Goal: Task Accomplishment & Management: Manage account settings

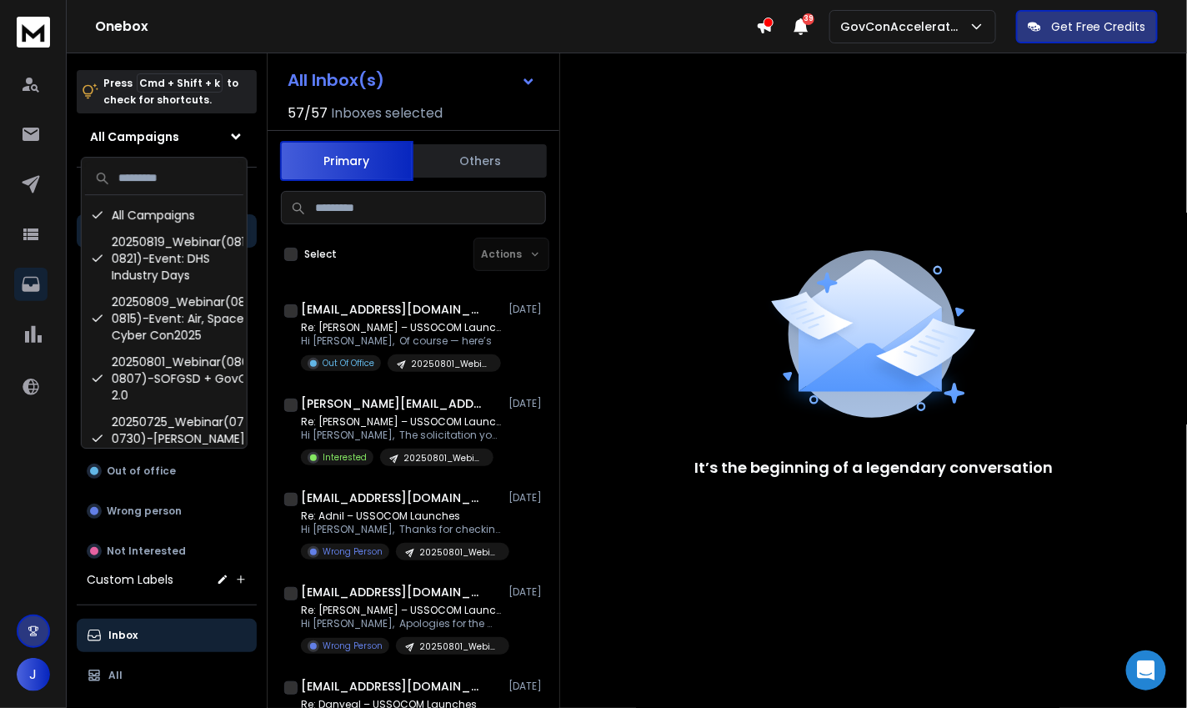
scroll to position [0, 1]
click at [31, 190] on icon at bounding box center [31, 184] width 18 height 18
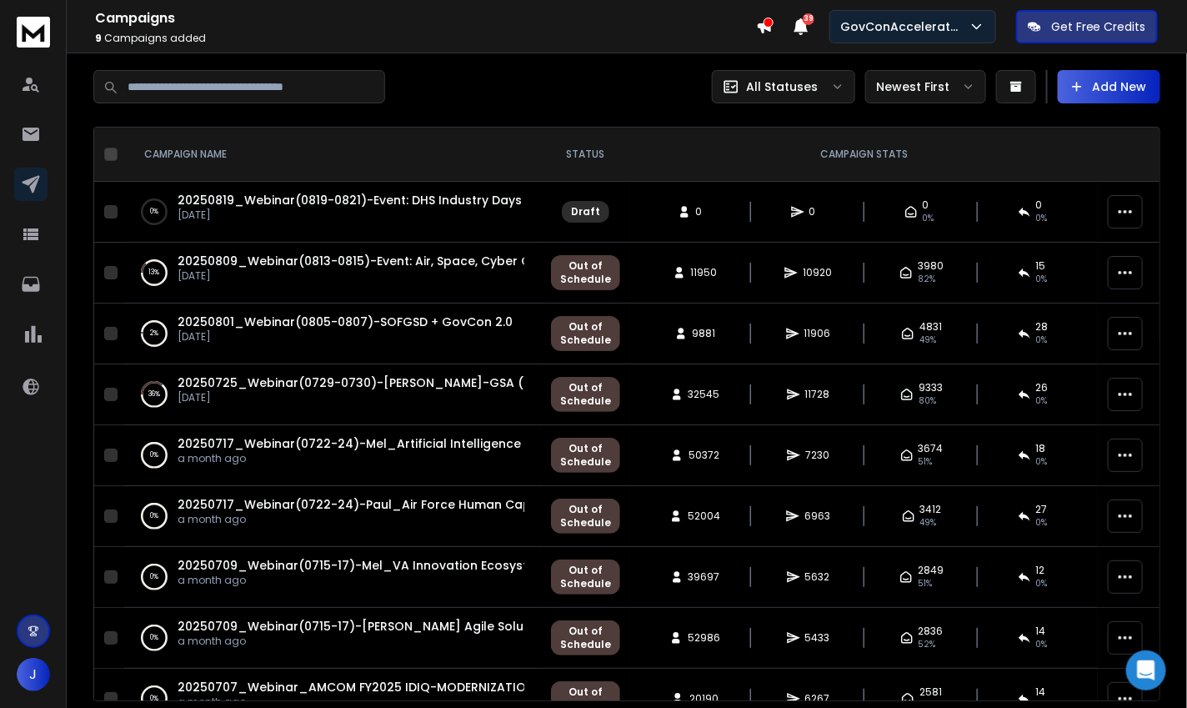
click at [916, 24] on p "GovConAccelerator" at bounding box center [905, 26] width 128 height 17
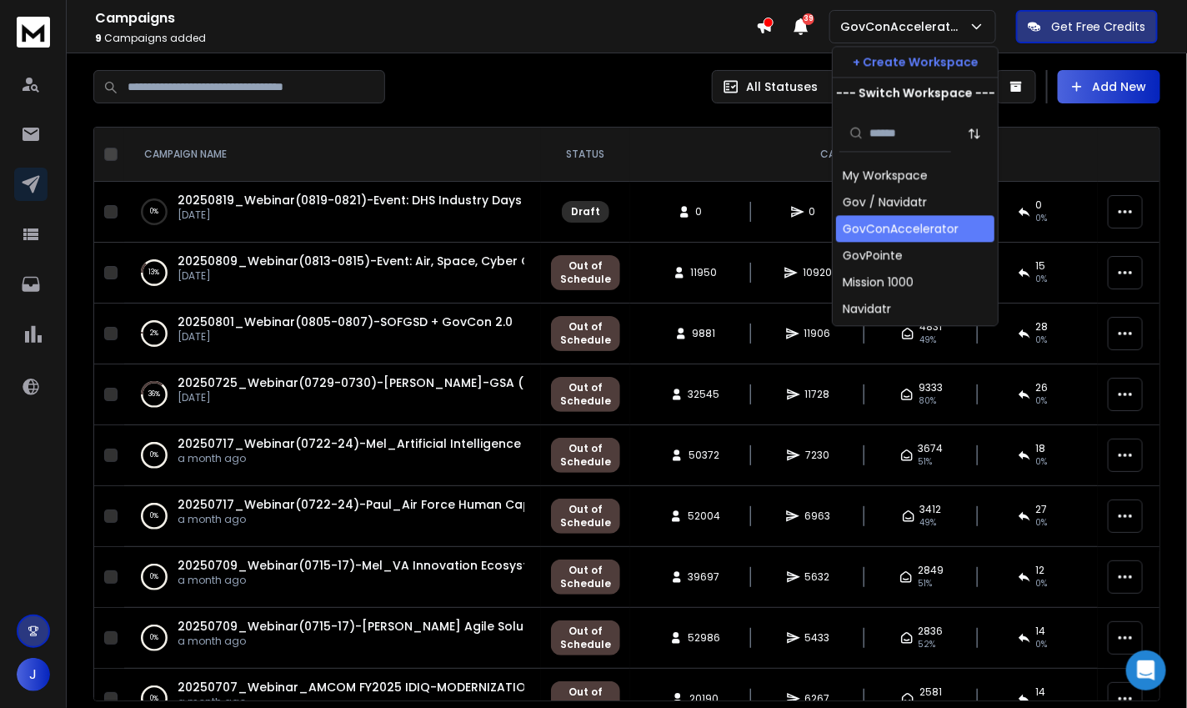
click at [408, 220] on p "[DATE]" at bounding box center [350, 214] width 344 height 13
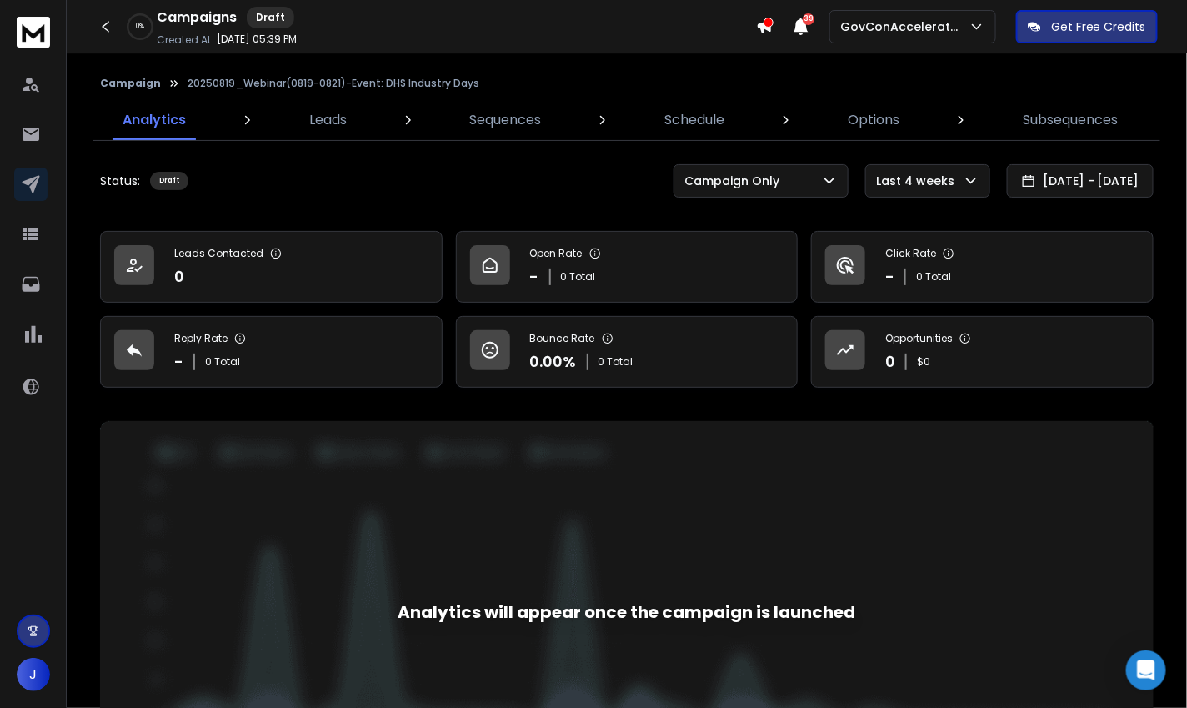
click at [128, 90] on div "Campaign 20250819_Webinar(0819-0821)-Event: DHS Industry Days" at bounding box center [626, 83] width 1067 height 27
click at [130, 87] on button "Campaign" at bounding box center [130, 83] width 61 height 13
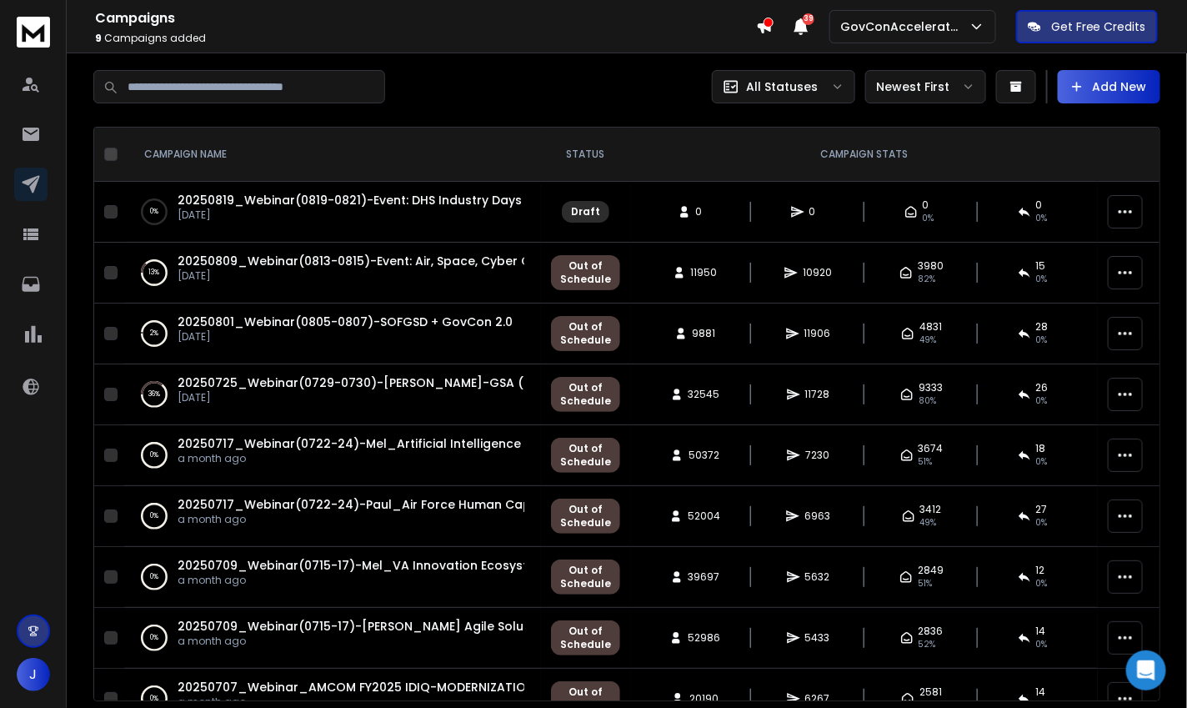
click at [113, 213] on button "button" at bounding box center [110, 211] width 13 height 13
click at [1127, 214] on icon "button" at bounding box center [1125, 211] width 17 height 17
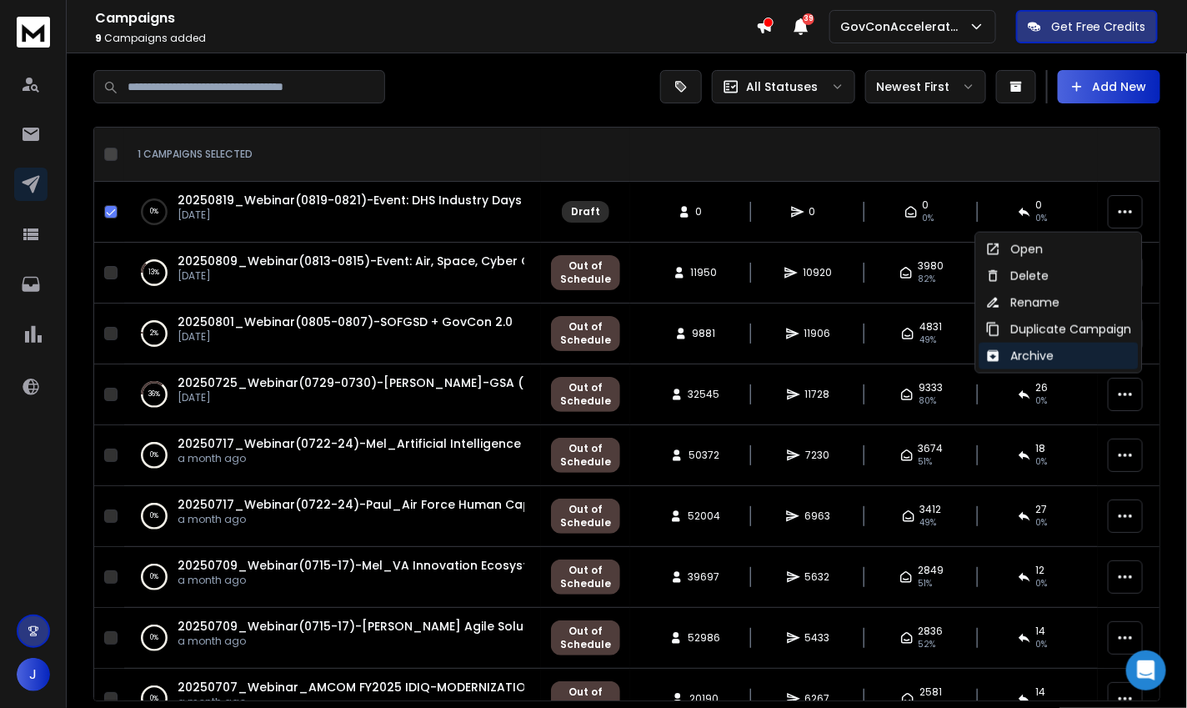
click at [489, 132] on th "1 campaigns selected" at bounding box center [332, 155] width 417 height 54
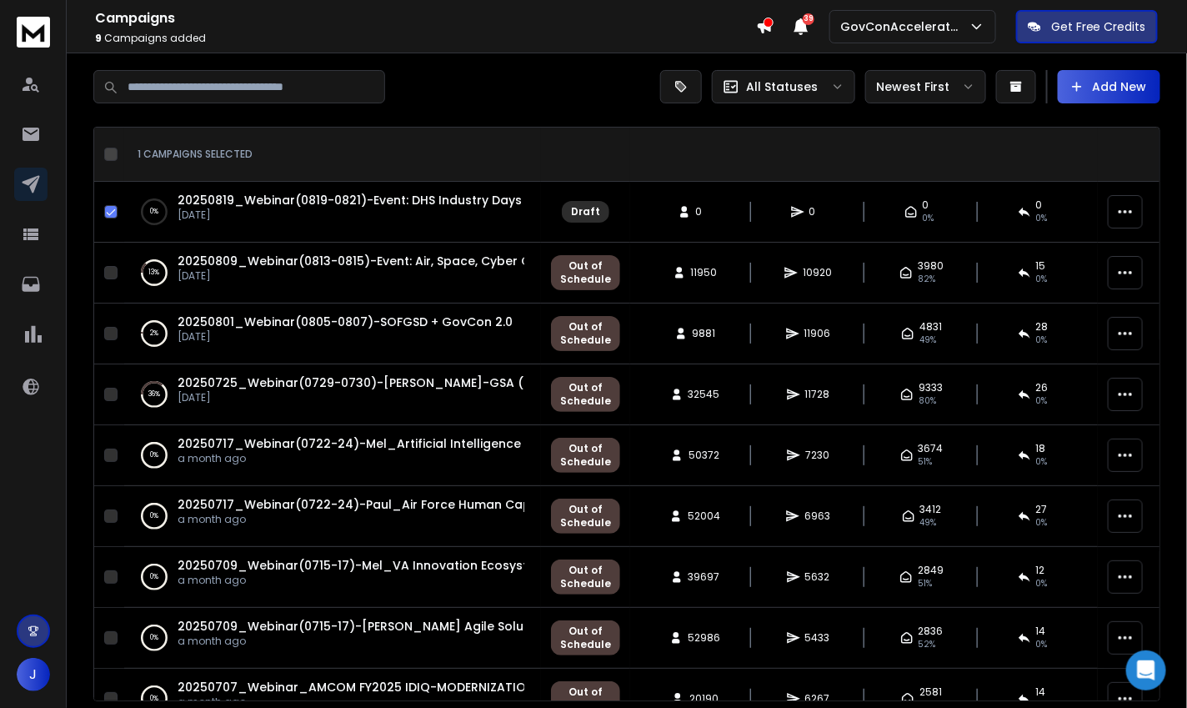
click at [109, 211] on button "button" at bounding box center [110, 211] width 13 height 13
click at [1121, 214] on icon "button" at bounding box center [1125, 211] width 17 height 17
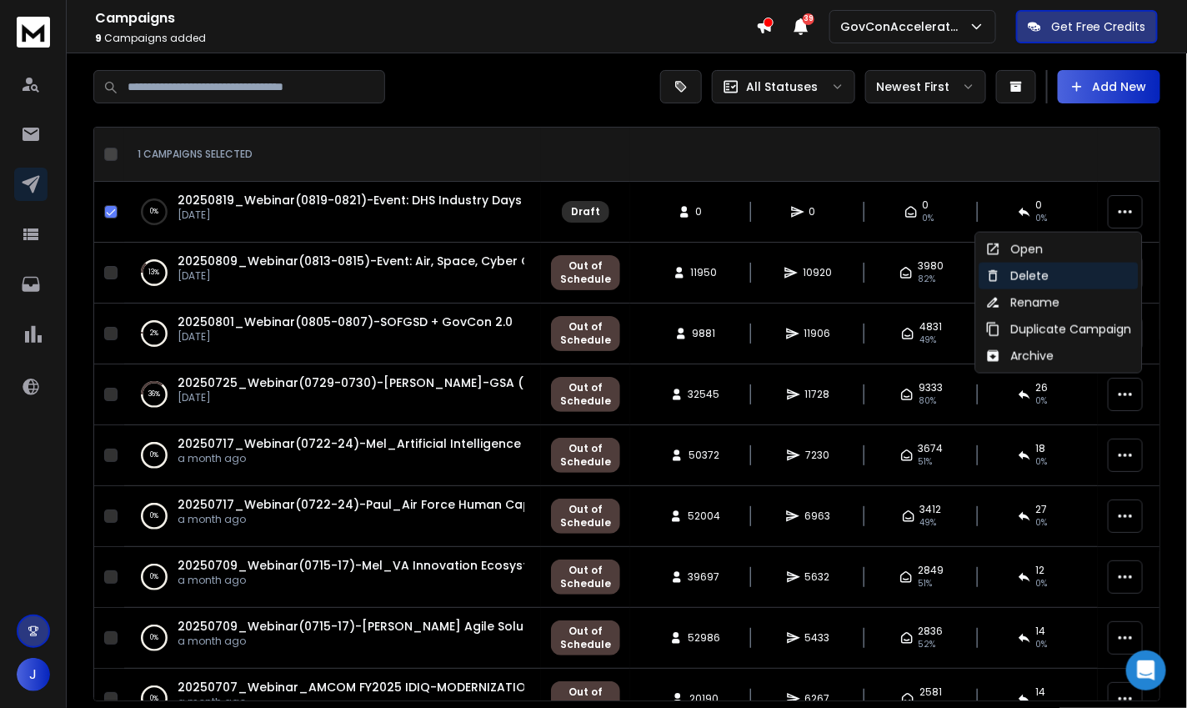
click at [1040, 274] on div "Delete" at bounding box center [1017, 276] width 63 height 17
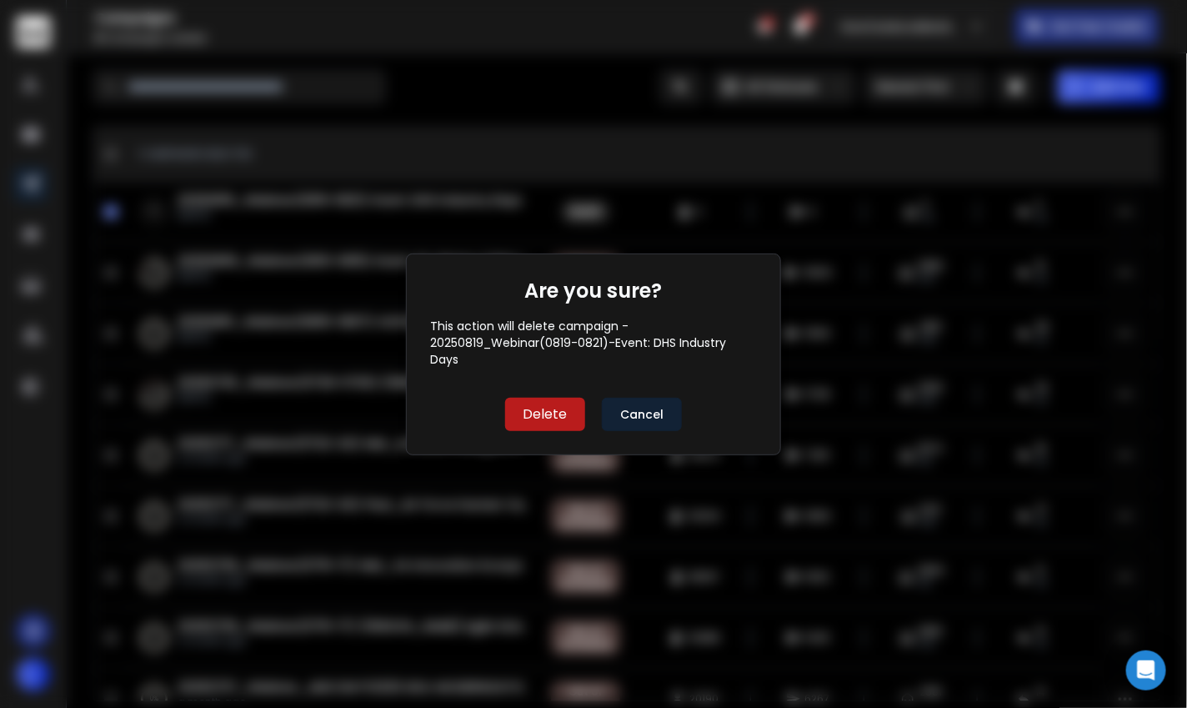
click at [550, 419] on button "Delete" at bounding box center [545, 414] width 80 height 33
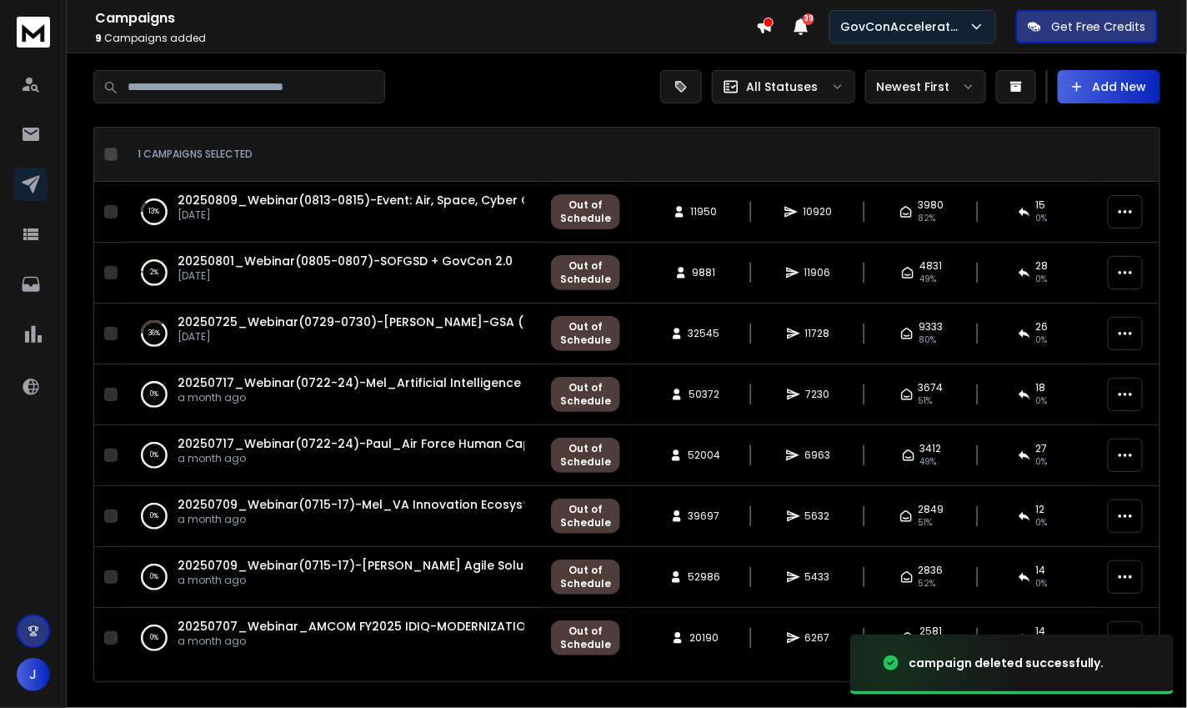
click at [931, 26] on p "GovConAccelerator" at bounding box center [905, 26] width 128 height 17
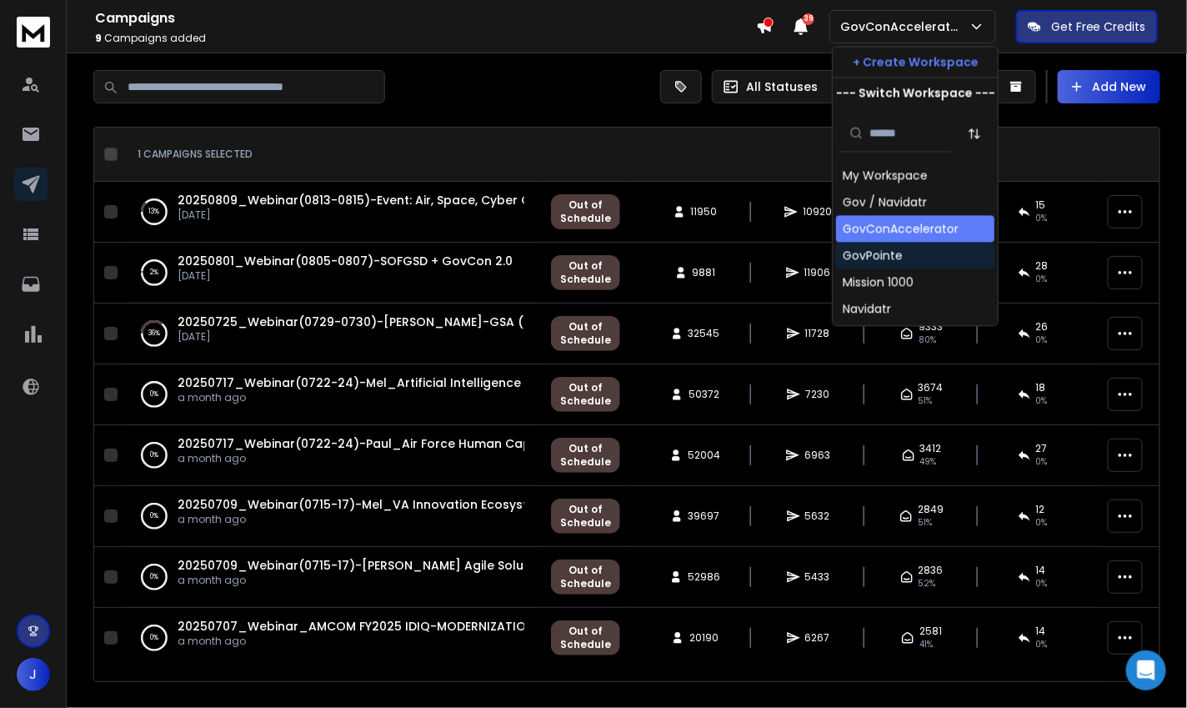
click at [879, 256] on div "GovPointe" at bounding box center [873, 255] width 60 height 17
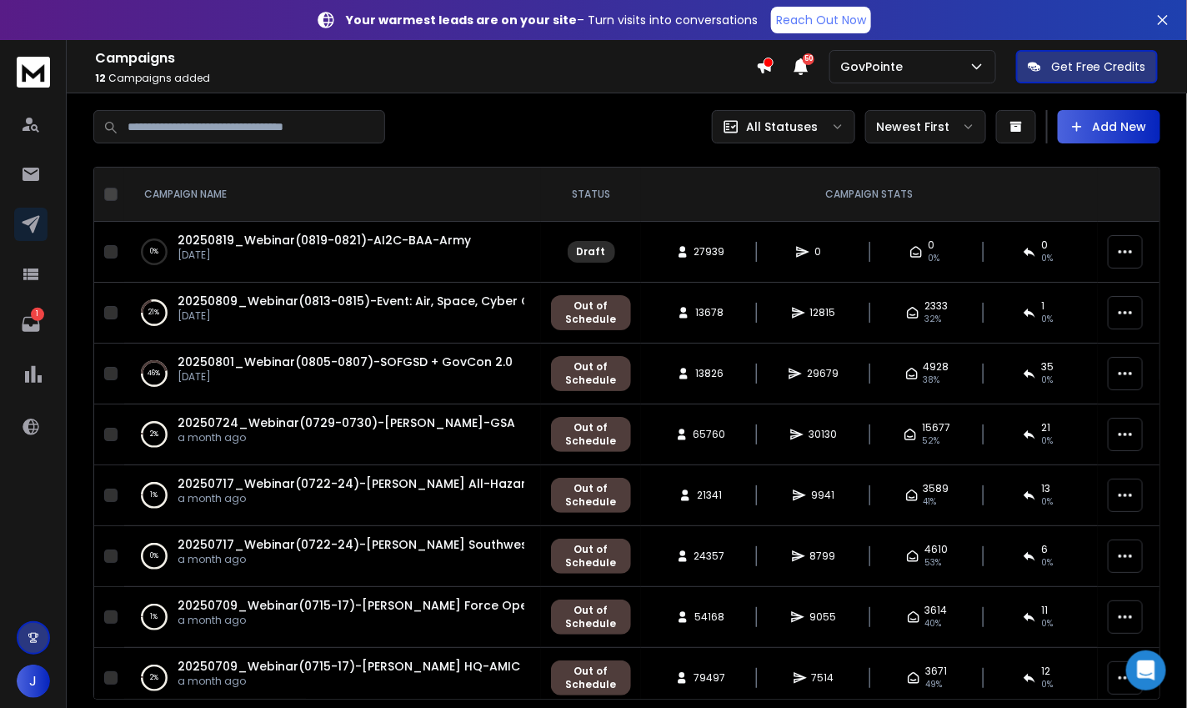
click at [434, 242] on span "20250819_Webinar(0819-0821)-AI2C-BAA-Army" at bounding box center [325, 240] width 294 height 17
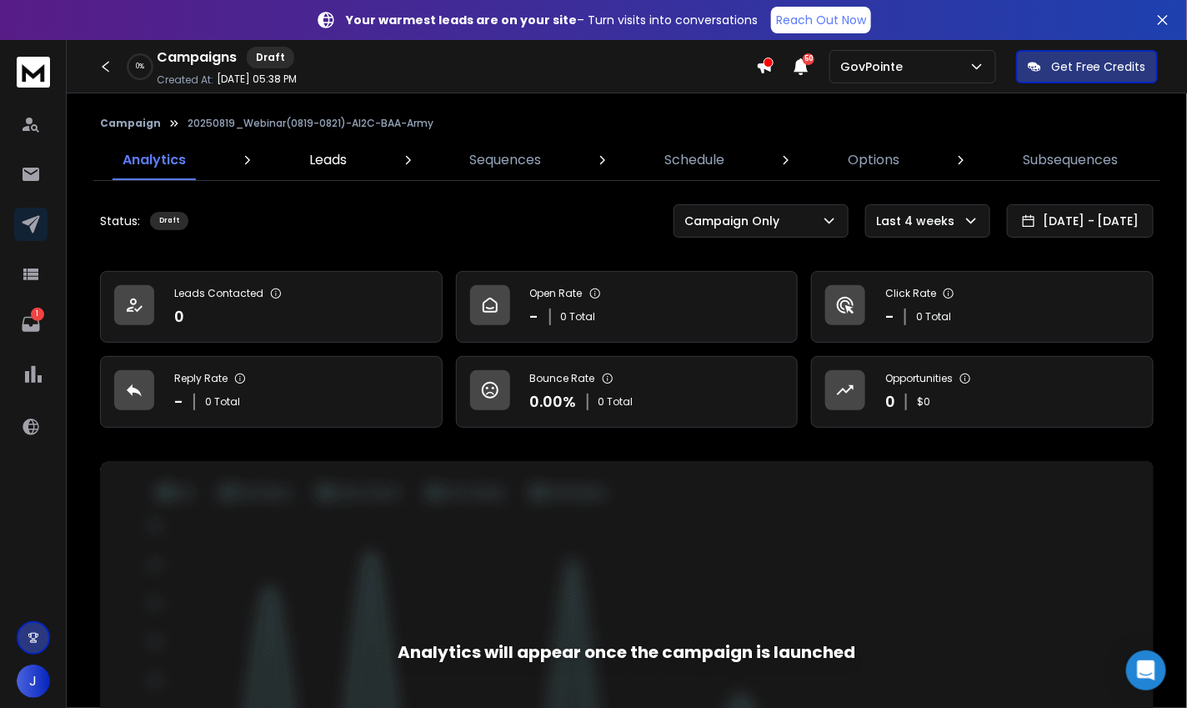
click at [329, 159] on p "Leads" at bounding box center [328, 160] width 38 height 20
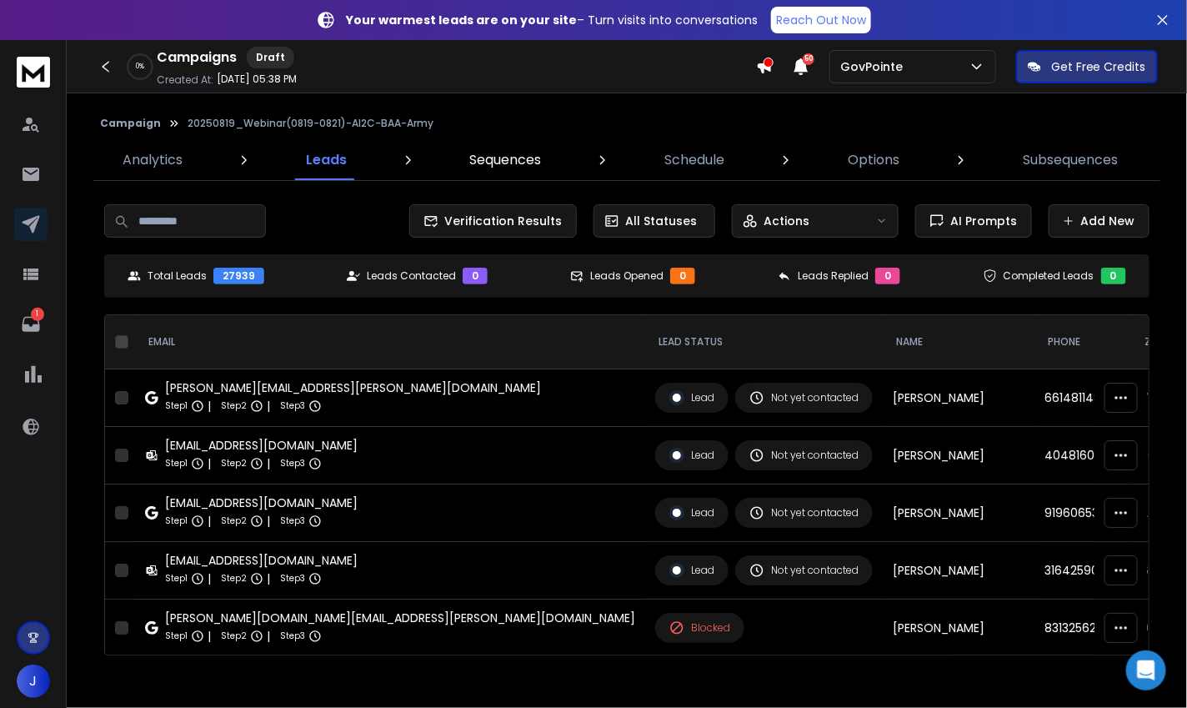
click at [525, 166] on p "Sequences" at bounding box center [506, 160] width 72 height 20
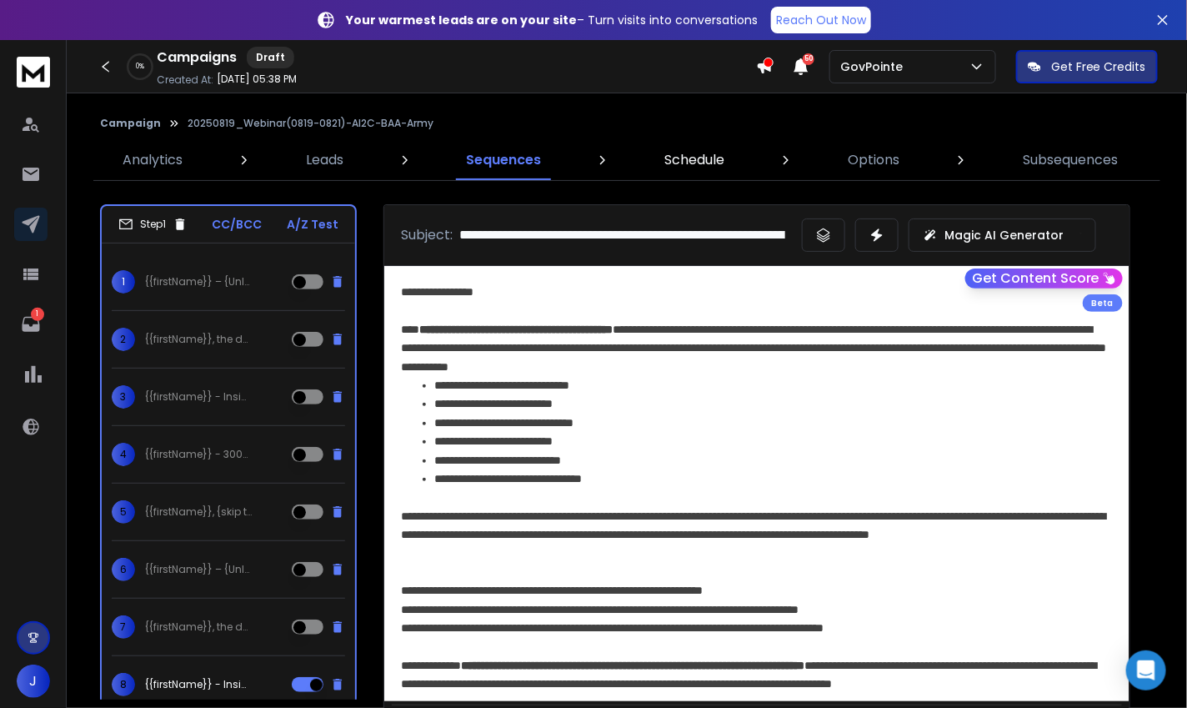
click at [710, 163] on p "Schedule" at bounding box center [695, 160] width 60 height 20
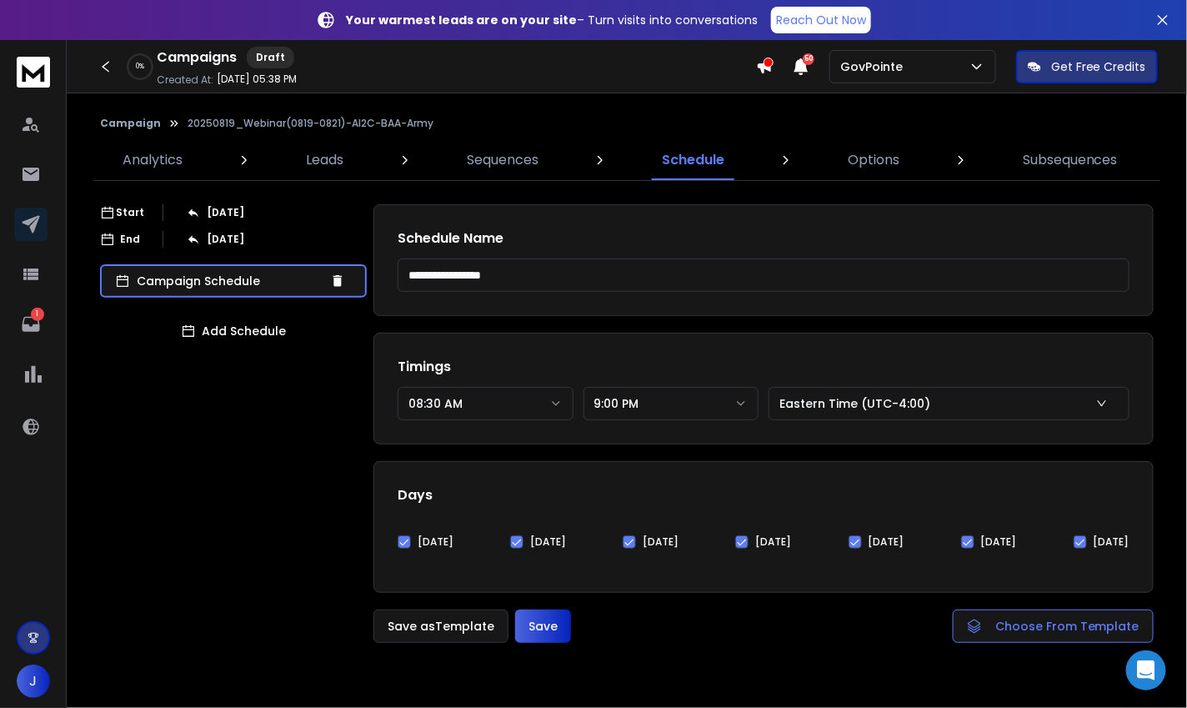
click at [244, 213] on p "Mon Aug 18 2025" at bounding box center [226, 212] width 38 height 13
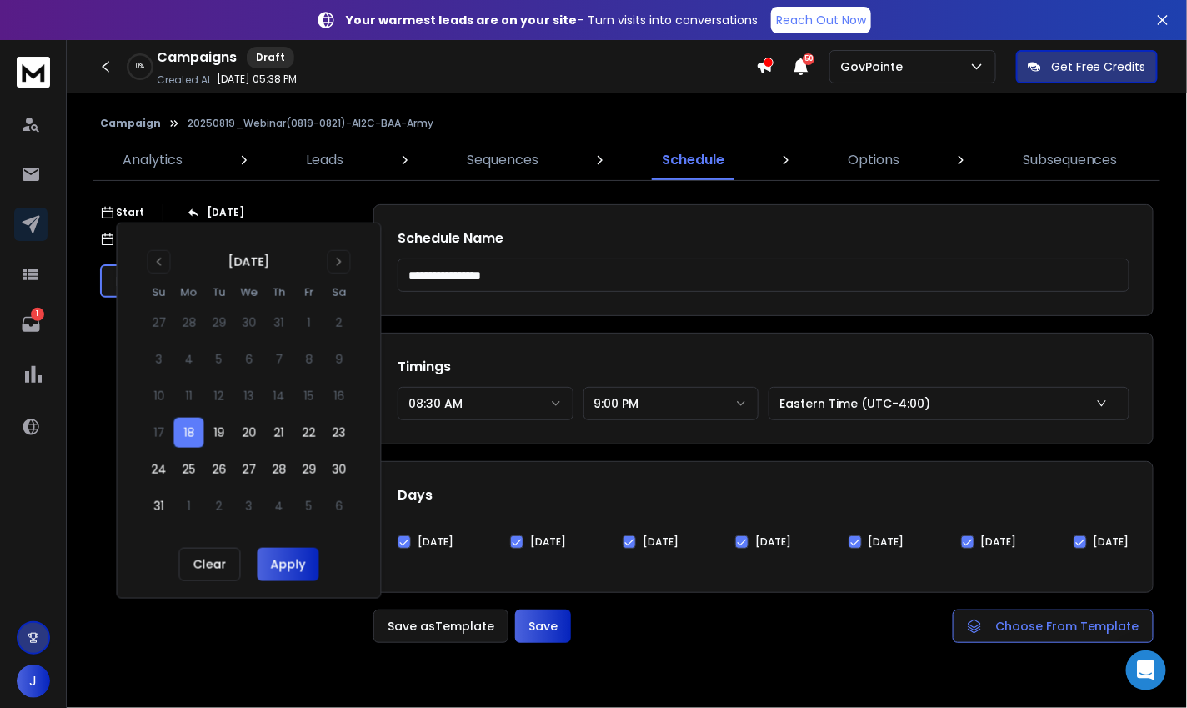
click at [188, 432] on button "18" at bounding box center [189, 433] width 30 height 30
click at [299, 574] on button "Apply" at bounding box center [289, 564] width 62 height 33
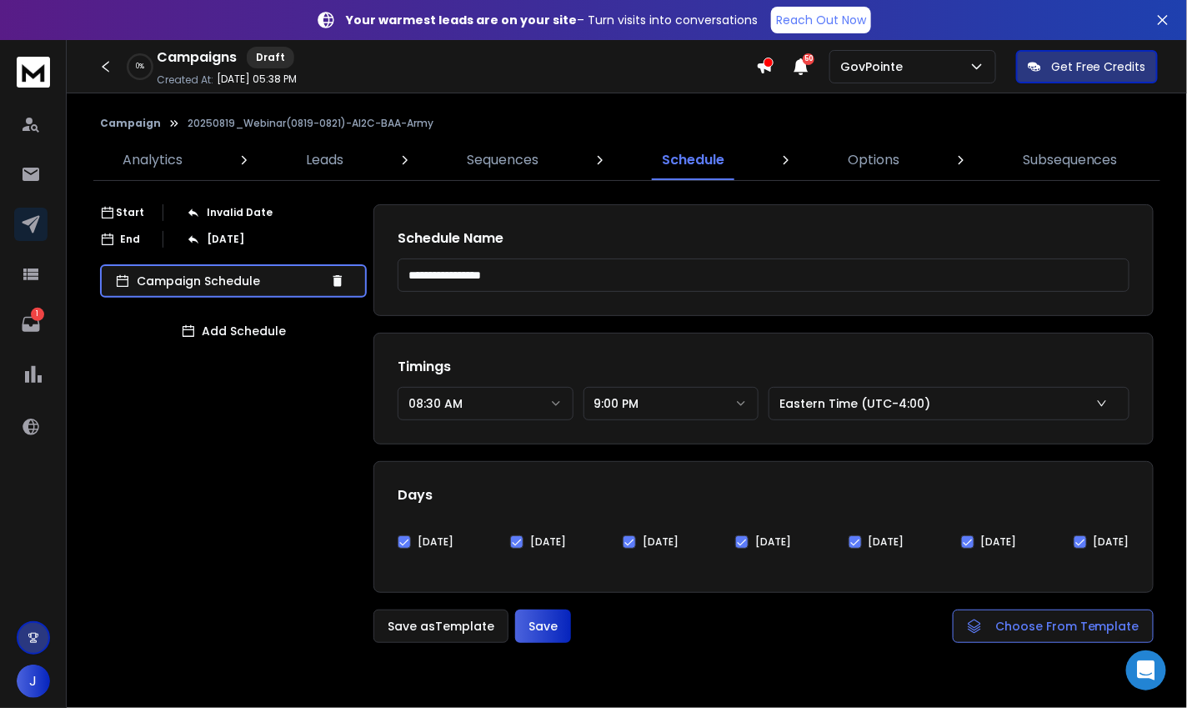
click at [542, 627] on button "Save" at bounding box center [543, 626] width 56 height 33
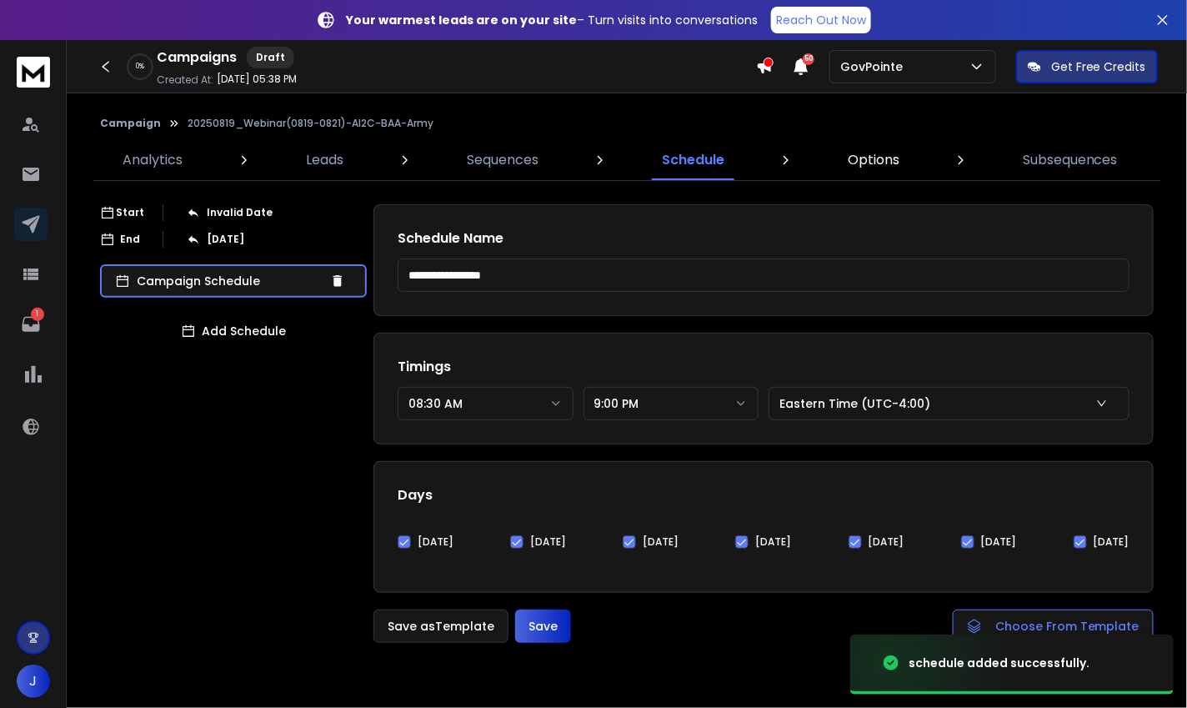
click at [868, 161] on p "Options" at bounding box center [874, 160] width 52 height 20
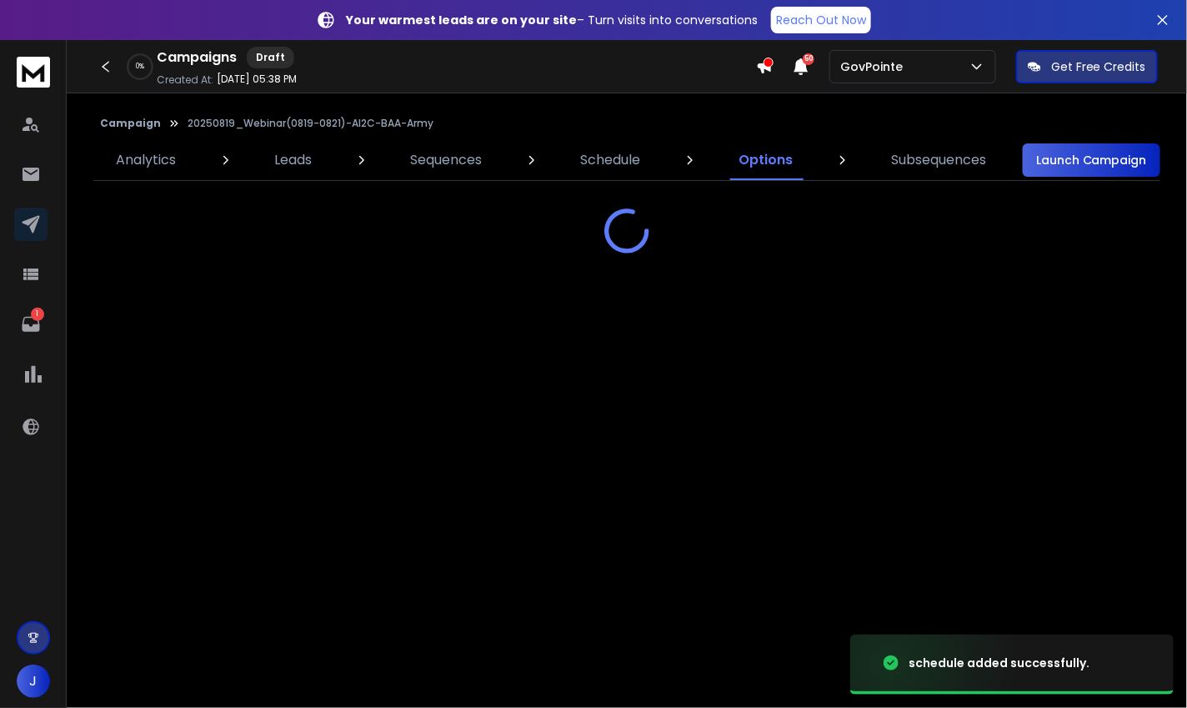
select select "**********"
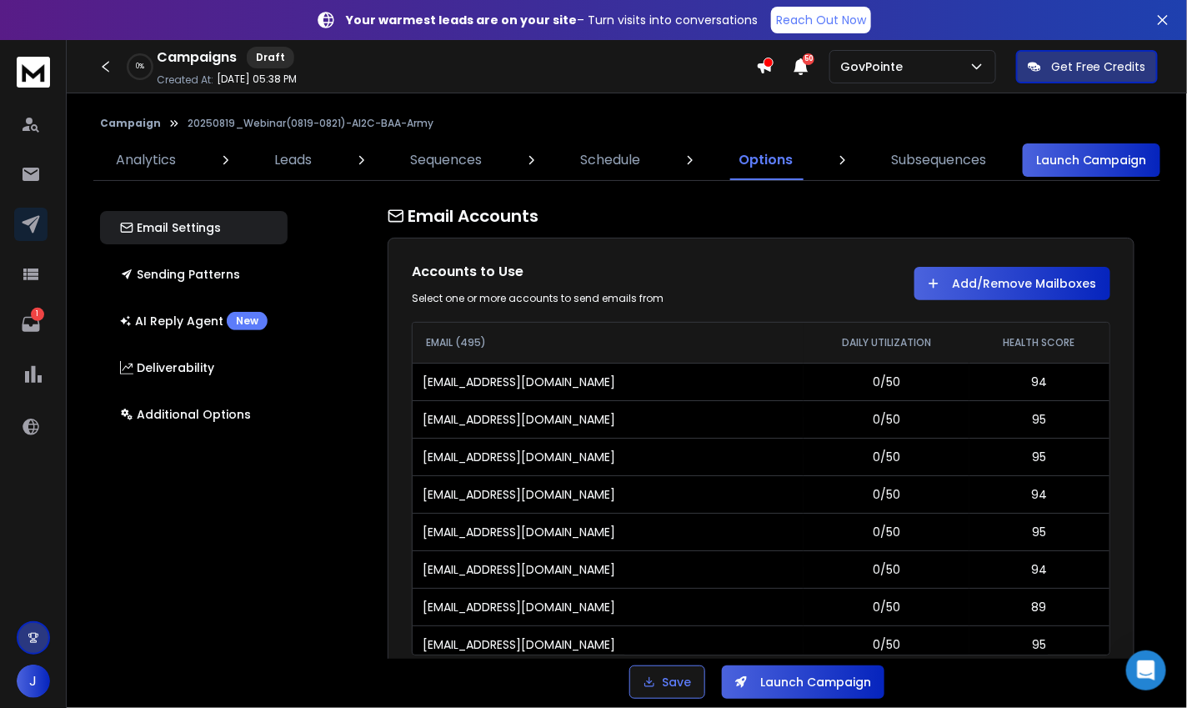
click at [973, 273] on button "Add/Remove Mailboxes" at bounding box center [1013, 283] width 196 height 33
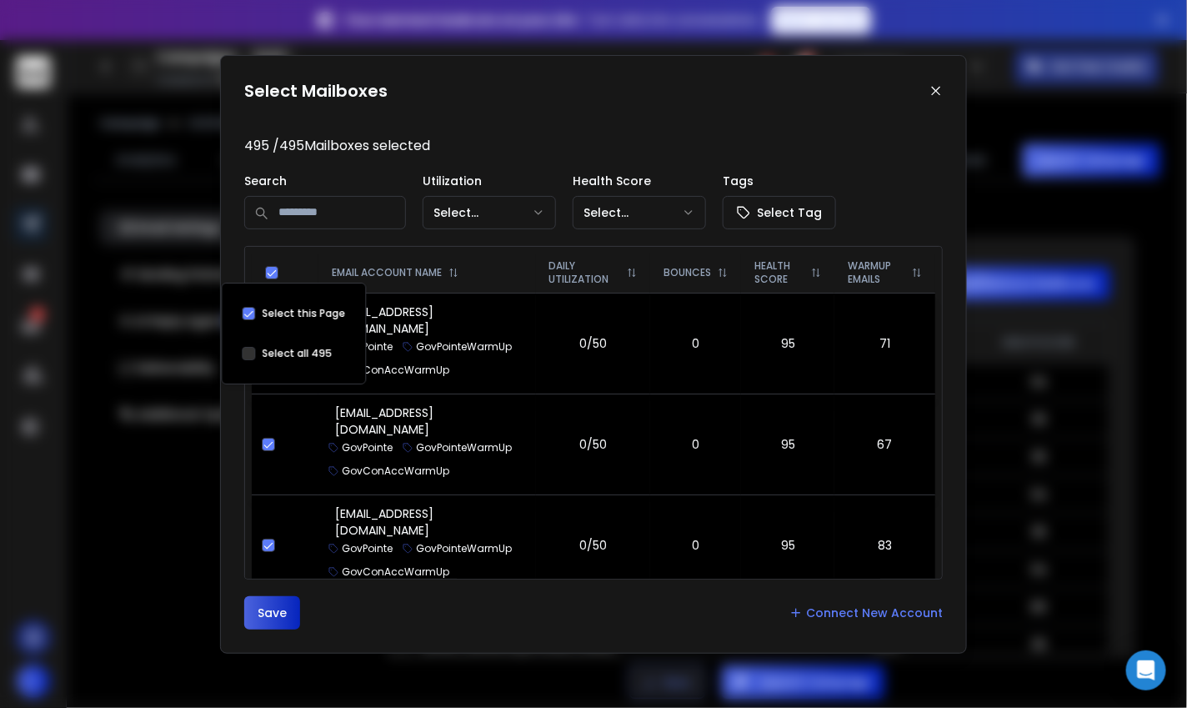
click at [244, 349] on button "Select this Page" at bounding box center [248, 353] width 13 height 13
click at [248, 353] on button "Select this Page" at bounding box center [248, 353] width 13 height 13
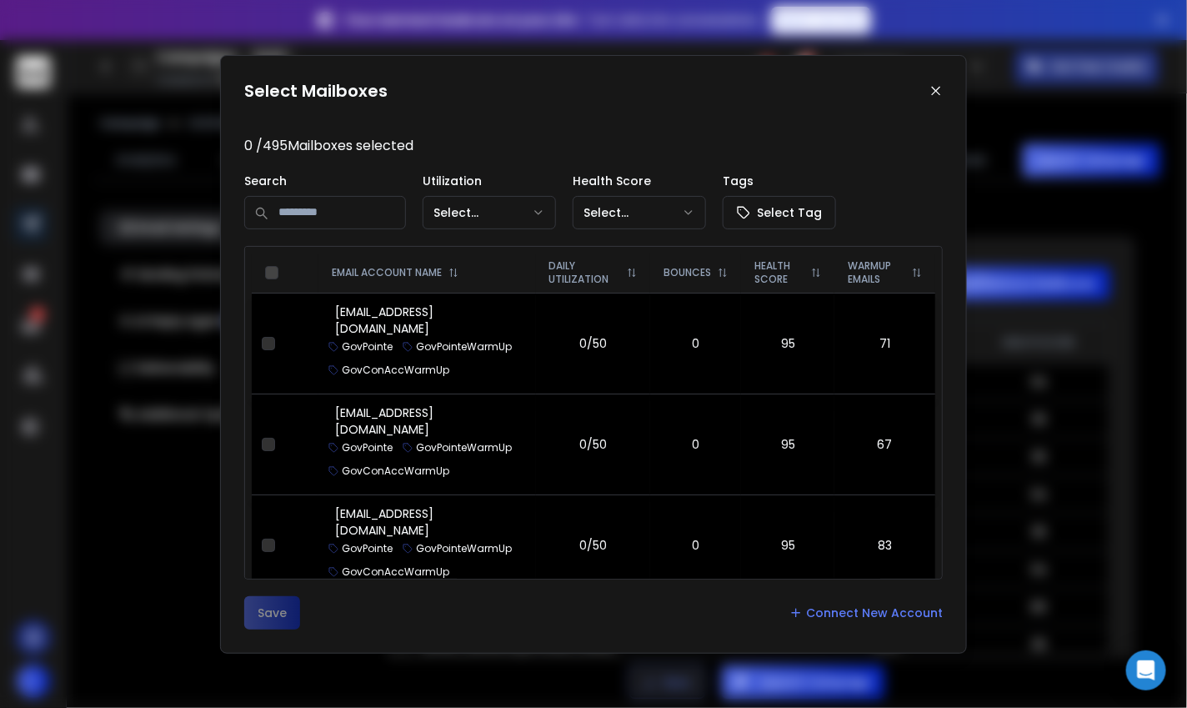
click at [556, 127] on div "Select Mailboxes" at bounding box center [593, 107] width 699 height 57
click at [261, 621] on div "Save Connect New Account" at bounding box center [593, 612] width 699 height 33
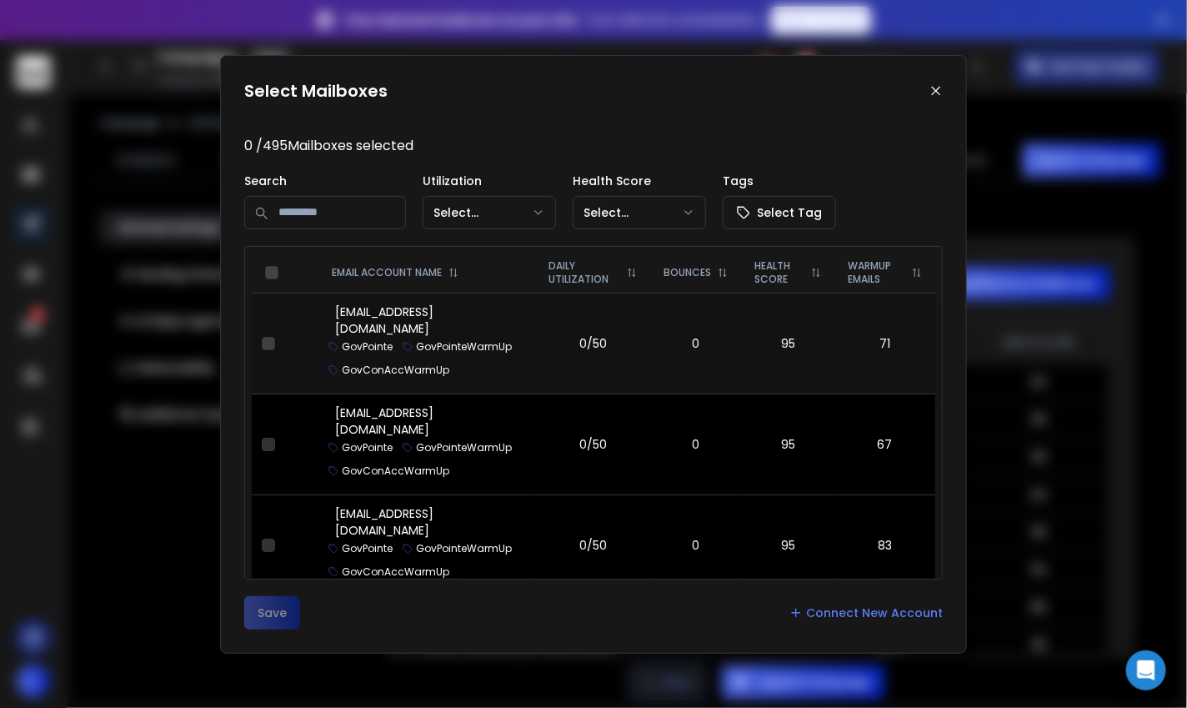
click at [270, 339] on button "button" at bounding box center [268, 343] width 13 height 13
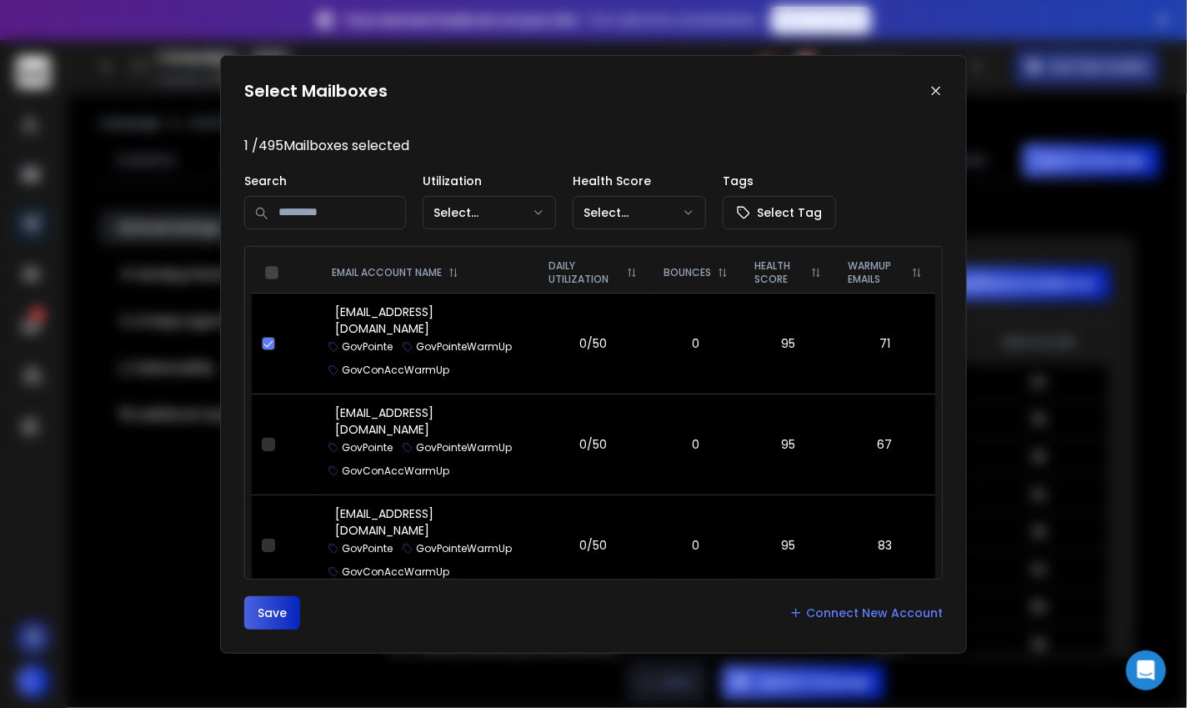
click at [274, 620] on button "Save" at bounding box center [272, 612] width 56 height 33
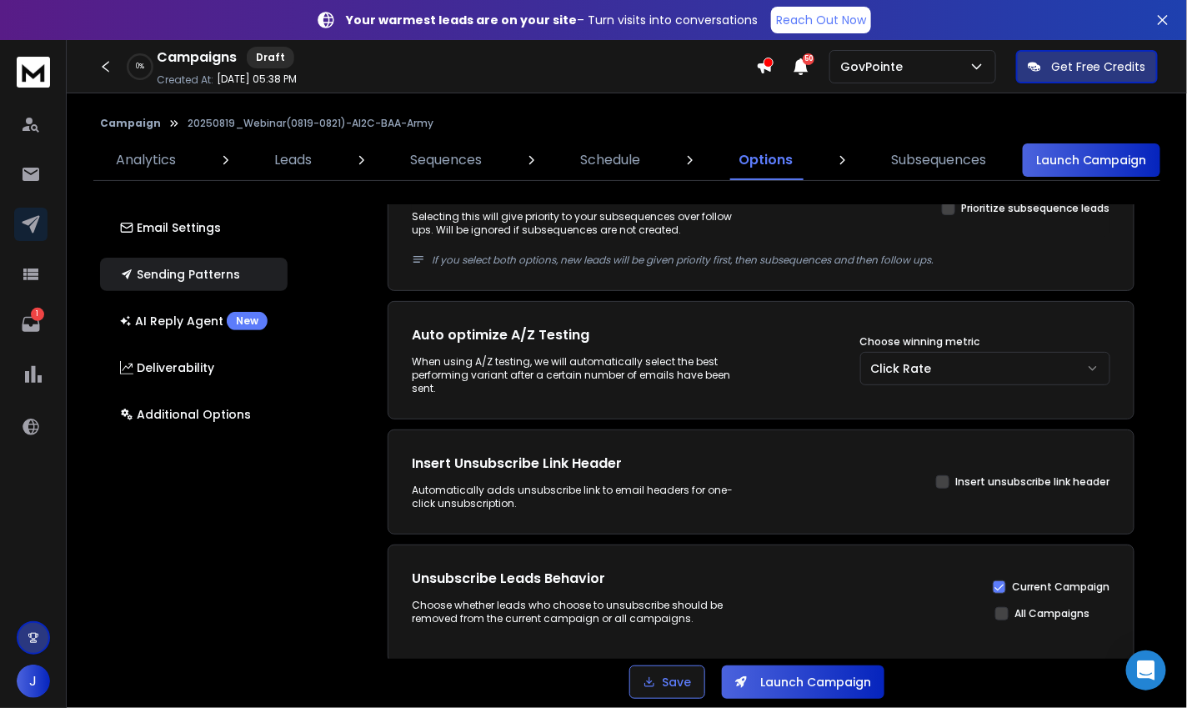
scroll to position [960, 0]
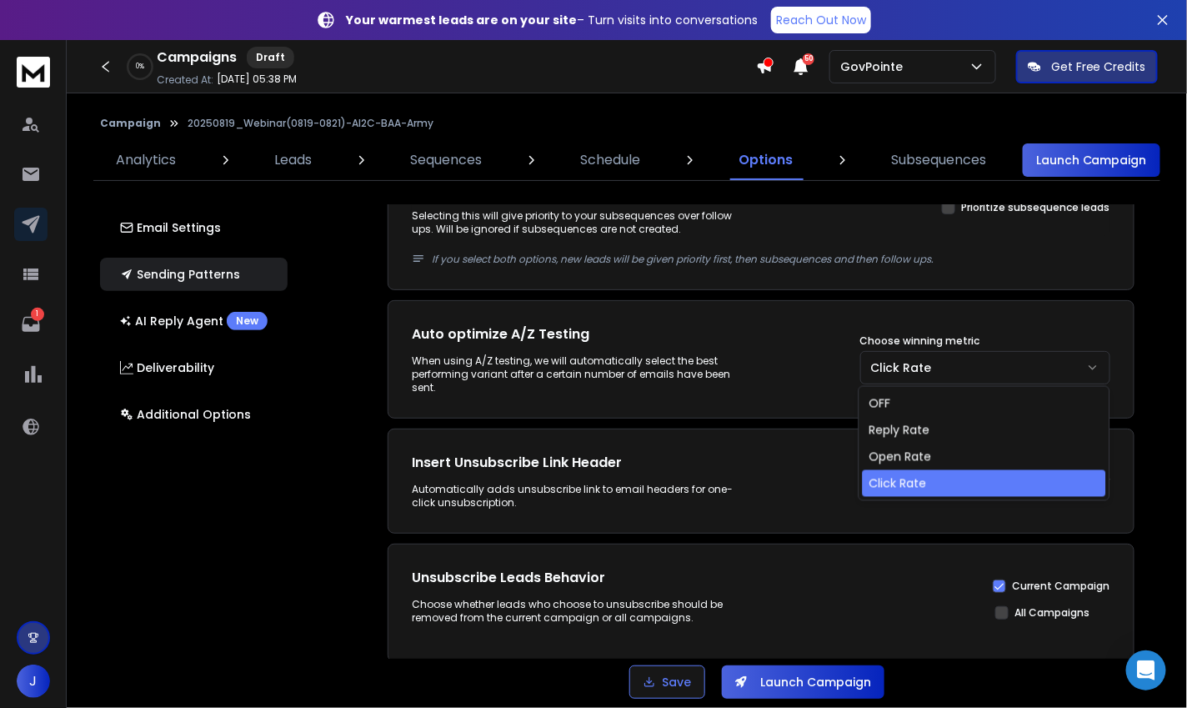
click at [925, 369] on button "Click Rate" at bounding box center [986, 367] width 250 height 33
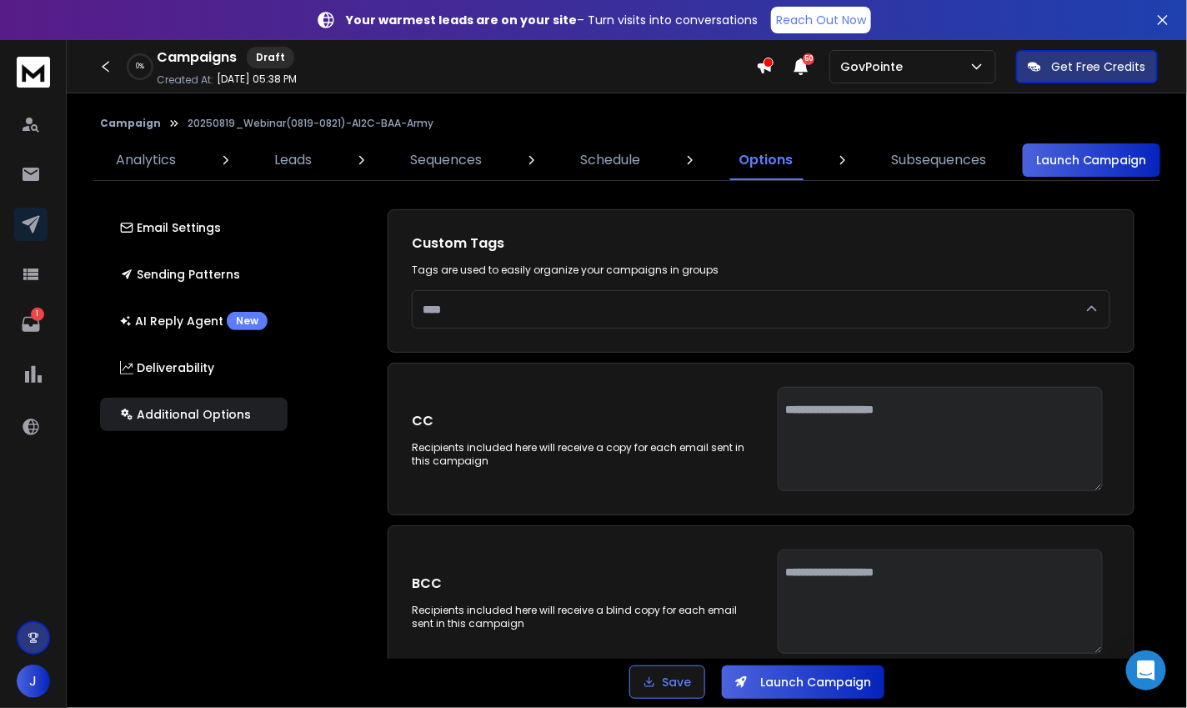
scroll to position [3022, 0]
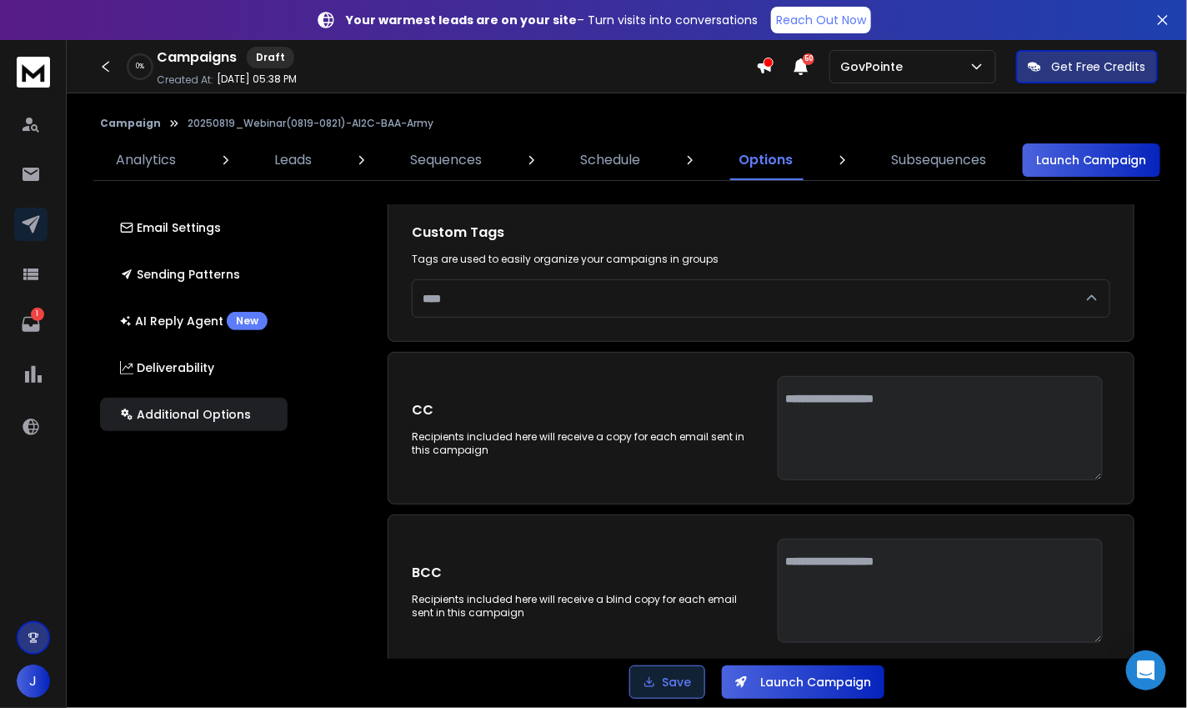
click at [694, 685] on button "Save" at bounding box center [668, 681] width 76 height 33
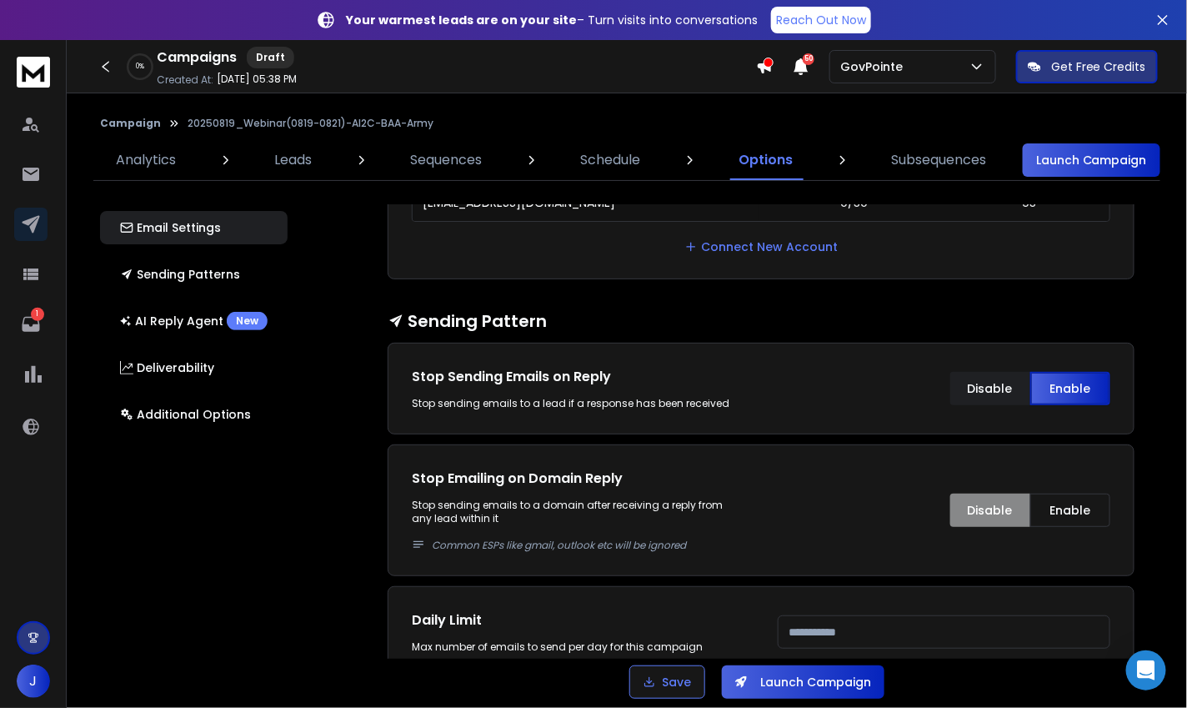
scroll to position [0, 0]
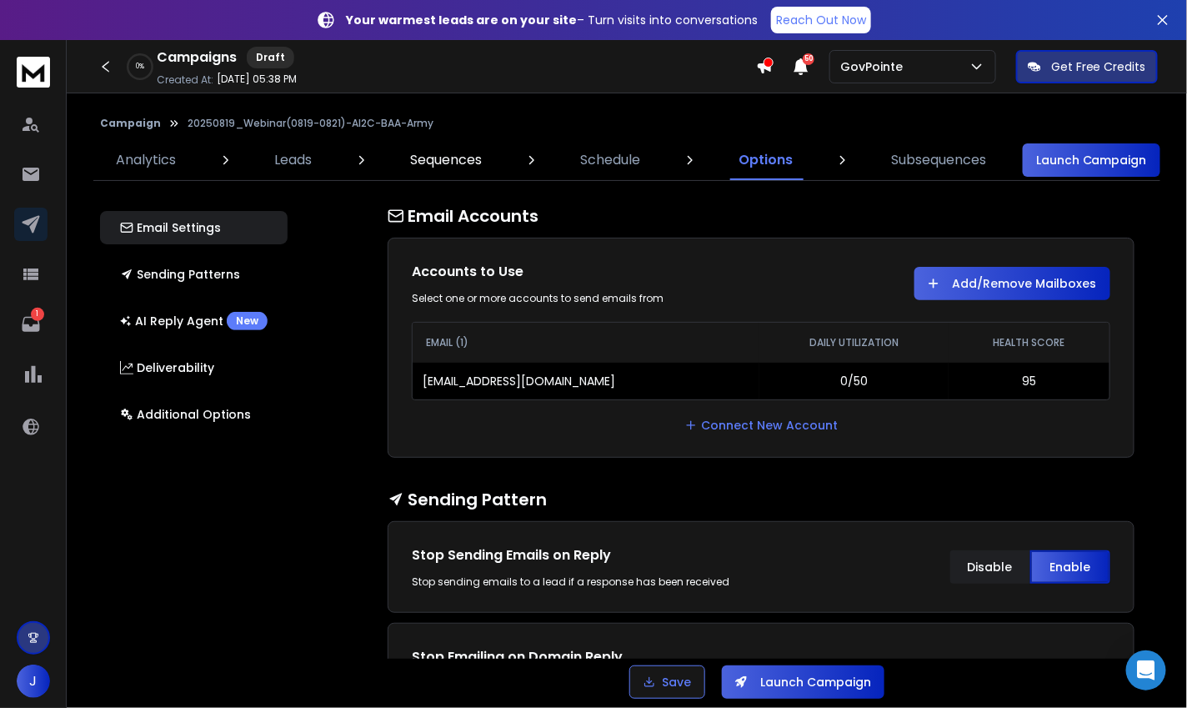
click at [472, 163] on p "Sequences" at bounding box center [447, 160] width 72 height 20
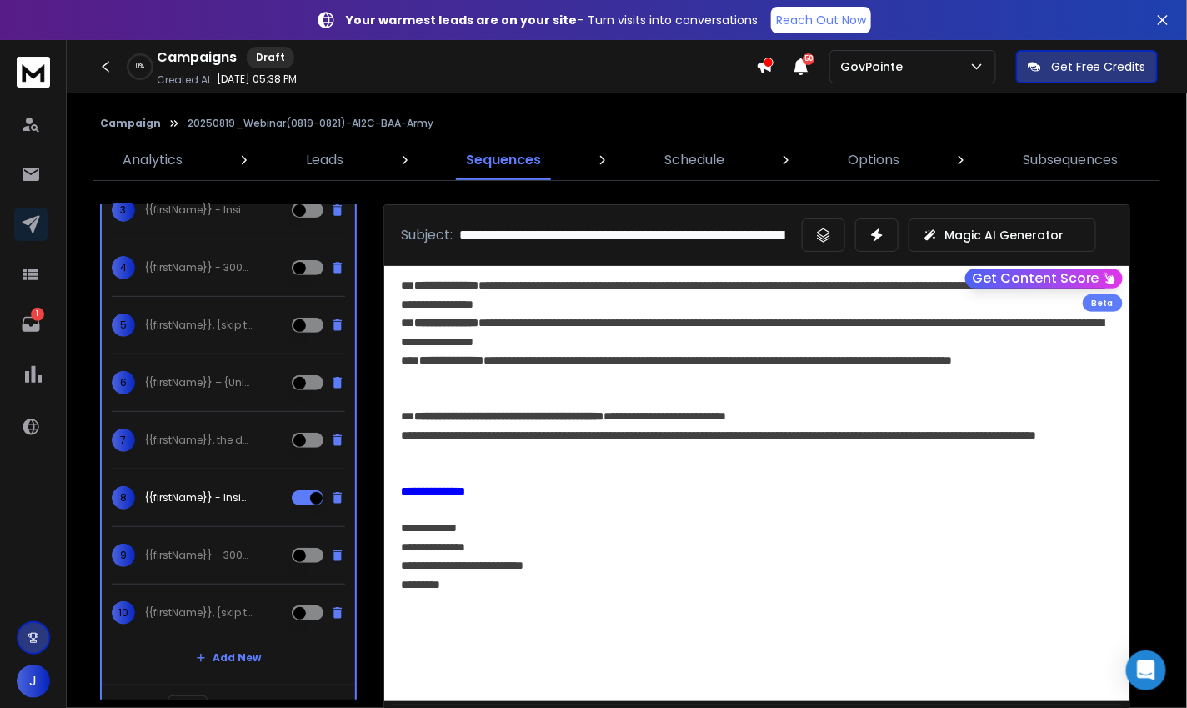
scroll to position [189, 0]
click at [187, 489] on p "{{firstName}} - Insider Briefing: {Win|Score|Land} teaming & {contracts|deals|p…" at bounding box center [198, 495] width 107 height 13
type input "**********"
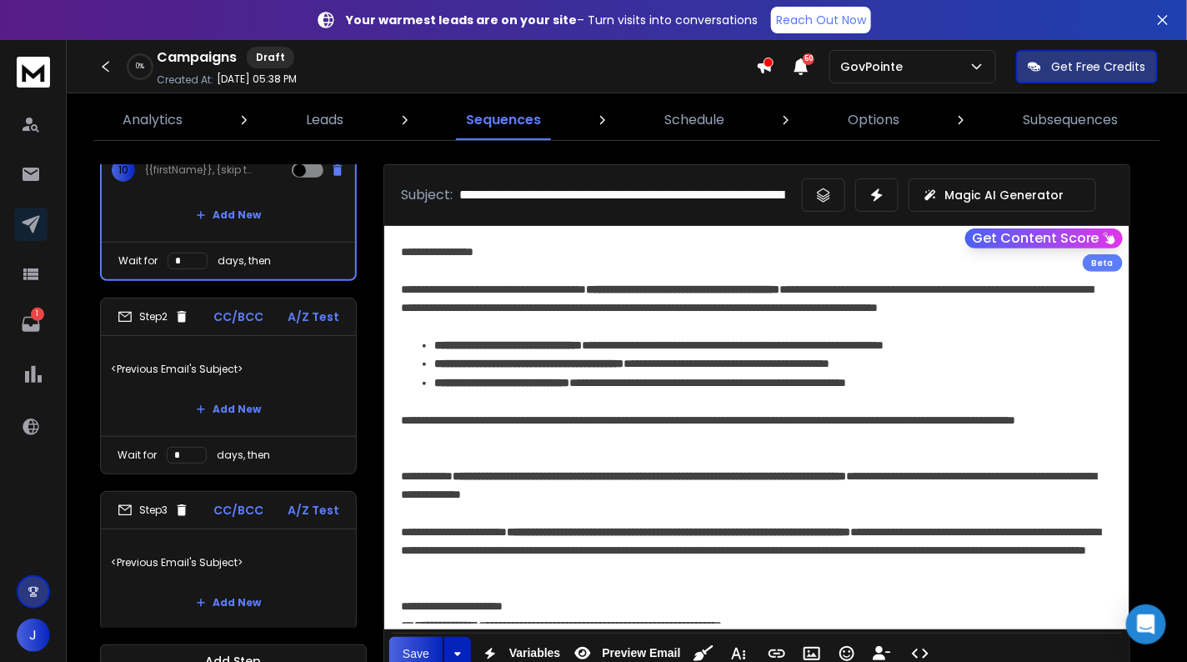
scroll to position [78, 0]
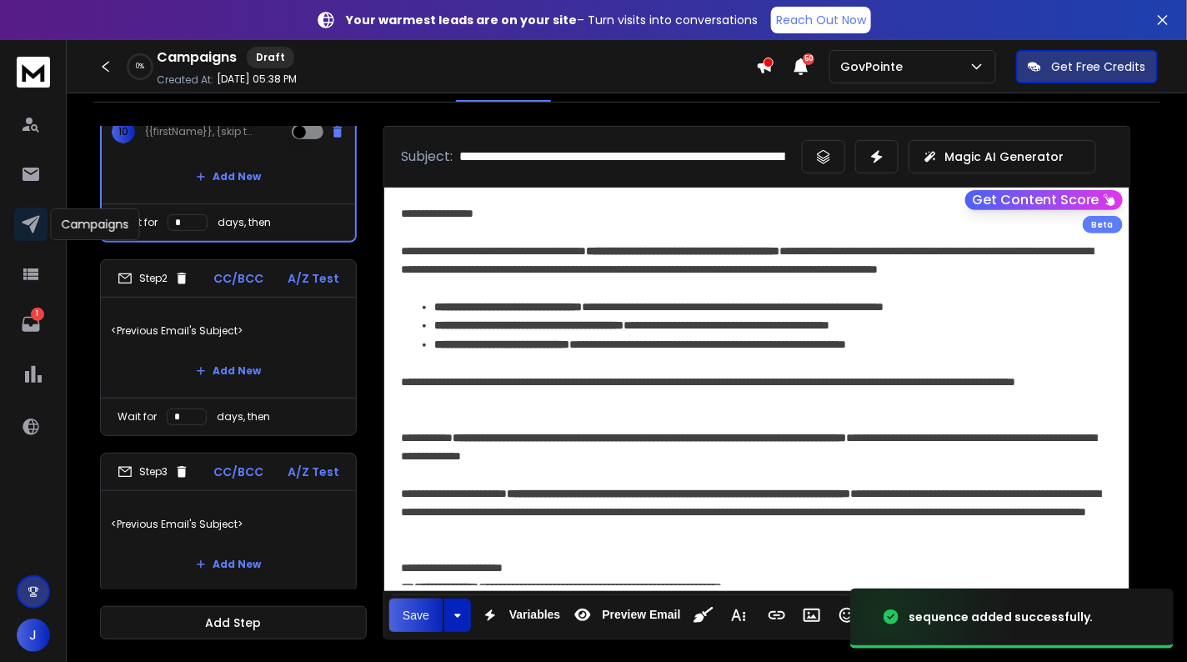
click at [32, 215] on icon at bounding box center [31, 224] width 20 height 20
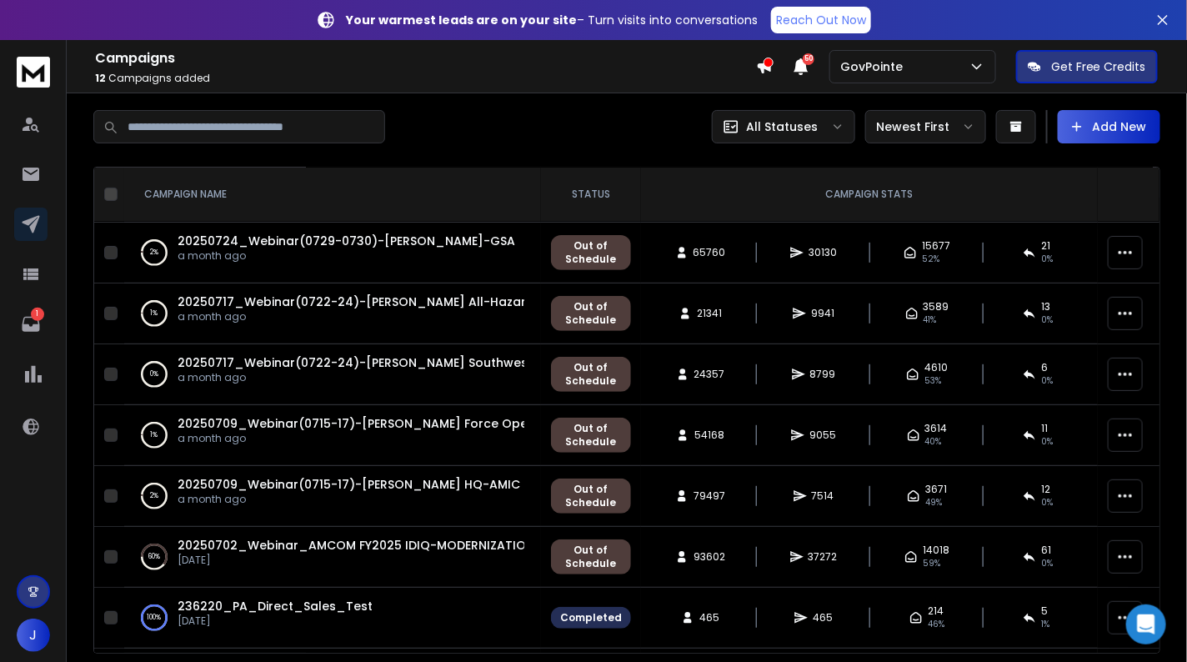
scroll to position [309, 0]
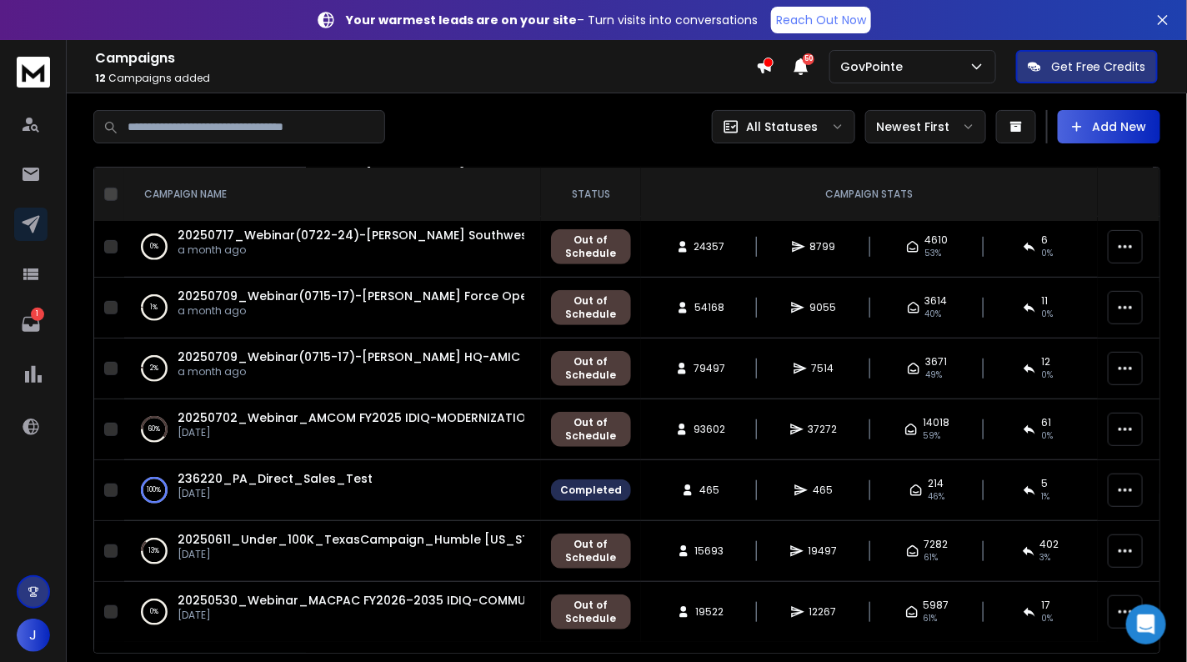
click at [385, 598] on span "20250530_Webinar_MACPAC FY2026–2035 IDIQ-COMMUNICATIONS-$500k+Rev-MACPAC" at bounding box center [450, 600] width 545 height 17
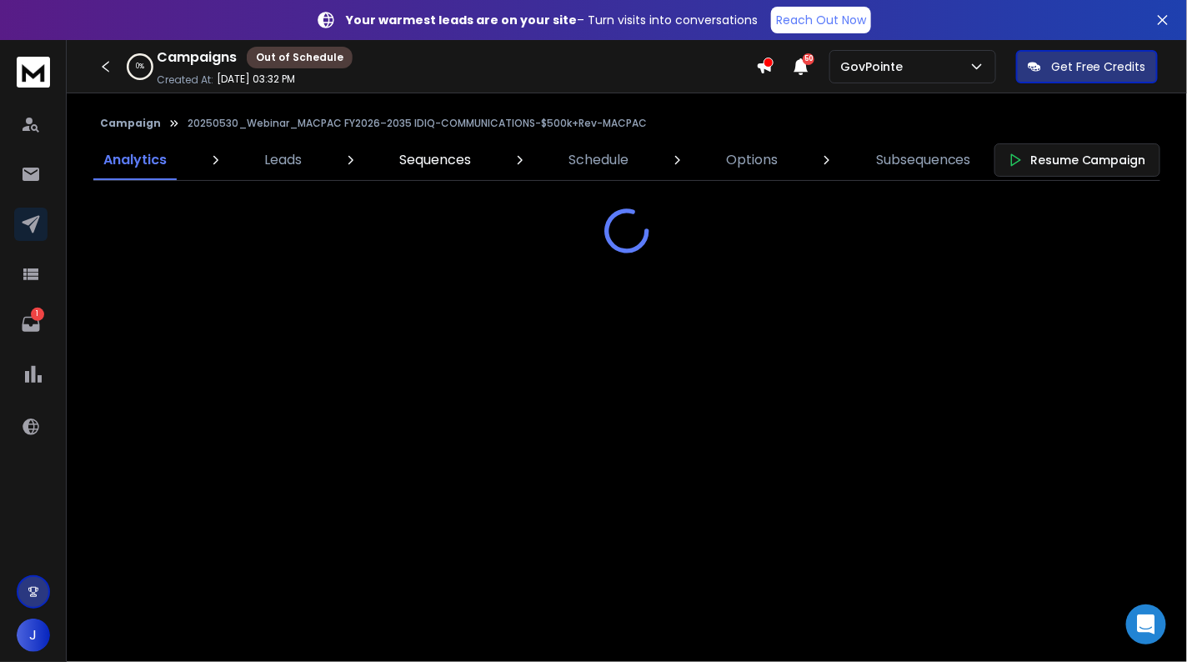
click at [430, 158] on p "Sequences" at bounding box center [435, 160] width 72 height 20
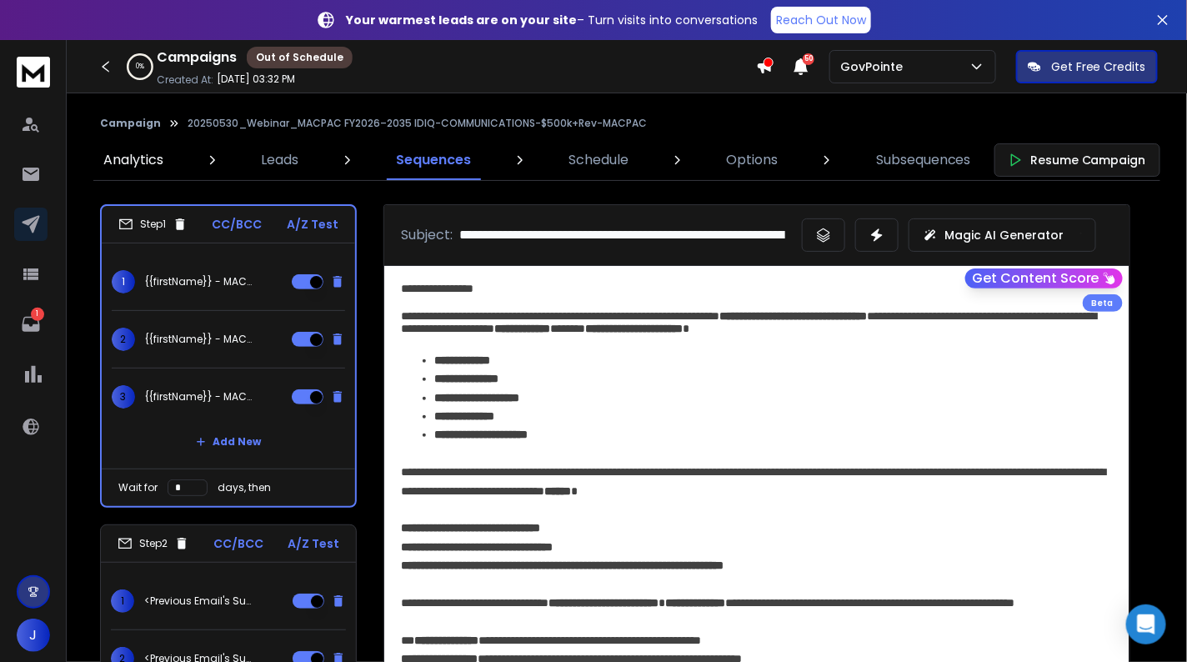
click at [149, 173] on link "Analytics" at bounding box center [133, 160] width 80 height 40
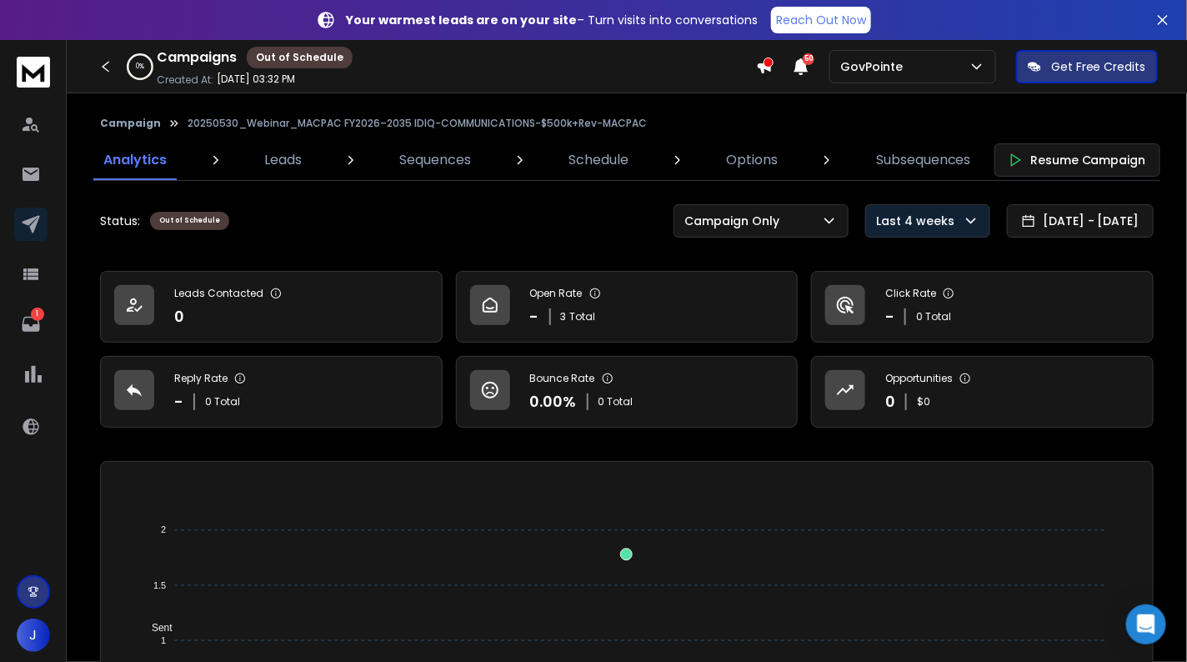
click at [876, 219] on p "Last 4 weeks" at bounding box center [918, 221] width 85 height 17
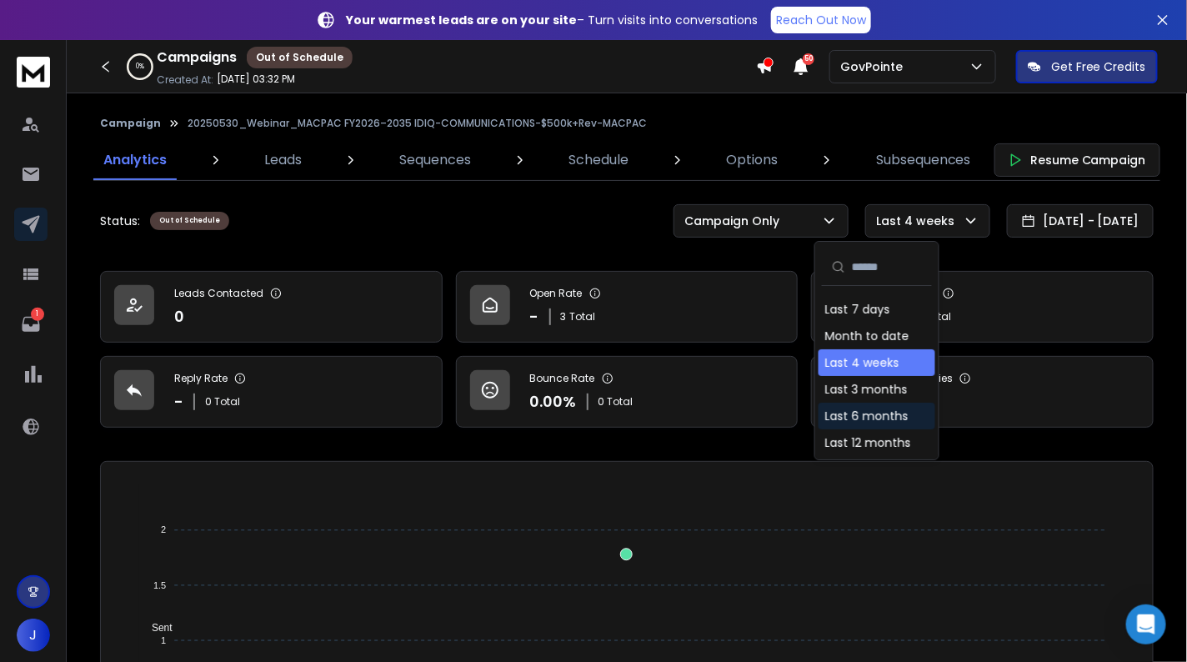
click at [849, 408] on div "Last 6 months" at bounding box center [867, 416] width 83 height 17
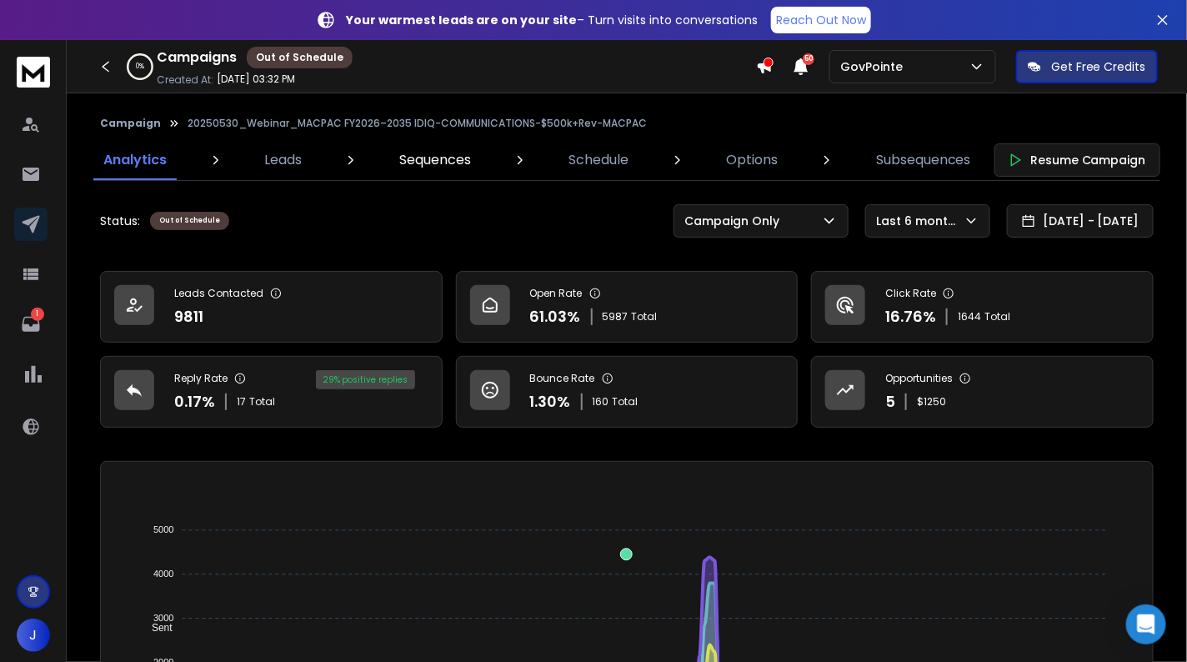
click at [429, 151] on p "Sequences" at bounding box center [435, 160] width 72 height 20
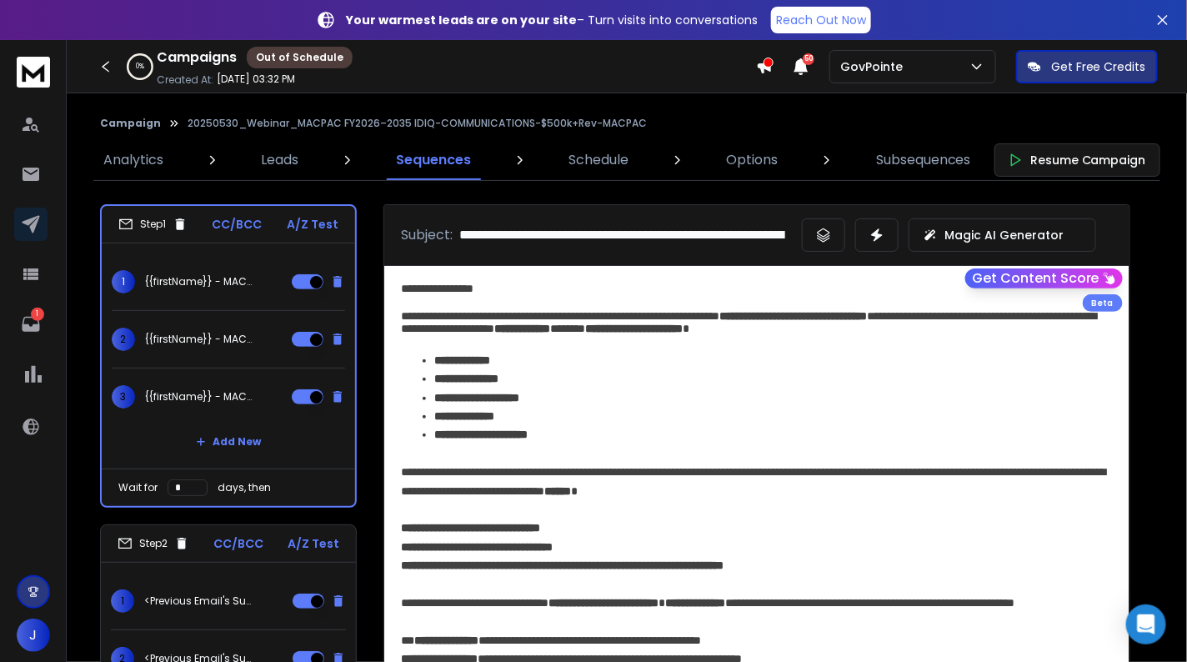
click at [200, 341] on p "{{firstName}} - MACPAC Releases $100M IDIQ – {10-Year|Ten-Year} Federal Researc…" at bounding box center [198, 339] width 107 height 13
type input "**********"
click at [603, 237] on input "**********" at bounding box center [622, 235] width 326 height 20
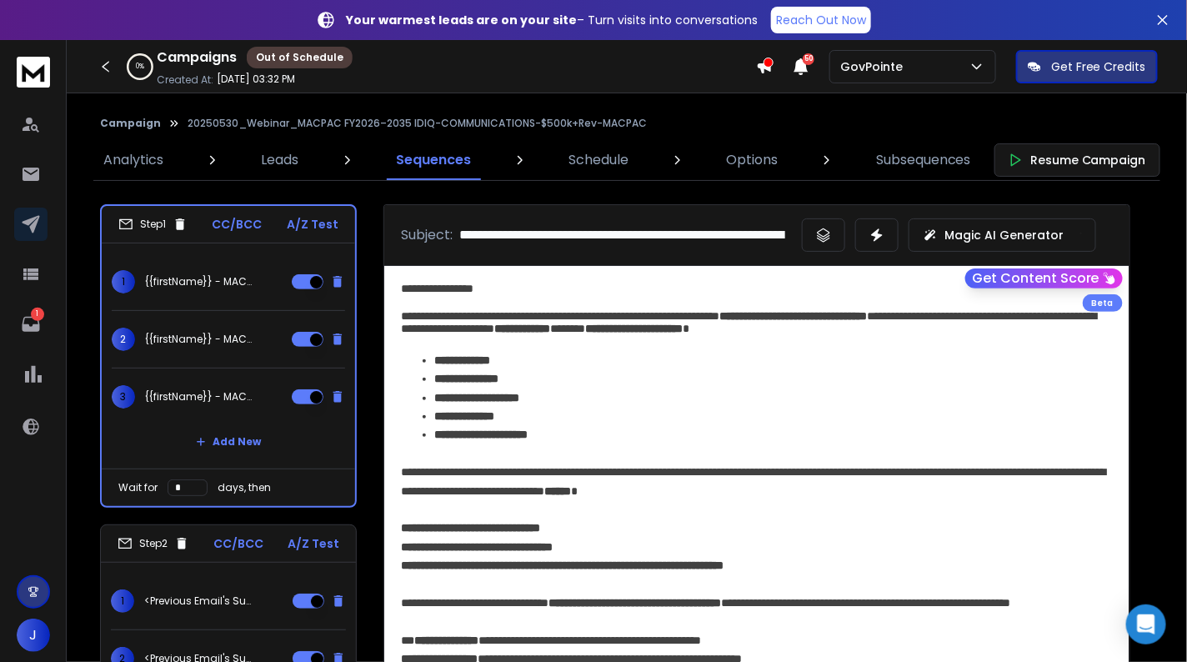
click at [674, 384] on li "**********" at bounding box center [773, 378] width 679 height 18
click at [675, 237] on input "**********" at bounding box center [622, 235] width 326 height 20
click at [29, 218] on icon at bounding box center [31, 224] width 20 height 20
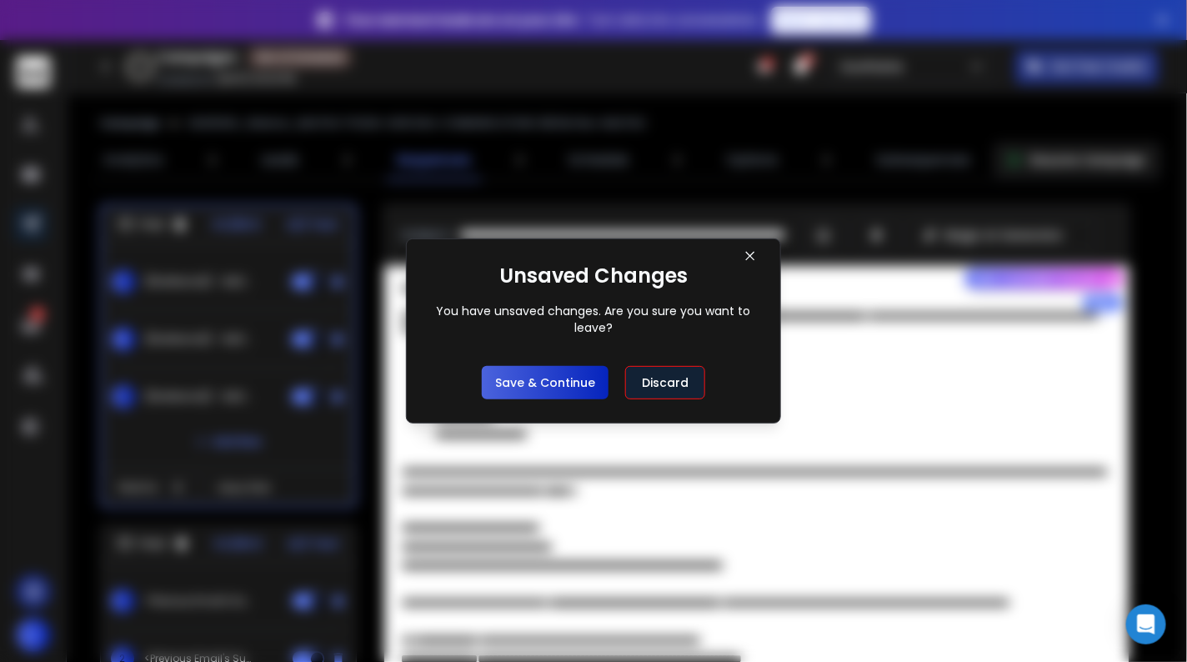
click at [685, 392] on button "Discard" at bounding box center [665, 382] width 80 height 33
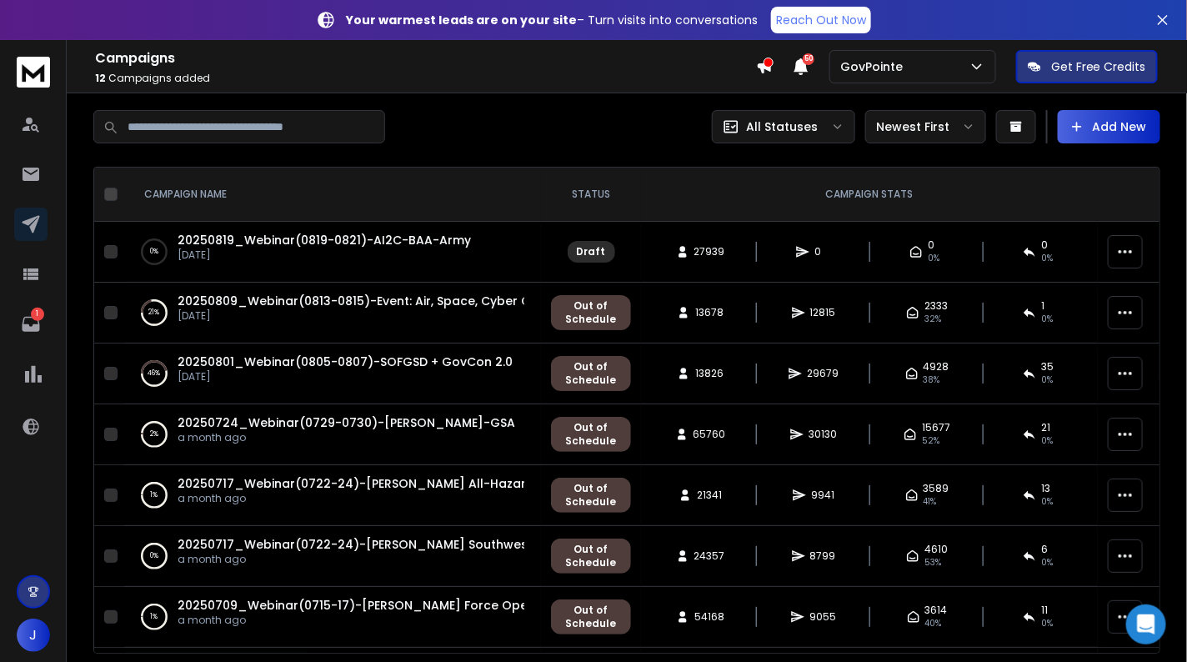
click at [389, 240] on span "20250819_Webinar(0819-0821)-AI2C-BAA-Army" at bounding box center [325, 240] width 294 height 17
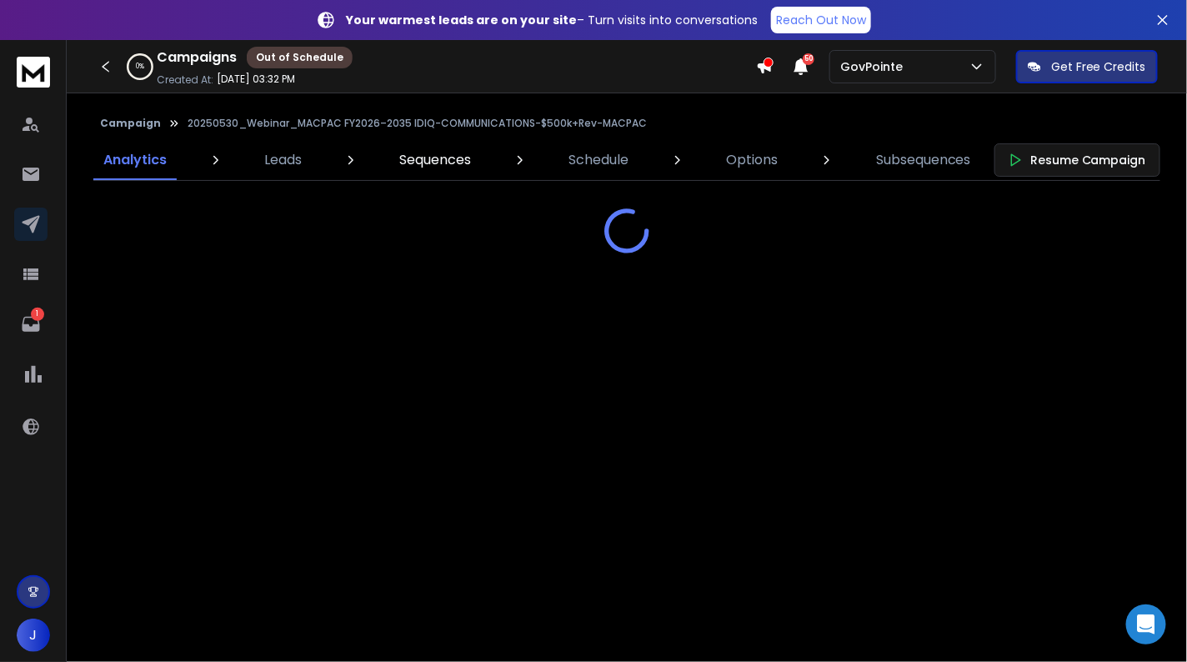
click at [426, 163] on p "Sequences" at bounding box center [435, 160] width 72 height 20
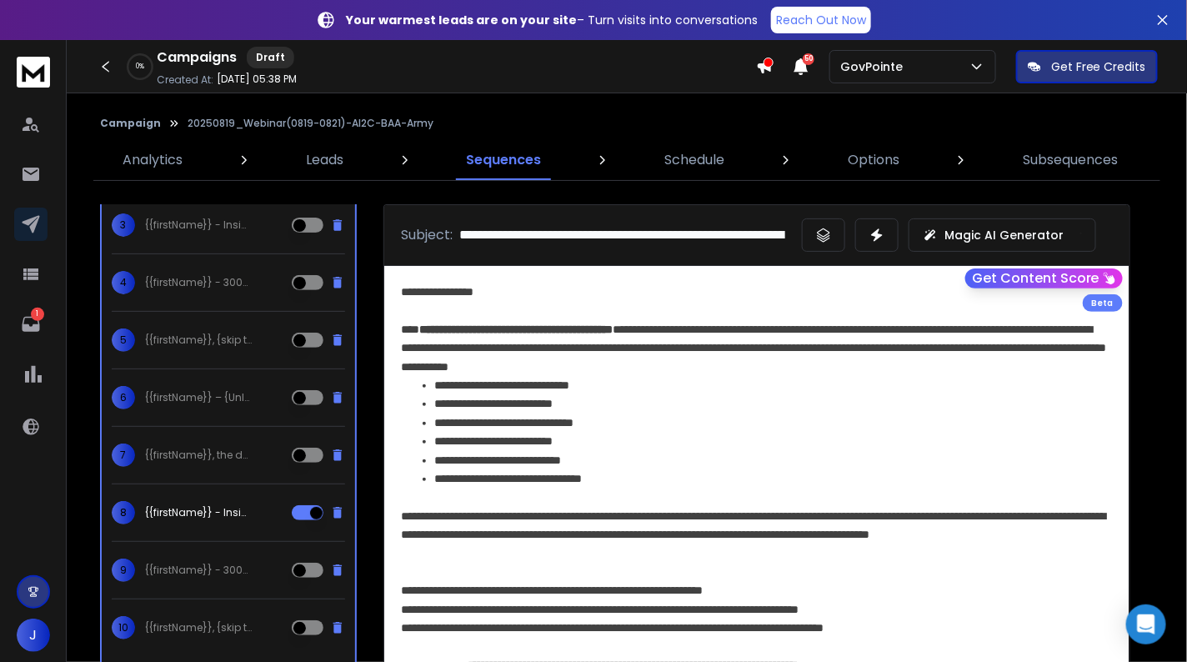
scroll to position [193, 0]
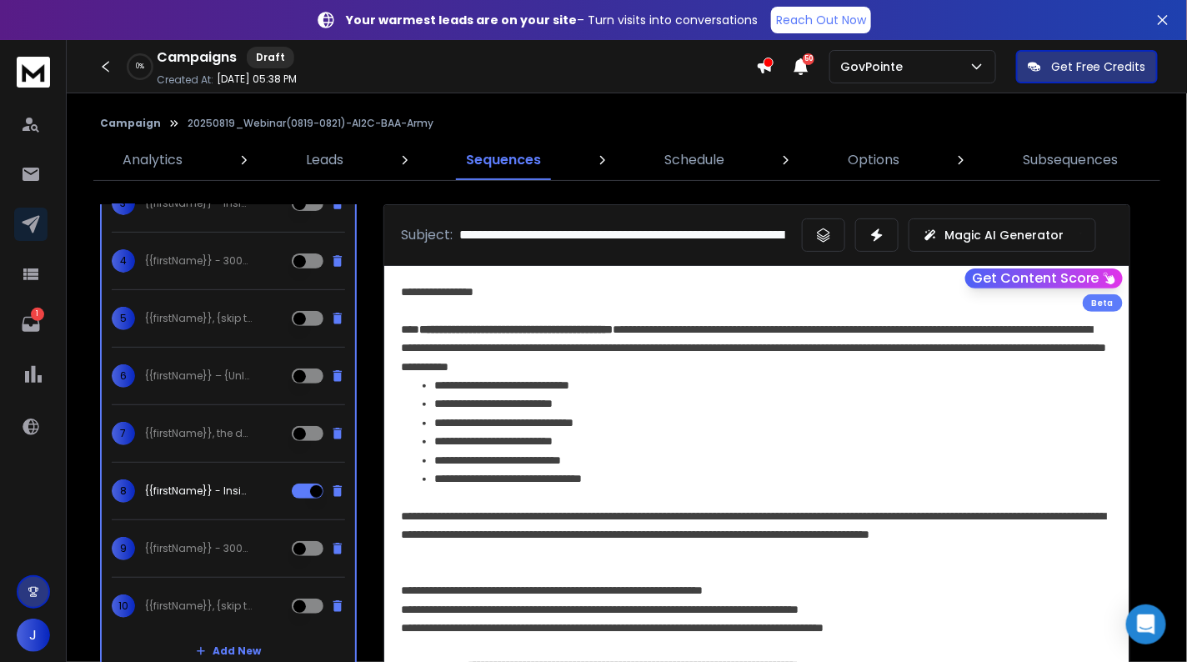
click at [213, 487] on p "{{firstName}} - Insider Briefing: {Win|Score|Land} teaming & {contracts|deals|p…" at bounding box center [198, 490] width 107 height 13
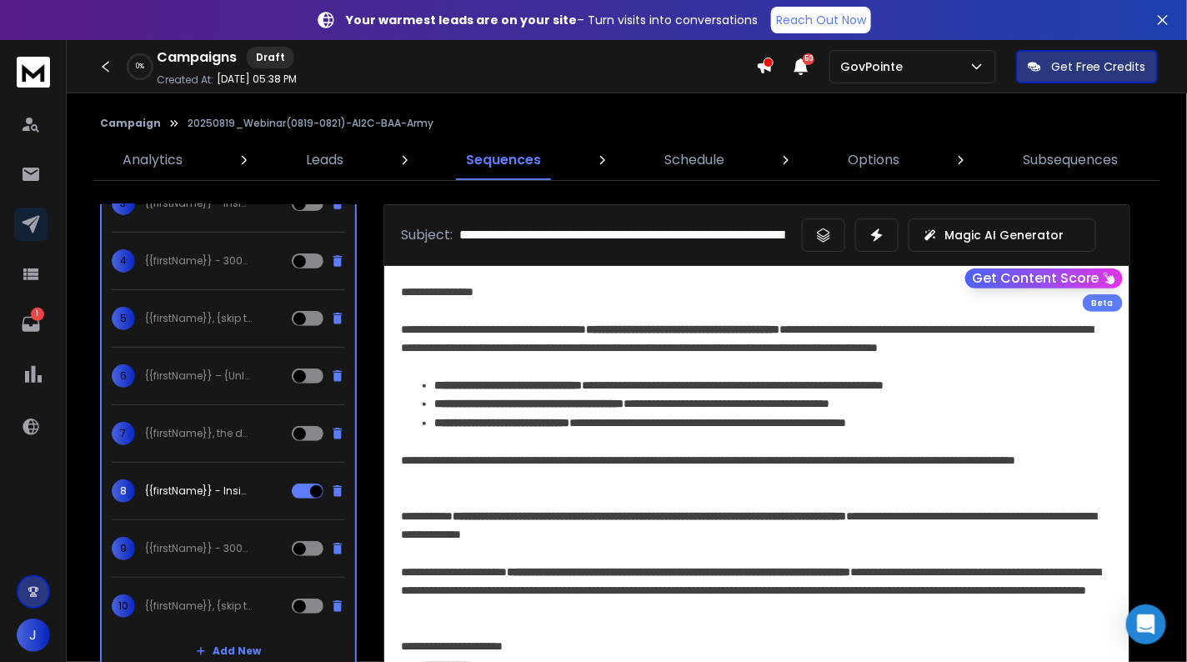
scroll to position [0, 0]
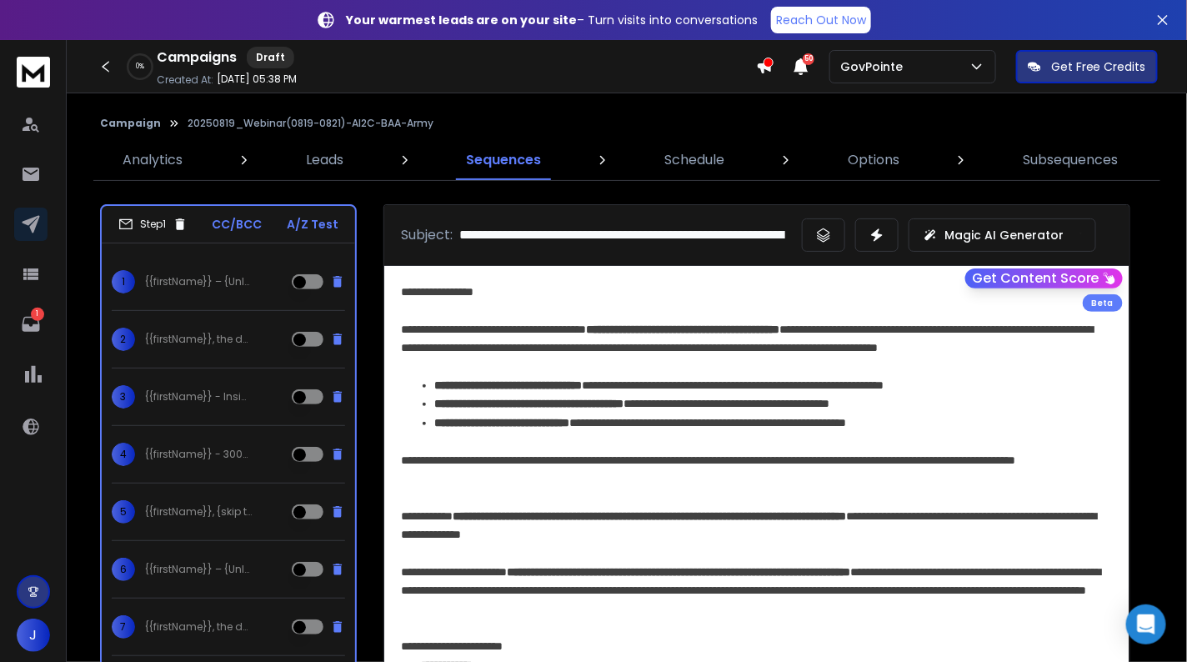
click at [218, 284] on p "{{firstName}} – {Unlock|Tap into|Discover} the Air, Space, Cyber Conference 202…" at bounding box center [198, 281] width 107 height 13
type input "**********"
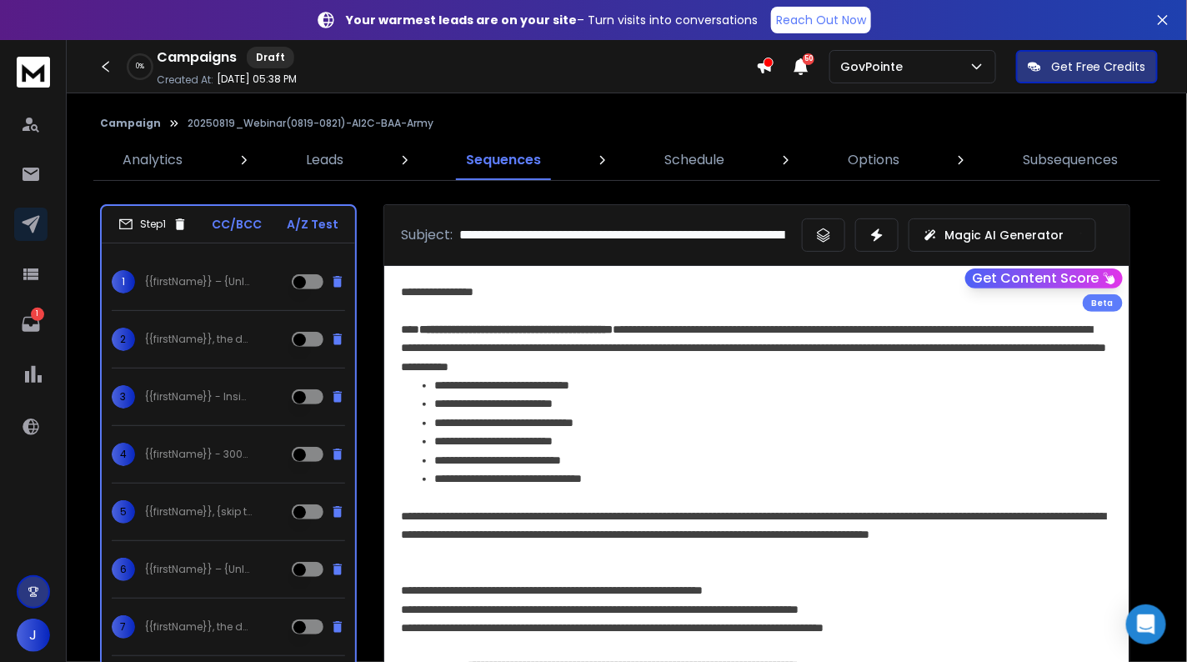
click at [540, 225] on input "**********" at bounding box center [622, 235] width 326 height 20
paste input "**********"
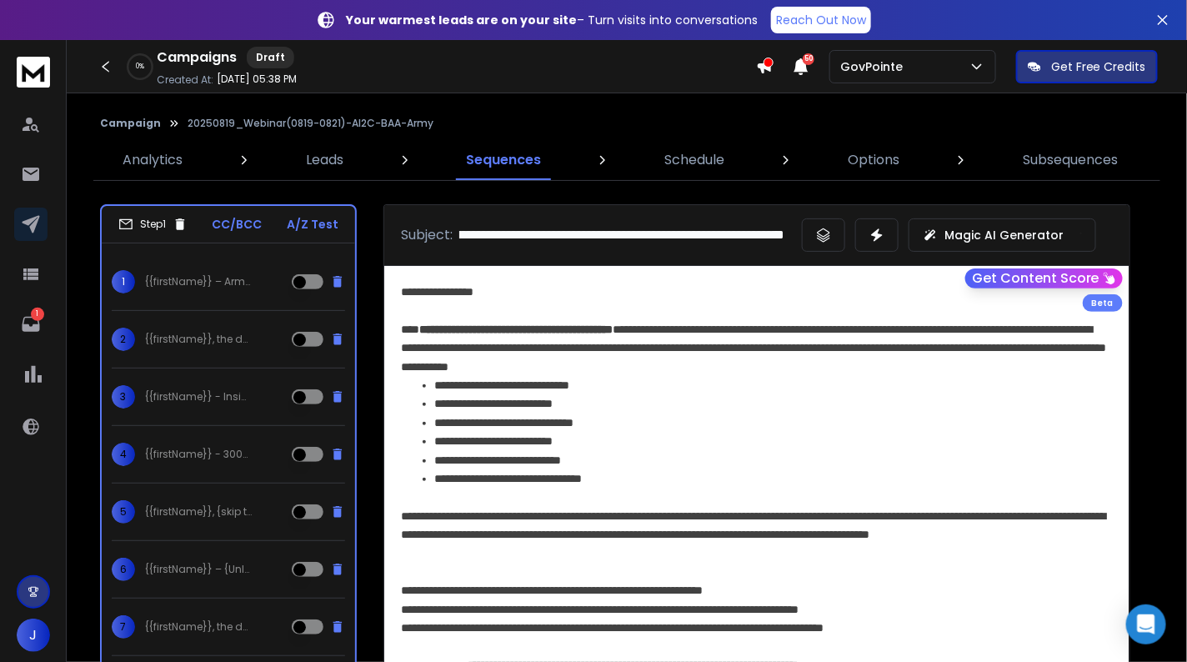
click at [334, 340] on icon at bounding box center [338, 340] width 9 height 12
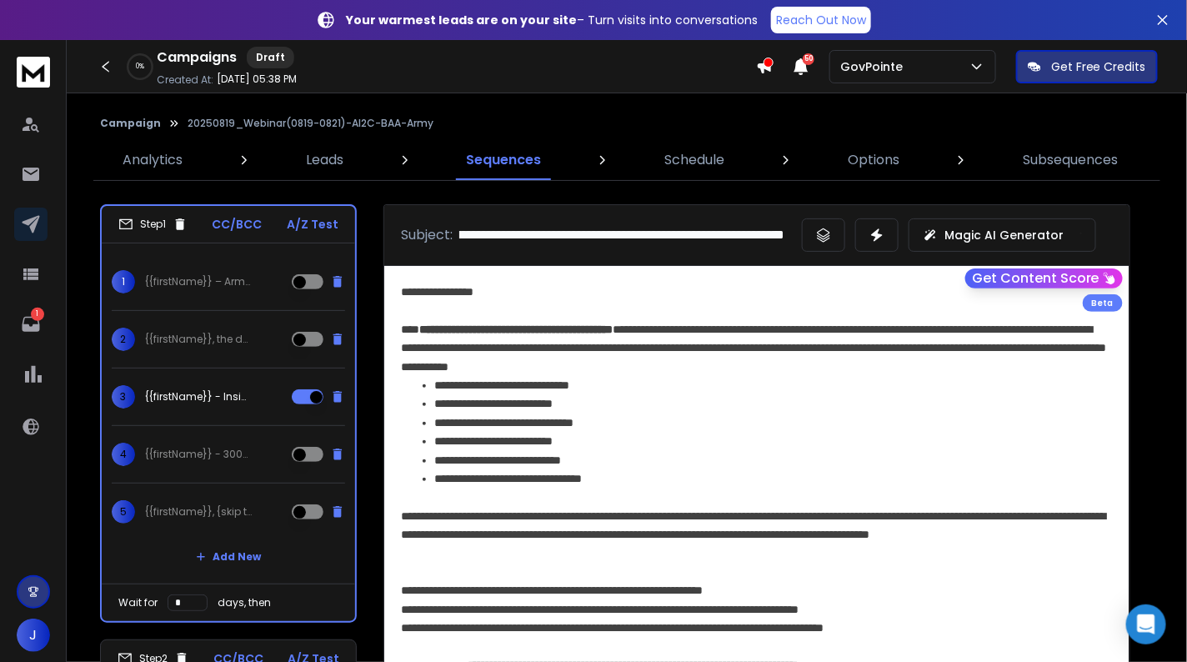
click at [334, 340] on icon at bounding box center [338, 340] width 9 height 12
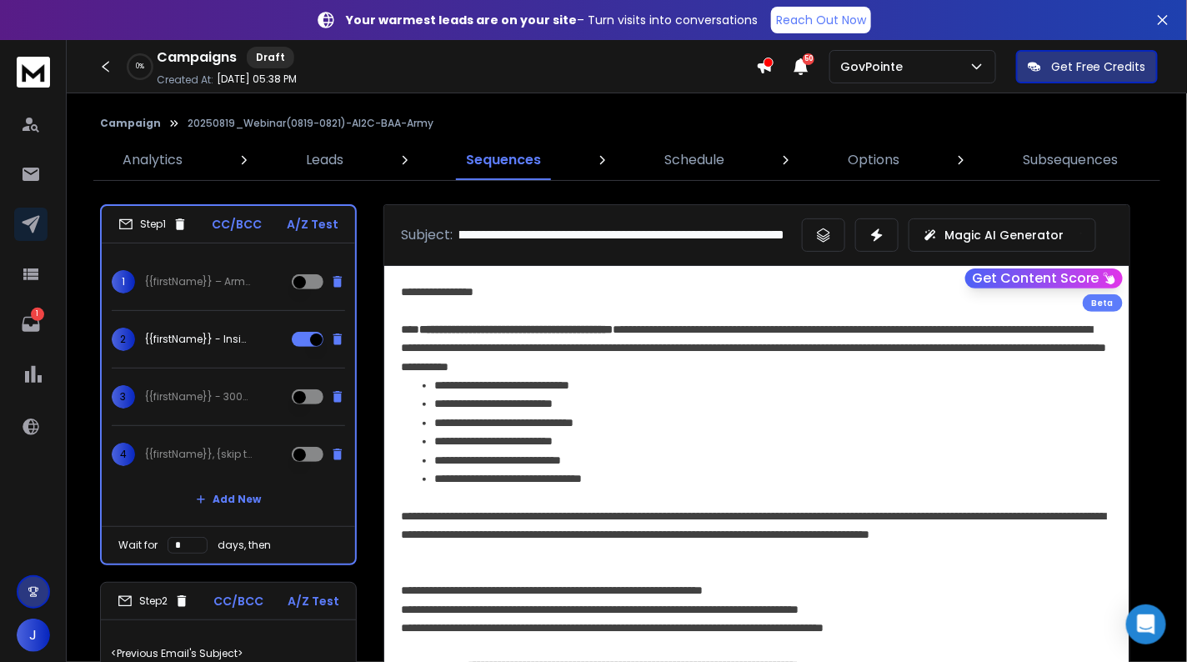
click at [334, 340] on icon at bounding box center [338, 340] width 9 height 12
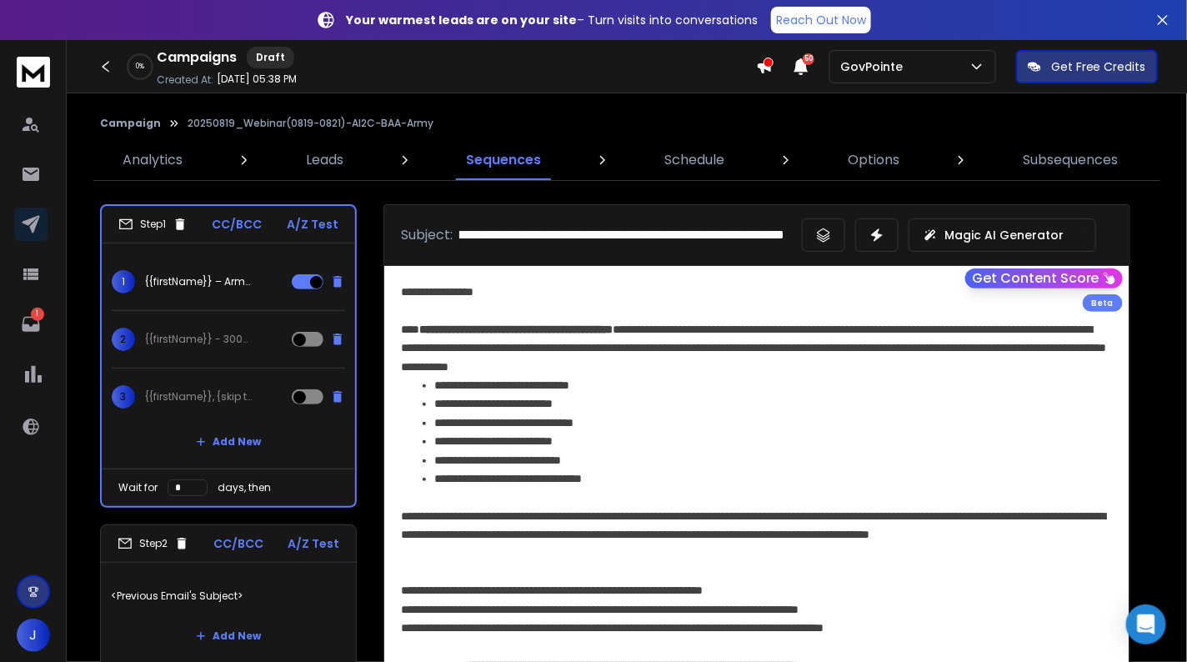
click at [334, 340] on icon at bounding box center [338, 340] width 9 height 12
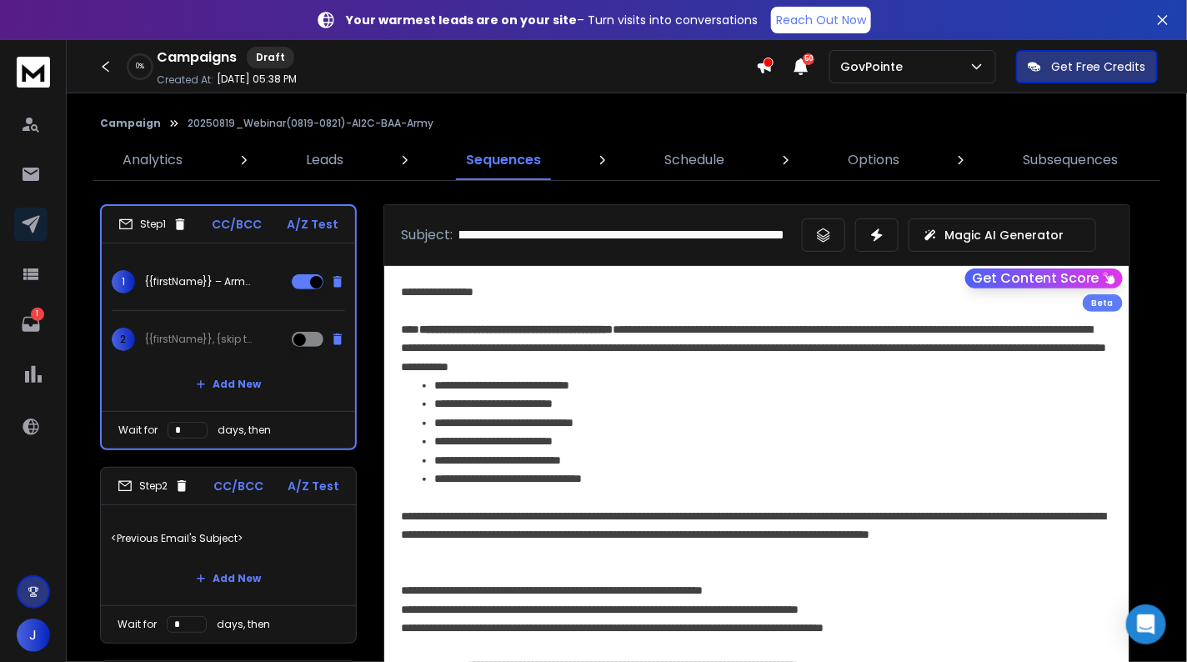
click at [334, 340] on icon at bounding box center [338, 340] width 9 height 12
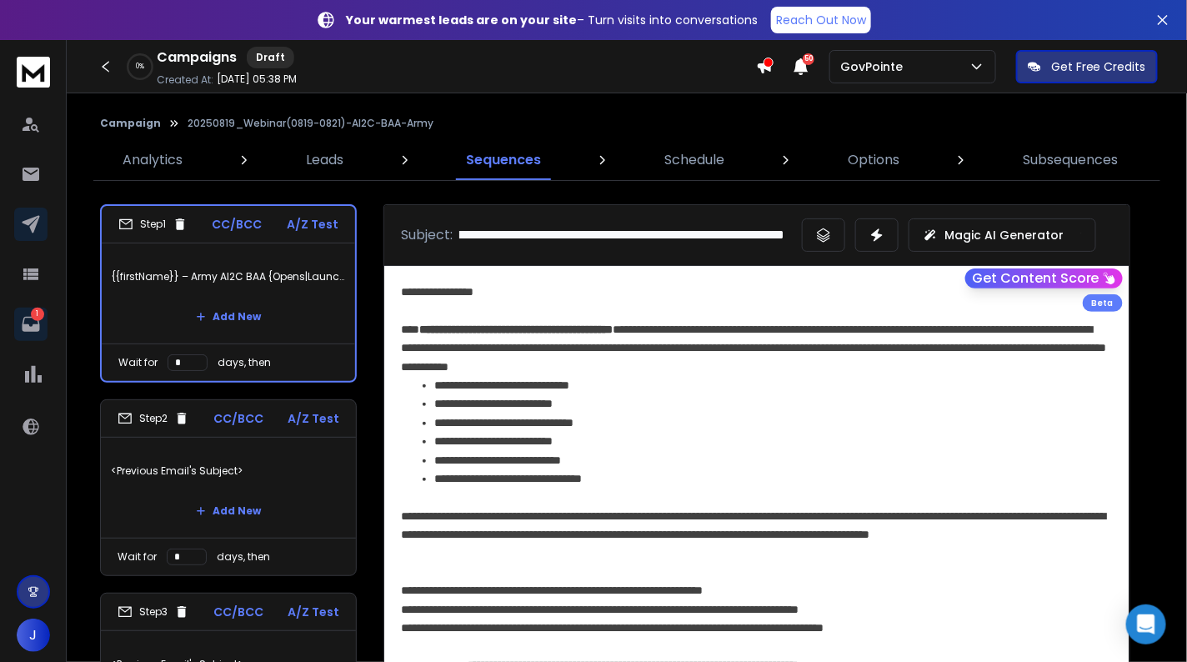
type input "**********"
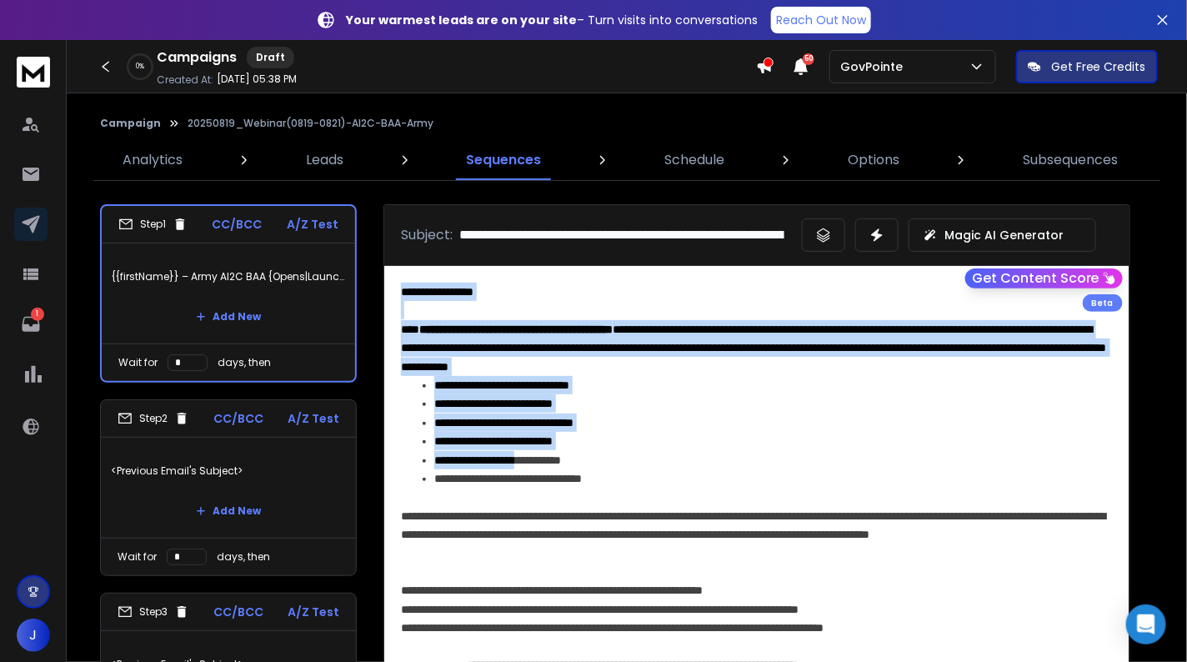
drag, startPoint x: 398, startPoint y: 287, endPoint x: 525, endPoint y: 452, distance: 208.2
click at [525, 452] on div "**********" at bounding box center [757, 464] width 746 height 397
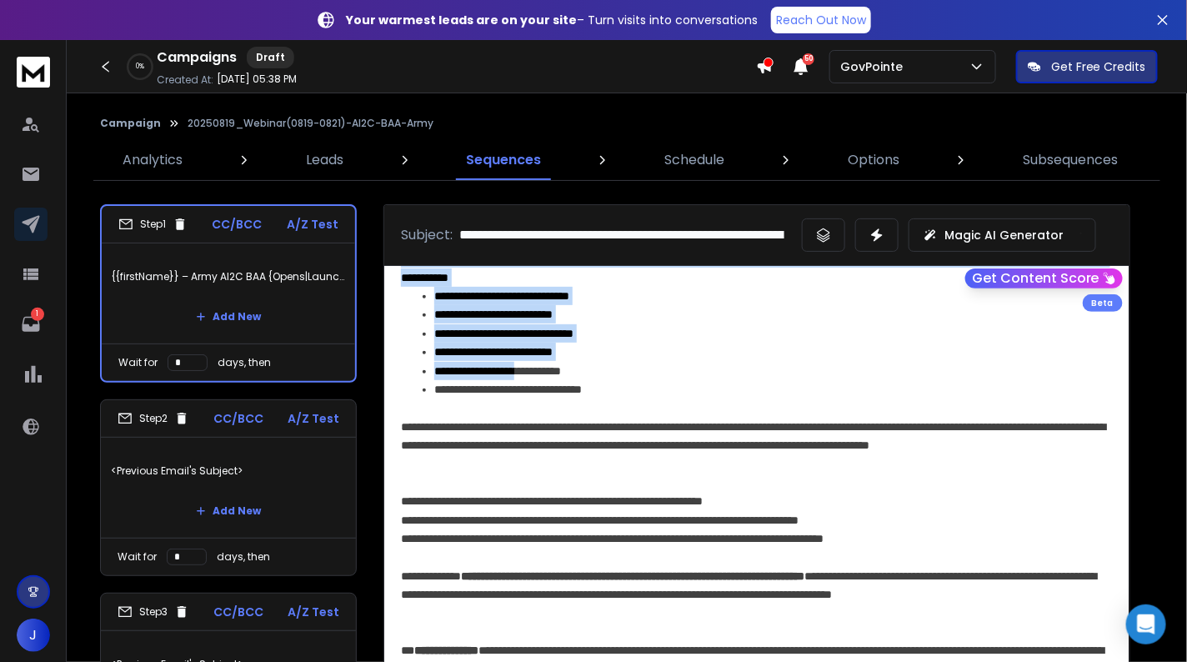
scroll to position [84, 0]
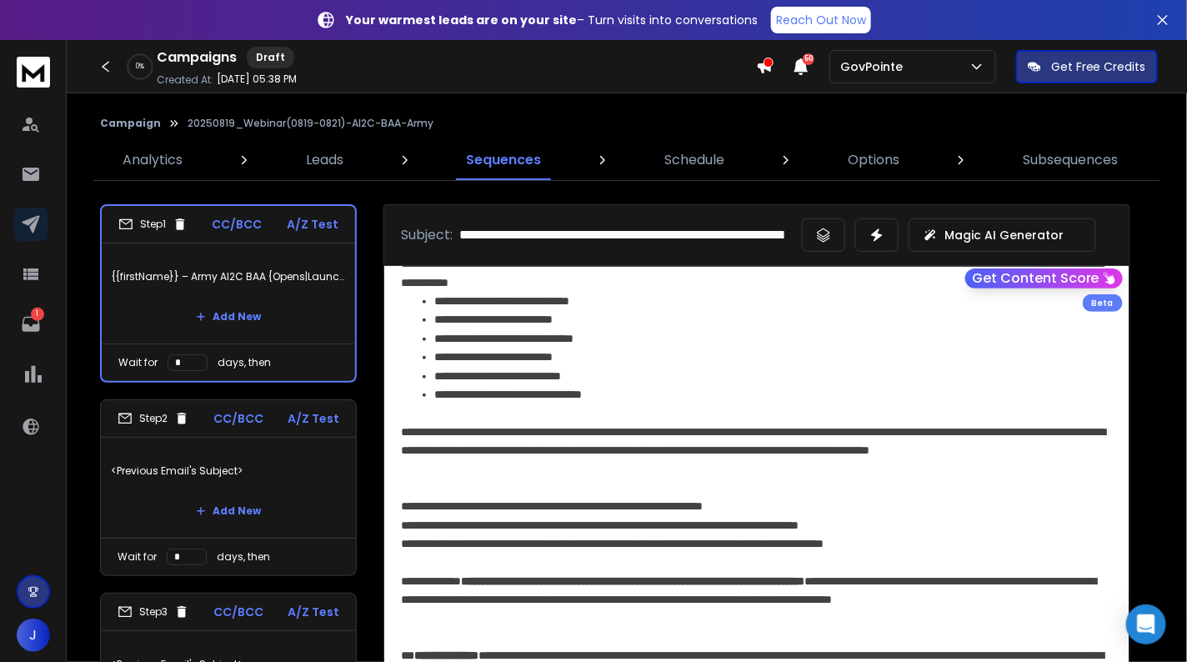
drag, startPoint x: 498, startPoint y: 397, endPoint x: 493, endPoint y: 389, distance: 9.7
click at [498, 396] on li "**********" at bounding box center [773, 394] width 679 height 18
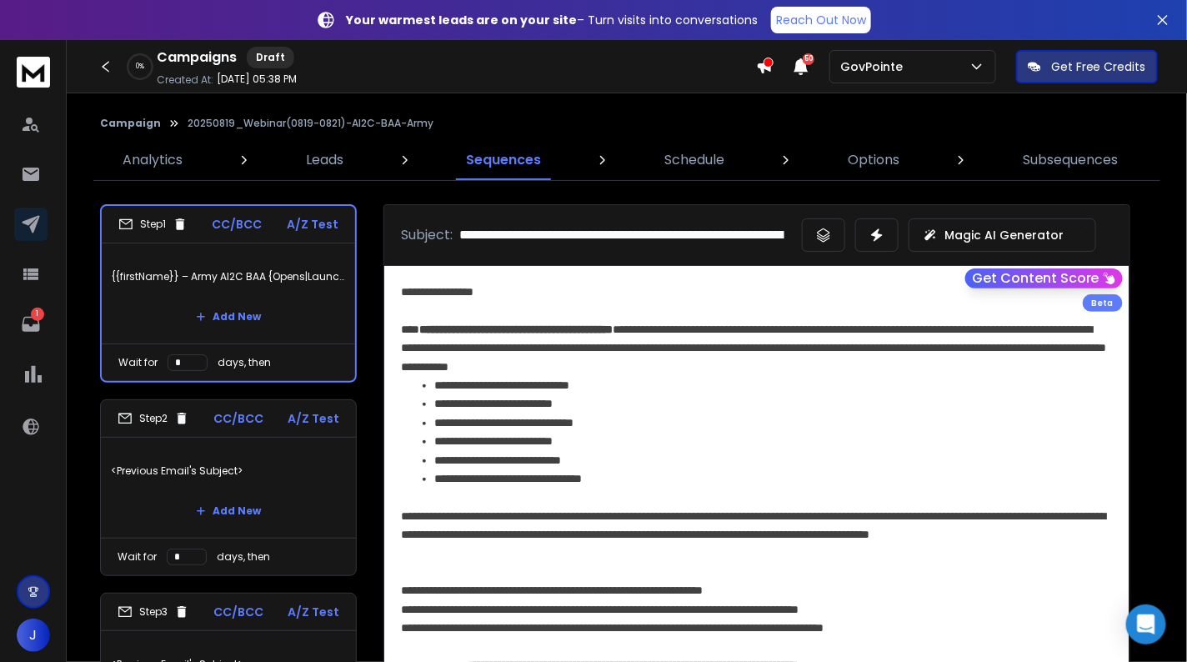
scroll to position [8, 0]
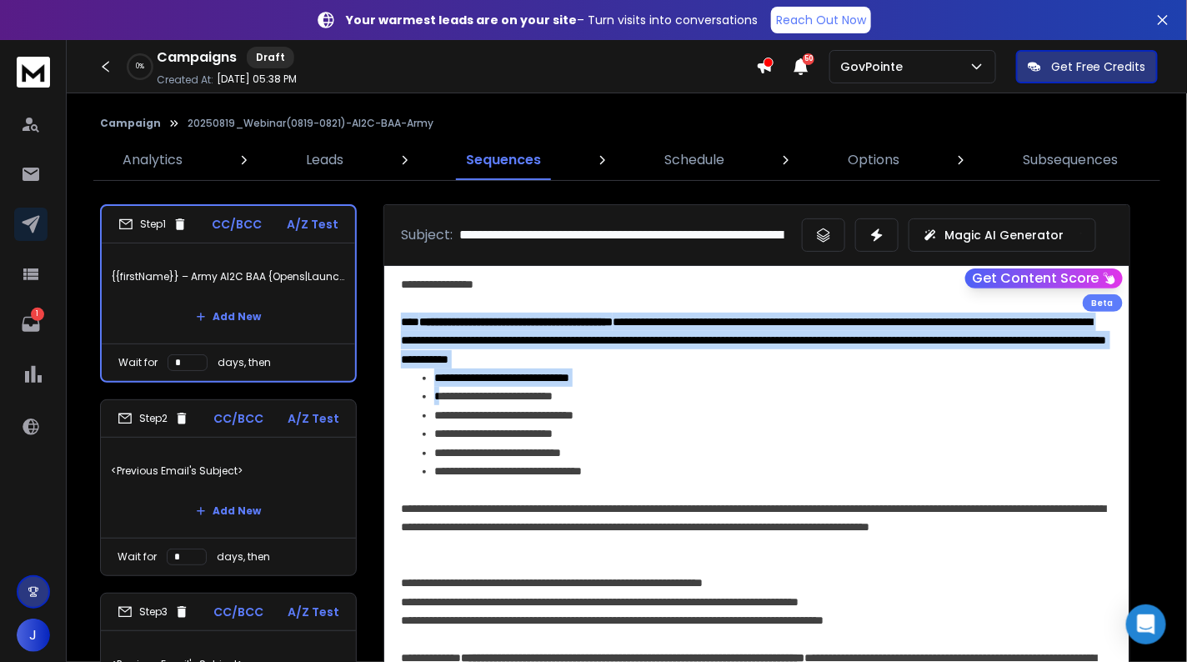
drag, startPoint x: 399, startPoint y: 322, endPoint x: 140, endPoint y: 389, distance: 267.0
click at [444, 396] on div "**********" at bounding box center [757, 465] width 746 height 398
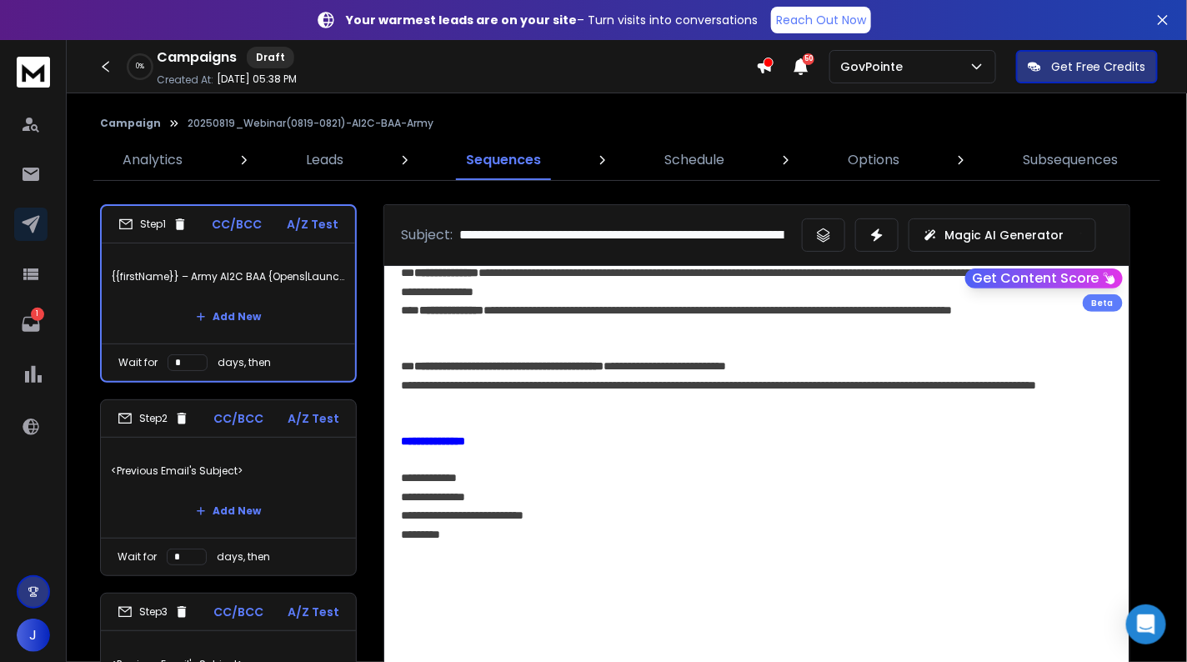
scroll to position [509, 0]
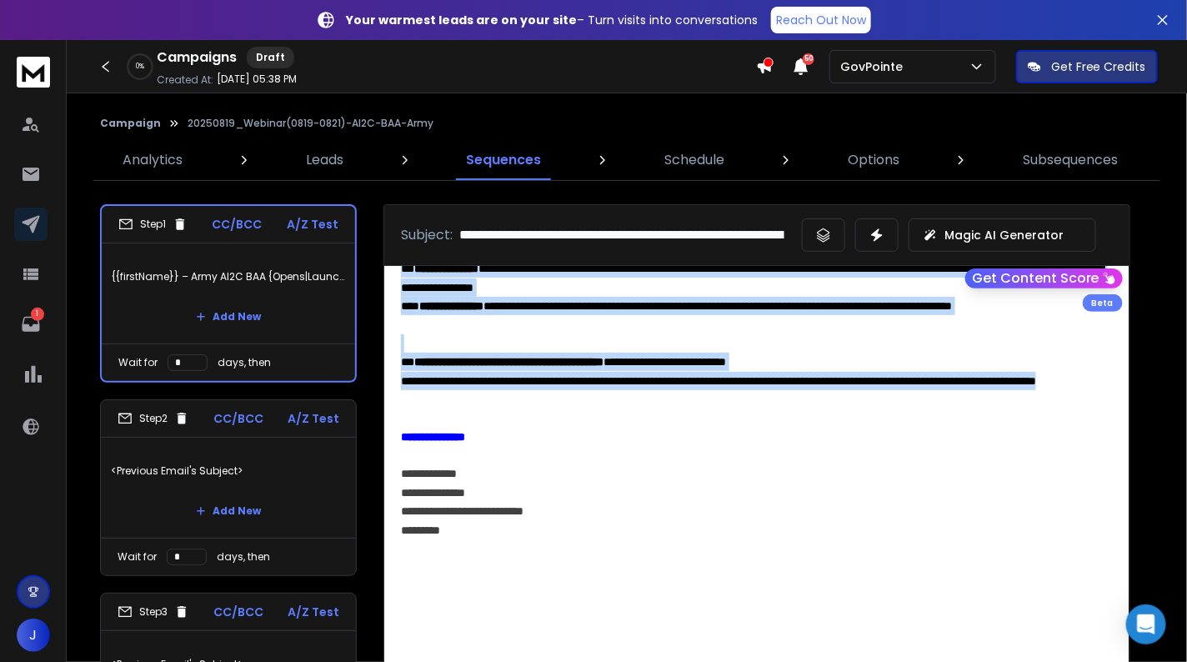
click at [472, 398] on div "**********" at bounding box center [757, 391] width 712 height 38
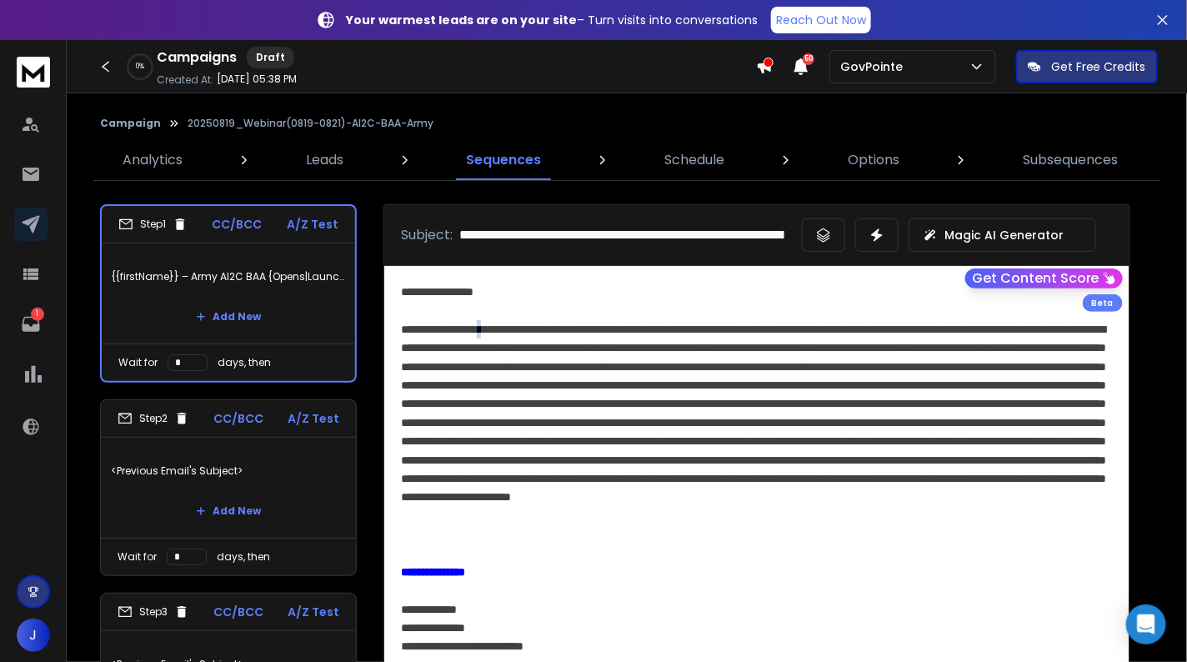
scroll to position [1, 0]
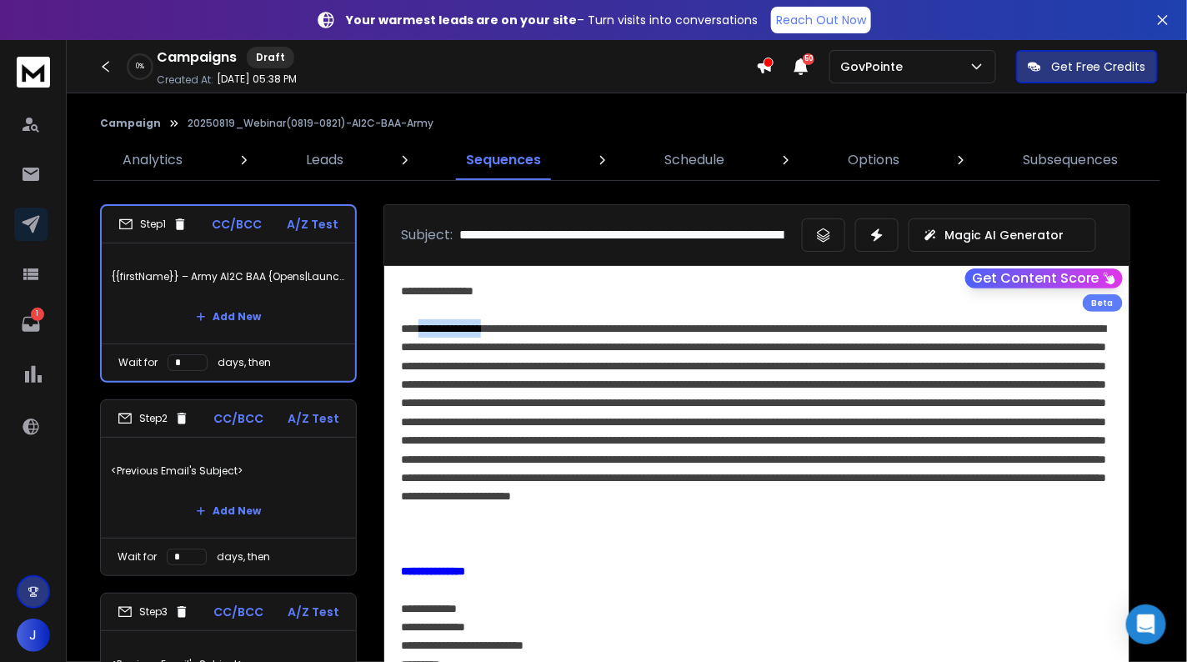
drag, startPoint x: 490, startPoint y: 334, endPoint x: 425, endPoint y: 334, distance: 65.0
click at [423, 334] on div at bounding box center [757, 431] width 712 height 224
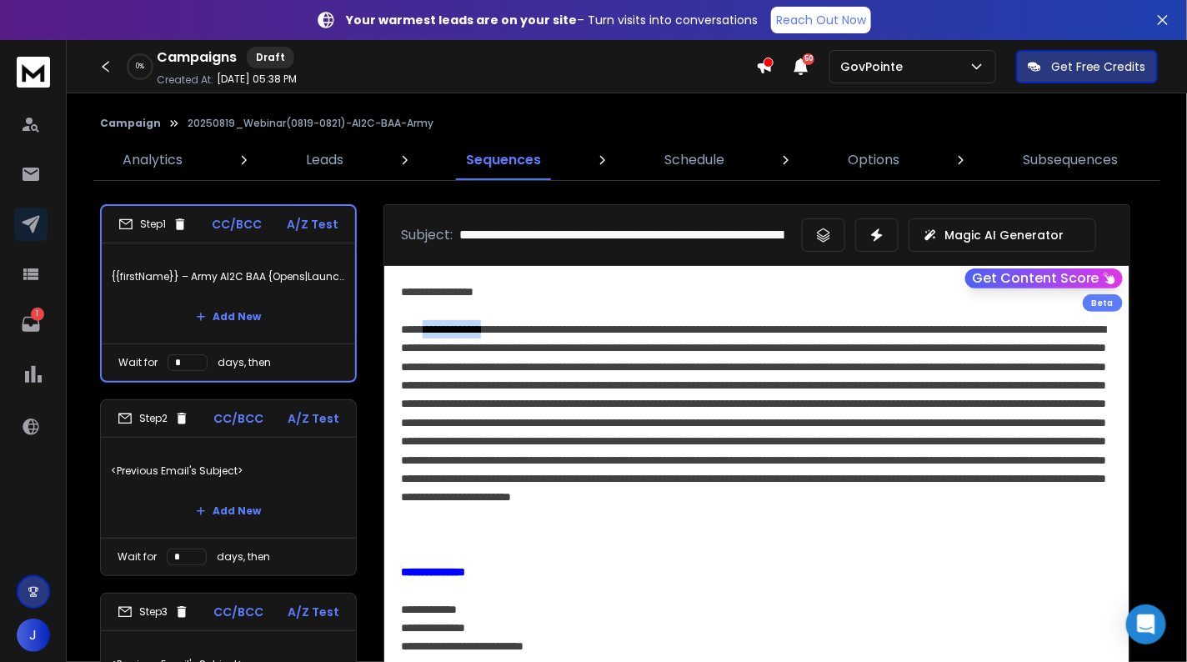
click at [469, 334] on div at bounding box center [757, 432] width 712 height 224
drag, startPoint x: 488, startPoint y: 329, endPoint x: 425, endPoint y: 337, distance: 63.0
click at [414, 333] on div at bounding box center [757, 432] width 712 height 224
click at [596, 371] on div at bounding box center [757, 432] width 712 height 224
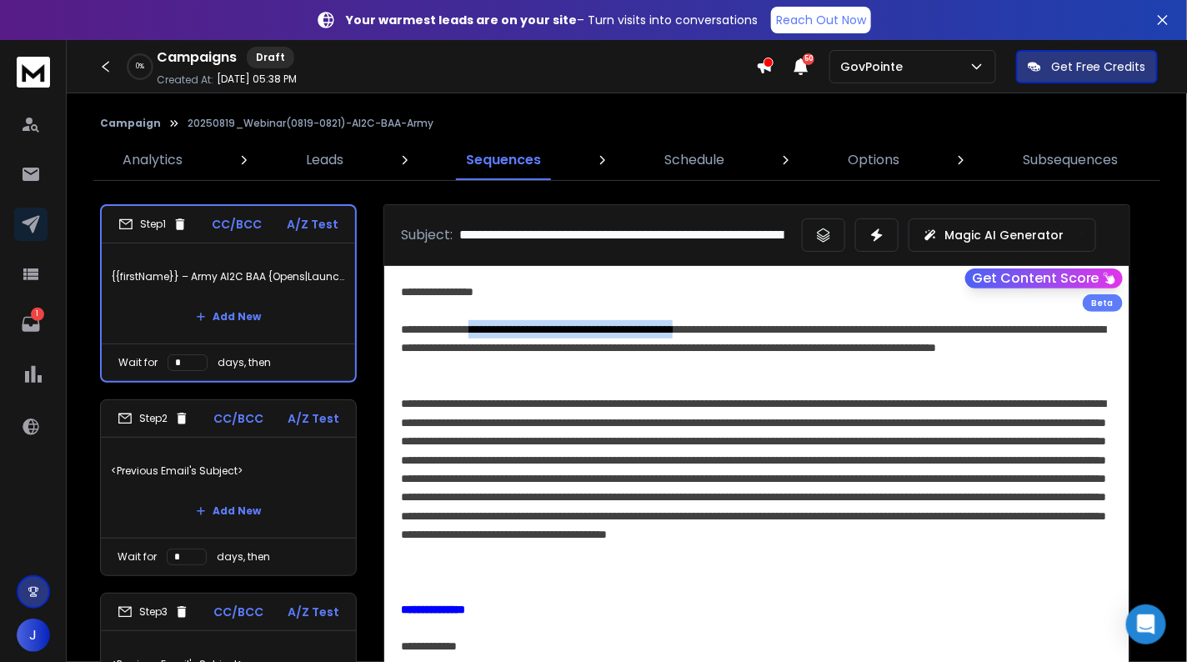
drag, startPoint x: 725, startPoint y: 331, endPoint x: 487, endPoint y: 334, distance: 237.7
click at [487, 334] on div "**********" at bounding box center [757, 348] width 712 height 56
click at [424, 332] on div "**********" at bounding box center [757, 348] width 712 height 56
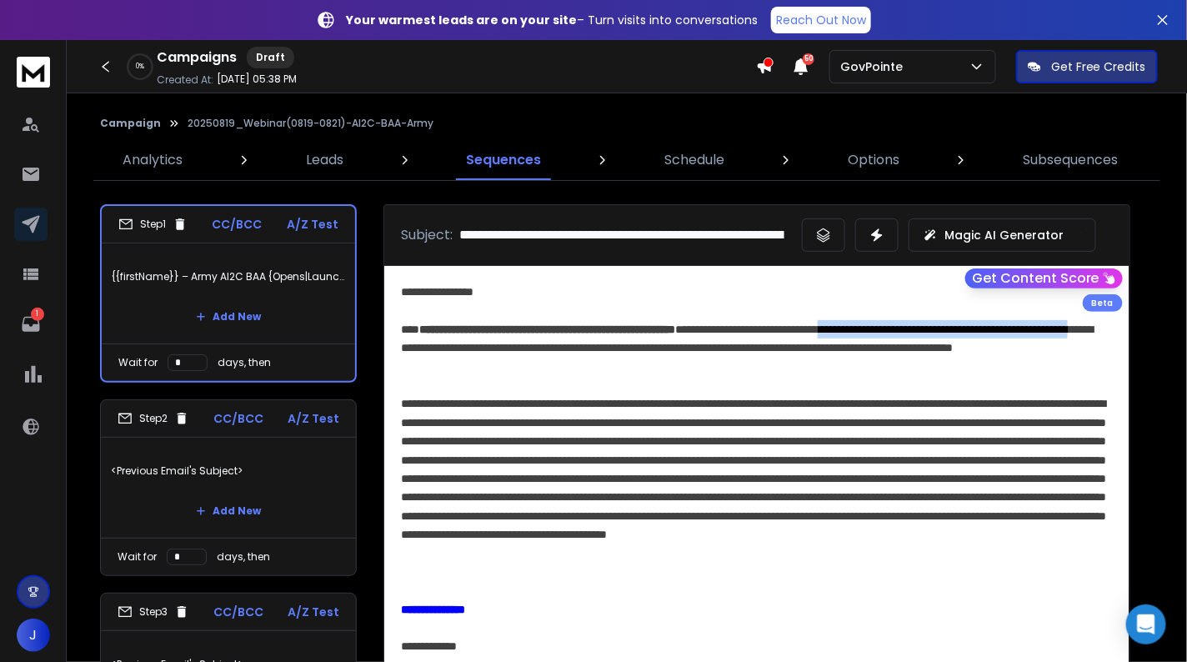
drag, startPoint x: 930, startPoint y: 330, endPoint x: 554, endPoint y: 353, distance: 376.8
click at [554, 353] on div "**********" at bounding box center [757, 348] width 712 height 56
click at [492, 369] on div "**********" at bounding box center [757, 348] width 712 height 56
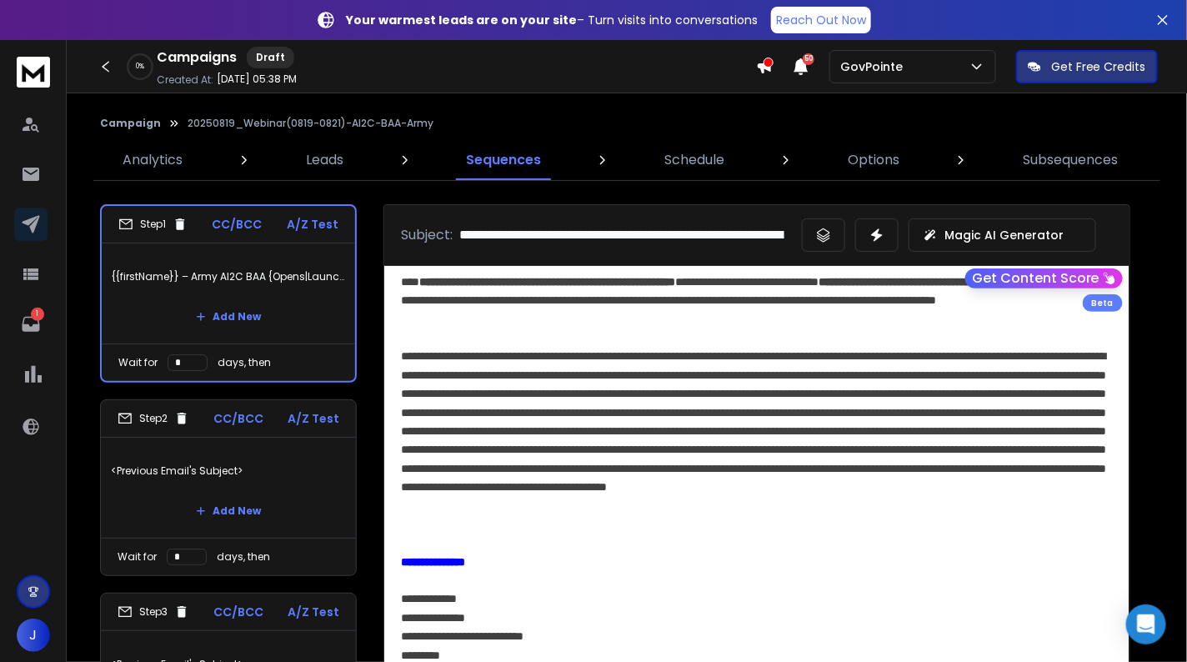
scroll to position [58, 0]
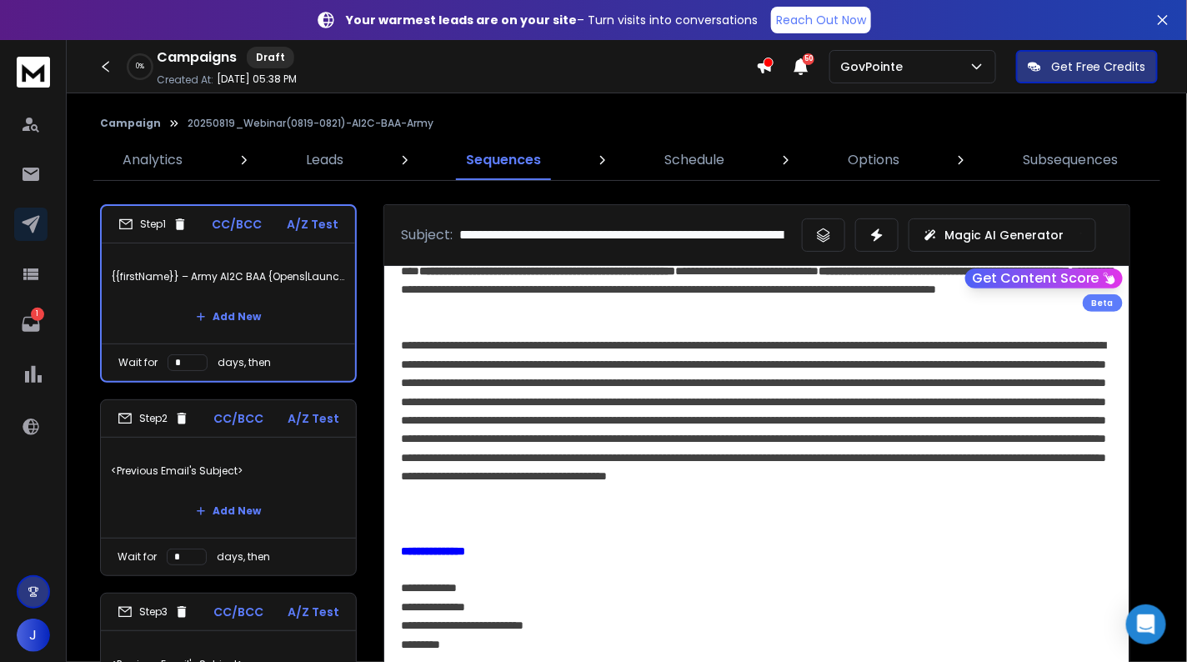
click at [403, 349] on div at bounding box center [757, 429] width 712 height 187
click at [523, 349] on div at bounding box center [757, 429] width 712 height 187
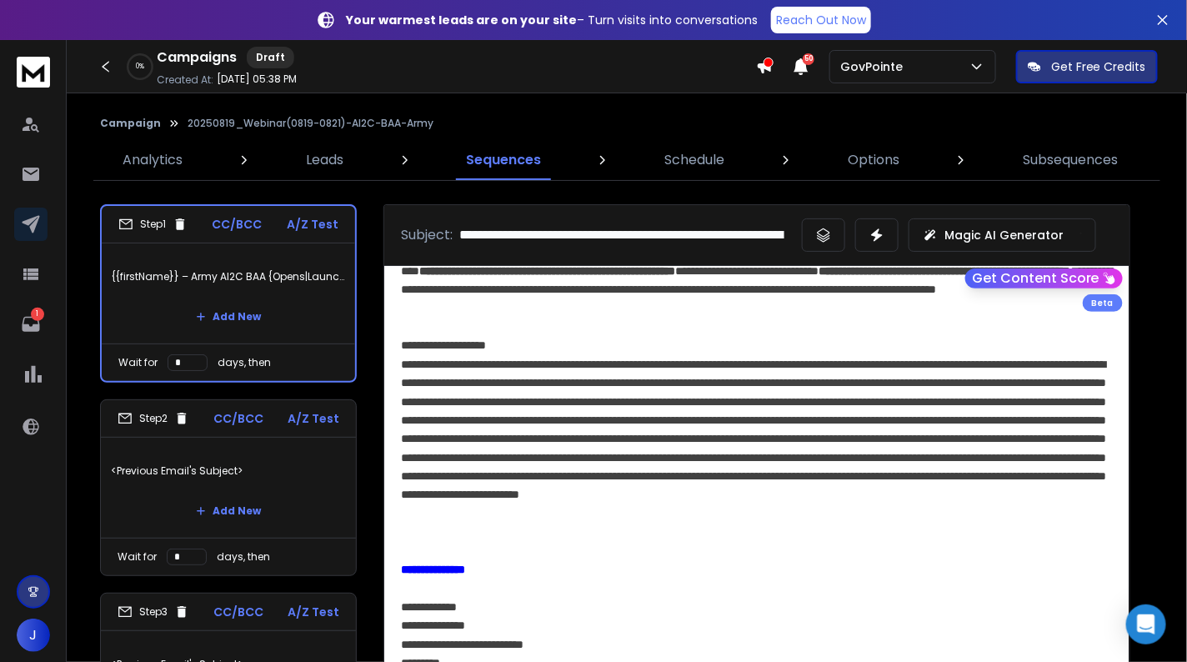
click at [495, 365] on div at bounding box center [757, 448] width 712 height 187
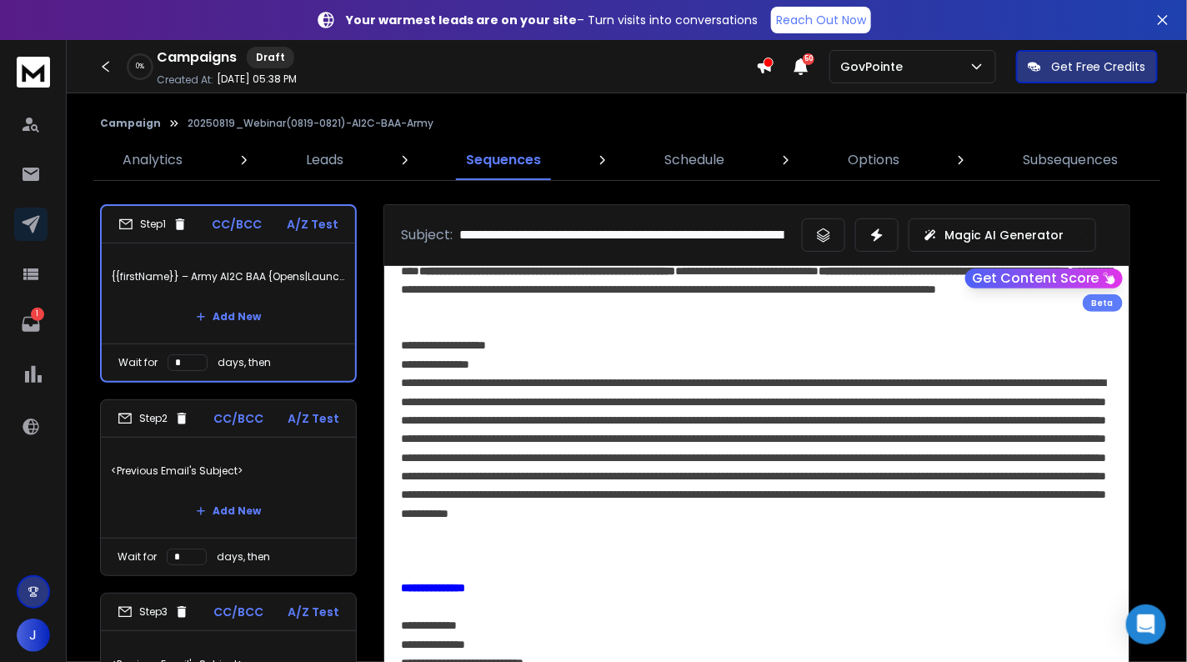
click at [496, 382] on div at bounding box center [757, 467] width 712 height 187
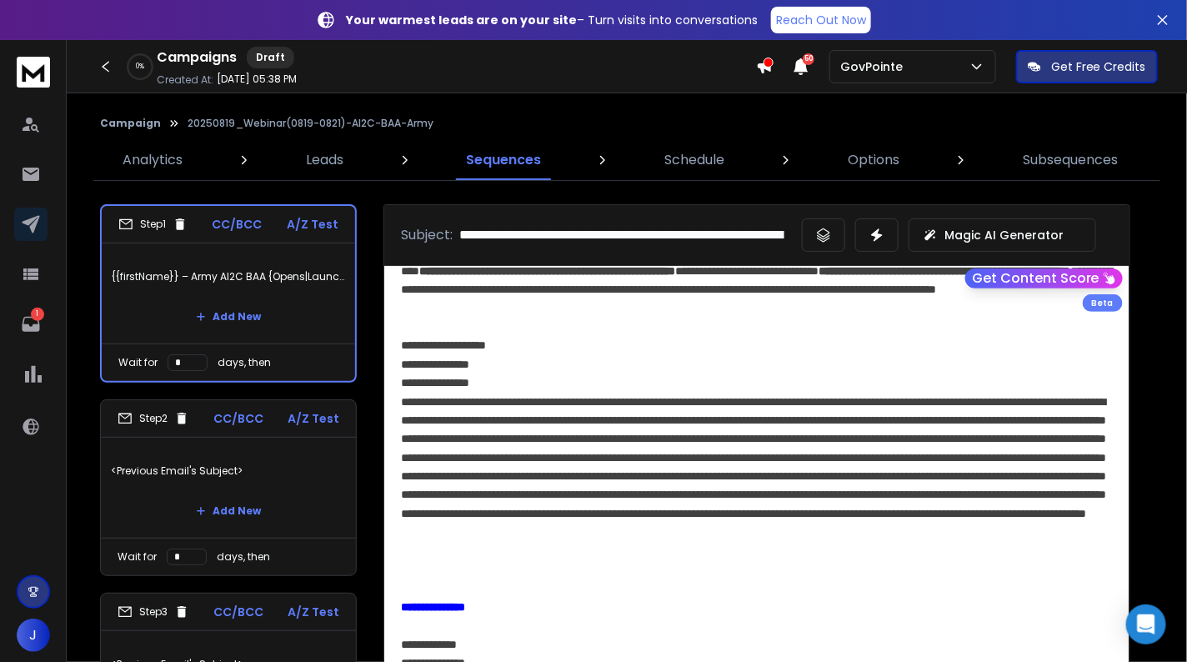
click at [516, 401] on div at bounding box center [757, 486] width 712 height 187
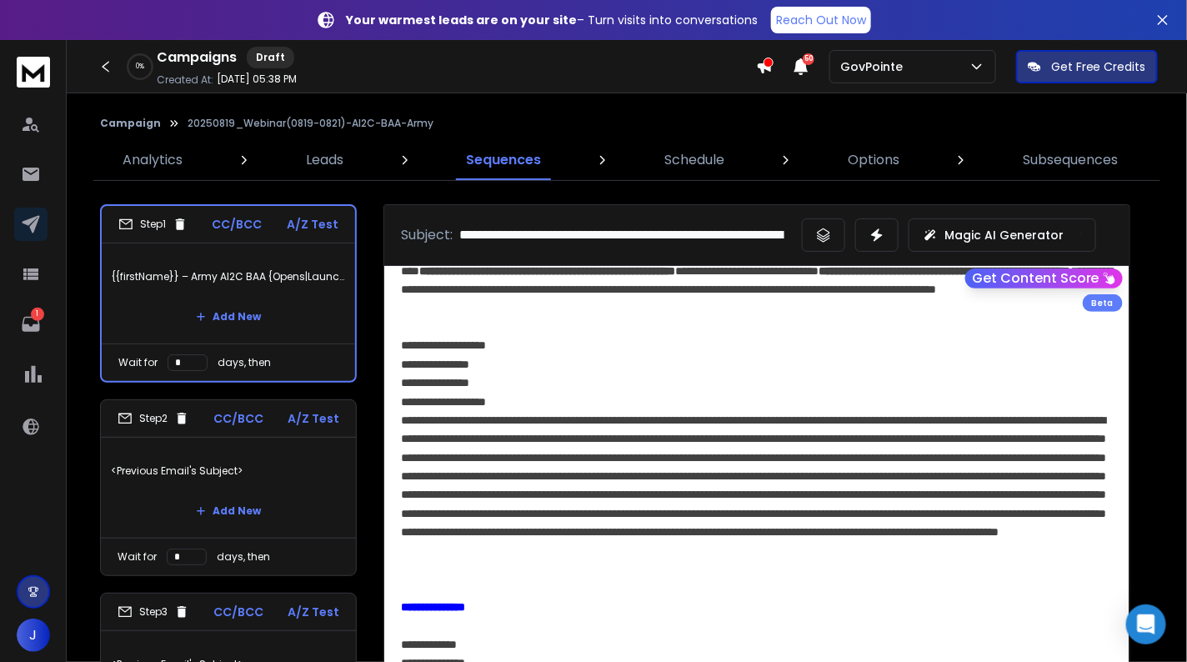
click at [528, 420] on div at bounding box center [757, 495] width 712 height 168
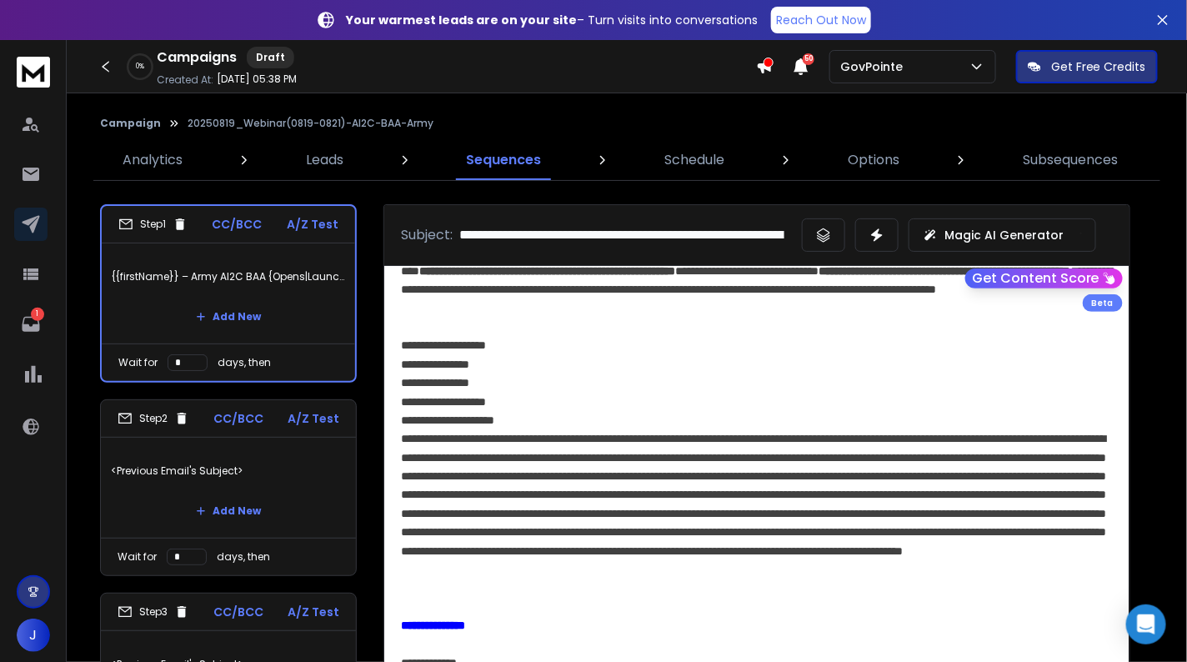
click at [475, 440] on div at bounding box center [757, 513] width 712 height 168
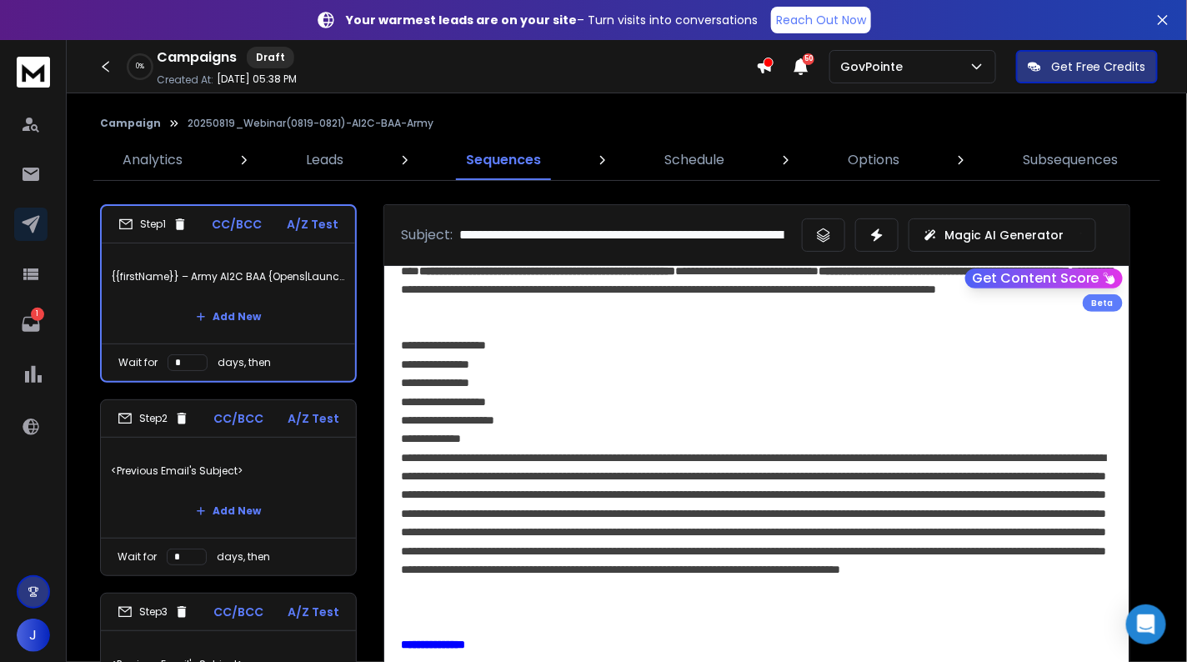
click at [550, 460] on div at bounding box center [757, 533] width 712 height 168
click at [555, 459] on div at bounding box center [757, 533] width 712 height 168
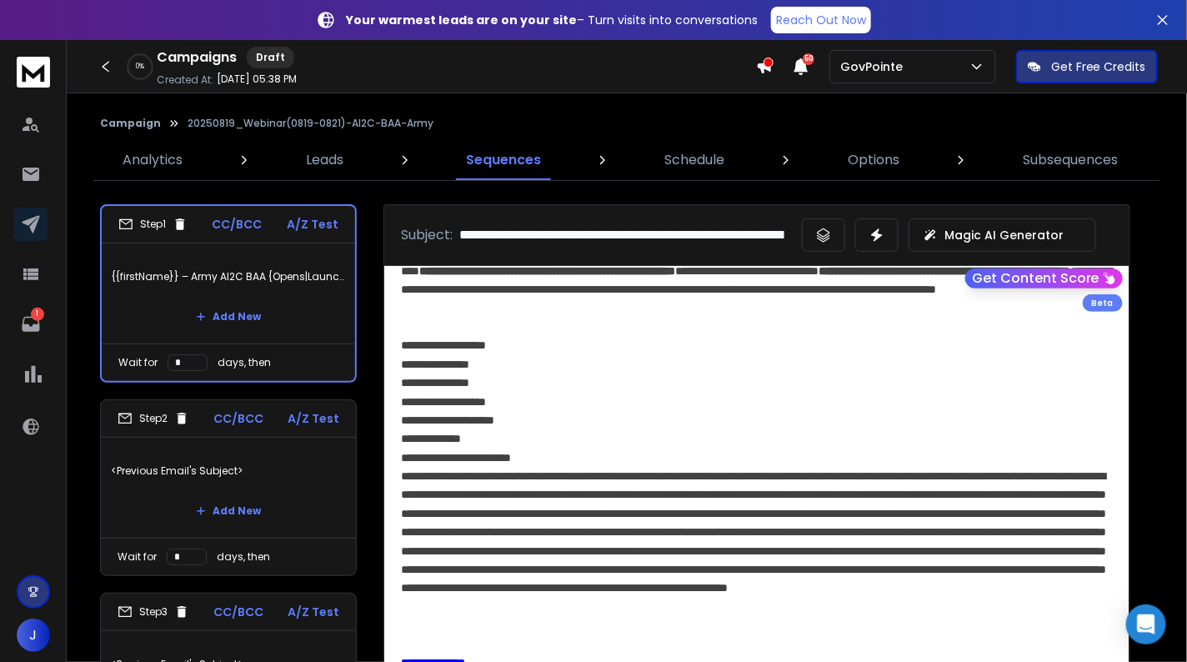
click at [666, 477] on div at bounding box center [757, 551] width 712 height 168
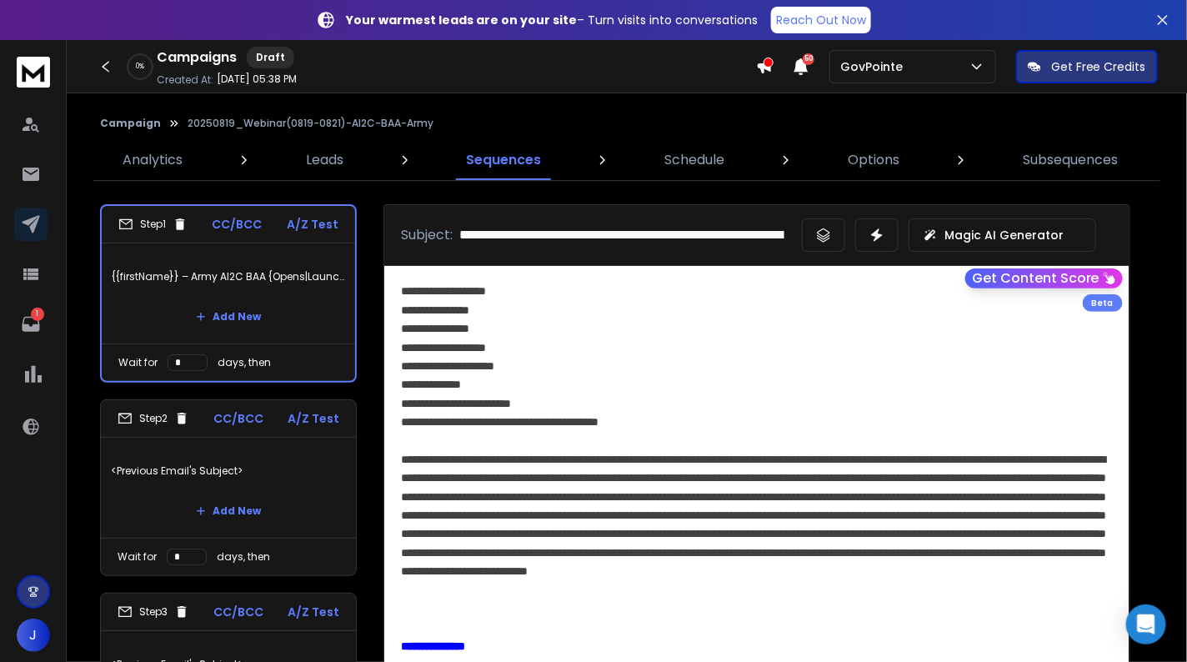
scroll to position [128, 0]
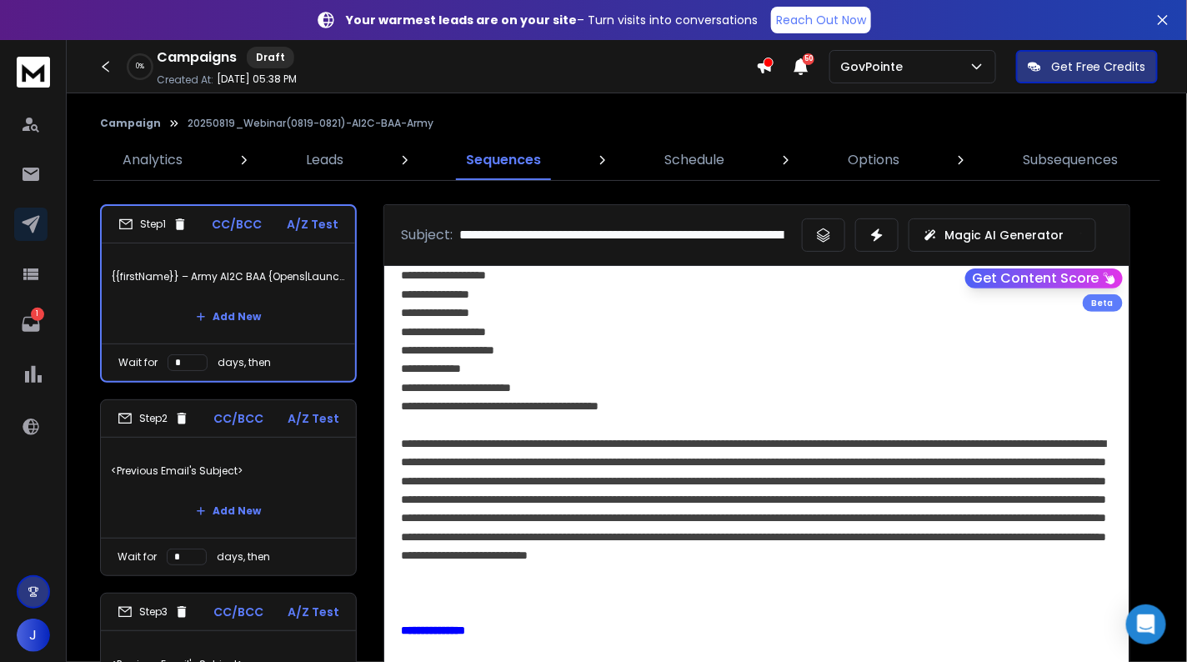
click at [530, 479] on div at bounding box center [757, 518] width 712 height 168
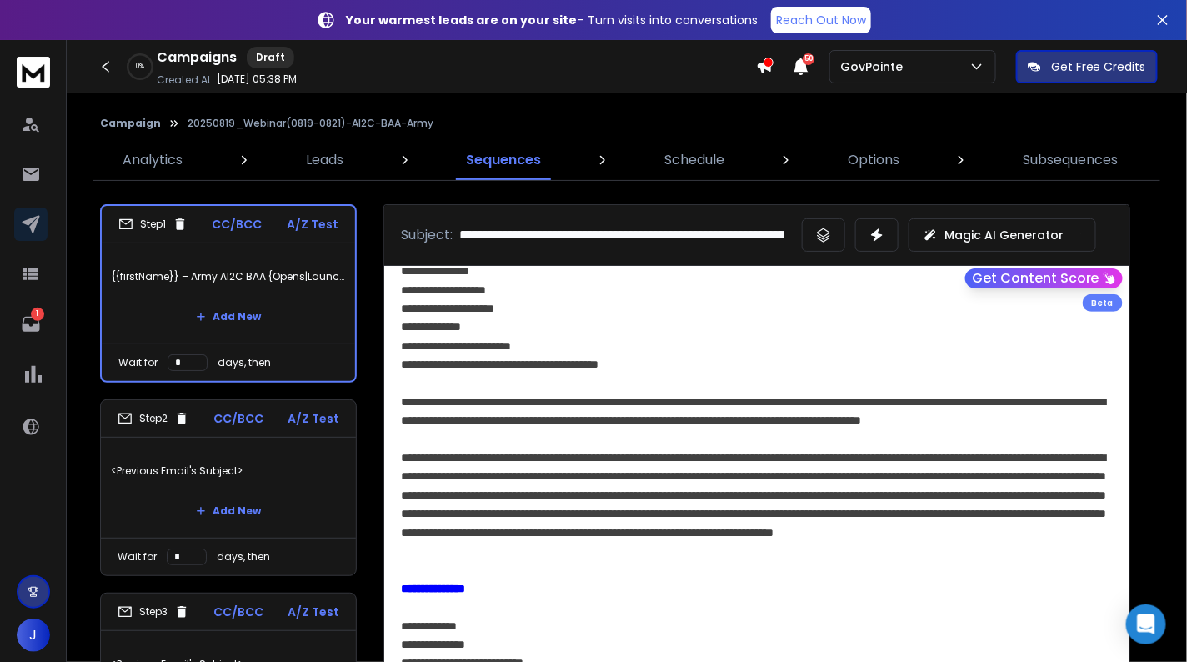
scroll to position [195, 0]
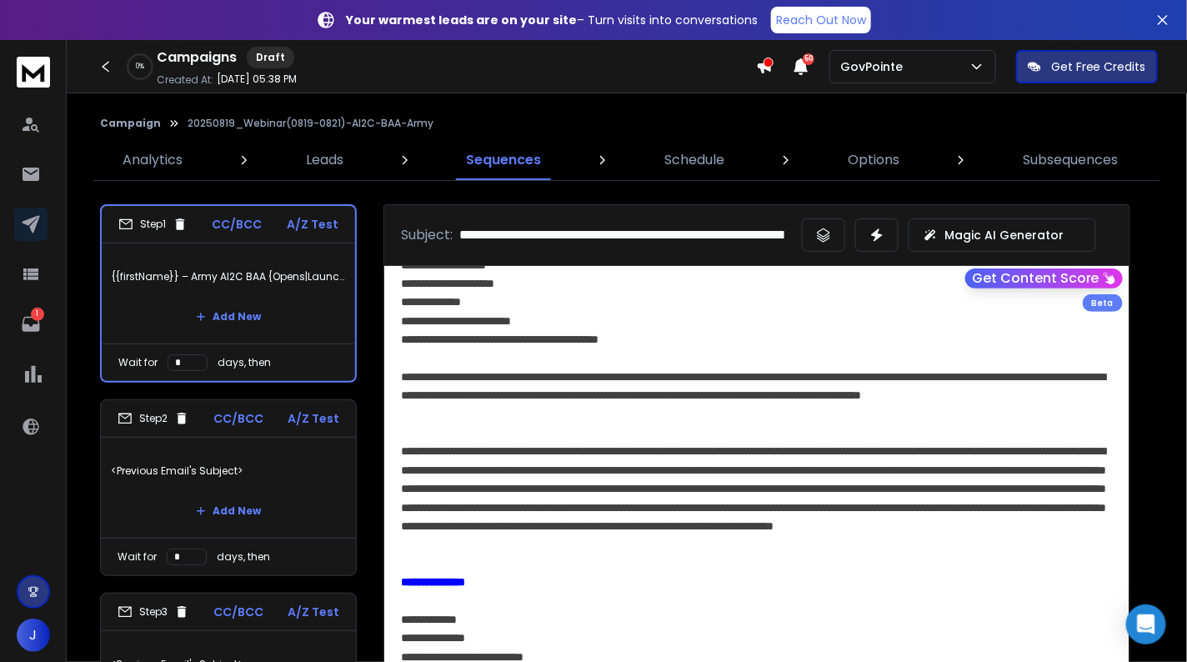
click at [718, 450] on div "**********" at bounding box center [757, 498] width 712 height 112
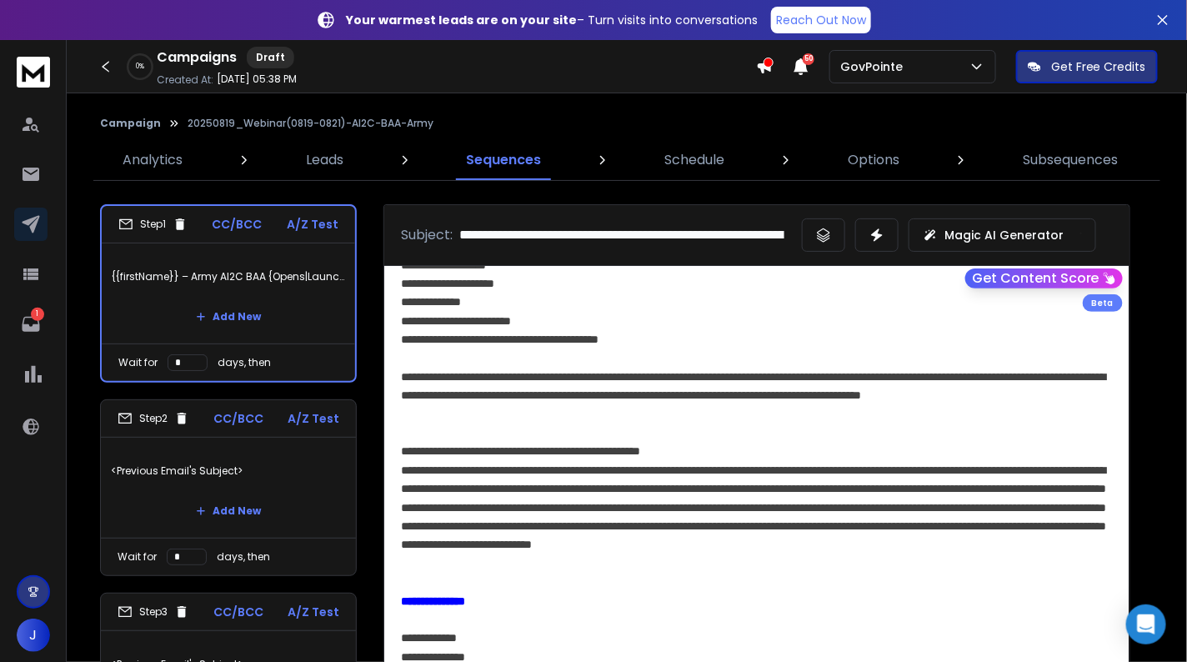
click at [1005, 469] on div "**********" at bounding box center [757, 517] width 712 height 112
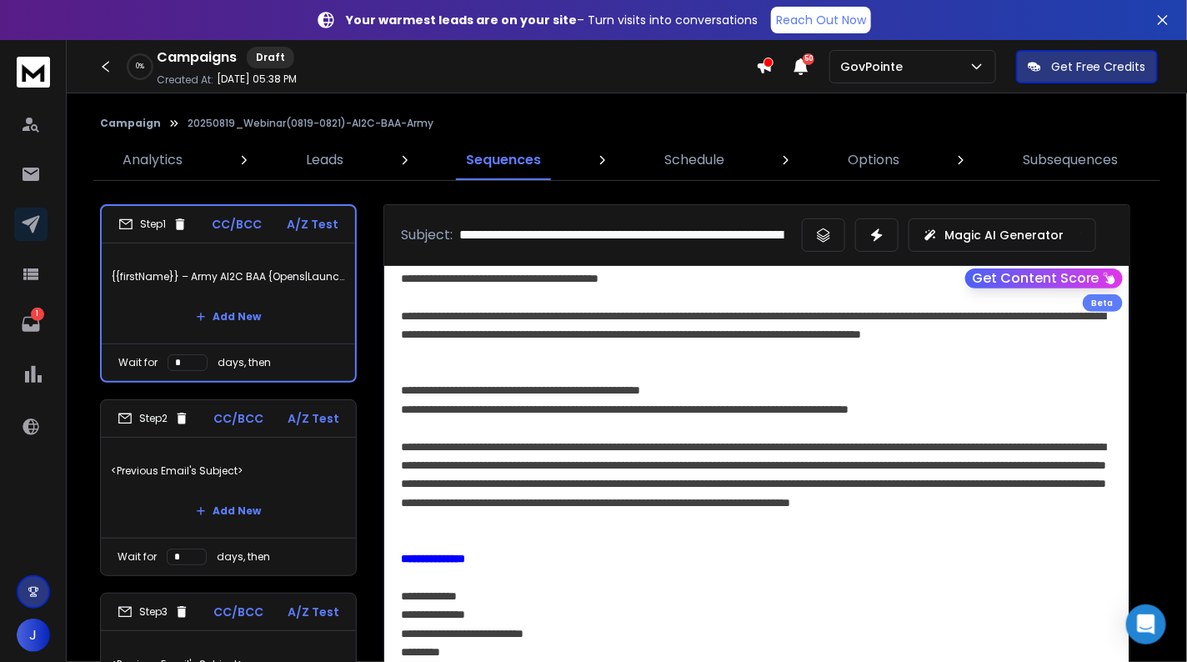
scroll to position [257, 0]
click at [469, 469] on div "**********" at bounding box center [757, 483] width 712 height 93
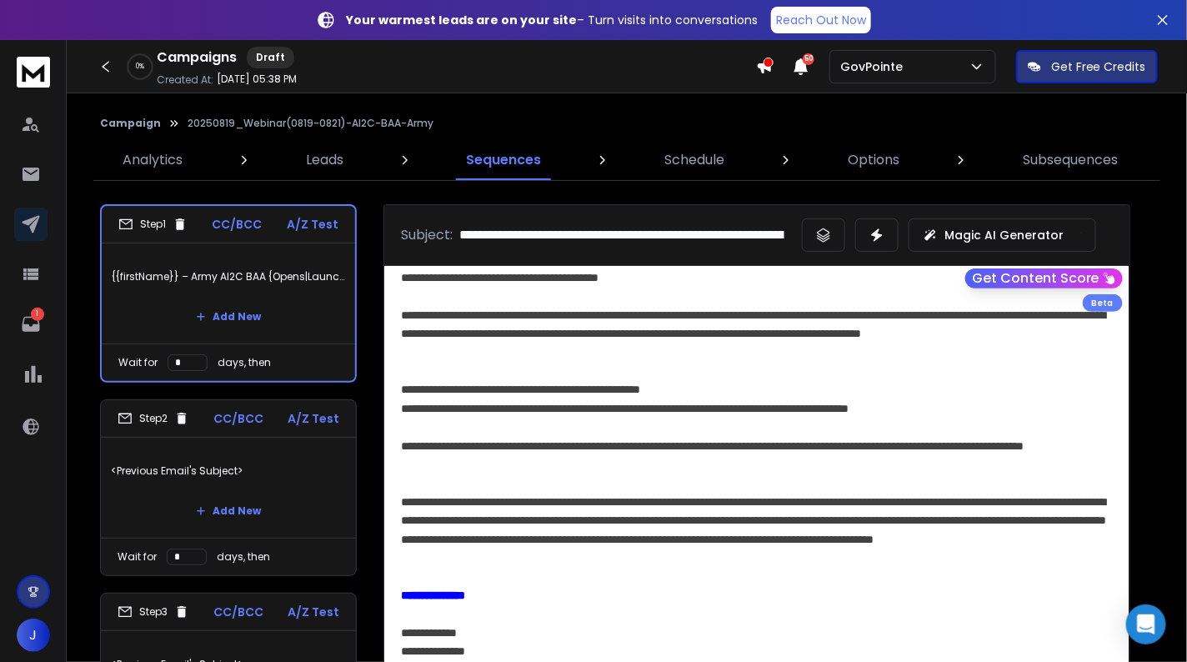
click at [806, 500] on div "**********" at bounding box center [757, 530] width 712 height 75
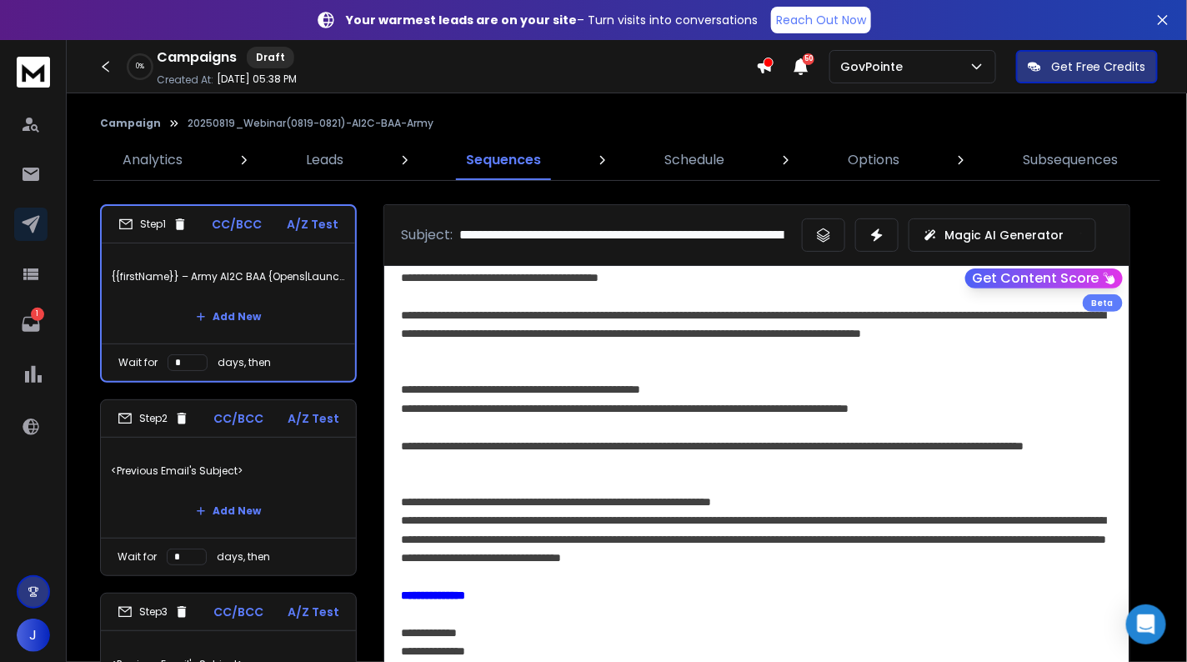
click at [727, 520] on div "**********" at bounding box center [757, 539] width 712 height 56
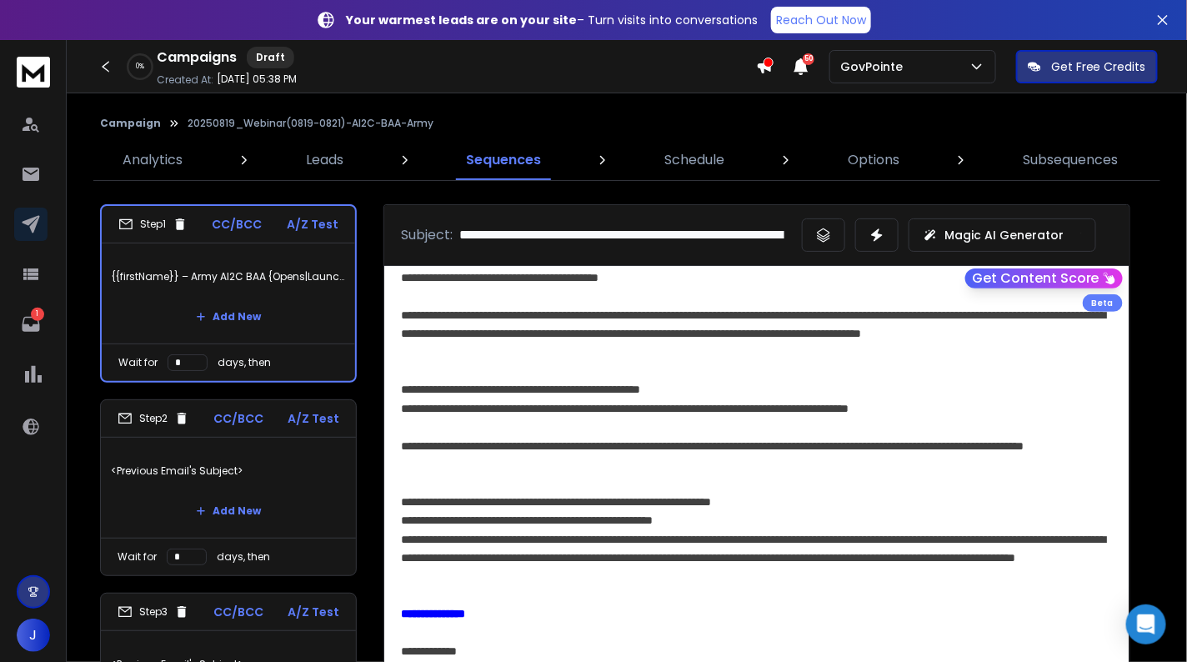
click at [707, 544] on div "**********" at bounding box center [757, 558] width 712 height 56
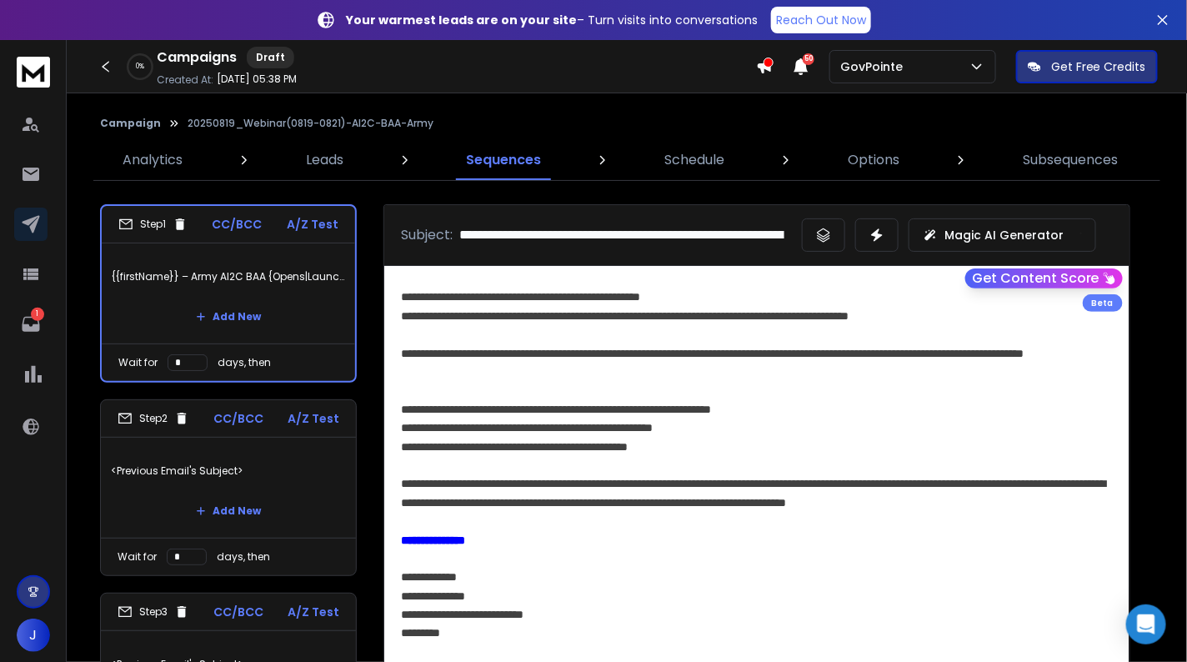
scroll to position [351, 0]
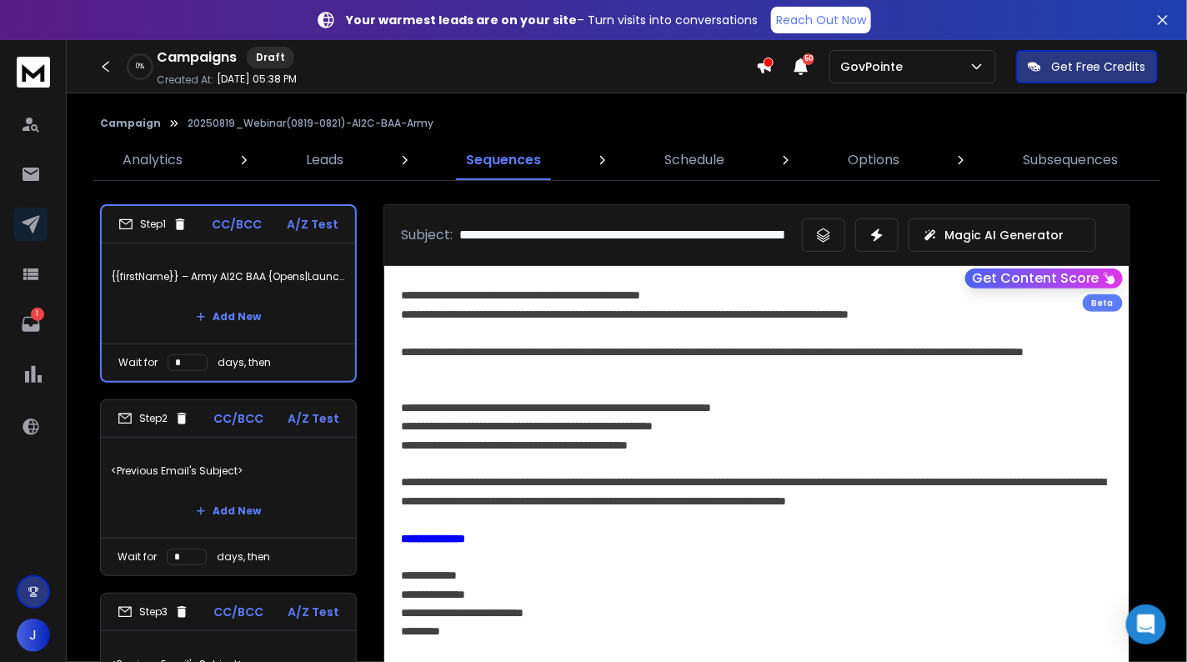
click at [796, 483] on div "**********" at bounding box center [757, 492] width 712 height 38
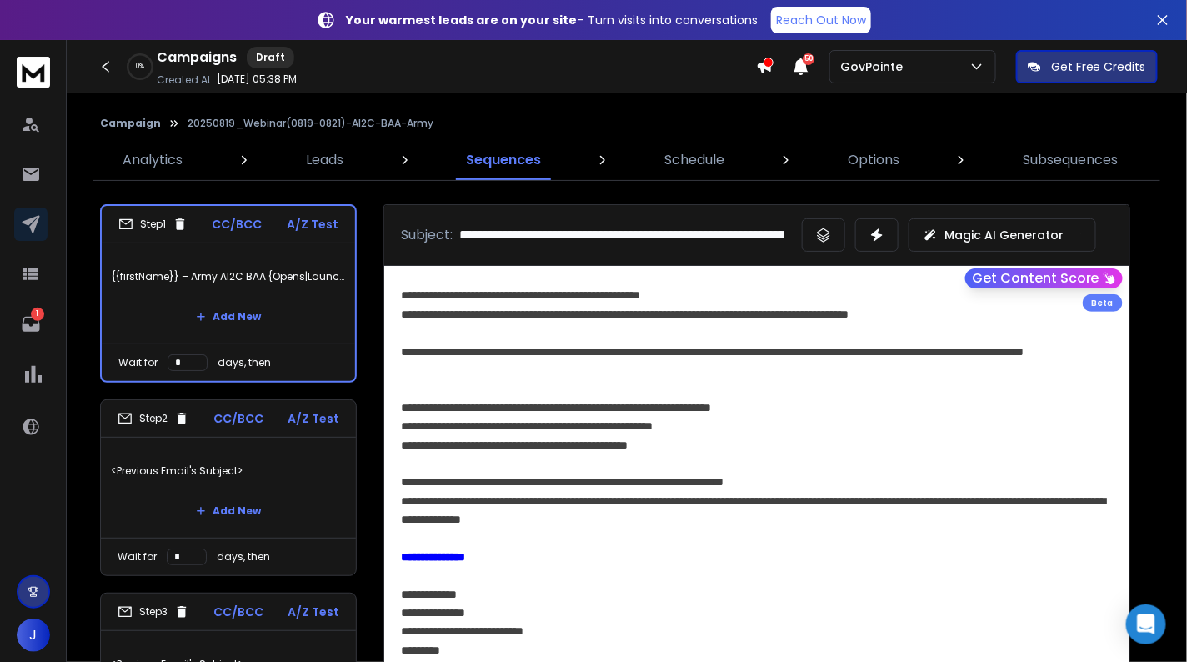
drag, startPoint x: 886, startPoint y: 505, endPoint x: 892, endPoint y: 515, distance: 12.7
click at [886, 505] on div "**********" at bounding box center [757, 511] width 712 height 38
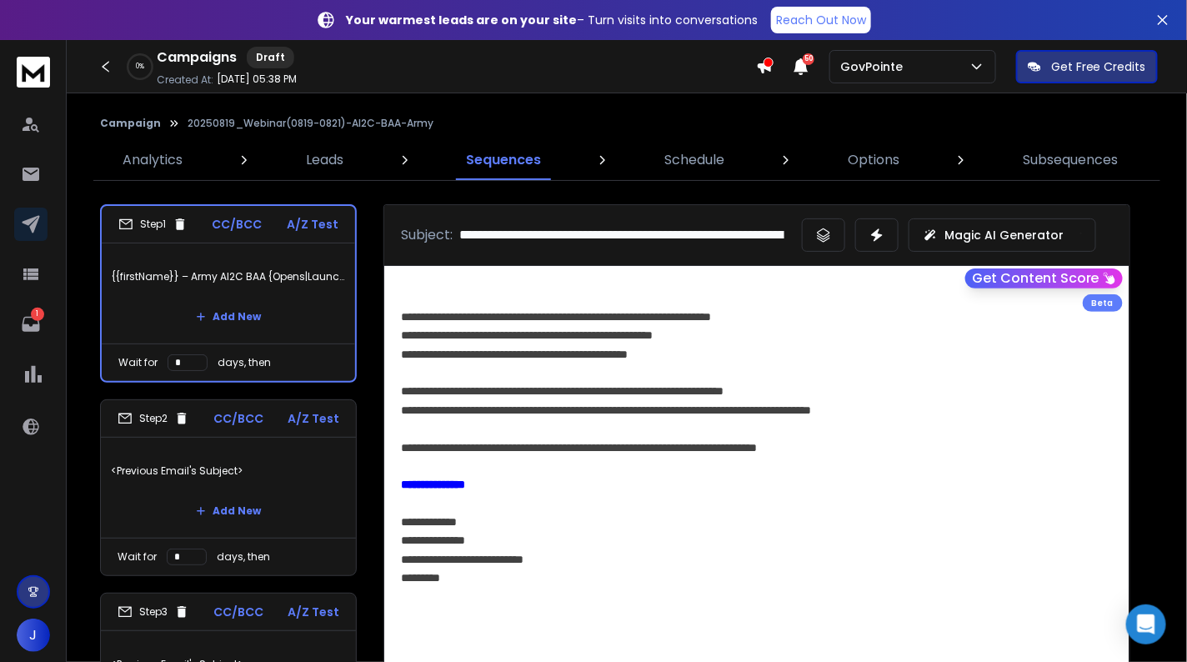
scroll to position [443, 0]
click at [425, 560] on div "**********" at bounding box center [757, 559] width 712 height 18
click at [424, 560] on div "**********" at bounding box center [757, 559] width 712 height 18
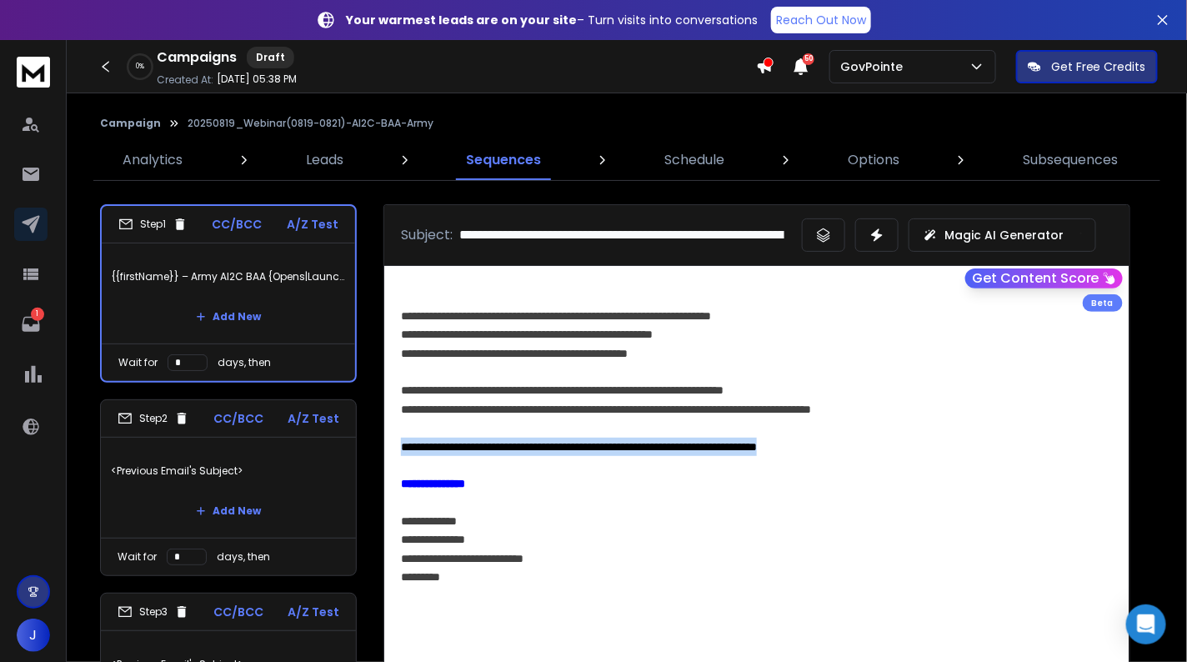
drag, startPoint x: 816, startPoint y: 441, endPoint x: 394, endPoint y: 451, distance: 422.9
click at [394, 451] on div "**********" at bounding box center [757, 465] width 746 height 398
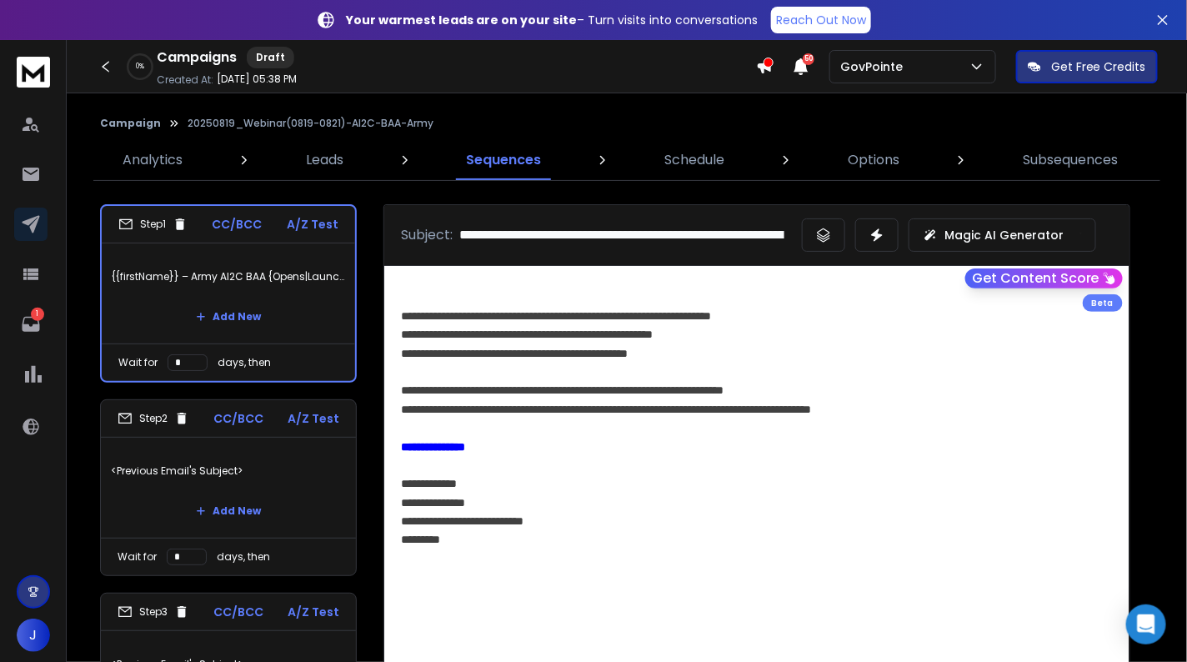
scroll to position [494, 0]
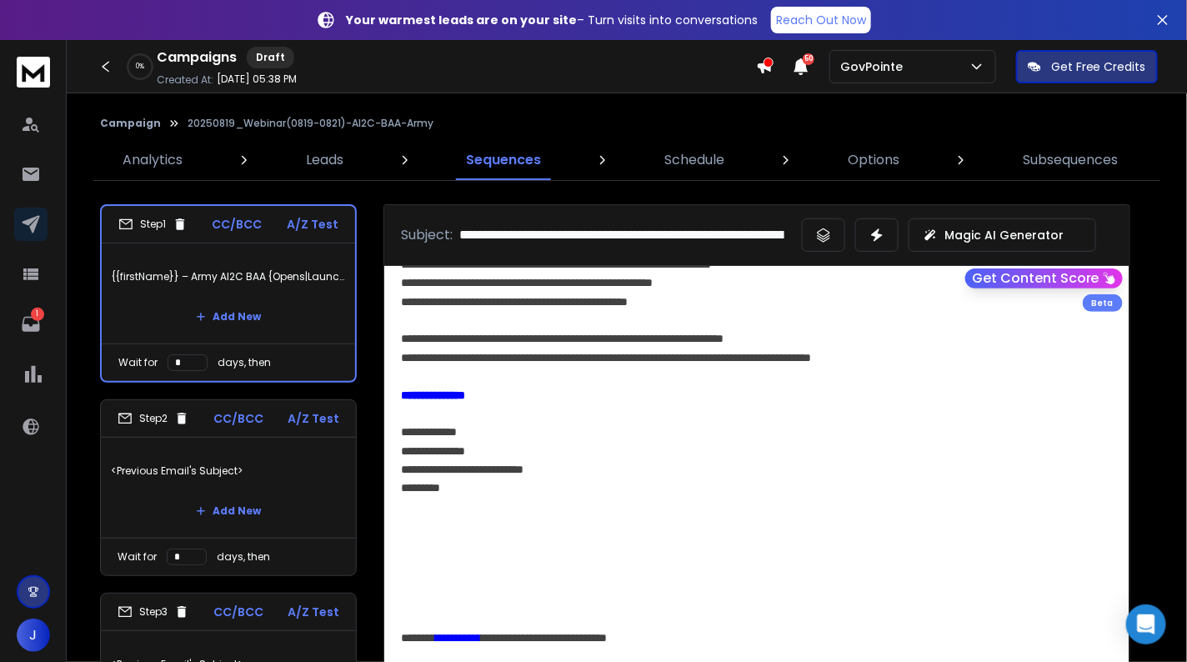
click at [468, 621] on div at bounding box center [757, 619] width 712 height 18
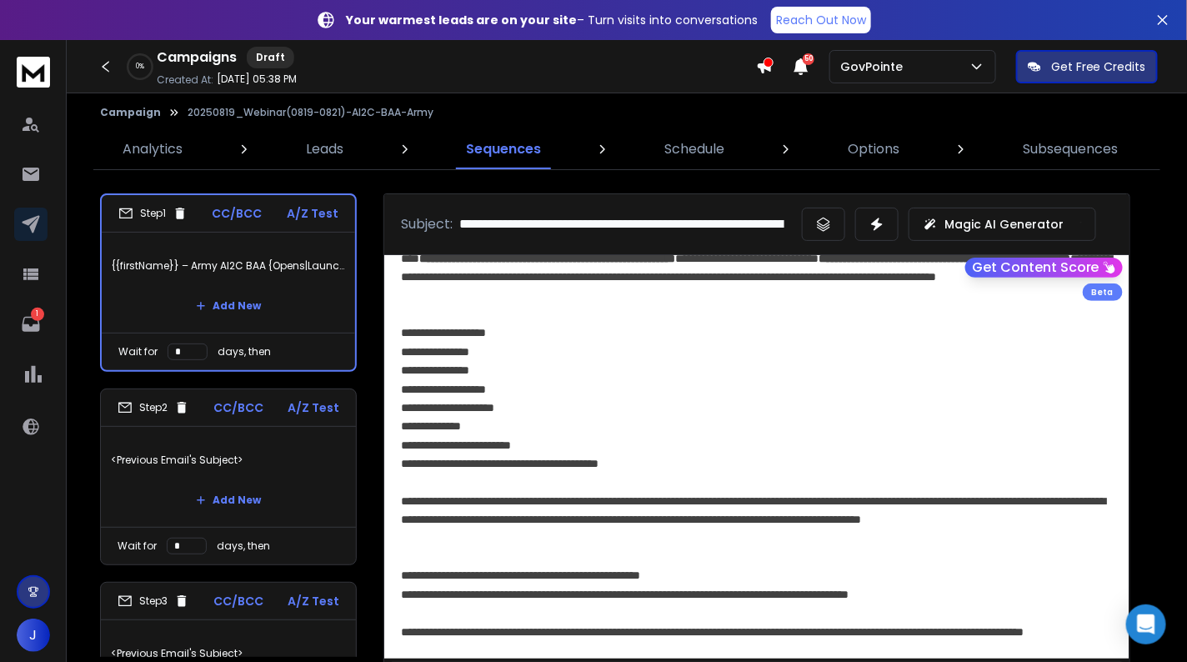
scroll to position [13, 0]
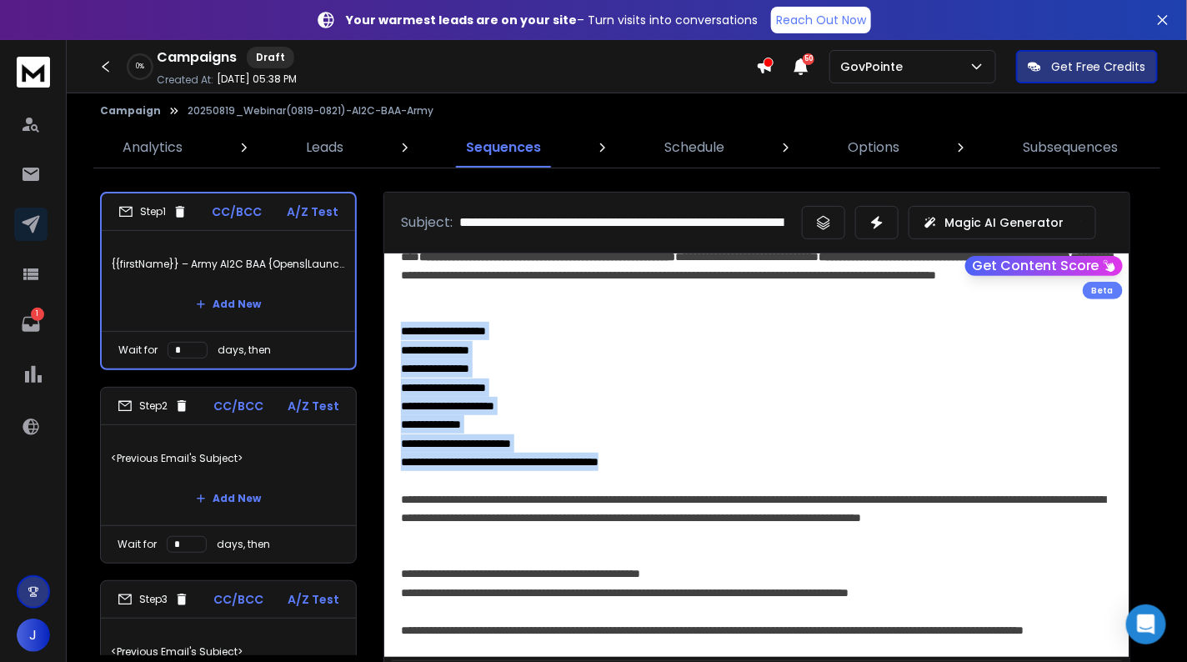
drag, startPoint x: 620, startPoint y: 454, endPoint x: 373, endPoint y: 324, distance: 279.4
click at [373, 324] on div "**********" at bounding box center [627, 449] width 1054 height 514
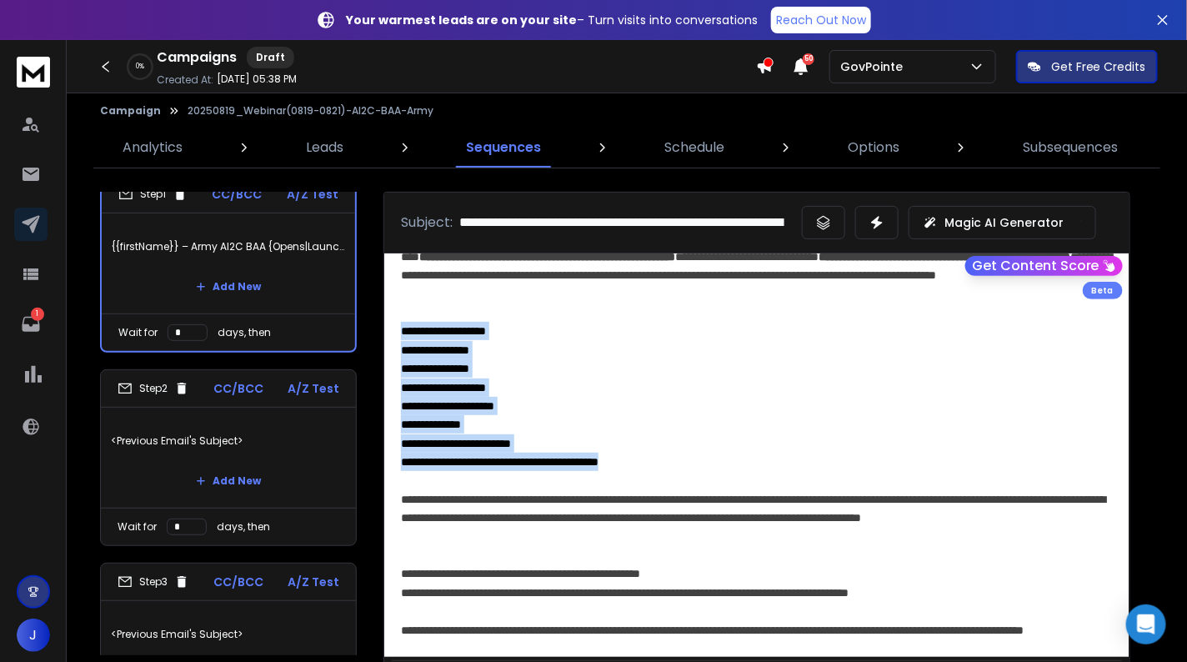
scroll to position [78, 0]
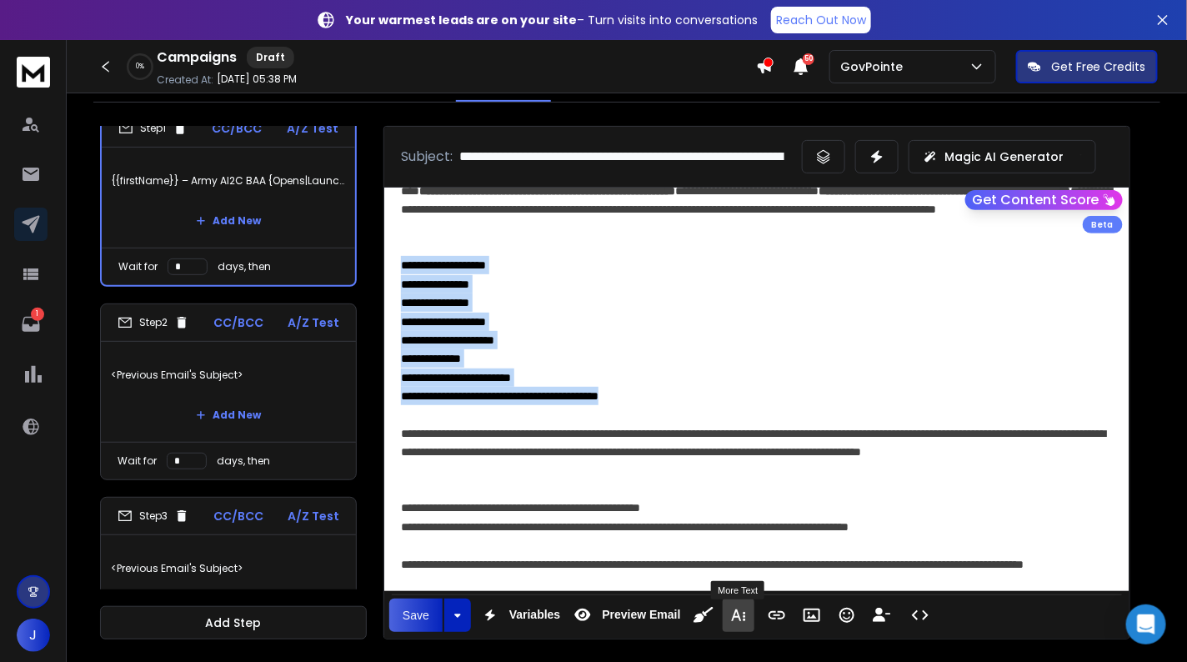
click at [744, 617] on icon "button" at bounding box center [738, 616] width 14 height 12
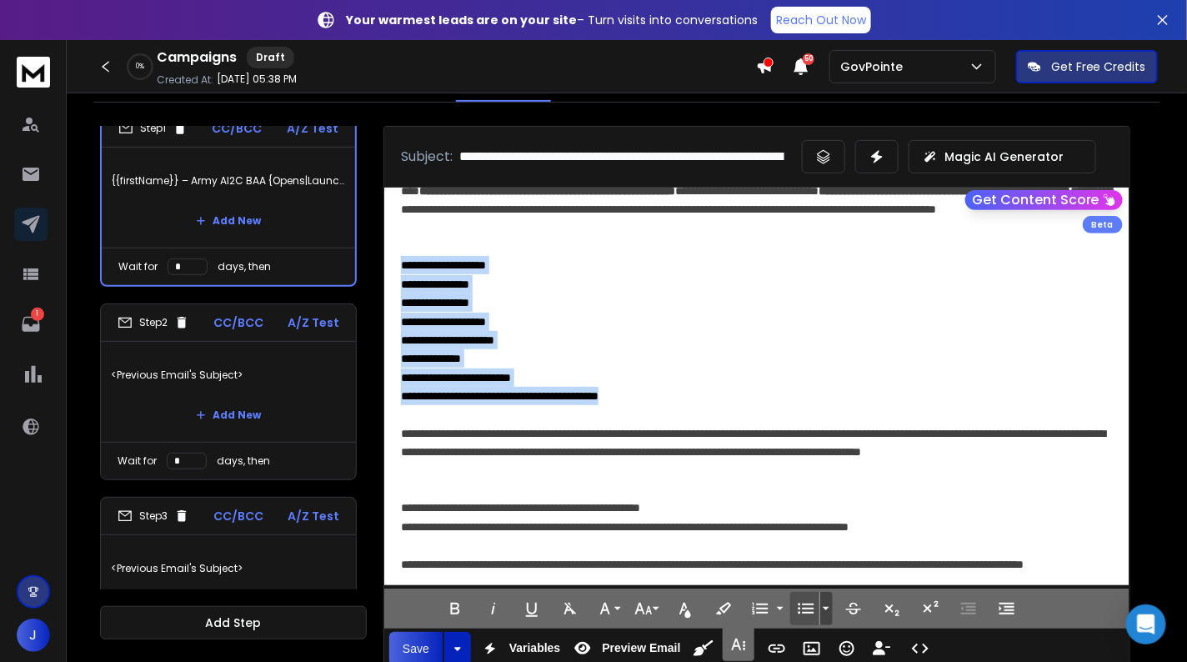
click at [797, 610] on icon "button" at bounding box center [806, 609] width 20 height 20
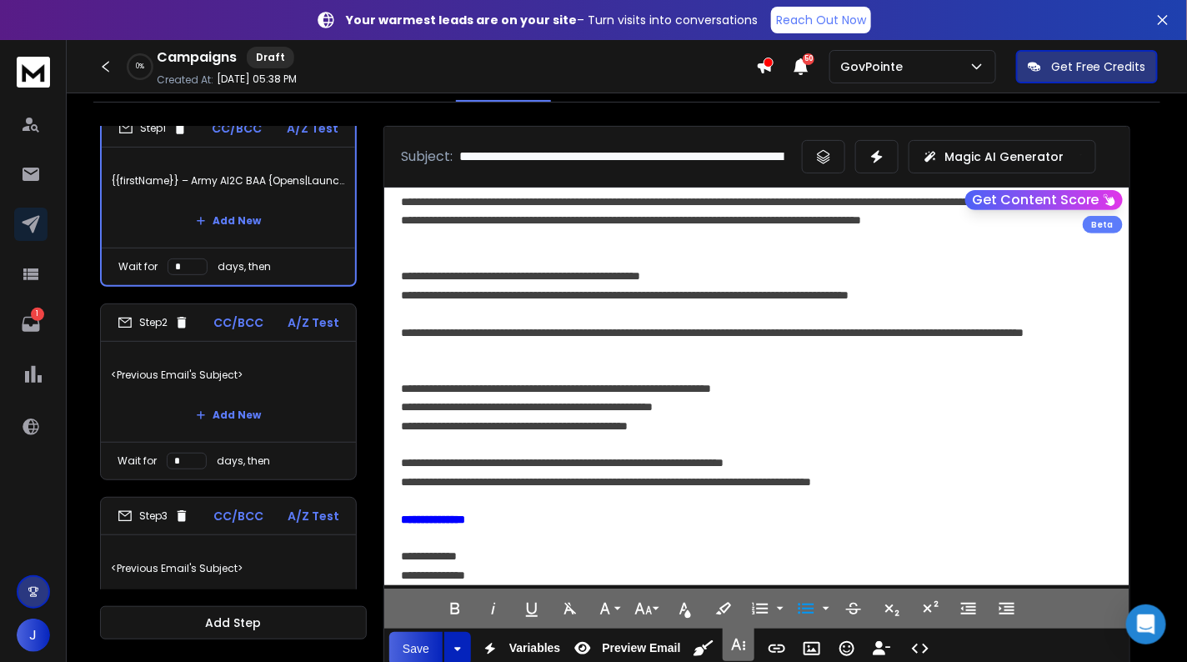
scroll to position [293, 0]
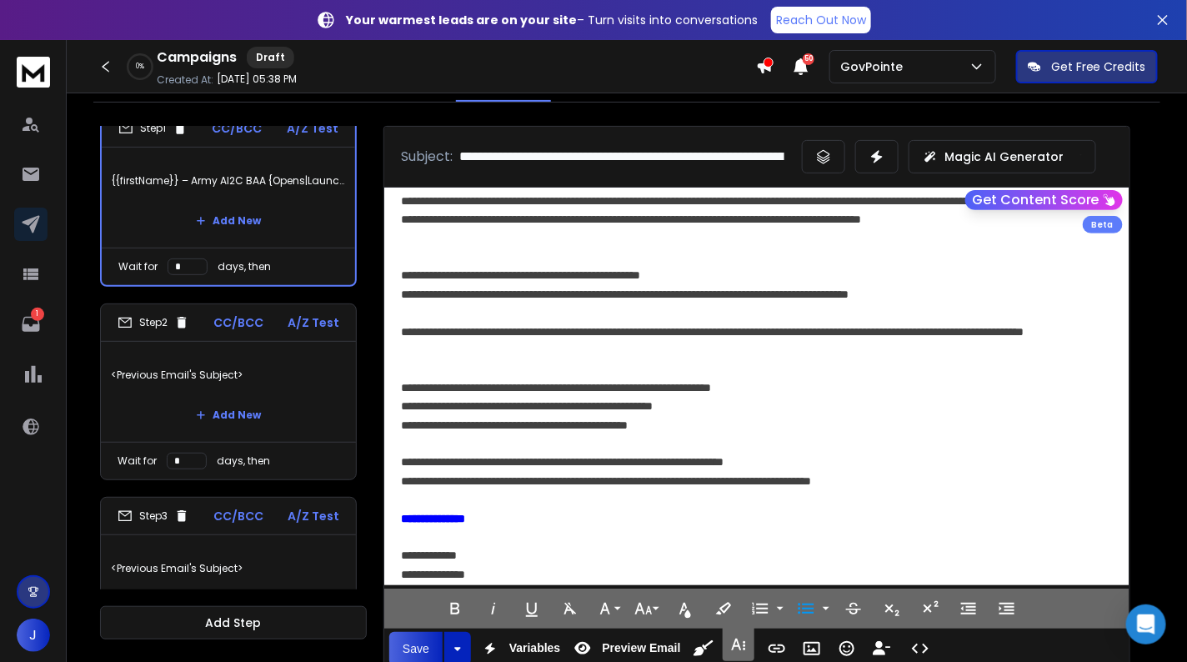
click at [728, 336] on div "**********" at bounding box center [757, 342] width 712 height 38
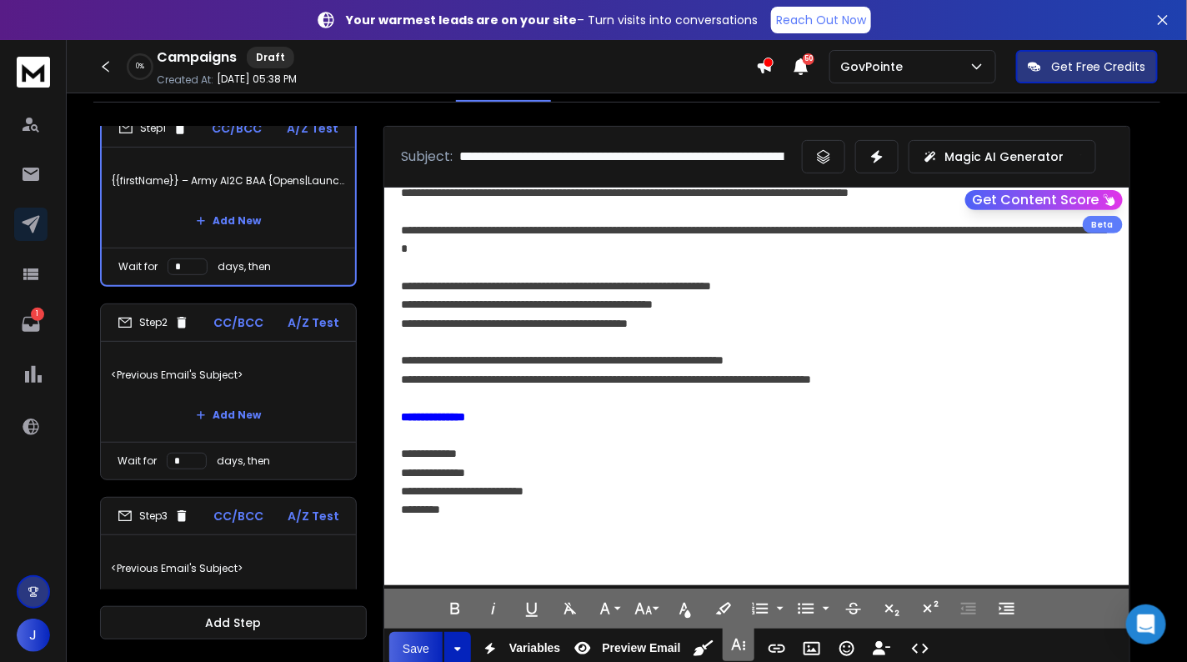
scroll to position [395, 0]
drag, startPoint x: 553, startPoint y: 307, endPoint x: 540, endPoint y: 309, distance: 12.6
click at [540, 309] on div "**********" at bounding box center [757, 303] width 712 height 18
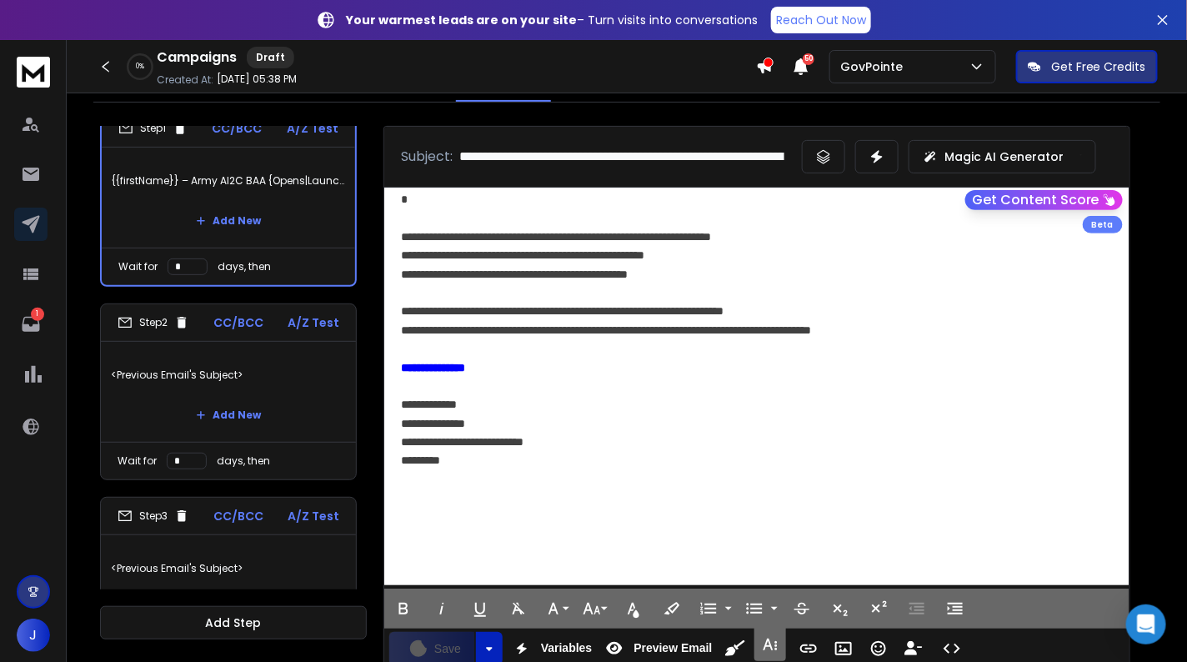
scroll to position [437, 0]
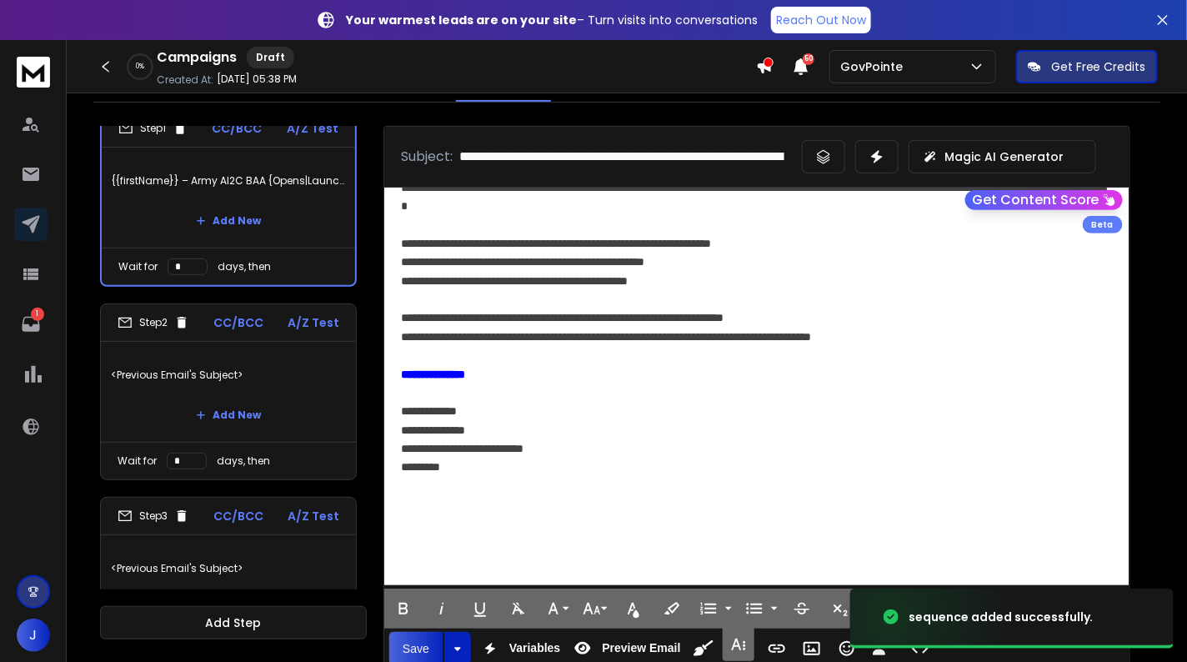
click at [302, 371] on p "<Previous Email's Subject>" at bounding box center [228, 375] width 235 height 47
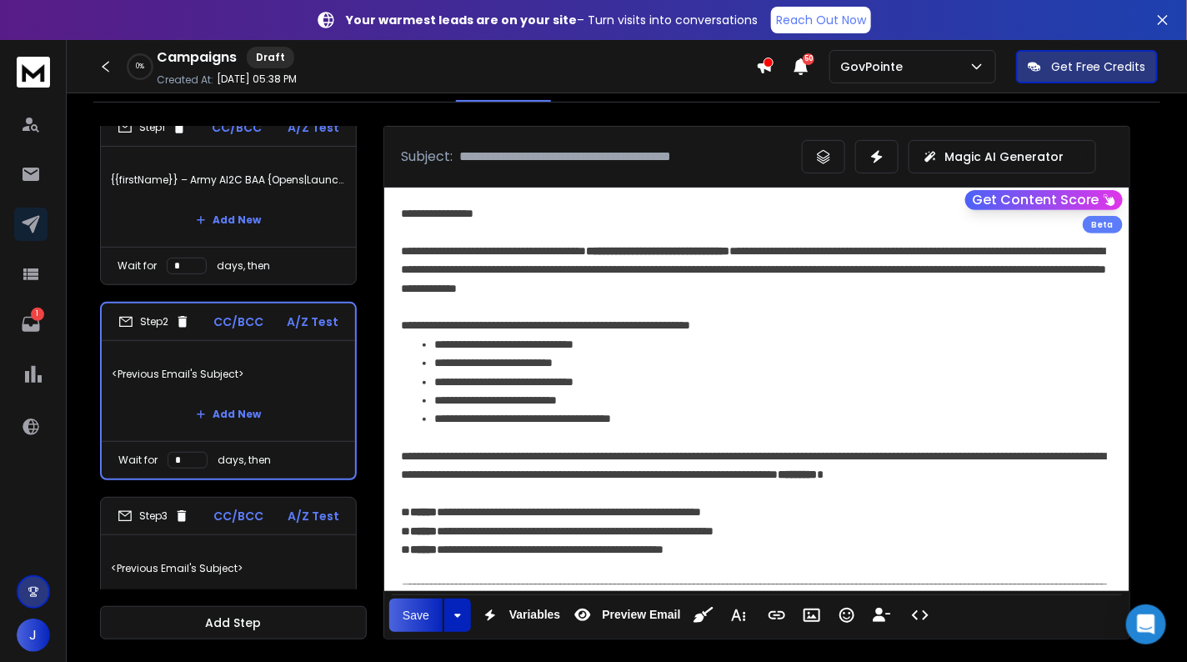
click at [469, 406] on li "**********" at bounding box center [773, 400] width 679 height 18
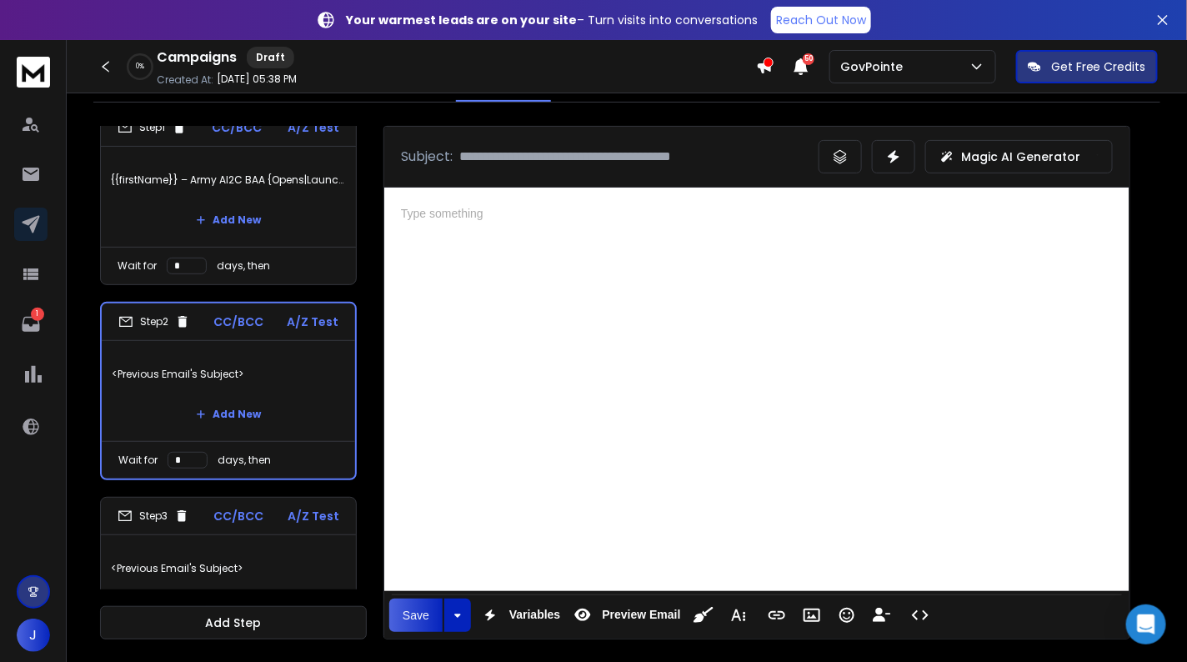
click at [286, 552] on p "<Previous Email's Subject>" at bounding box center [228, 568] width 235 height 47
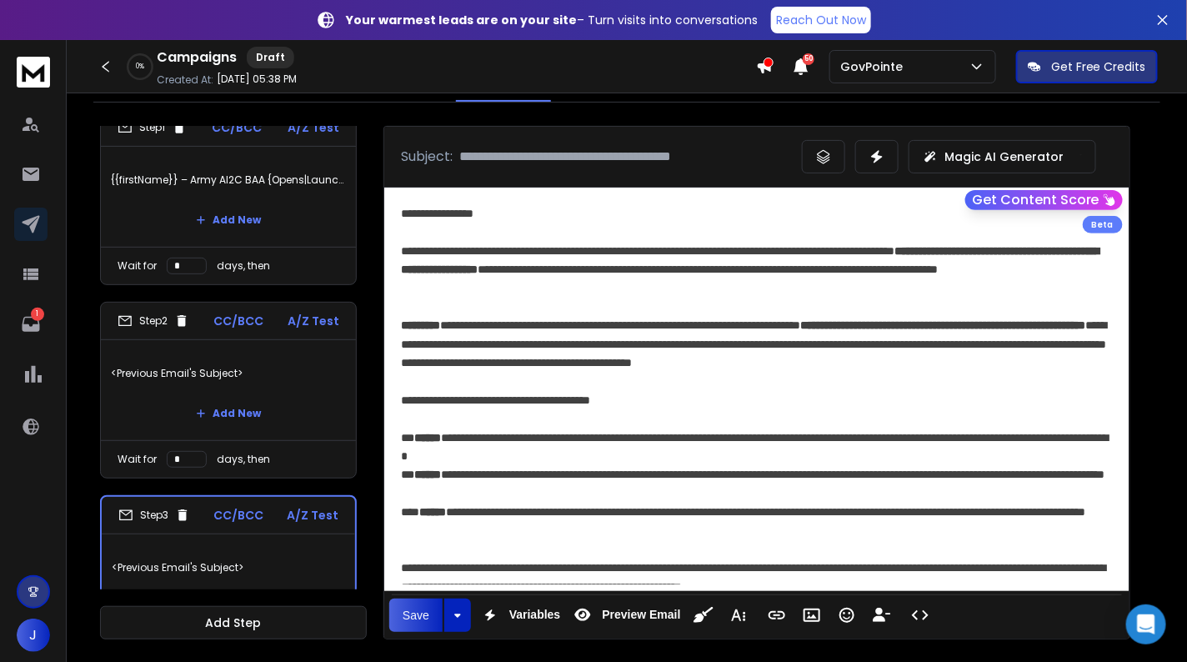
click at [593, 410] on div at bounding box center [757, 418] width 712 height 18
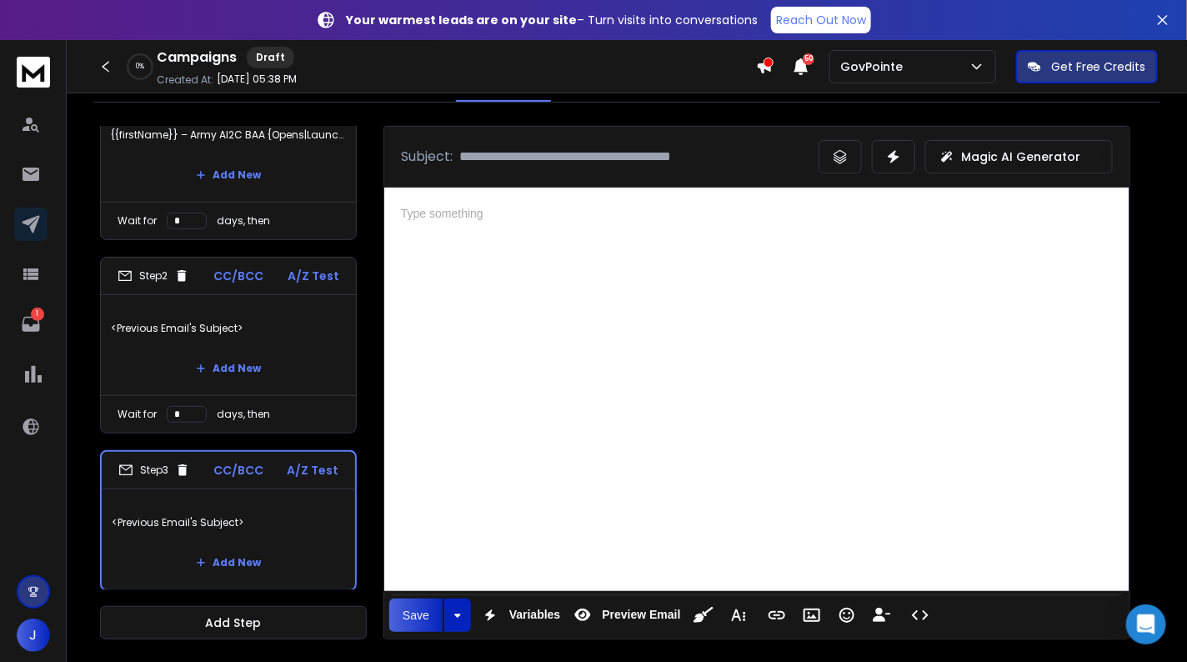
scroll to position [0, 0]
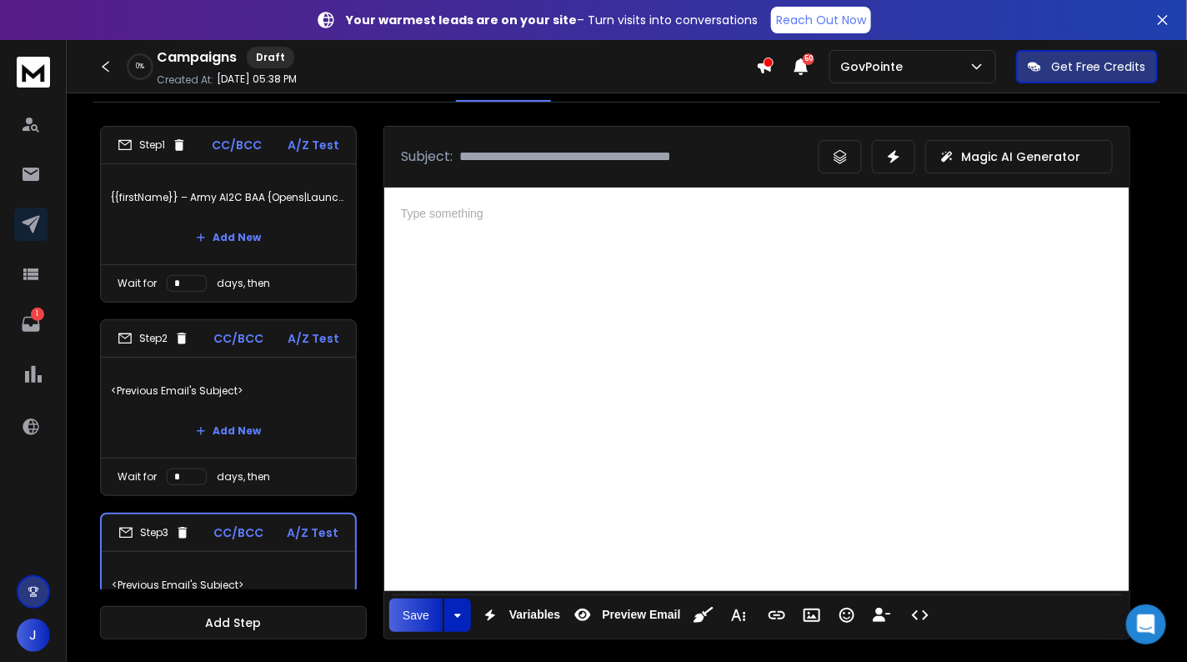
click at [310, 412] on p "<Previous Email's Subject>" at bounding box center [228, 391] width 235 height 47
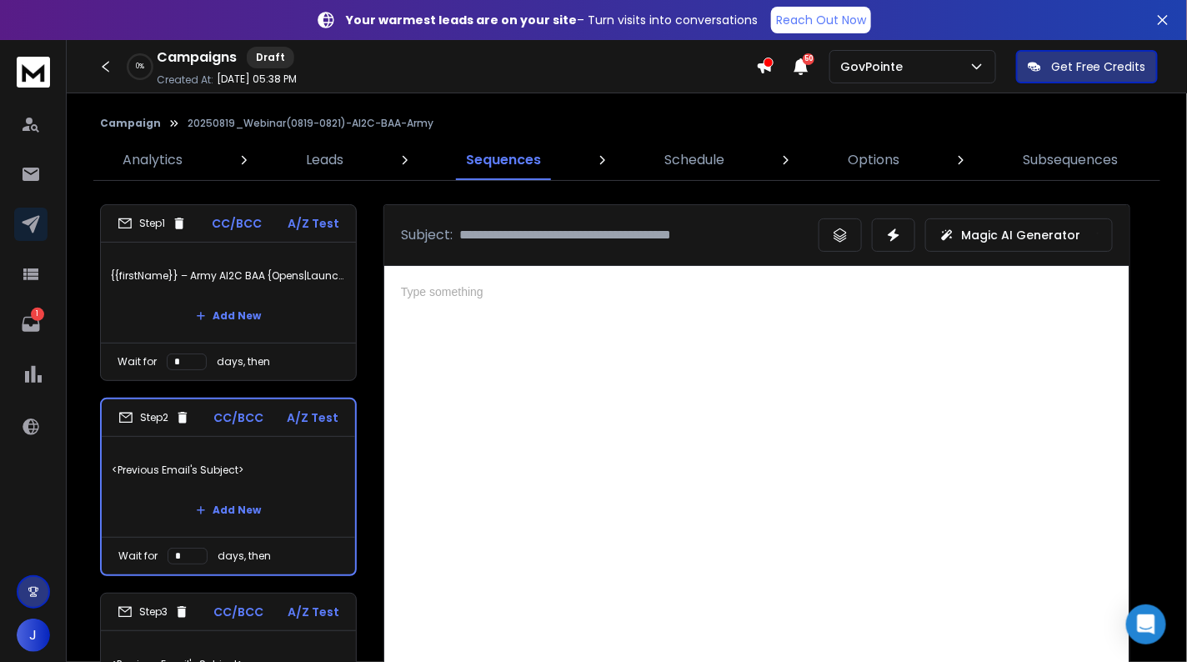
click at [299, 305] on div "Add New" at bounding box center [228, 315] width 235 height 33
type input "**********"
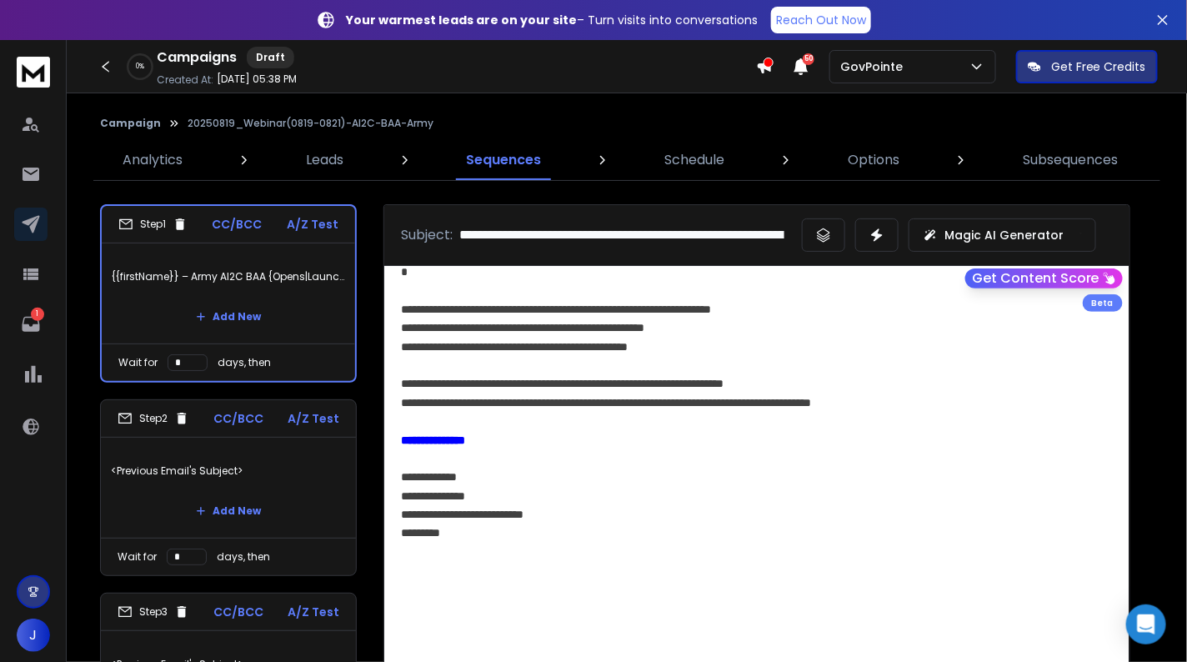
scroll to position [78, 0]
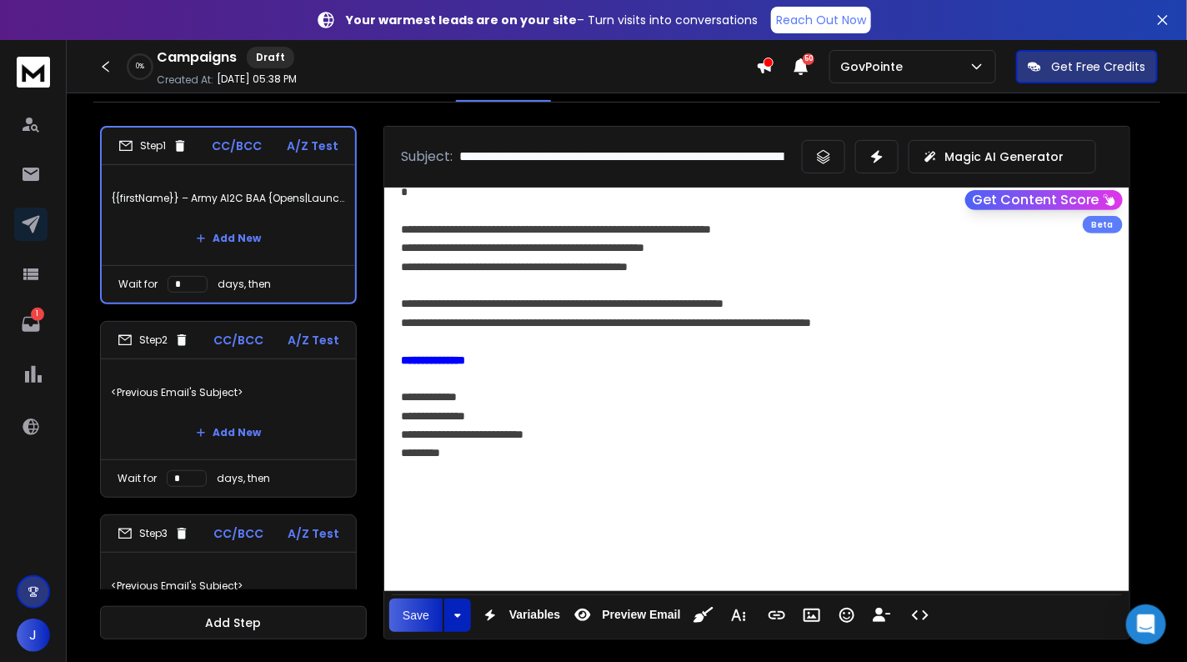
click at [465, 360] on strong "**********" at bounding box center [433, 360] width 64 height 12
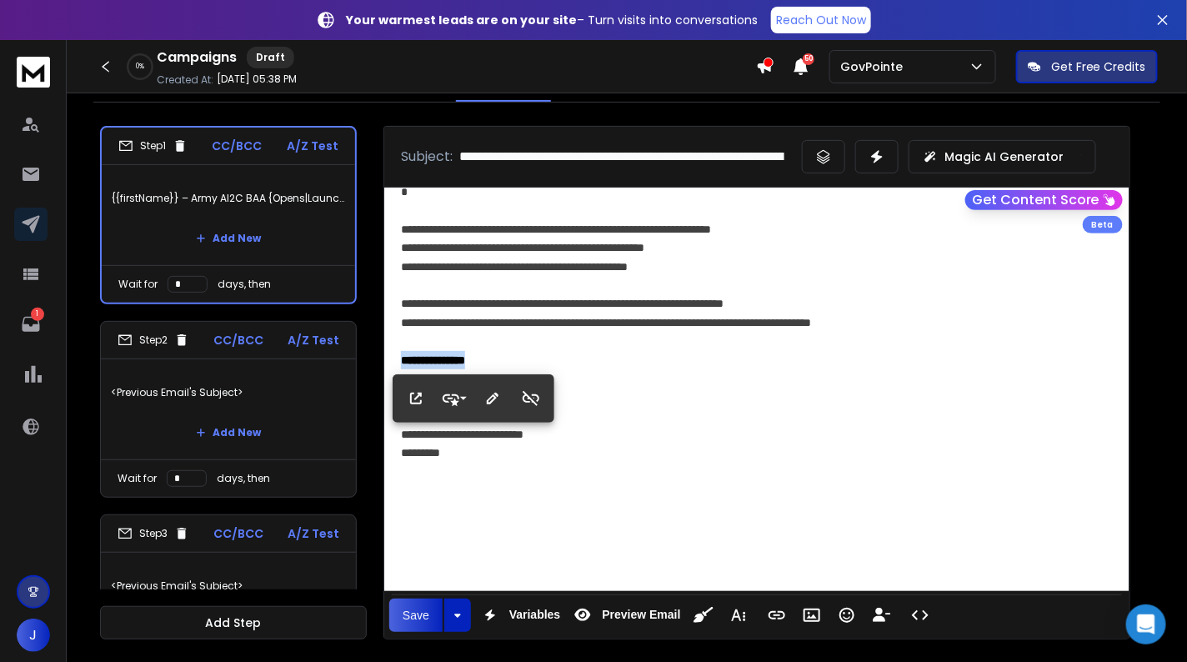
drag, startPoint x: 484, startPoint y: 360, endPoint x: 400, endPoint y: 364, distance: 84.3
click at [401, 364] on strong "**********" at bounding box center [433, 360] width 64 height 12
click at [533, 399] on icon "button" at bounding box center [531, 397] width 17 height 15
click at [500, 364] on div "**********" at bounding box center [757, 360] width 712 height 18
drag, startPoint x: 500, startPoint y: 361, endPoint x: 401, endPoint y: 364, distance: 98.4
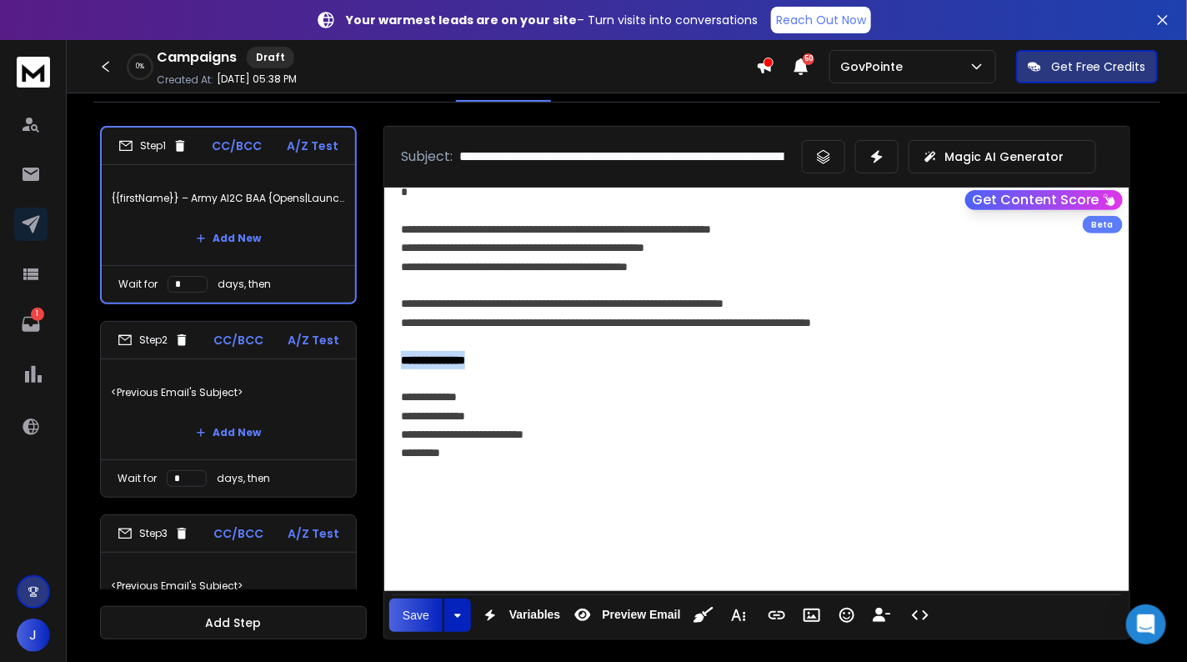
click at [401, 364] on div "**********" at bounding box center [757, 360] width 712 height 18
click at [784, 616] on icon "button" at bounding box center [777, 615] width 17 height 8
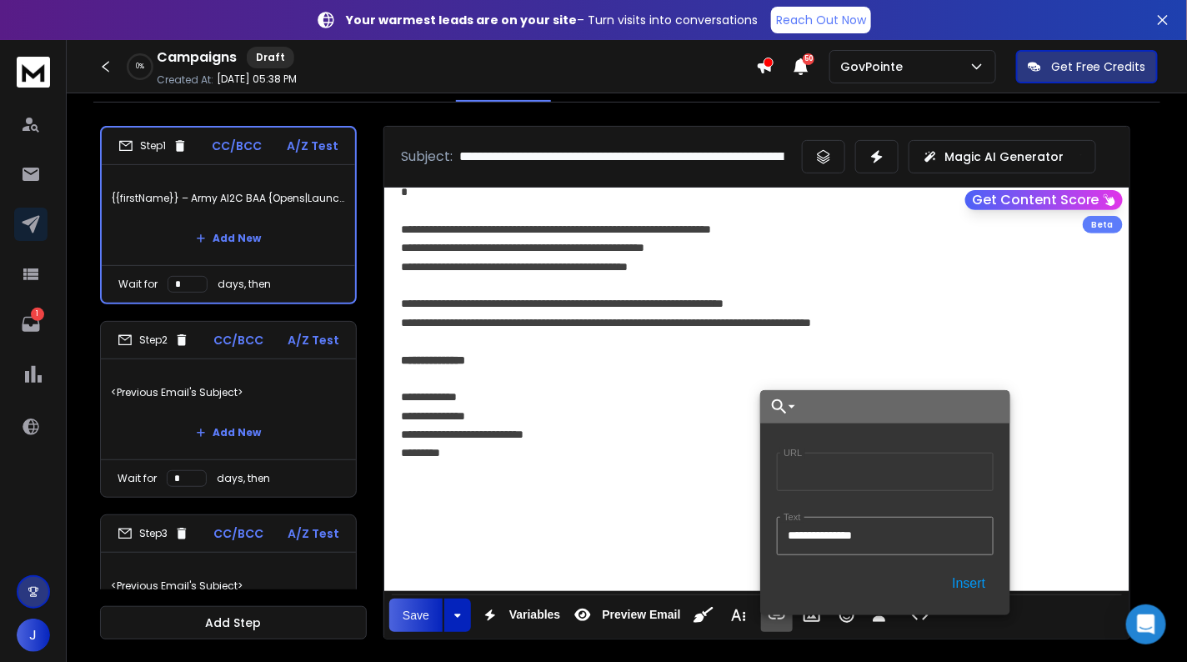
click at [833, 475] on input "URL" at bounding box center [885, 472] width 217 height 38
type input "**********"
click at [976, 585] on button "Insert" at bounding box center [969, 584] width 50 height 30
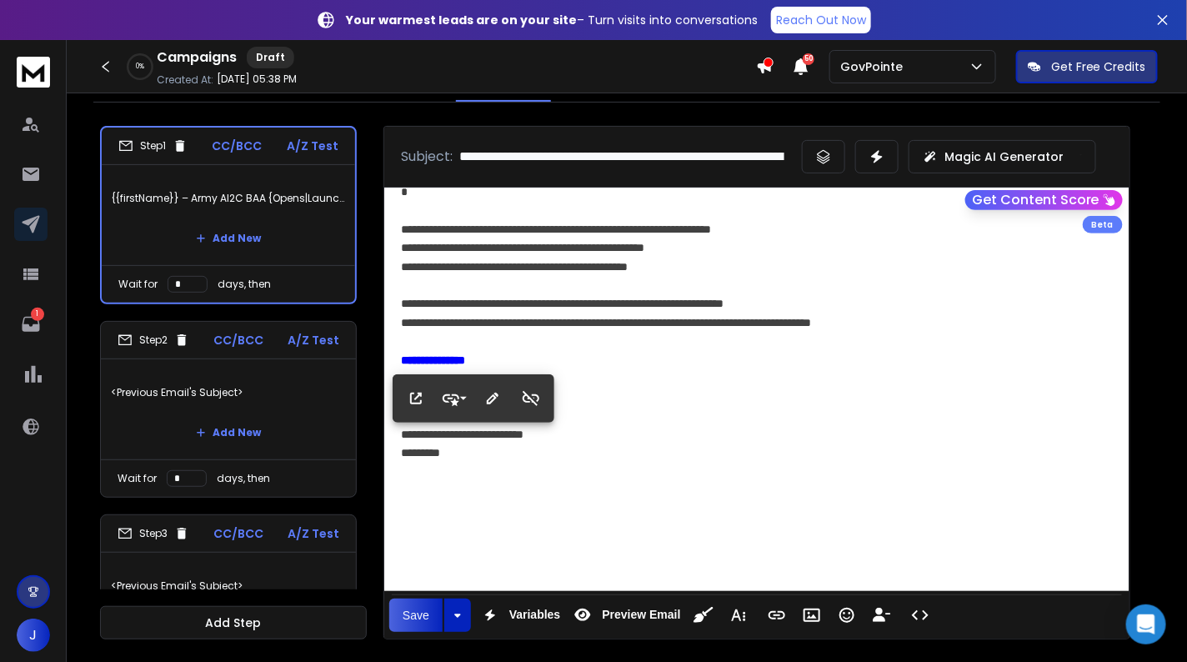
click at [645, 346] on div at bounding box center [757, 341] width 712 height 18
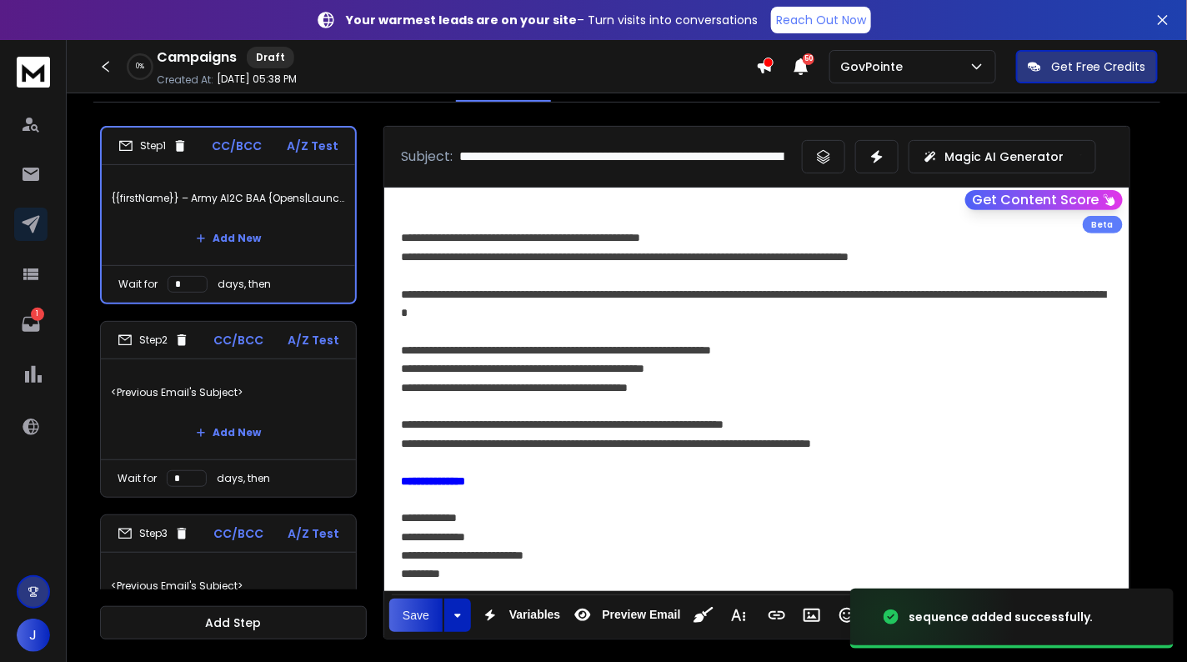
scroll to position [333, 0]
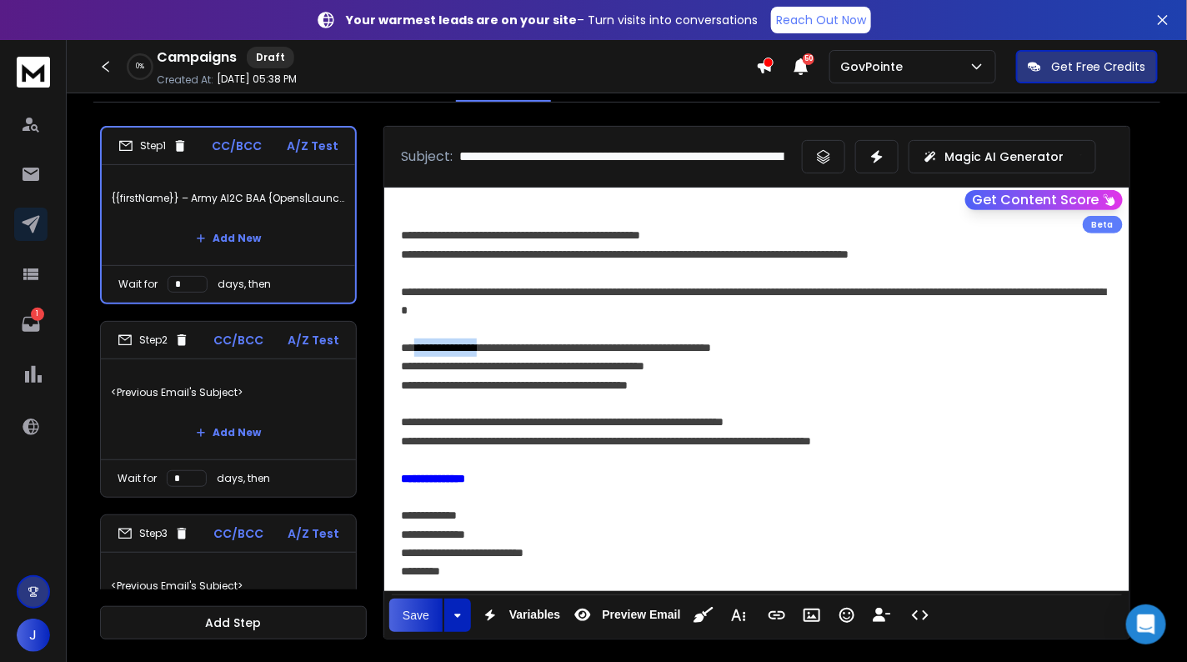
drag, startPoint x: 495, startPoint y: 349, endPoint x: 417, endPoint y: 351, distance: 78.4
click at [417, 351] on div "**********" at bounding box center [757, 348] width 712 height 18
drag, startPoint x: 495, startPoint y: 367, endPoint x: 415, endPoint y: 367, distance: 80.1
click at [415, 367] on div "**********" at bounding box center [757, 366] width 712 height 18
drag, startPoint x: 485, startPoint y: 389, endPoint x: 415, endPoint y: 391, distance: 70.1
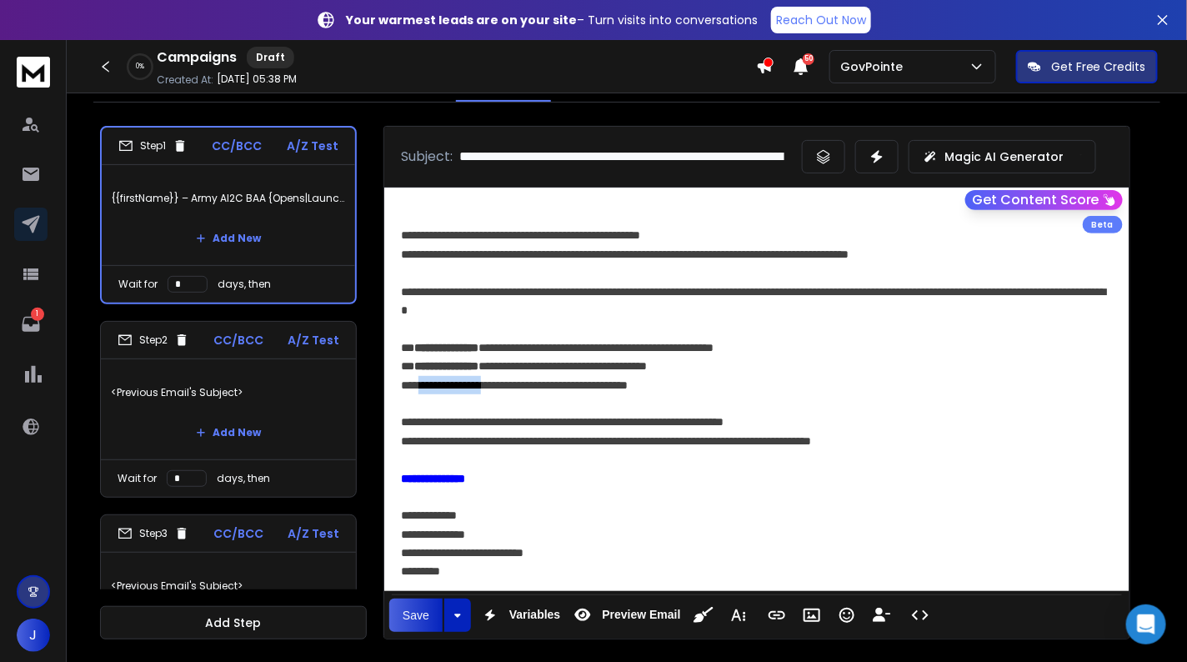
click at [415, 391] on div "**********" at bounding box center [757, 385] width 712 height 18
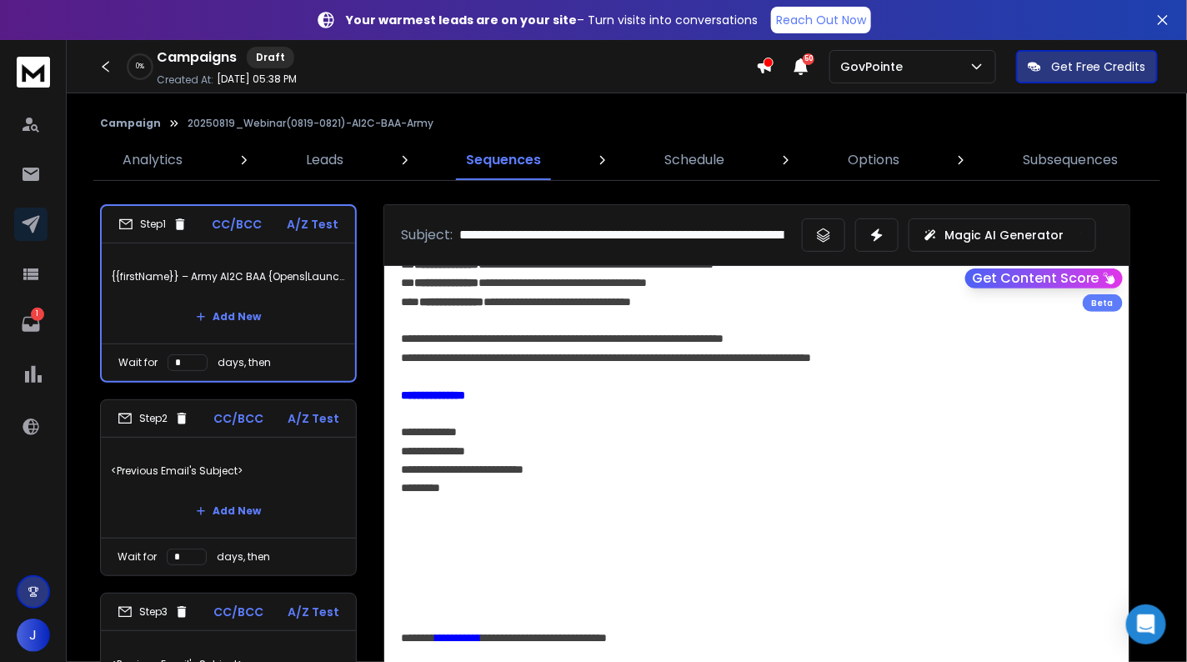
scroll to position [78, 0]
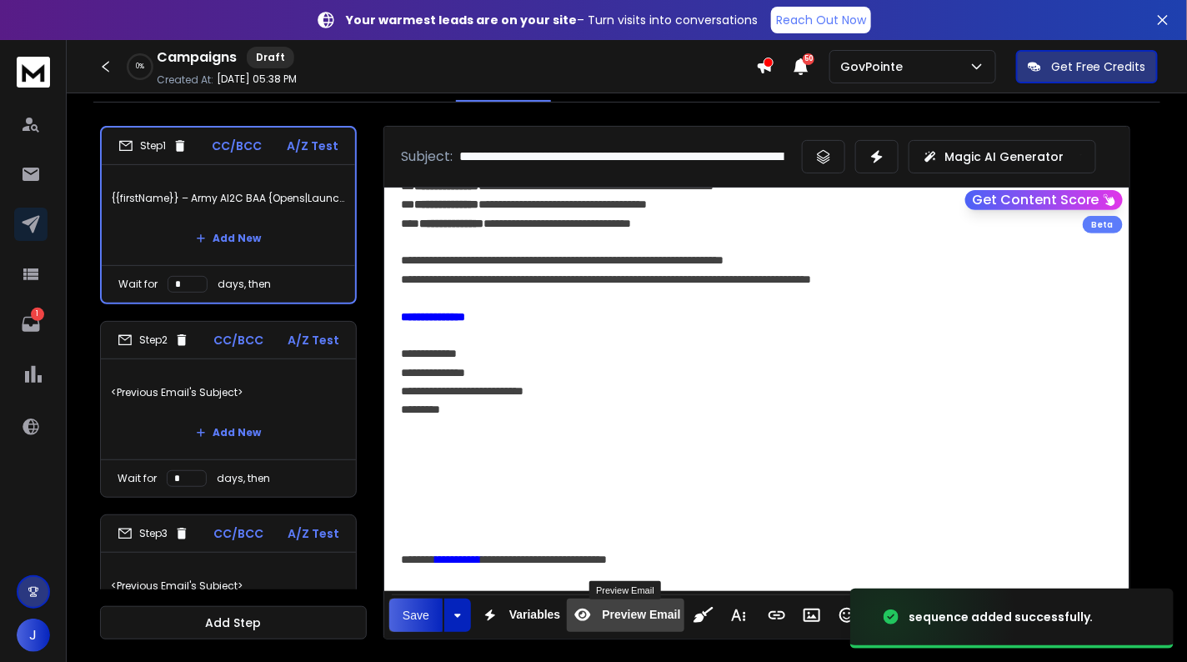
click at [645, 620] on span "Preview Email" at bounding box center [641, 615] width 85 height 14
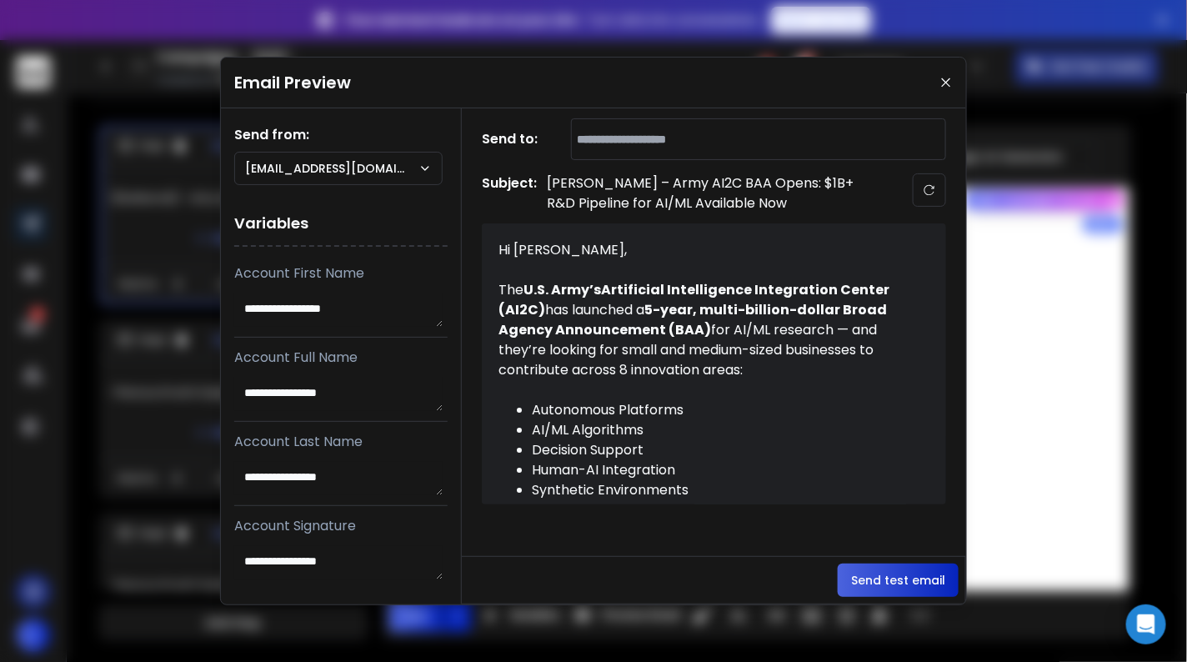
click at [653, 135] on input at bounding box center [759, 139] width 364 height 30
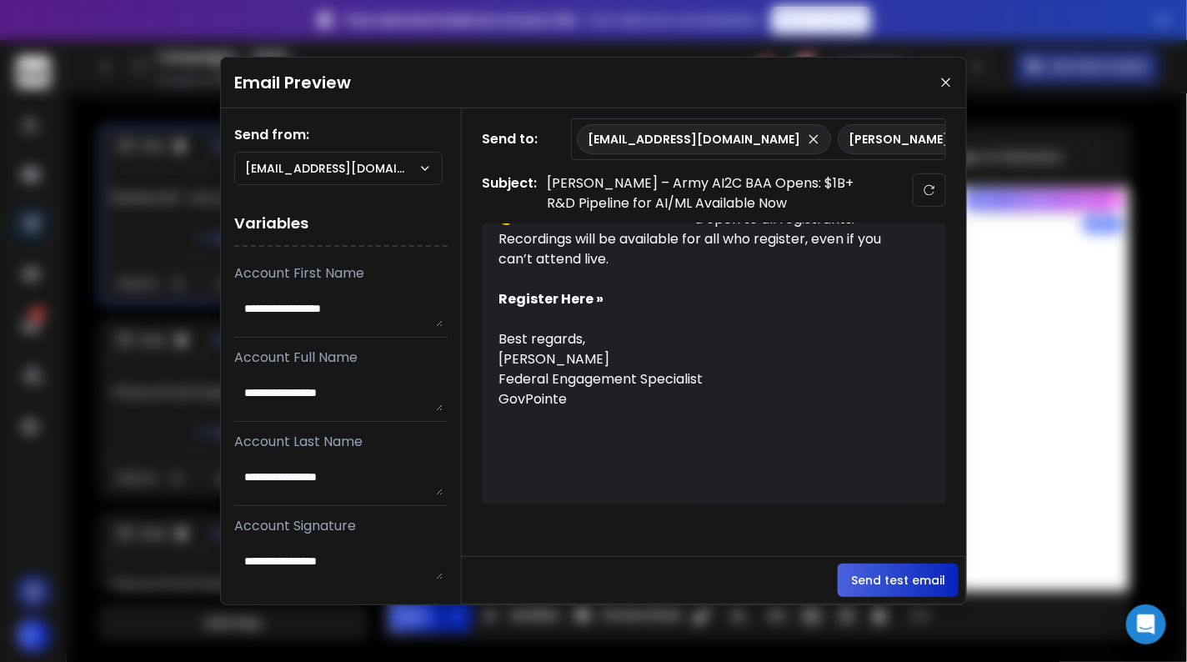
scroll to position [660, 0]
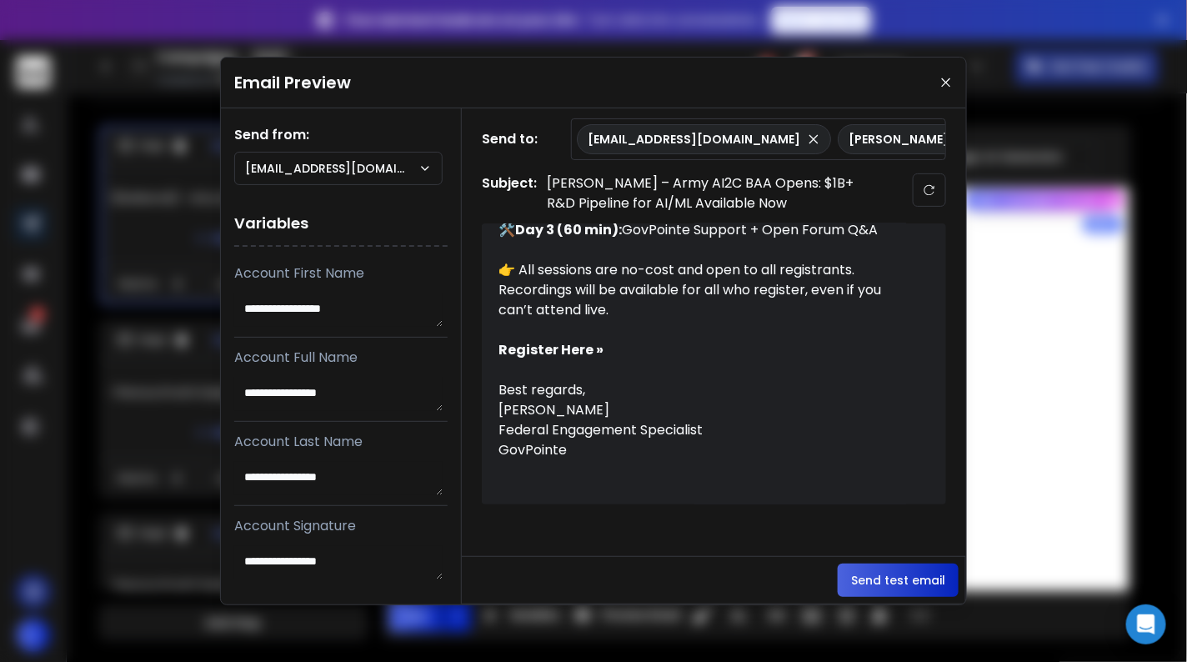
click at [535, 350] on strong "Register Here »" at bounding box center [551, 349] width 105 height 19
click at [890, 586] on button "Send test email" at bounding box center [898, 580] width 121 height 33
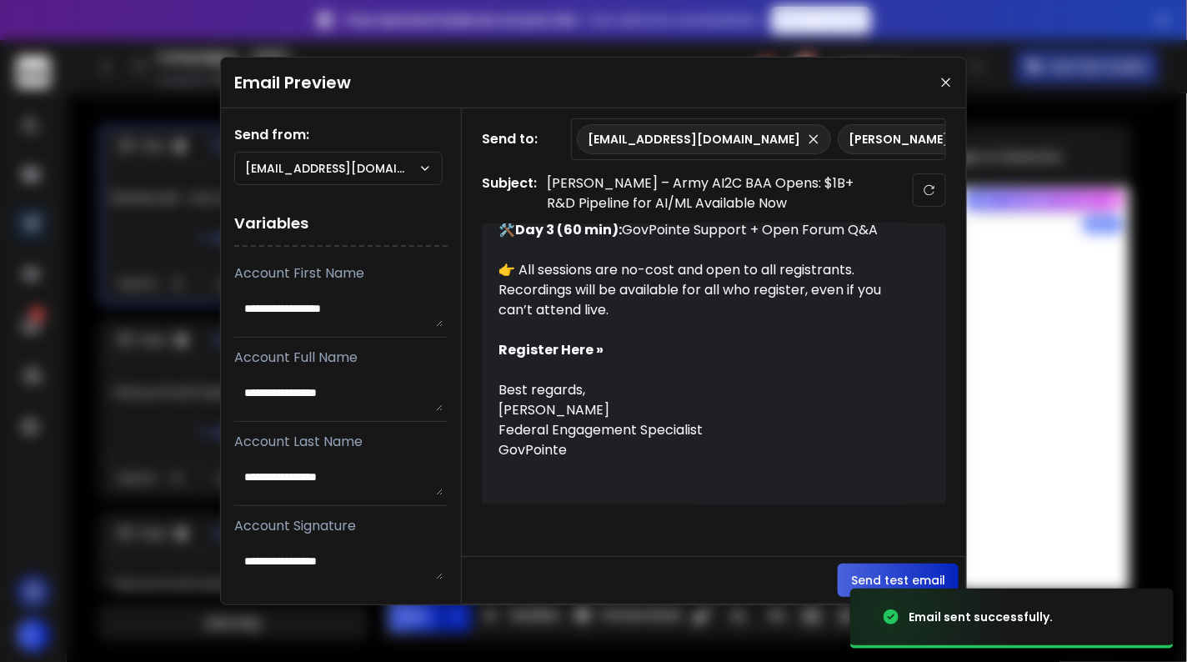
click at [580, 189] on p "Avery – Army AI2C BAA Opens: $1B+ R&D Pipeline for AI/ML Available Now" at bounding box center [714, 193] width 334 height 40
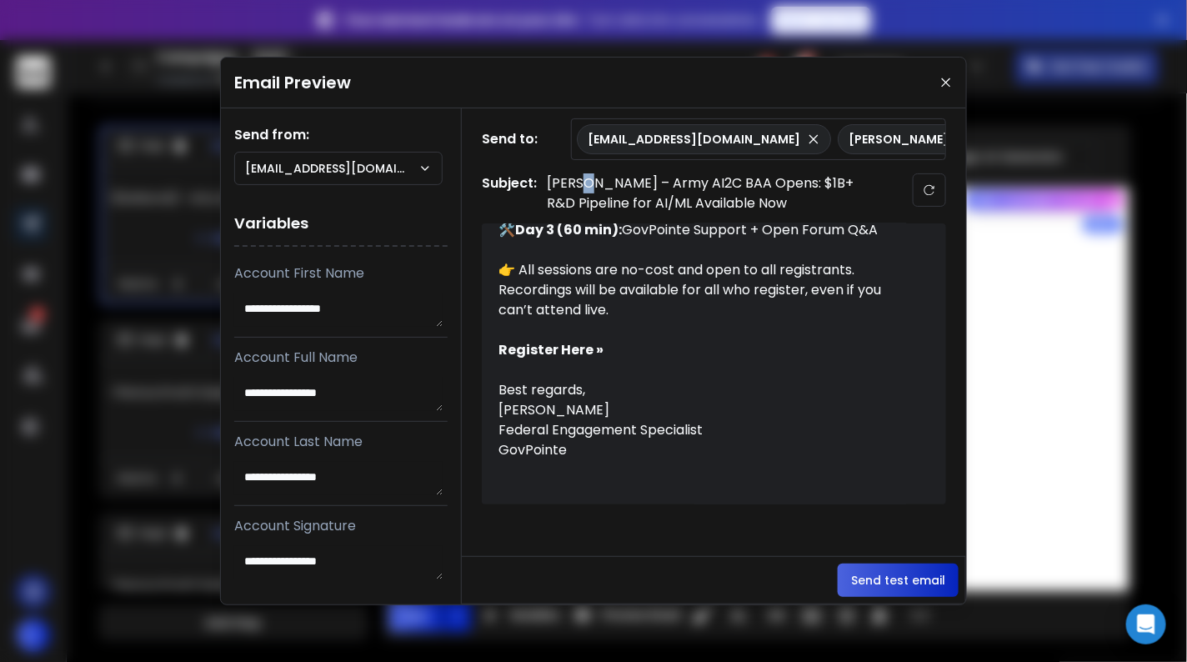
click at [580, 189] on p "Avery – Army AI2C BAA Opens: $1B+ R&D Pipeline for AI/ML Available Now" at bounding box center [714, 193] width 334 height 40
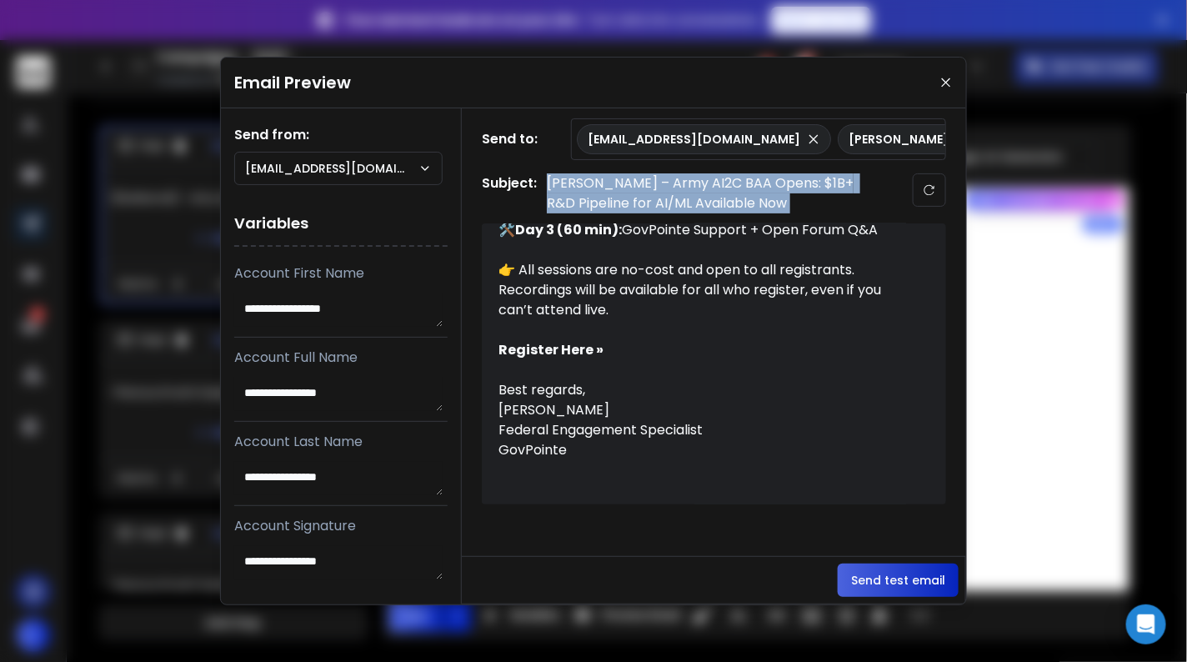
click at [580, 189] on p "Avery – Army AI2C BAA Opens: $1B+ R&D Pipeline for AI/ML Available Now" at bounding box center [714, 193] width 334 height 40
copy div "Avery – Army AI2C BAA Opens: $1B+ R&D Pipeline for AI/ML Available Now"
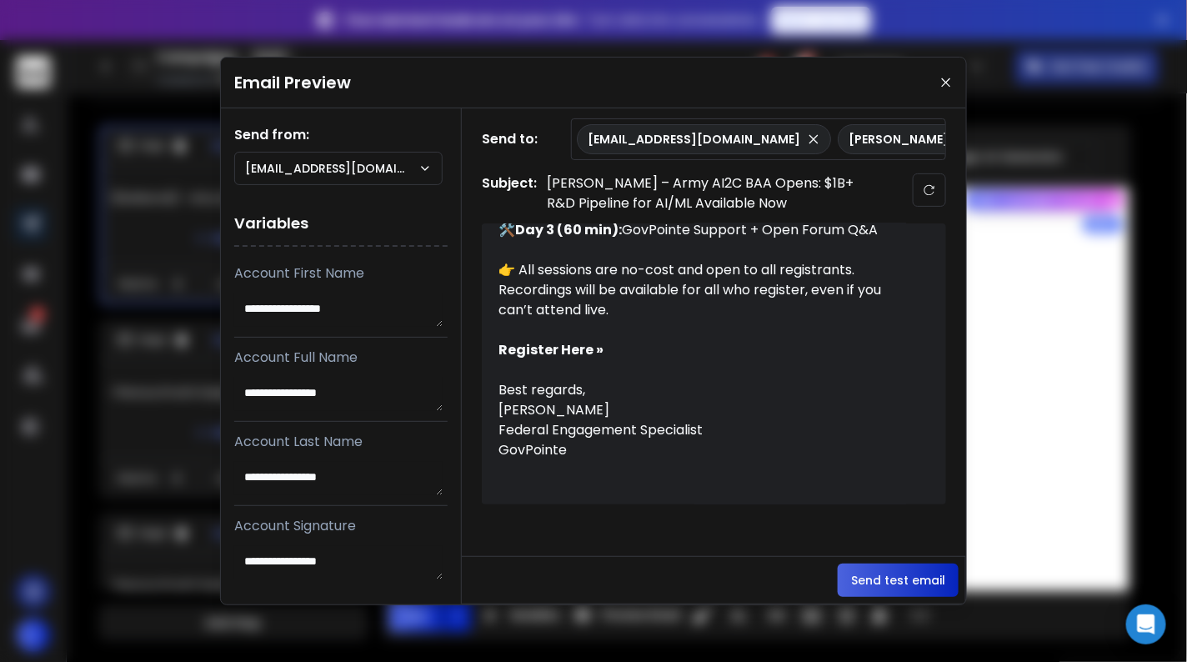
click at [949, 87] on icon at bounding box center [946, 82] width 13 height 13
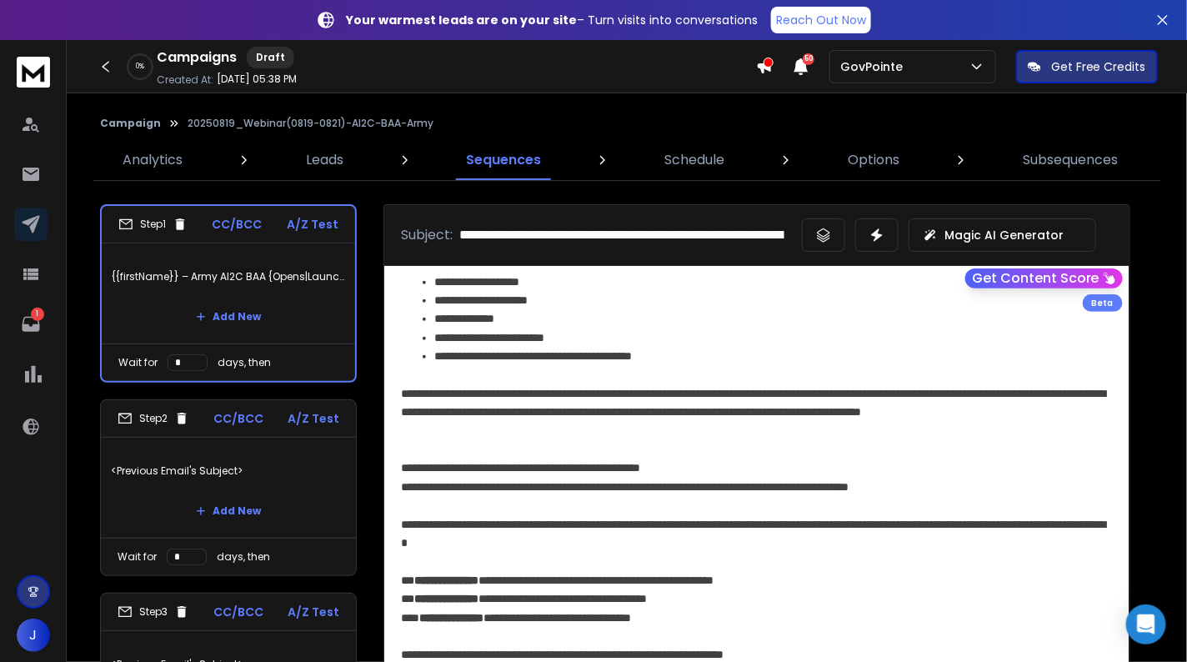
scroll to position [494, 0]
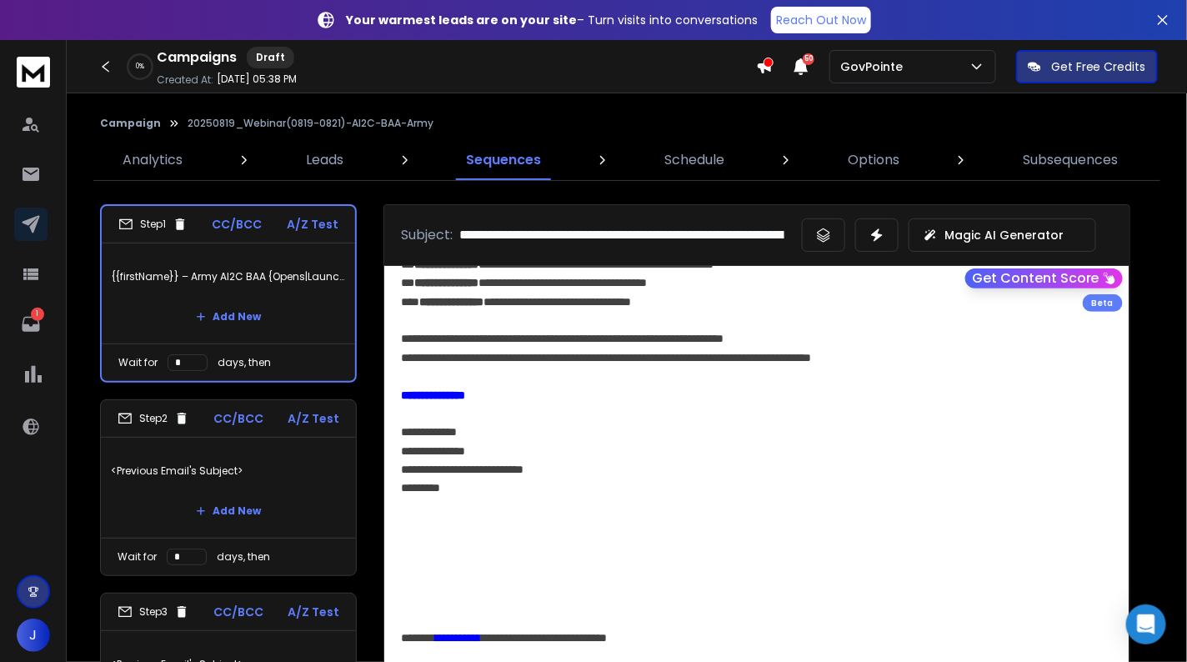
click at [317, 488] on p "<Previous Email's Subject>" at bounding box center [228, 471] width 235 height 47
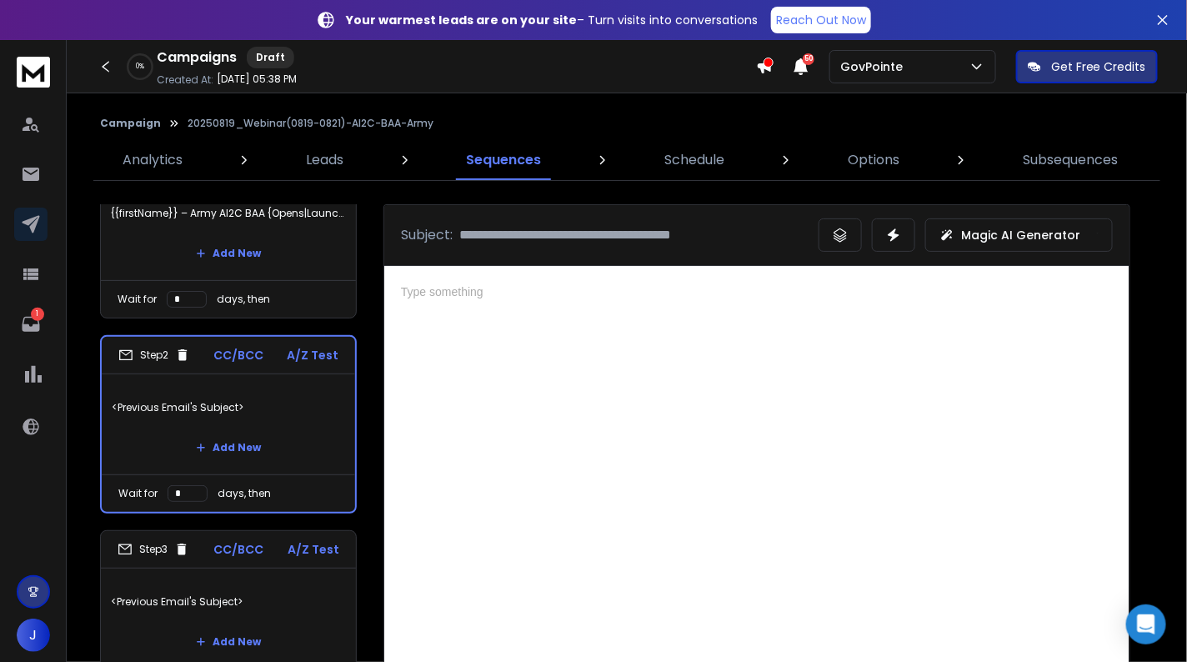
scroll to position [78, 0]
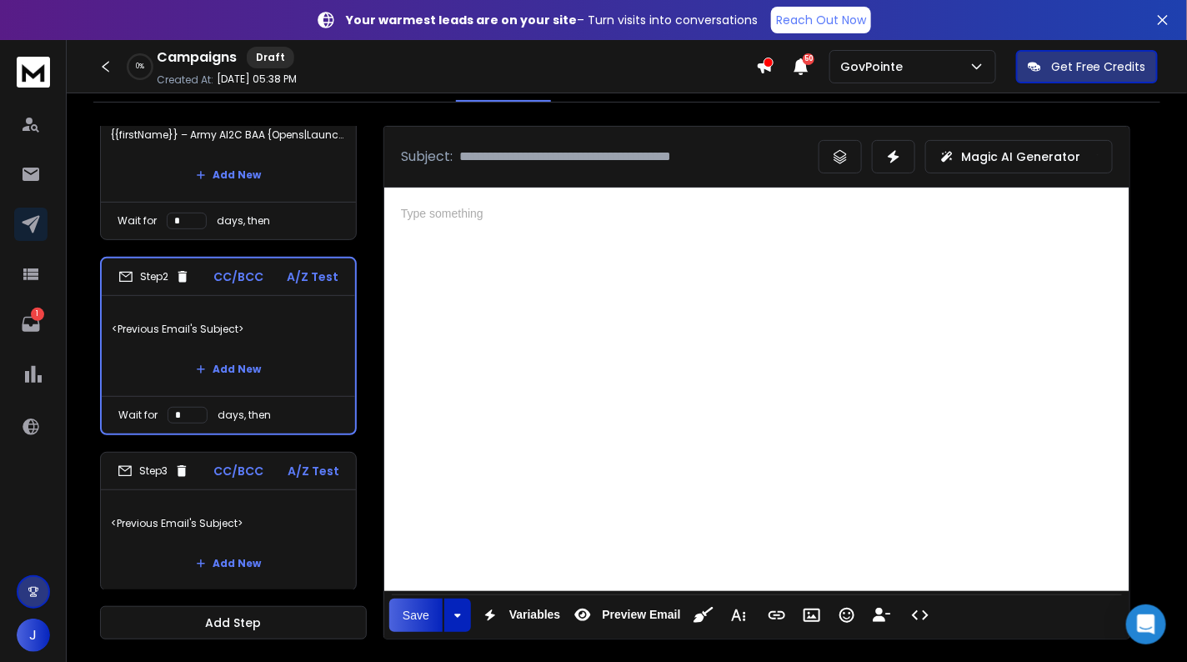
click at [289, 527] on p "<Previous Email's Subject>" at bounding box center [228, 523] width 235 height 47
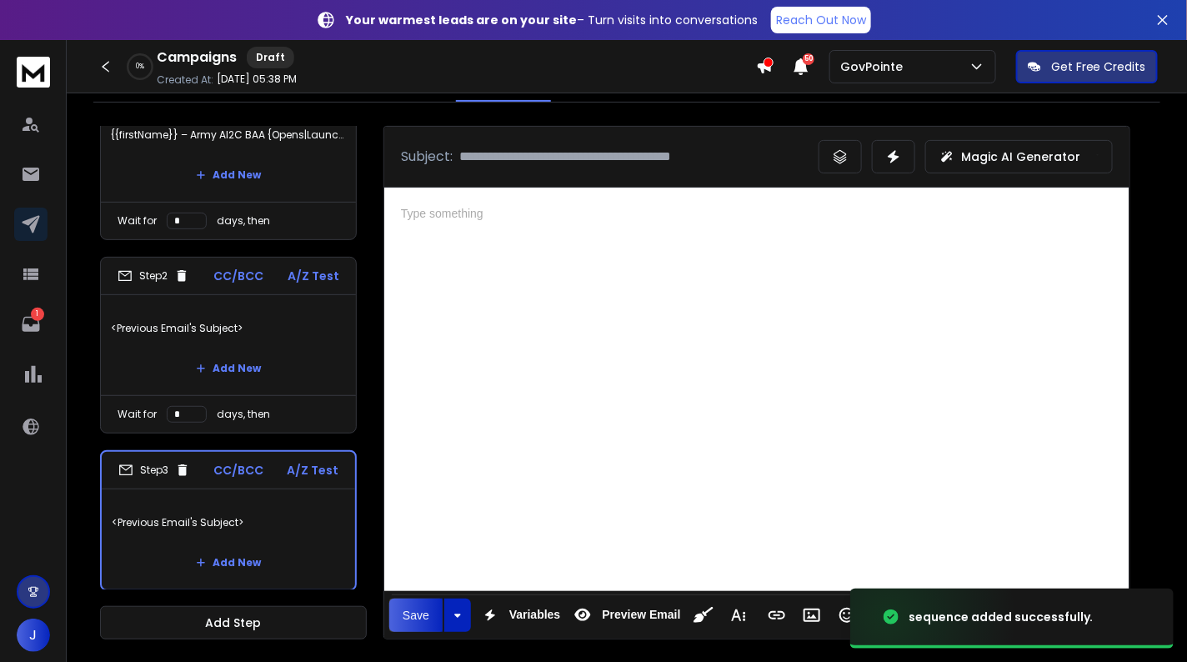
scroll to position [0, 0]
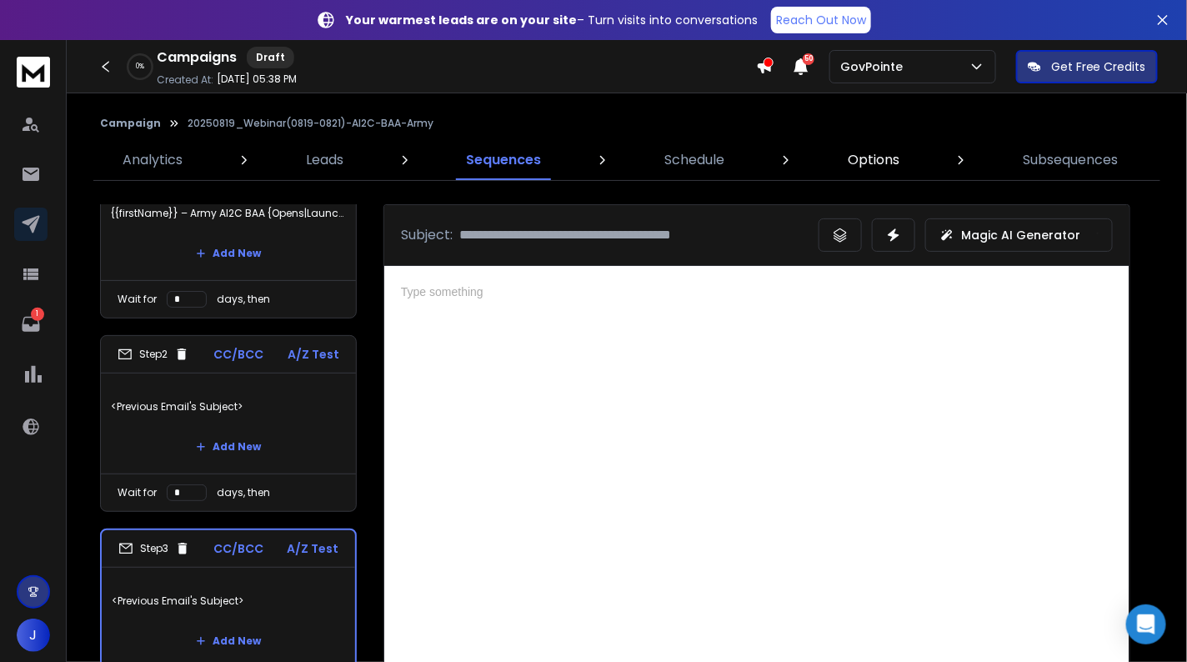
click at [877, 160] on p "Options" at bounding box center [874, 160] width 52 height 20
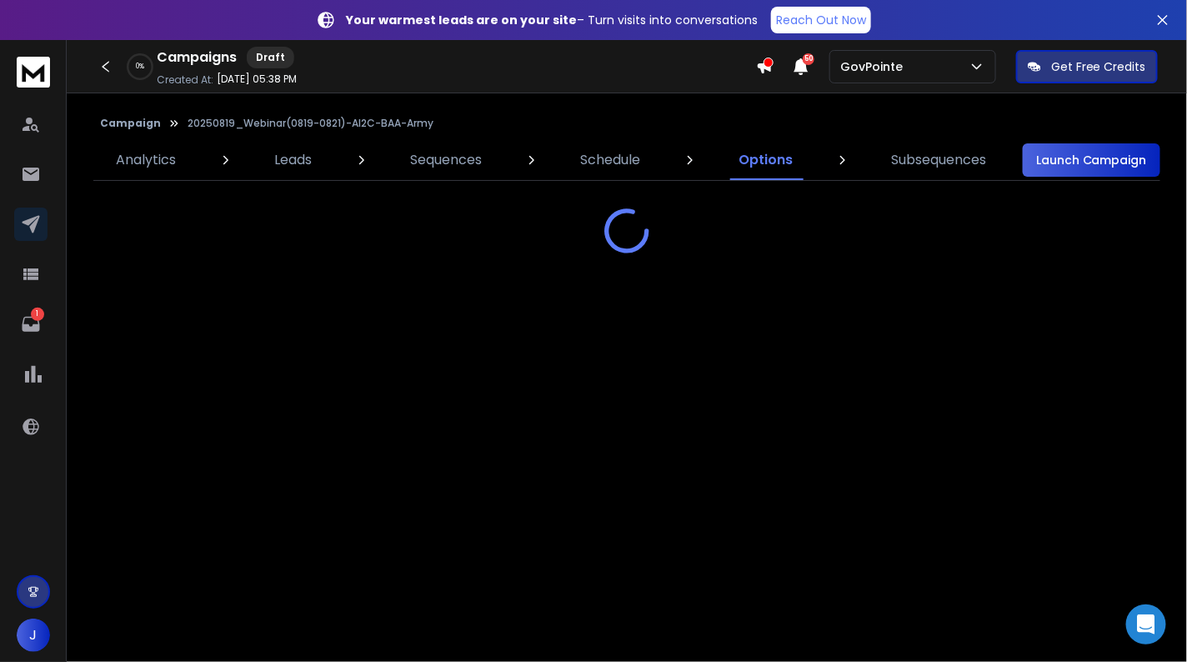
select select "**********"
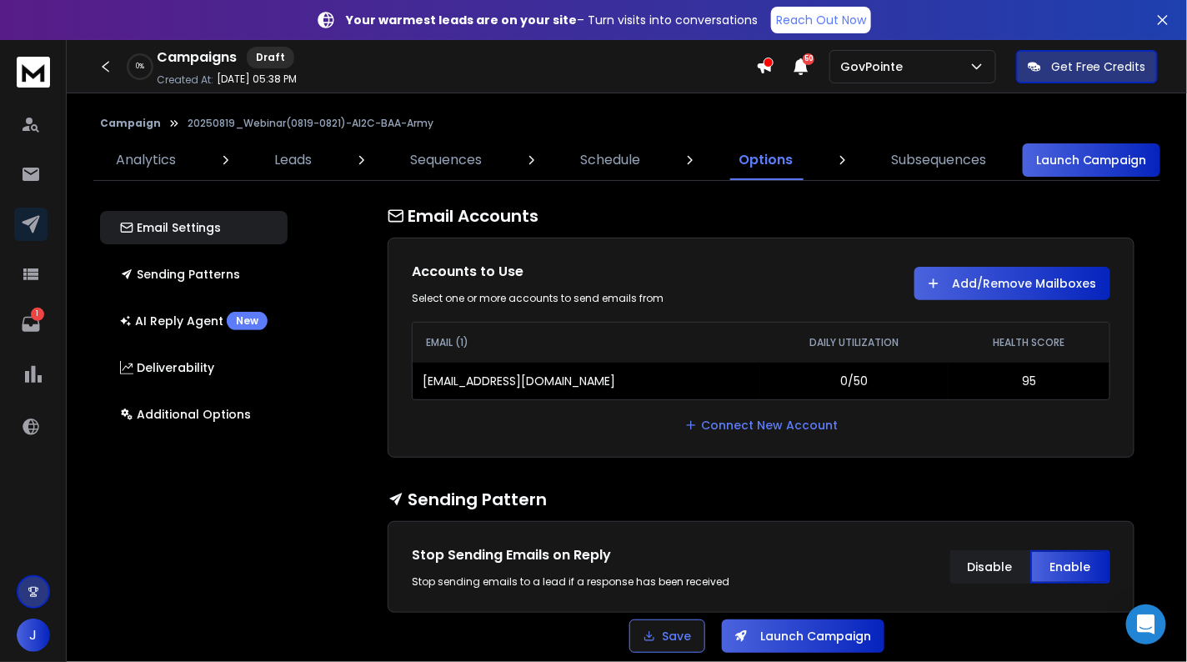
click at [937, 289] on button "Add/Remove Mailboxes" at bounding box center [1013, 283] width 196 height 33
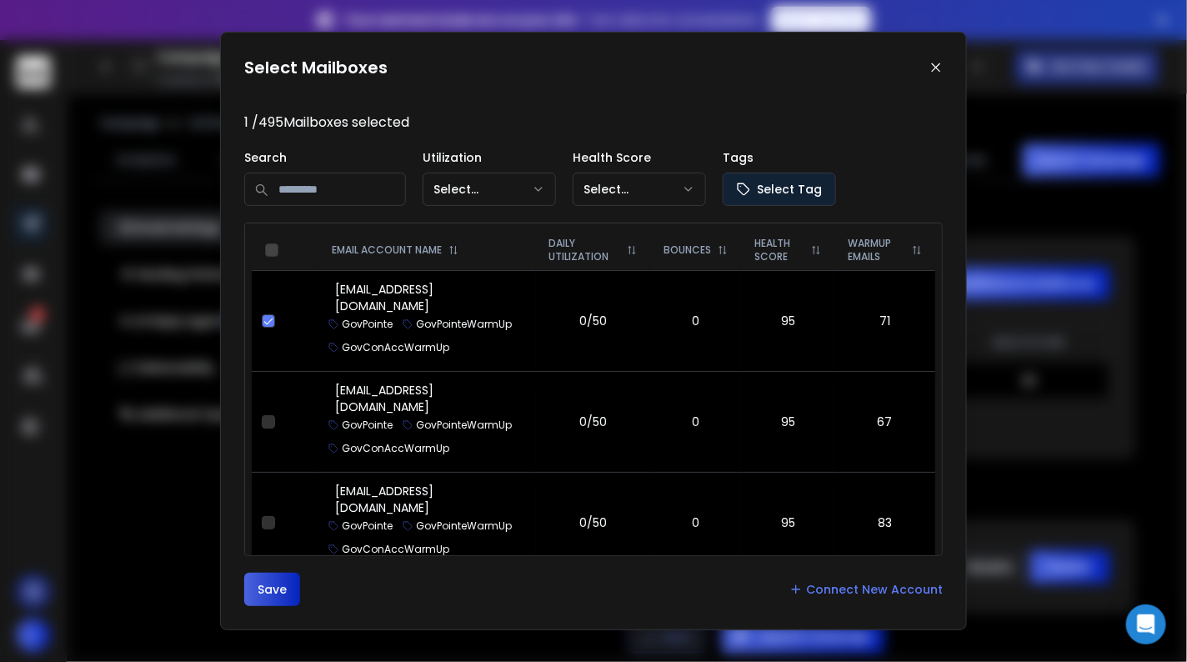
click at [772, 185] on button "Select Tag" at bounding box center [779, 189] width 113 height 33
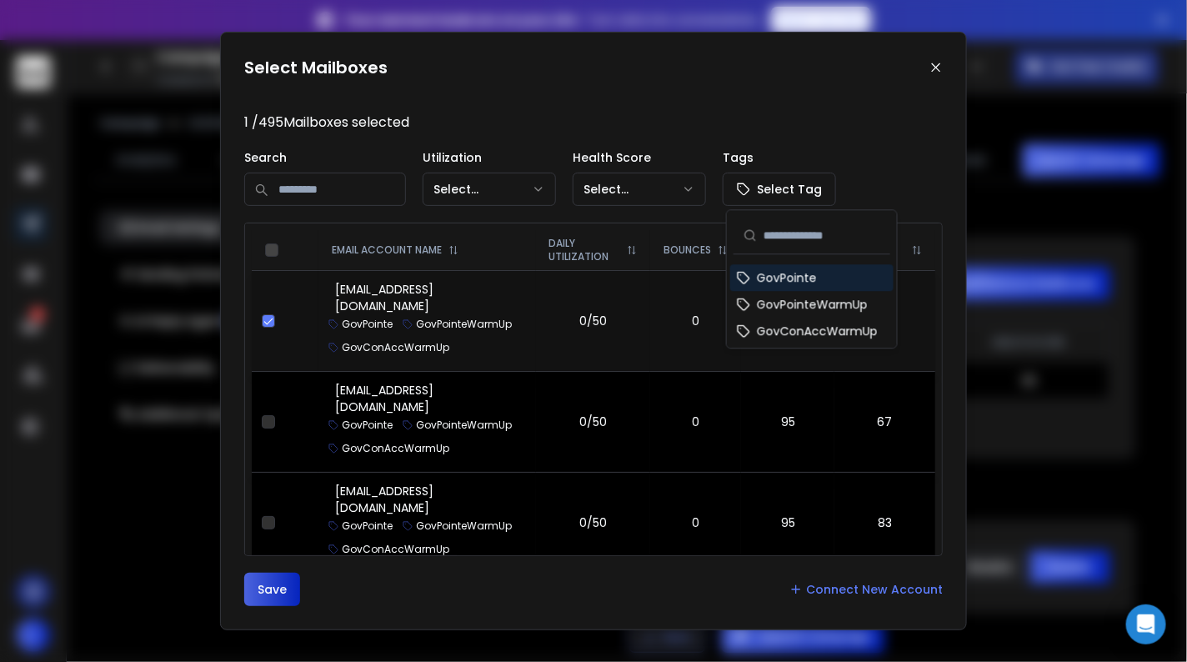
click at [273, 314] on button "button" at bounding box center [268, 320] width 13 height 13
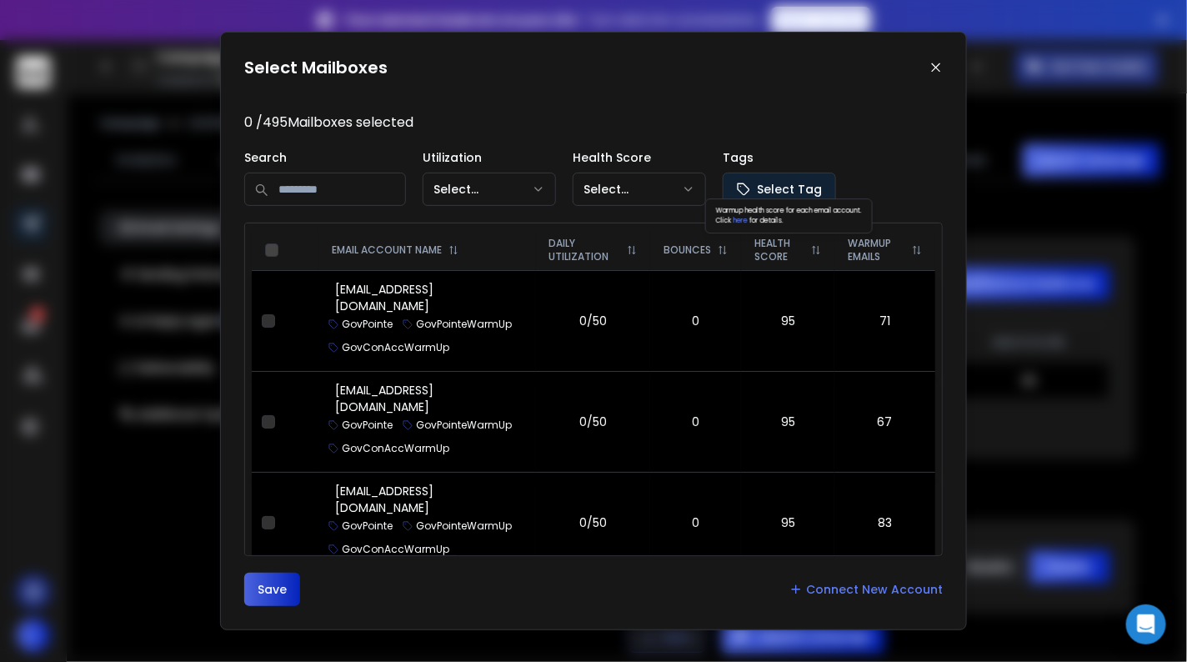
click at [761, 194] on button "Select Tag" at bounding box center [779, 189] width 113 height 33
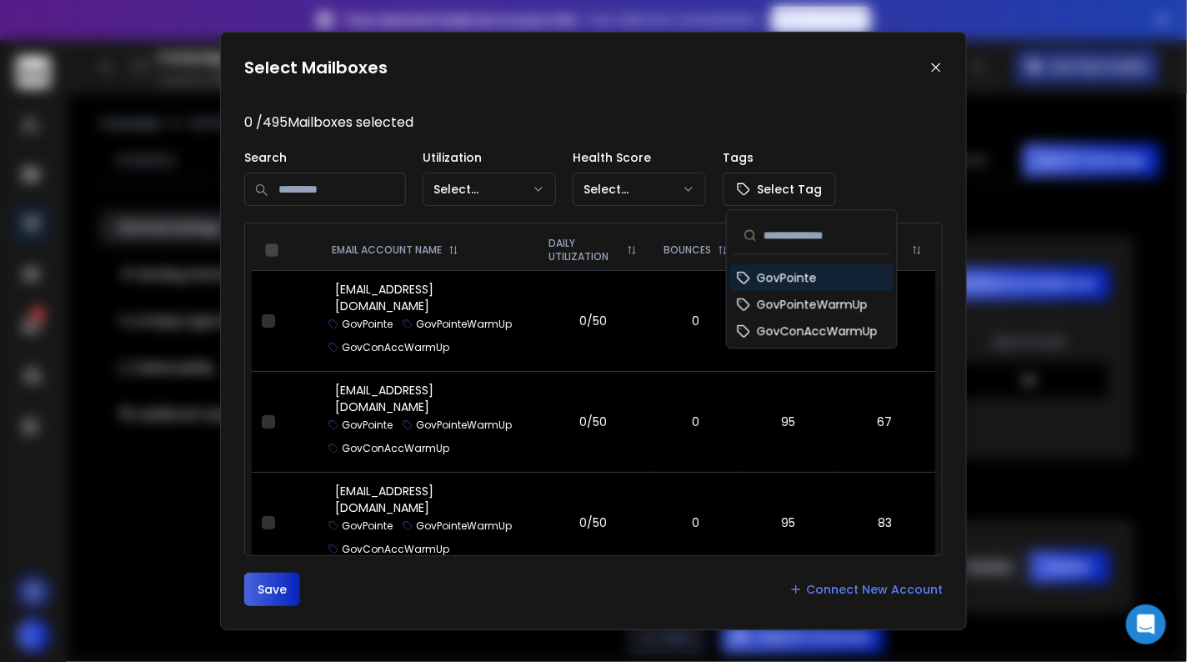
click at [793, 275] on span "GovPointe" at bounding box center [787, 277] width 60 height 17
click at [252, 589] on button "Save" at bounding box center [272, 589] width 56 height 33
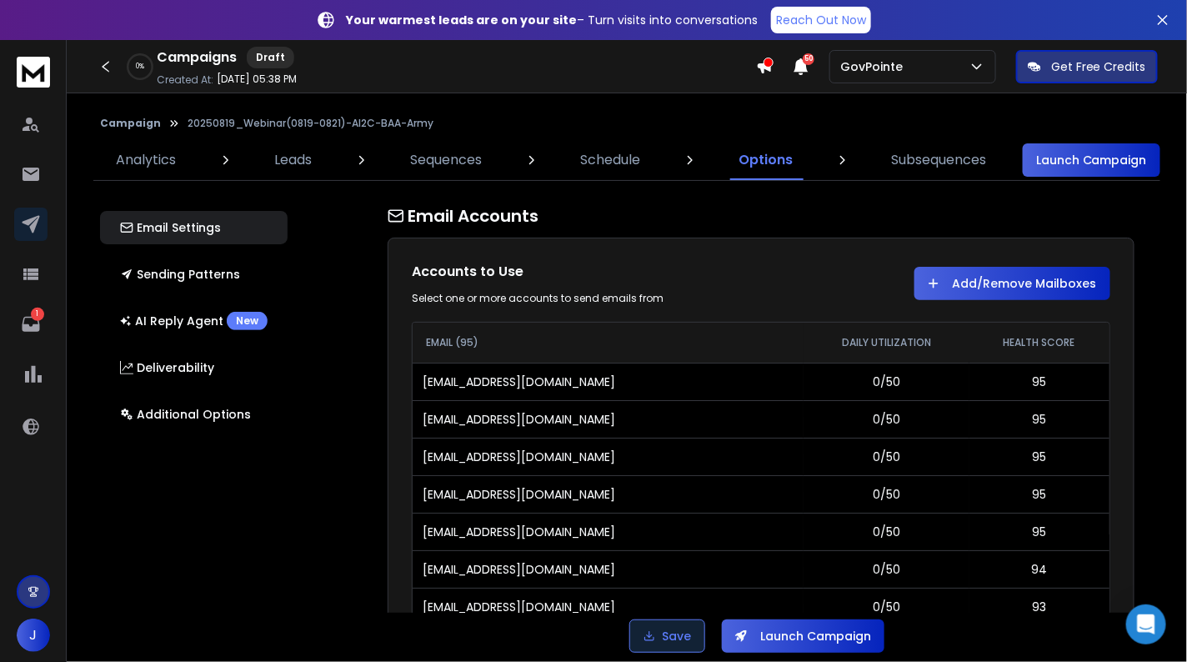
click at [668, 651] on button "Save" at bounding box center [668, 636] width 76 height 33
click at [783, 637] on button "Launch Campaign" at bounding box center [803, 636] width 163 height 33
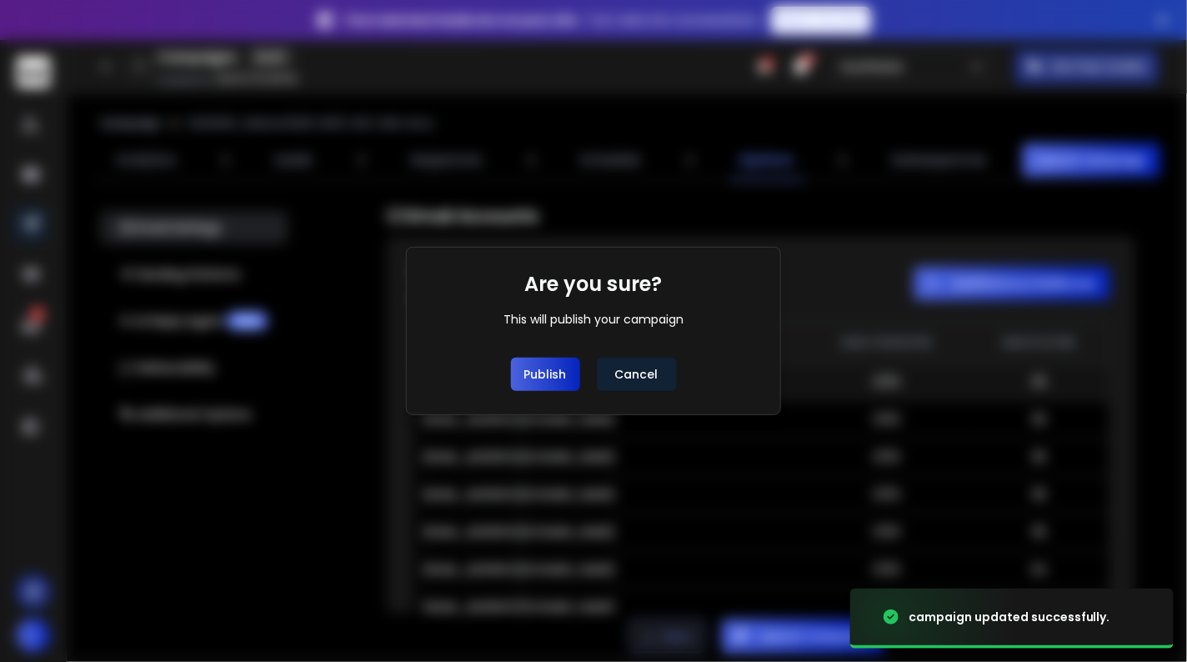
click at [560, 386] on button "Publish" at bounding box center [545, 374] width 69 height 33
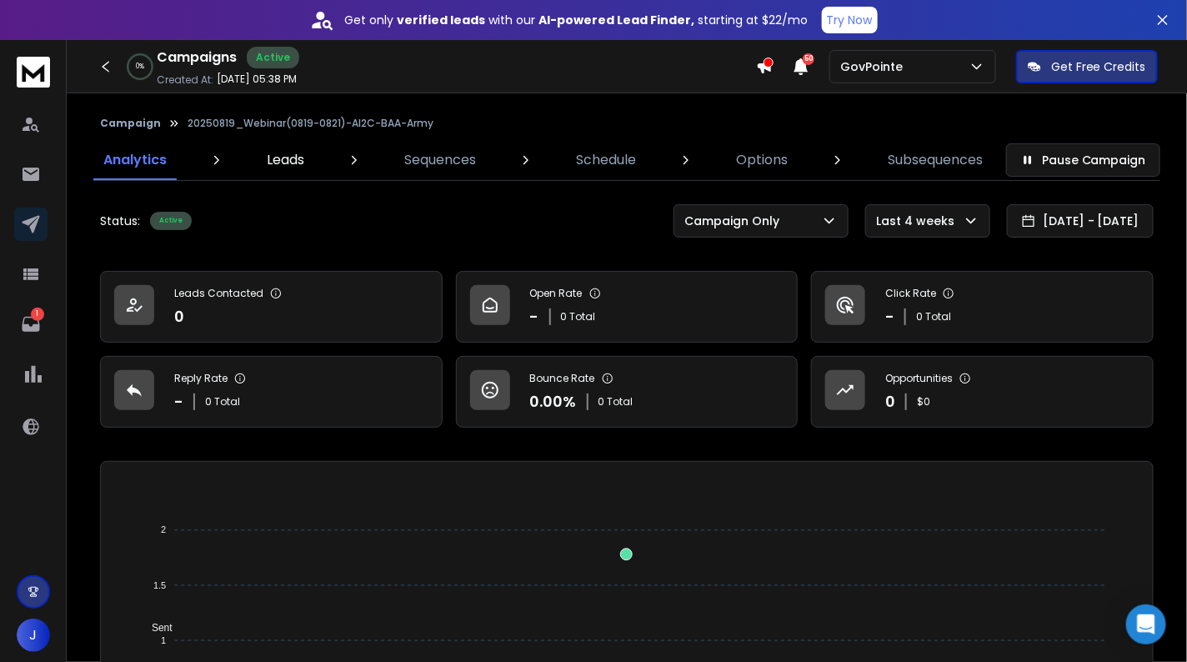
click at [284, 165] on p "Leads" at bounding box center [286, 160] width 38 height 20
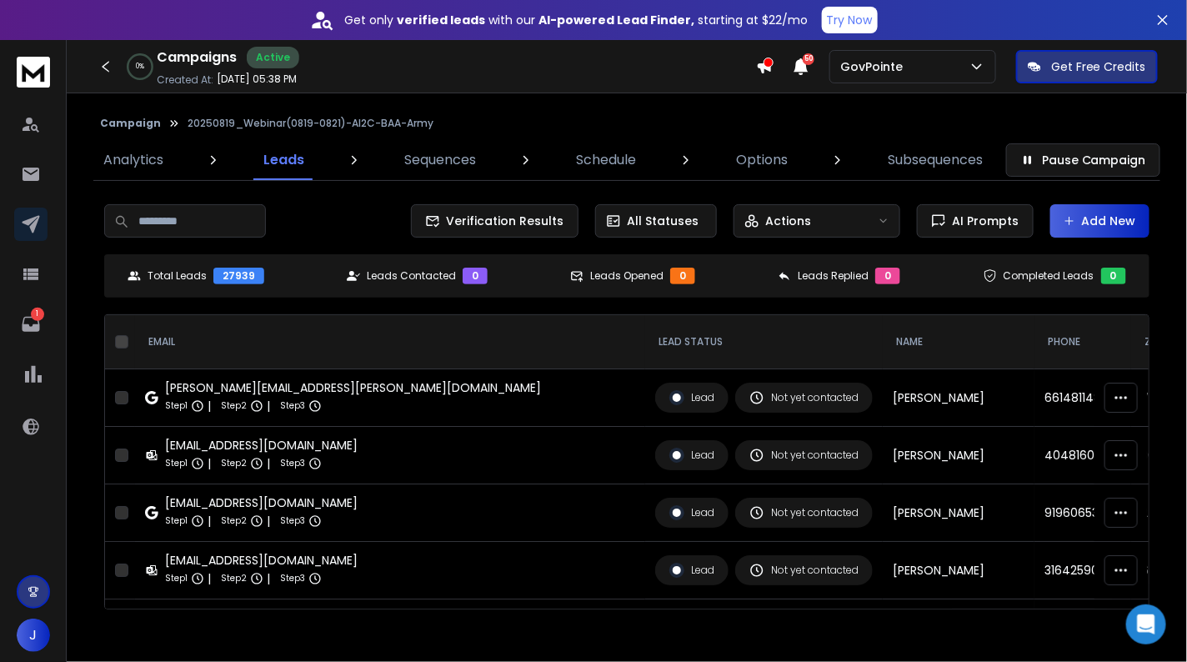
click at [1169, 18] on icon at bounding box center [1163, 20] width 15 height 15
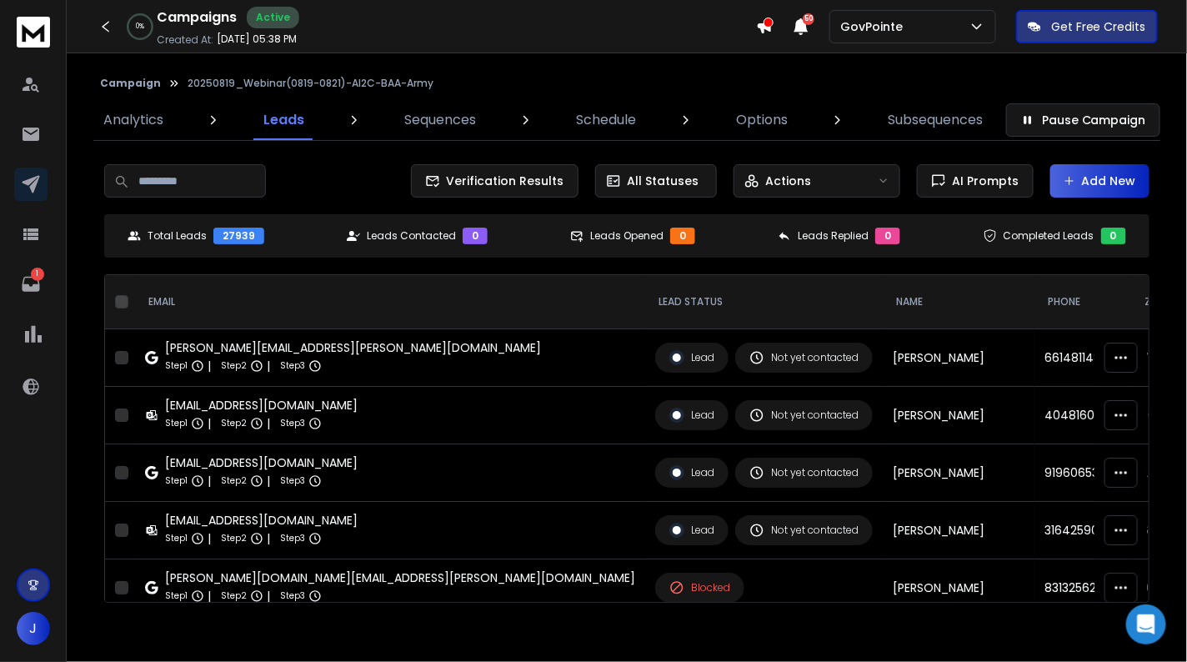
click at [553, 68] on div "Campaign 20250819_Webinar(0819-0821)-AI2C-BAA-Army Analytics Leads Sequences Sc…" at bounding box center [627, 331] width 1121 height 556
click at [670, 588] on div "Blocked" at bounding box center [700, 587] width 61 height 15
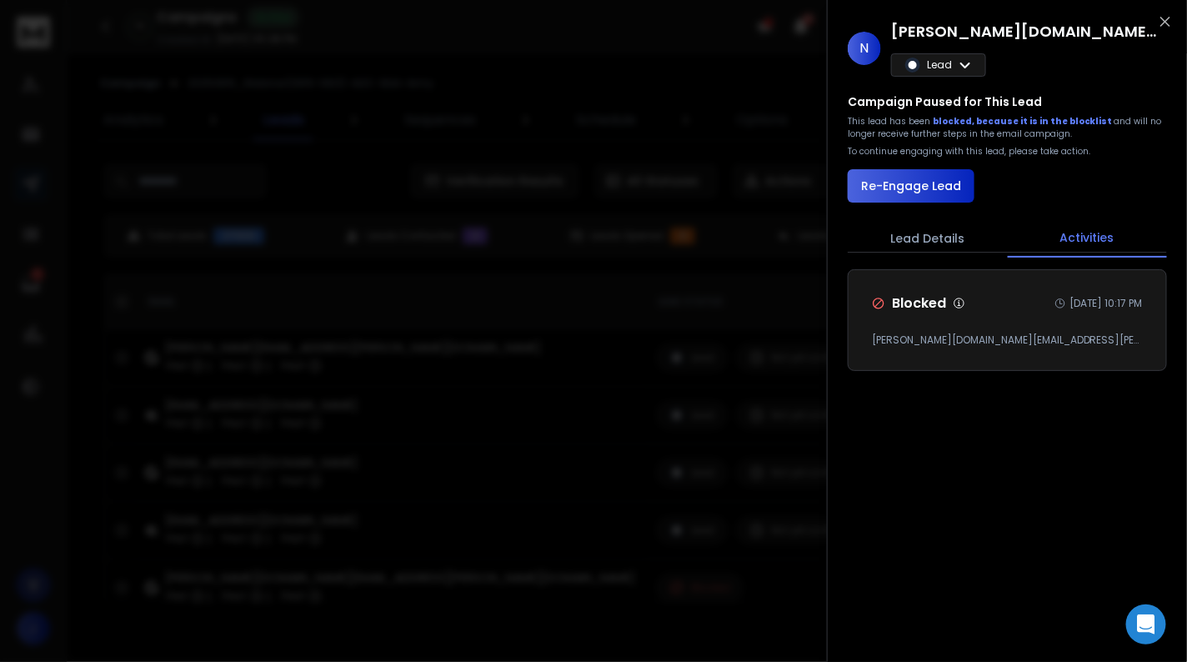
click at [1096, 244] on button "Activities" at bounding box center [1088, 238] width 160 height 38
drag, startPoint x: 1002, startPoint y: 341, endPoint x: 854, endPoint y: 339, distance: 147.6
click at [854, 339] on div "Blocked Jul 02, 2025, 10:17 PM noe.ong@govpointe.com" at bounding box center [1007, 320] width 319 height 102
copy p "noe.ong@govpointe.com"
click at [981, 421] on div "Multi Select Table Sheet N noe.ong@govpointe.com Lead Campaign Paused for This …" at bounding box center [1007, 331] width 360 height 662
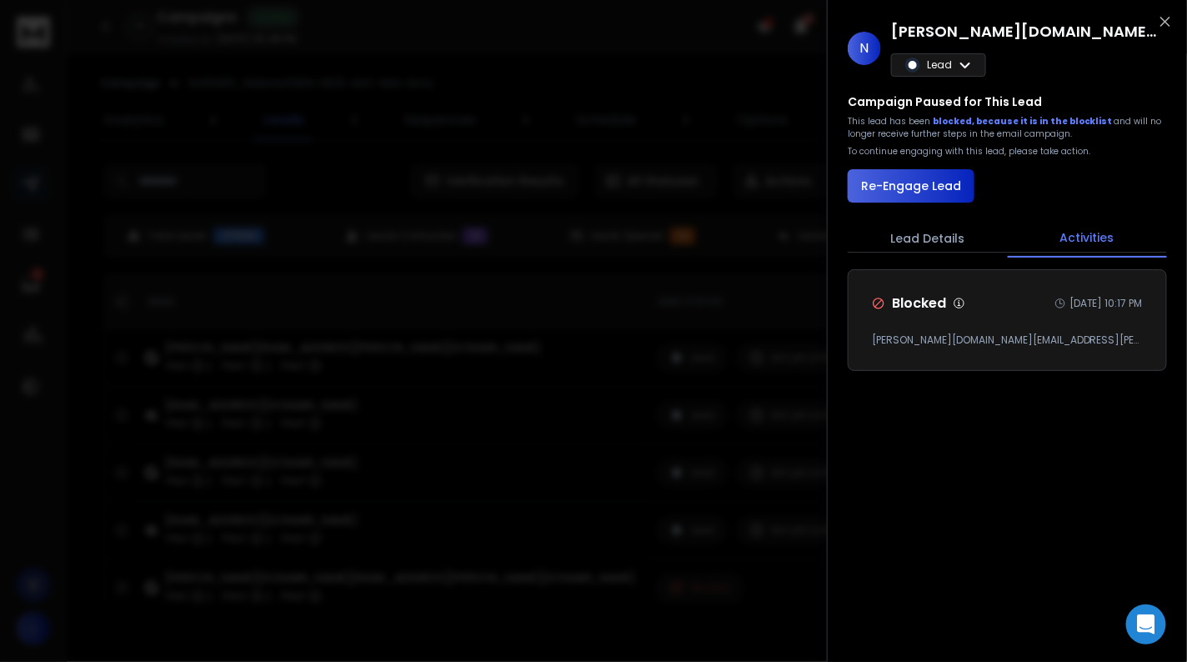
click at [727, 150] on div at bounding box center [593, 331] width 1187 height 662
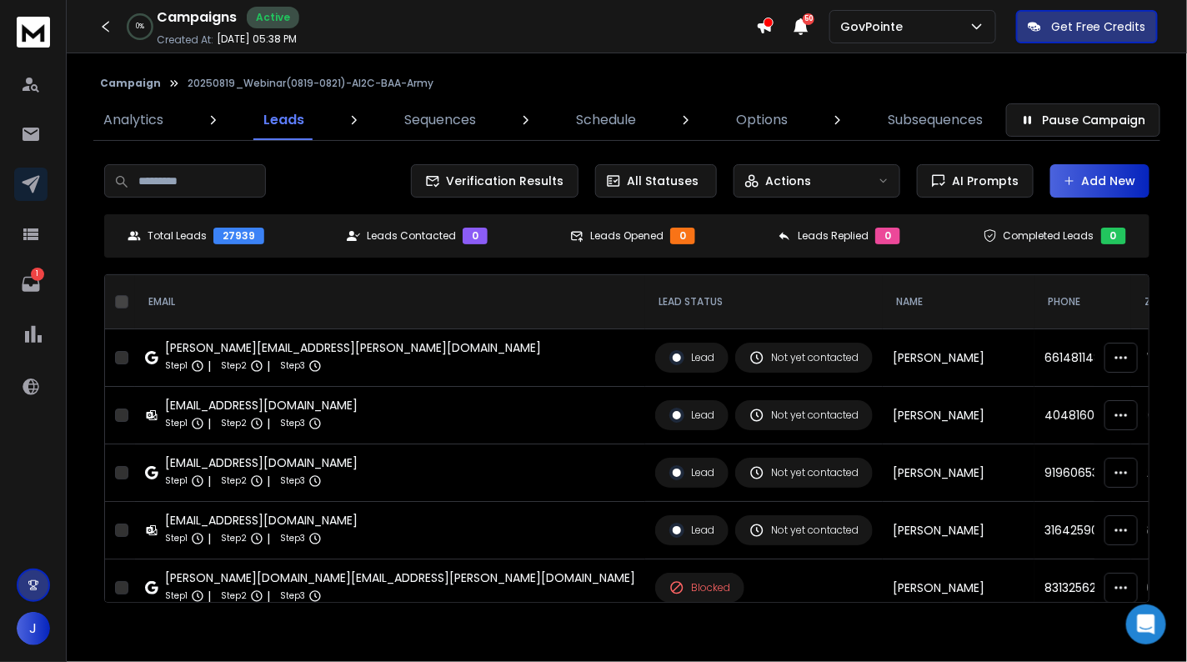
click at [135, 83] on button "Campaign" at bounding box center [130, 83] width 61 height 13
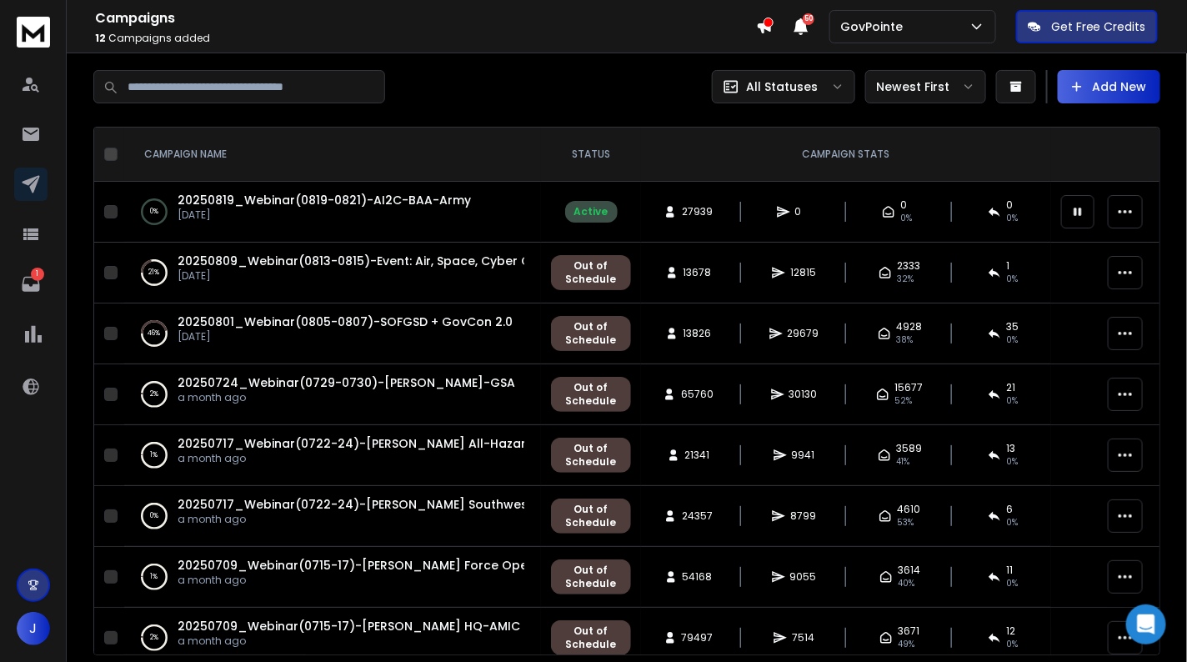
click at [1127, 209] on icon "button" at bounding box center [1125, 211] width 17 height 17
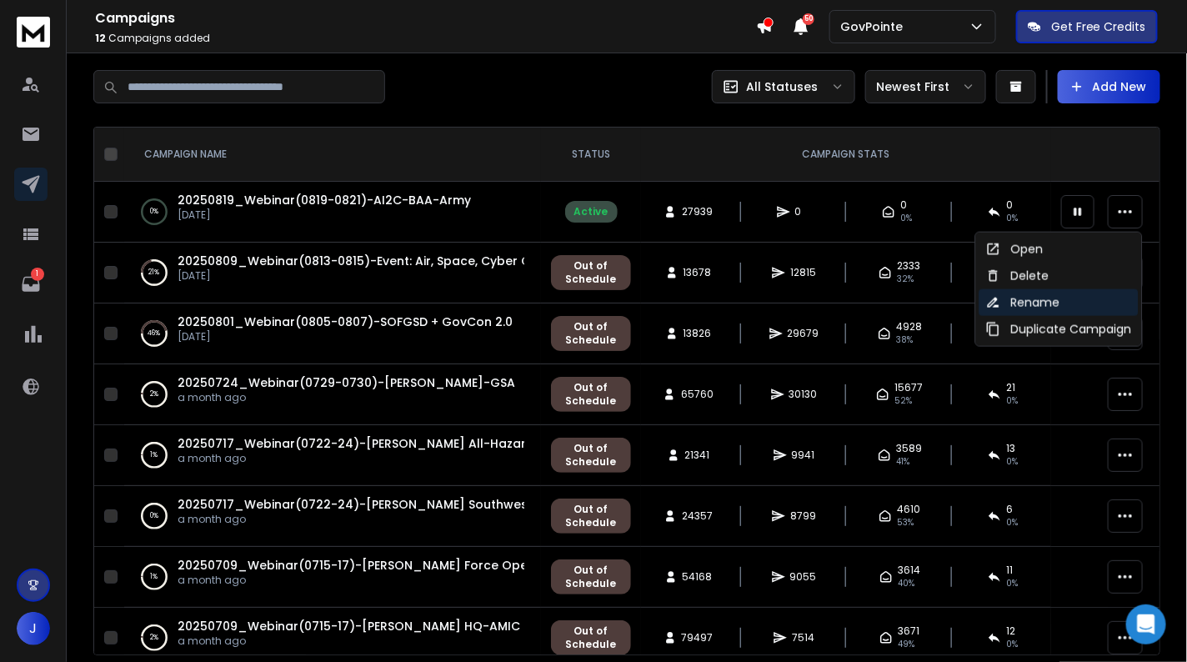
click at [1037, 302] on div "Rename" at bounding box center [1023, 302] width 74 height 17
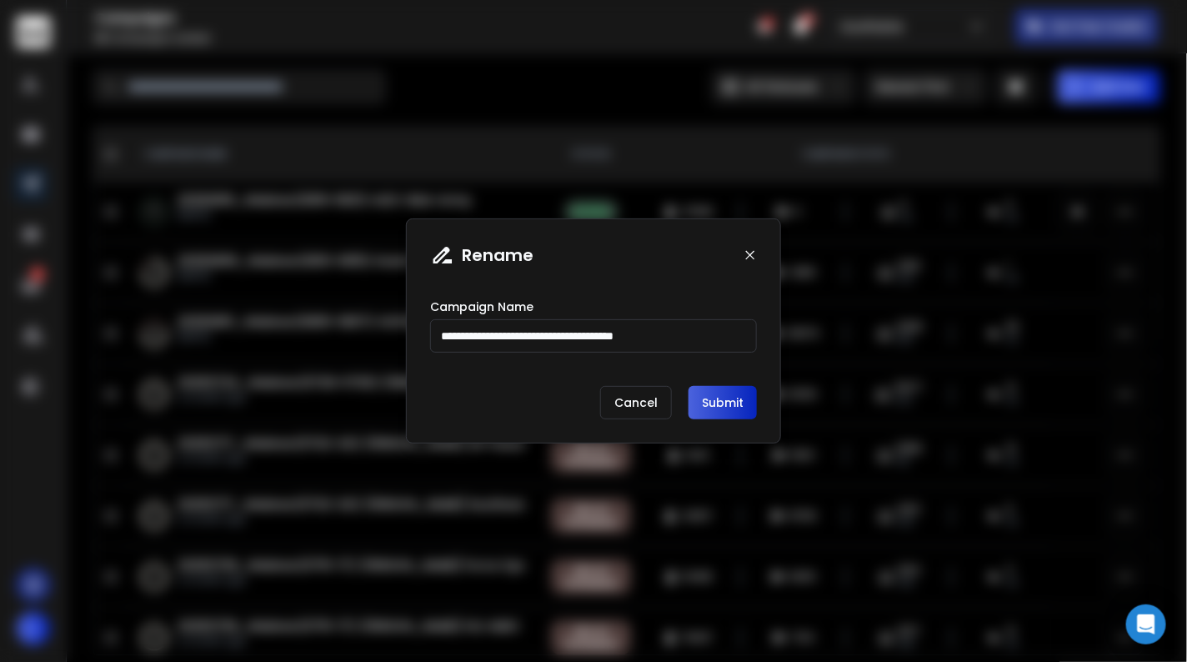
drag, startPoint x: 494, startPoint y: 339, endPoint x: 484, endPoint y: 341, distance: 10.3
click at [484, 341] on input "**********" at bounding box center [593, 335] width 327 height 33
type input "**********"
click at [737, 385] on form "**********" at bounding box center [593, 360] width 327 height 118
click at [740, 394] on button "Submit" at bounding box center [723, 402] width 68 height 33
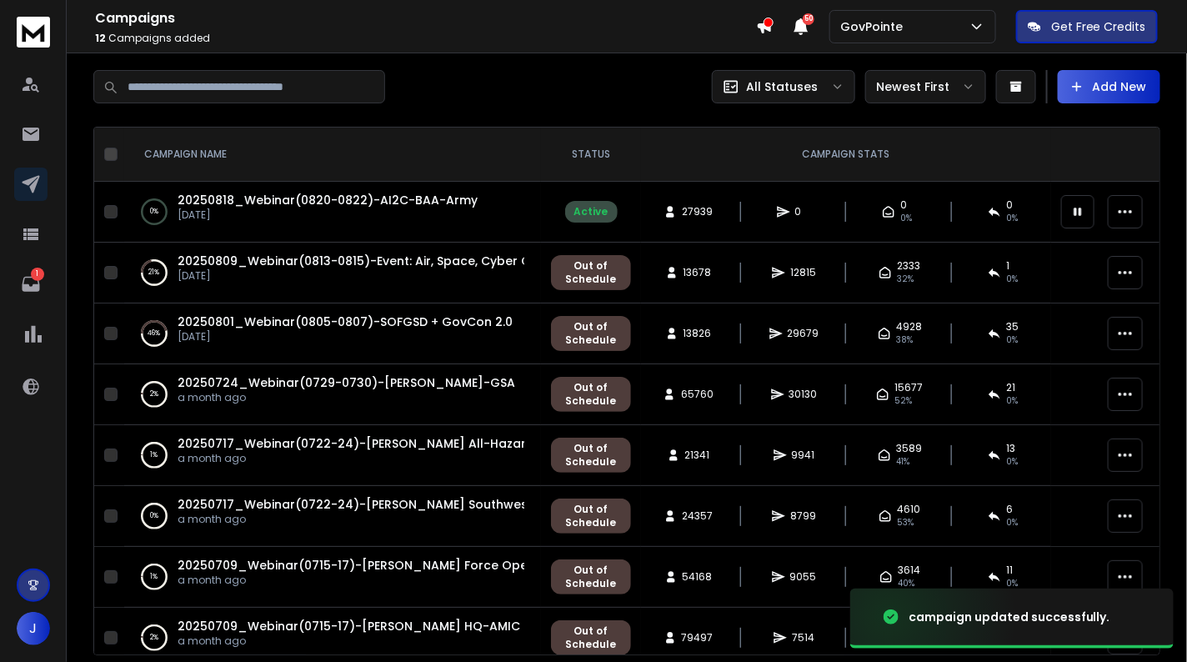
click at [384, 200] on span "20250818_Webinar(0820-0822)-AI2C-BAA-Army" at bounding box center [328, 200] width 300 height 17
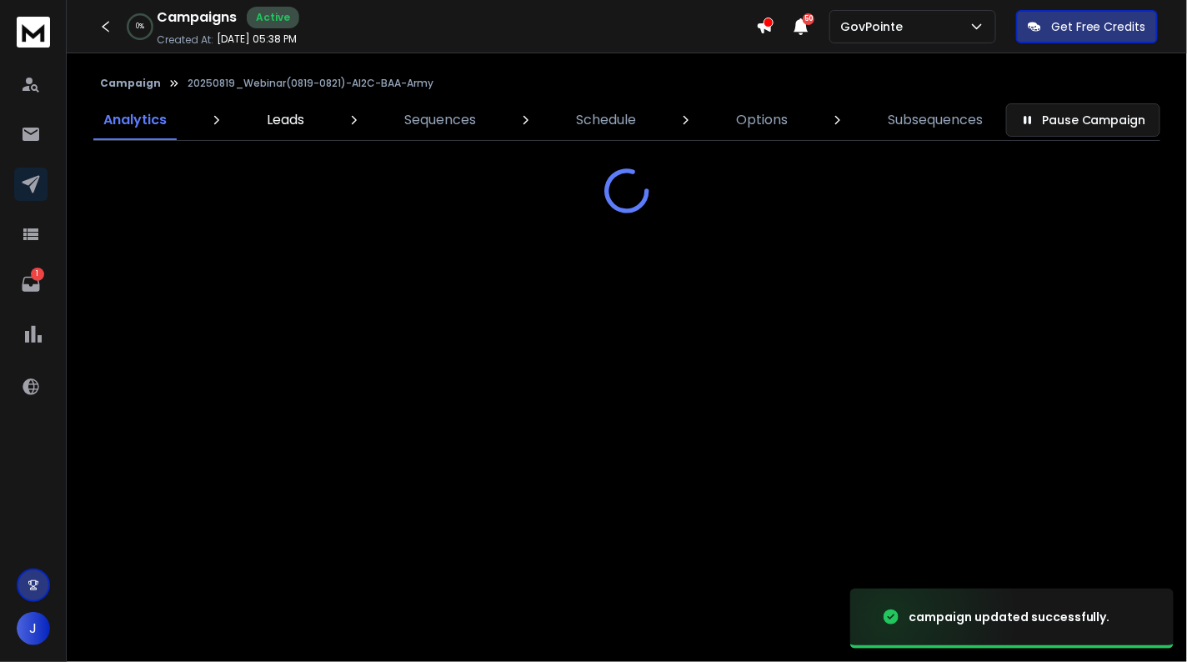
click at [269, 118] on p "Leads" at bounding box center [286, 120] width 38 height 20
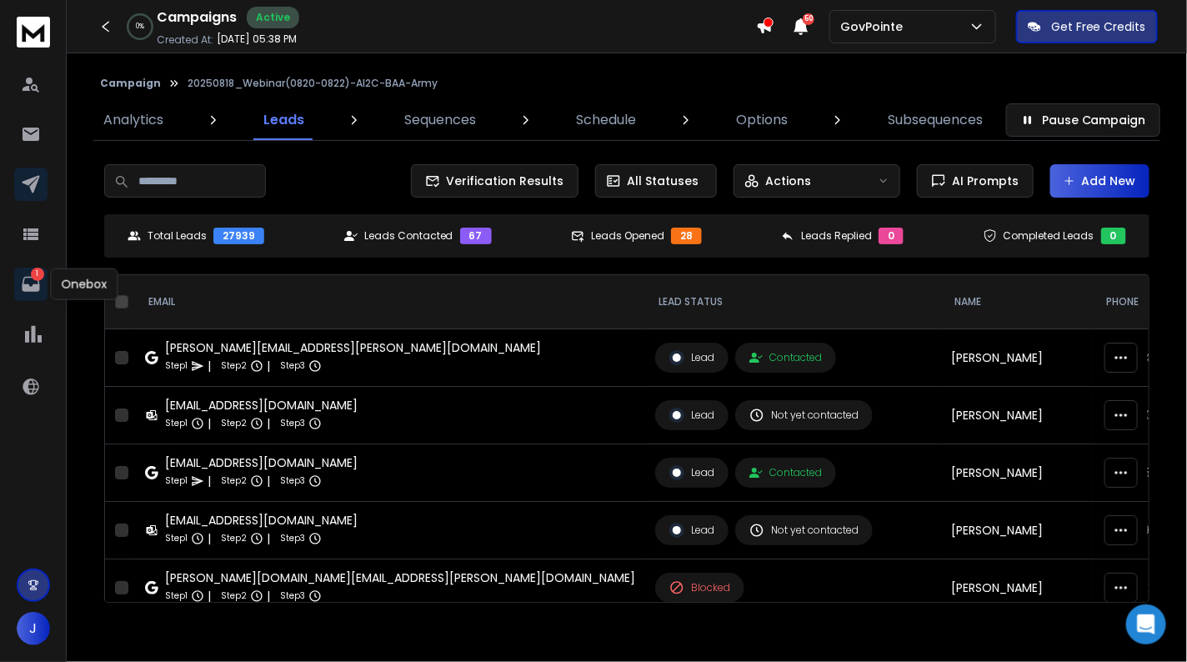
click at [37, 285] on icon at bounding box center [31, 284] width 18 height 15
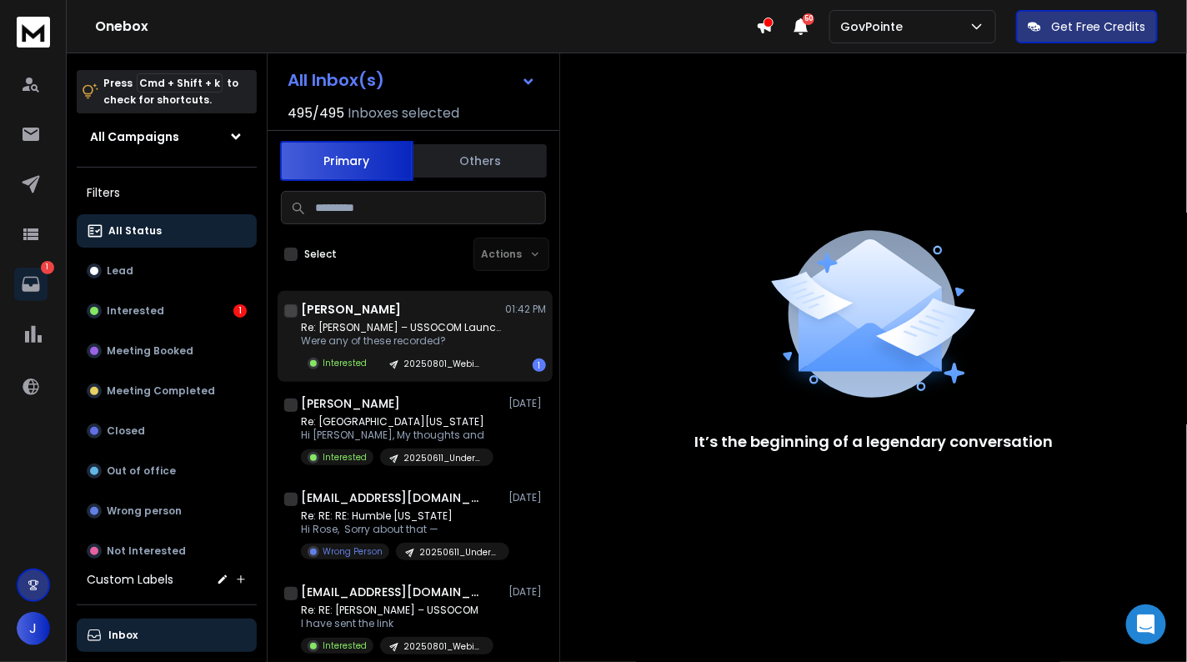
click at [394, 348] on div "Re: Brandon – USSOCOM Launches Were any of these recorded? Interested 20250801_…" at bounding box center [401, 346] width 200 height 51
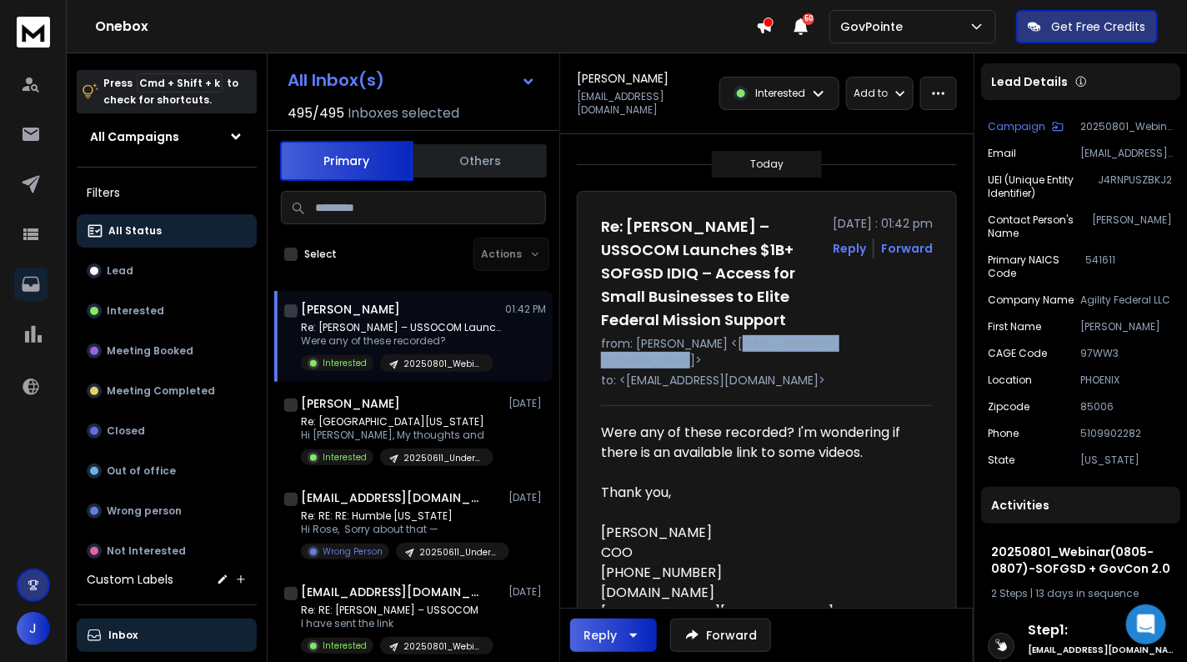
drag, startPoint x: 887, startPoint y: 330, endPoint x: 728, endPoint y: 330, distance: 159.3
click at [728, 335] on p "from: Brandon Fausti <bfausti@agilityfederal.com>" at bounding box center [767, 351] width 332 height 33
copy p "bfausti@agilityfederal.com"
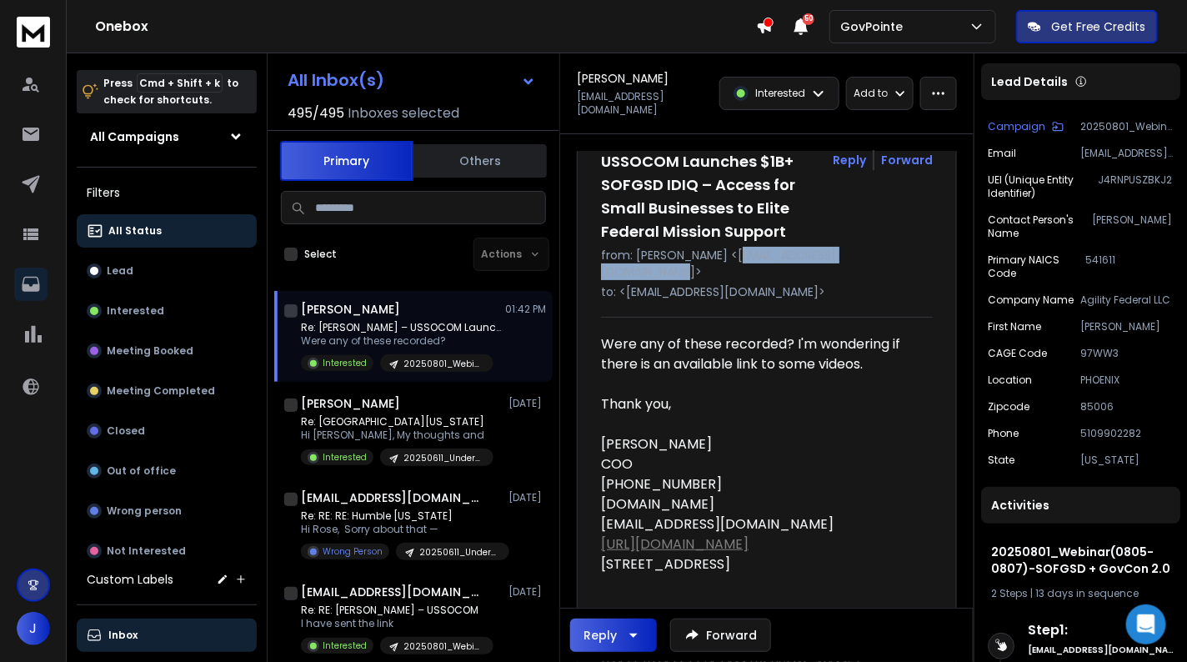
scroll to position [62, 0]
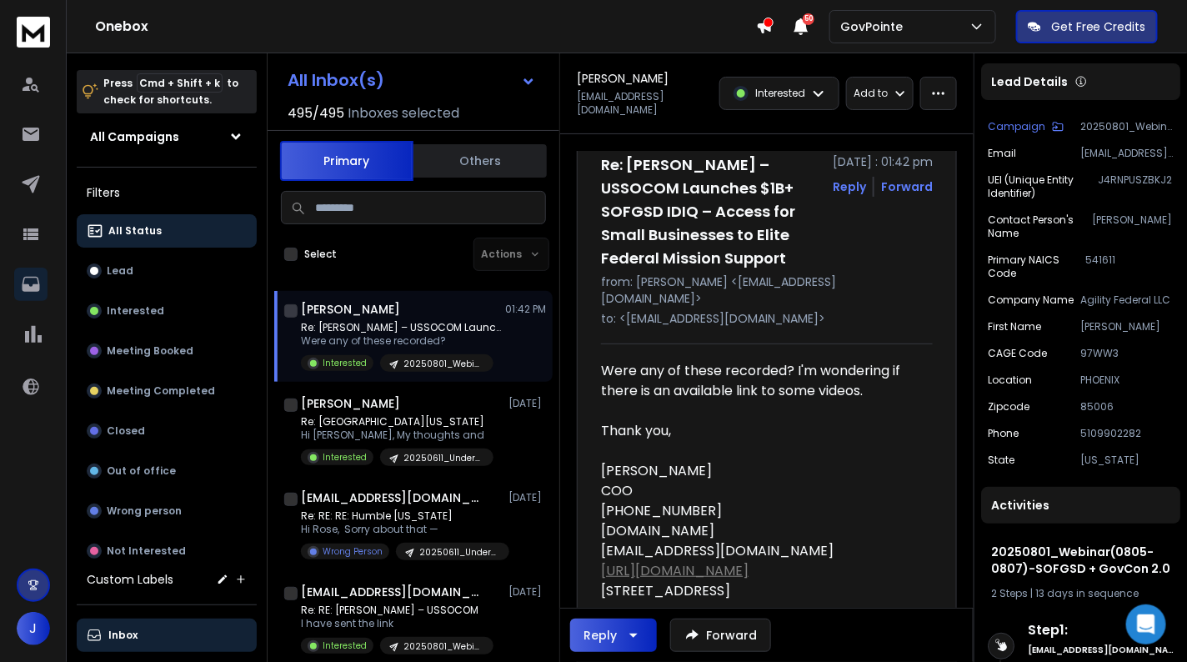
click at [598, 635] on div "Reply" at bounding box center [600, 635] width 33 height 17
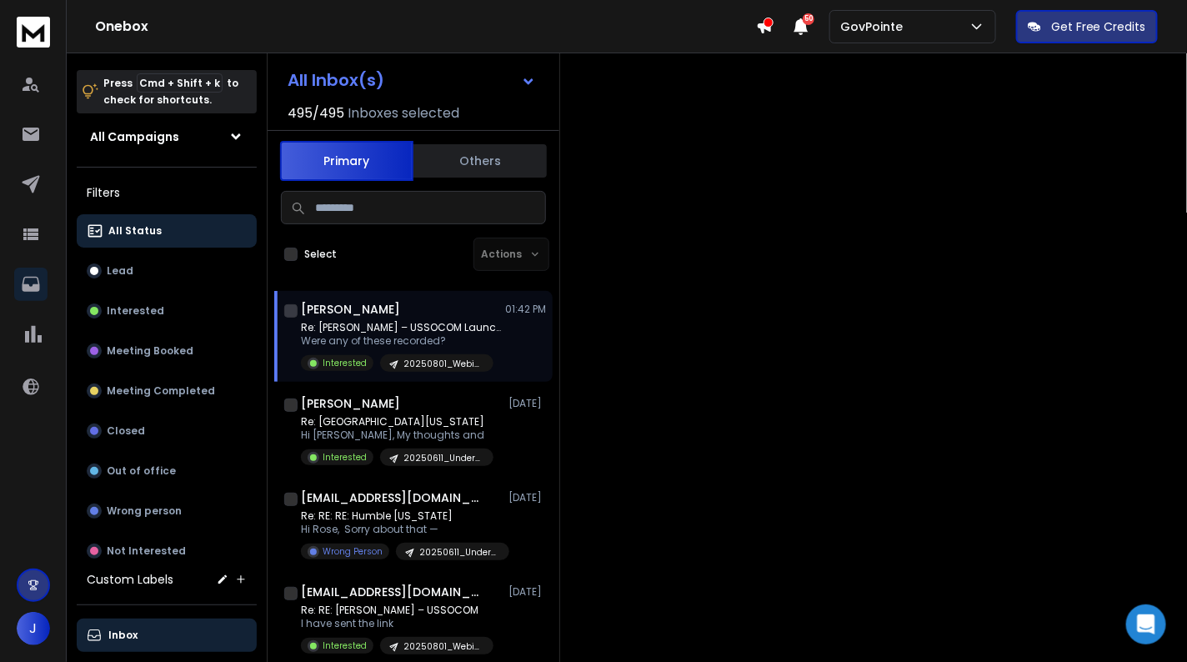
scroll to position [0, 0]
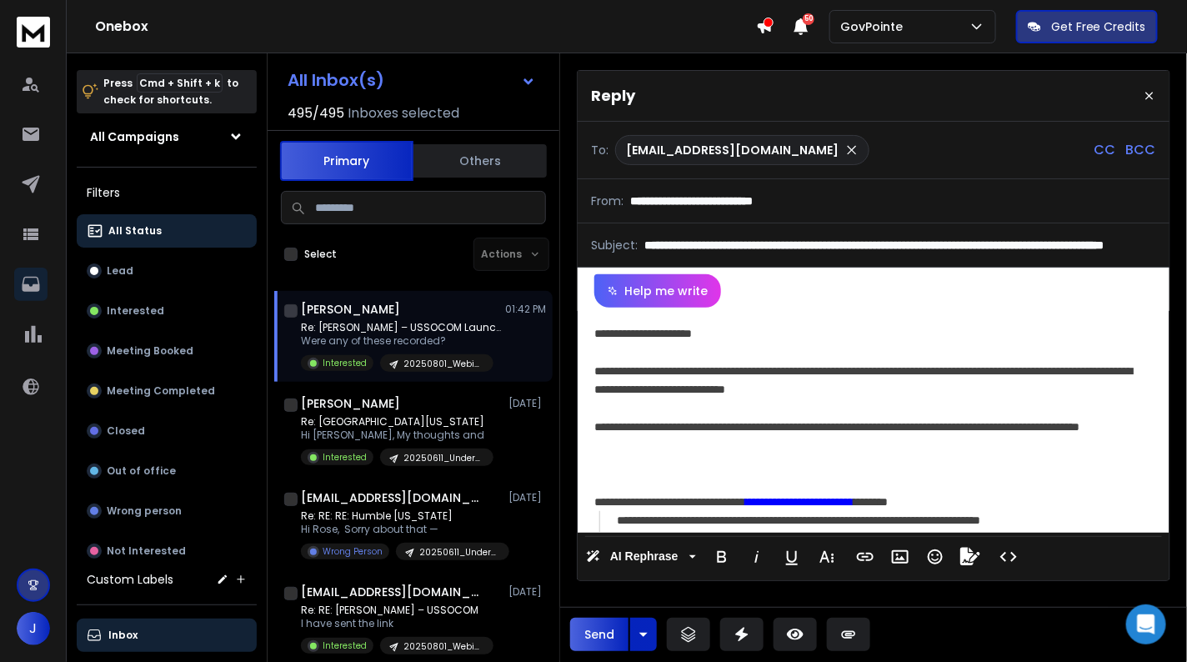
click at [747, 371] on div "**********" at bounding box center [872, 381] width 555 height 38
drag, startPoint x: 661, startPoint y: 430, endPoint x: 586, endPoint y: 430, distance: 75.1
click at [586, 430] on div "**********" at bounding box center [874, 420] width 592 height 225
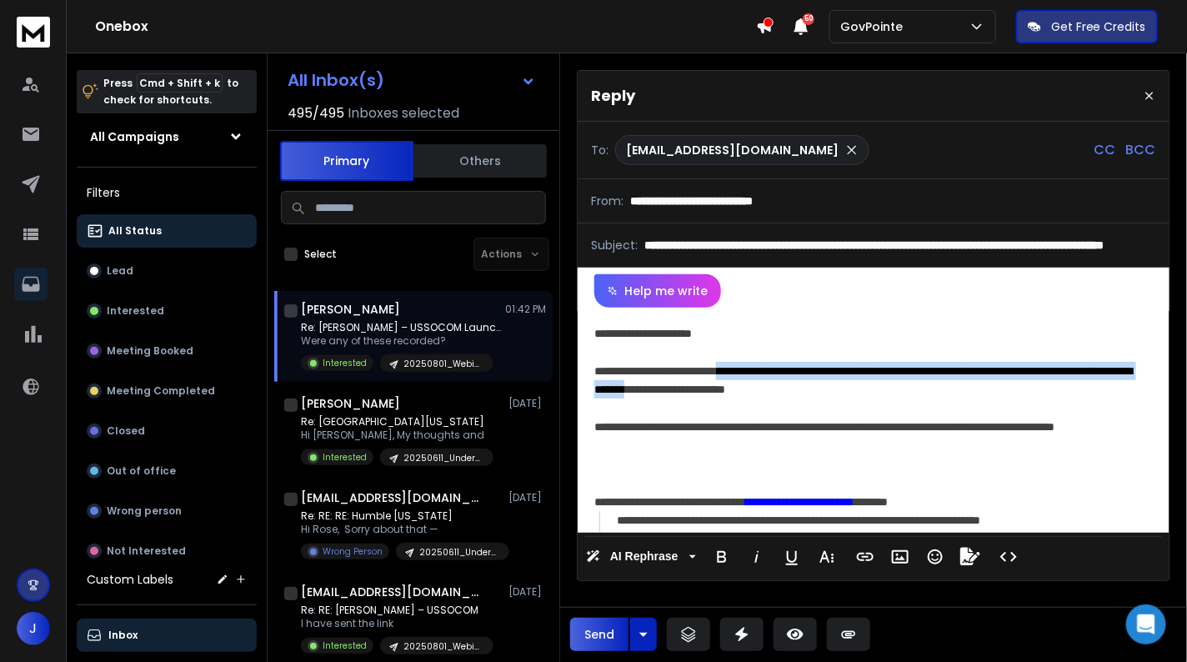
drag, startPoint x: 747, startPoint y: 373, endPoint x: 734, endPoint y: 390, distance: 22.0
click at [734, 390] on div "**********" at bounding box center [872, 381] width 555 height 38
copy div "**********"
drag, startPoint x: 943, startPoint y: 374, endPoint x: 1048, endPoint y: 362, distance: 105.8
click at [945, 374] on div "**********" at bounding box center [872, 381] width 555 height 38
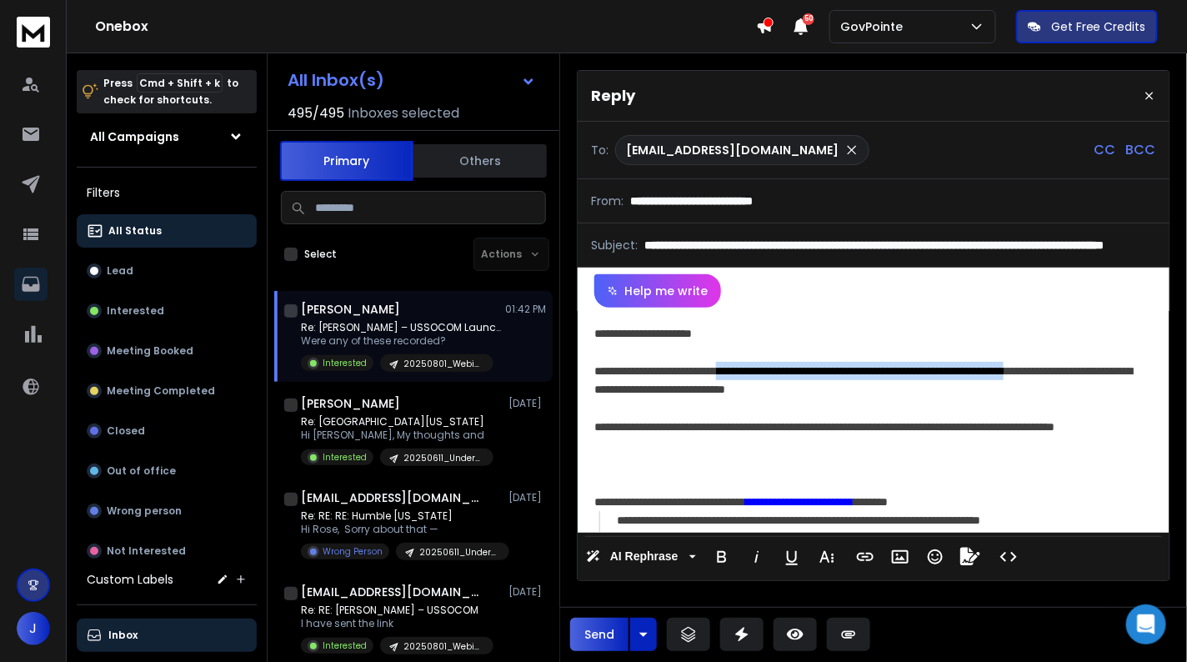
drag, startPoint x: 1098, startPoint y: 371, endPoint x: 748, endPoint y: 371, distance: 350.2
click at [748, 371] on div "**********" at bounding box center [872, 381] width 555 height 38
copy div "**********"
click at [628, 429] on div "**********" at bounding box center [872, 437] width 555 height 38
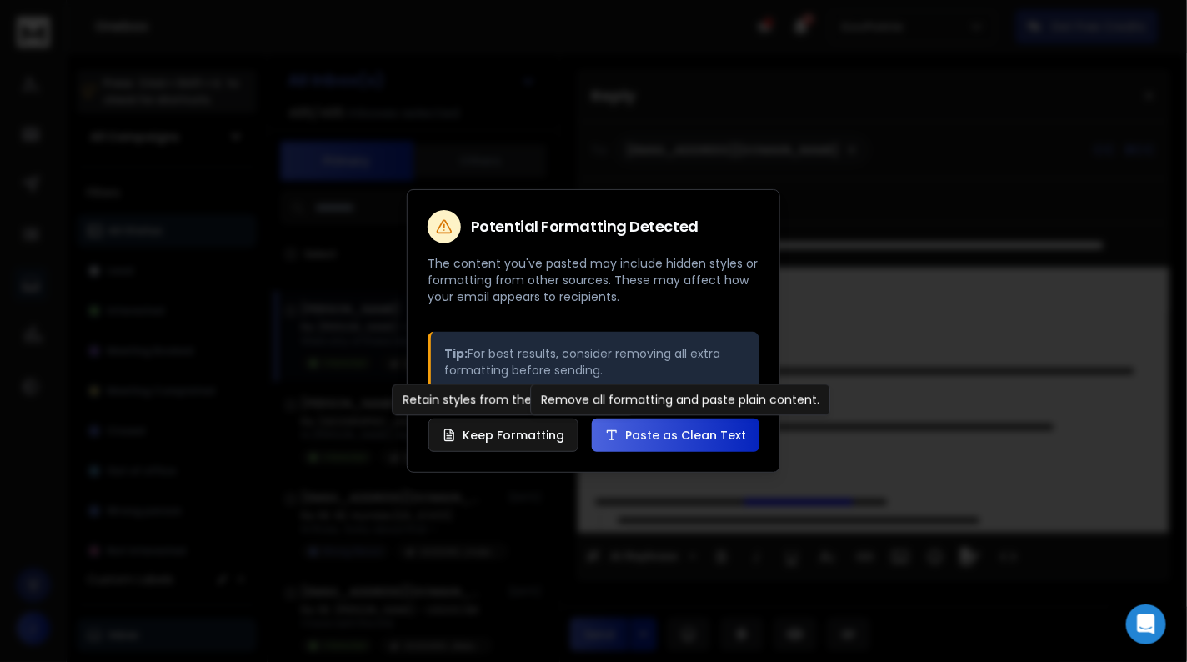
click at [642, 442] on button "Paste as Clean Text" at bounding box center [676, 435] width 168 height 33
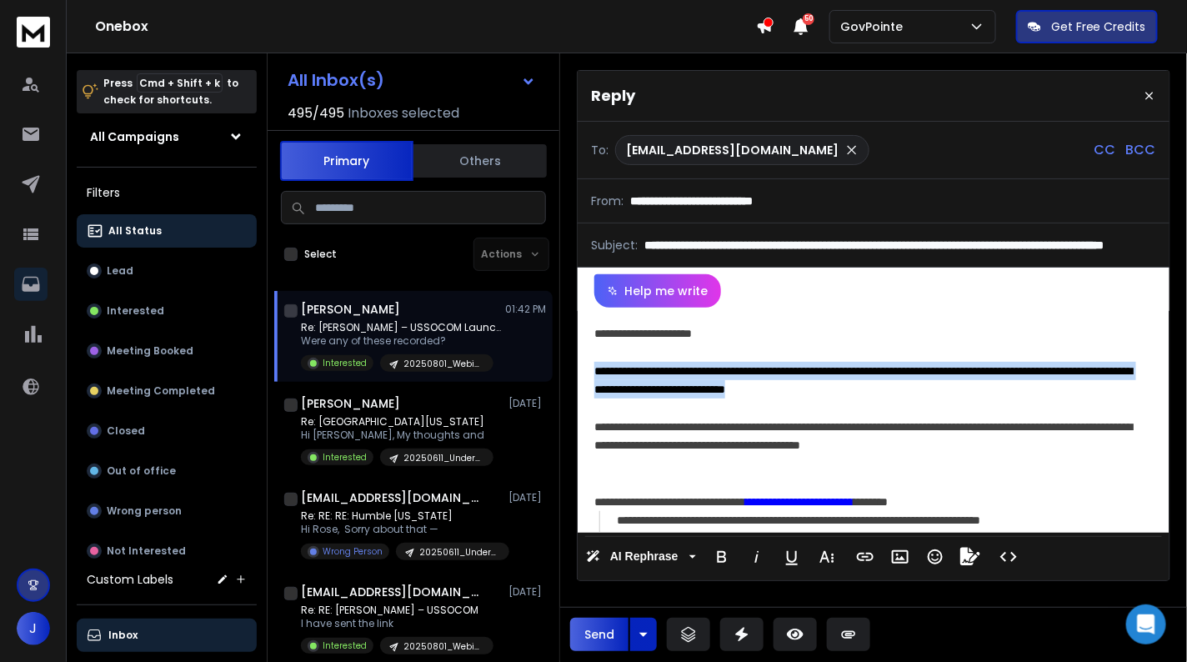
drag, startPoint x: 844, startPoint y: 391, endPoint x: 585, endPoint y: 368, distance: 260.4
click at [585, 368] on div "**********" at bounding box center [874, 420] width 592 height 225
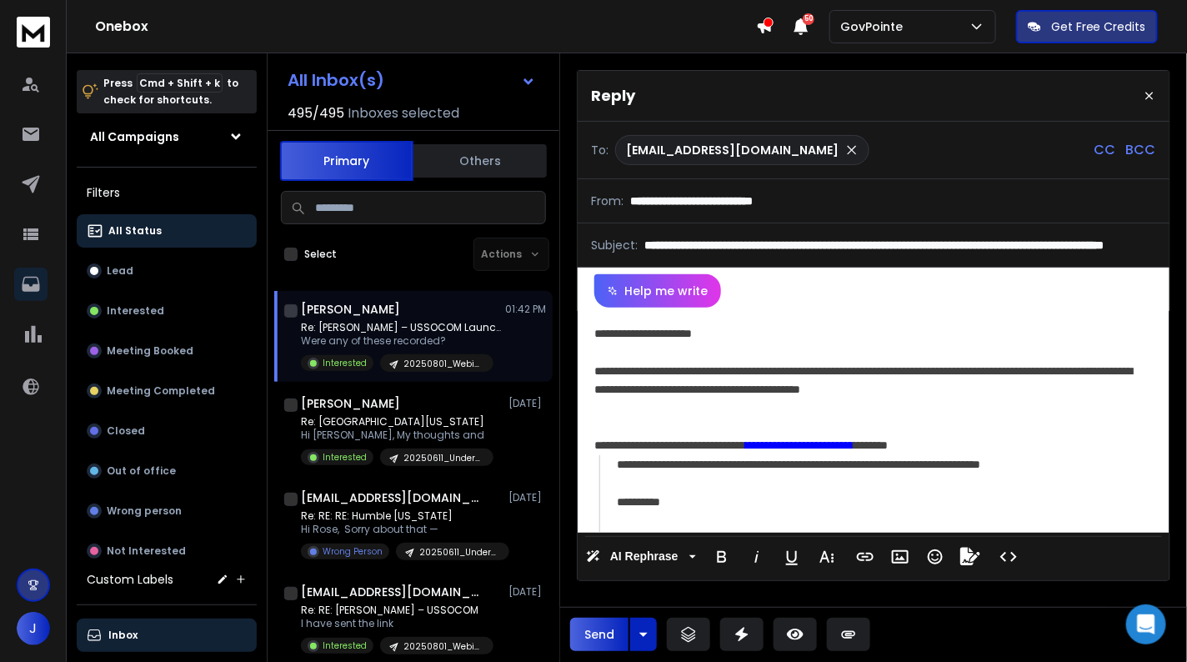
click at [597, 374] on div "**********" at bounding box center [872, 381] width 555 height 38
click at [786, 369] on div "**********" at bounding box center [872, 381] width 555 height 38
click at [1137, 370] on div "**********" at bounding box center [872, 381] width 555 height 38
drag, startPoint x: 715, startPoint y: 392, endPoint x: 1067, endPoint y: 386, distance: 352.0
click at [1067, 386] on div "**********" at bounding box center [872, 381] width 555 height 38
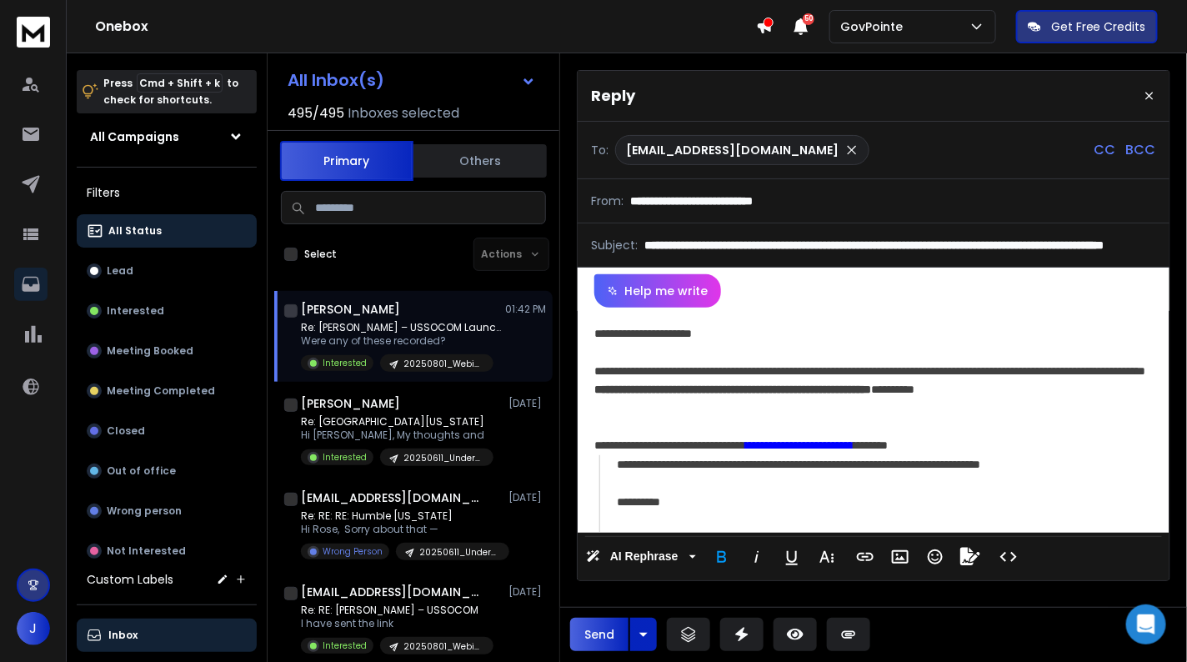
click at [1046, 406] on div at bounding box center [874, 408] width 559 height 18
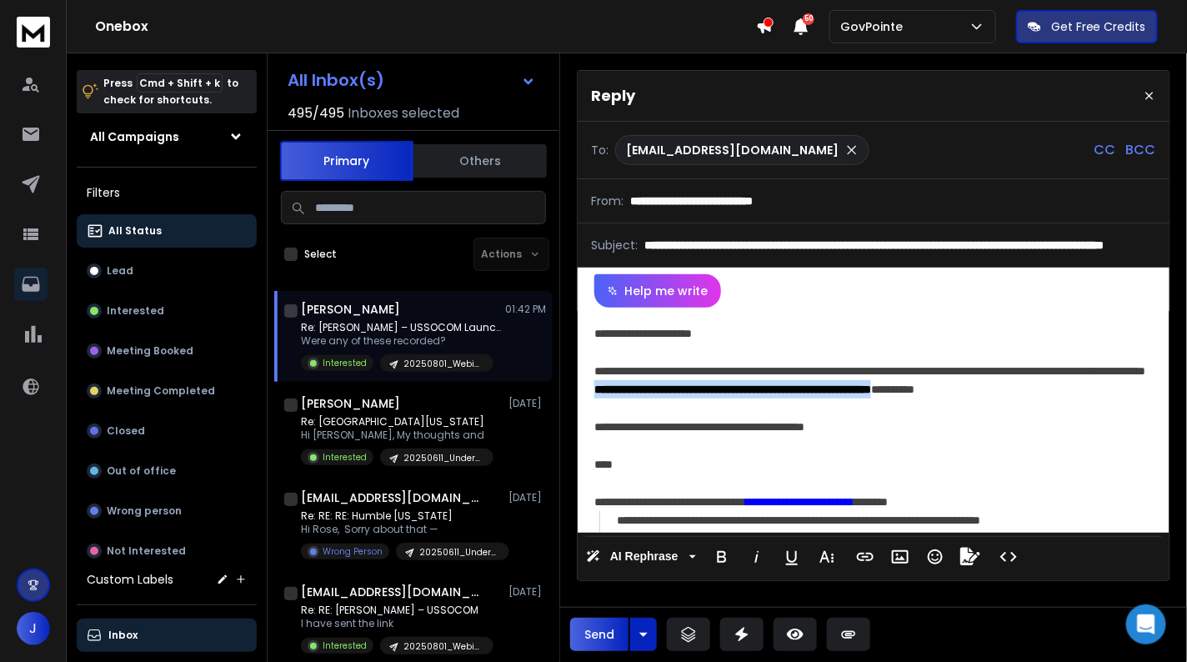
drag, startPoint x: 1089, startPoint y: 394, endPoint x: 713, endPoint y: 397, distance: 376.1
click at [713, 397] on div "**********" at bounding box center [872, 381] width 555 height 38
click at [866, 557] on icon "button" at bounding box center [865, 557] width 17 height 8
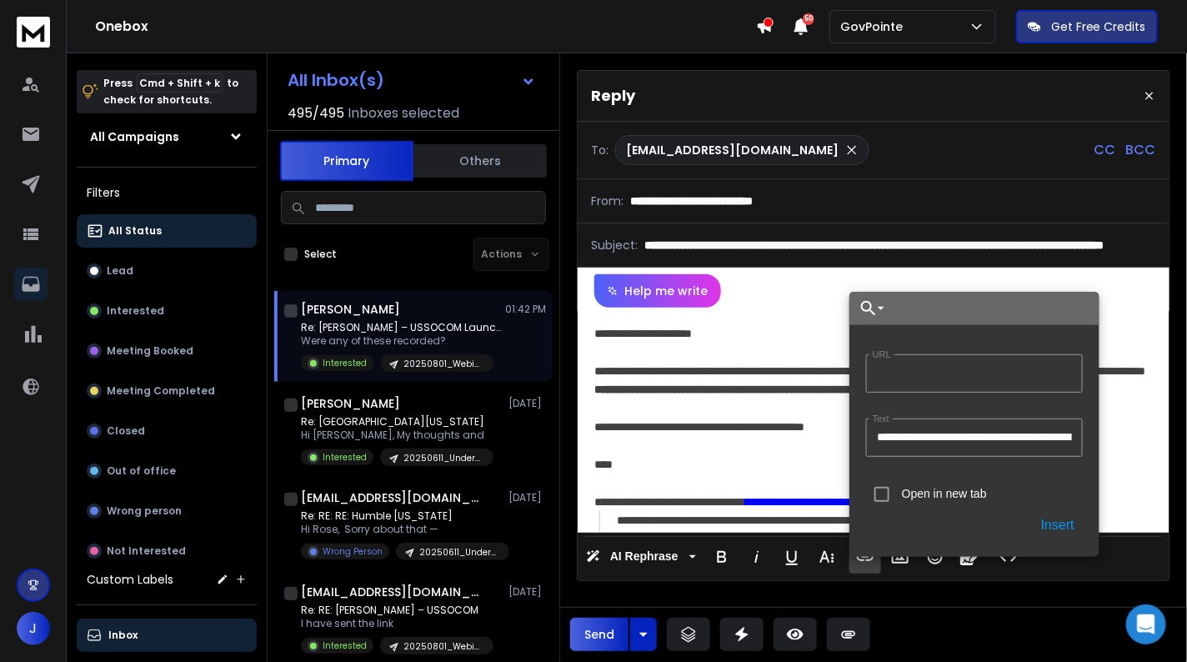
type input "**********"
click at [1060, 529] on button "Insert" at bounding box center [1058, 525] width 50 height 30
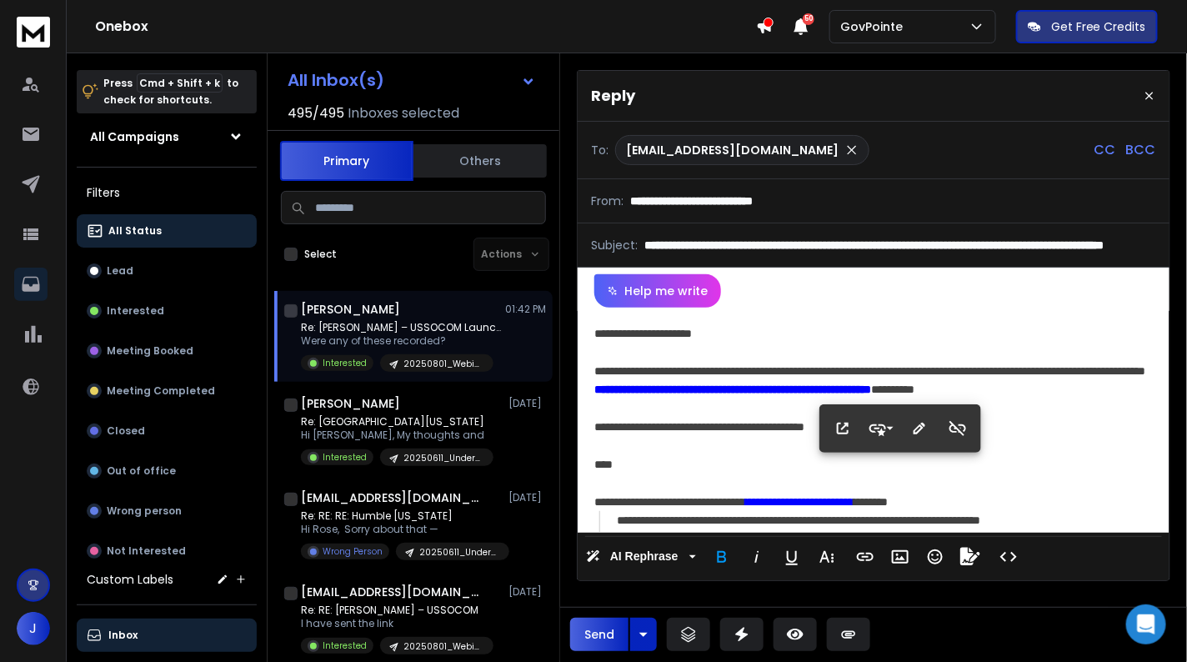
click at [662, 401] on div at bounding box center [874, 408] width 559 height 18
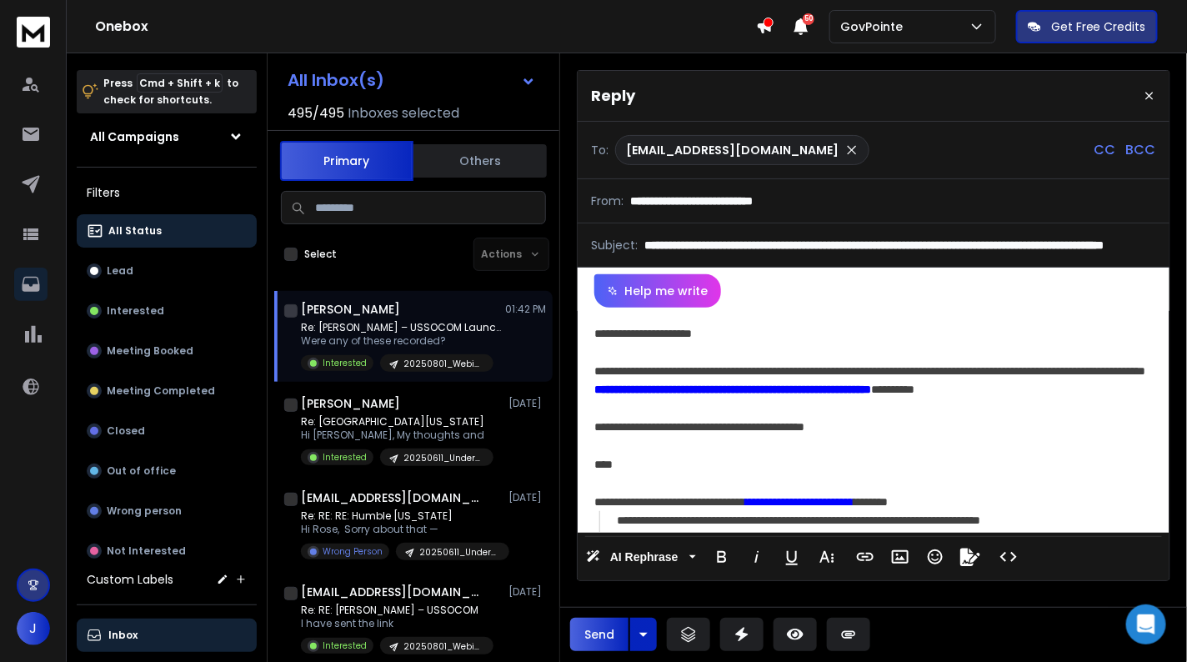
click at [901, 404] on div at bounding box center [872, 408] width 555 height 18
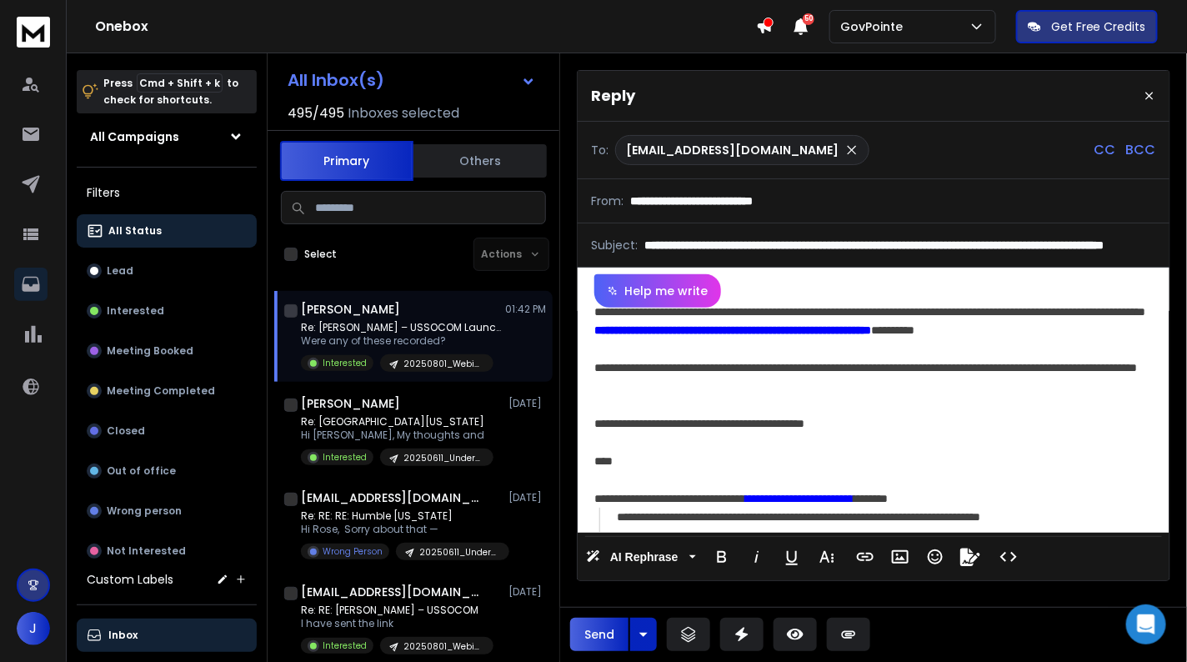
scroll to position [100, 0]
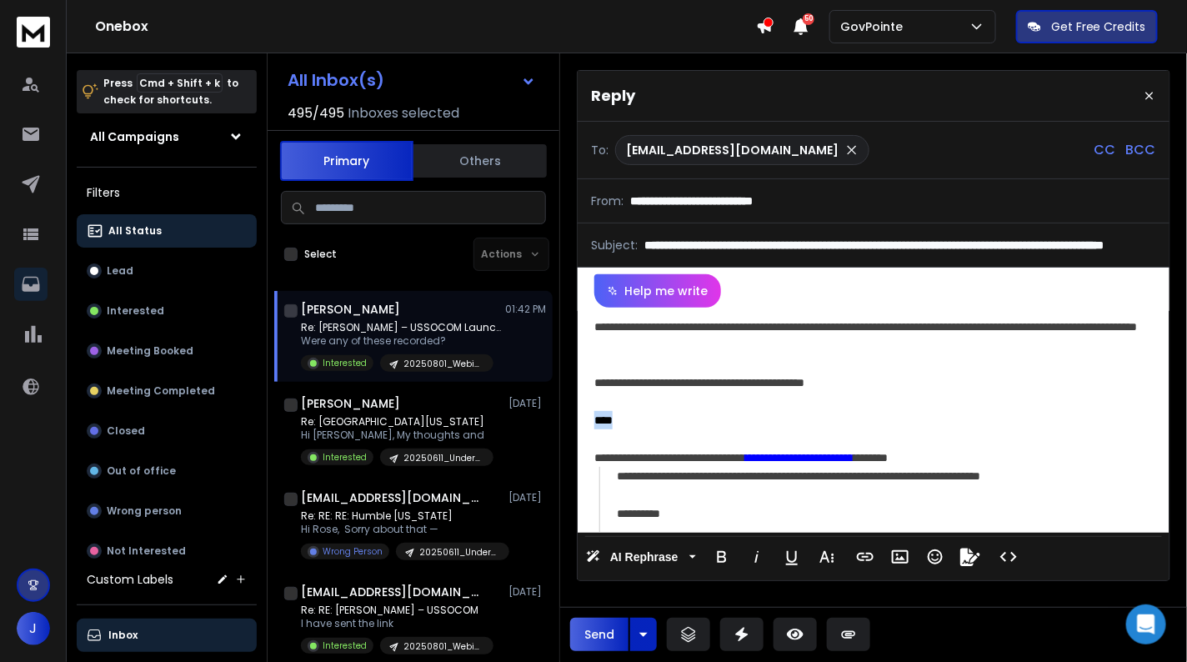
click at [585, 416] on div "**********" at bounding box center [872, 420] width 588 height 225
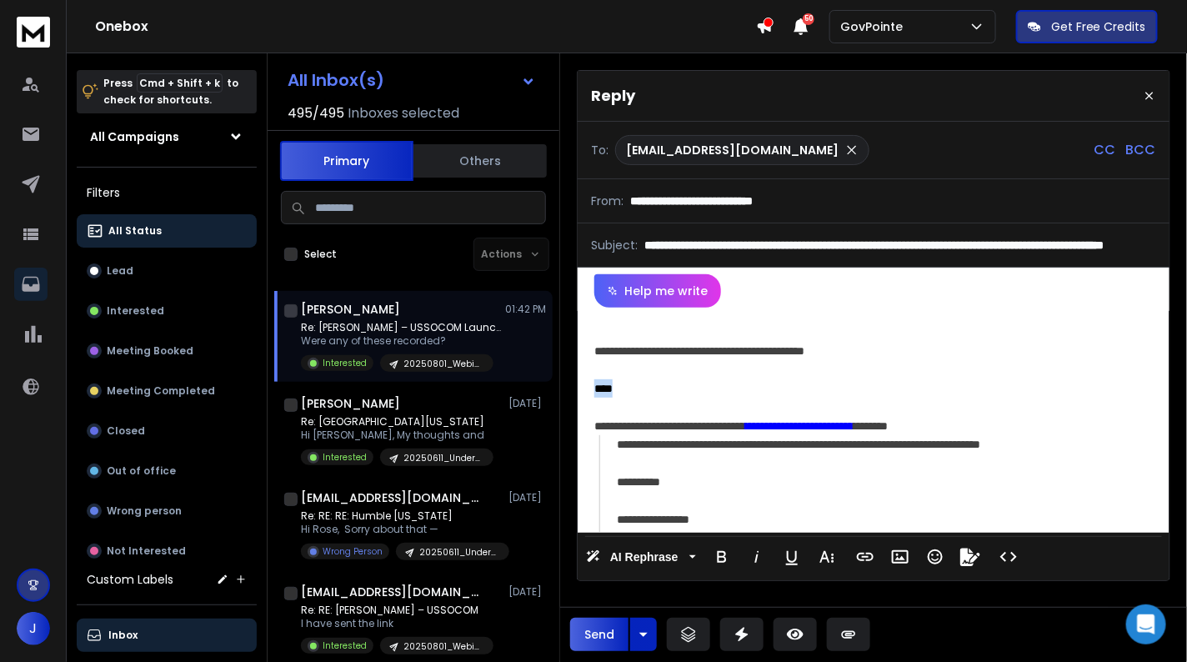
scroll to position [133, 0]
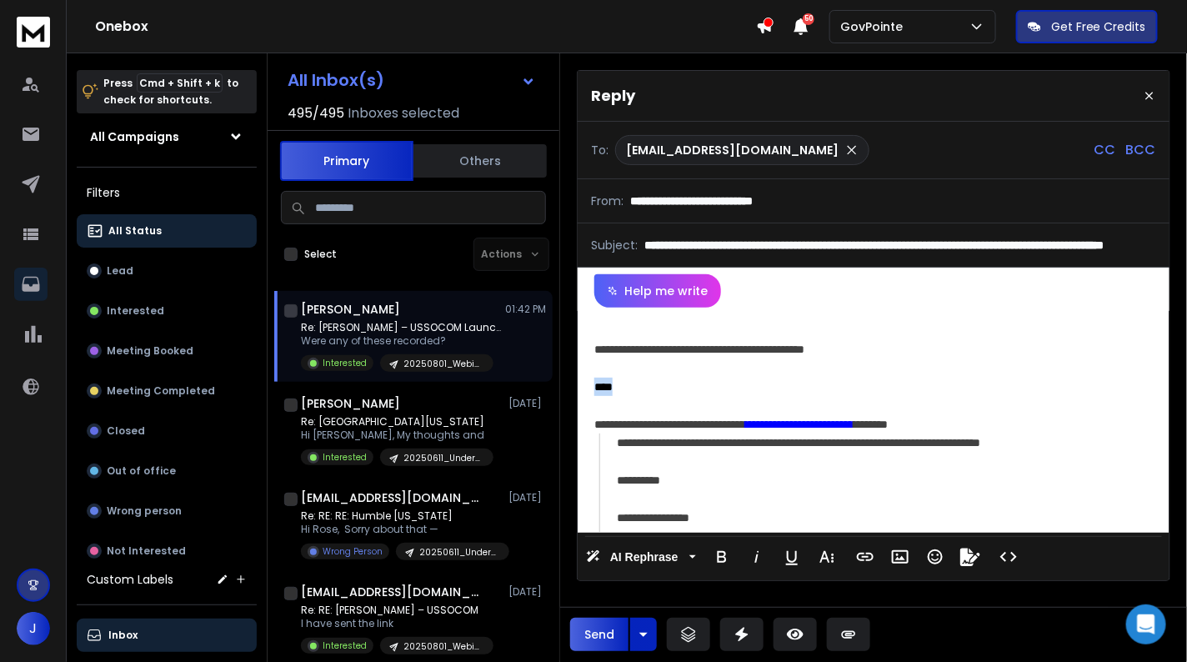
click at [607, 383] on div "****" at bounding box center [872, 387] width 555 height 18
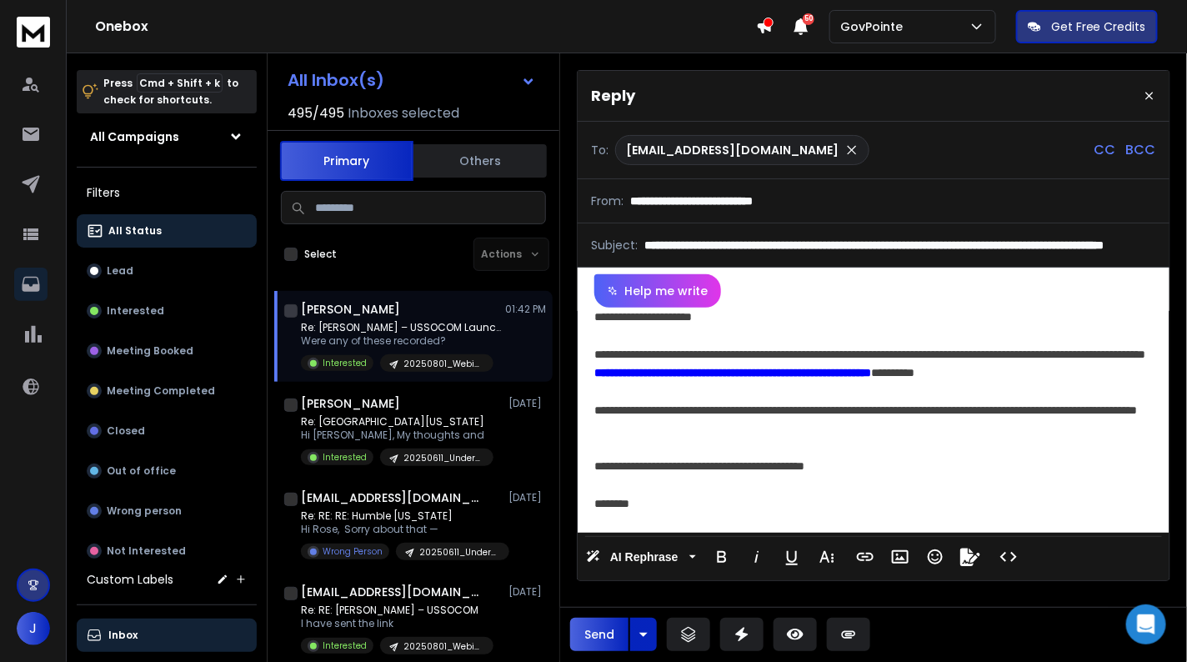
scroll to position [18, 0]
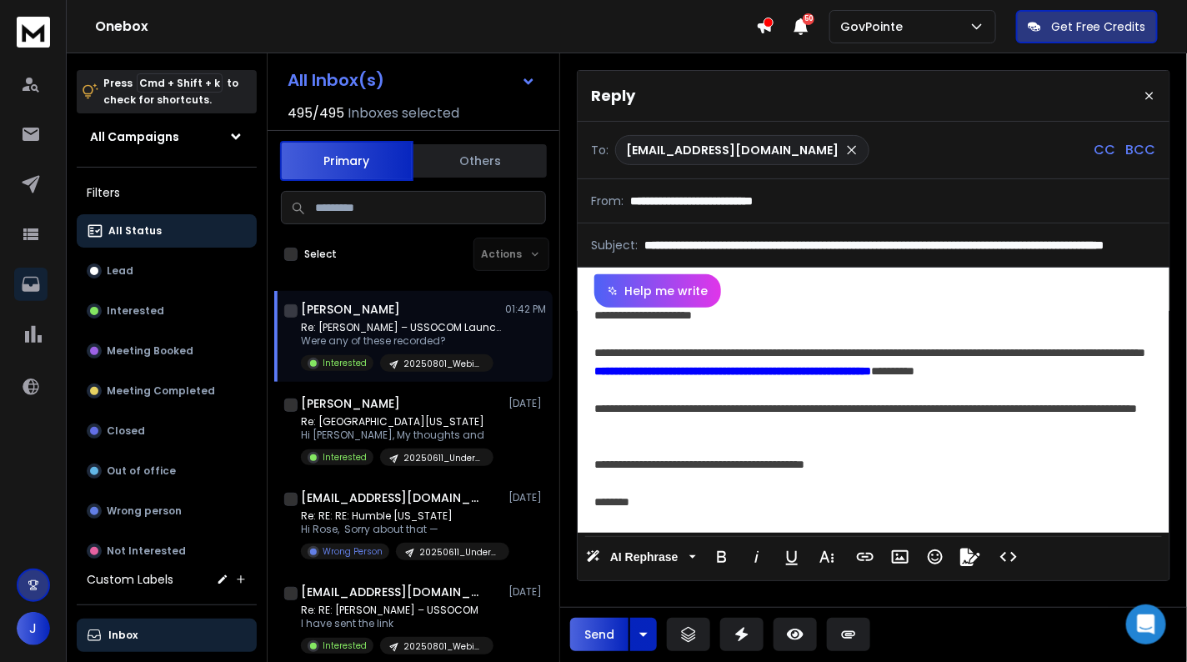
click at [992, 411] on div "**********" at bounding box center [872, 418] width 555 height 38
click at [655, 428] on div "**********" at bounding box center [872, 418] width 555 height 38
click at [728, 427] on div "**********" at bounding box center [872, 418] width 555 height 38
click at [728, 485] on div at bounding box center [872, 483] width 555 height 18
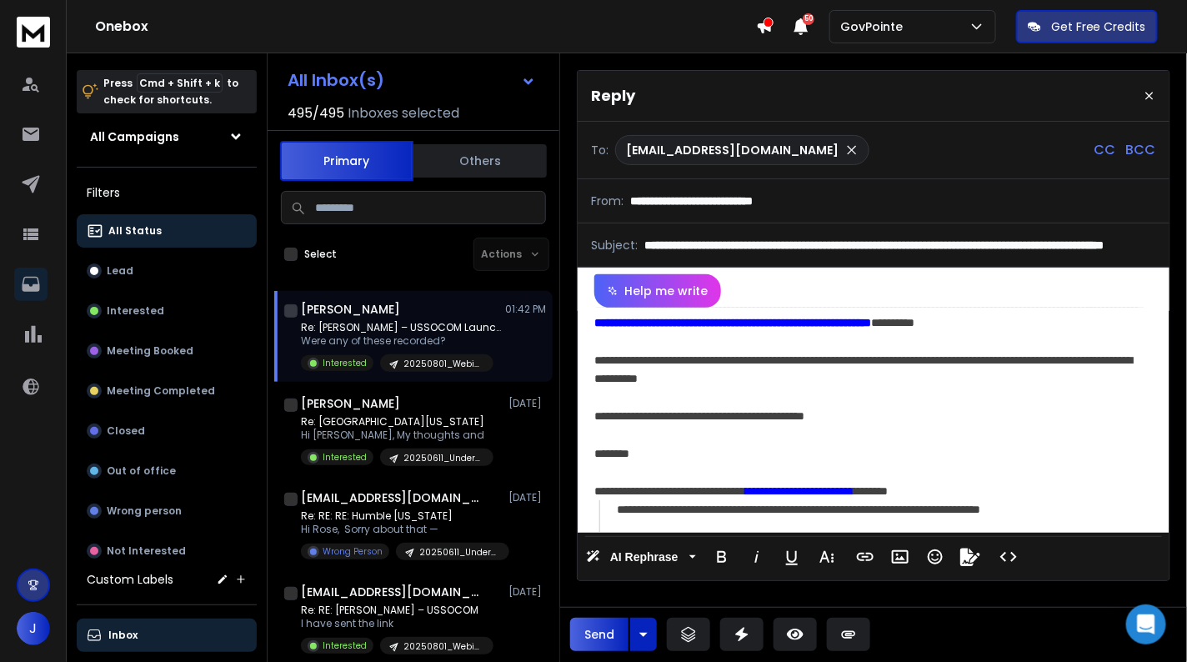
scroll to position [83, 0]
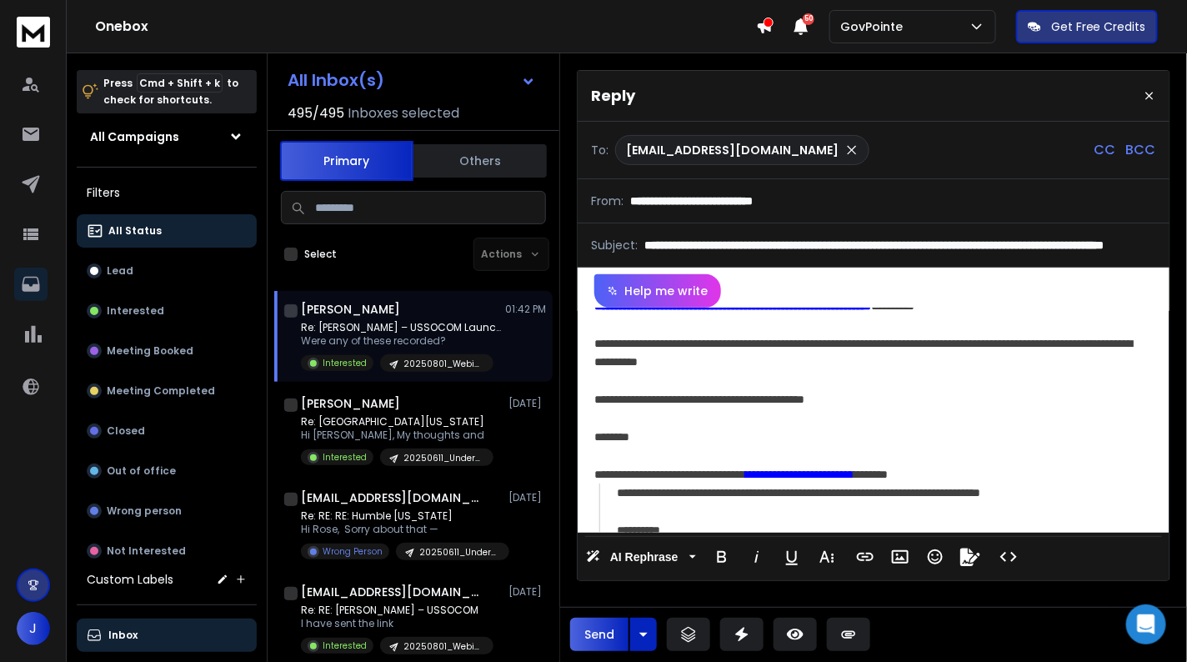
click at [715, 449] on div at bounding box center [872, 455] width 555 height 18
click at [605, 626] on button "Send" at bounding box center [599, 634] width 58 height 33
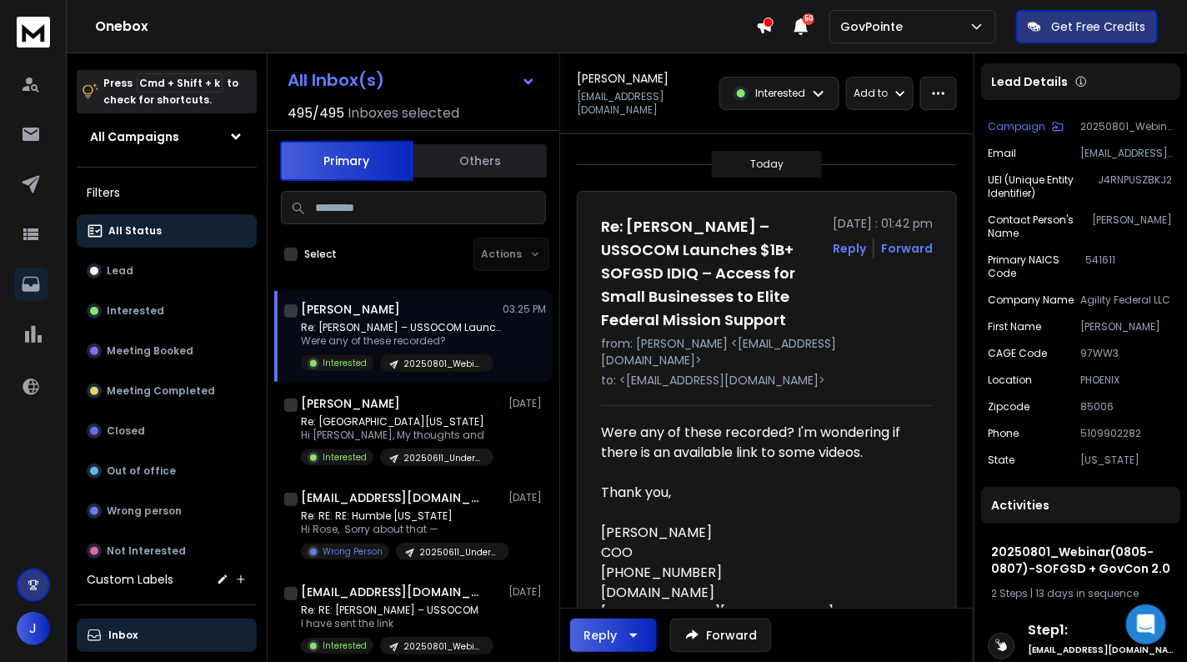
scroll to position [0, 0]
click at [31, 136] on icon at bounding box center [31, 134] width 17 height 13
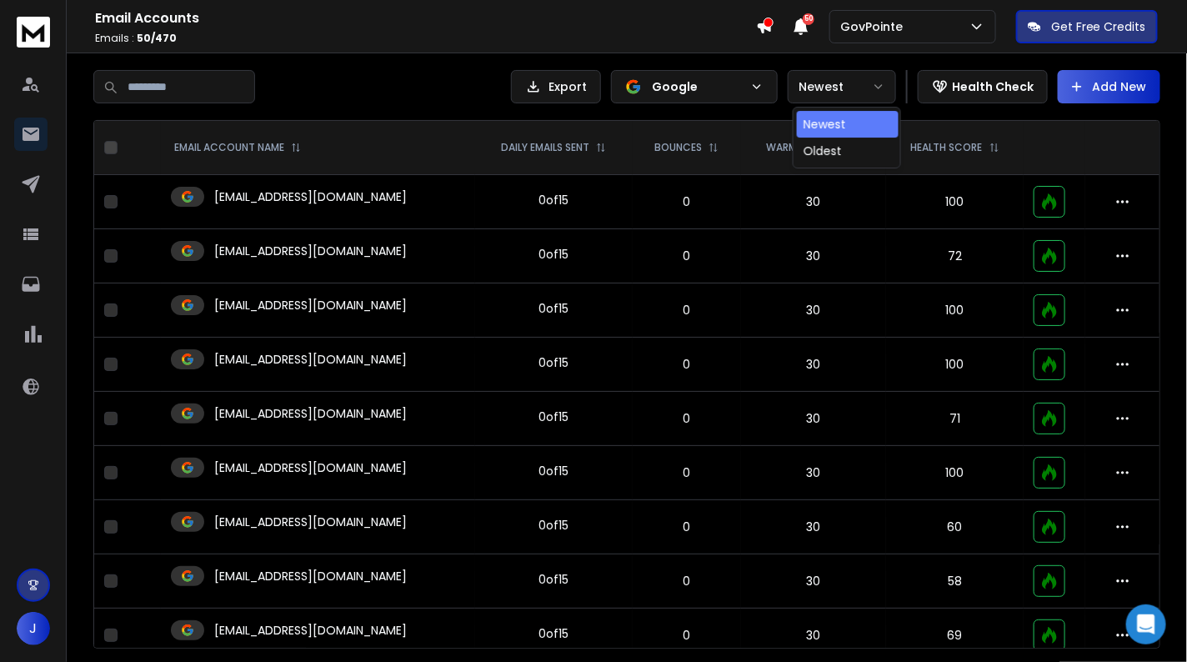
click at [854, 87] on button "Newest" at bounding box center [842, 86] width 108 height 33
click at [855, 86] on button "Newest" at bounding box center [842, 86] width 108 height 33
click at [697, 86] on p "Google" at bounding box center [698, 86] width 92 height 17
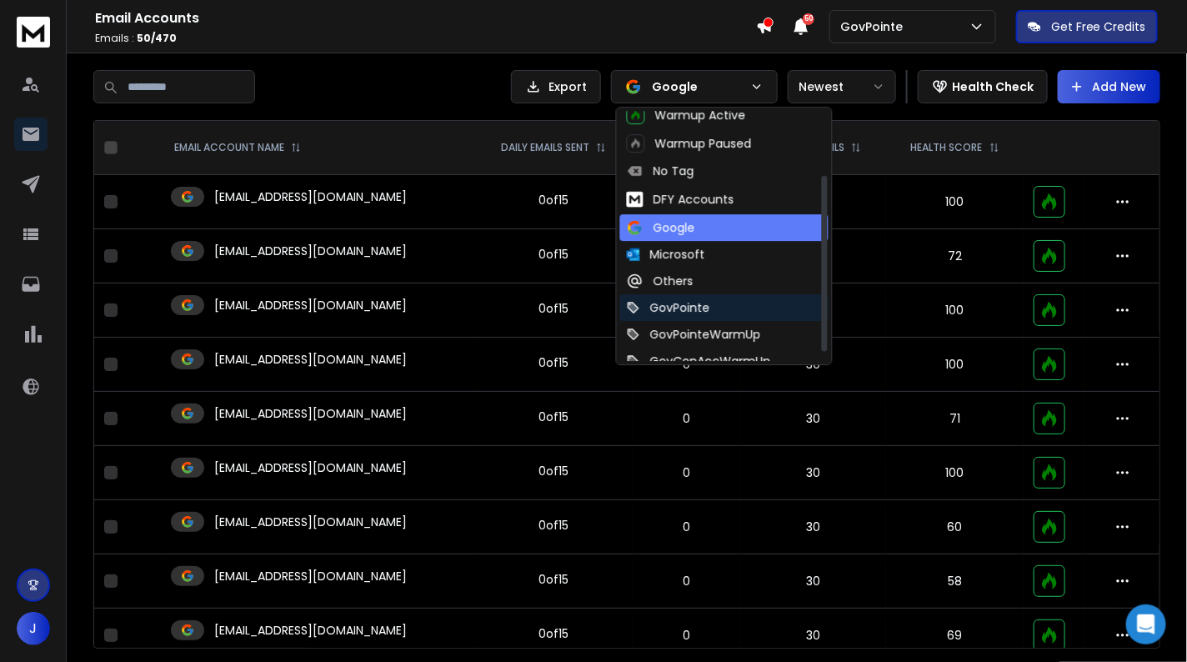
scroll to position [103, 0]
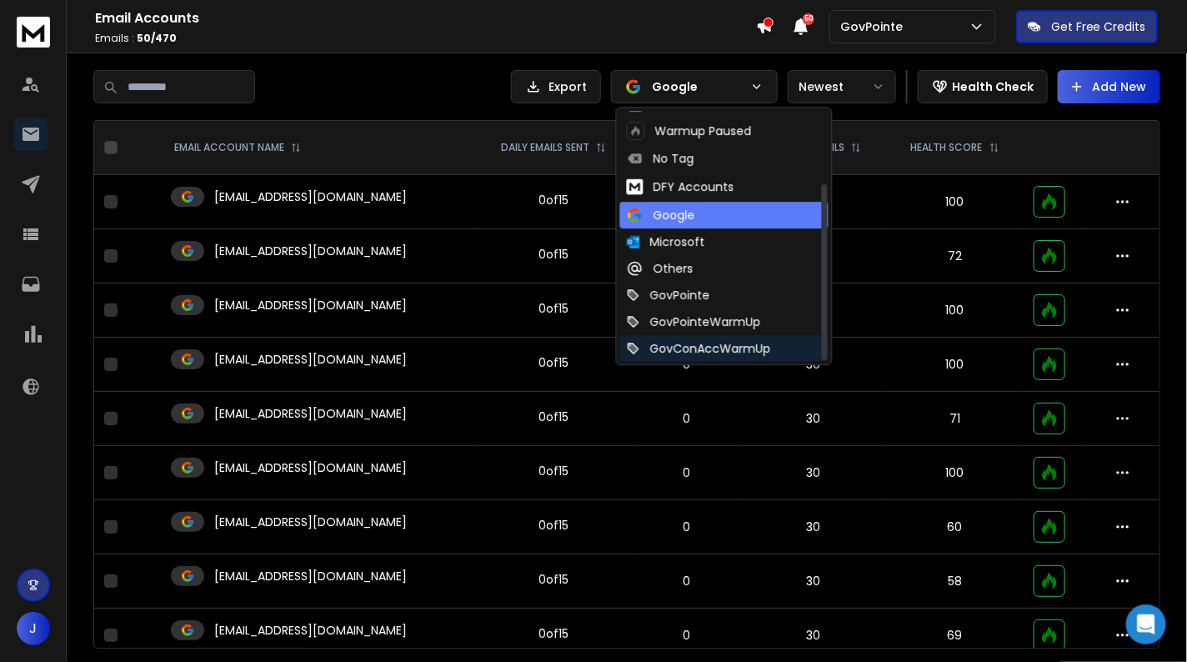
click at [692, 341] on div "GovConAccWarmUp" at bounding box center [699, 348] width 144 height 17
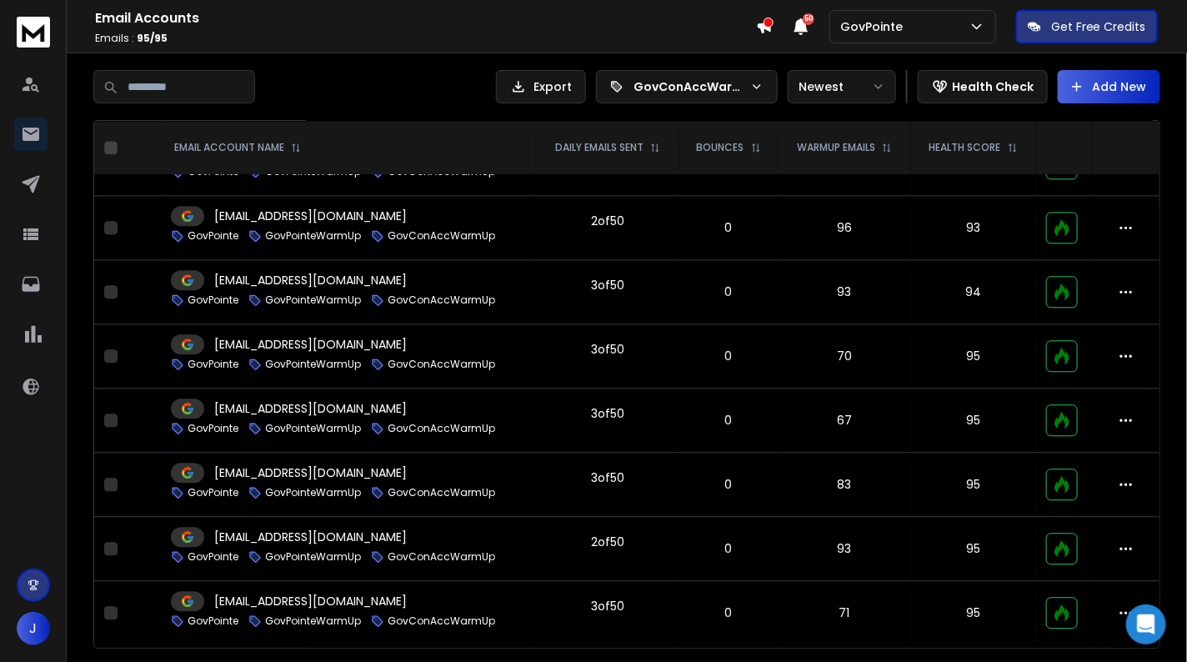
scroll to position [5639, 0]
drag, startPoint x: 316, startPoint y: 396, endPoint x: 213, endPoint y: 398, distance: 102.6
click at [213, 399] on div "[EMAIL_ADDRESS][DOMAIN_NAME]" at bounding box center [348, 409] width 355 height 20
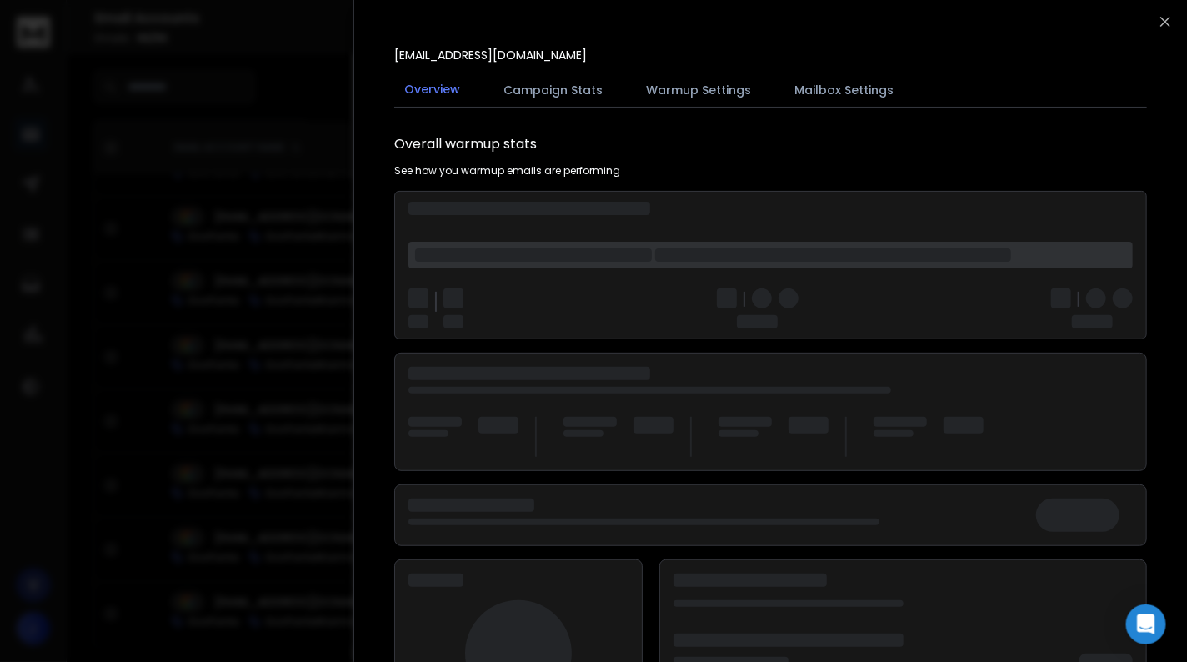
click at [564, 53] on div "[EMAIL_ADDRESS][DOMAIN_NAME]" at bounding box center [770, 55] width 753 height 17
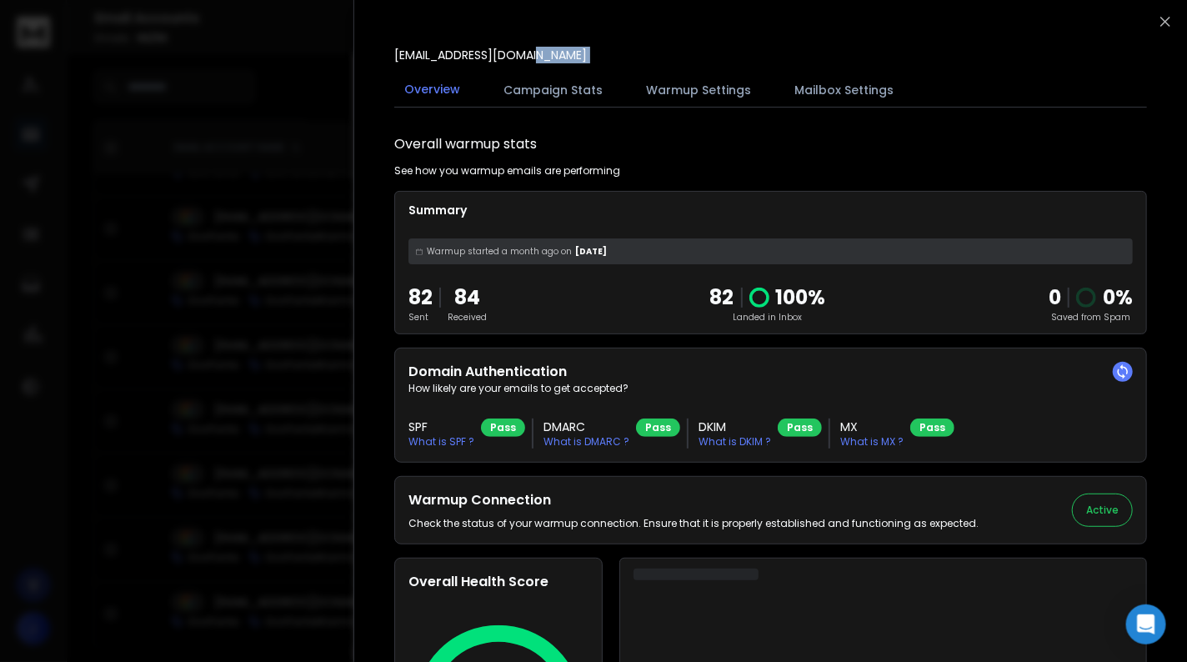
click at [564, 53] on div "[EMAIL_ADDRESS][DOMAIN_NAME]" at bounding box center [770, 55] width 753 height 17
drag, startPoint x: 530, startPoint y: 57, endPoint x: 389, endPoint y: 61, distance: 140.2
click at [392, 58] on div "jthayer@govbidhelp.us Overview Campaign Stats Warmup Settings Mailbox Settings …" at bounding box center [770, 657] width 793 height 1274
copy p "[EMAIL_ADDRESS][DOMAIN_NAME]"
click at [294, 85] on div at bounding box center [593, 331] width 1187 height 662
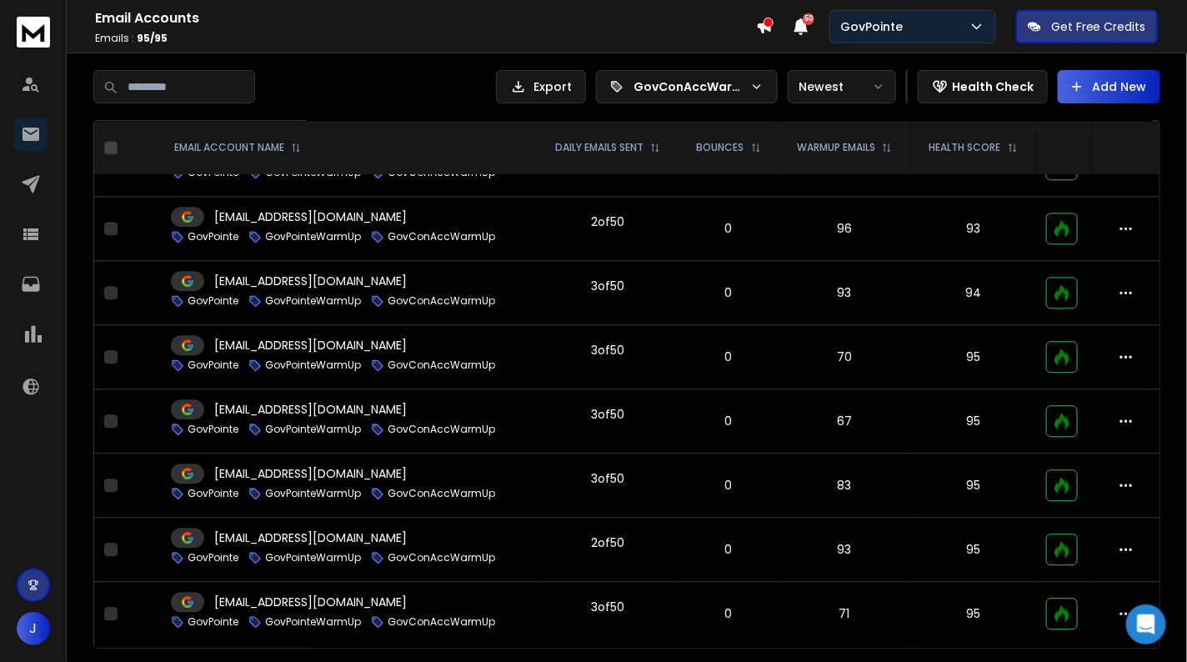
click at [938, 24] on div "GovPointe" at bounding box center [913, 26] width 145 height 17
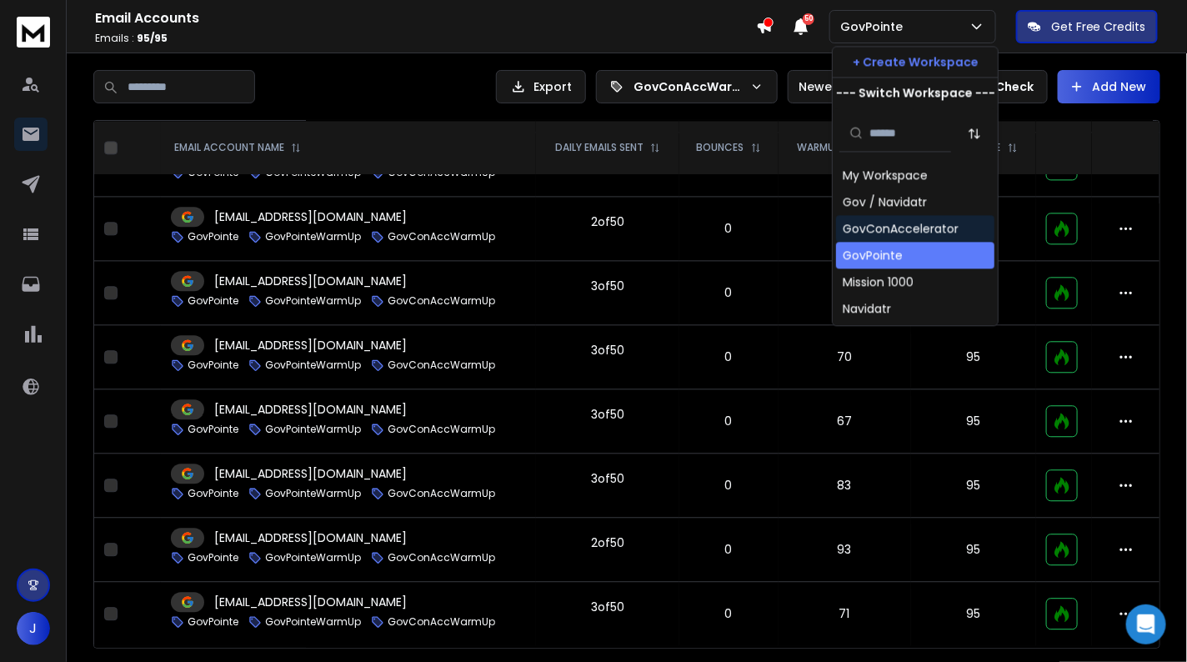
click at [932, 226] on div "GovConAccelerator" at bounding box center [901, 228] width 116 height 17
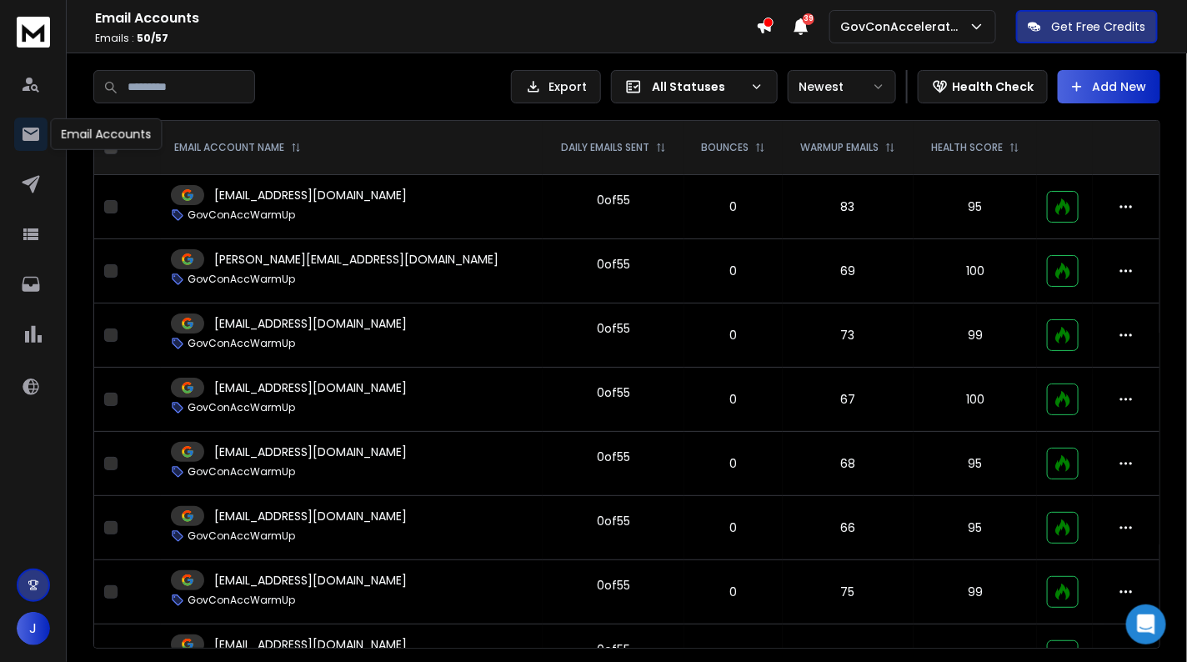
click at [28, 133] on icon at bounding box center [31, 134] width 20 height 20
click at [27, 135] on icon at bounding box center [31, 134] width 17 height 13
click at [14, 138] on link at bounding box center [30, 134] width 33 height 33
click at [143, 90] on input at bounding box center [174, 86] width 162 height 33
paste input "**********"
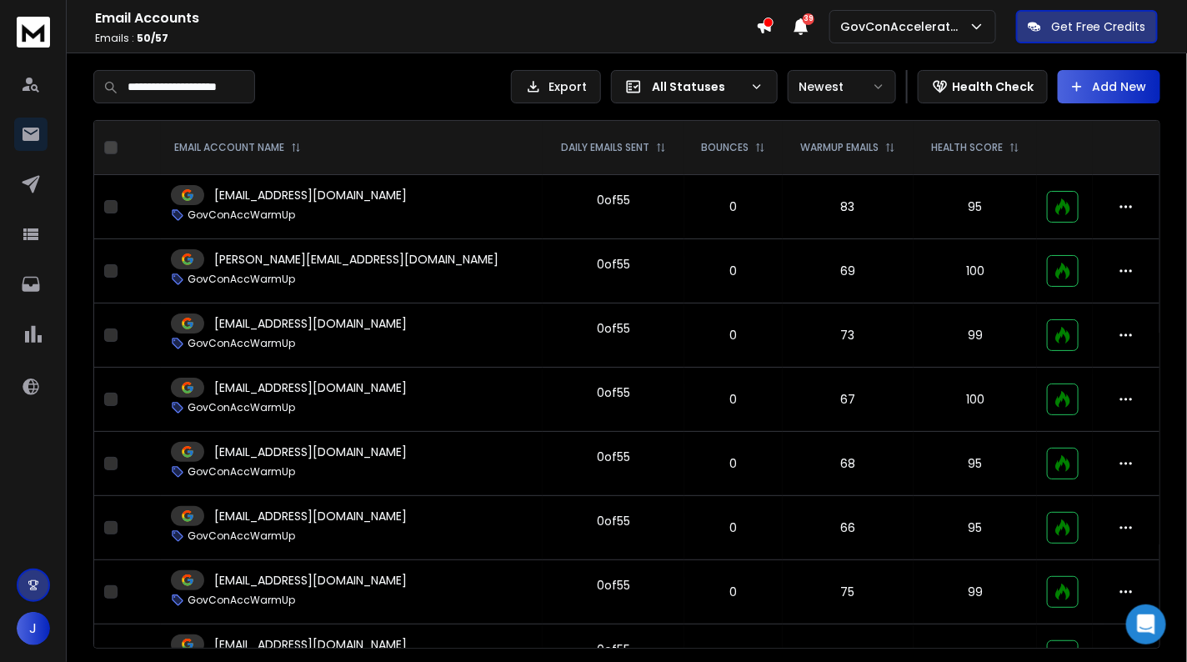
scroll to position [0, 14]
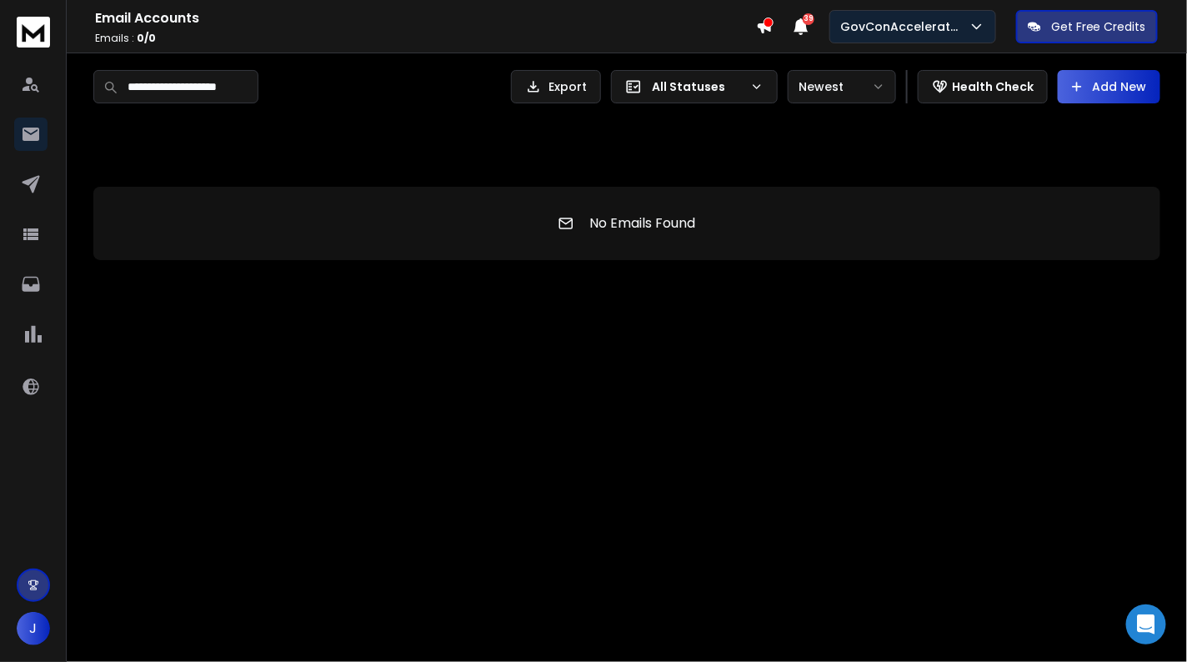
type input "**********"
click at [884, 28] on p "GovConAccelerator" at bounding box center [905, 26] width 128 height 17
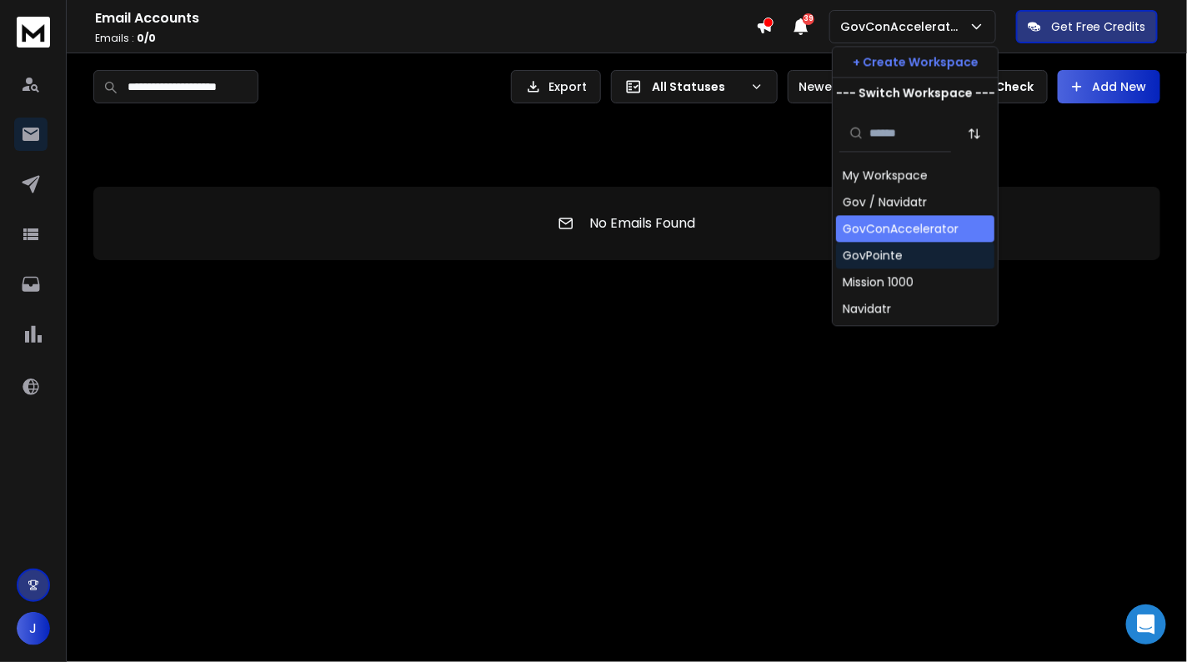
click at [883, 259] on div "GovPointe" at bounding box center [873, 255] width 60 height 17
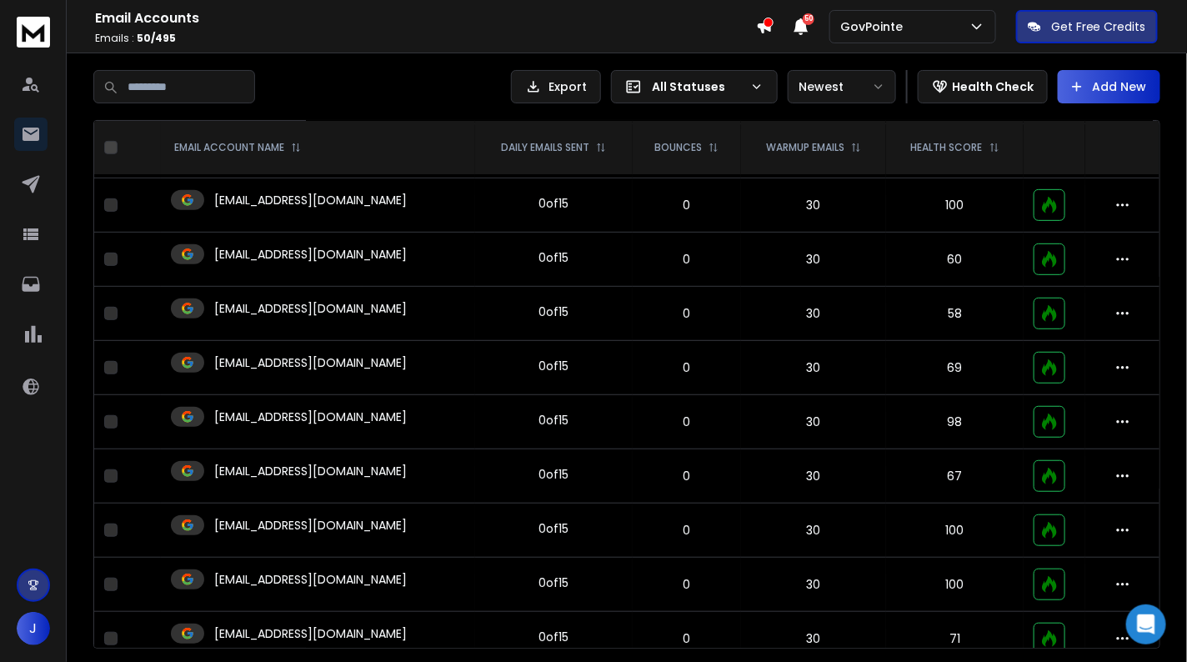
scroll to position [781, 0]
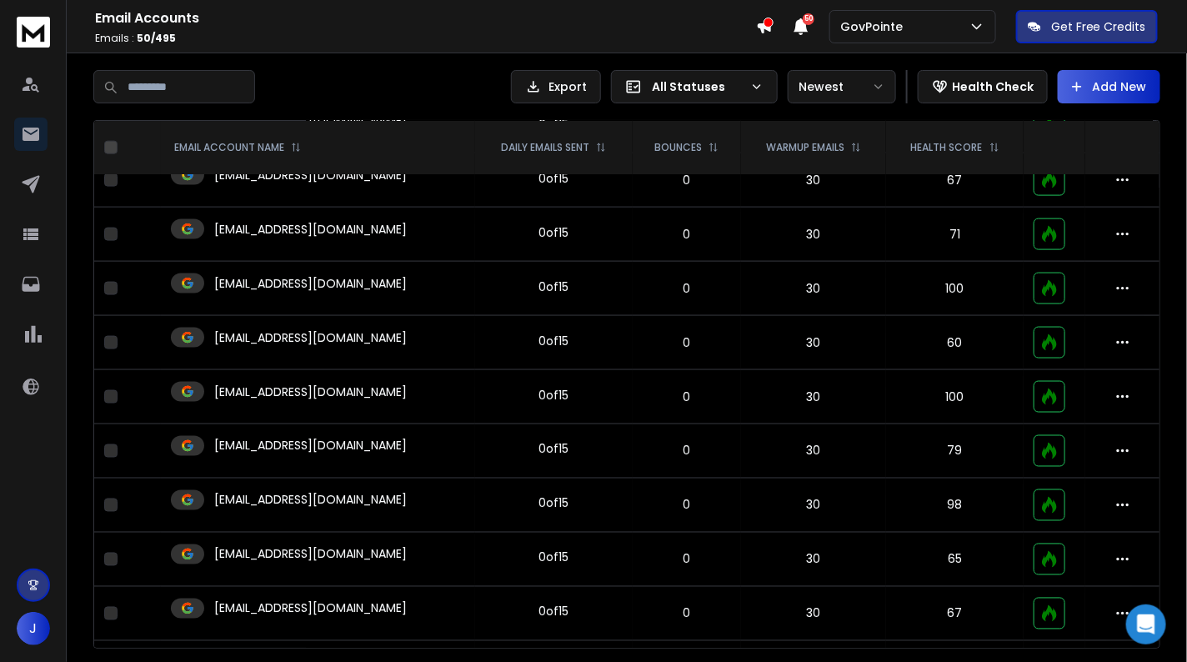
click at [842, 93] on button "Newest" at bounding box center [842, 86] width 108 height 33
click at [724, 93] on p "All Statuses" at bounding box center [698, 86] width 92 height 17
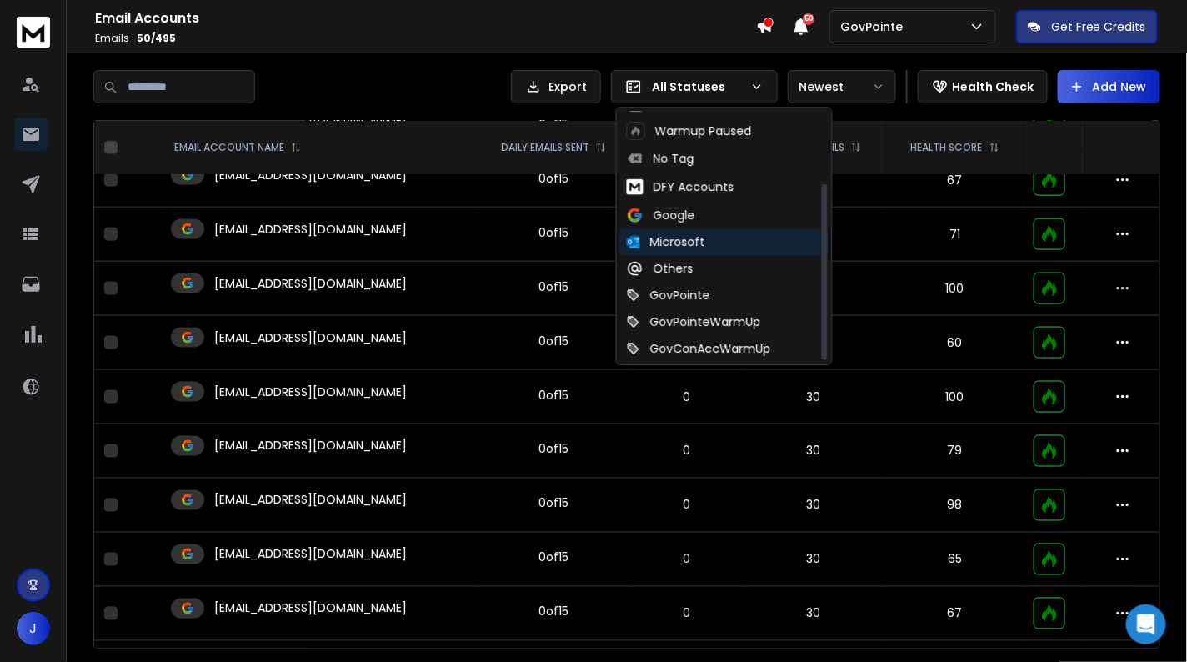
scroll to position [100, 0]
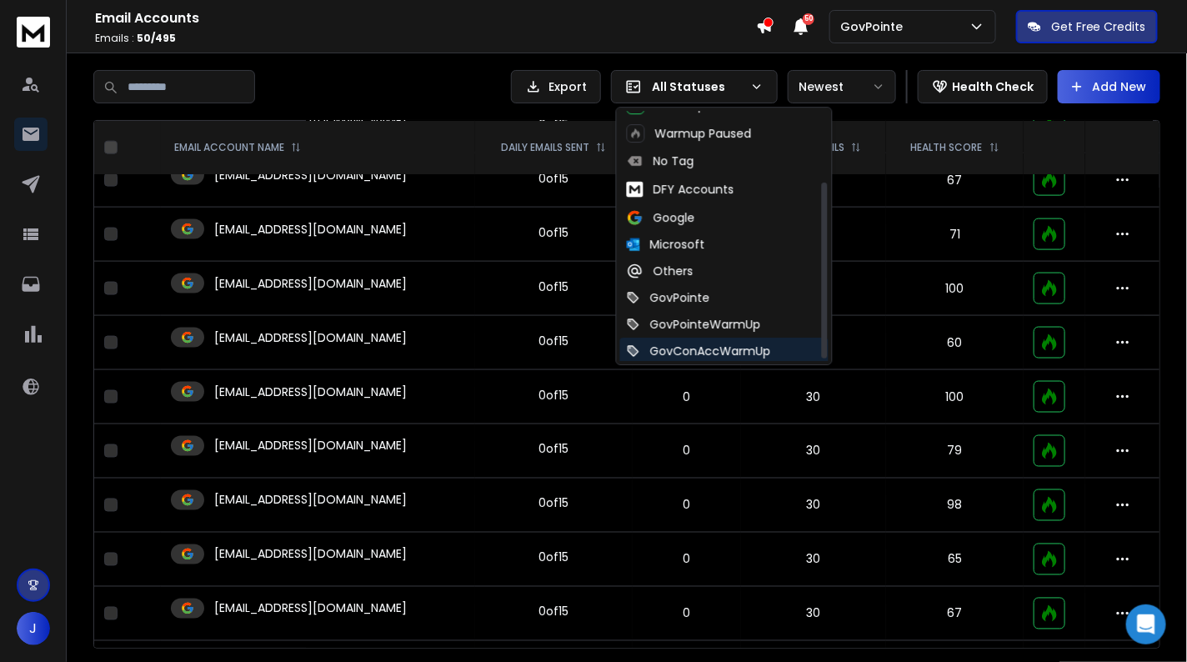
click at [747, 349] on div "GovConAccWarmUp" at bounding box center [699, 351] width 144 height 17
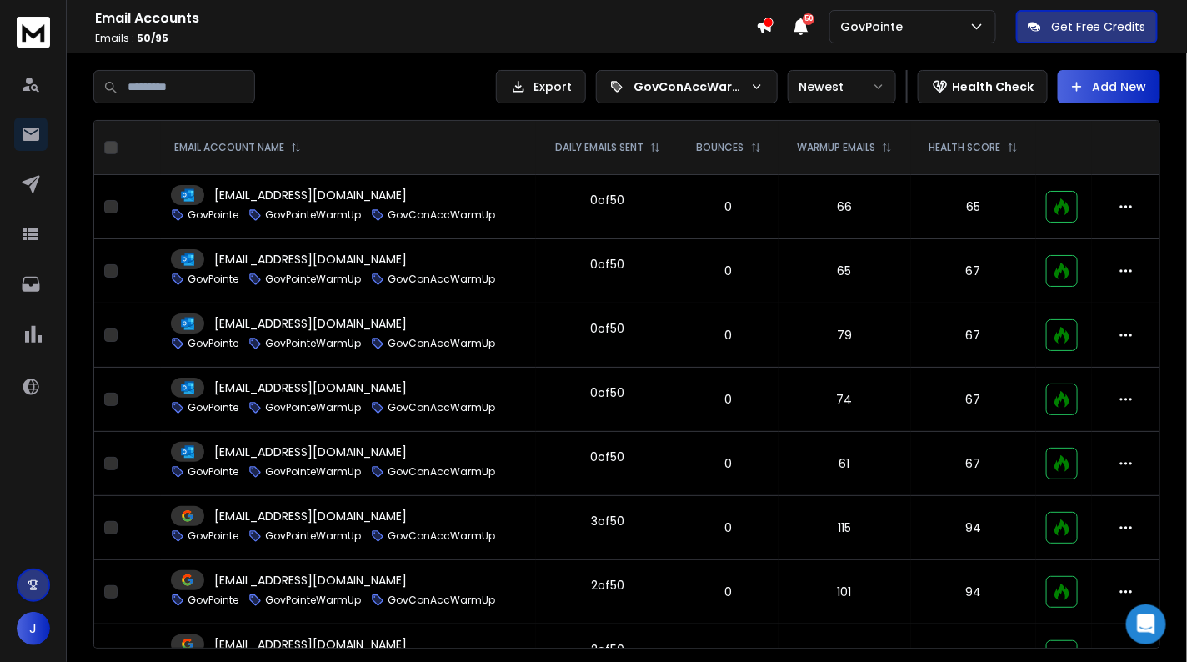
click at [352, 386] on p "jthayer@fedawardsupport.us" at bounding box center [310, 387] width 193 height 17
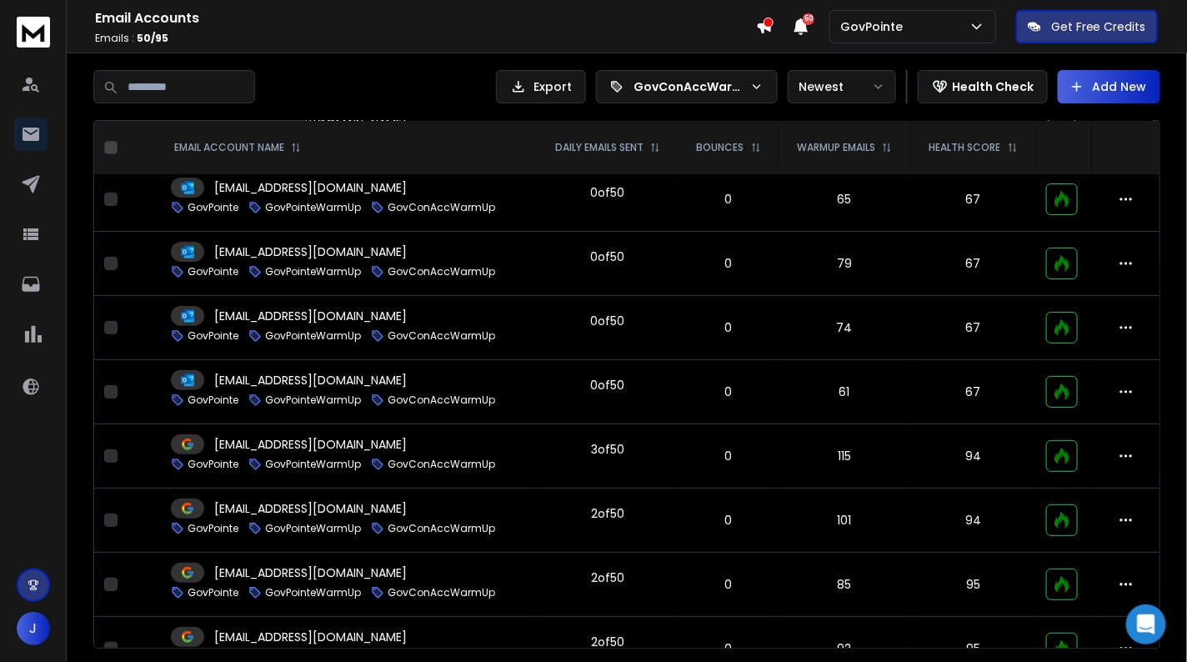
scroll to position [142, 0]
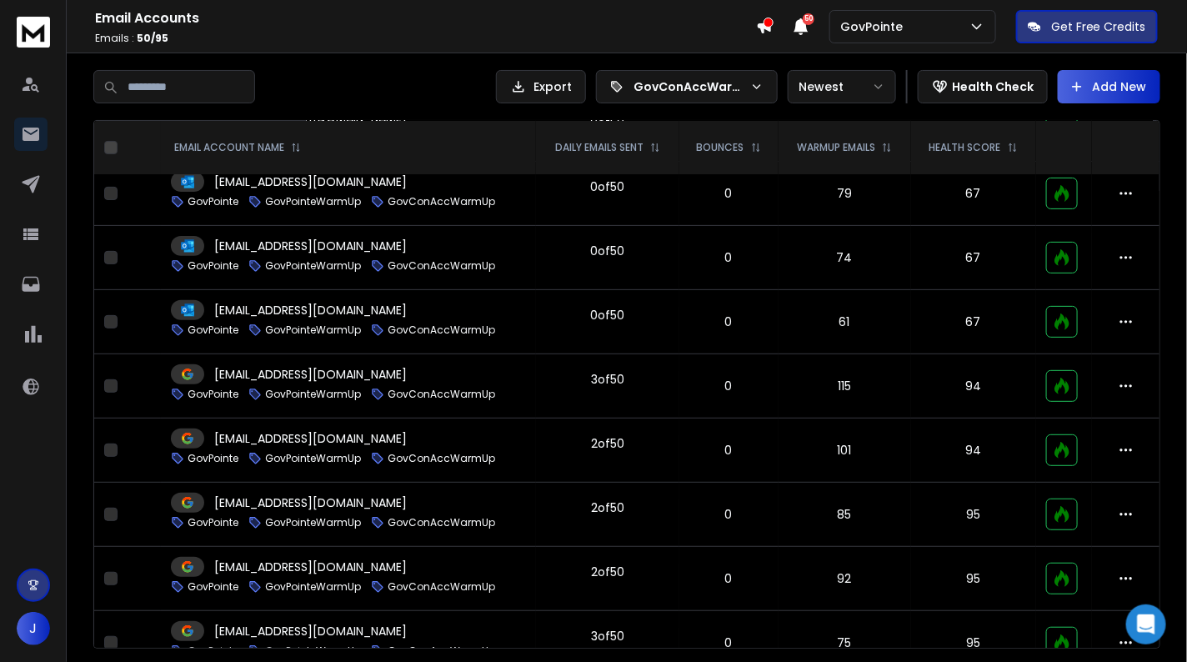
click at [332, 307] on p "jthayer@fedbidguide.info" at bounding box center [310, 310] width 193 height 17
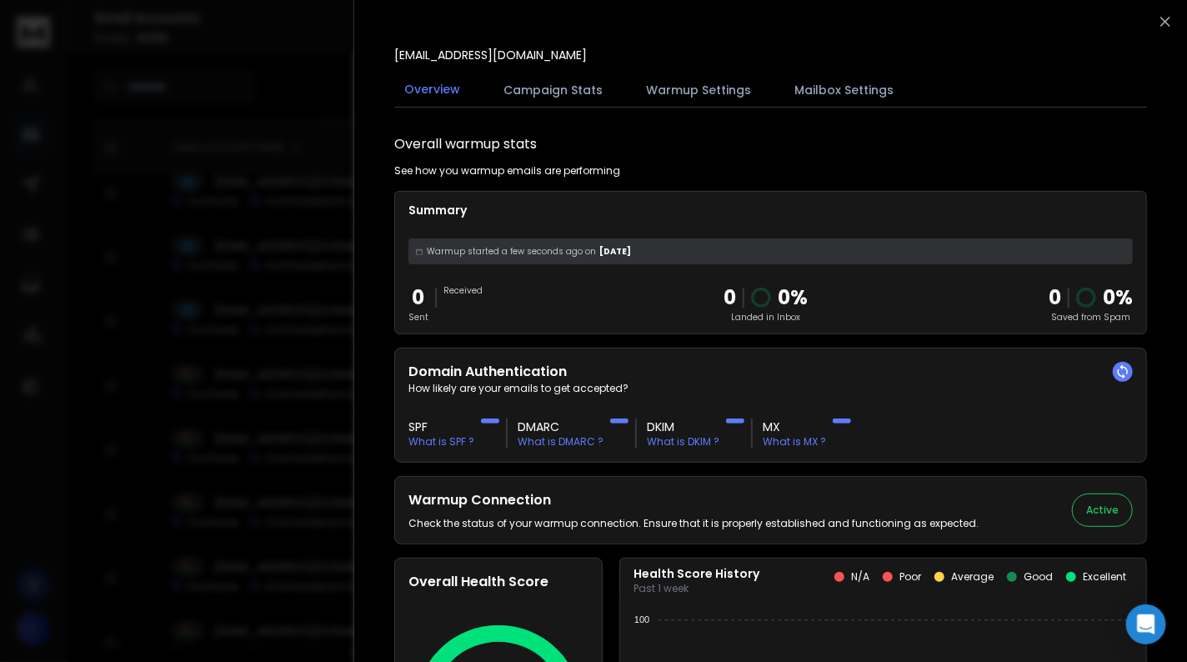
click at [305, 288] on div at bounding box center [593, 331] width 1187 height 662
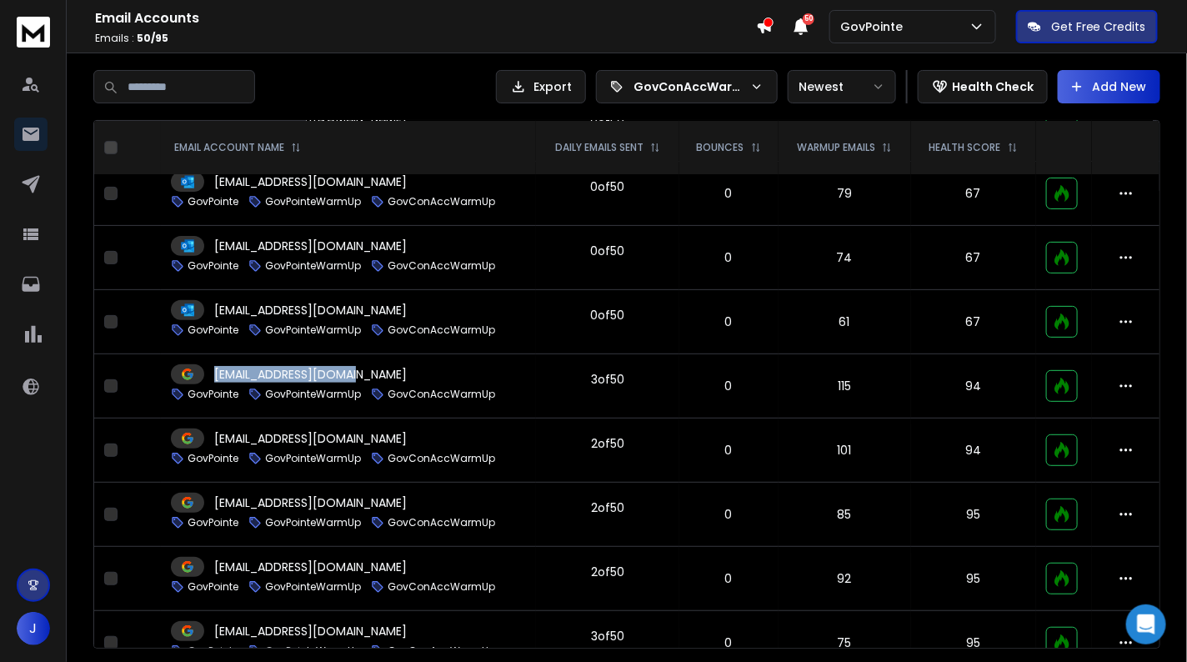
drag, startPoint x: 319, startPoint y: 376, endPoint x: 208, endPoint y: 374, distance: 110.9
click at [208, 374] on div "[EMAIL_ADDRESS][DOMAIN_NAME]" at bounding box center [348, 374] width 355 height 20
click at [350, 306] on p "[EMAIL_ADDRESS][DOMAIN_NAME]" at bounding box center [310, 310] width 193 height 17
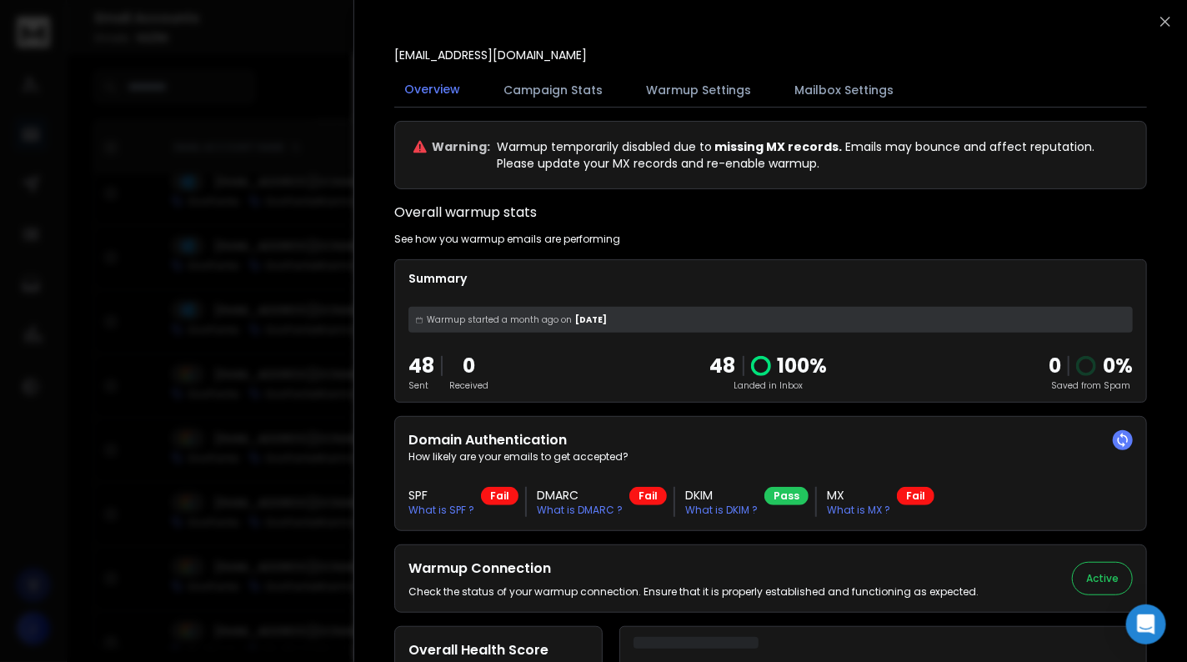
click at [501, 55] on p "[EMAIL_ADDRESS][DOMAIN_NAME]" at bounding box center [490, 55] width 193 height 17
copy p "[EMAIL_ADDRESS][DOMAIN_NAME]"
click at [123, 70] on div at bounding box center [593, 331] width 1187 height 662
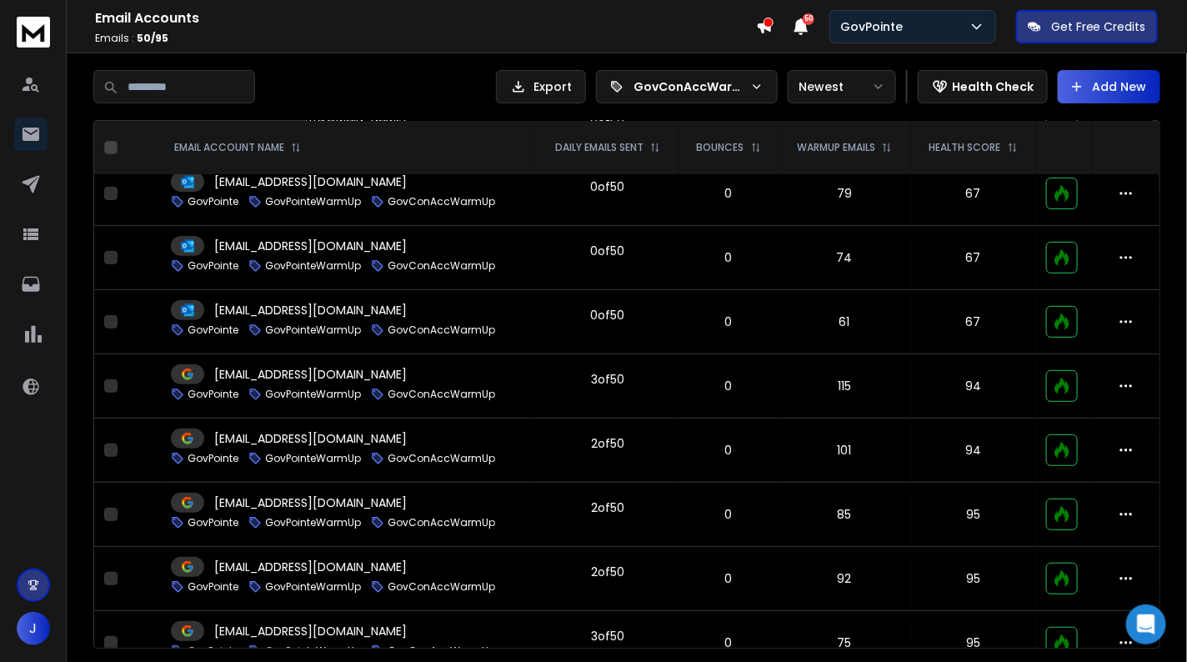
click at [897, 34] on p "GovPointe" at bounding box center [875, 26] width 69 height 17
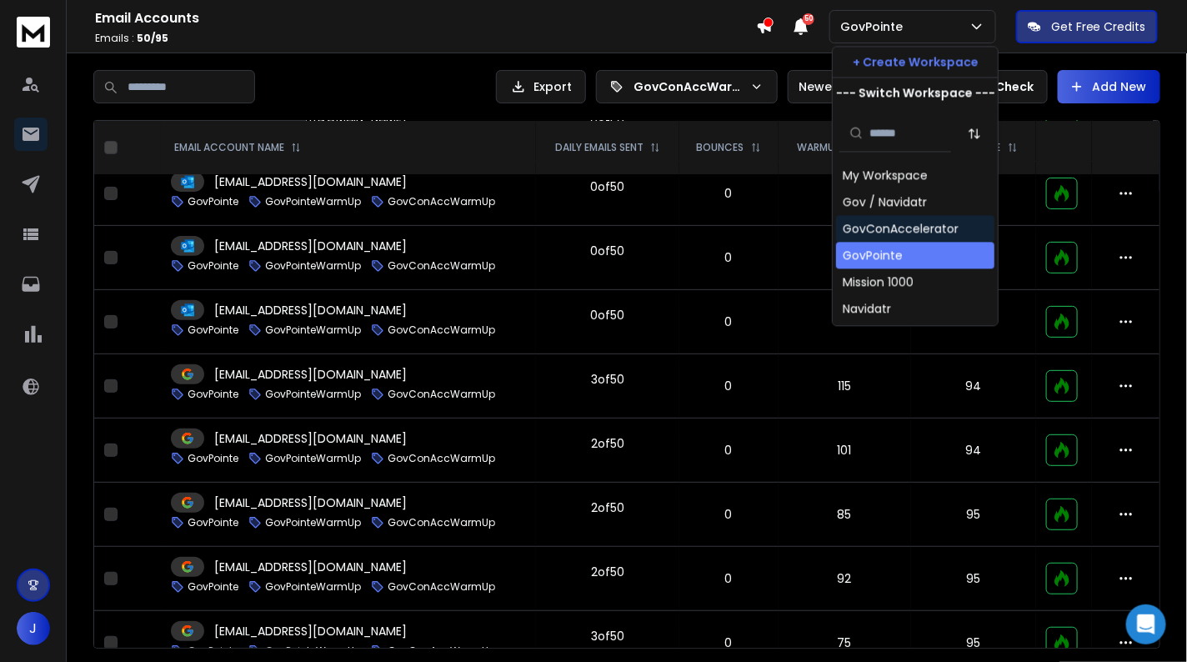
click at [876, 225] on div "GovConAccelerator" at bounding box center [901, 228] width 116 height 17
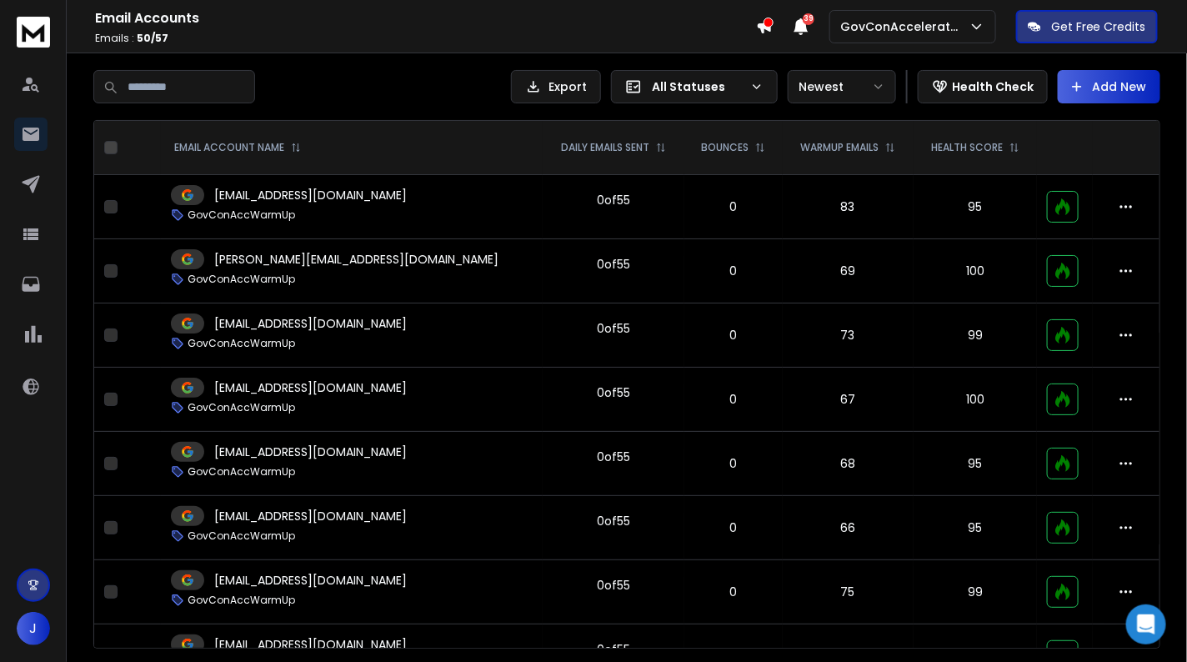
click at [178, 88] on input at bounding box center [174, 86] width 162 height 33
paste input "**********"
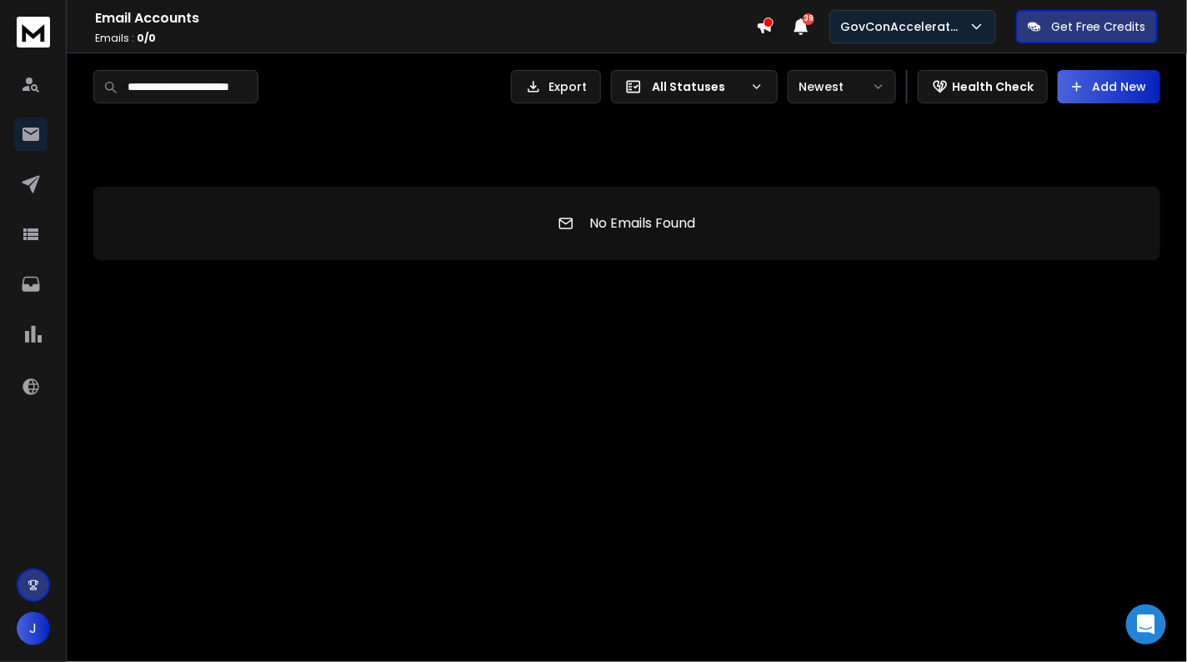
type input "**********"
click at [921, 36] on button "GovConAccelerator" at bounding box center [913, 26] width 167 height 33
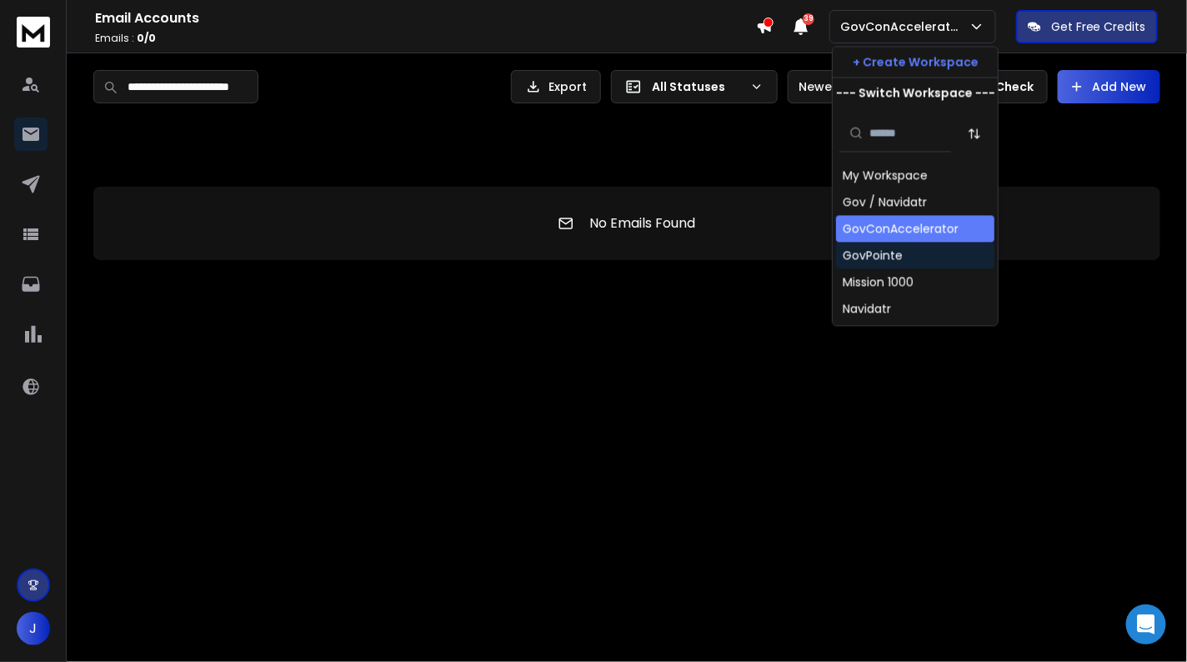
click at [876, 259] on div "GovPointe" at bounding box center [873, 255] width 60 height 17
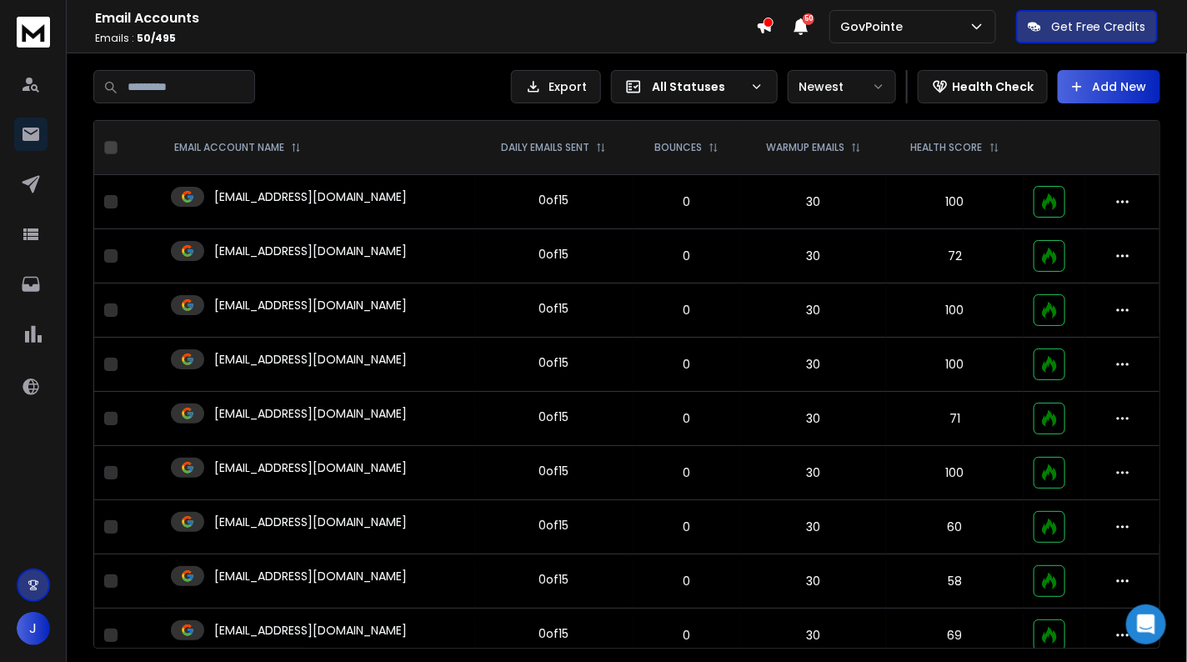
click at [720, 94] on p "All Statuses" at bounding box center [698, 86] width 92 height 17
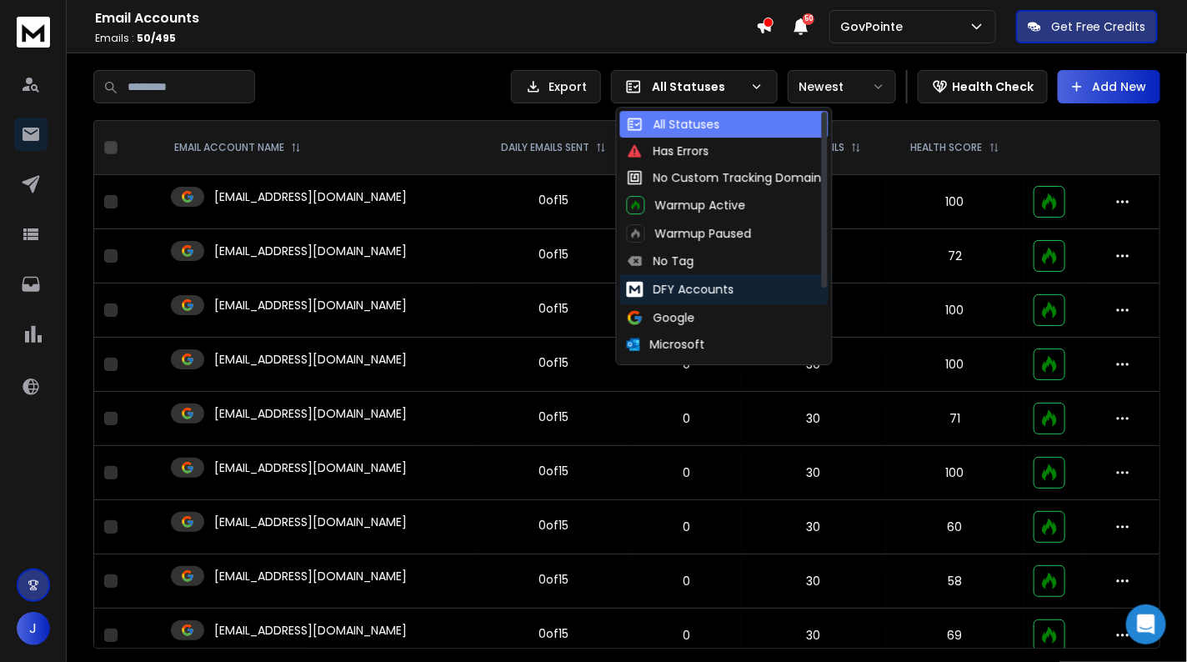
scroll to position [103, 0]
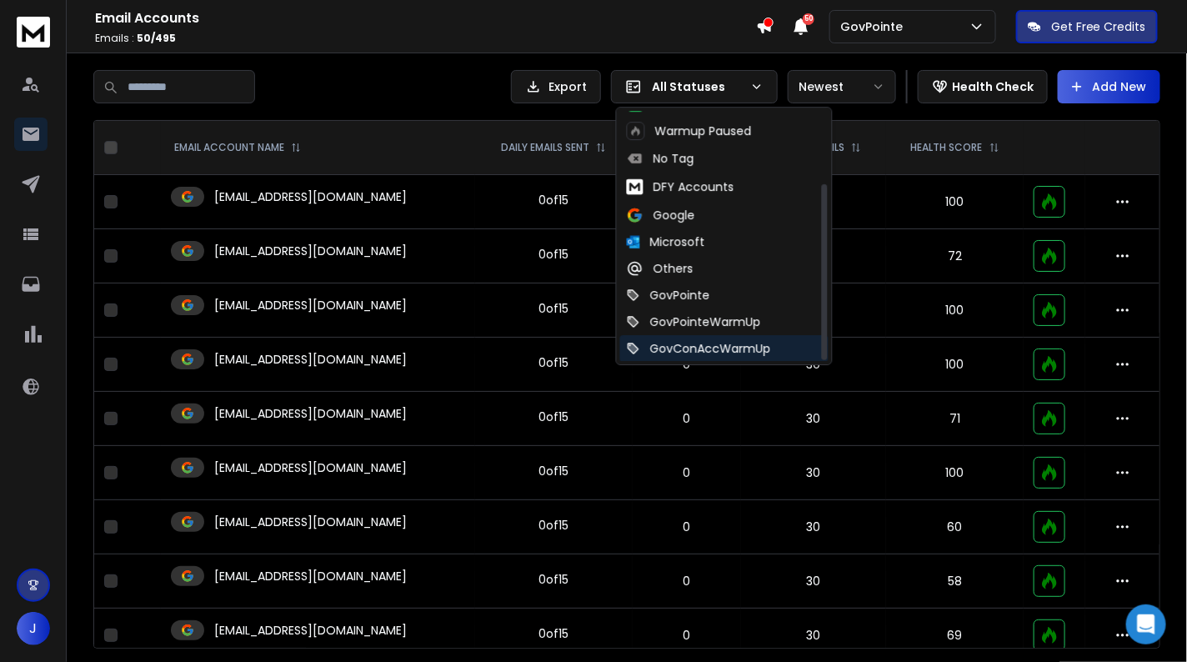
click at [673, 347] on div "GovConAccWarmUp" at bounding box center [699, 348] width 144 height 17
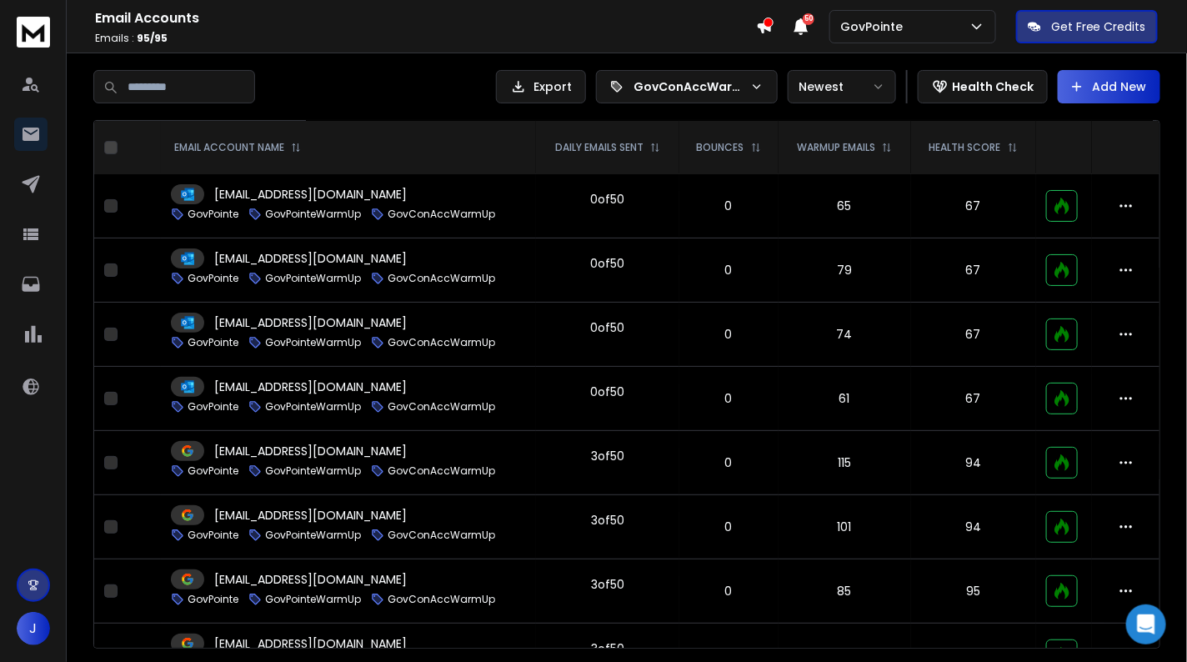
scroll to position [0, 0]
click at [93, 233] on button "Select this Page" at bounding box center [89, 228] width 13 height 13
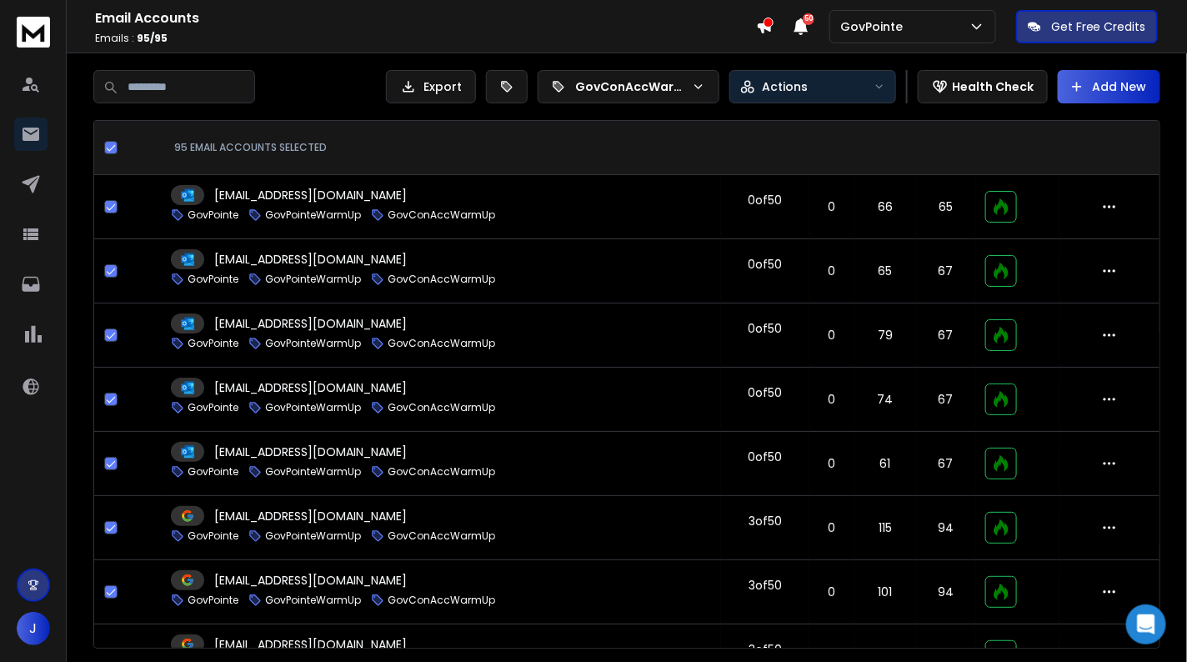
click at [830, 93] on div "Actions" at bounding box center [803, 86] width 127 height 17
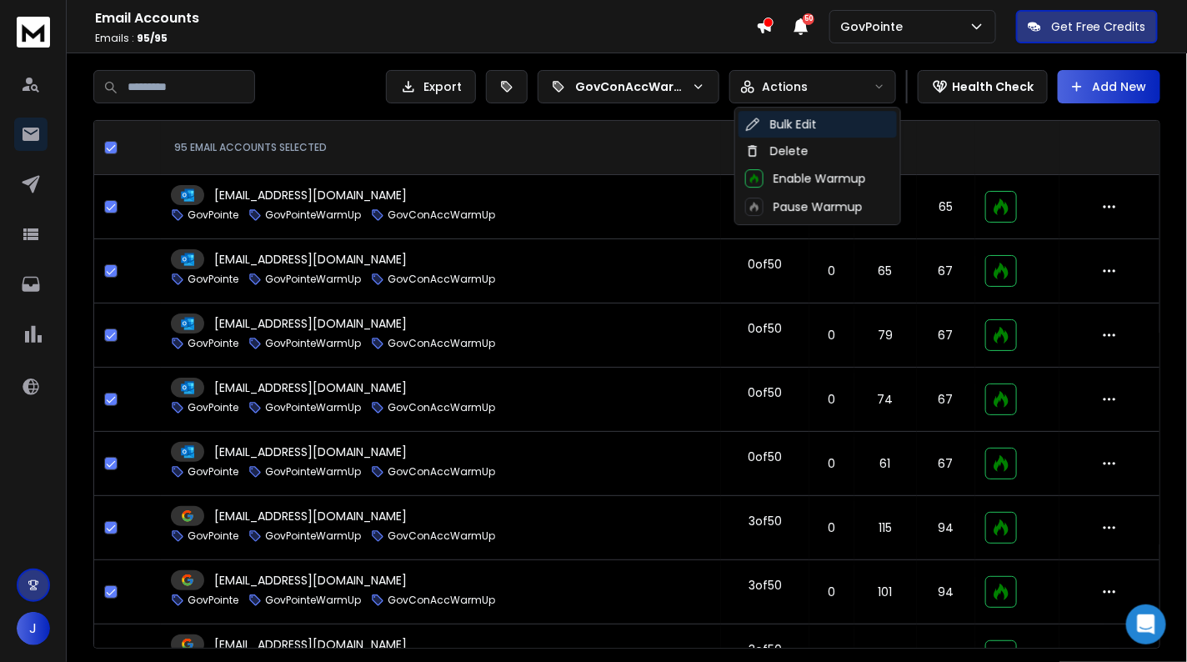
click at [808, 120] on div "Bulk Edit" at bounding box center [782, 124] width 72 height 17
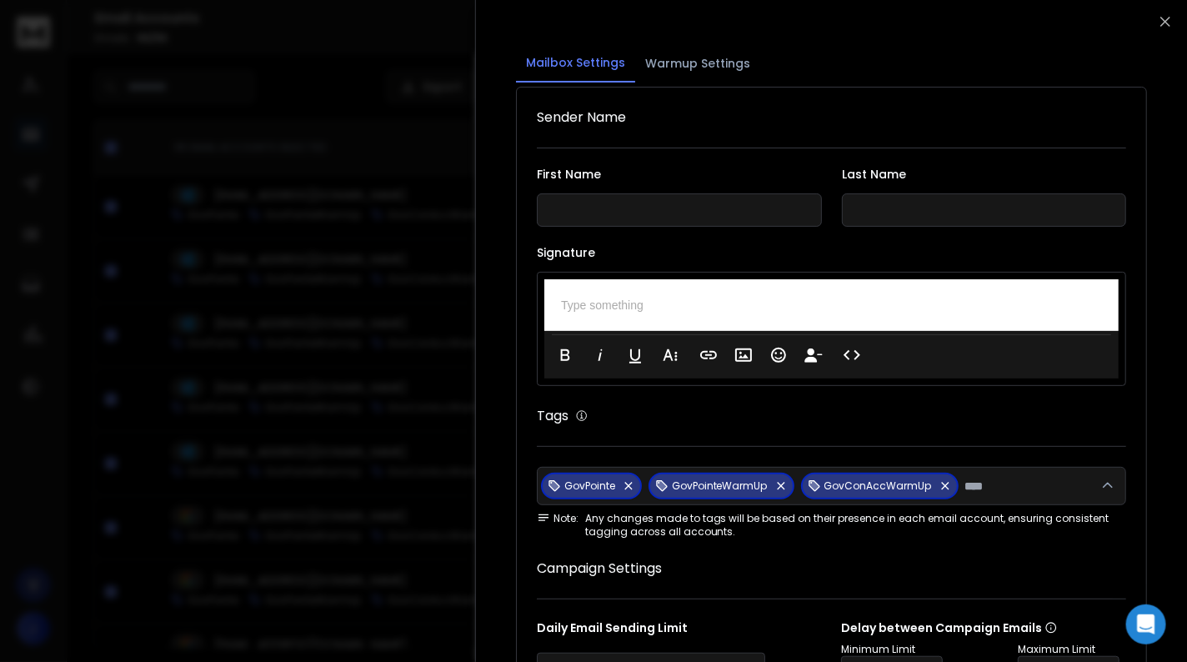
click at [941, 487] on icon at bounding box center [945, 487] width 8 height 8
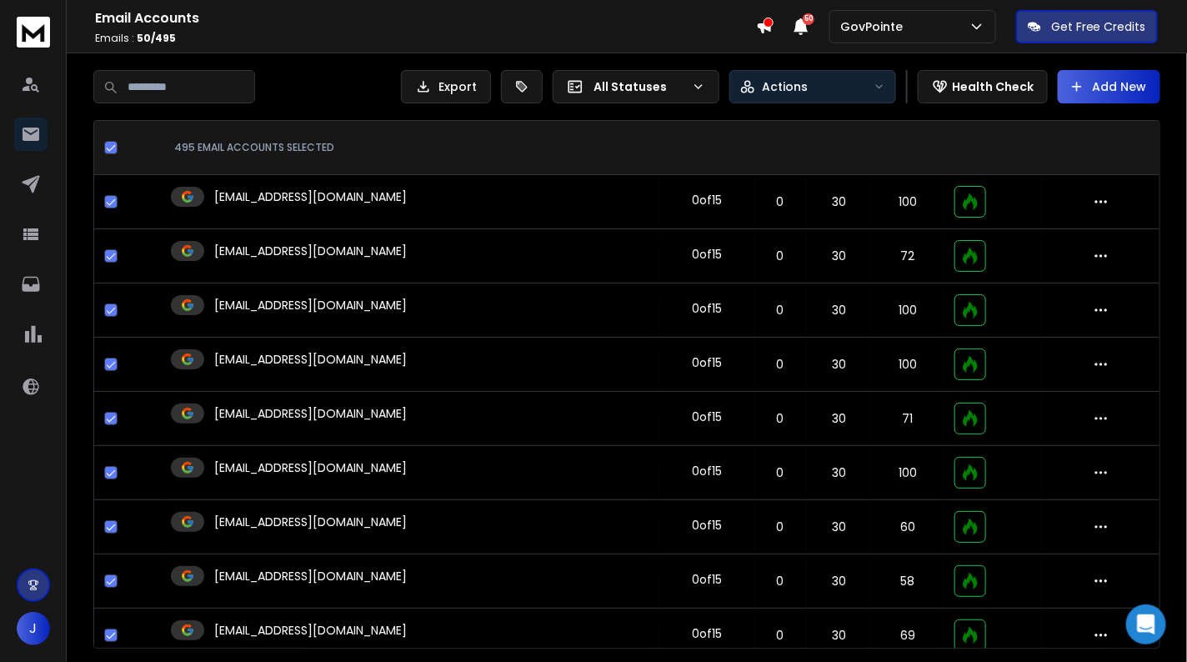
click at [791, 89] on p "Actions" at bounding box center [785, 86] width 46 height 17
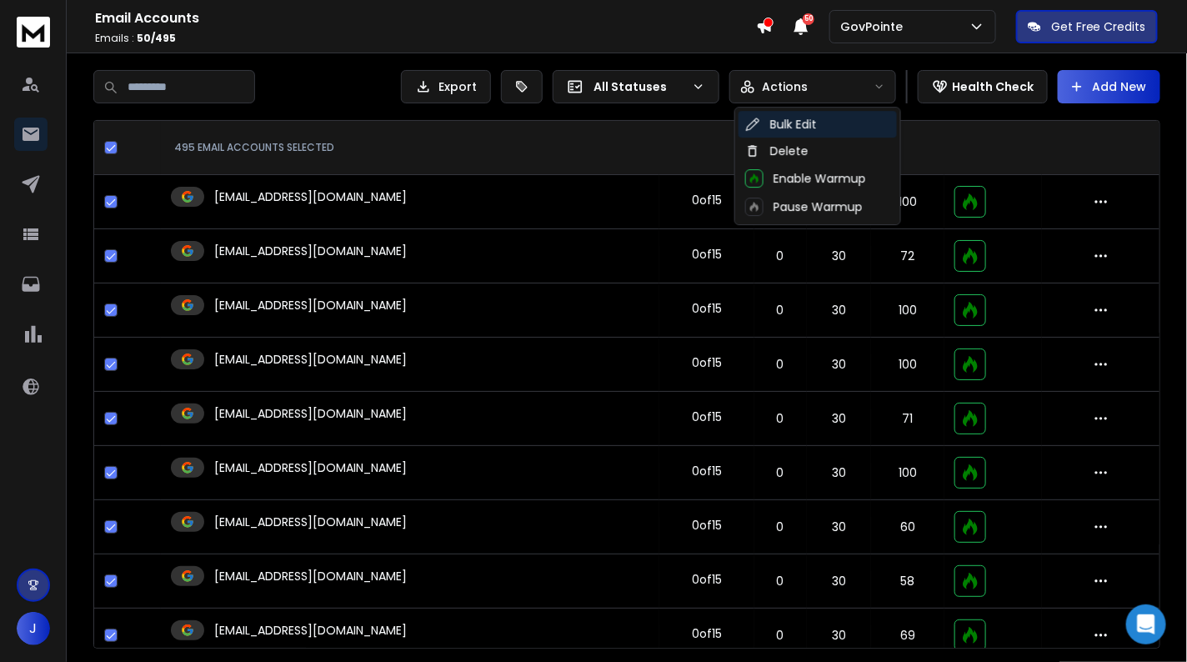
click at [635, 93] on p "All Statuses" at bounding box center [640, 86] width 92 height 17
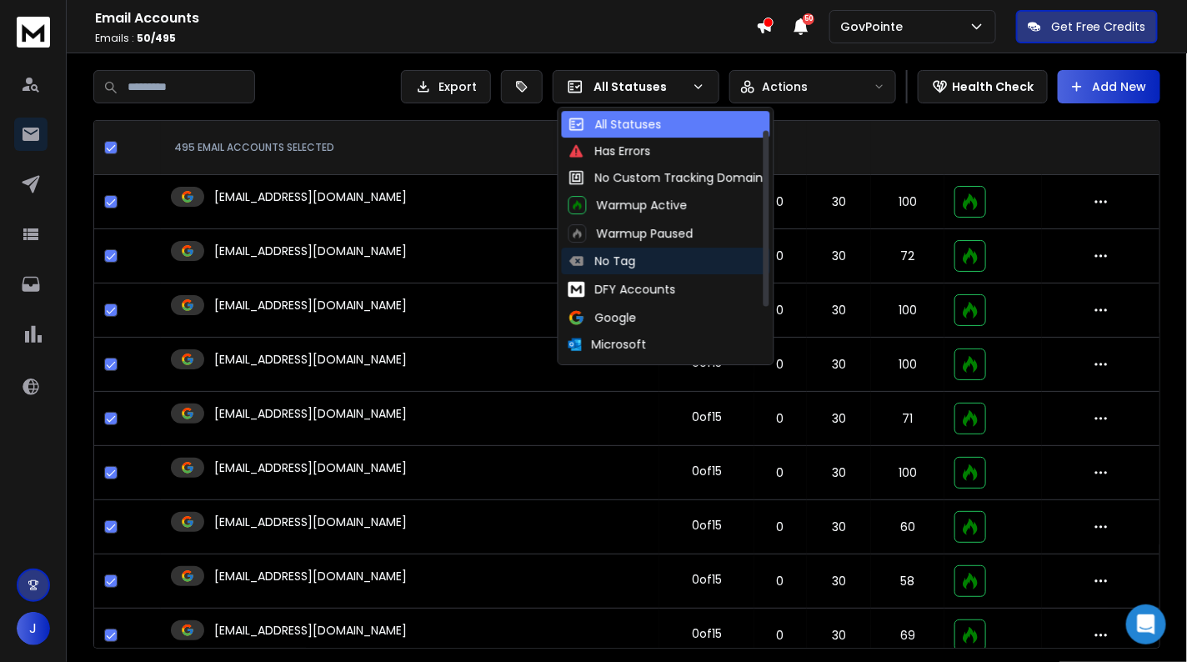
scroll to position [103, 0]
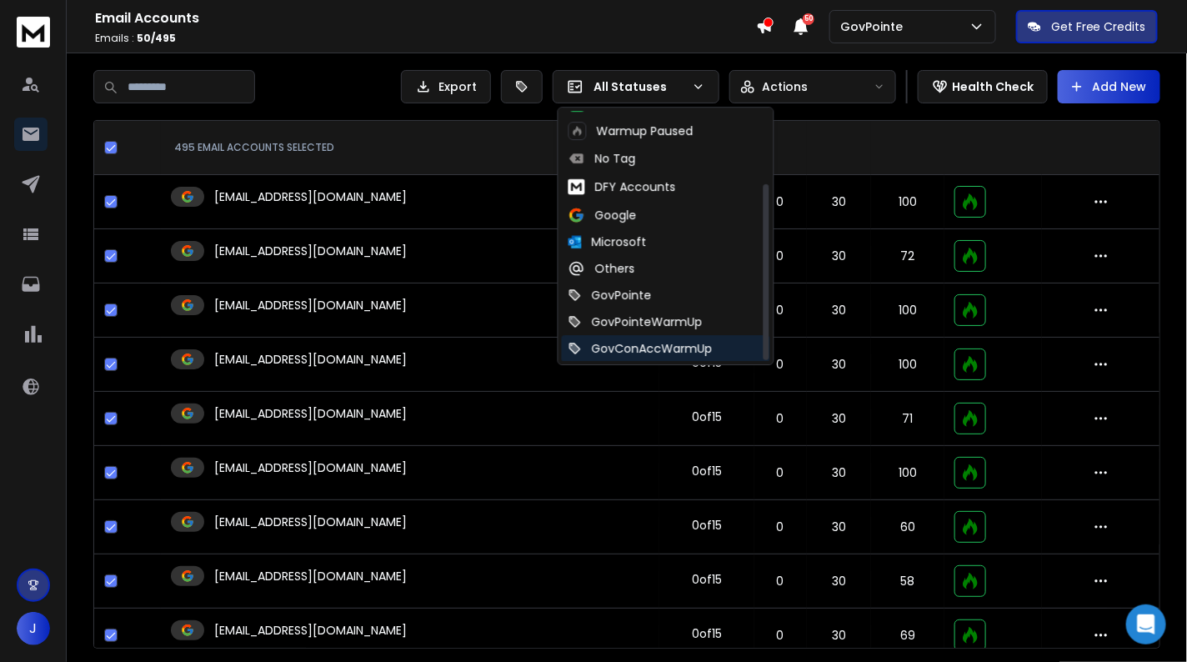
click at [629, 347] on div "GovConAccWarmUp" at bounding box center [641, 348] width 144 height 17
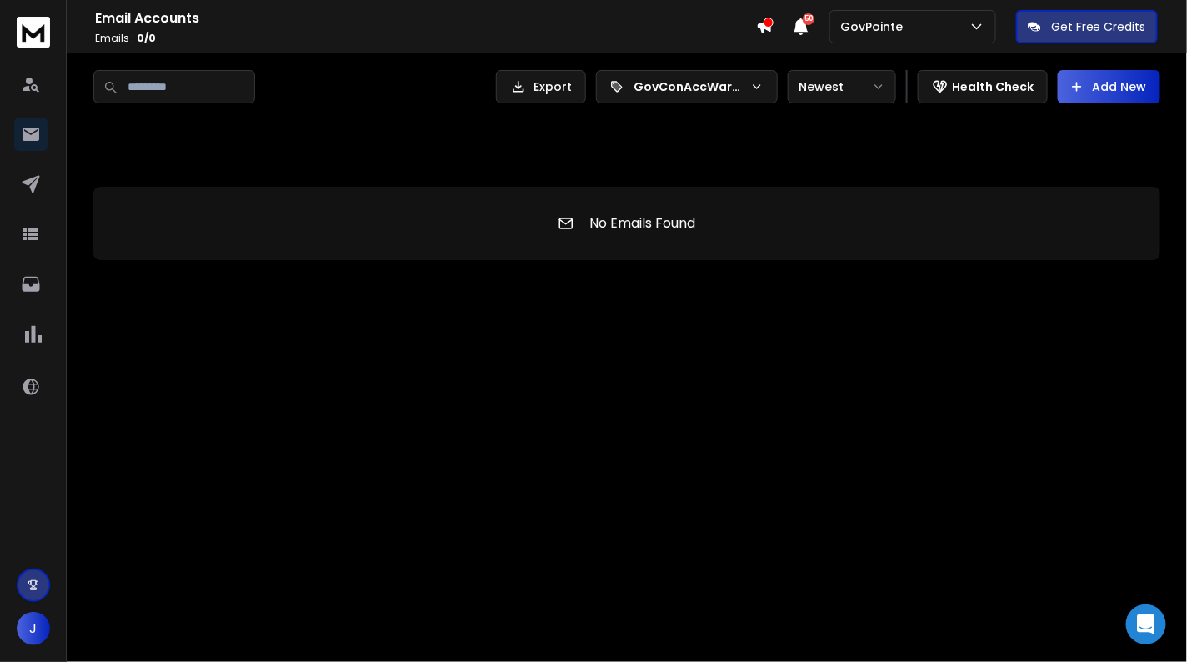
click at [701, 93] on p "GovConAccWarmUp" at bounding box center [689, 86] width 110 height 17
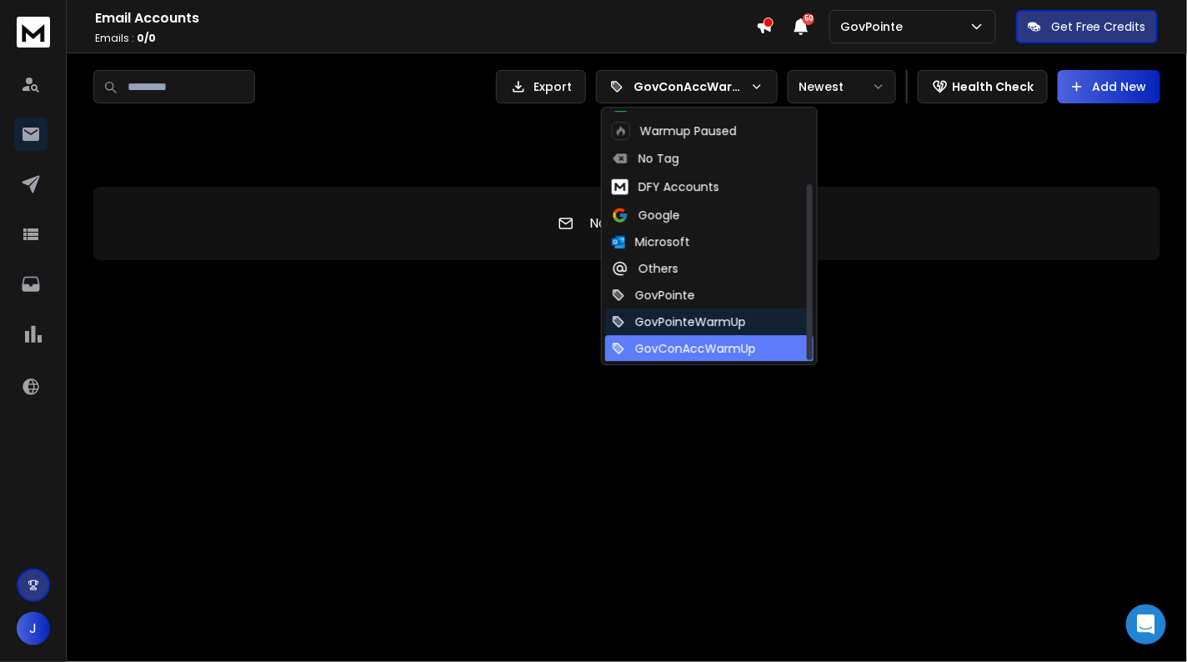
click at [685, 315] on div "GovPointeWarmUp" at bounding box center [679, 322] width 134 height 17
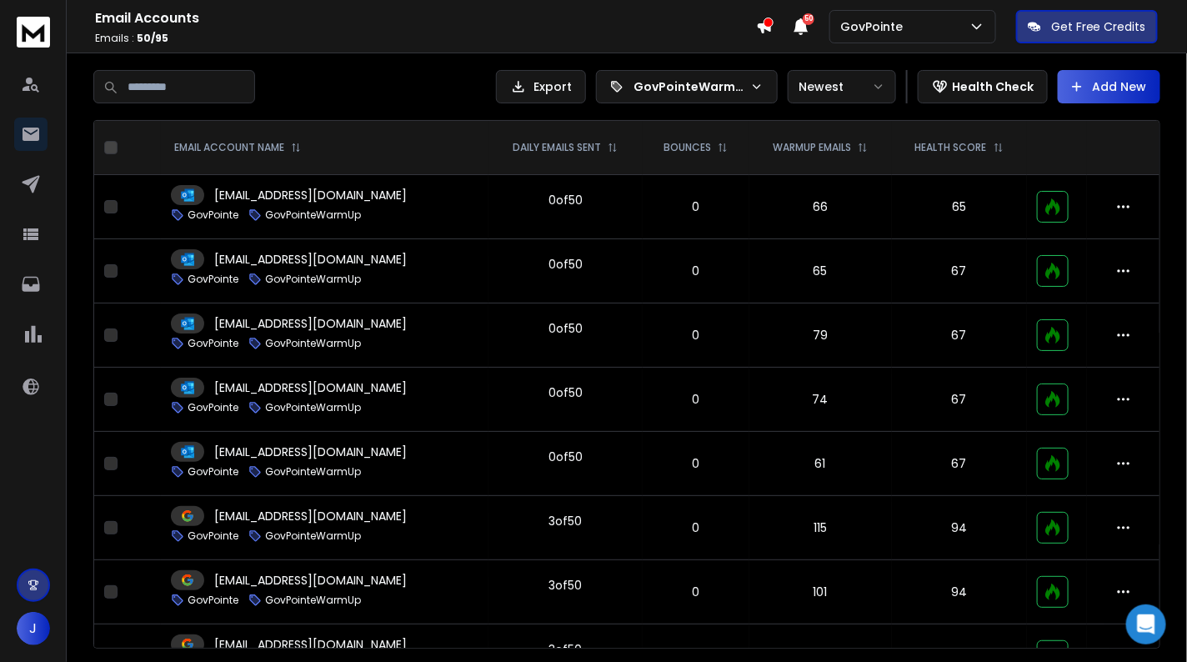
click at [692, 89] on p "GovPointeWarmUp" at bounding box center [689, 86] width 110 height 17
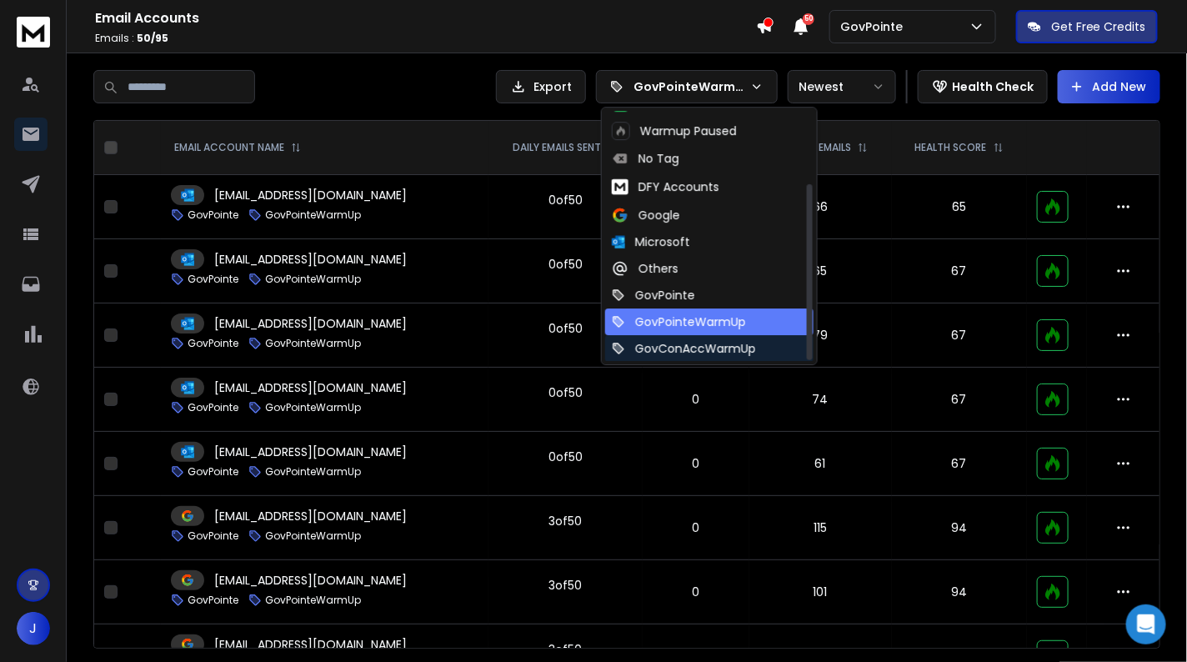
click at [700, 346] on div "GovConAccWarmUp" at bounding box center [684, 348] width 144 height 17
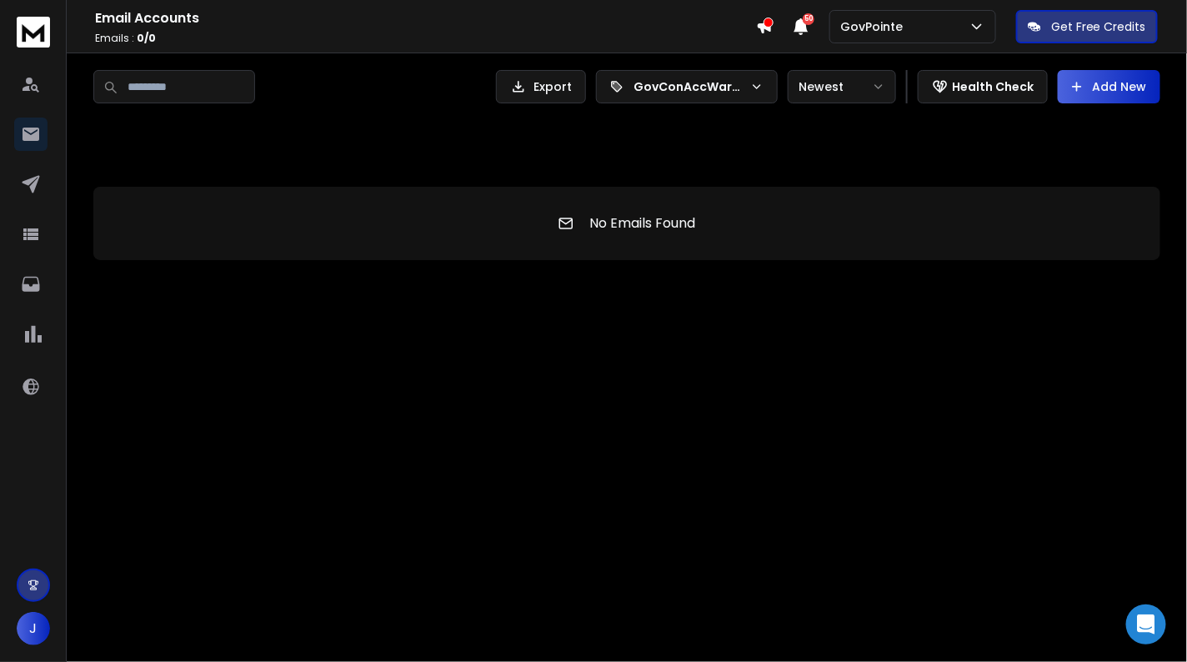
click at [636, 88] on div "GovConAccWarmUp" at bounding box center [676, 86] width 133 height 17
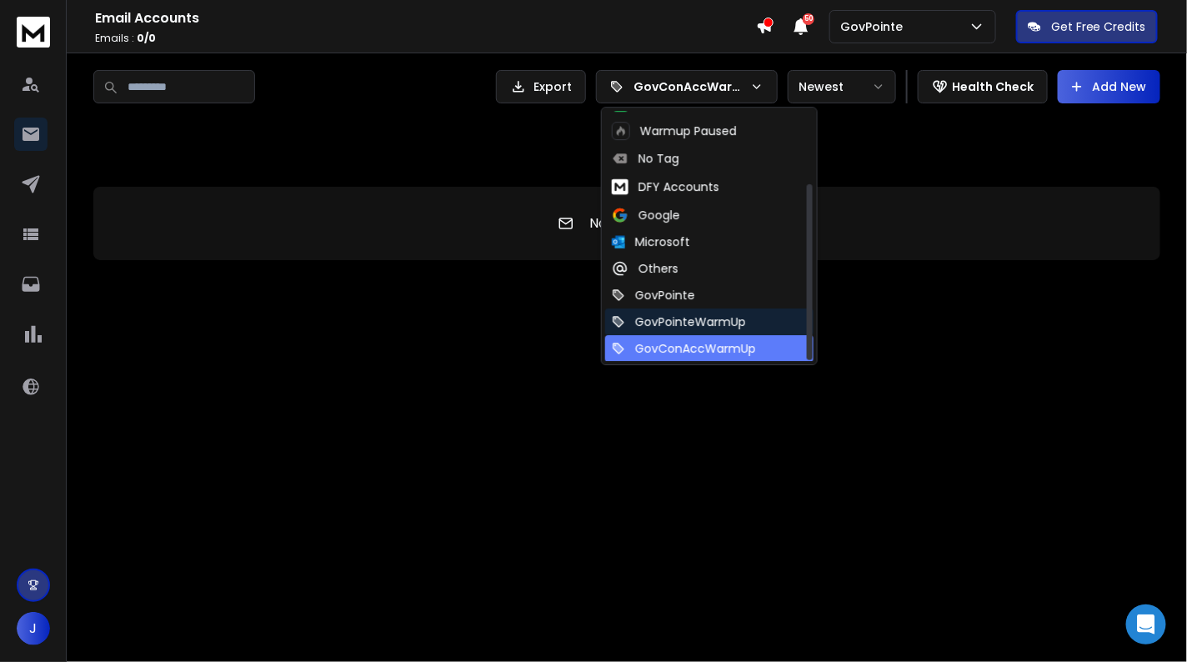
click at [705, 322] on div "GovPointeWarmUp" at bounding box center [679, 322] width 134 height 17
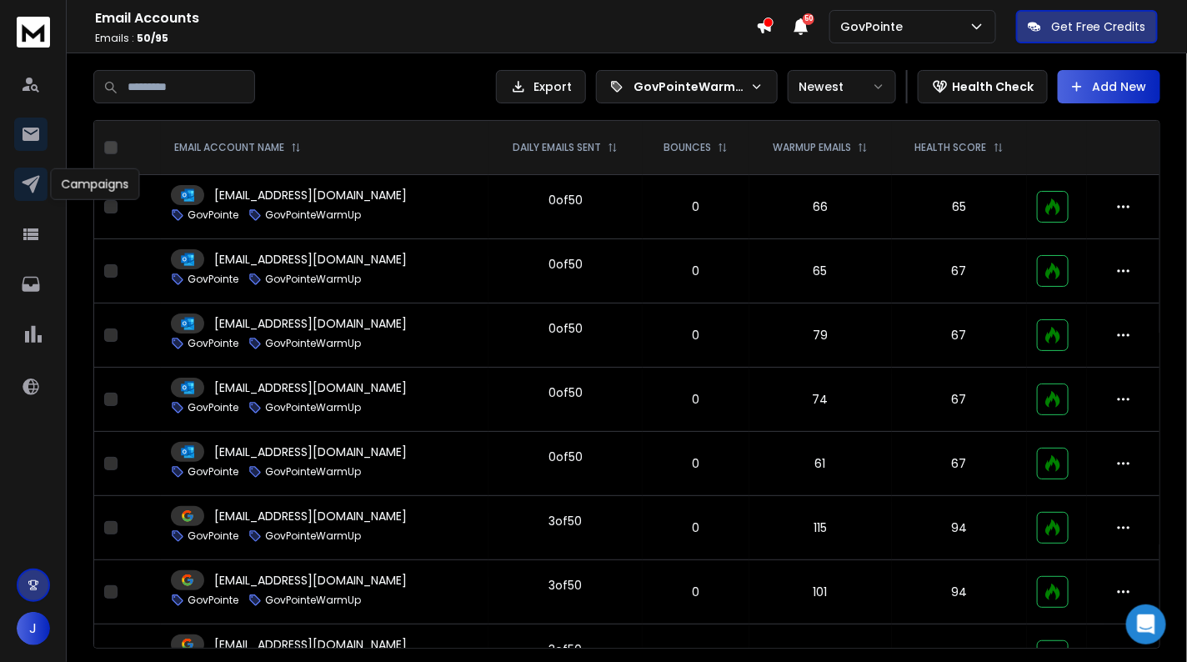
click at [37, 178] on icon at bounding box center [31, 184] width 18 height 18
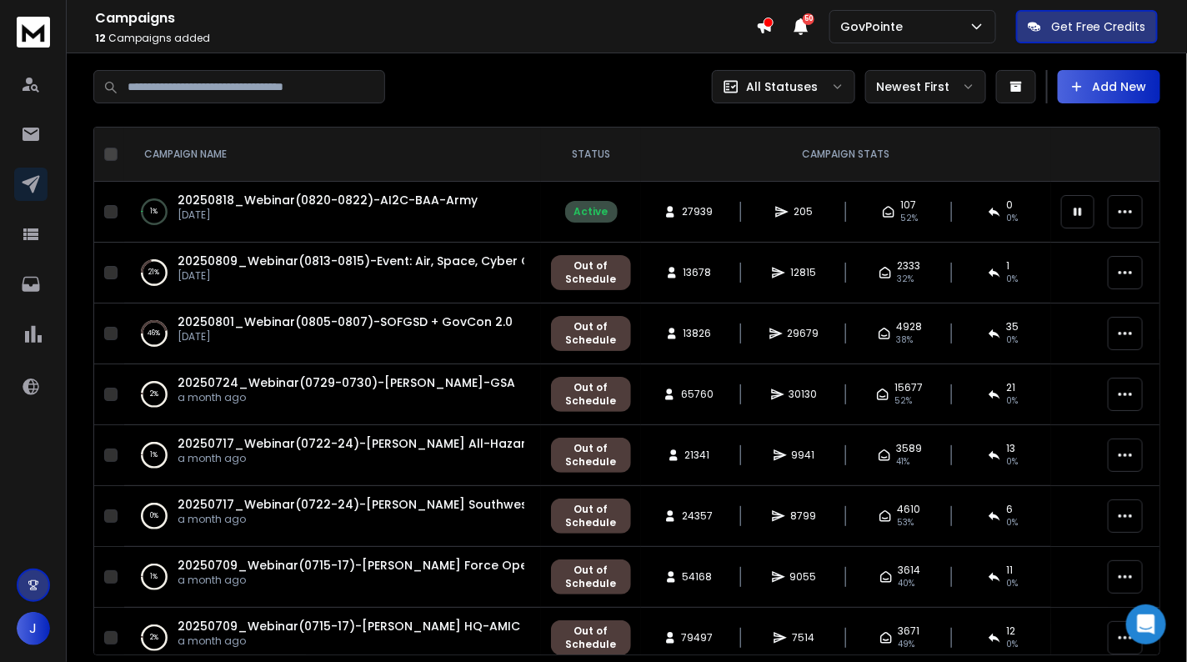
click at [374, 198] on span "20250818_Webinar(0820-0822)-AI2C-BAA-Army" at bounding box center [328, 200] width 300 height 17
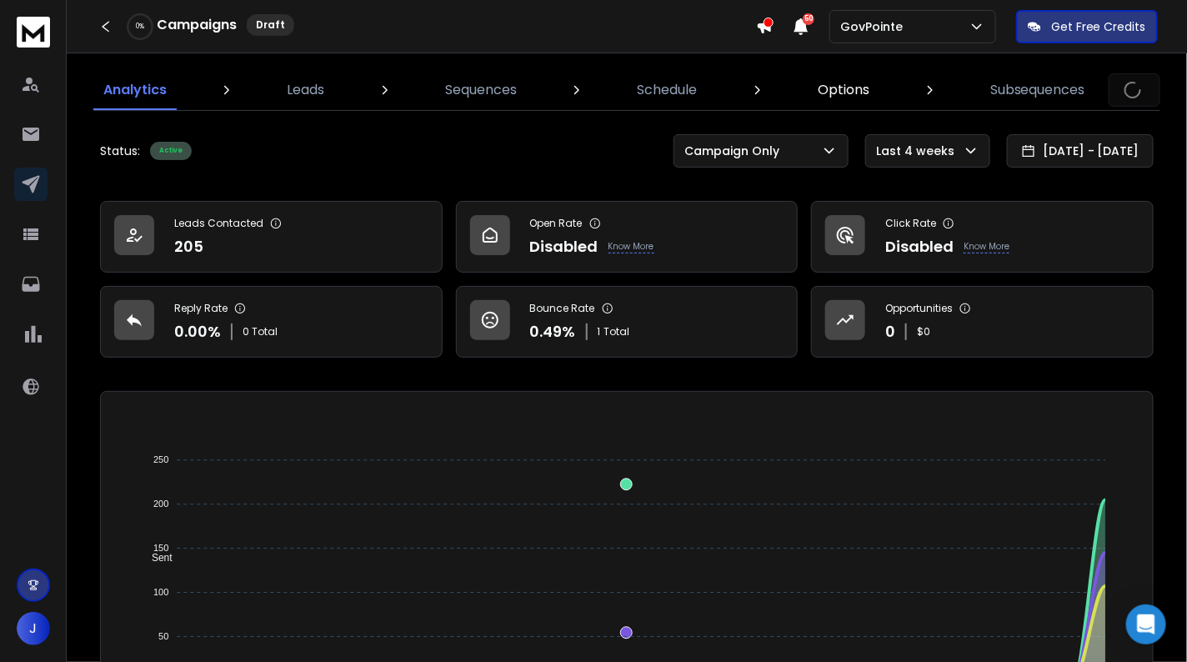
click at [847, 93] on p "Options" at bounding box center [844, 90] width 52 height 20
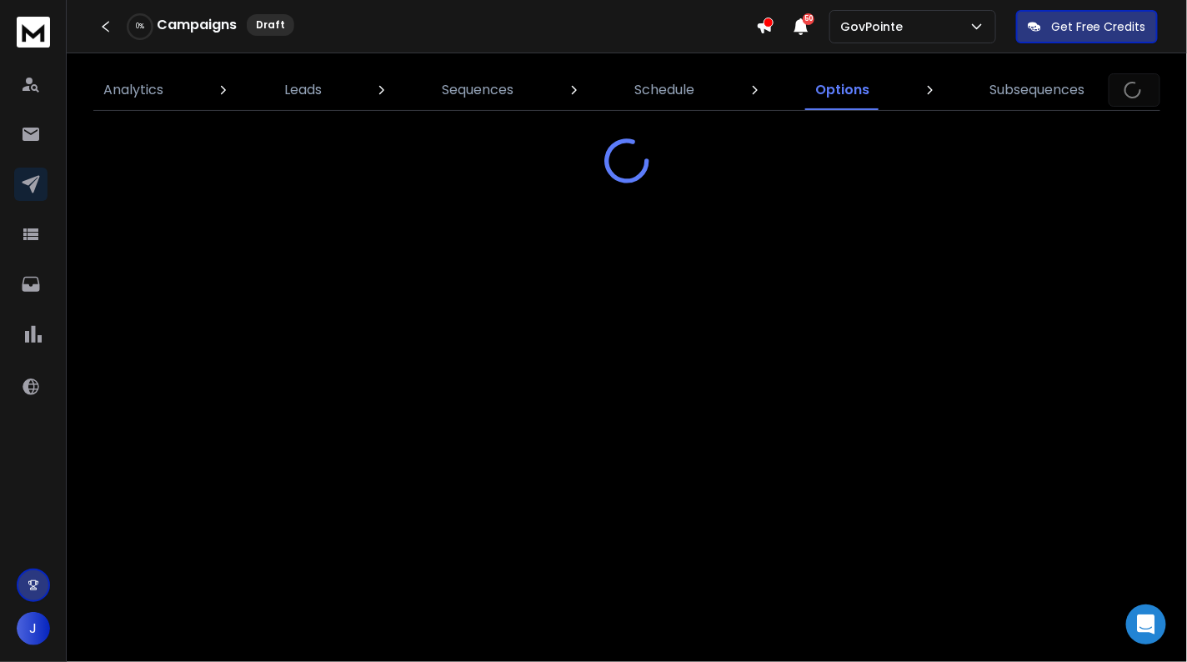
select select "**********"
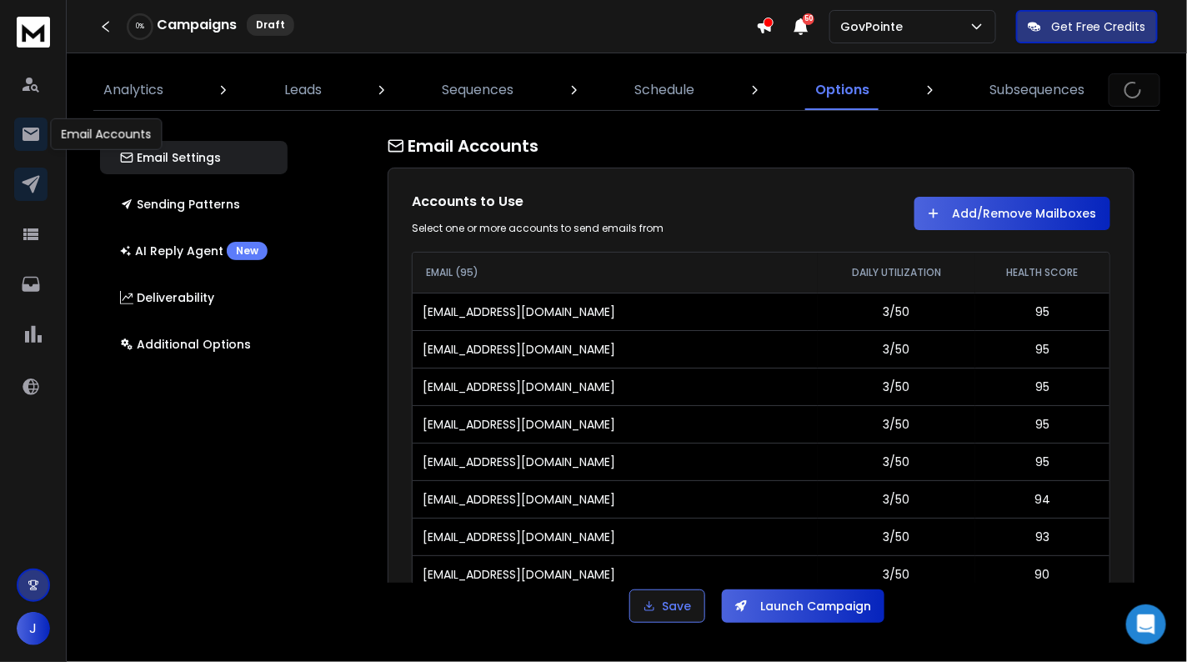
click at [30, 130] on icon at bounding box center [31, 134] width 17 height 13
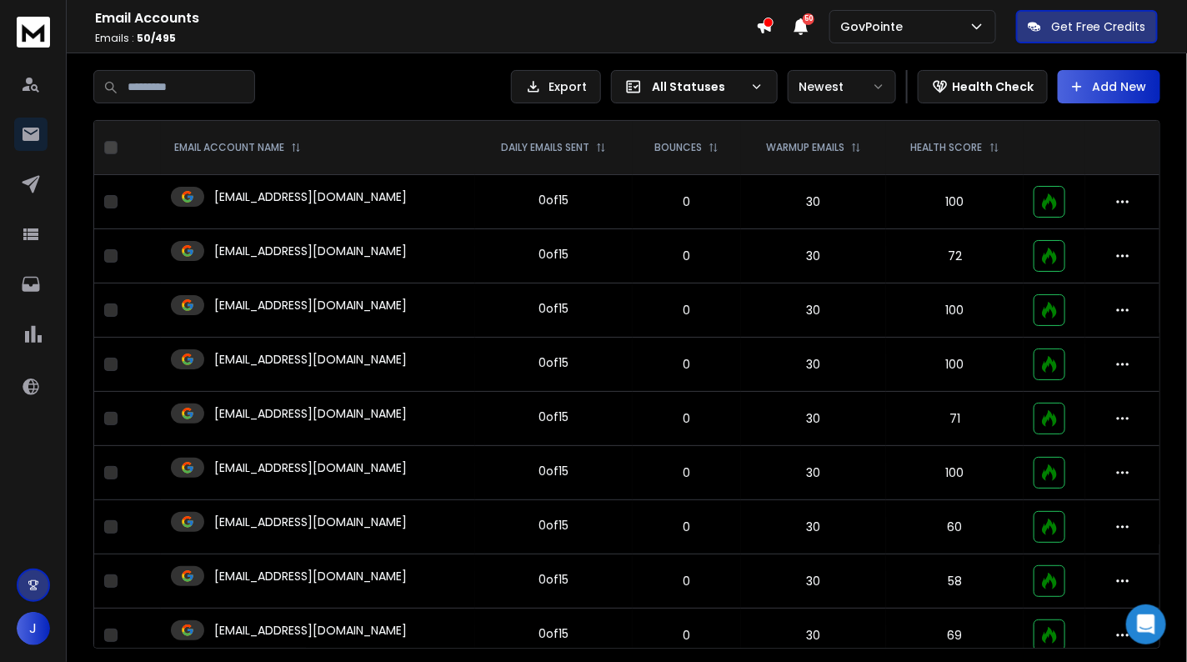
click at [729, 91] on p "All Statuses" at bounding box center [698, 86] width 92 height 17
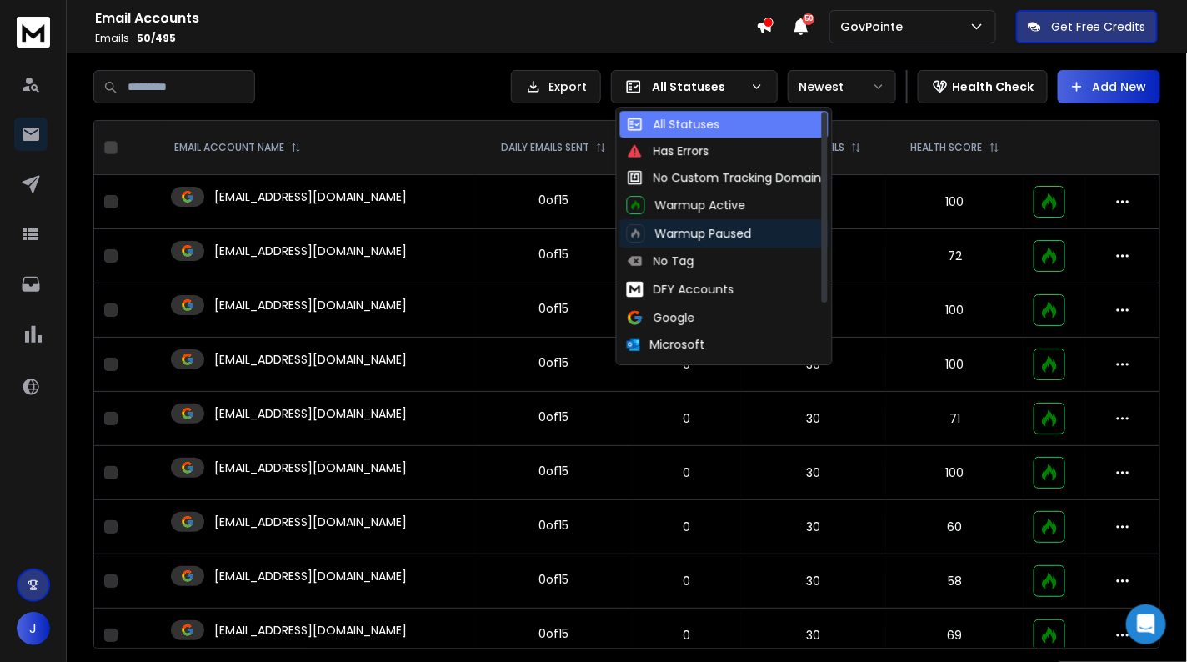
scroll to position [76, 0]
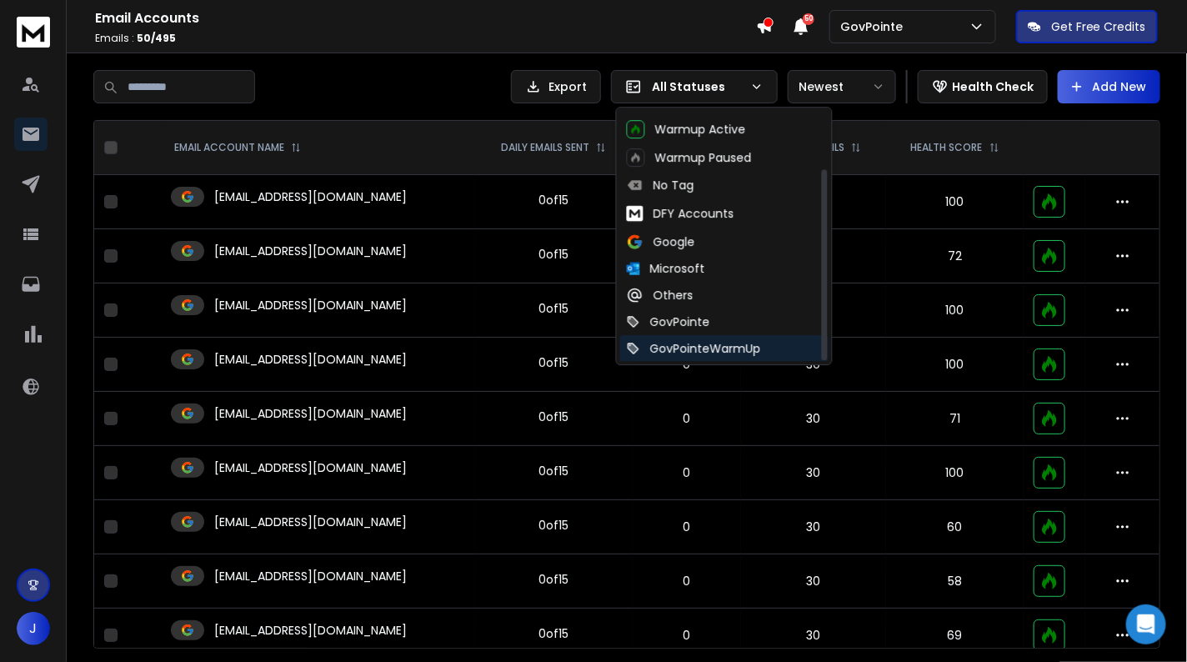
click at [697, 341] on div "GovPointeWarmUp" at bounding box center [694, 348] width 134 height 17
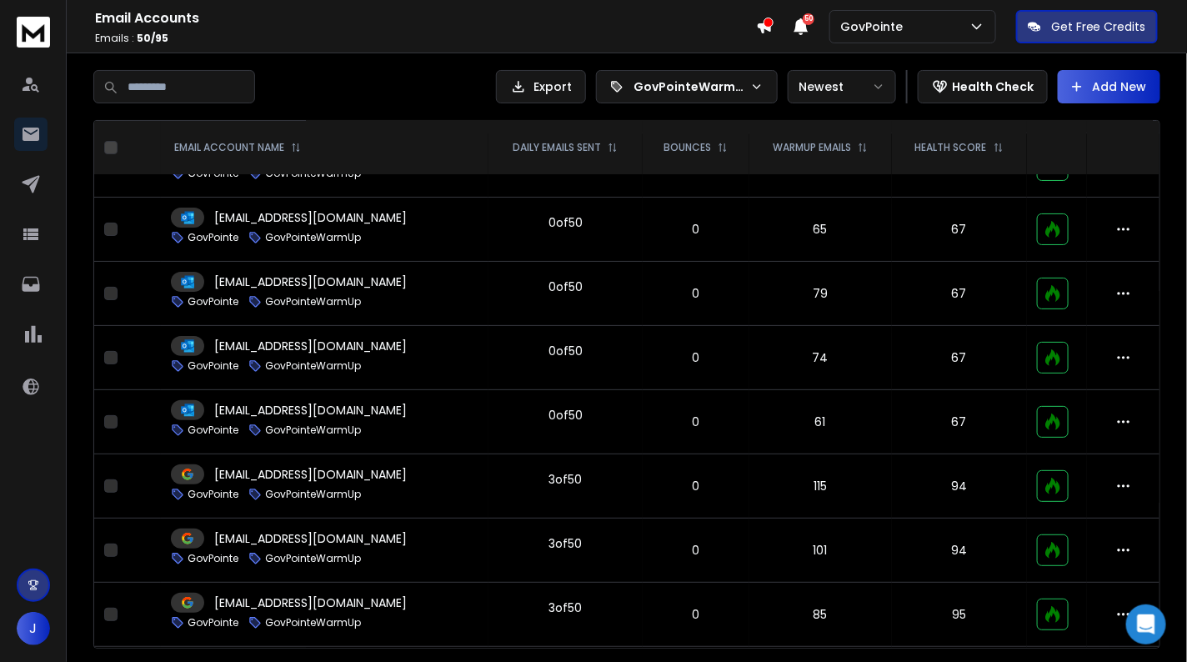
scroll to position [0, 0]
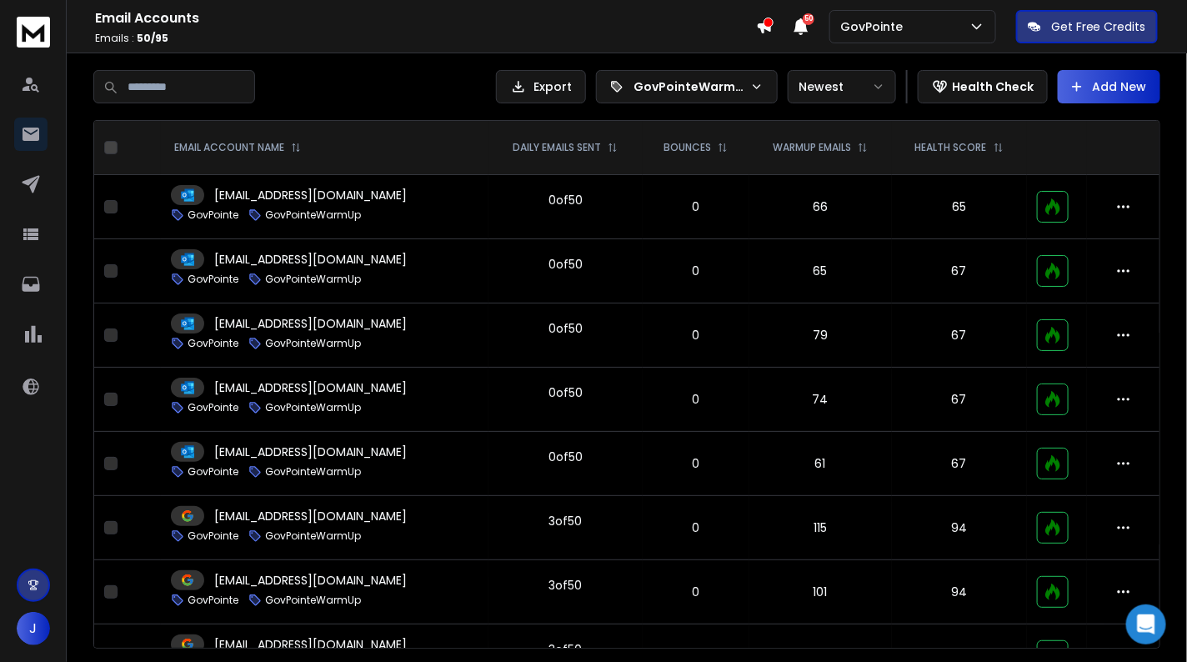
click at [715, 89] on p "GovPointeWarmUp" at bounding box center [689, 86] width 110 height 17
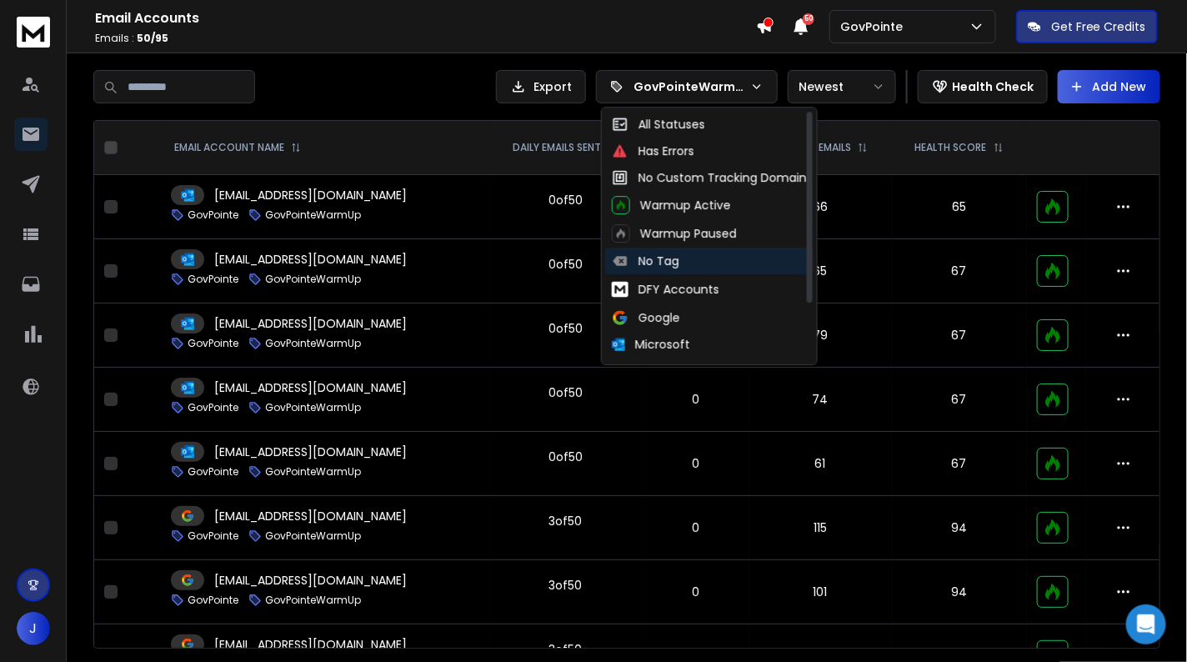
click at [657, 264] on div "No Tag" at bounding box center [646, 261] width 68 height 17
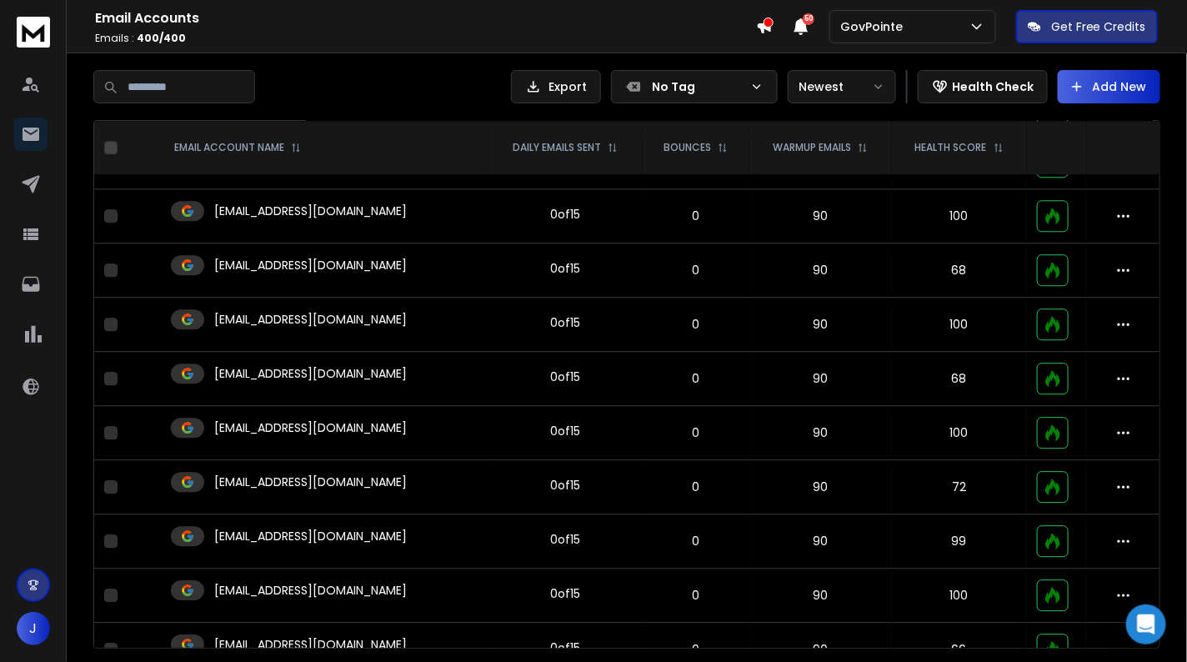
scroll to position [21182, 0]
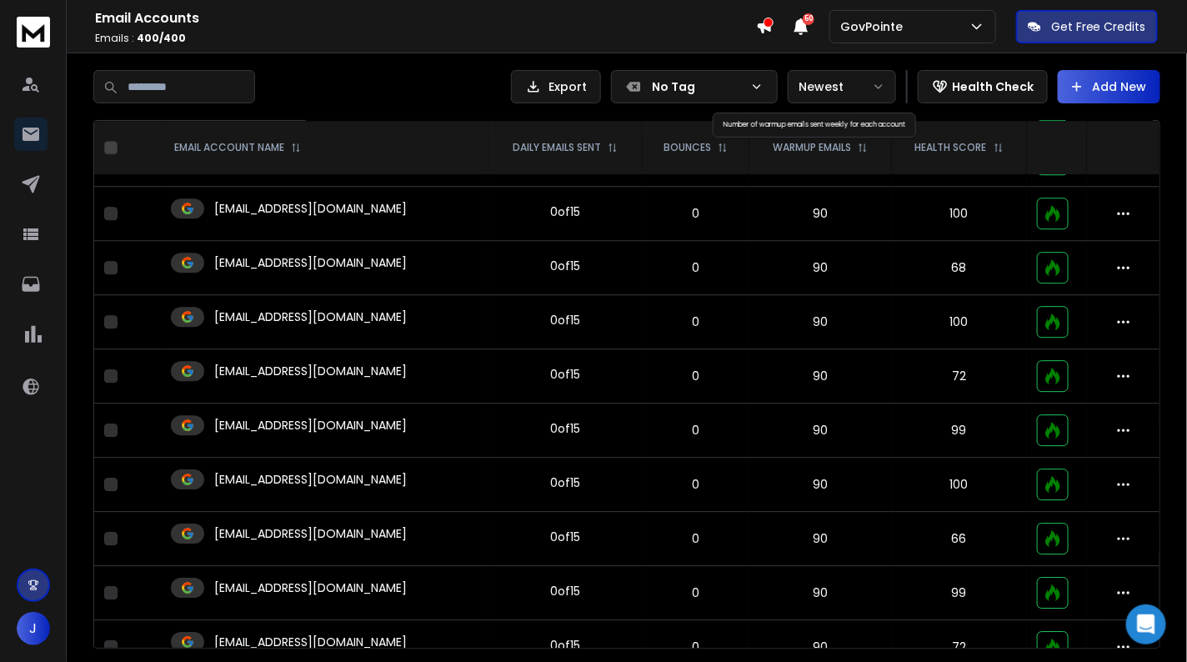
click at [851, 147] on p "WARMUP EMAILS" at bounding box center [812, 147] width 78 height 13
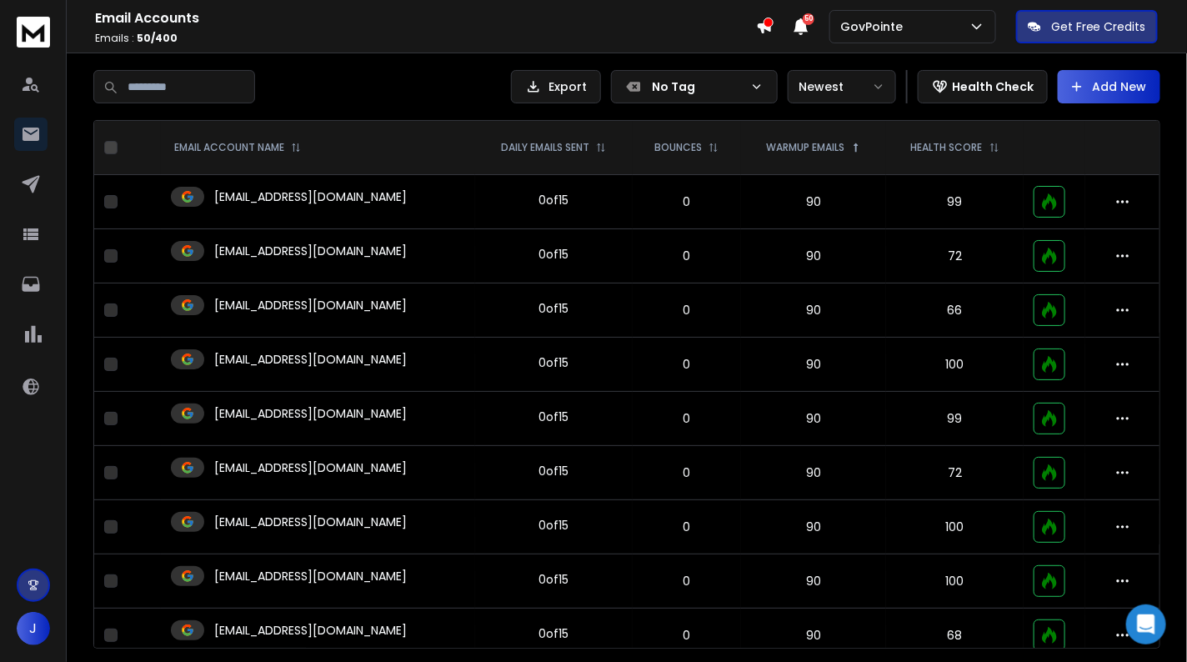
click at [859, 148] on icon at bounding box center [856, 148] width 10 height 10
click at [861, 148] on icon at bounding box center [856, 148] width 10 height 10
click at [329, 249] on p "[EMAIL_ADDRESS][DOMAIN_NAME]" at bounding box center [310, 251] width 193 height 17
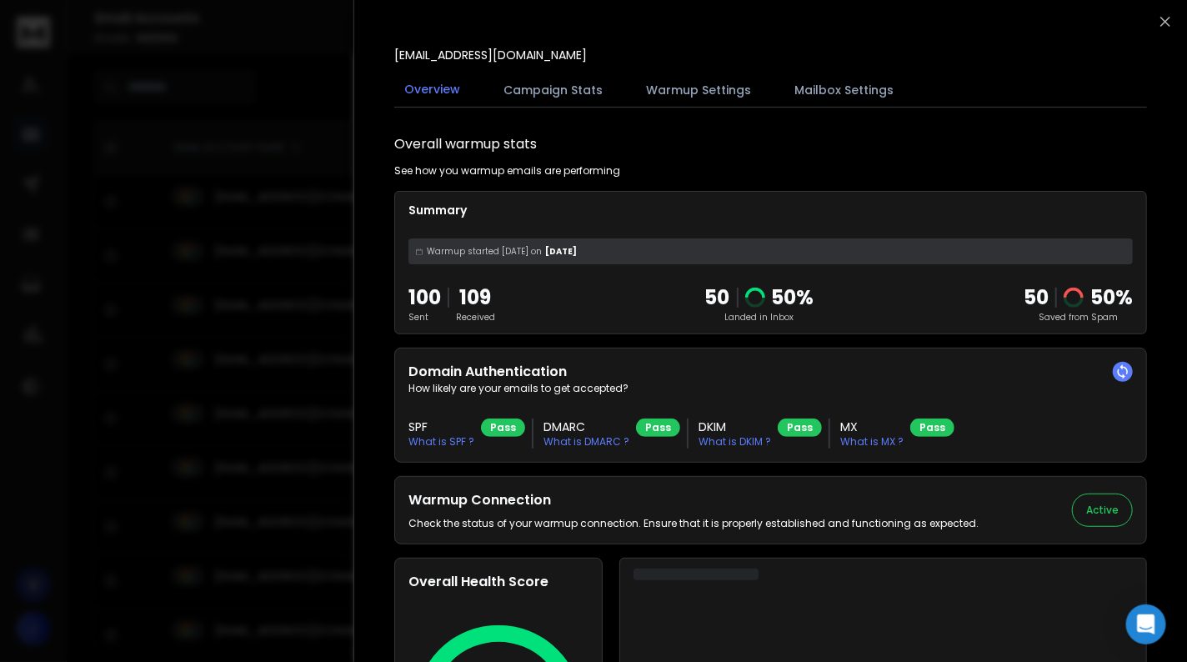
click at [734, 86] on button "Warmup Settings" at bounding box center [698, 90] width 125 height 37
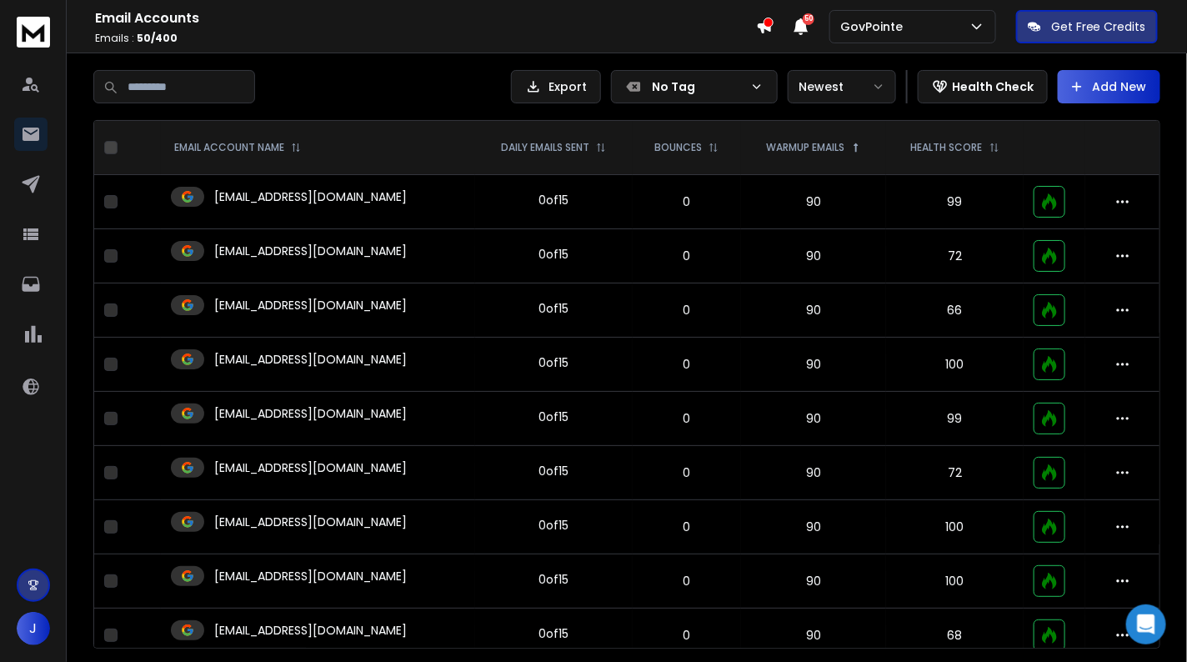
click at [109, 201] on button "button" at bounding box center [110, 201] width 13 height 13
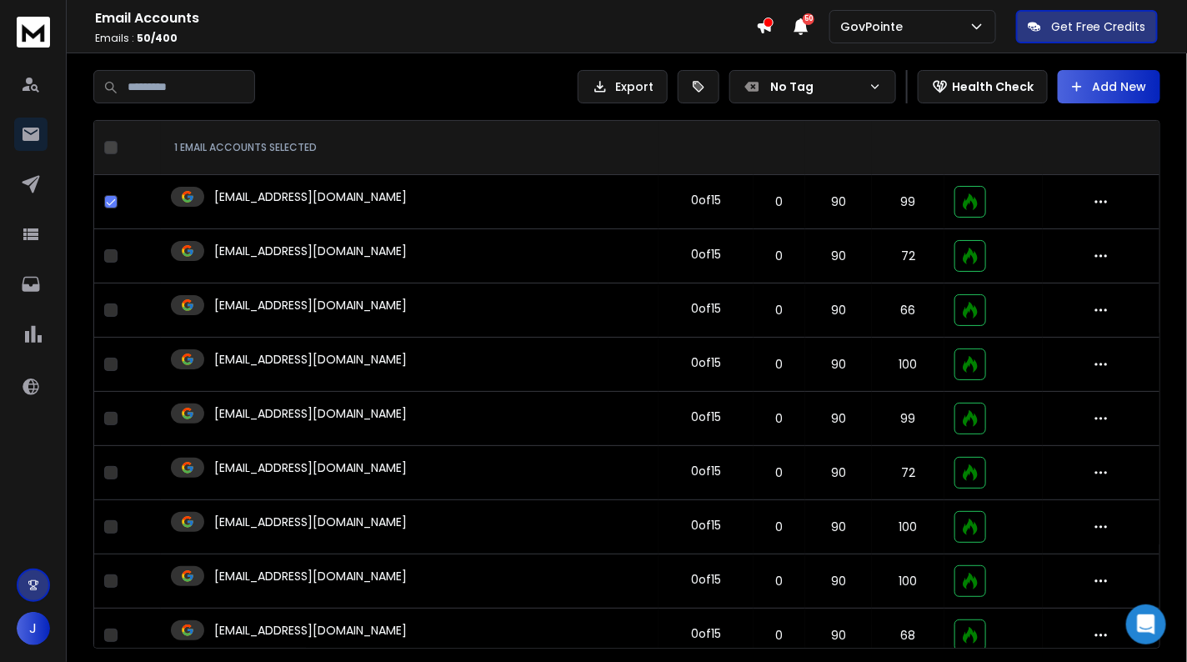
click at [113, 208] on button "button" at bounding box center [110, 201] width 13 height 13
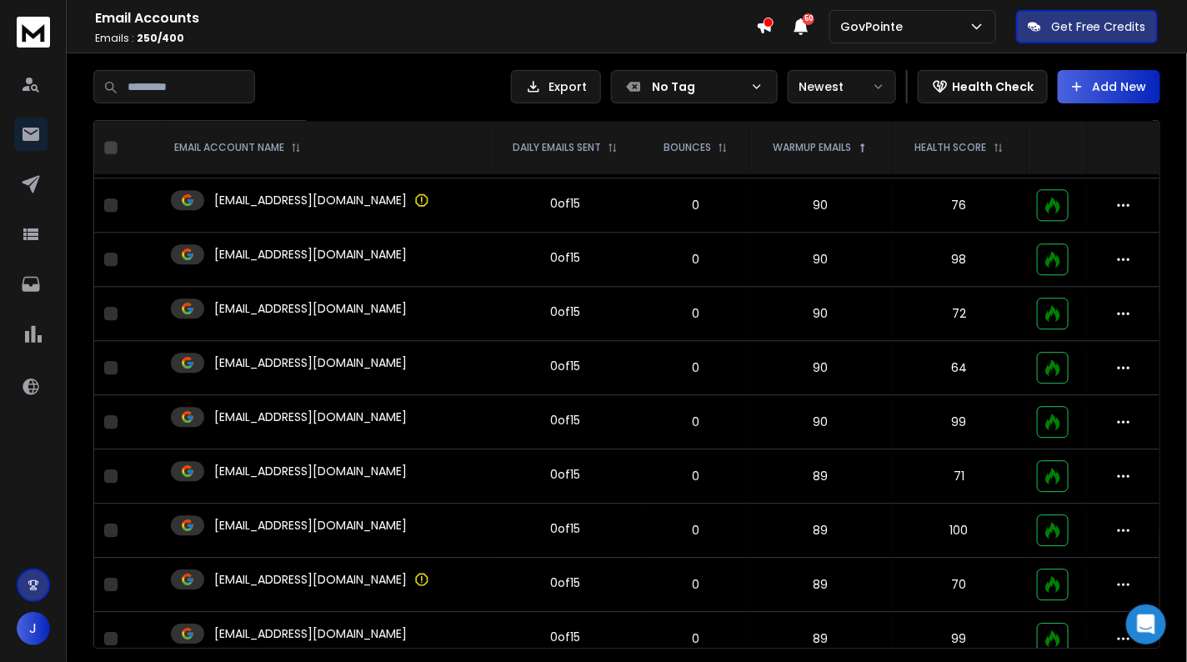
scroll to position [10184, 0]
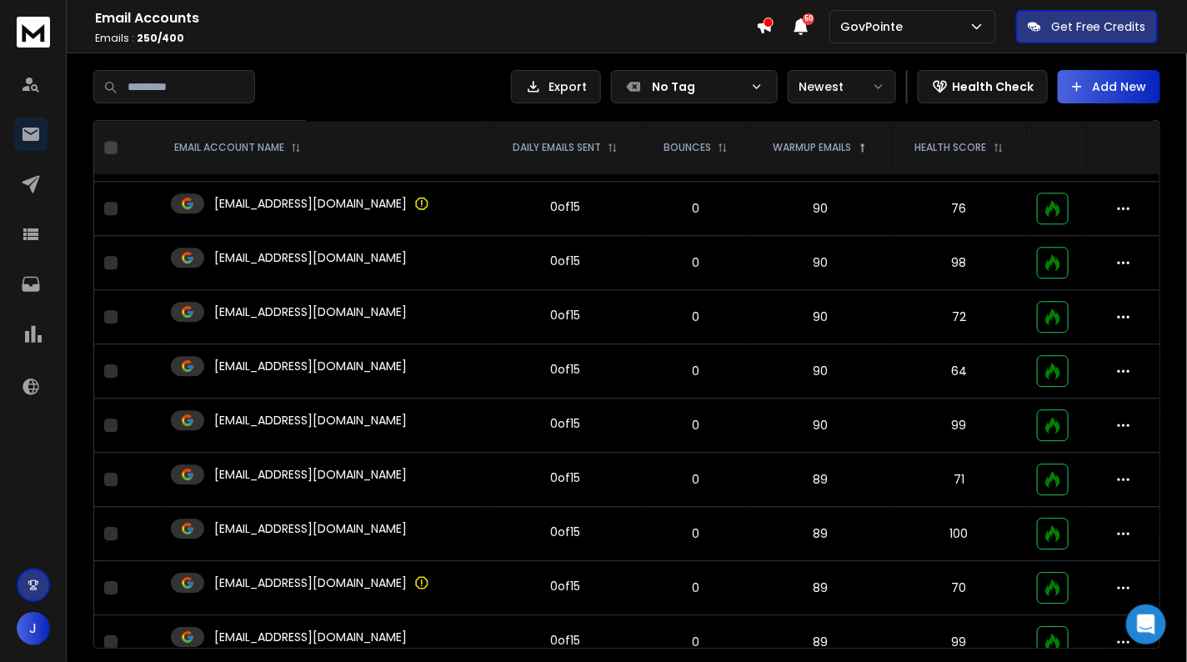
click at [289, 412] on p "[EMAIL_ADDRESS][DOMAIN_NAME]" at bounding box center [310, 420] width 193 height 17
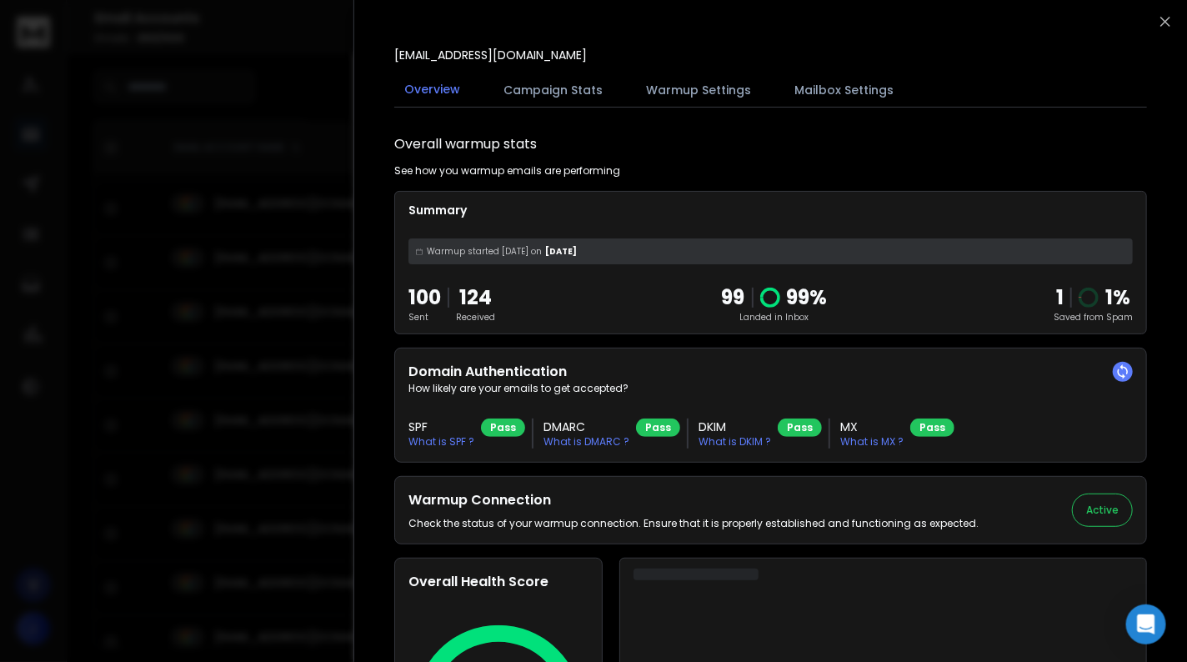
click at [727, 91] on button "Warmup Settings" at bounding box center [698, 90] width 125 height 37
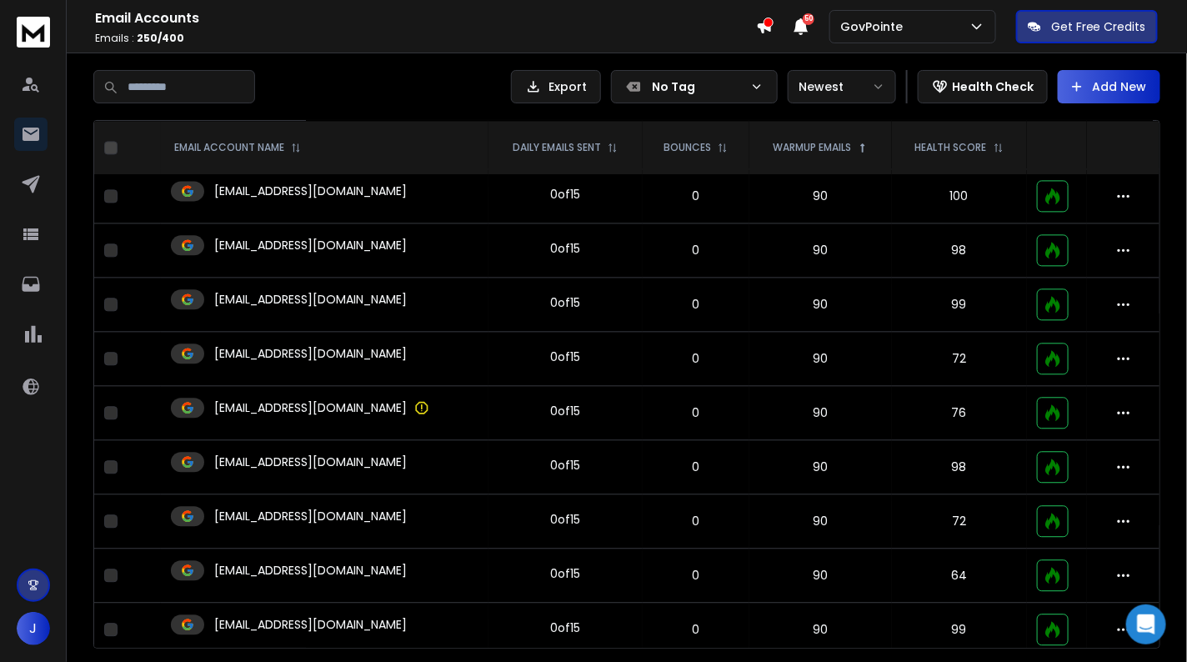
scroll to position [9916, 0]
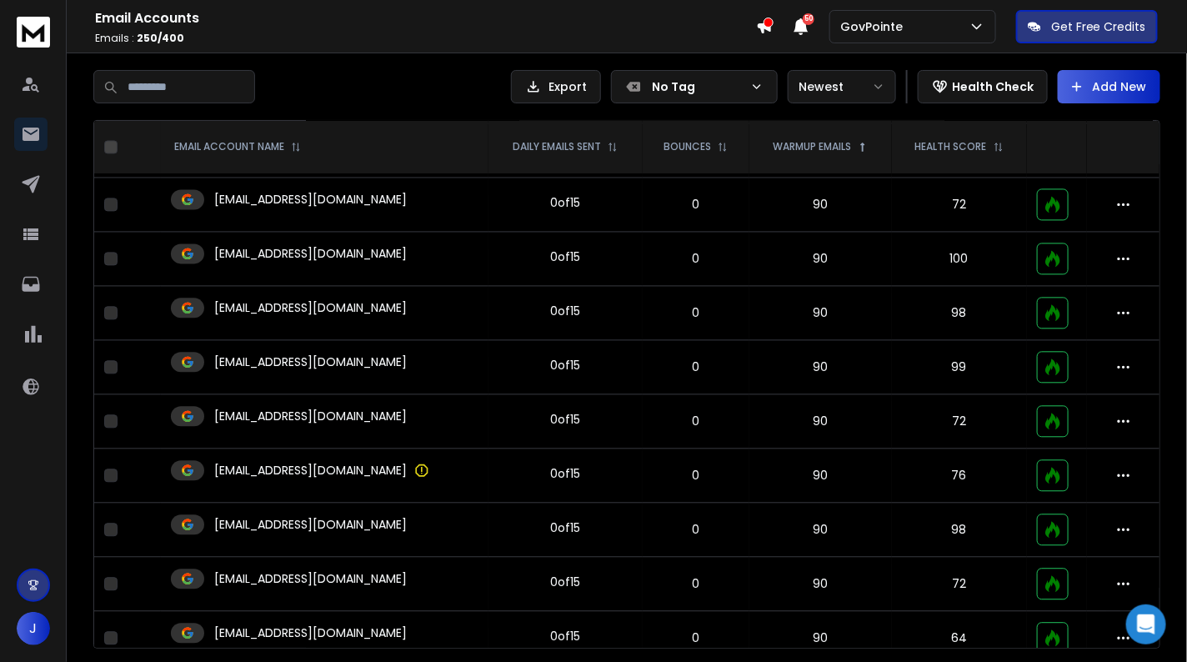
click at [826, 349] on td "90" at bounding box center [821, 368] width 143 height 54
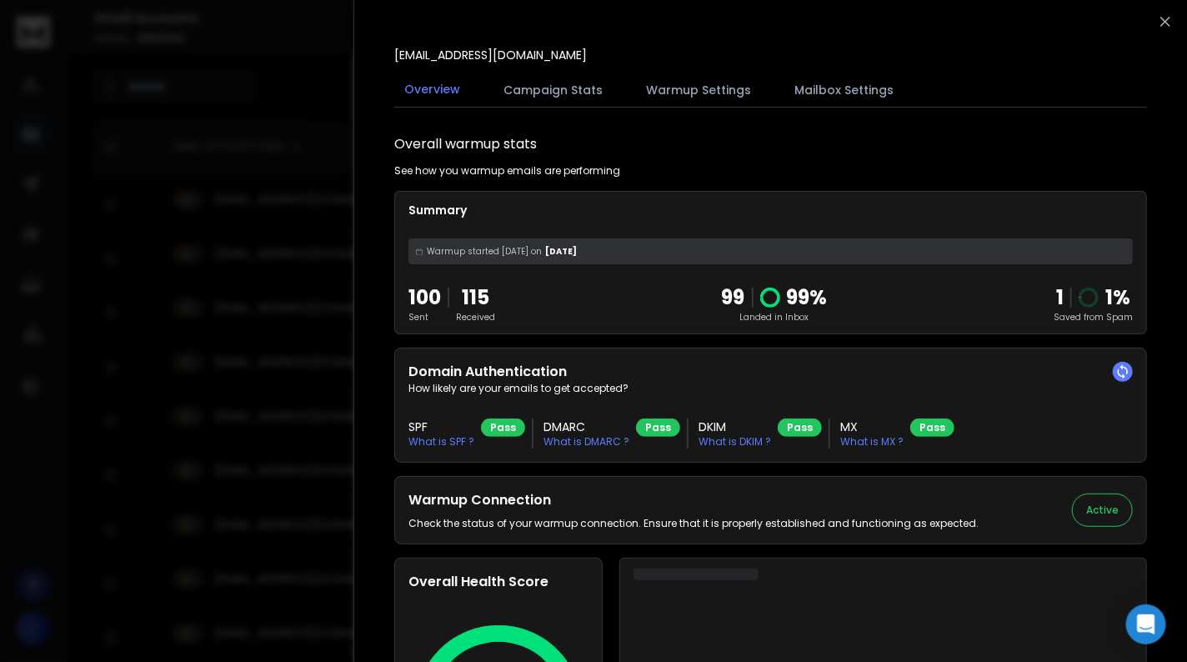
click at [707, 91] on button "Warmup Settings" at bounding box center [698, 90] width 125 height 37
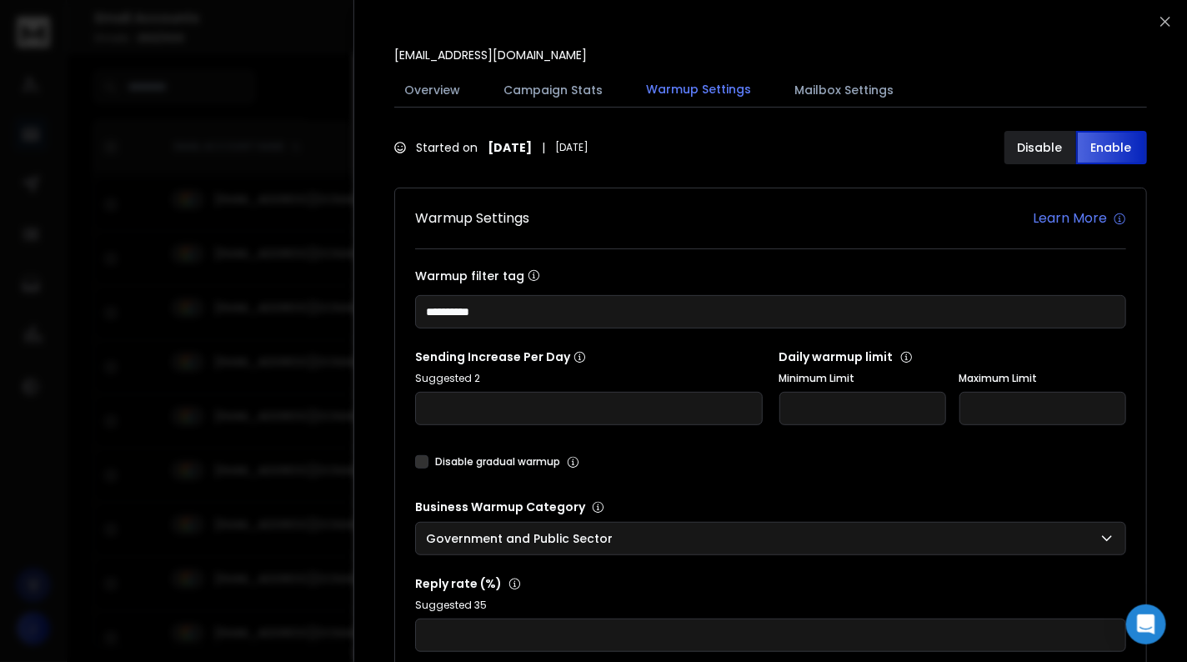
click at [332, 161] on div at bounding box center [593, 331] width 1187 height 662
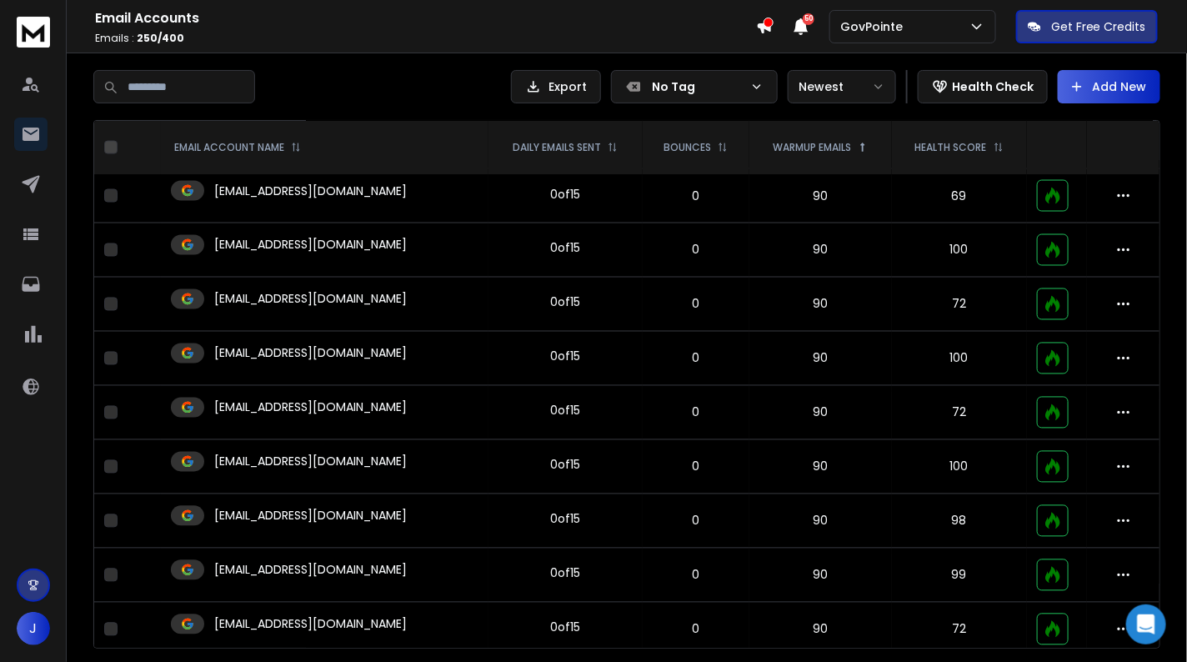
scroll to position [9575, 0]
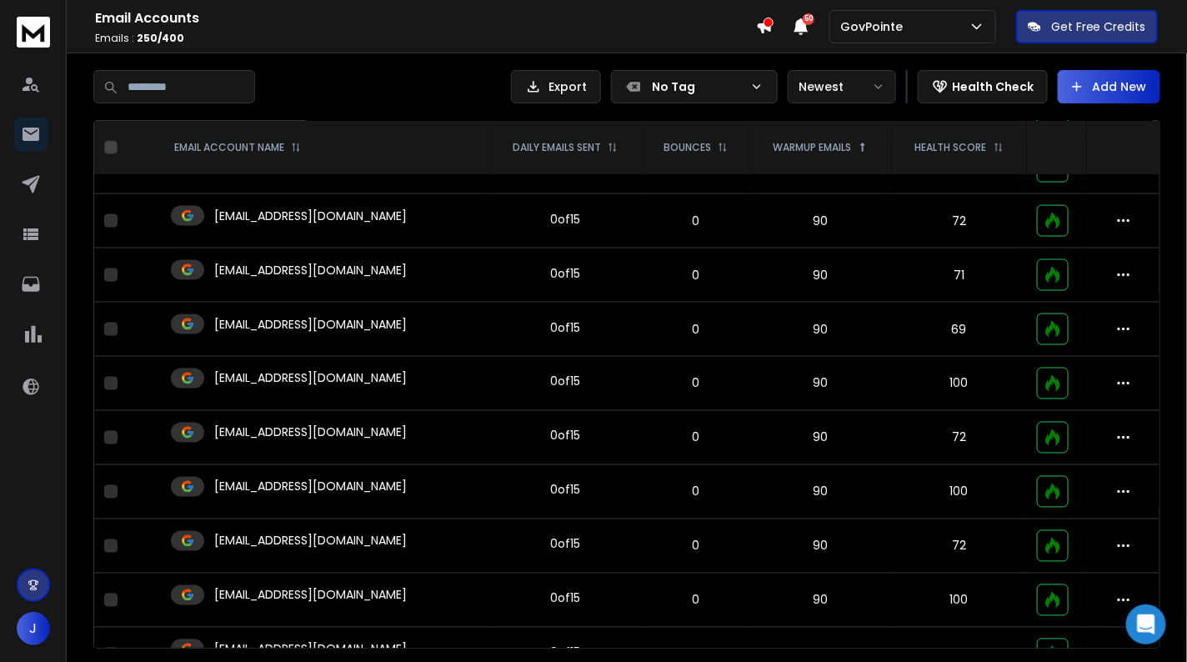
click at [834, 312] on td "90" at bounding box center [821, 330] width 143 height 54
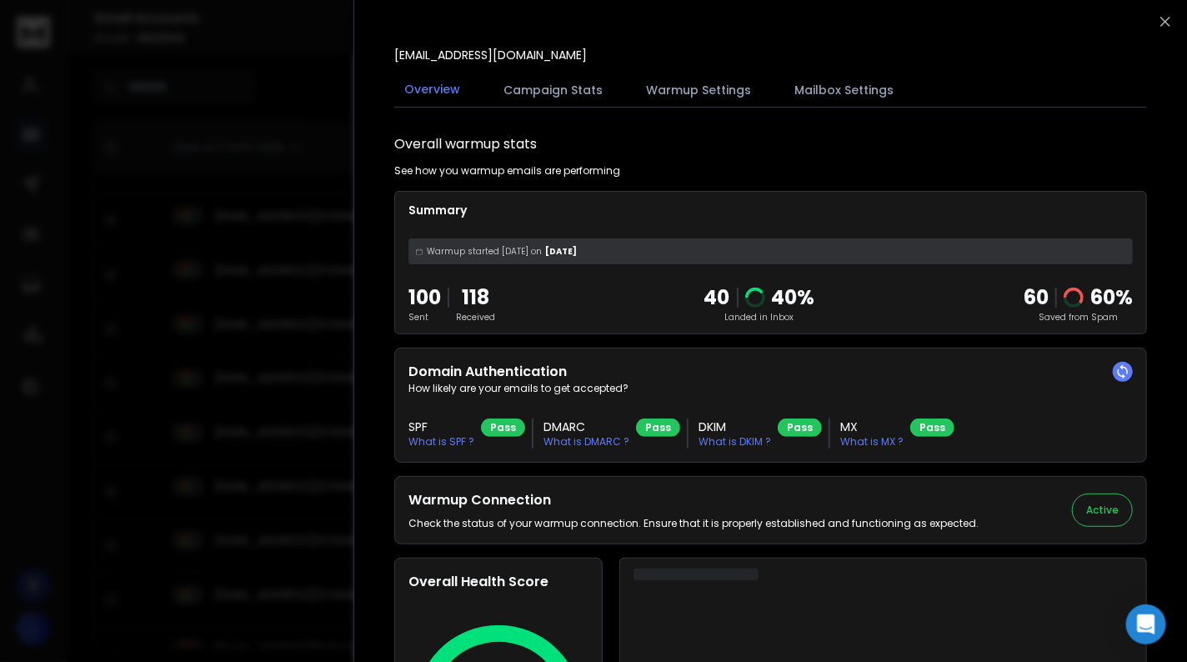
click at [690, 95] on button "Warmup Settings" at bounding box center [698, 90] width 125 height 37
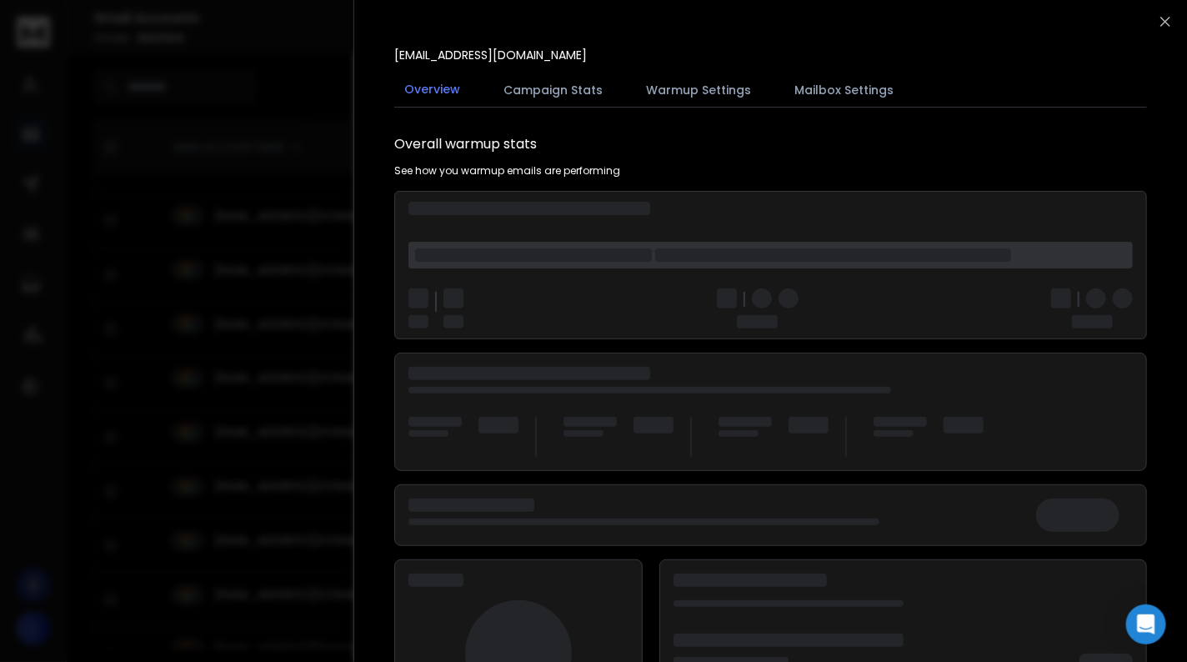
click at [301, 192] on div at bounding box center [593, 331] width 1187 height 662
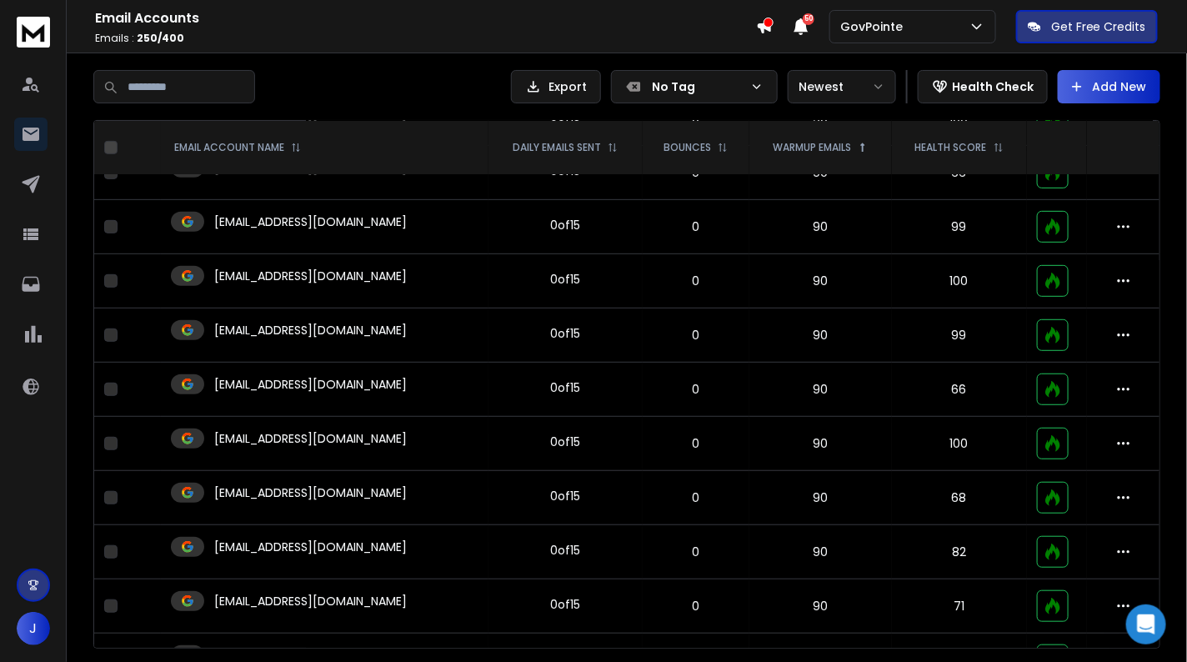
scroll to position [8970, 0]
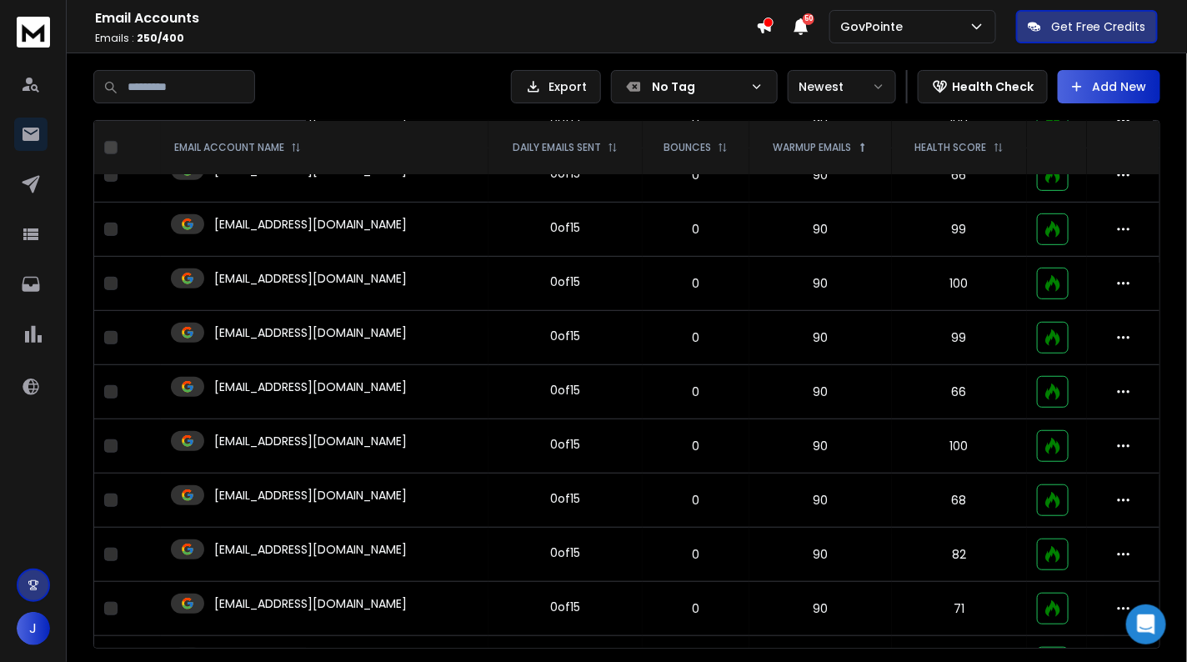
click at [827, 322] on td "90" at bounding box center [821, 338] width 143 height 54
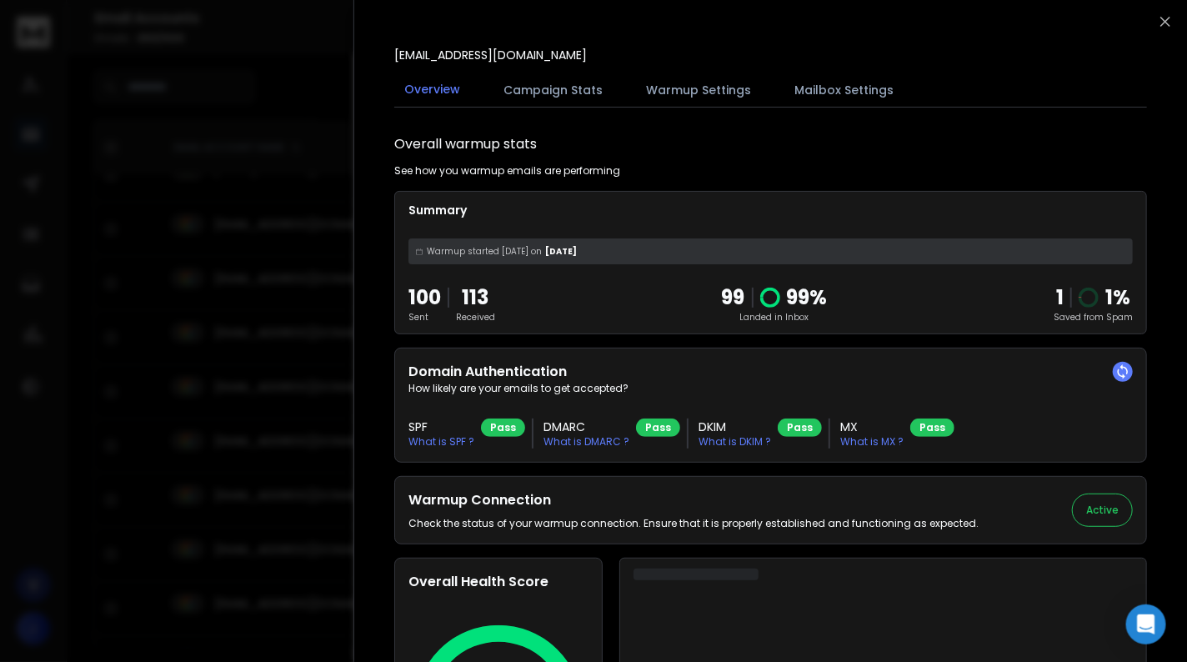
click at [695, 98] on button "Warmup Settings" at bounding box center [698, 90] width 125 height 37
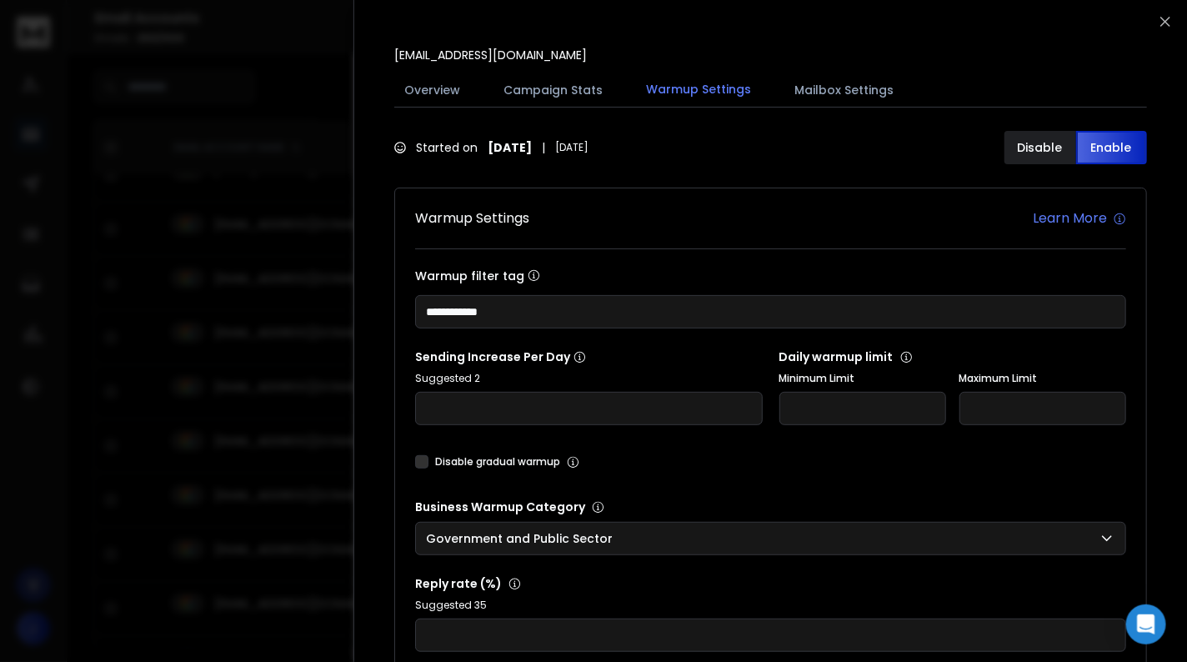
drag, startPoint x: 248, startPoint y: 138, endPoint x: 257, endPoint y: 154, distance: 18.3
click at [248, 139] on div at bounding box center [593, 331] width 1187 height 662
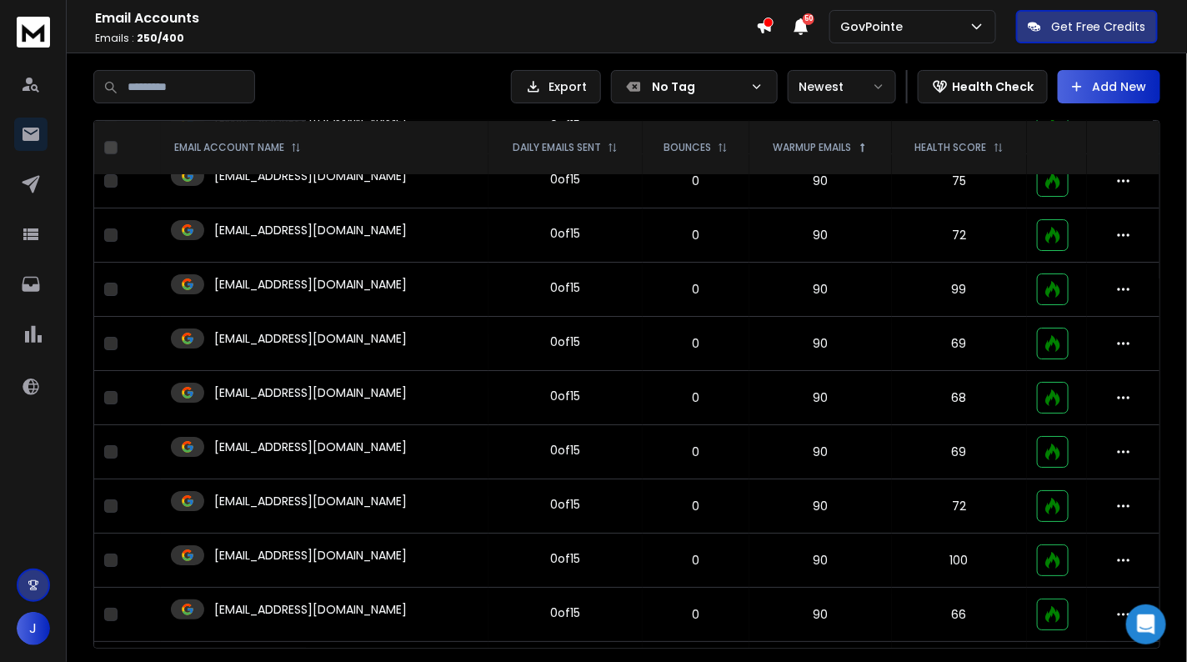
scroll to position [8381, 0]
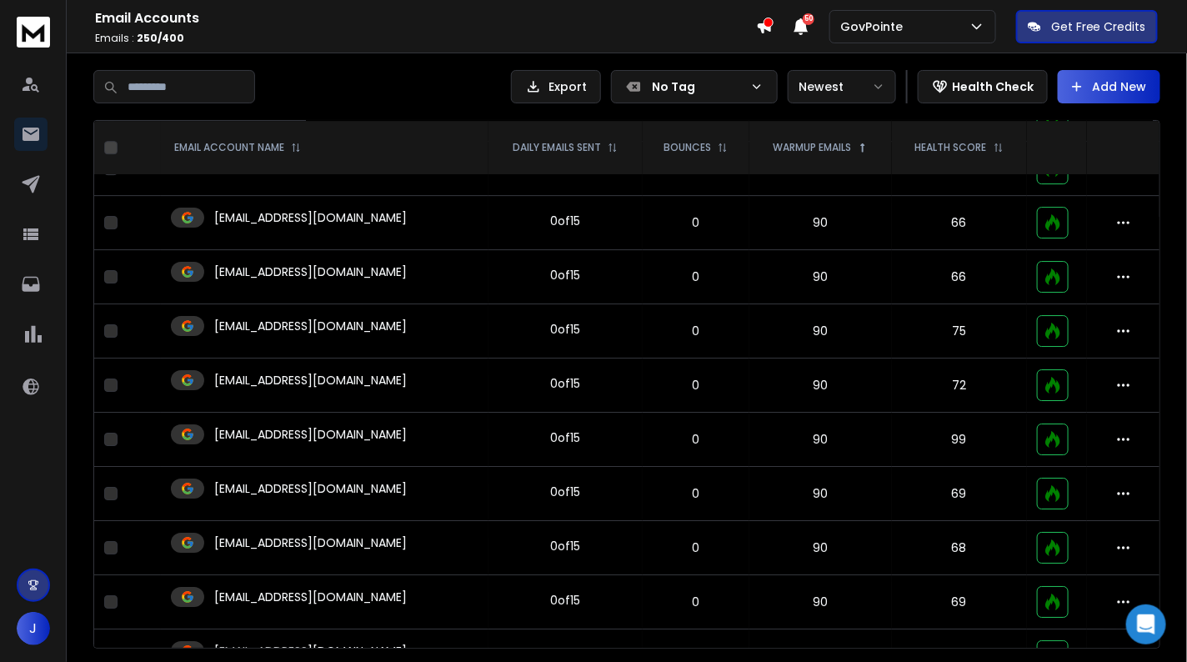
click at [824, 310] on td "90" at bounding box center [821, 331] width 143 height 54
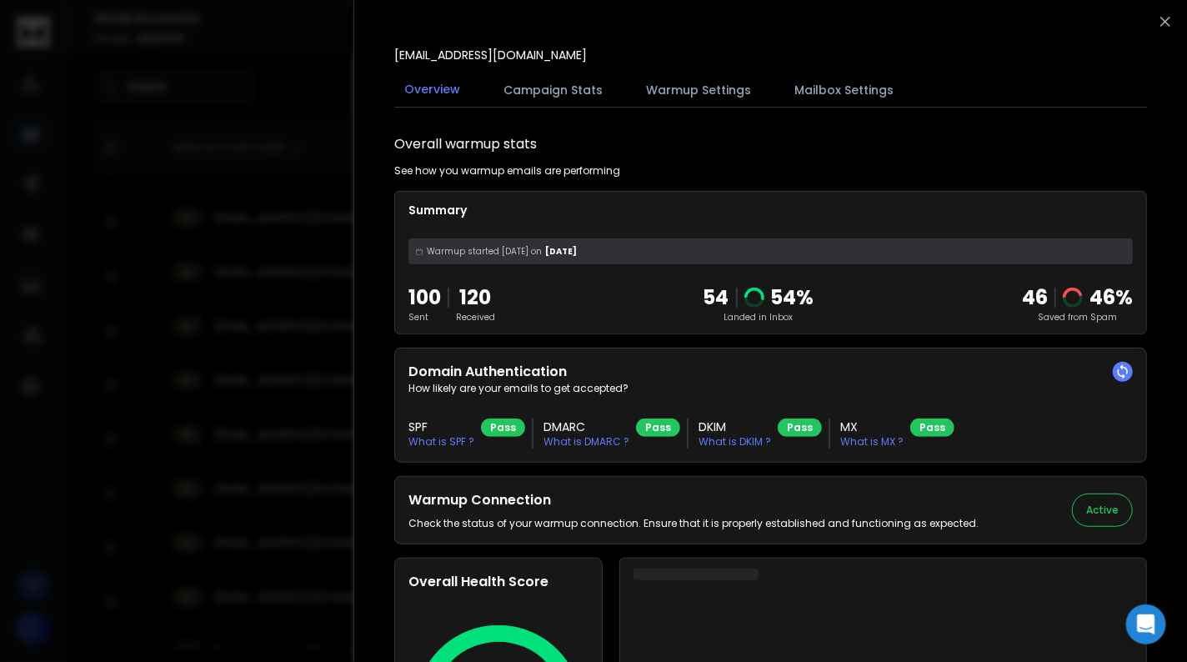
click at [707, 93] on button "Warmup Settings" at bounding box center [698, 90] width 125 height 37
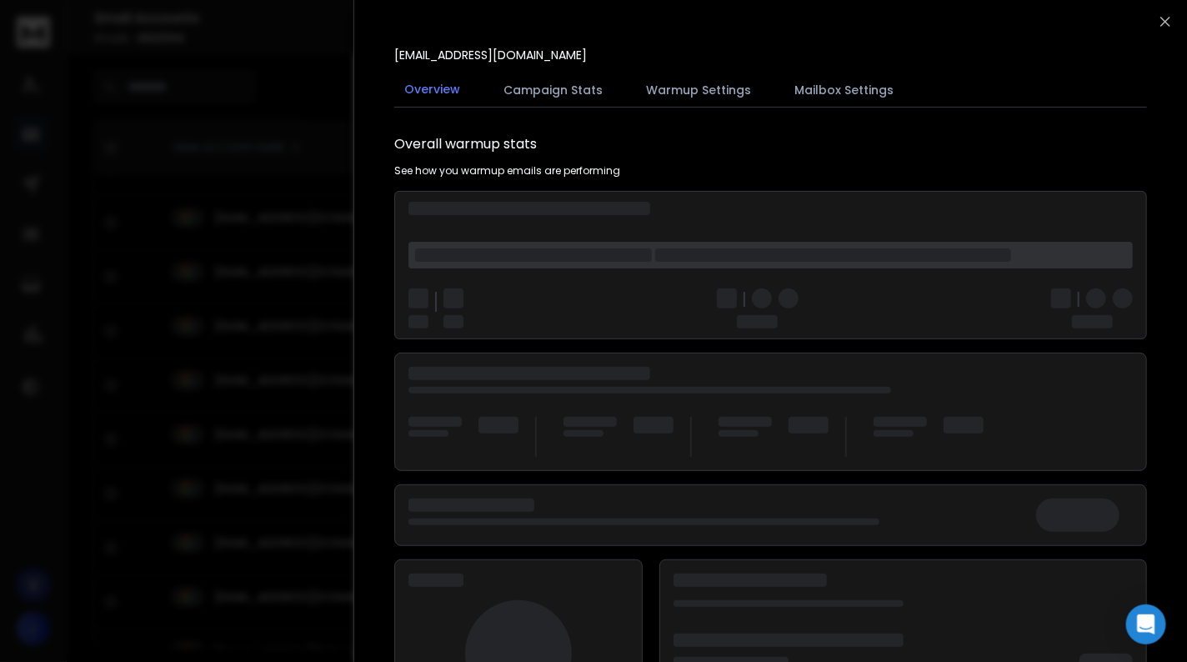
click at [227, 144] on div at bounding box center [593, 331] width 1187 height 662
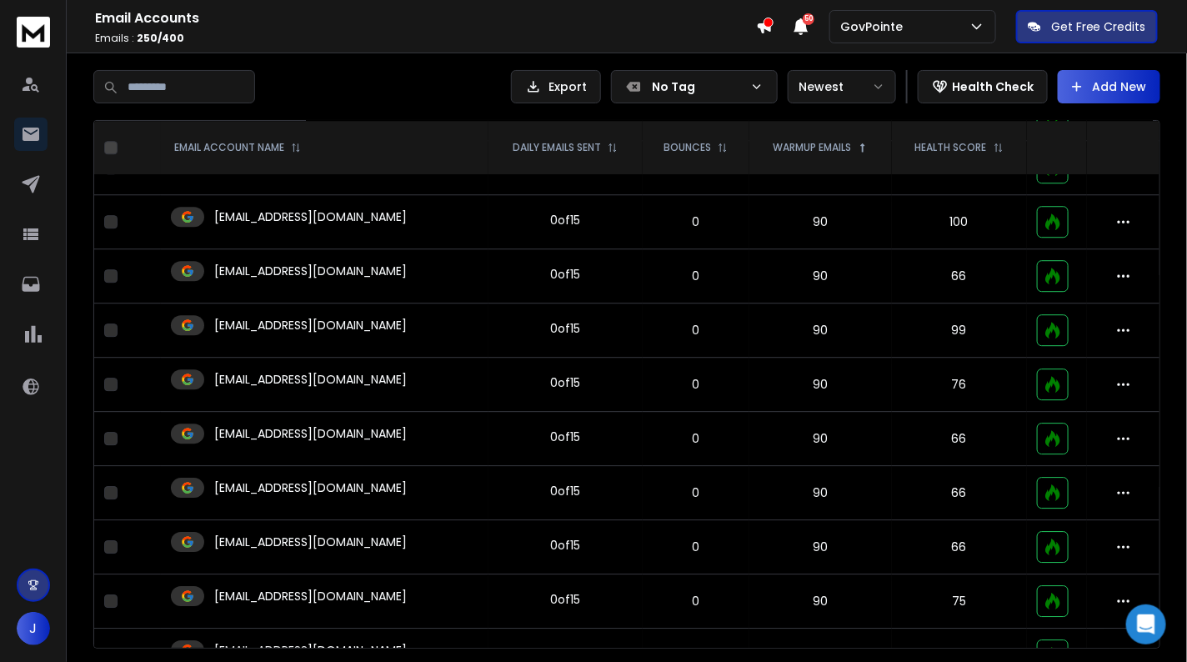
scroll to position [8014, 0]
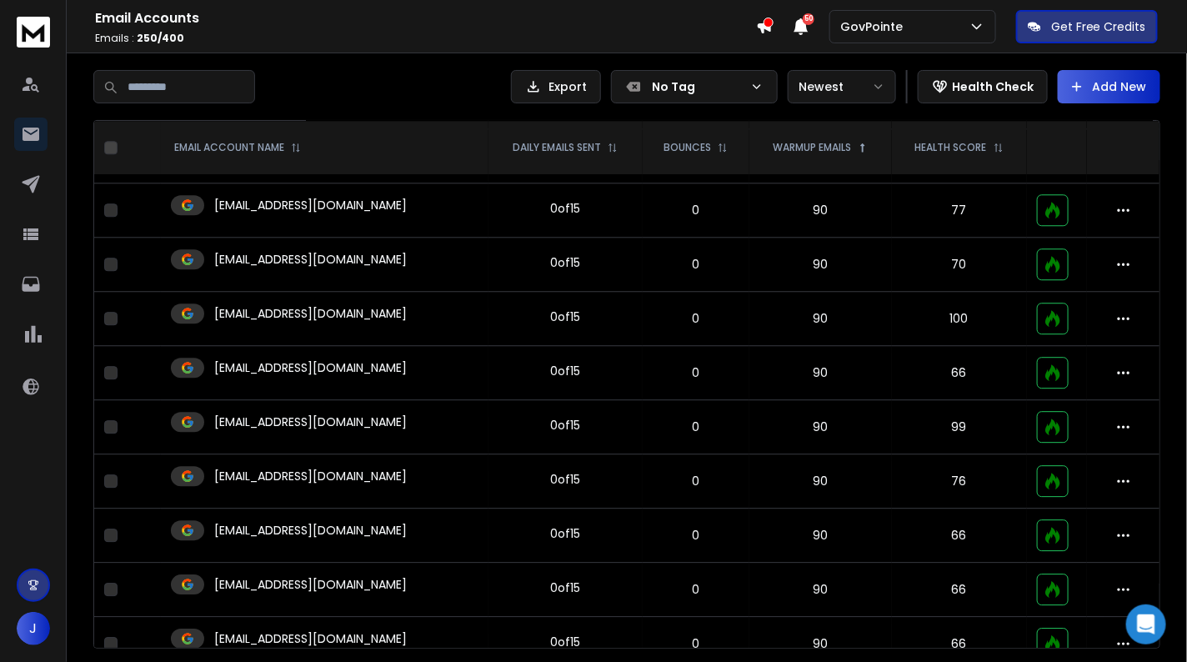
click at [827, 302] on td "90" at bounding box center [821, 319] width 143 height 54
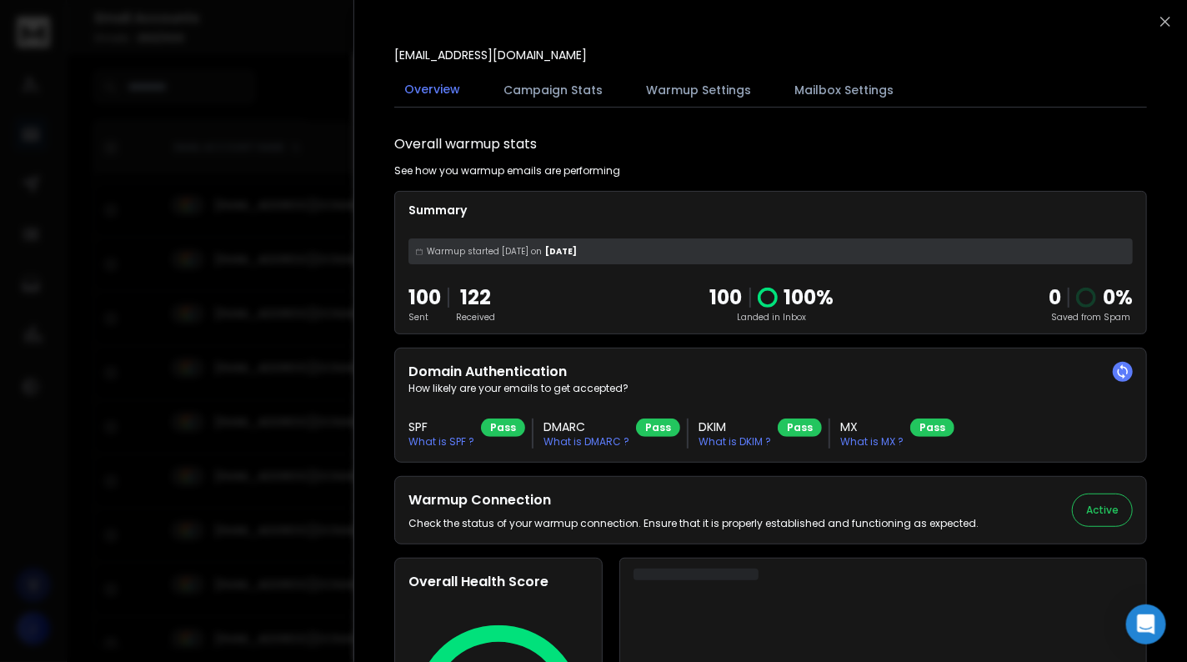
click at [680, 92] on button "Warmup Settings" at bounding box center [698, 90] width 125 height 37
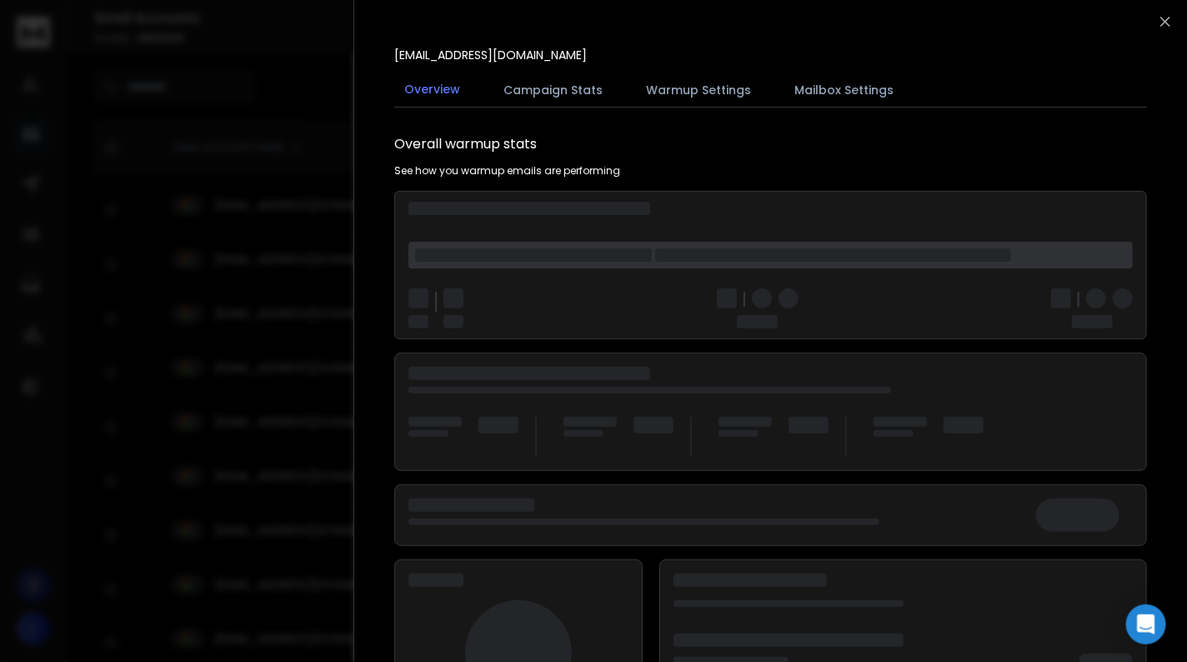
click at [264, 168] on div at bounding box center [593, 331] width 1187 height 662
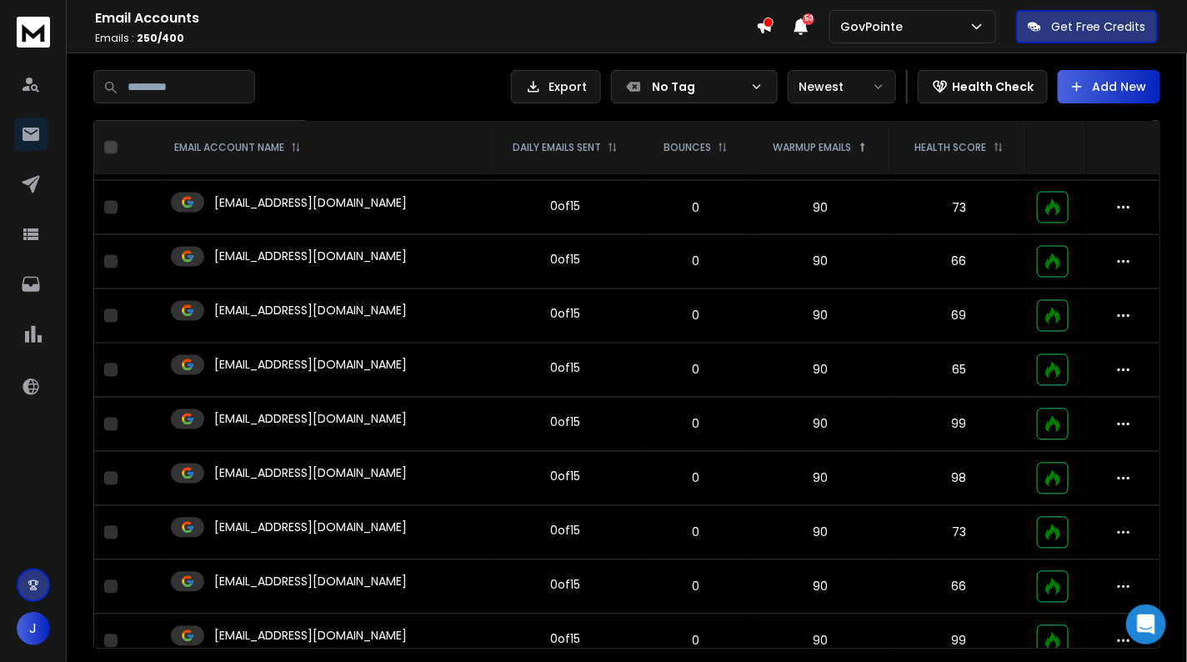
scroll to position [7381, 0]
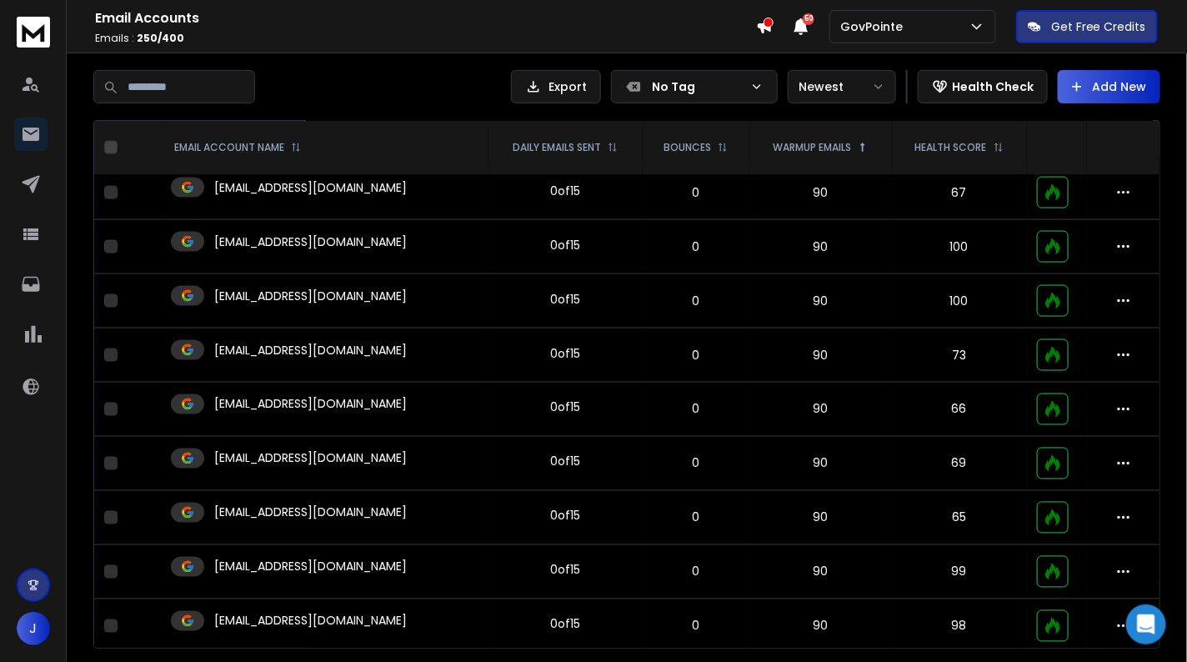
click at [825, 283] on td "90" at bounding box center [821, 301] width 143 height 54
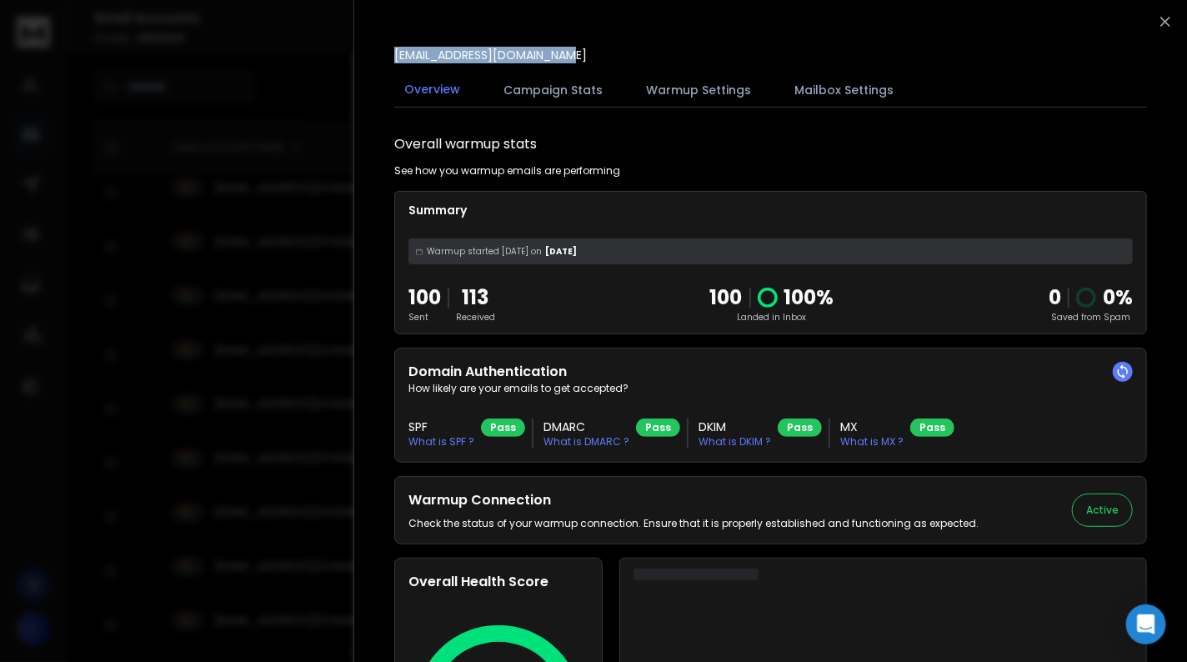
drag, startPoint x: 570, startPoint y: 54, endPoint x: 388, endPoint y: 57, distance: 182.6
click at [389, 57] on div "jthayer@govpointegrowth.us Overview Campaign Stats Warmup Settings Mailbox Sett…" at bounding box center [770, 657] width 793 height 1274
copy p "[EMAIL_ADDRESS][DOMAIN_NAME]"
click at [300, 156] on div at bounding box center [593, 331] width 1187 height 662
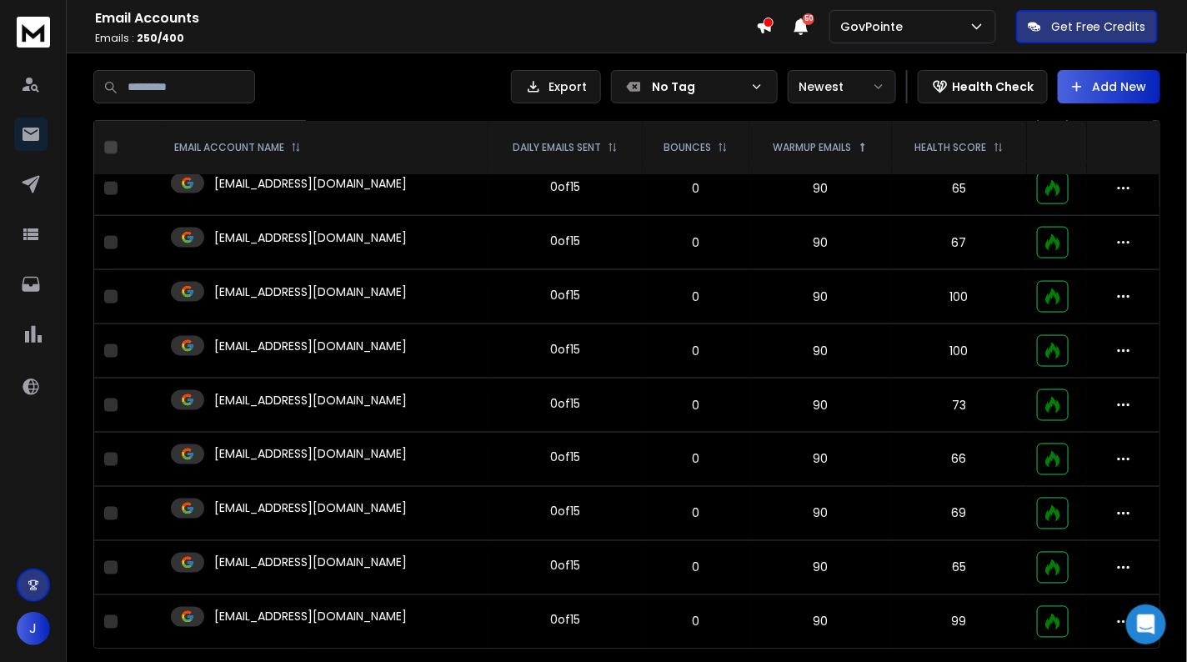
scroll to position [7335, 0]
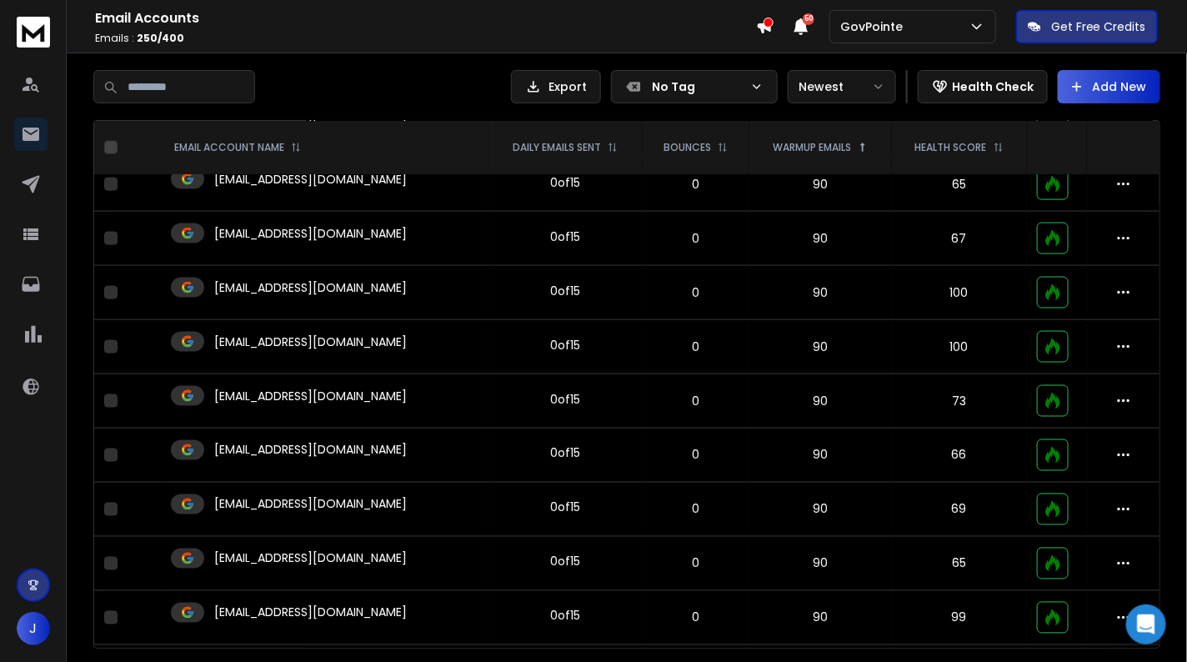
click at [829, 283] on td "90" at bounding box center [821, 293] width 143 height 54
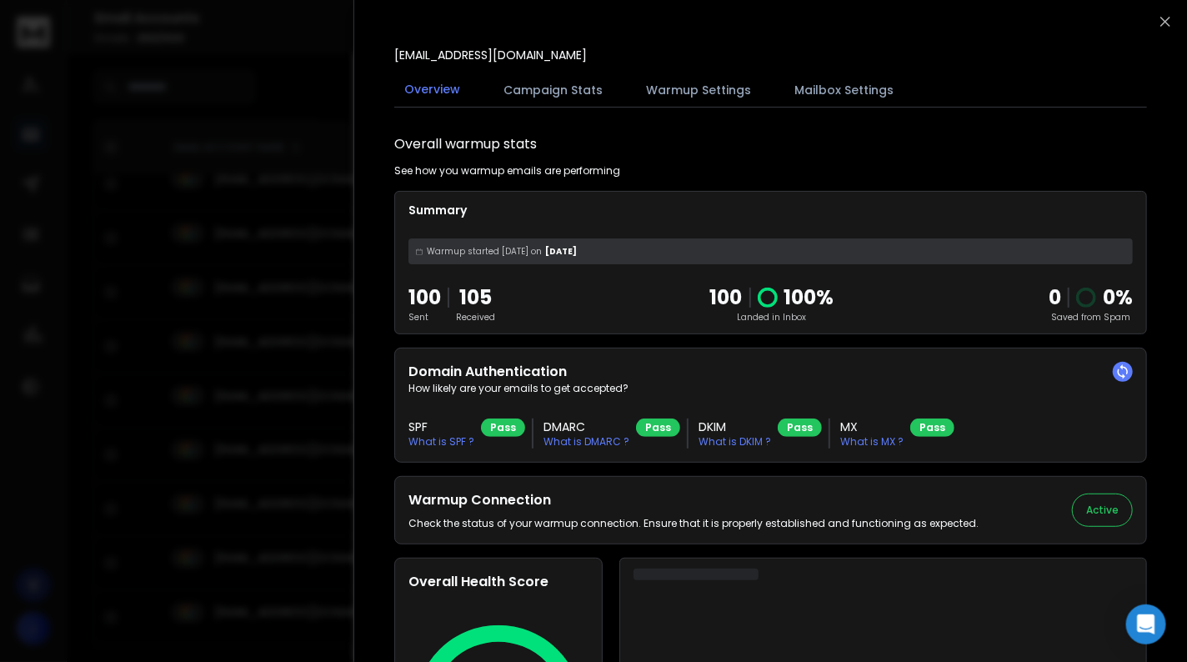
click at [706, 94] on button "Warmup Settings" at bounding box center [698, 90] width 125 height 37
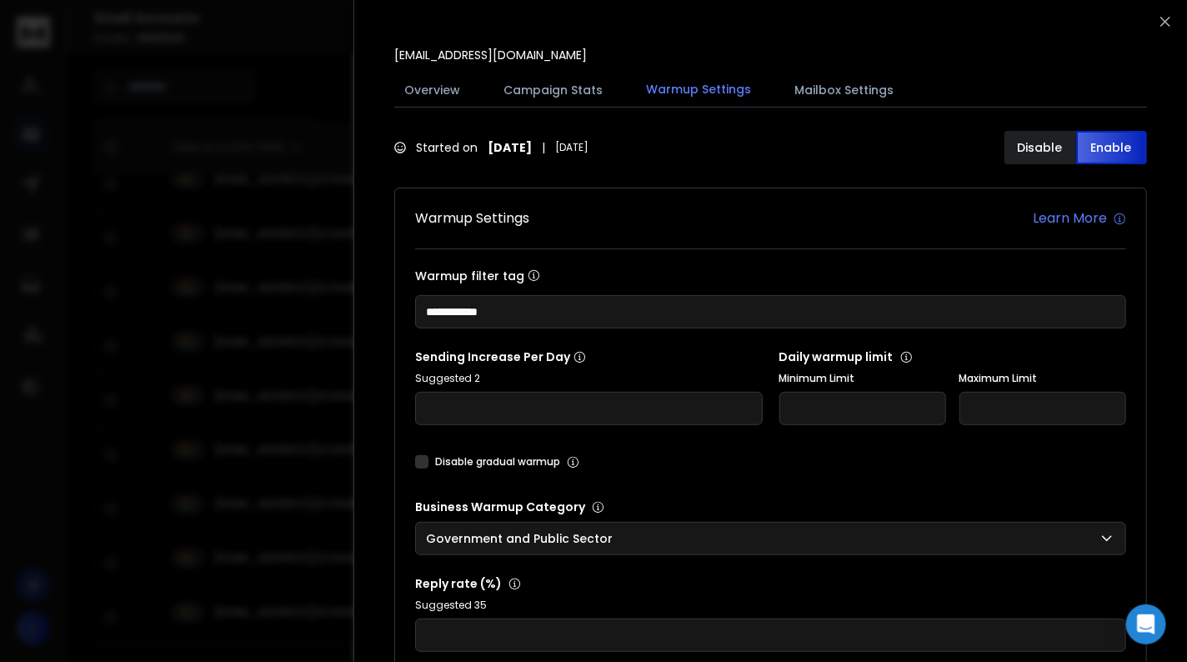
click at [205, 192] on div at bounding box center [593, 331] width 1187 height 662
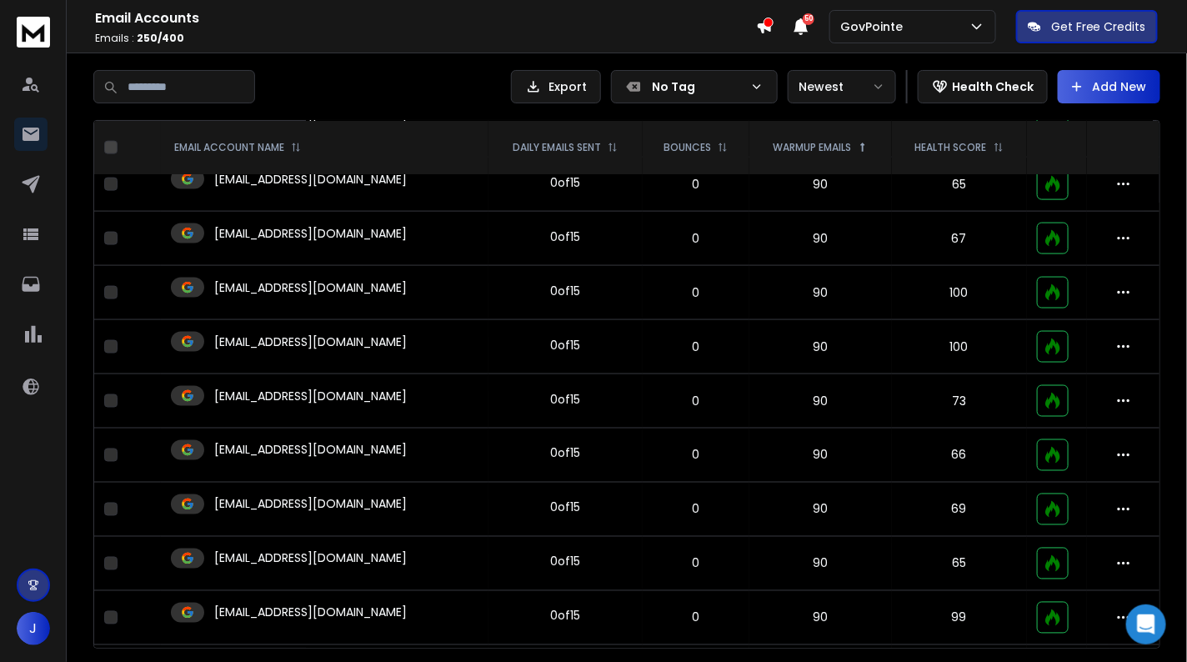
click at [824, 279] on td "90" at bounding box center [821, 293] width 143 height 54
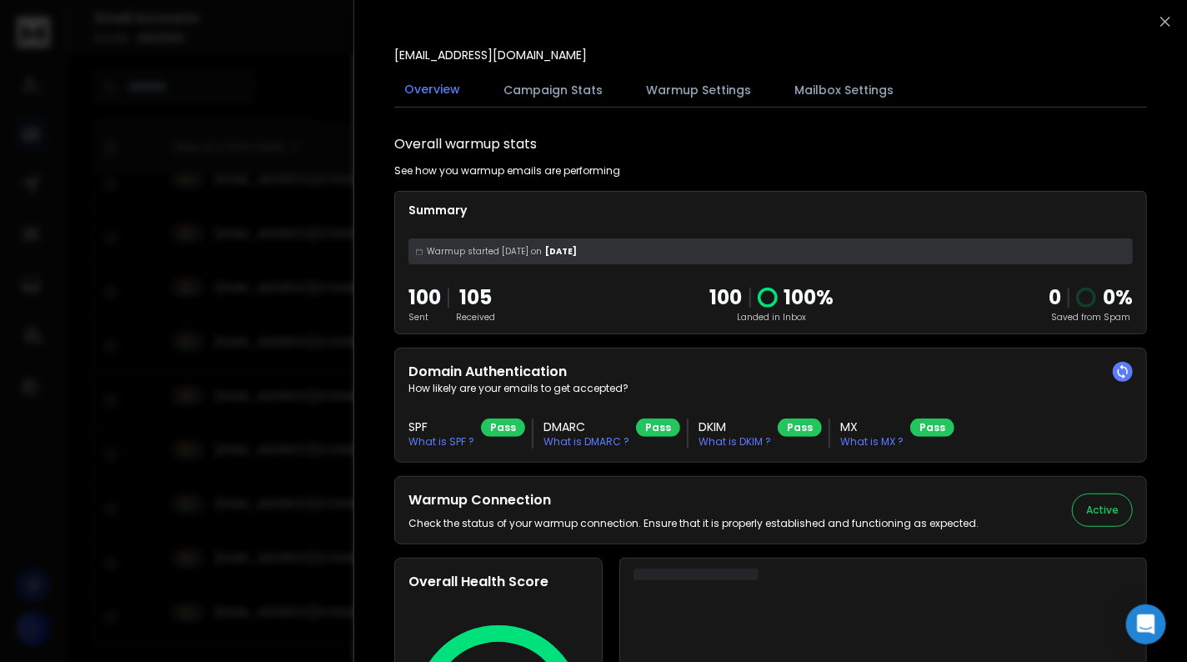
click at [695, 92] on button "Warmup Settings" at bounding box center [698, 90] width 125 height 37
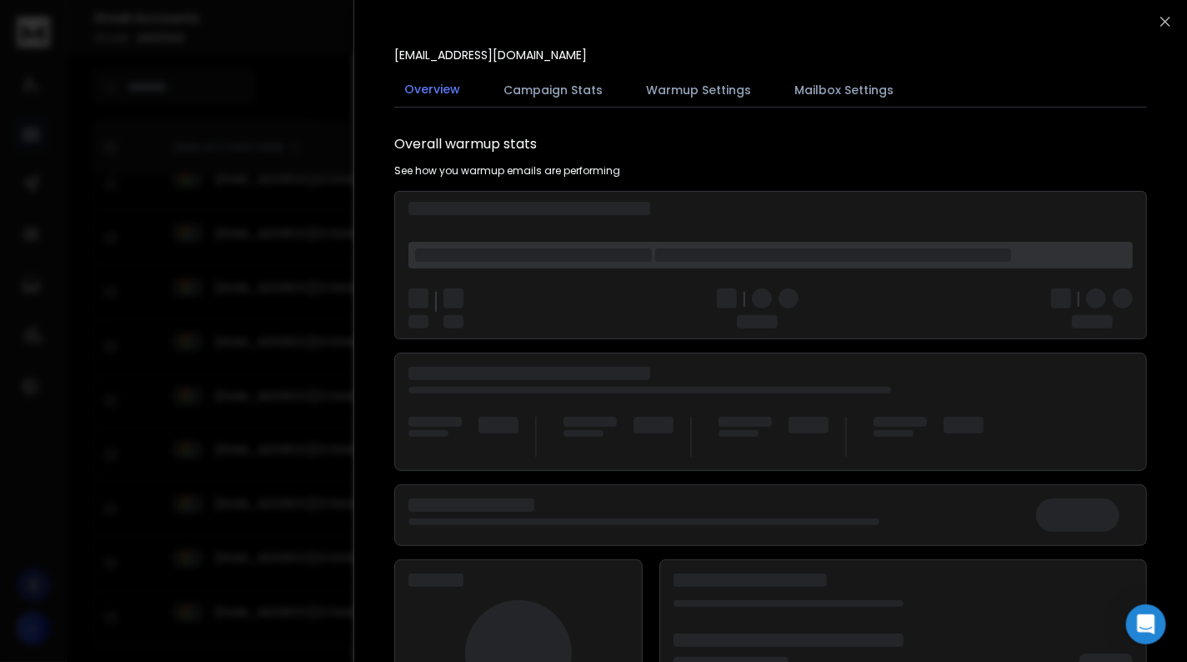
click at [270, 194] on div at bounding box center [593, 331] width 1187 height 662
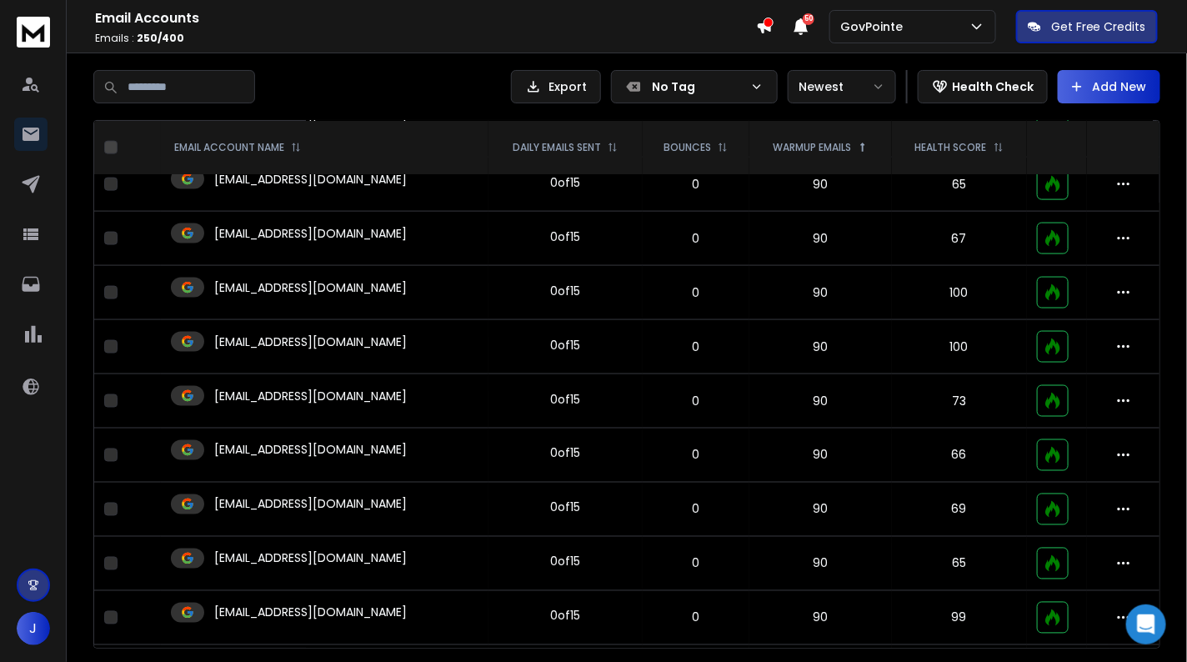
click at [109, 286] on button "button" at bounding box center [110, 292] width 13 height 13
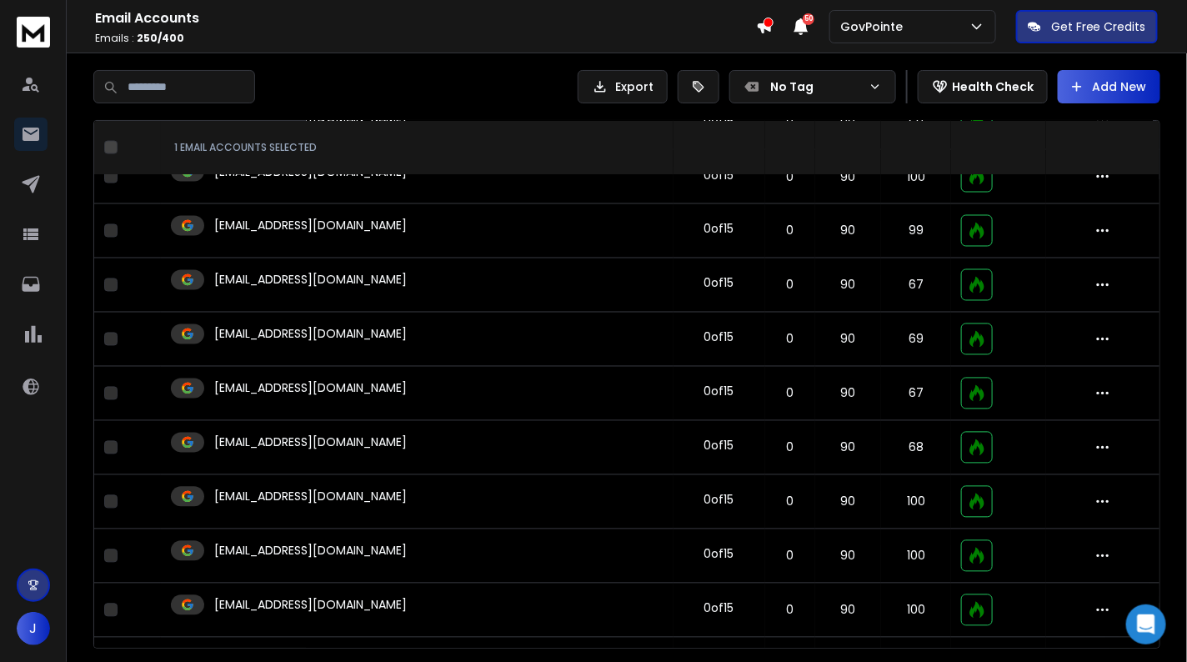
scroll to position [0, 0]
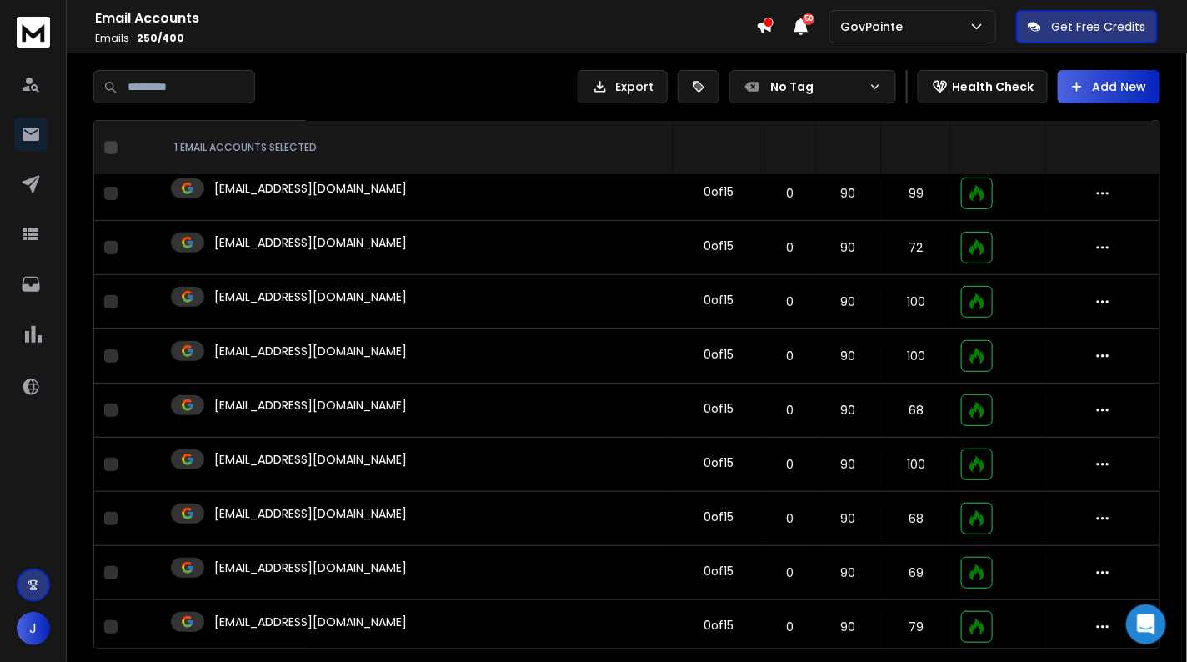
type button "on"
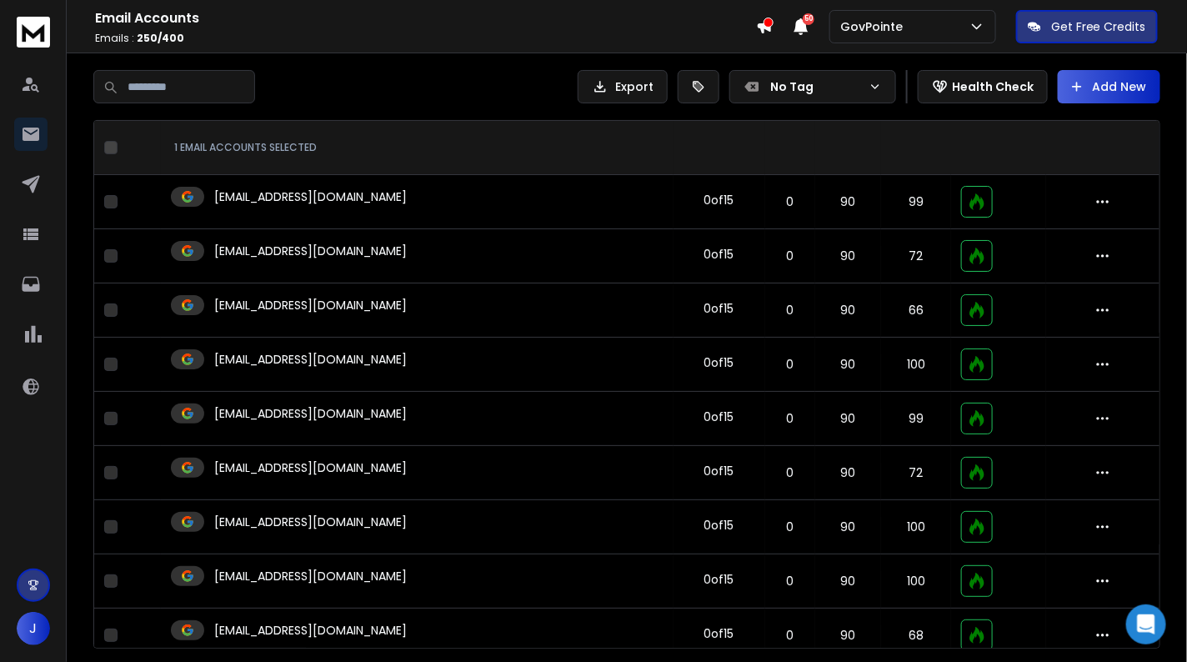
click at [113, 205] on button "button" at bounding box center [110, 201] width 13 height 13
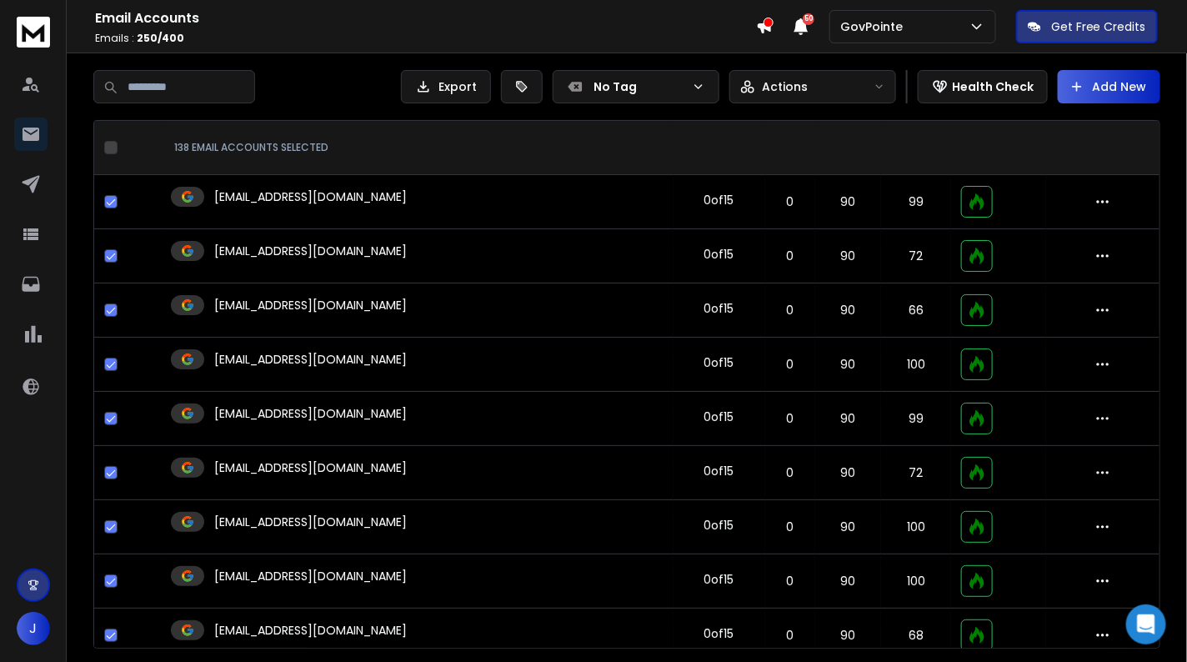
type button "on"
click at [831, 88] on div "Actions" at bounding box center [803, 86] width 127 height 17
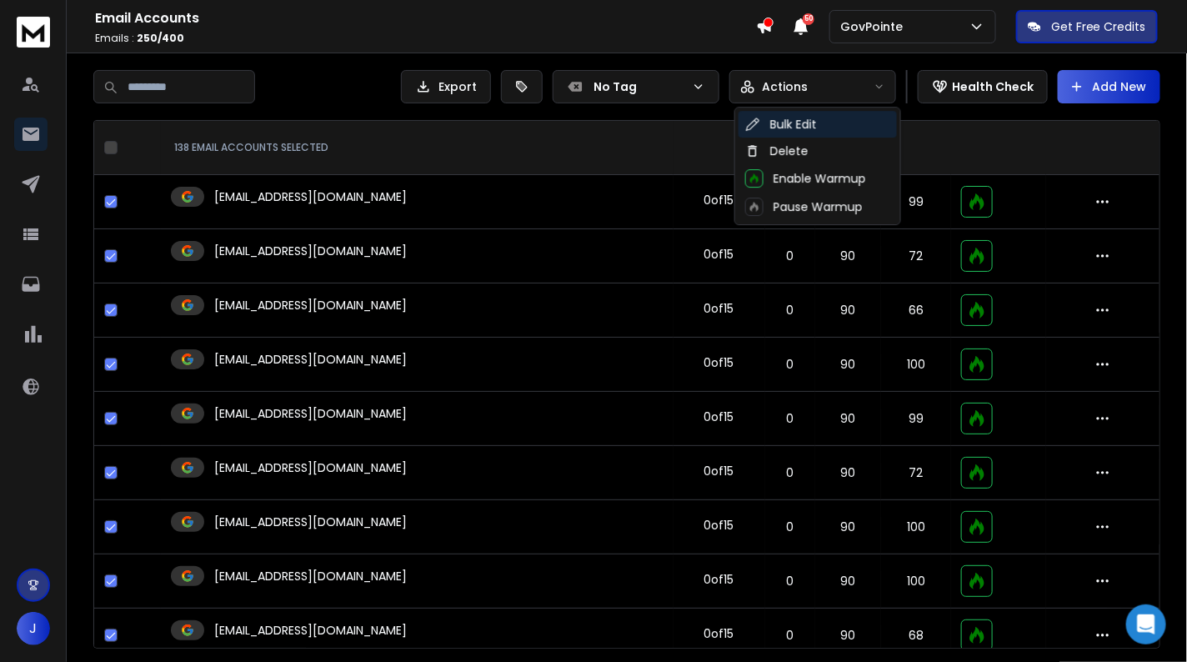
click at [818, 122] on div "Bulk Edit" at bounding box center [818, 124] width 158 height 27
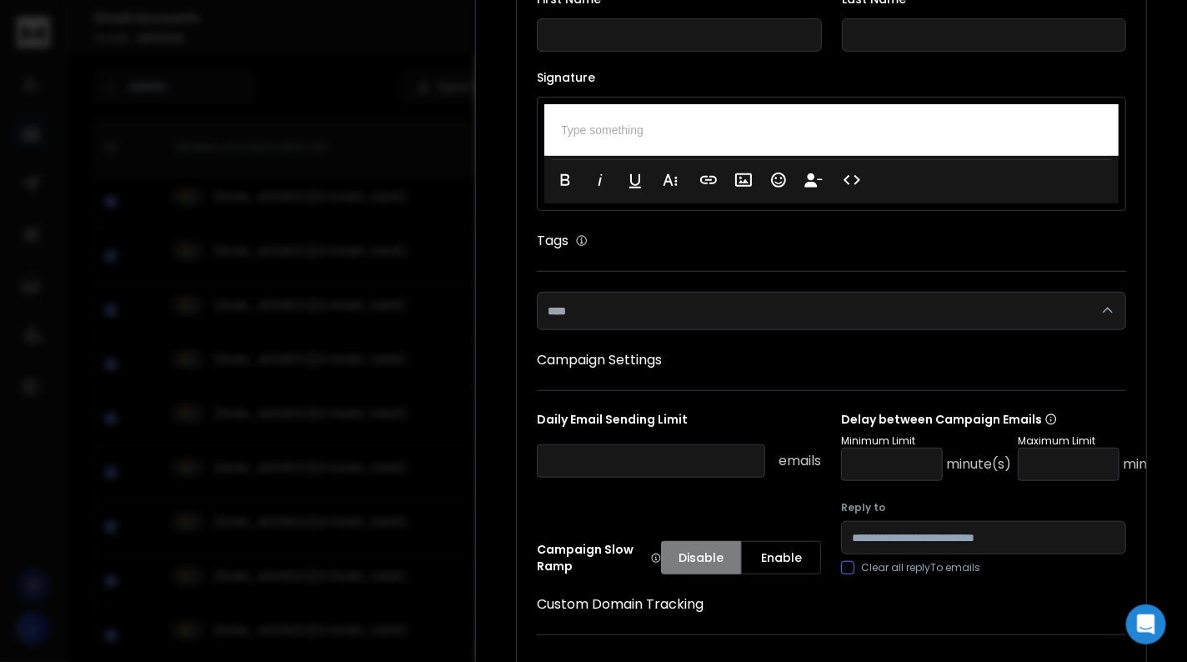
scroll to position [203, 0]
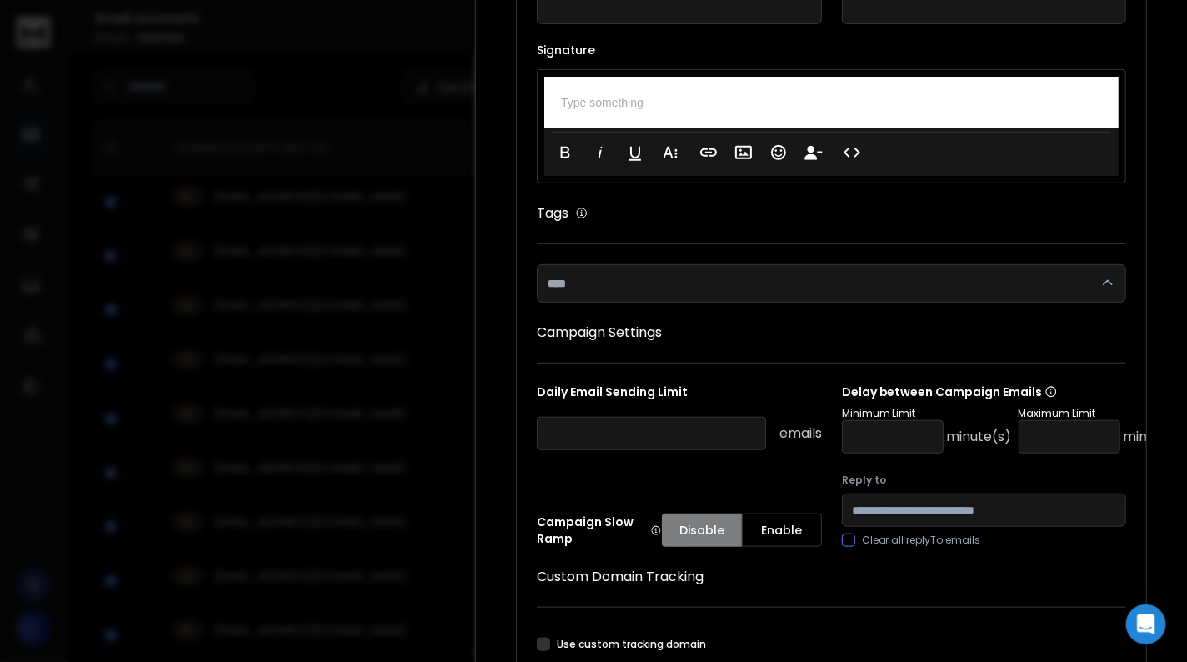
click at [361, 438] on div at bounding box center [593, 331] width 1187 height 662
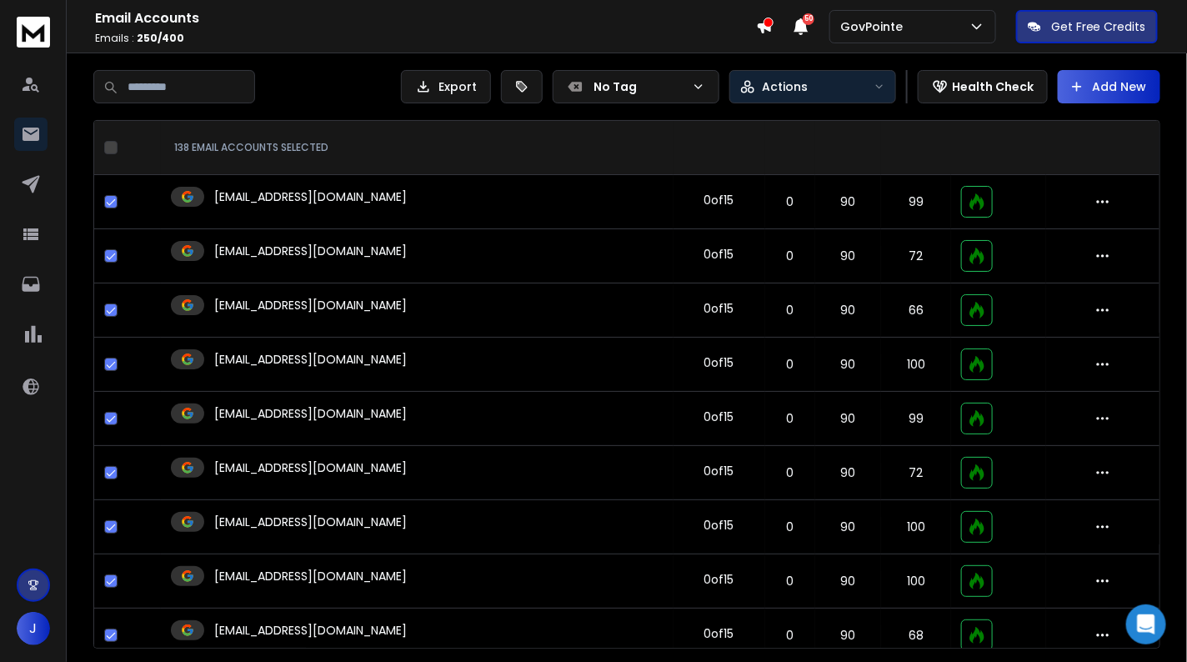
click at [807, 88] on p "Actions" at bounding box center [785, 86] width 46 height 17
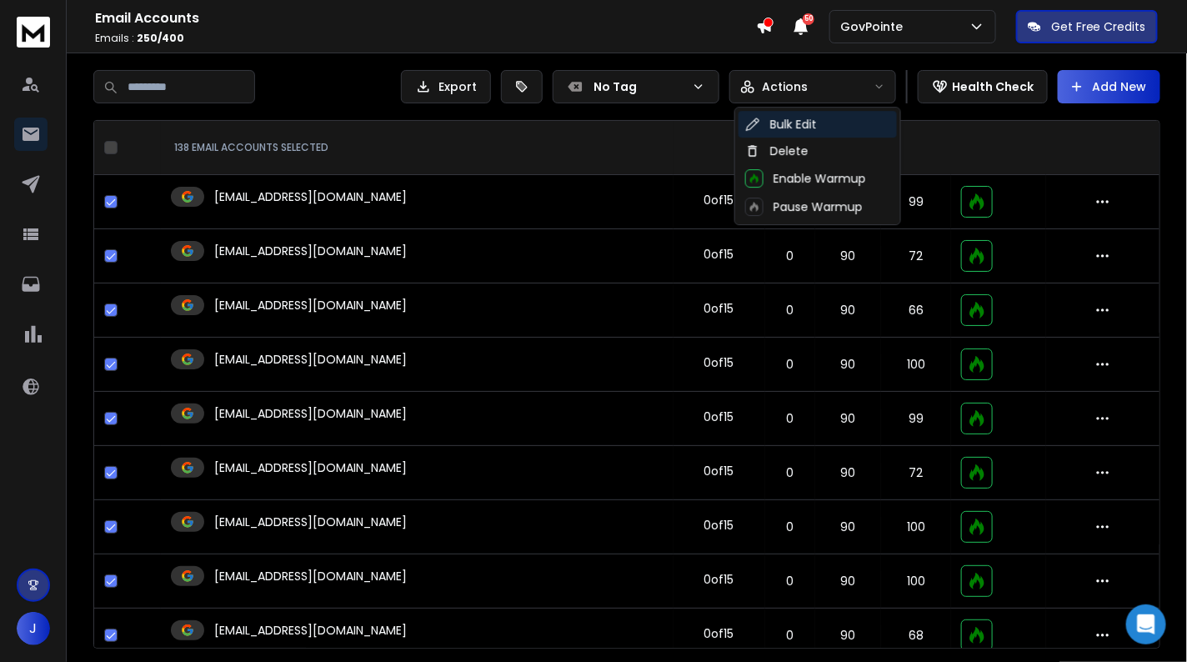
click at [796, 123] on div "Bulk Edit" at bounding box center [782, 124] width 72 height 17
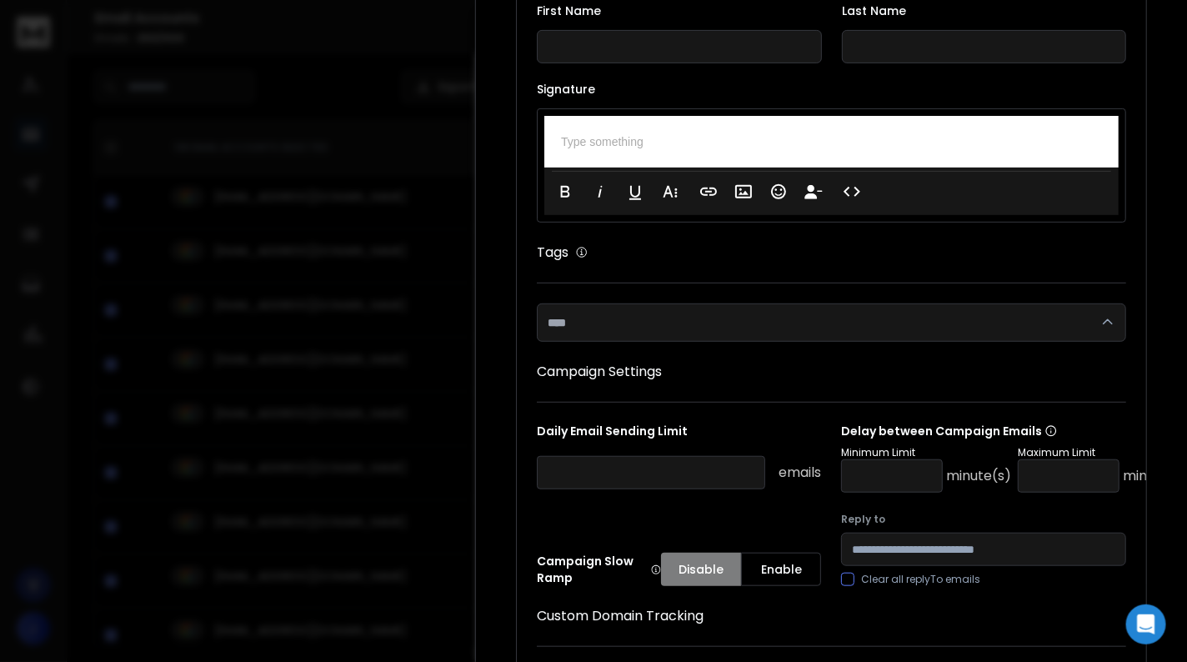
scroll to position [163, 0]
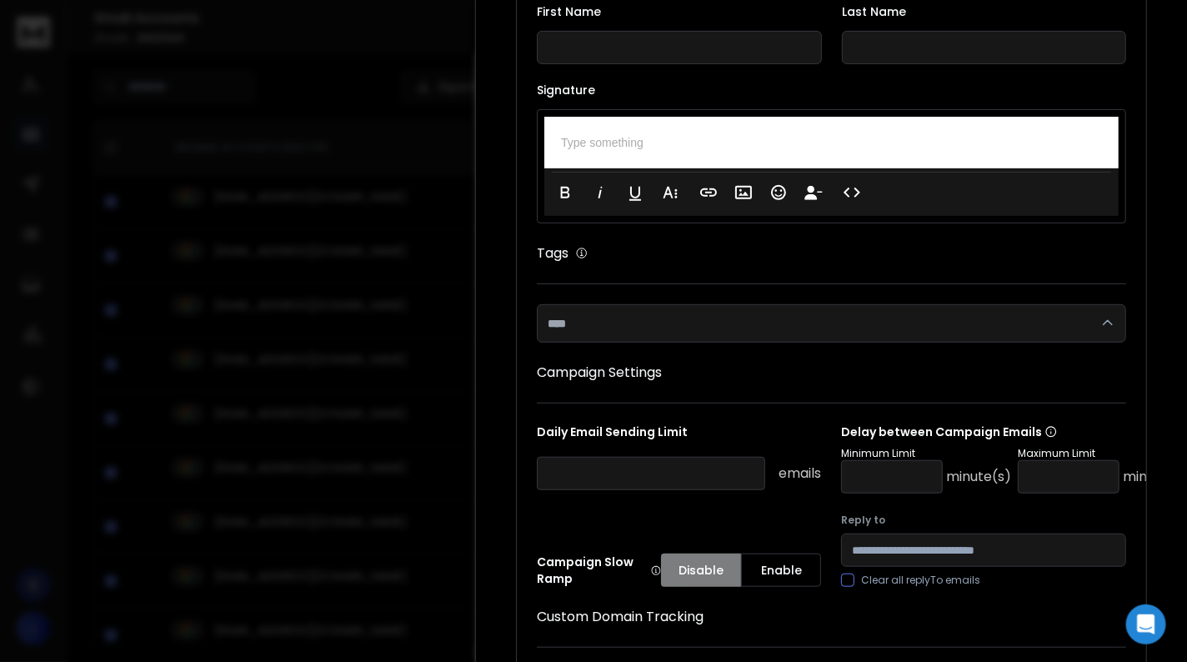
click at [649, 483] on input "number" at bounding box center [651, 473] width 229 height 33
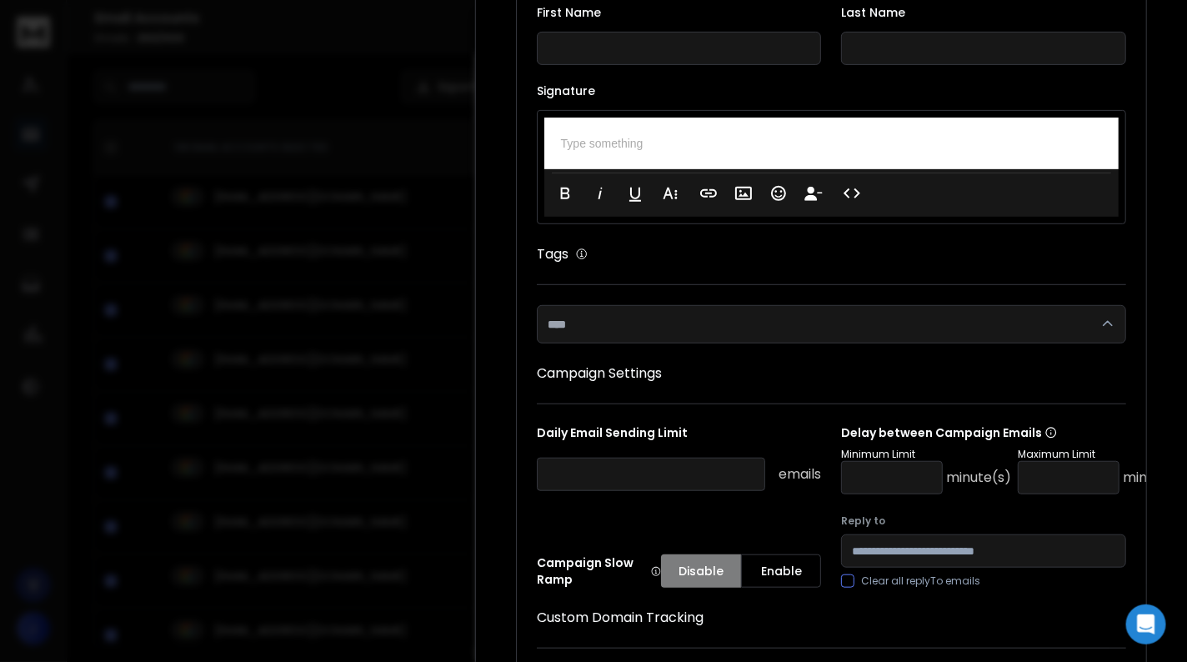
scroll to position [75, 0]
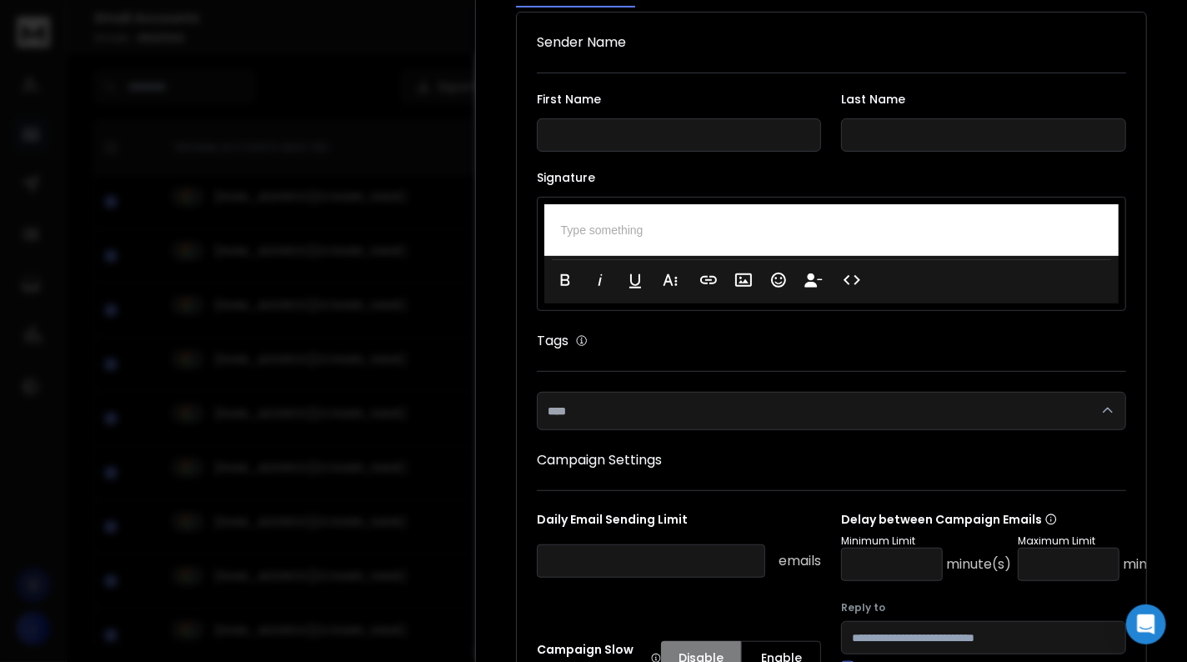
type input "**"
click at [600, 410] on input at bounding box center [606, 411] width 130 height 30
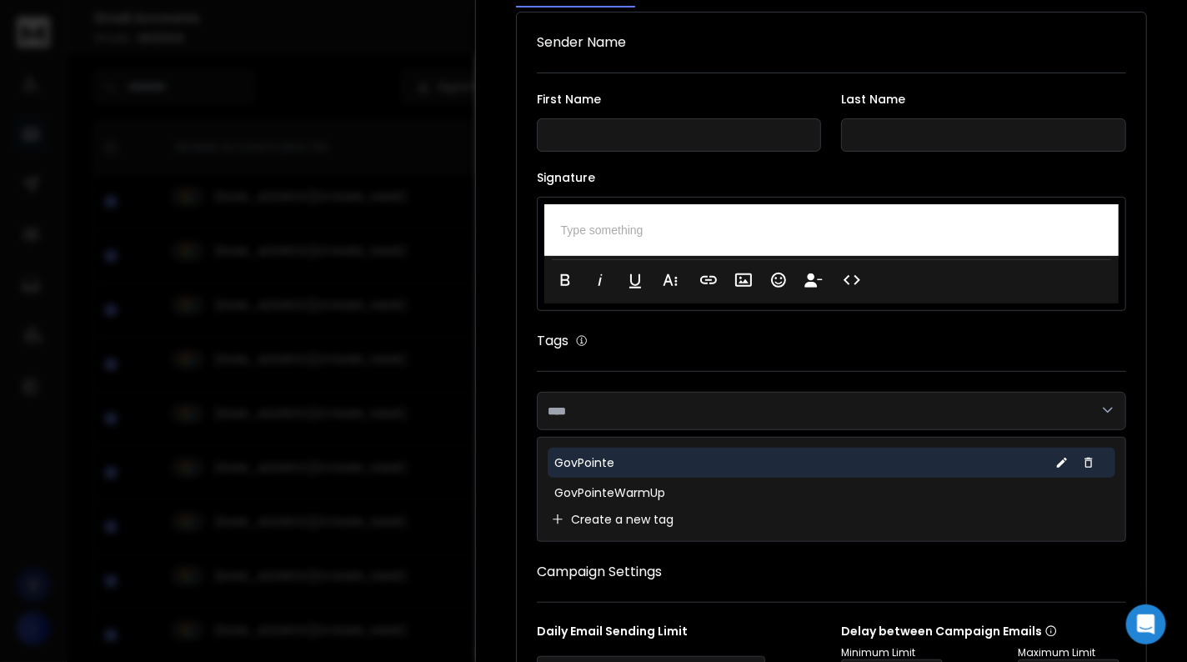
click at [598, 463] on p "GovPointe" at bounding box center [585, 462] width 60 height 17
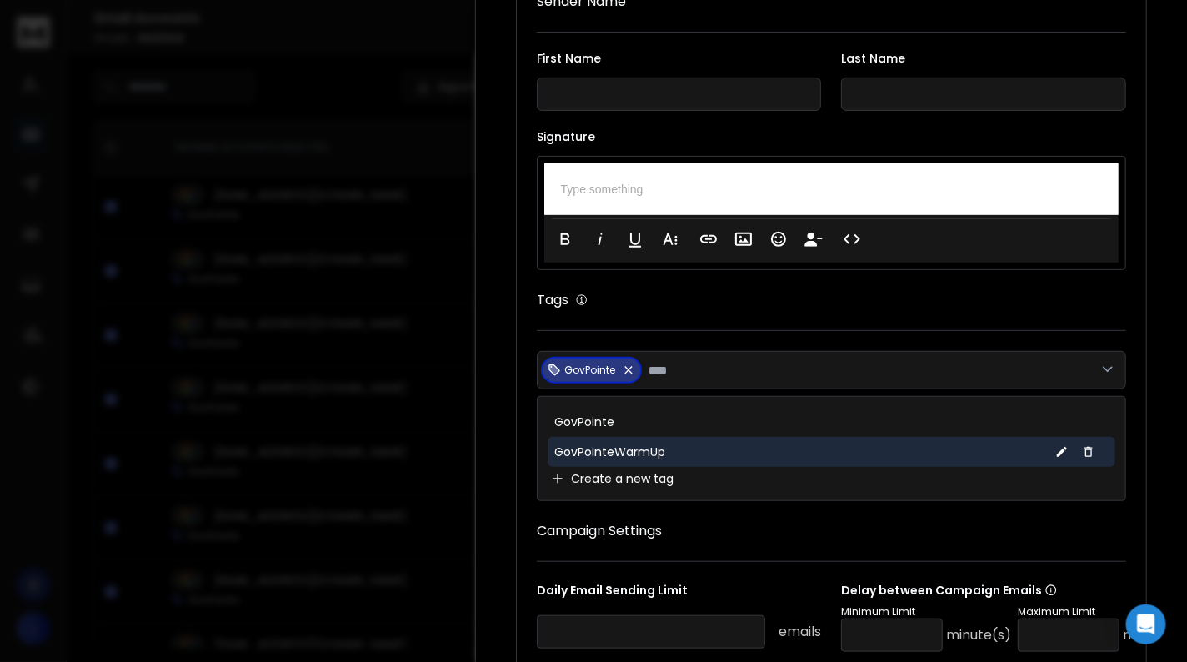
scroll to position [113, 0]
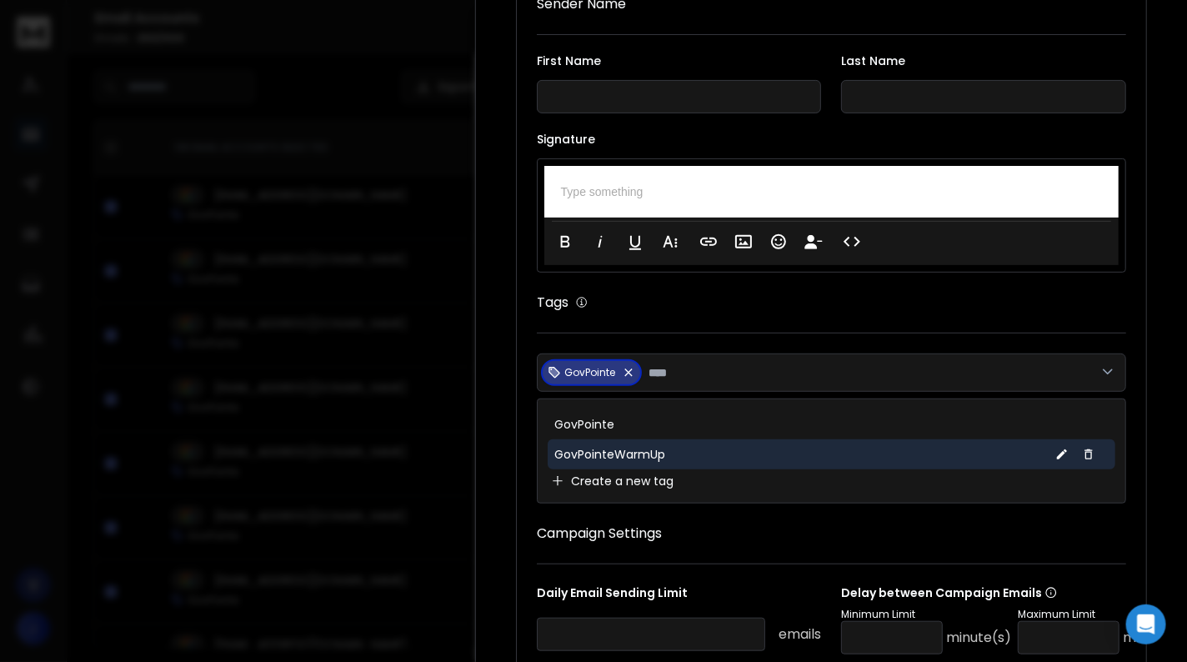
click at [609, 454] on p "GovPointeWarmUp" at bounding box center [610, 454] width 111 height 17
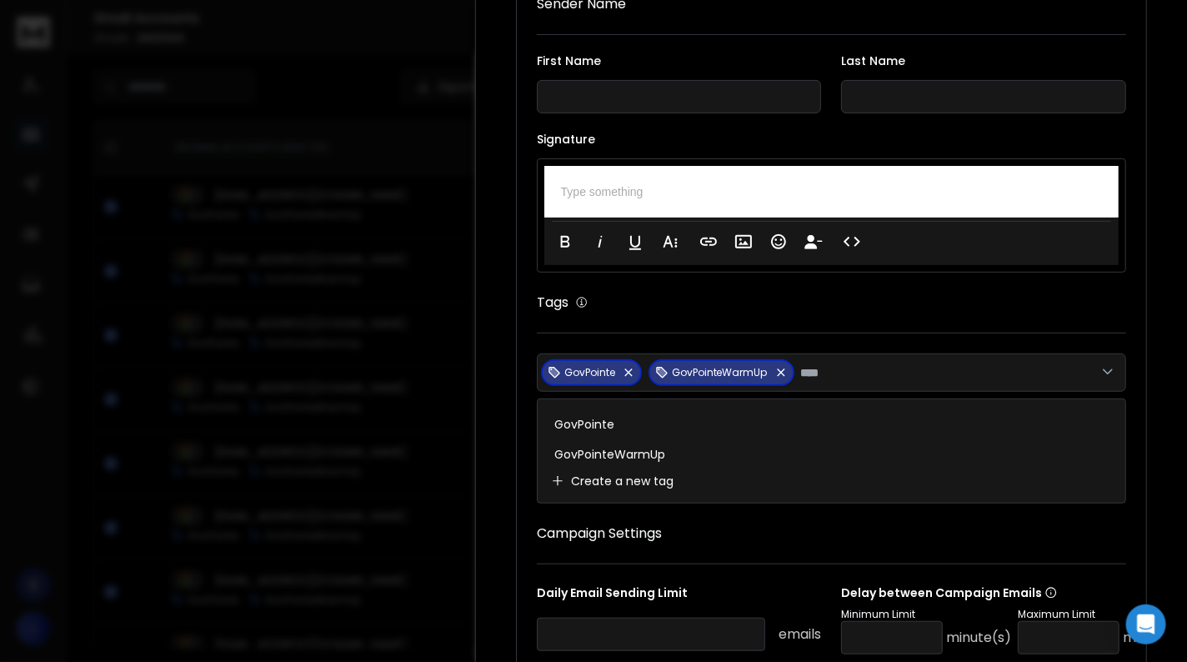
click at [776, 301] on div "Tags" at bounding box center [832, 303] width 590 height 20
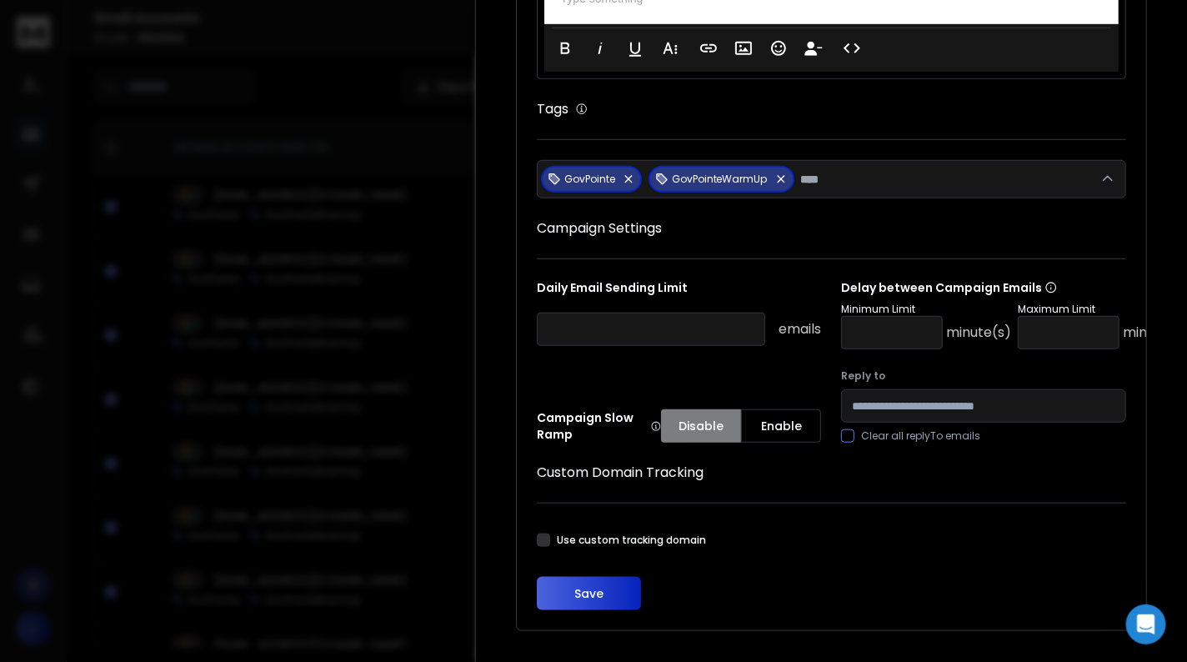
scroll to position [322, 0]
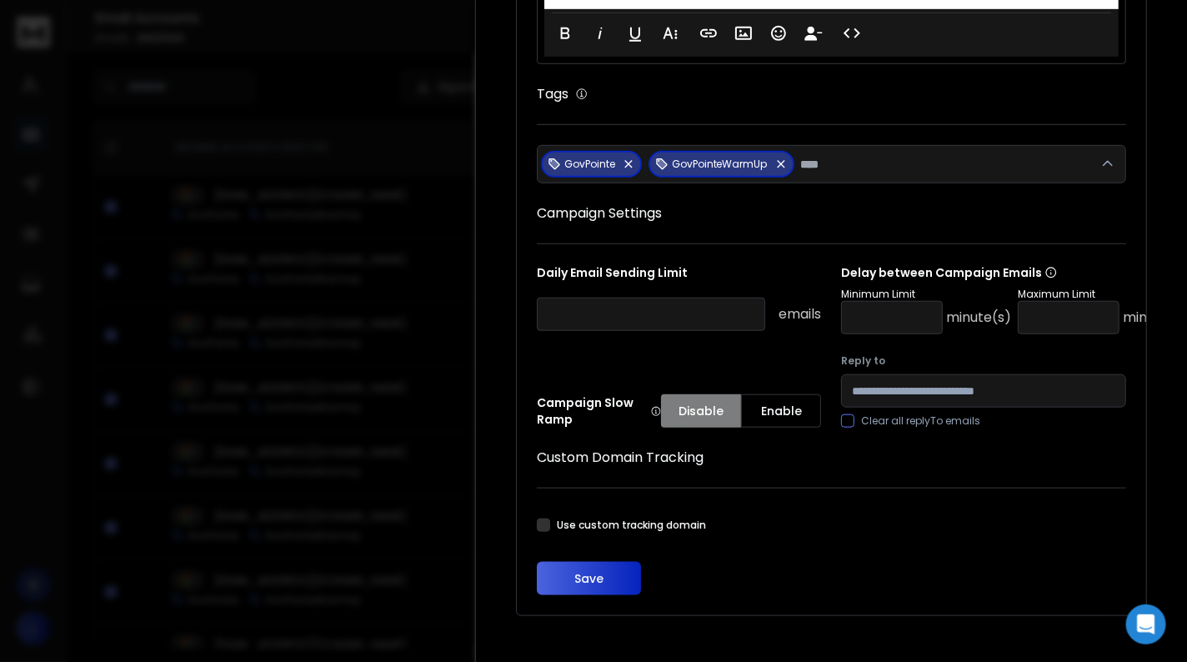
click at [579, 579] on button "Save" at bounding box center [589, 578] width 104 height 33
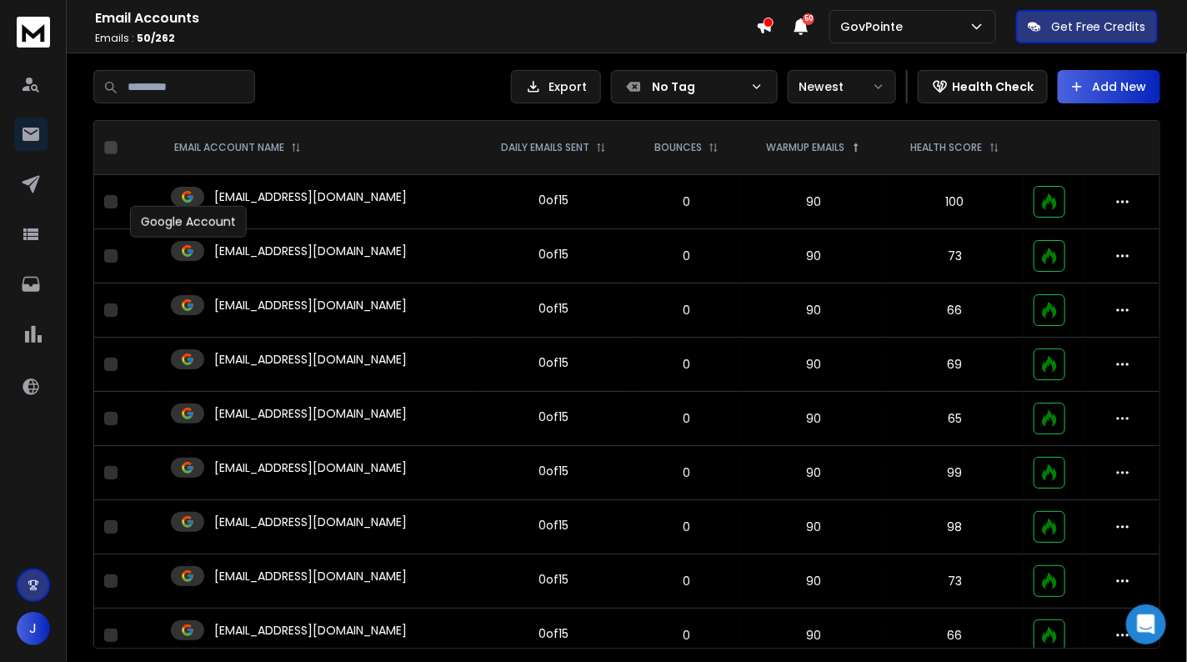
scroll to position [1, 0]
click at [392, 79] on div at bounding box center [297, 86] width 408 height 33
click at [393, 83] on div at bounding box center [297, 86] width 408 height 33
click at [404, 78] on div at bounding box center [297, 86] width 408 height 33
click at [821, 144] on p "WARMUP EMAILS" at bounding box center [805, 147] width 78 height 13
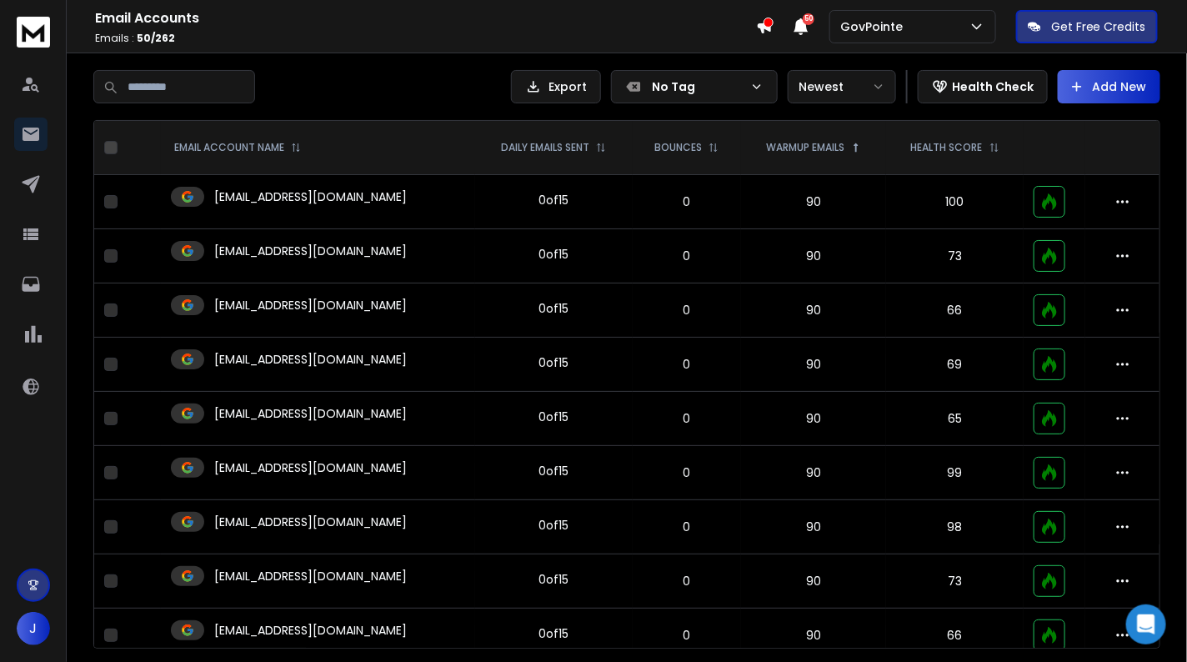
click at [828, 202] on td "90" at bounding box center [814, 202] width 146 height 54
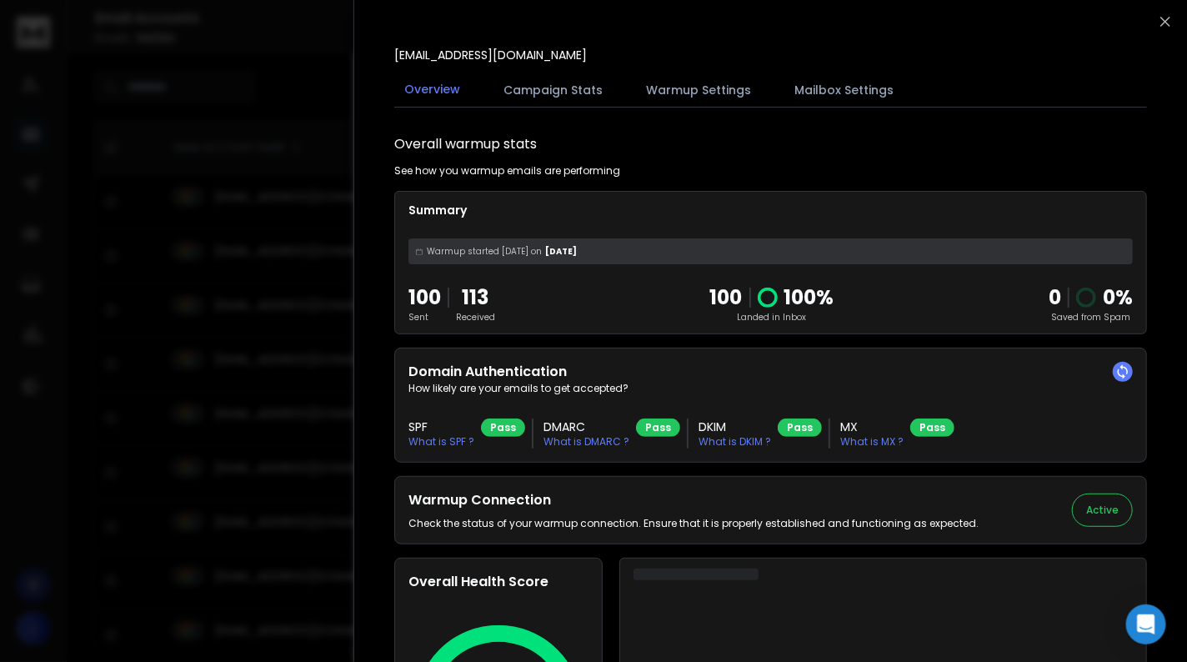
click at [720, 90] on button "Warmup Settings" at bounding box center [698, 90] width 125 height 37
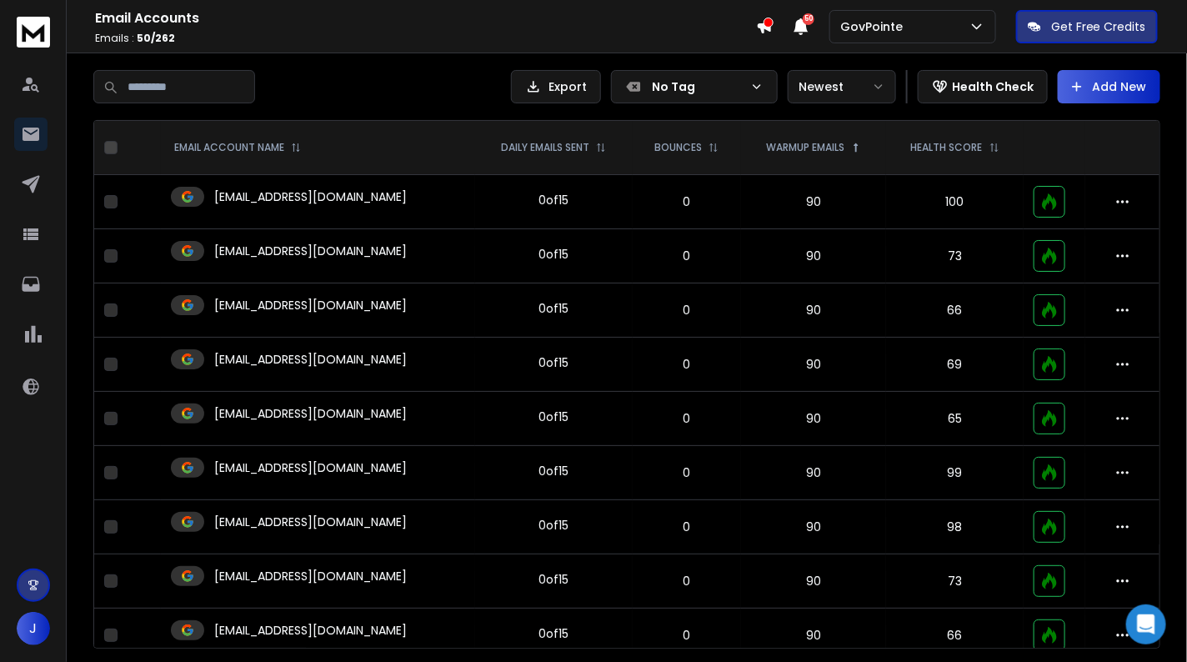
click at [821, 359] on td "90" at bounding box center [814, 365] width 146 height 54
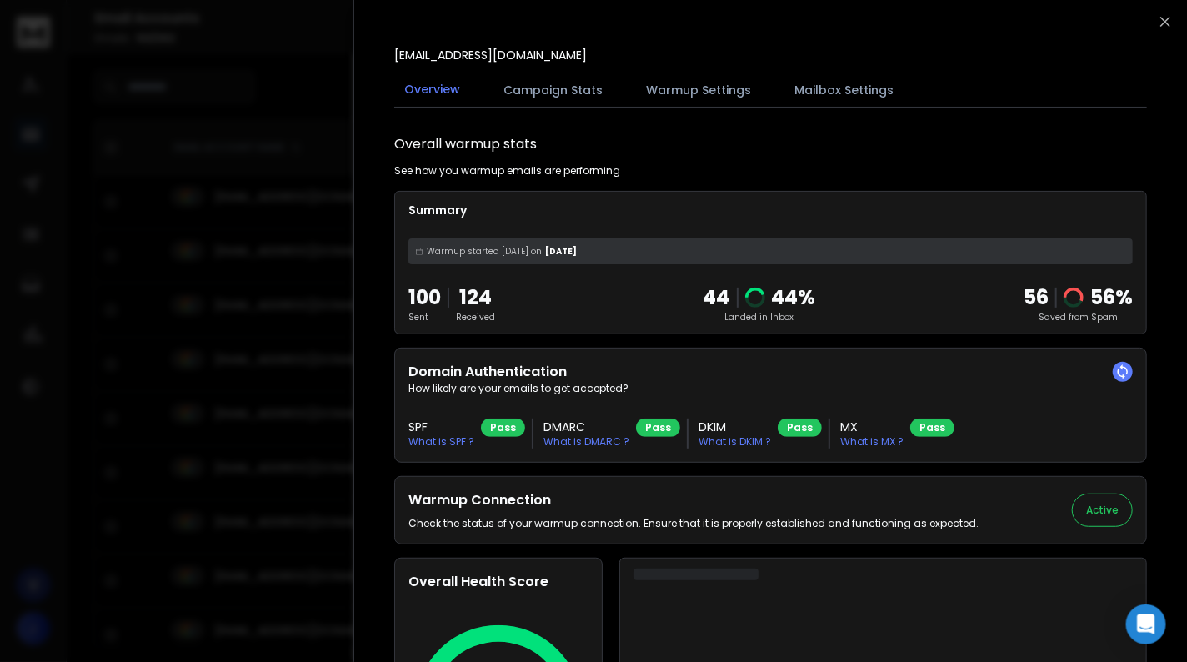
click at [709, 84] on button "Warmup Settings" at bounding box center [698, 90] width 125 height 37
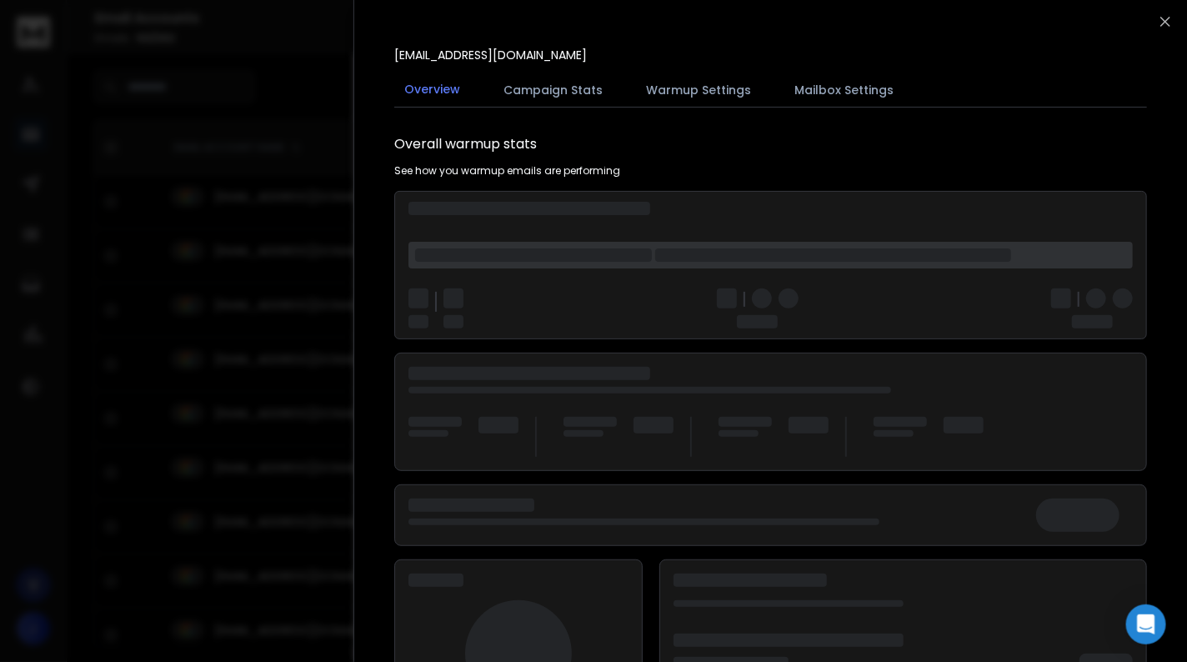
click at [288, 165] on div at bounding box center [593, 331] width 1187 height 662
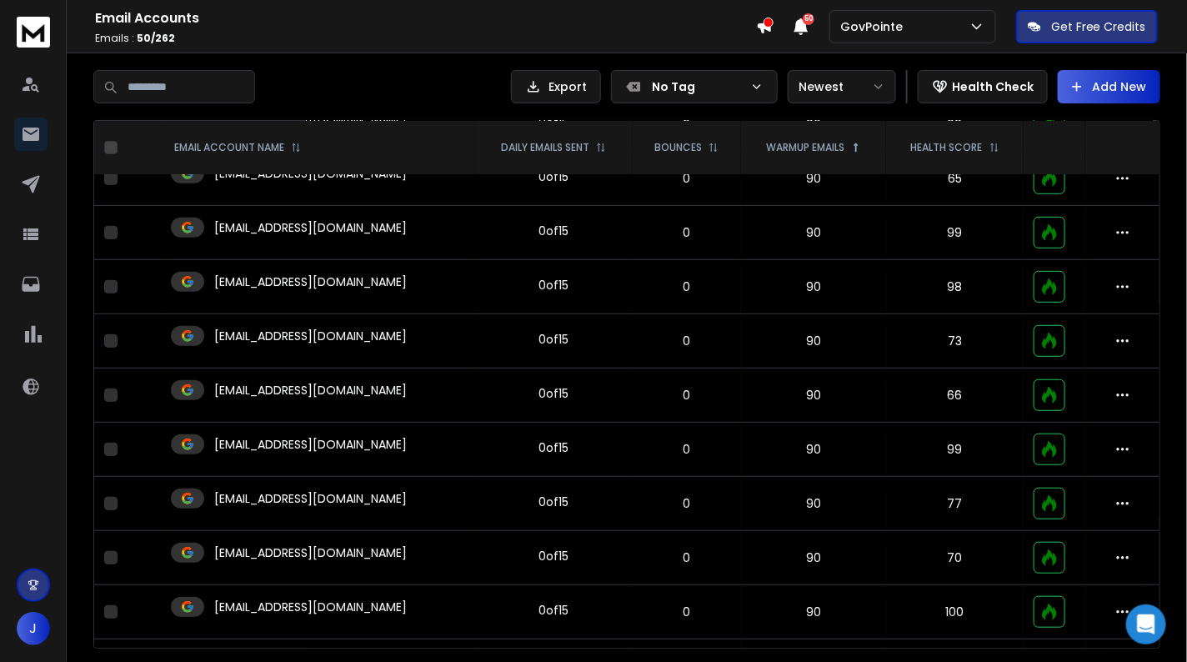
scroll to position [241, 0]
click at [822, 489] on td "90" at bounding box center [814, 503] width 146 height 54
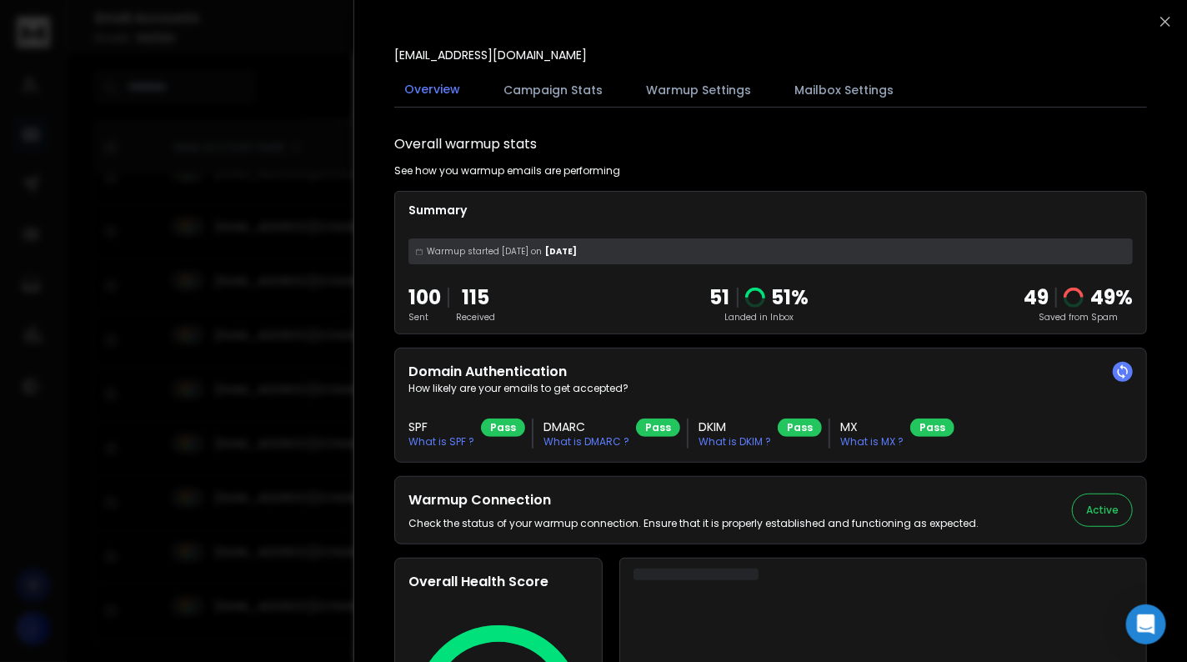
click at [708, 88] on button "Warmup Settings" at bounding box center [698, 90] width 125 height 37
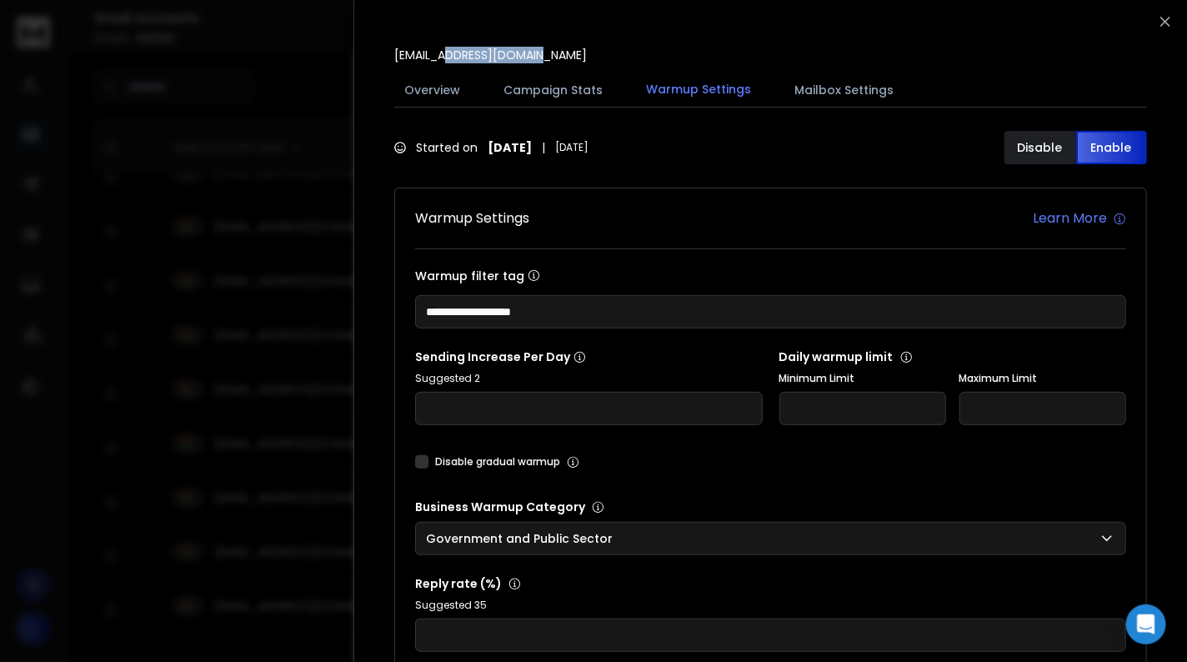
drag, startPoint x: 535, startPoint y: 58, endPoint x: 447, endPoint y: 54, distance: 88.5
click at [447, 54] on div "[EMAIL_ADDRESS][DOMAIN_NAME]" at bounding box center [770, 55] width 753 height 17
click at [284, 151] on div at bounding box center [593, 331] width 1187 height 662
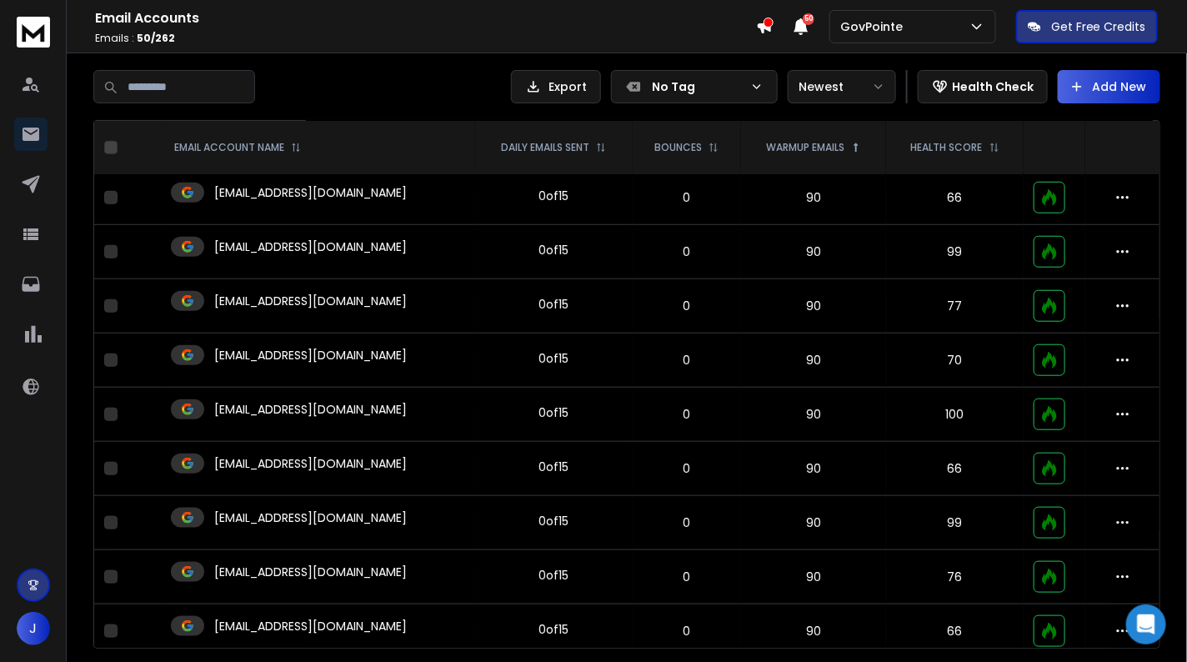
scroll to position [446, 0]
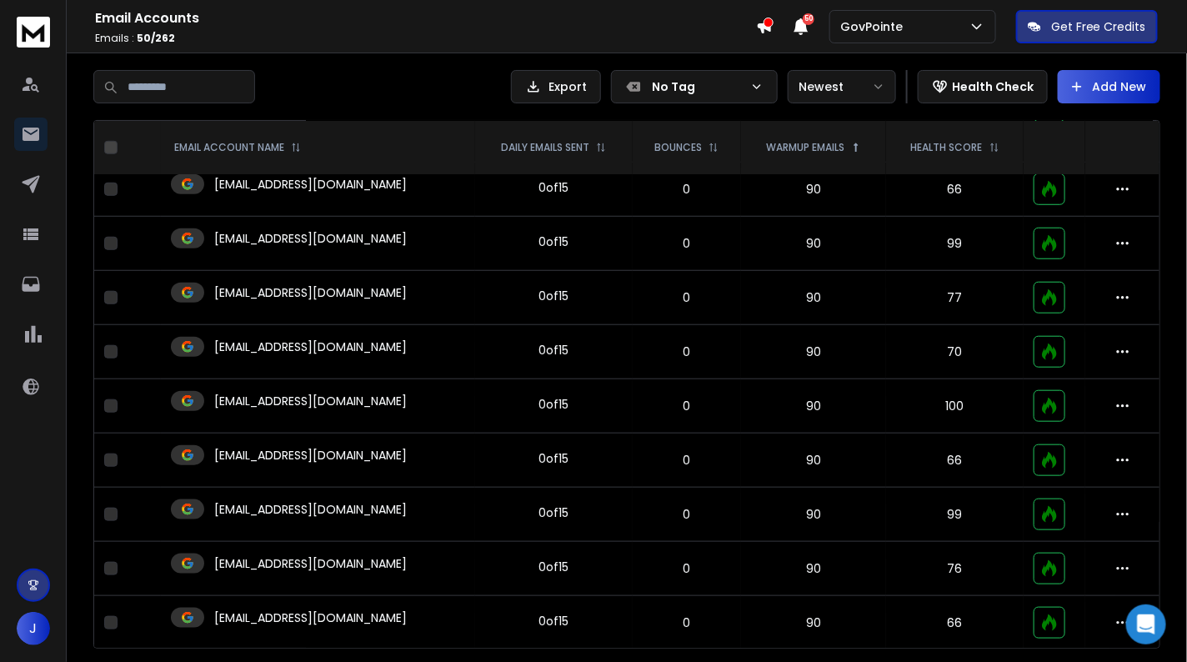
click at [822, 402] on td "90" at bounding box center [814, 406] width 146 height 54
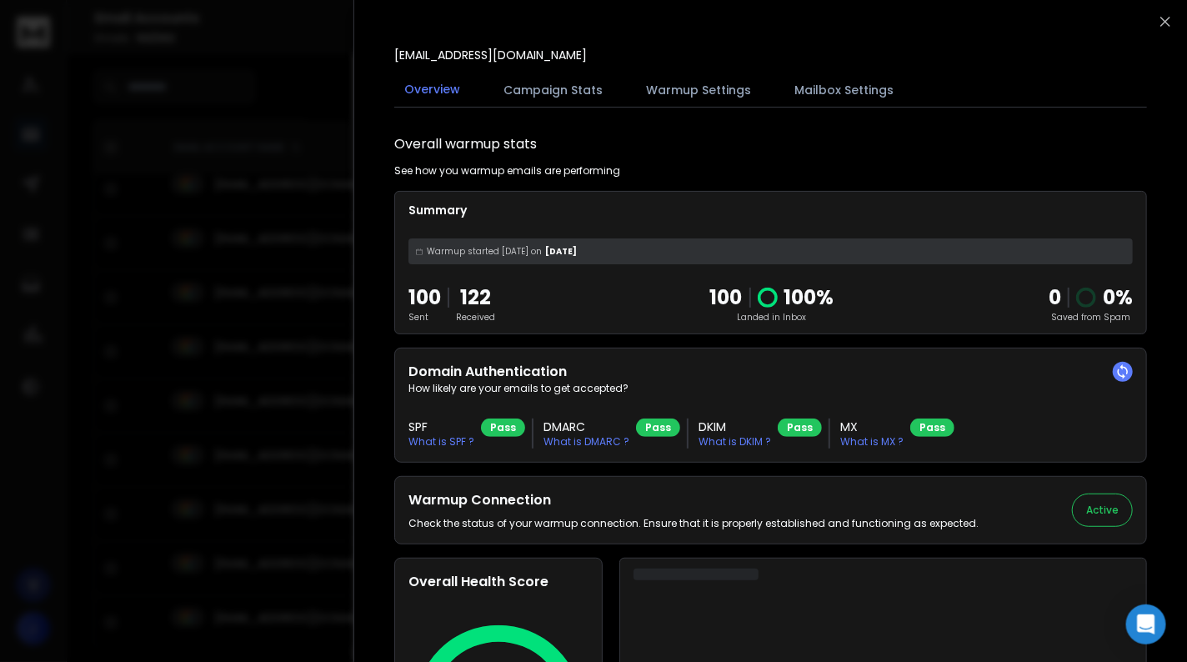
click at [680, 83] on button "Warmup Settings" at bounding box center [698, 90] width 125 height 37
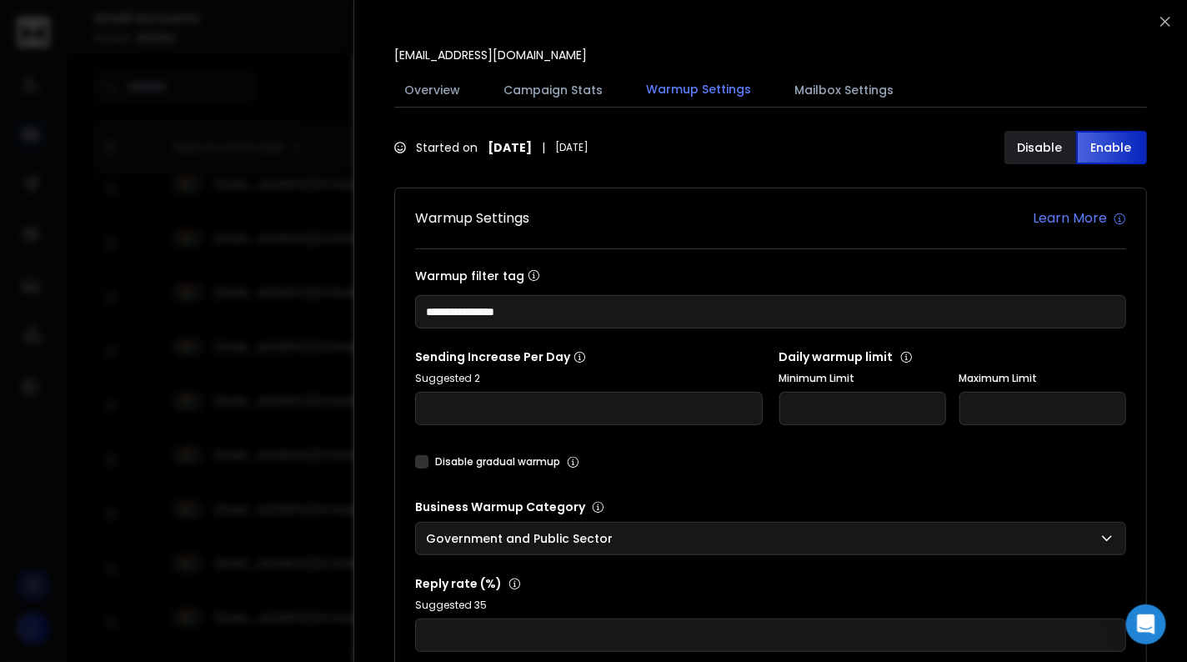
click at [675, 88] on button "Warmup Settings" at bounding box center [698, 90] width 125 height 38
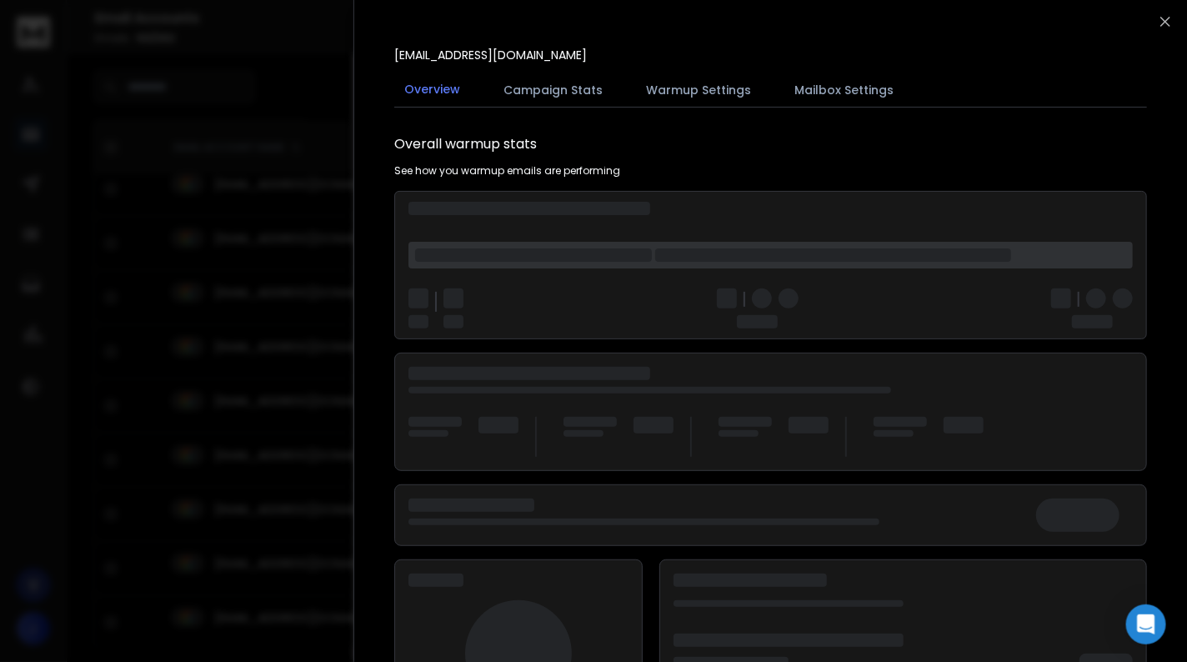
click at [279, 146] on div at bounding box center [593, 331] width 1187 height 662
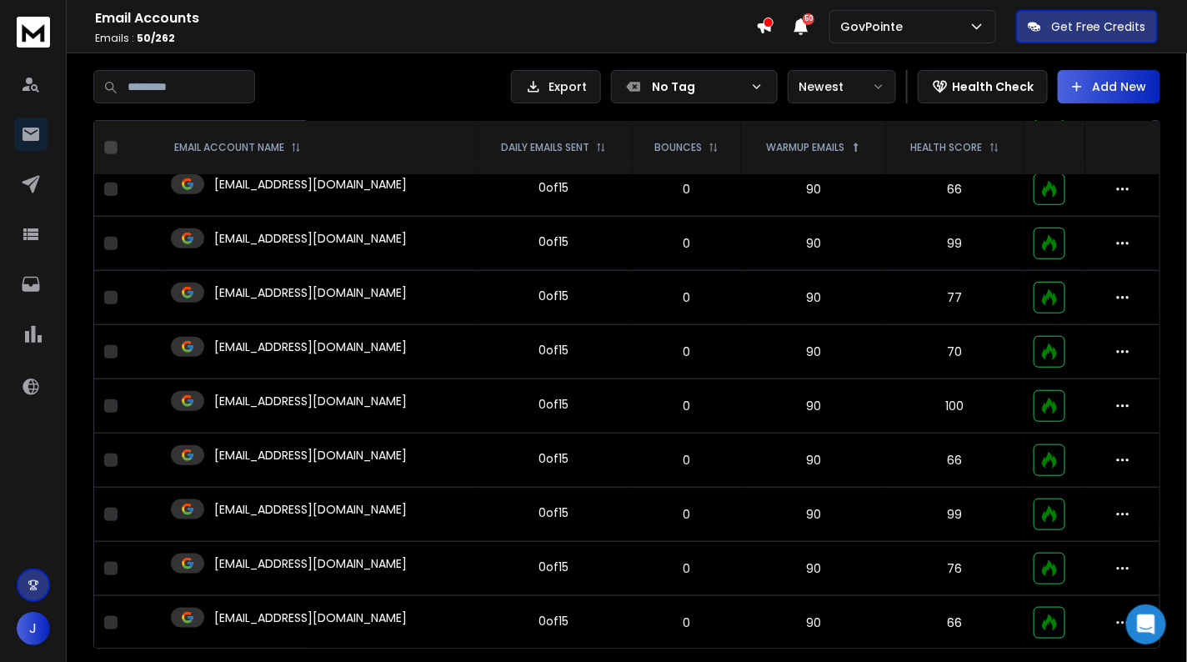
click at [819, 345] on td "90" at bounding box center [814, 352] width 146 height 54
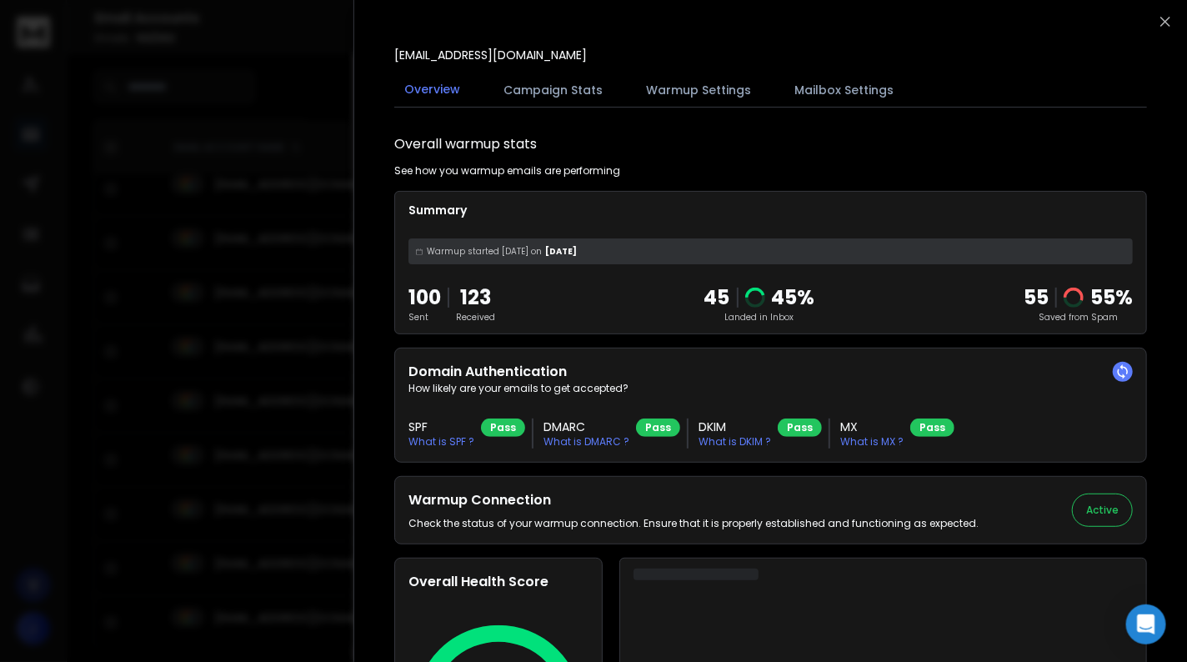
click at [690, 90] on button "Warmup Settings" at bounding box center [698, 90] width 125 height 37
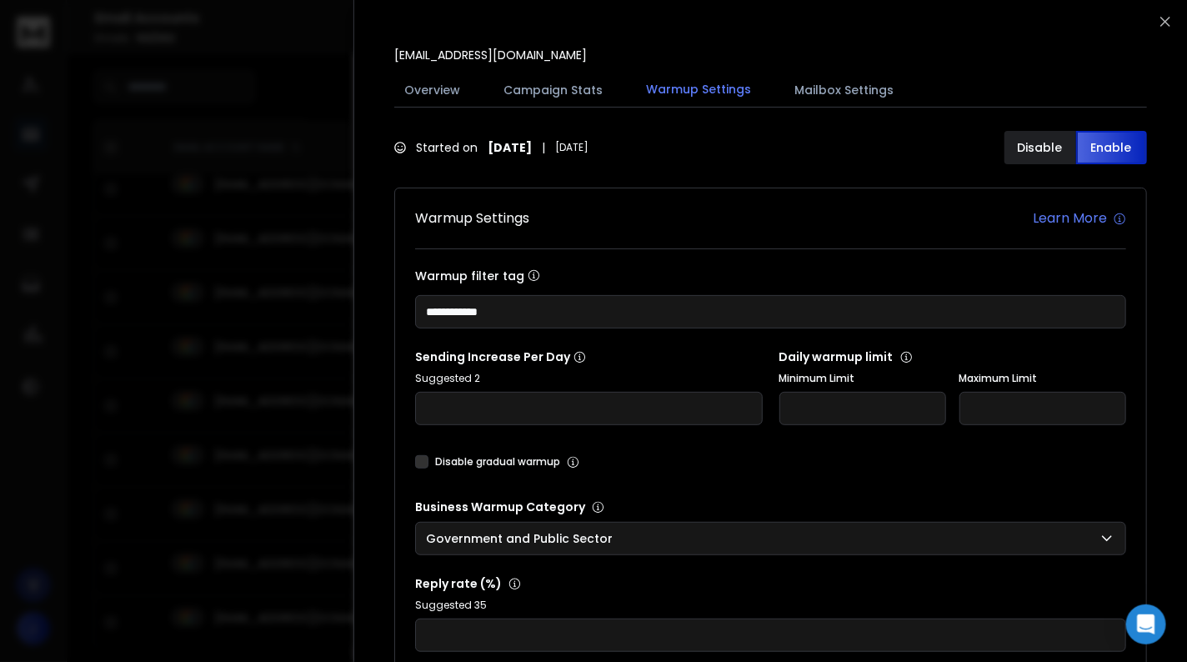
click at [238, 189] on div at bounding box center [593, 331] width 1187 height 662
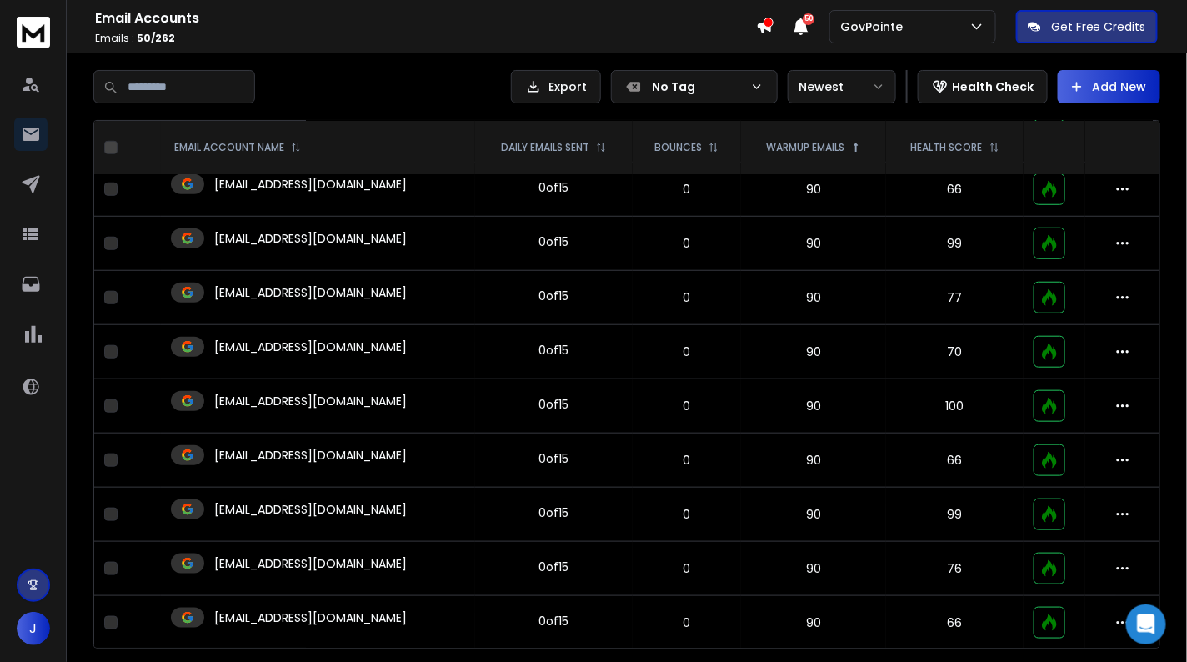
click at [828, 298] on td "90" at bounding box center [814, 298] width 146 height 54
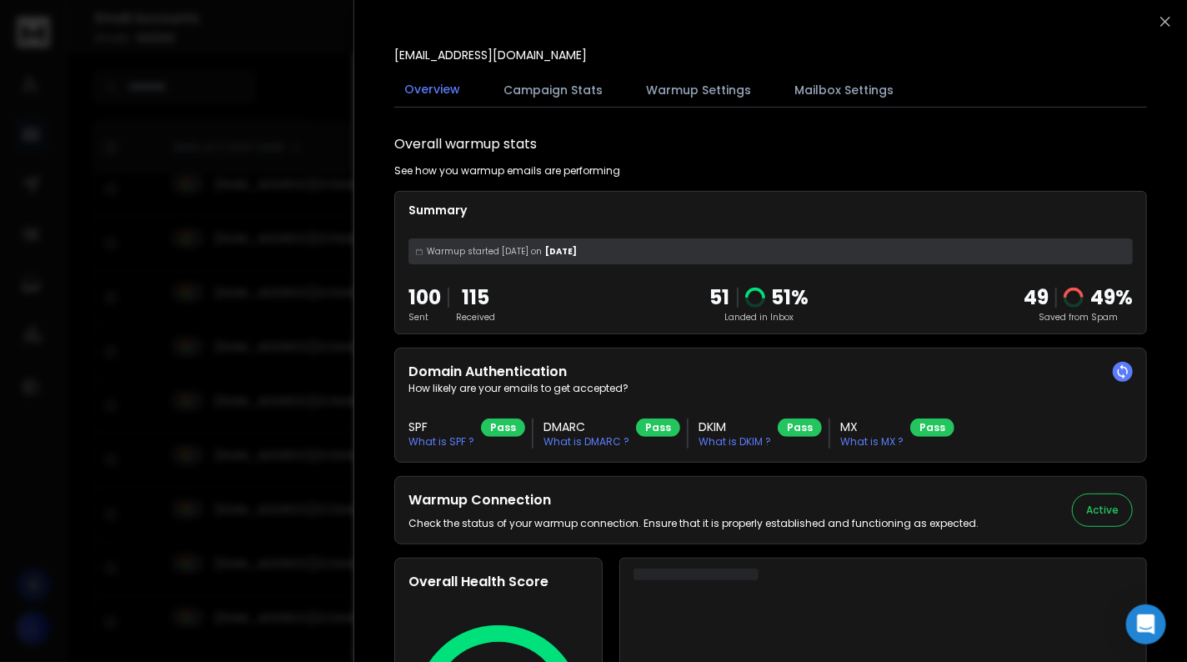
click at [732, 90] on button "Warmup Settings" at bounding box center [698, 90] width 125 height 37
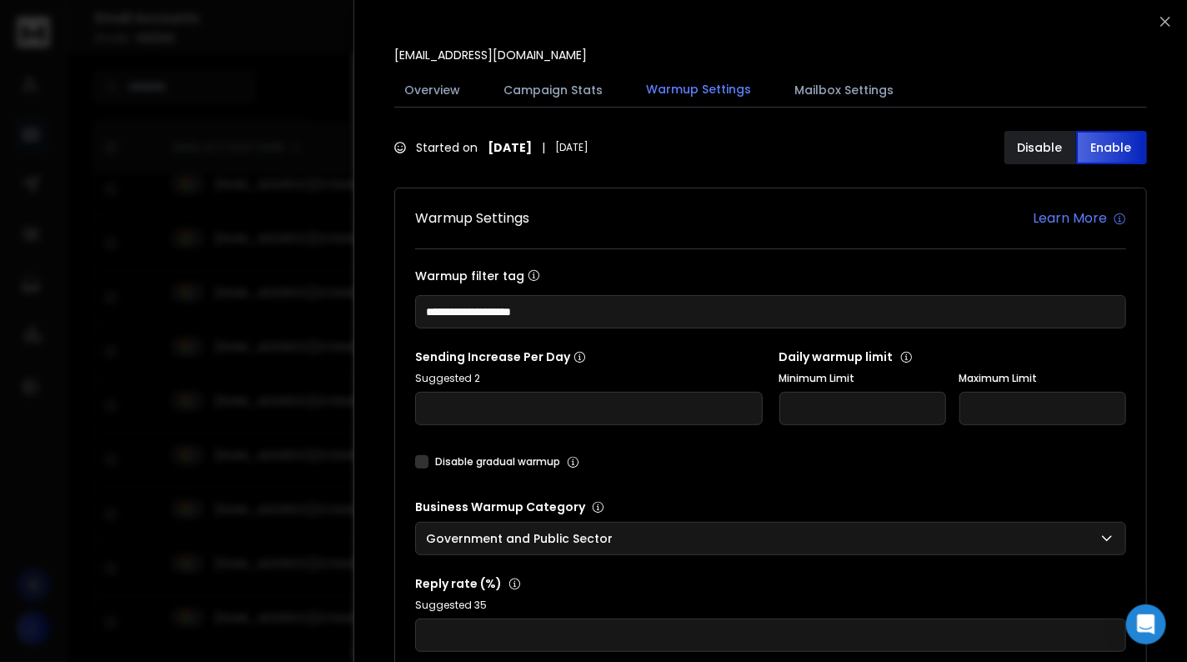
click at [297, 181] on div at bounding box center [593, 331] width 1187 height 662
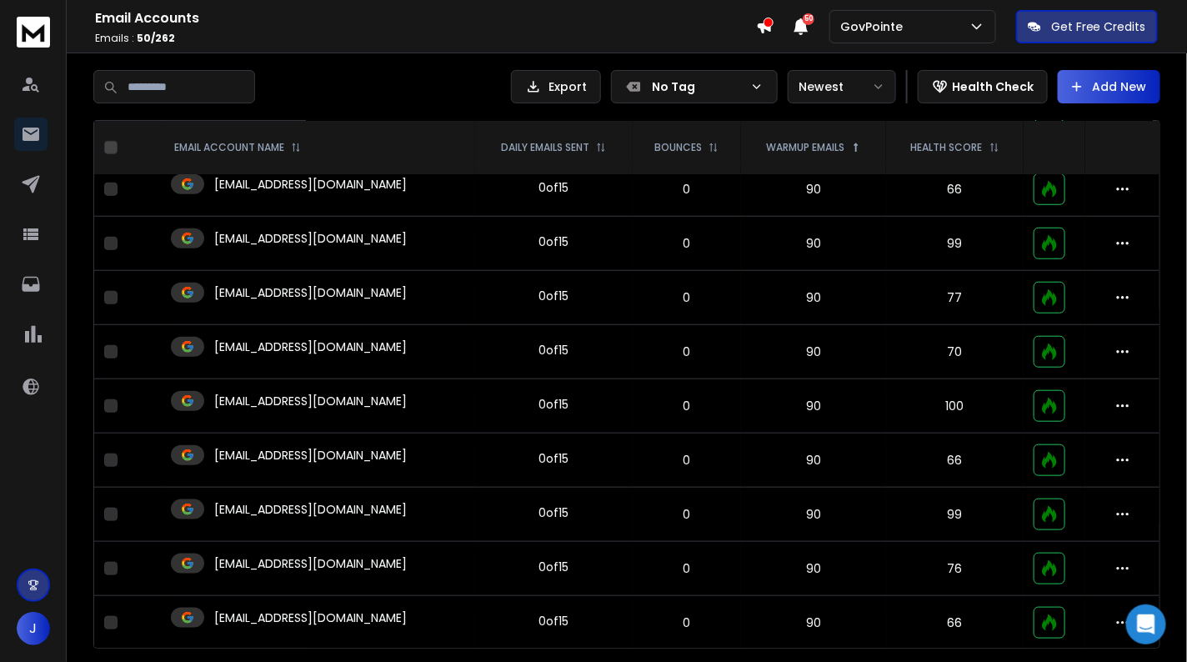
click at [106, 295] on button "button" at bounding box center [110, 297] width 13 height 13
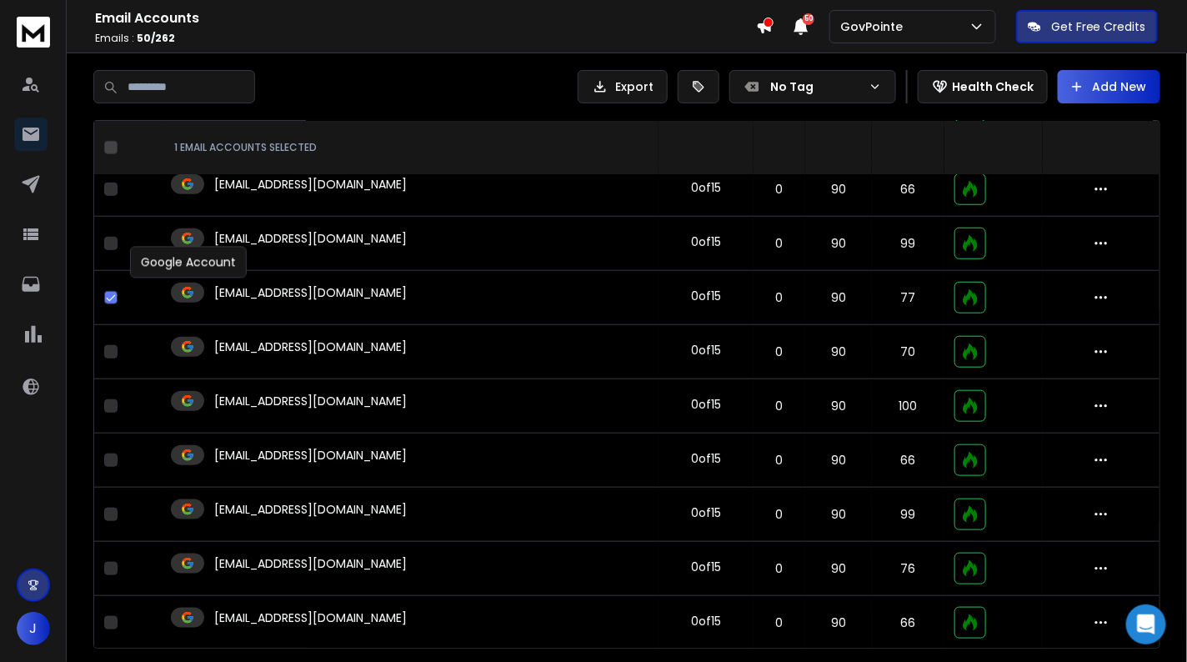
scroll to position [0, 0]
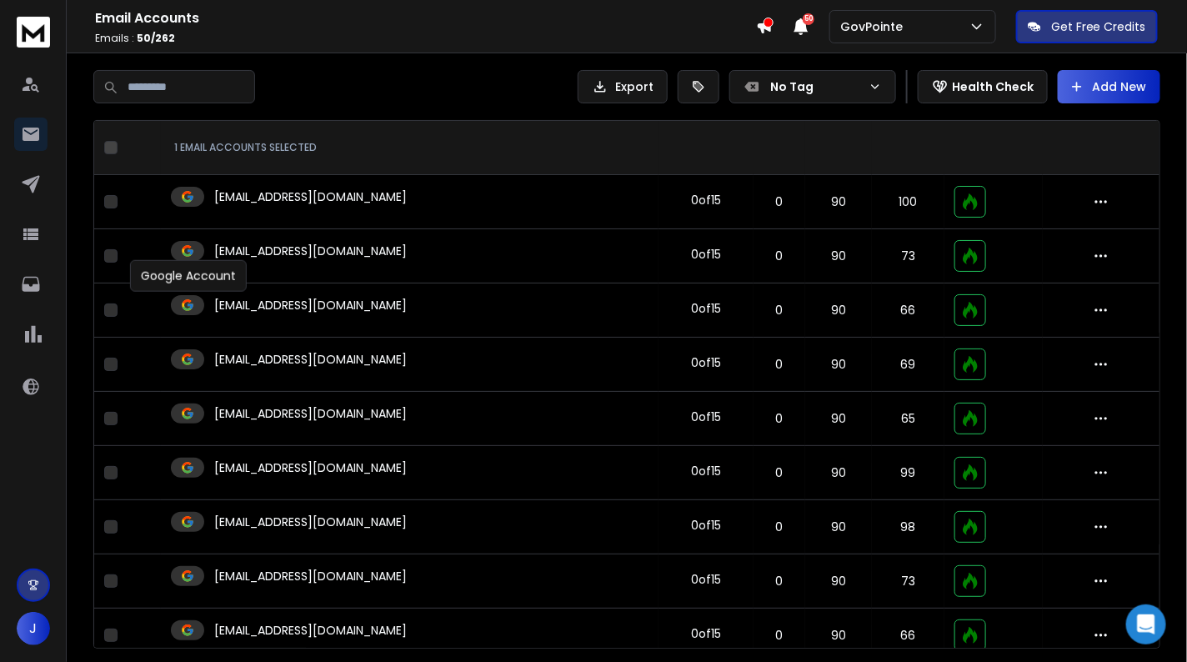
type button "on"
click at [113, 204] on button "button" at bounding box center [110, 201] width 13 height 13
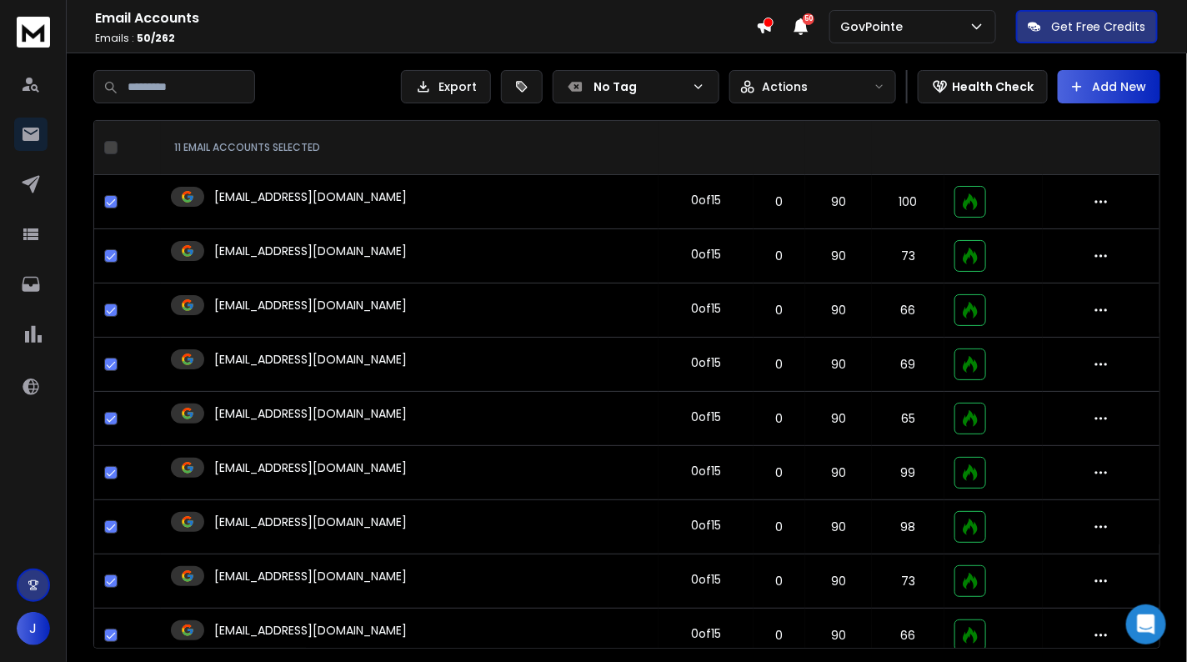
type button "on"
click at [807, 93] on p "Actions" at bounding box center [785, 86] width 46 height 17
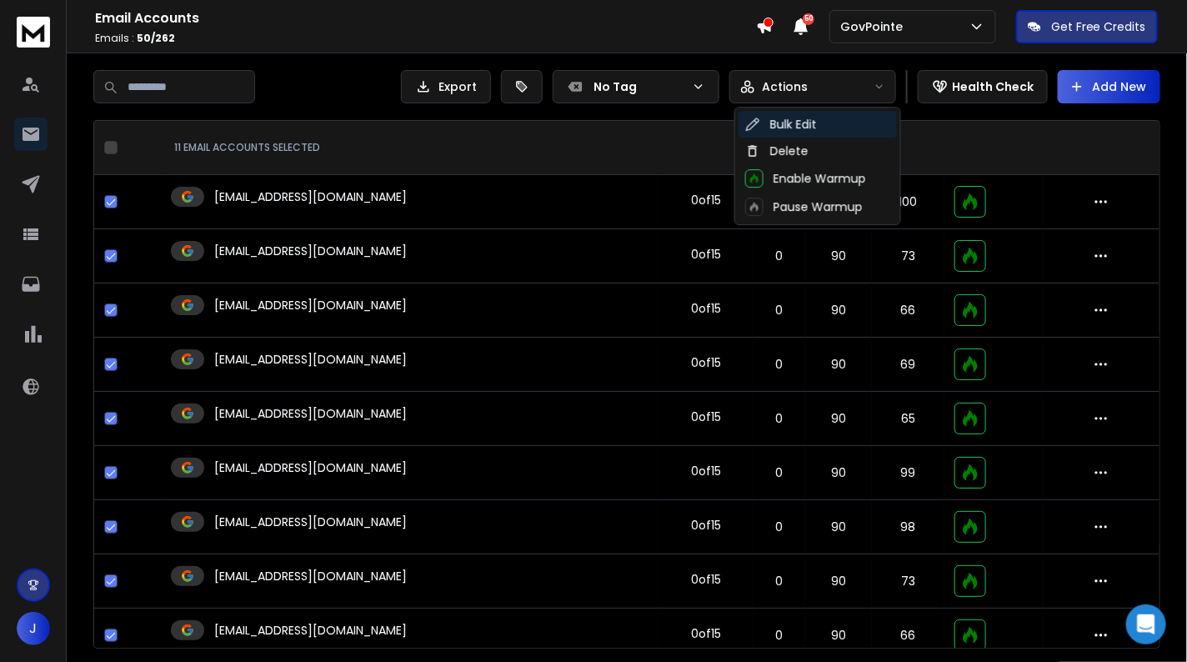
click at [805, 123] on div "Bulk Edit" at bounding box center [782, 124] width 72 height 17
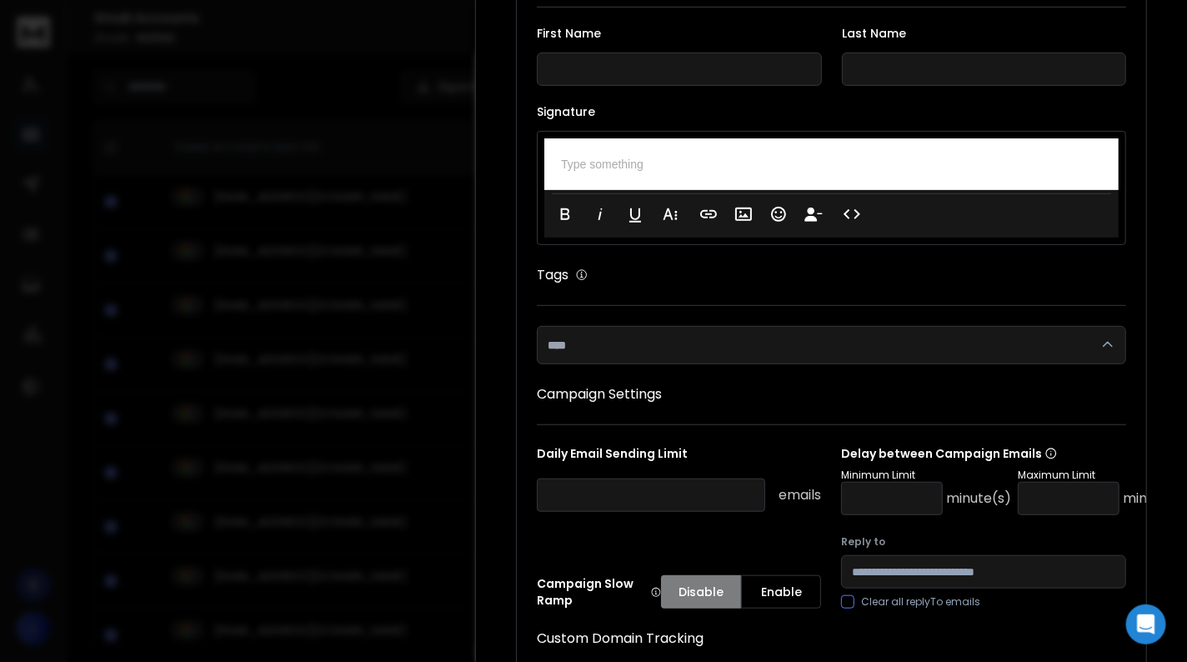
scroll to position [163, 0]
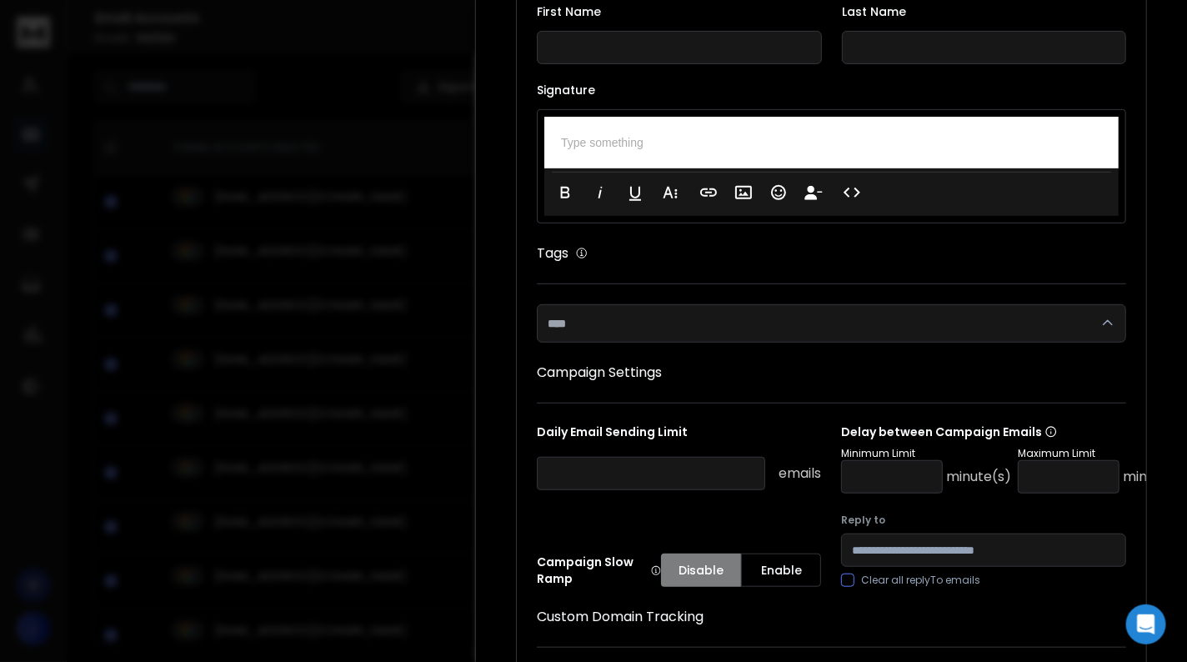
click at [595, 315] on input at bounding box center [606, 324] width 130 height 30
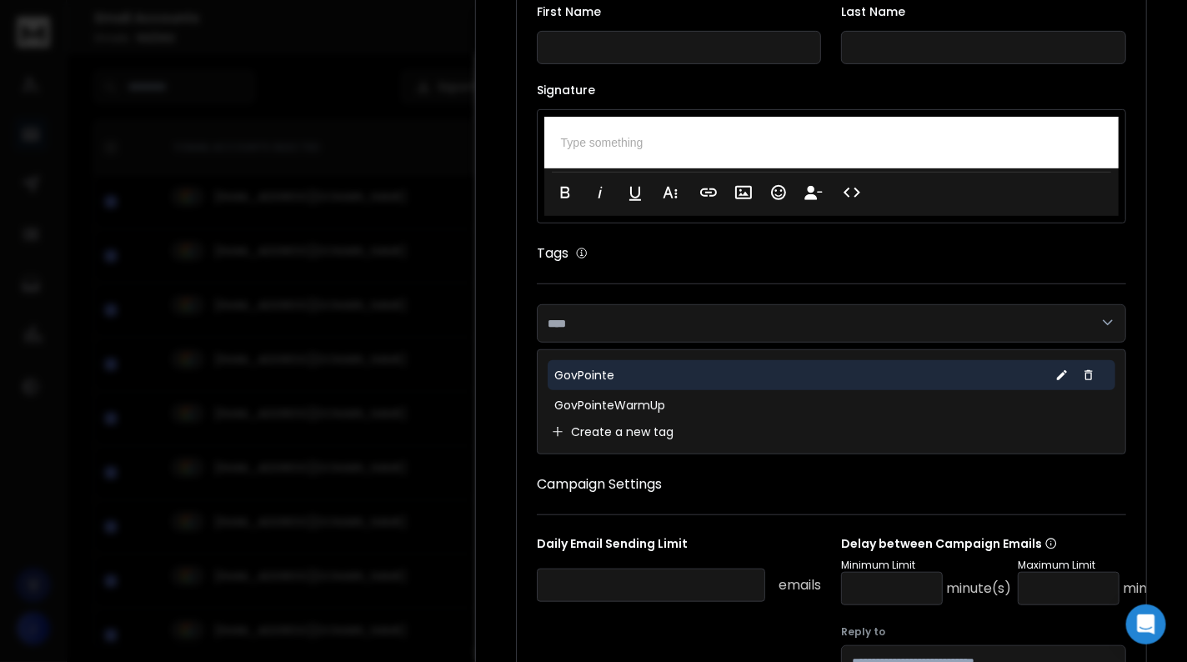
click at [591, 381] on p "GovPointe" at bounding box center [585, 375] width 60 height 17
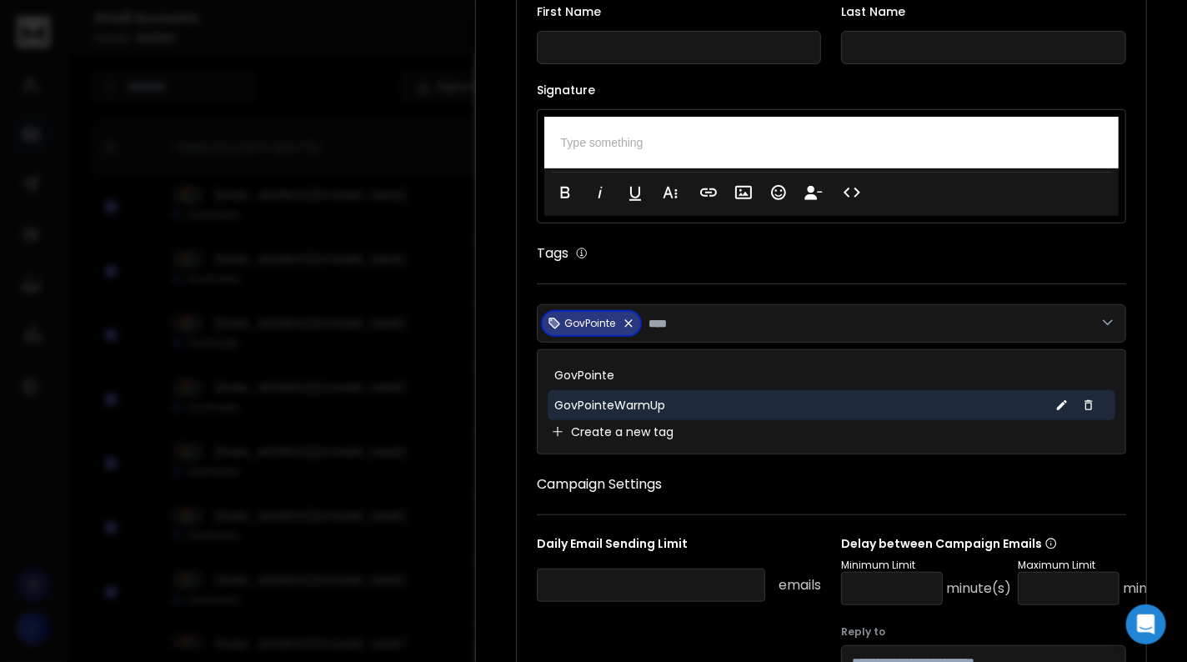
click at [595, 412] on p "GovPointeWarmUp" at bounding box center [610, 405] width 111 height 17
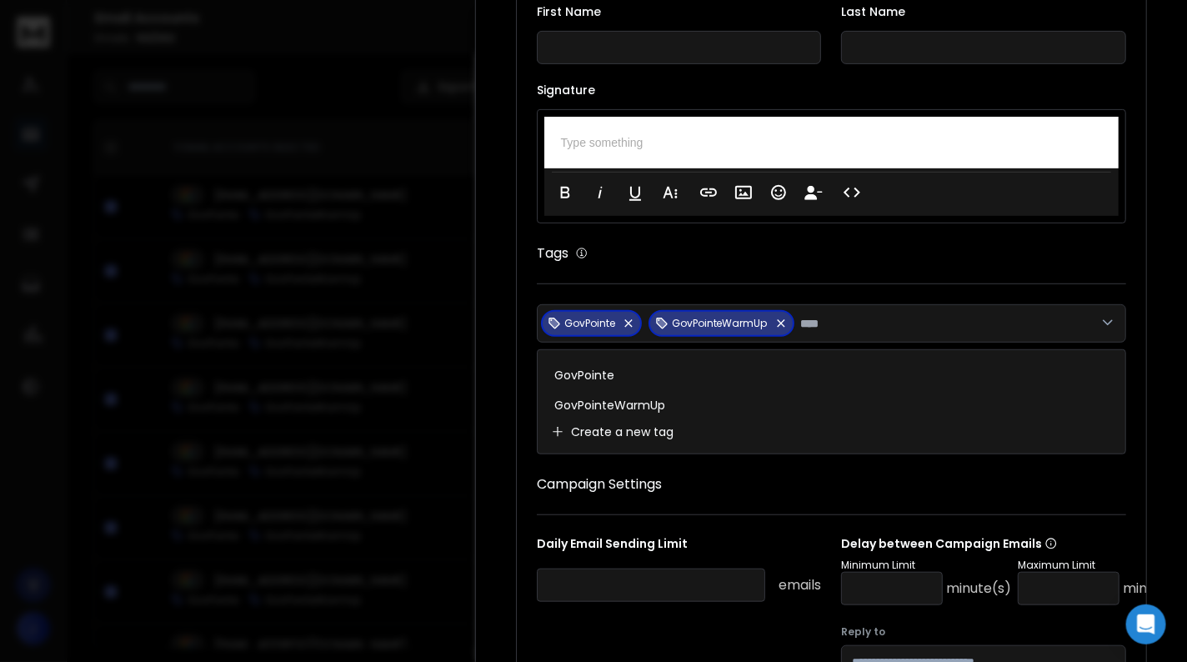
click at [600, 585] on div "Daily Email Sending Limit emails Delay between Campaign Emails Minimum Limit mi…" at bounding box center [832, 616] width 590 height 163
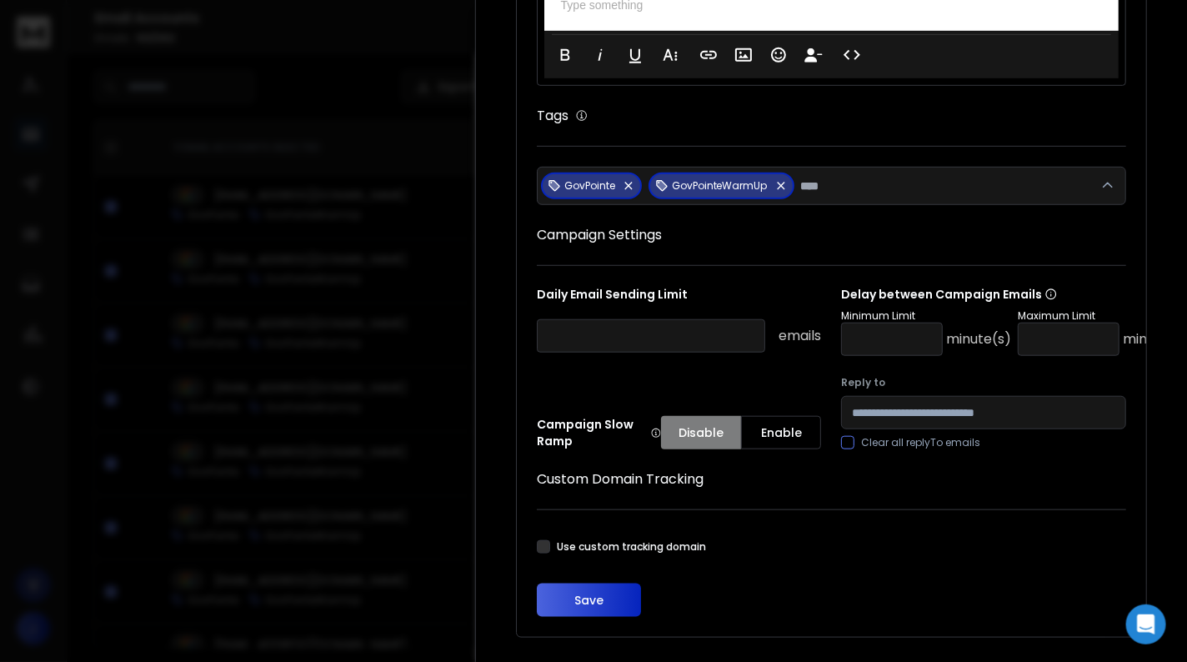
scroll to position [322, 0]
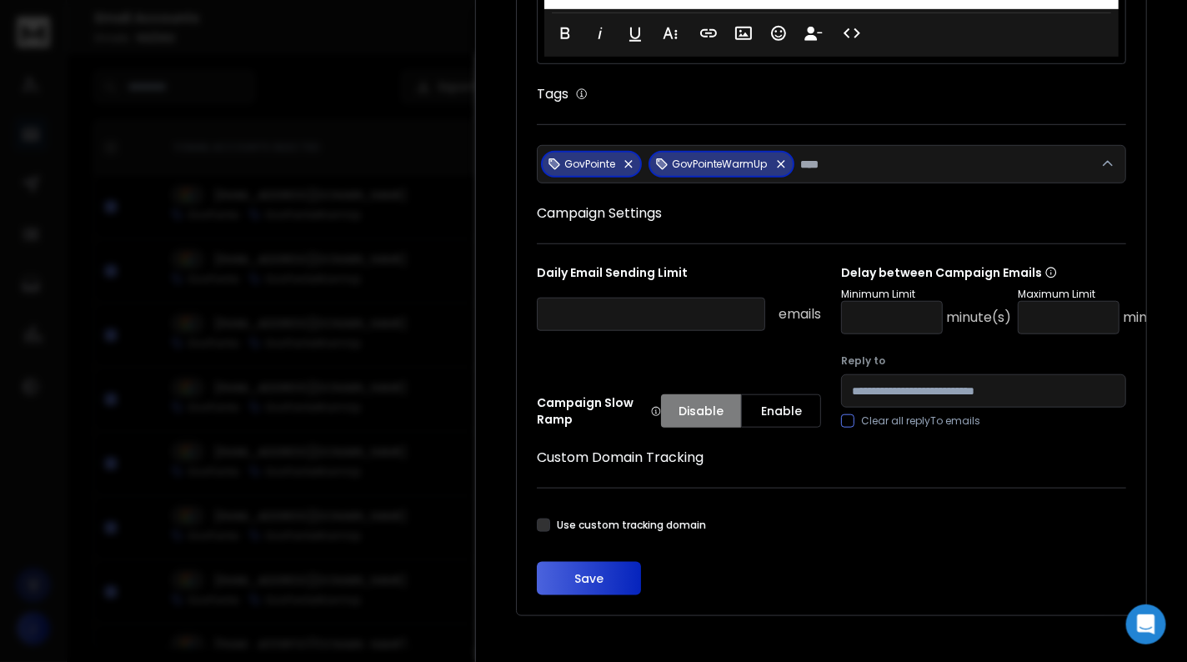
type input "**"
click at [594, 570] on button "Save" at bounding box center [589, 578] width 104 height 33
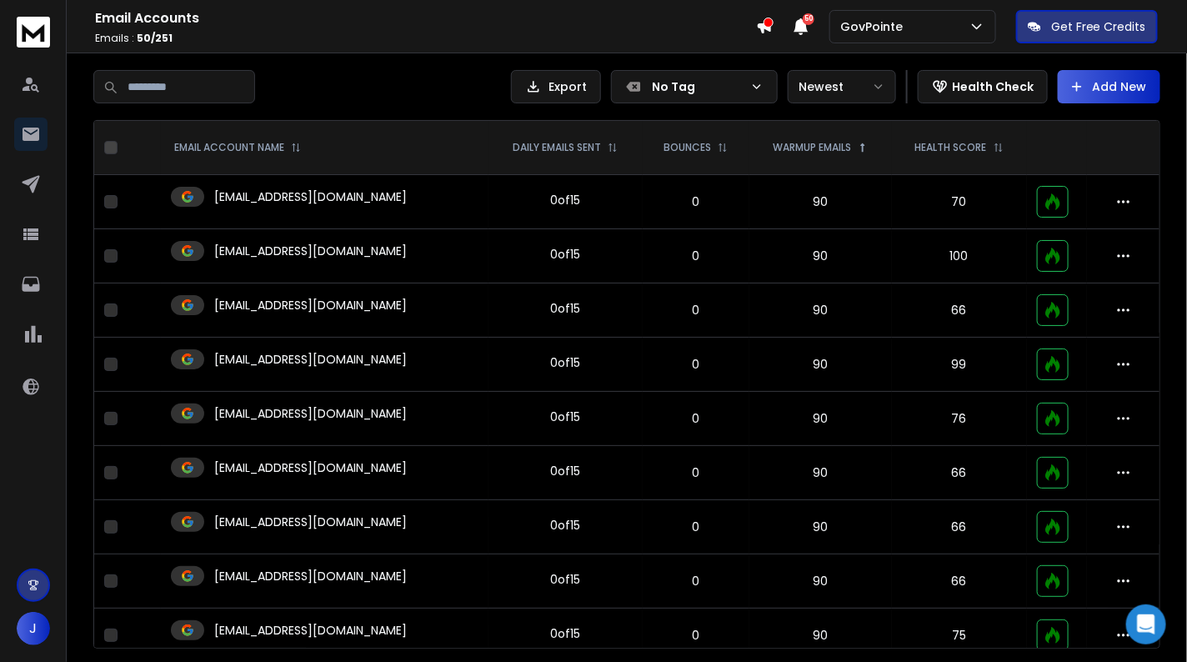
click at [399, 77] on div at bounding box center [297, 86] width 408 height 33
click at [690, 93] on p "No Tag" at bounding box center [698, 86] width 92 height 17
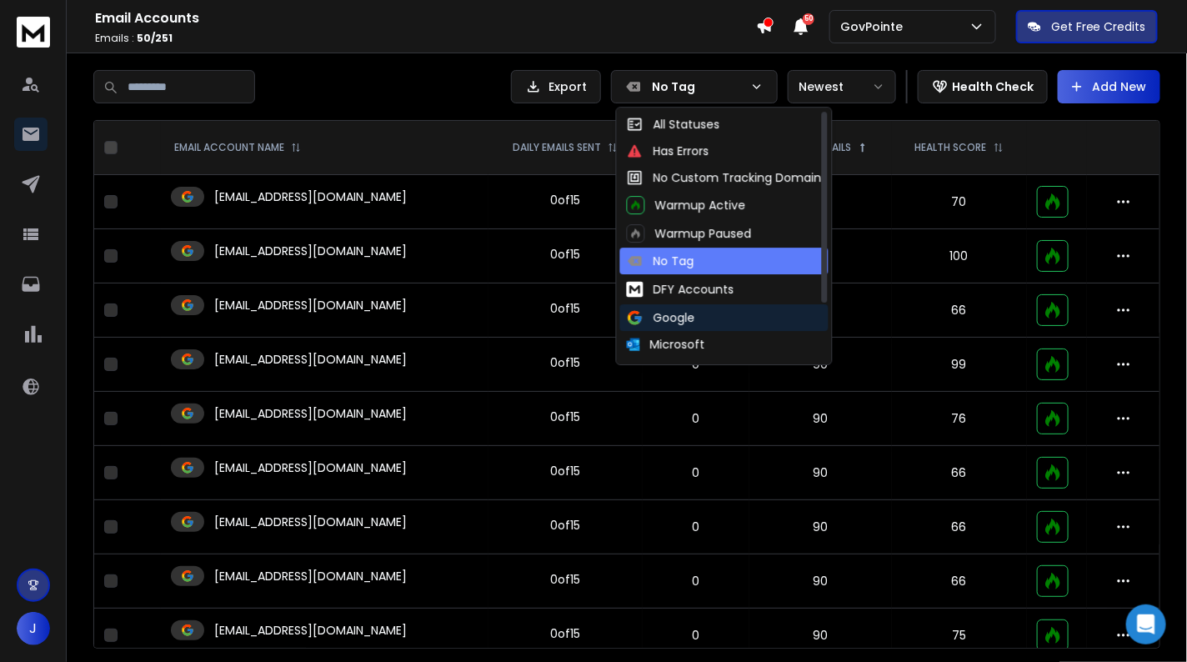
scroll to position [76, 0]
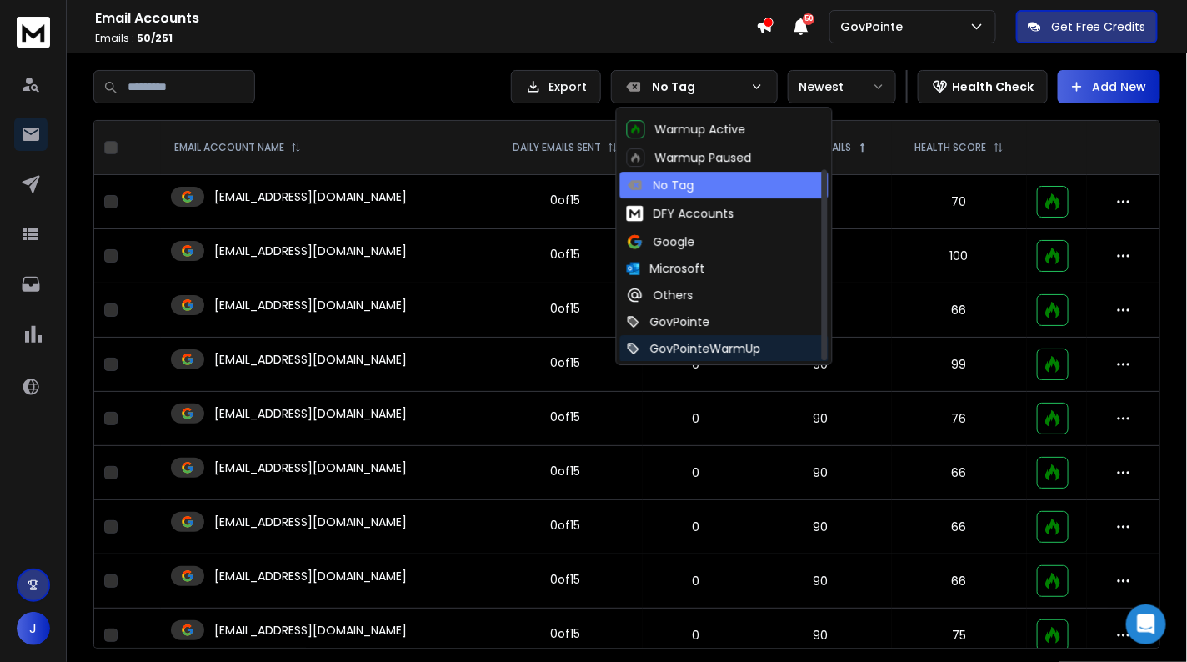
click at [703, 344] on div "GovPointeWarmUp" at bounding box center [694, 348] width 134 height 17
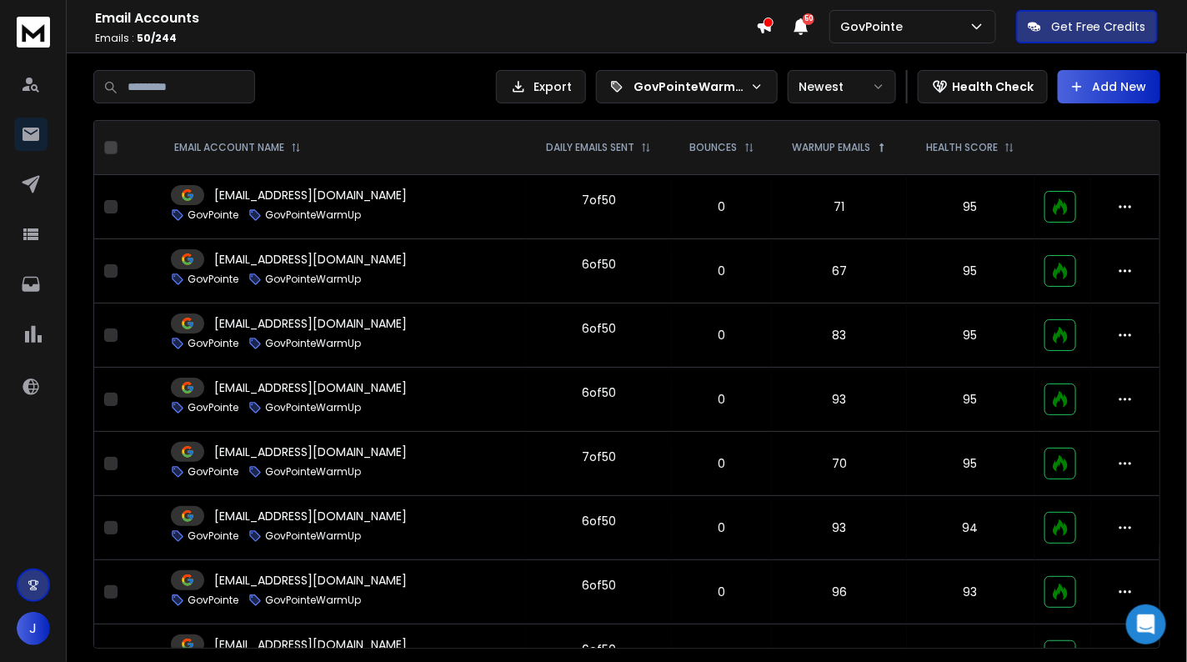
click at [684, 88] on p "GovPointeWarmUp" at bounding box center [689, 86] width 110 height 17
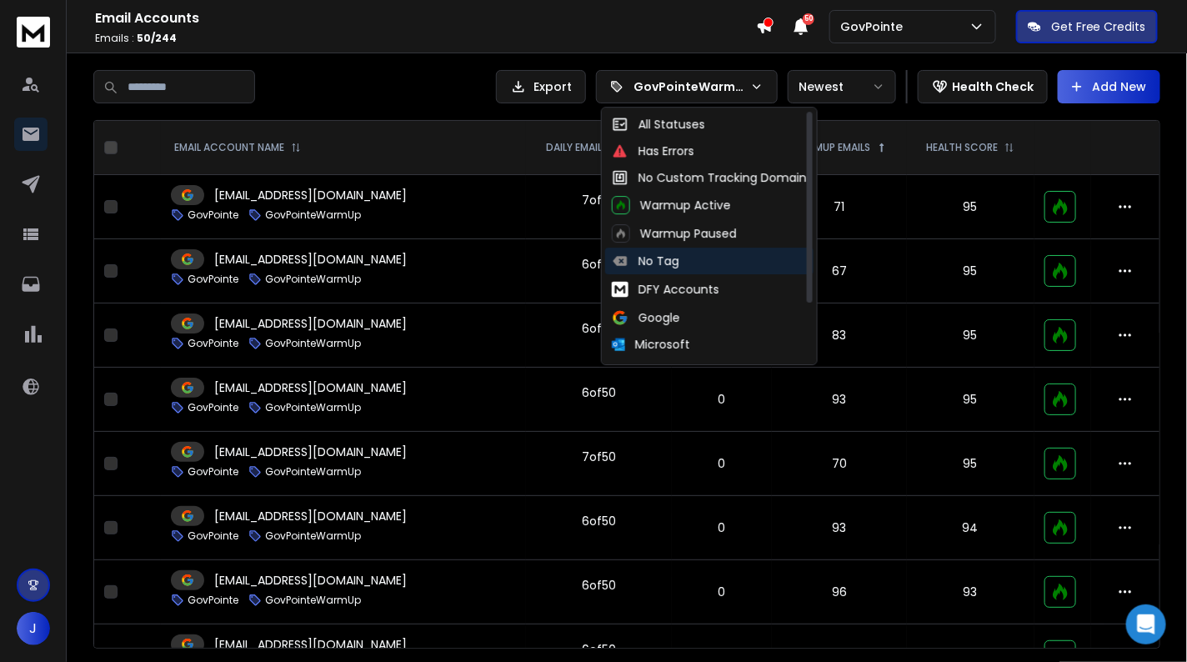
click at [680, 259] on div "No Tag" at bounding box center [709, 261] width 208 height 27
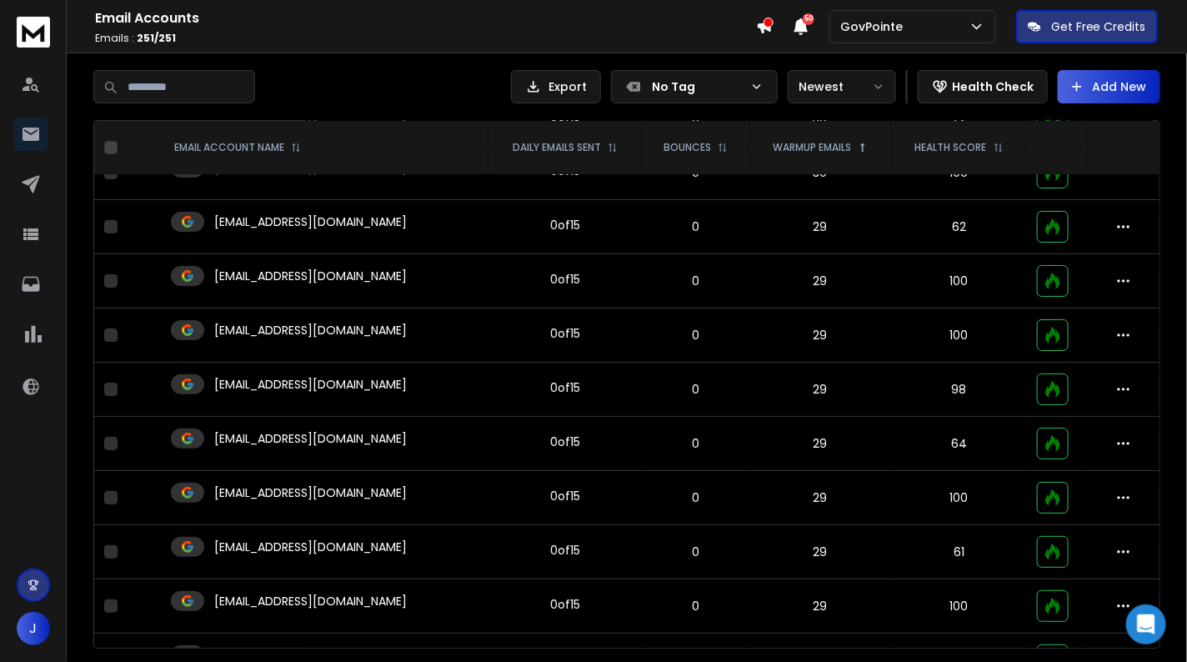
scroll to position [13120, 0]
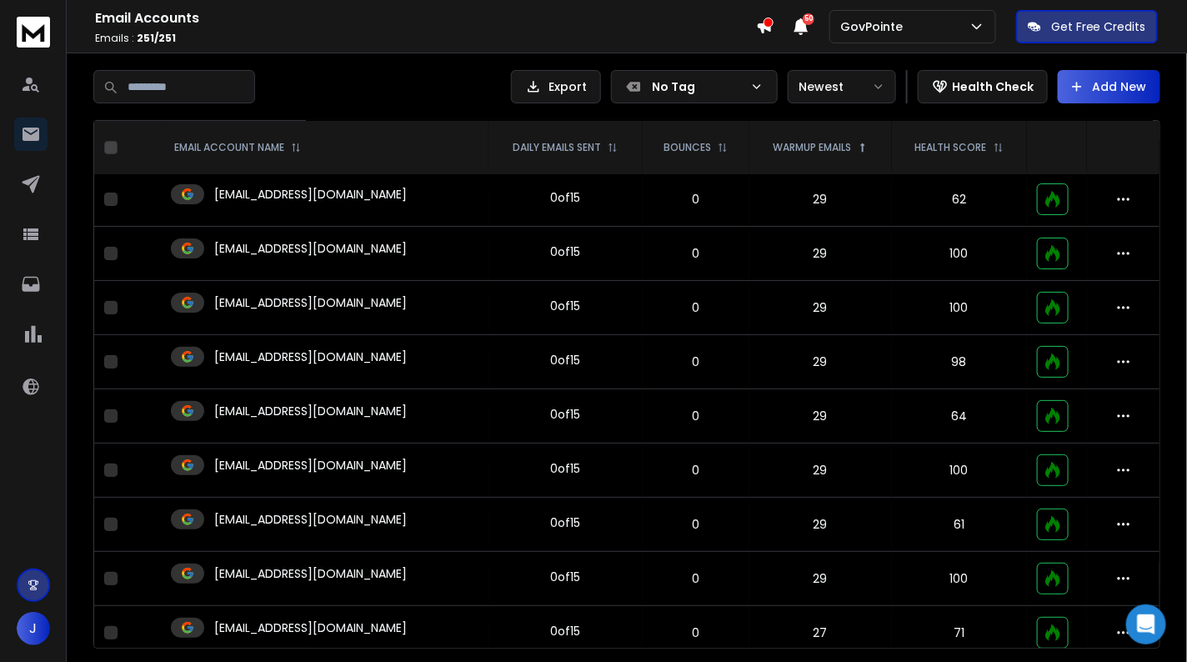
click at [830, 607] on td "27" at bounding box center [821, 633] width 143 height 54
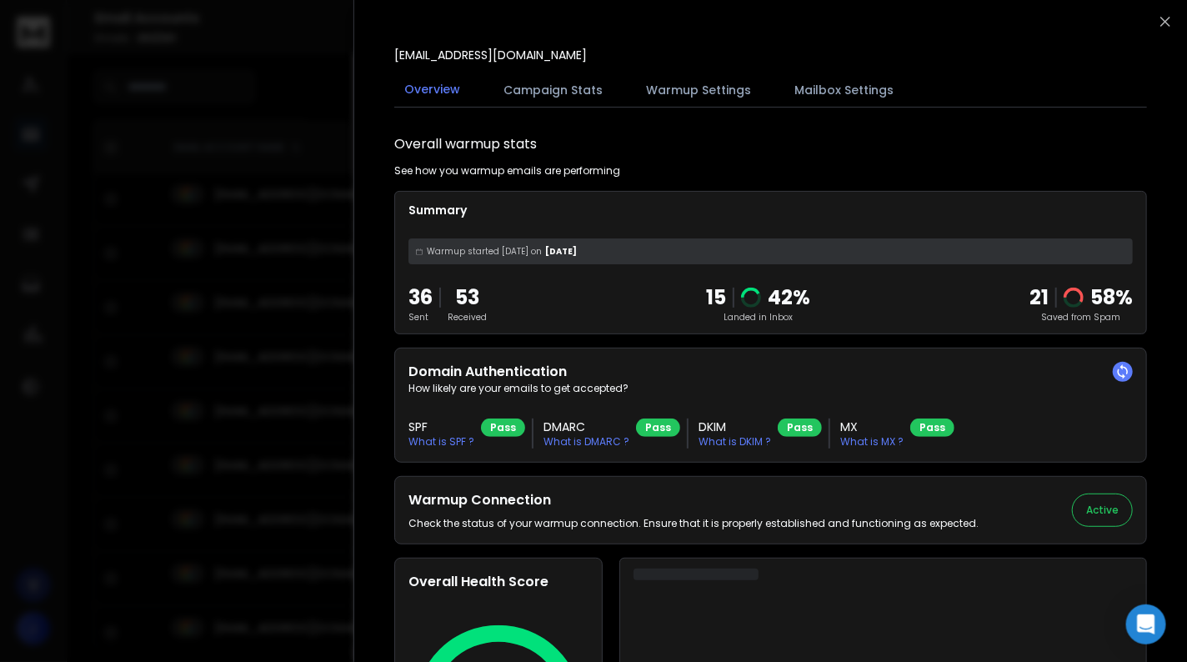
click at [674, 90] on button "Warmup Settings" at bounding box center [698, 90] width 125 height 37
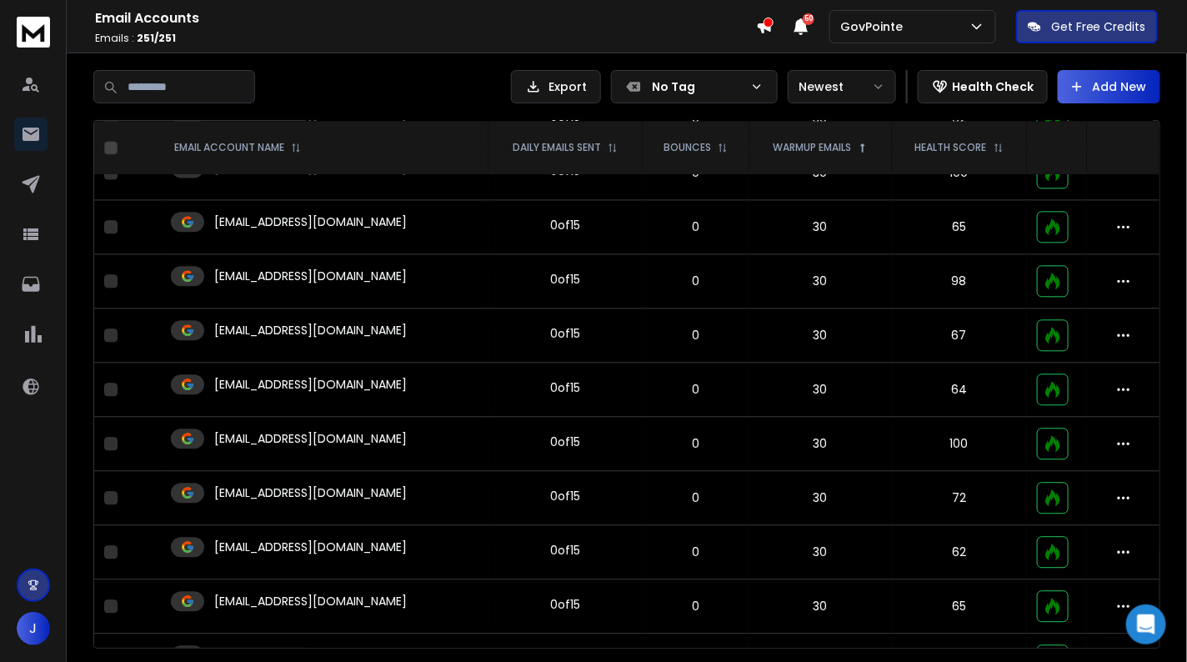
scroll to position [1, 0]
click at [721, 85] on p "No Tag" at bounding box center [698, 86] width 92 height 17
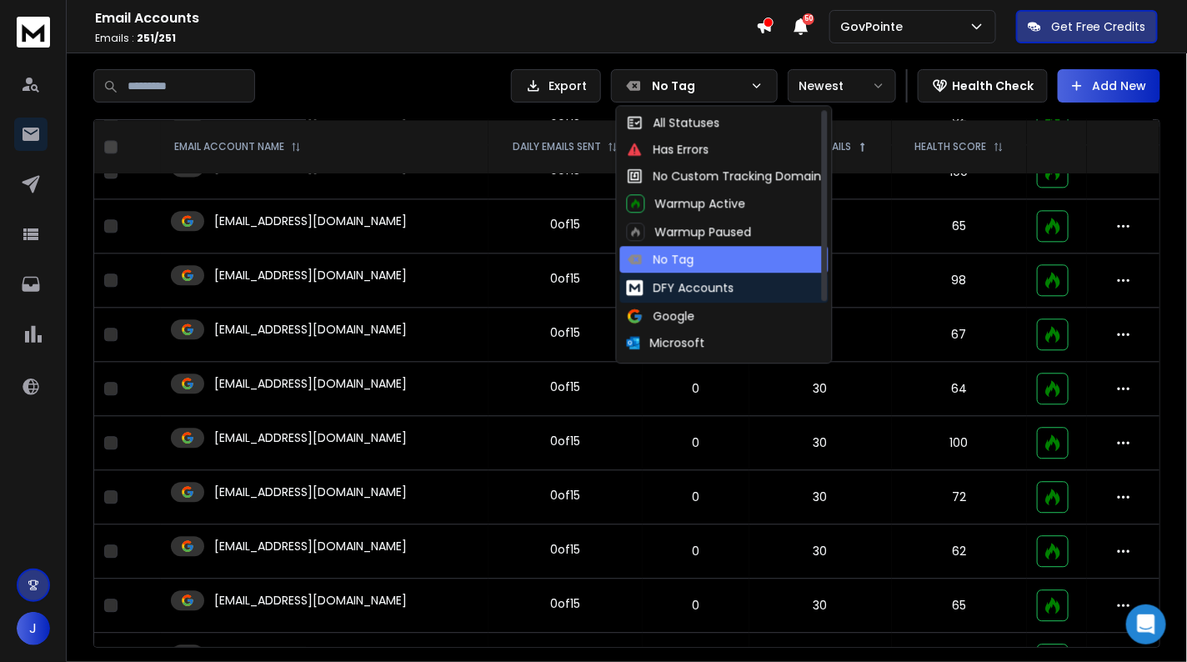
scroll to position [76, 0]
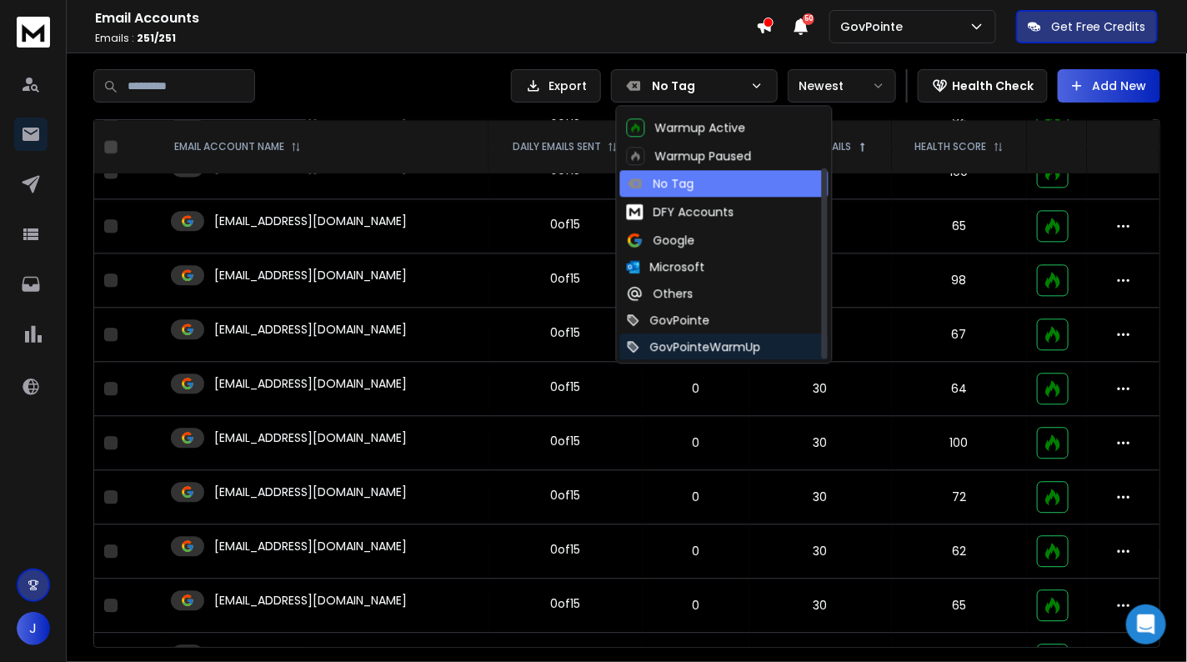
click at [725, 339] on div "GovPointeWarmUp" at bounding box center [694, 347] width 134 height 17
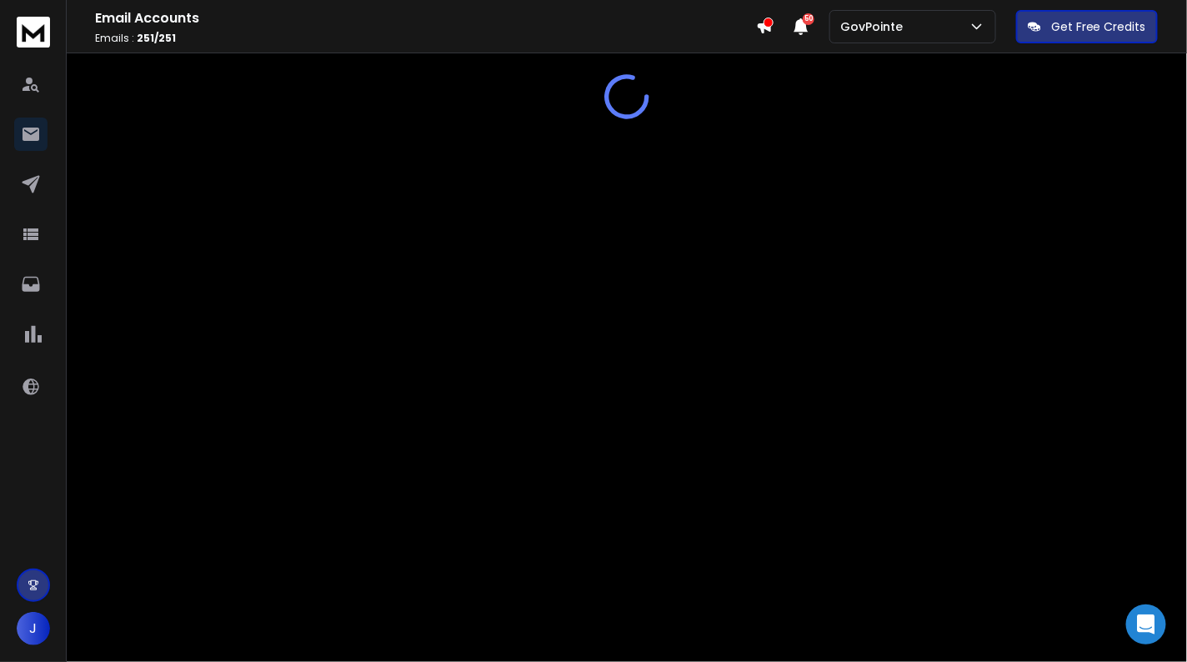
scroll to position [0, 0]
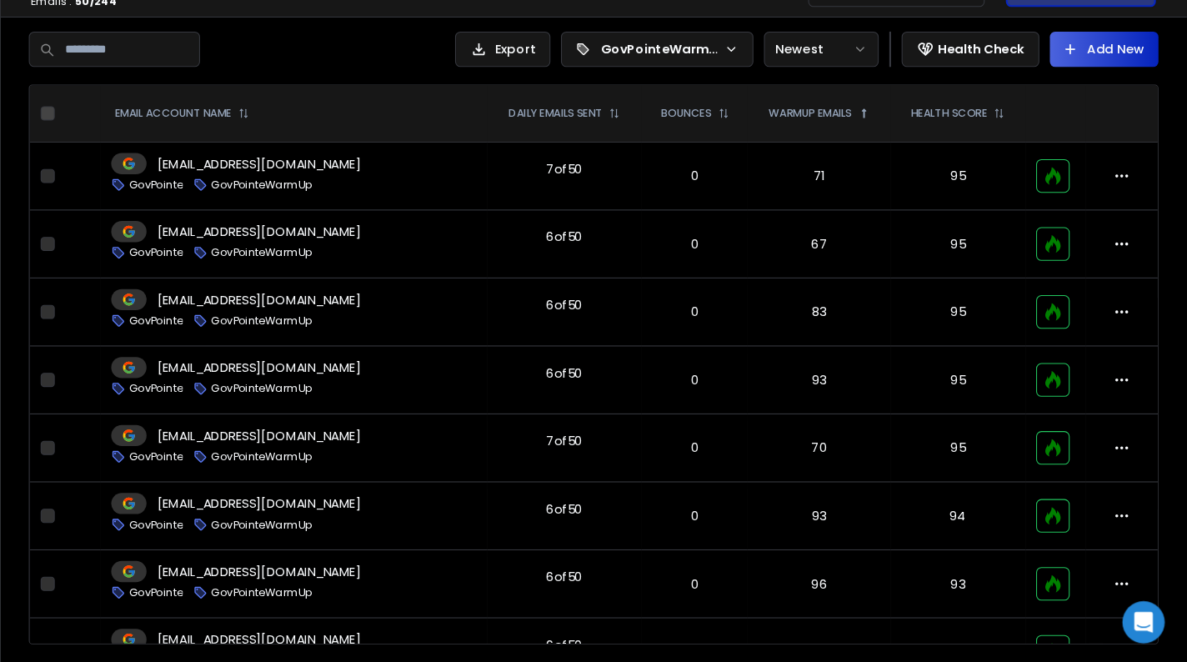
click at [392, 90] on div at bounding box center [289, 83] width 393 height 33
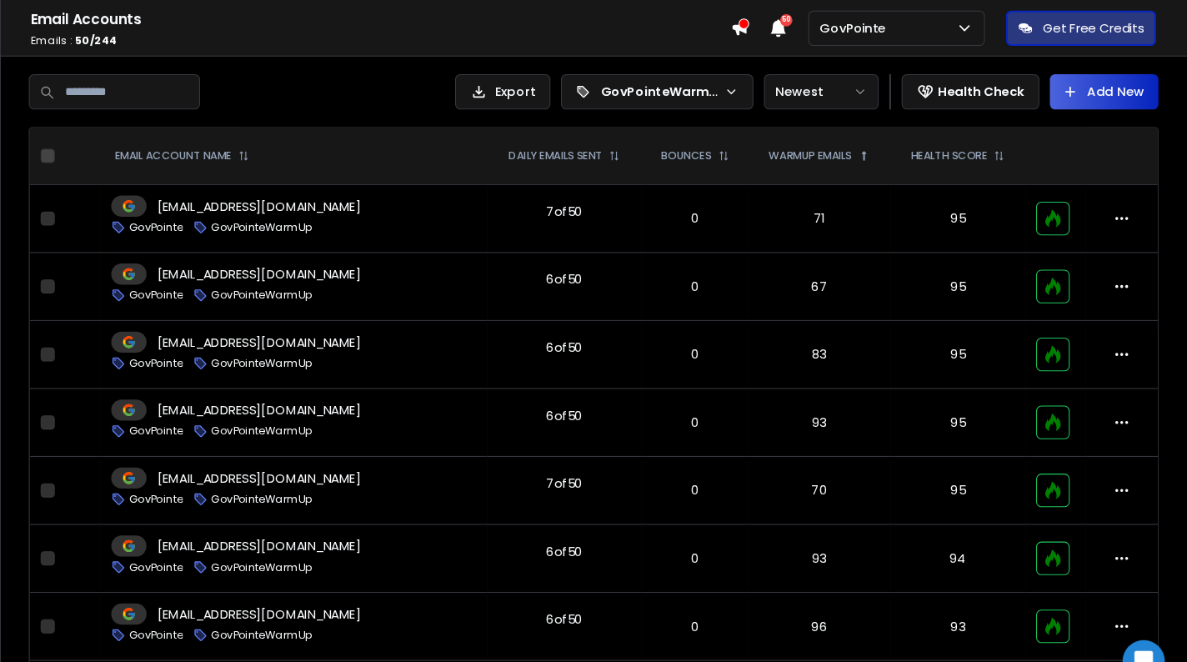
click at [721, 83] on p "GovPointeWarmUp" at bounding box center [689, 86] width 110 height 17
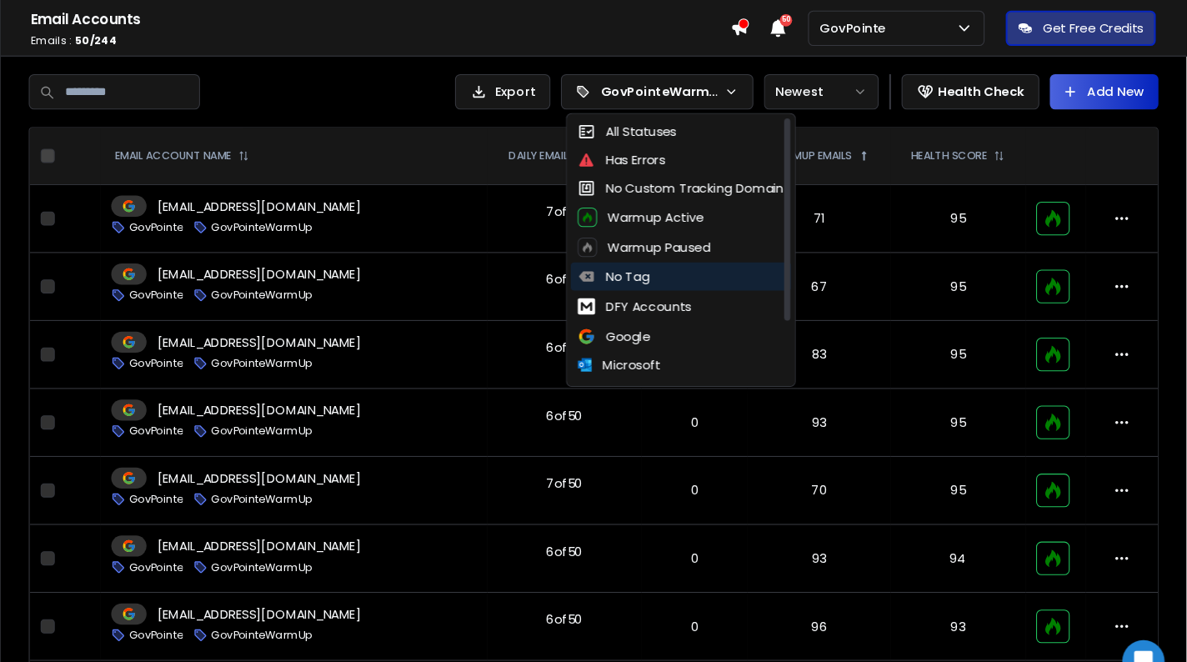
click at [664, 261] on div "No Tag" at bounding box center [646, 261] width 68 height 17
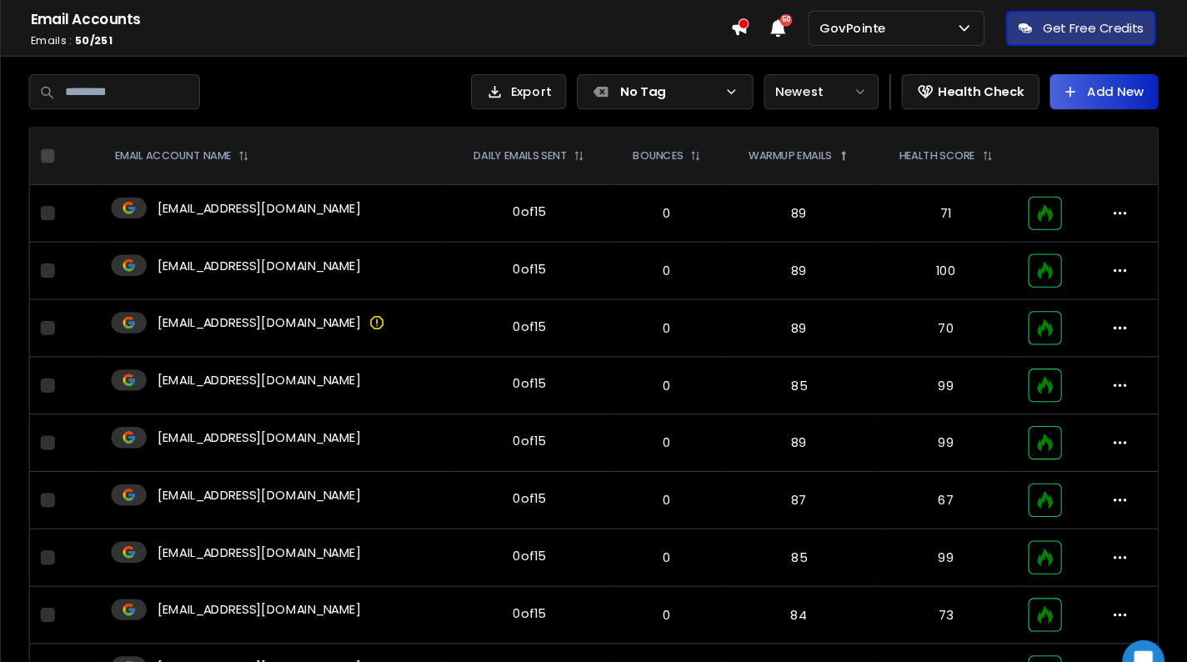
scroll to position [0, 0]
click at [823, 198] on td "89" at bounding box center [821, 202] width 143 height 54
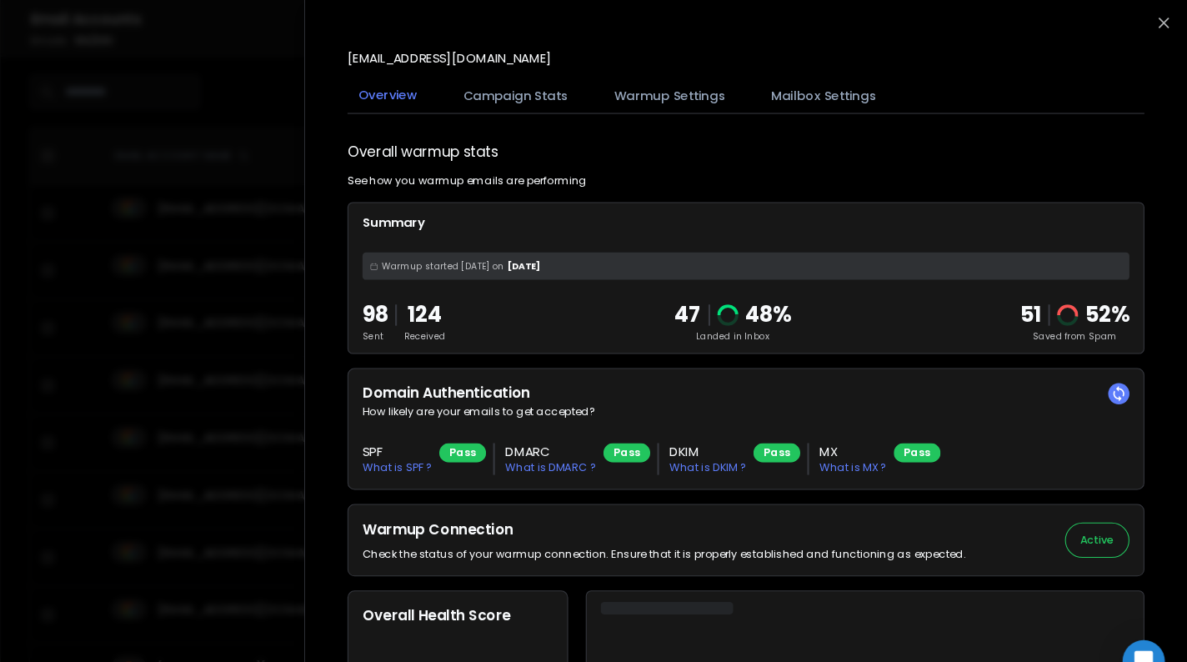
click at [710, 91] on button "Warmup Settings" at bounding box center [698, 90] width 125 height 37
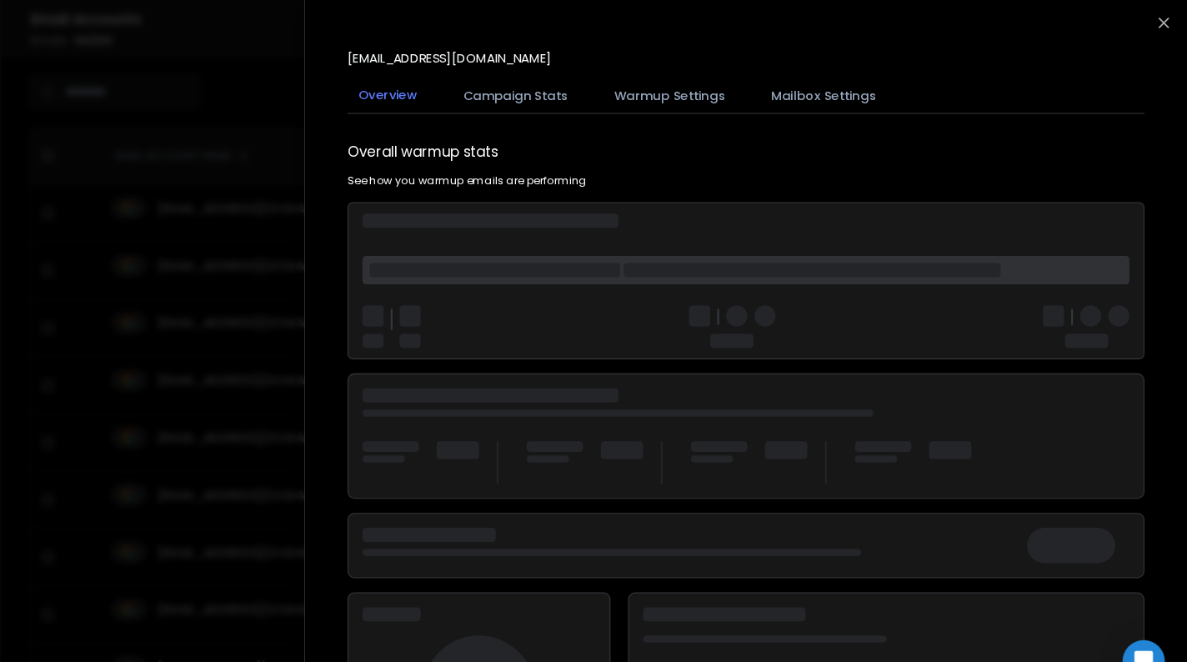
click at [74, 233] on div at bounding box center [593, 331] width 1187 height 662
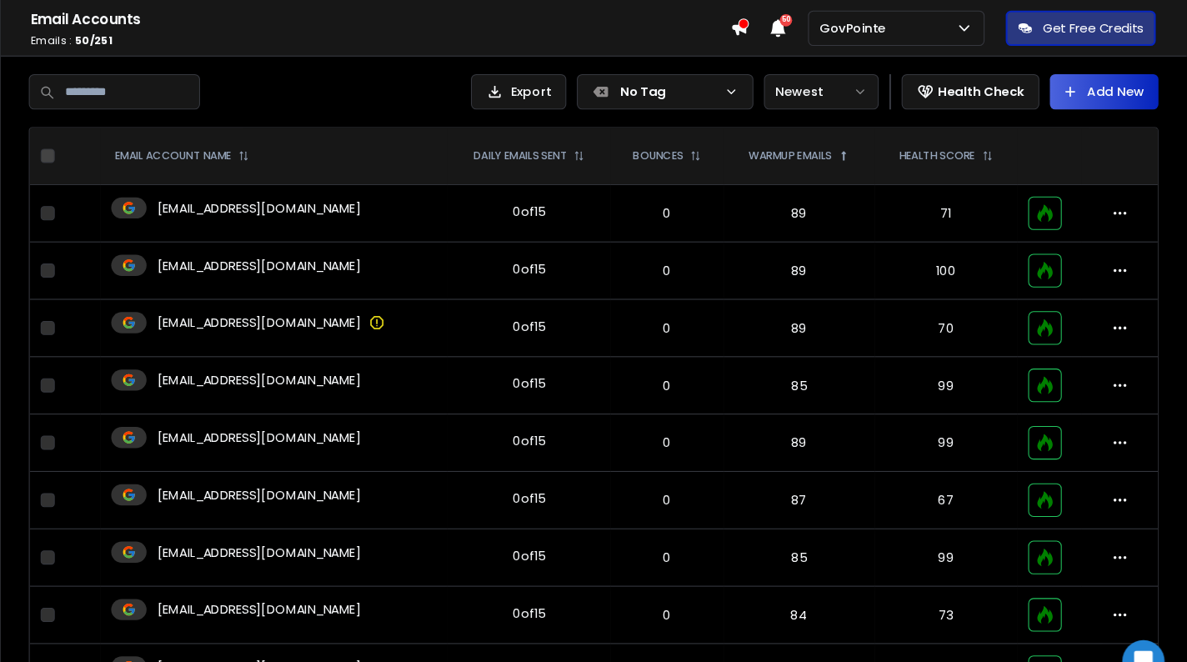
click at [818, 254] on td "89" at bounding box center [821, 256] width 143 height 54
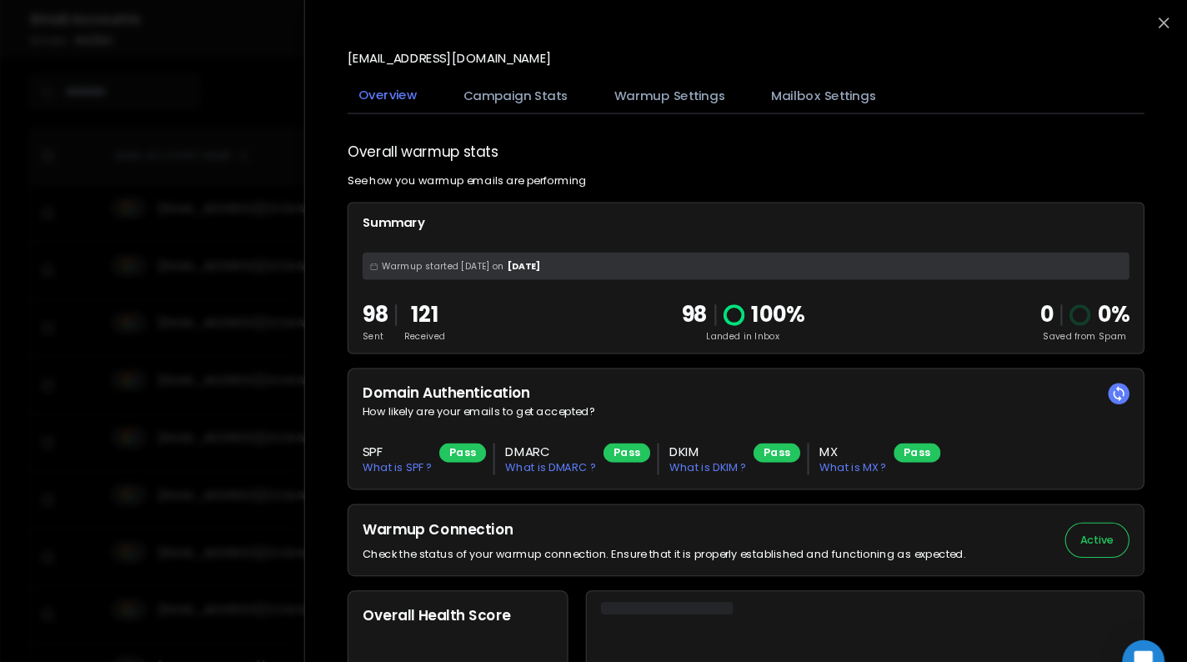
click at [717, 89] on button "Warmup Settings" at bounding box center [698, 90] width 125 height 37
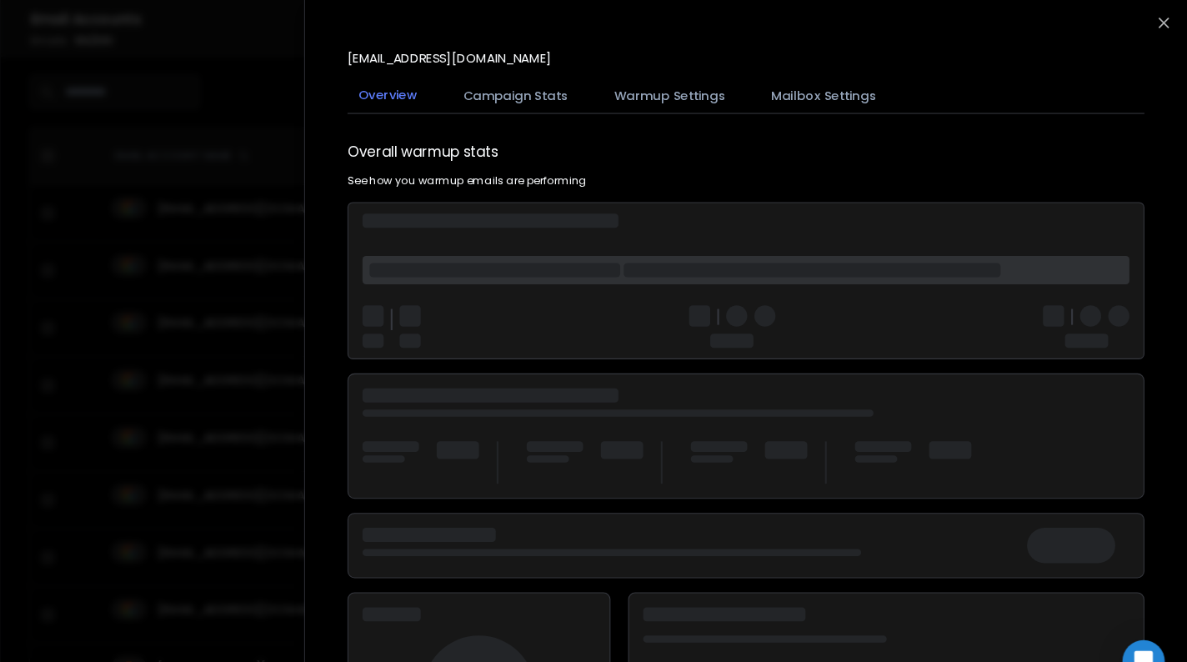
click at [301, 213] on div at bounding box center [593, 331] width 1187 height 662
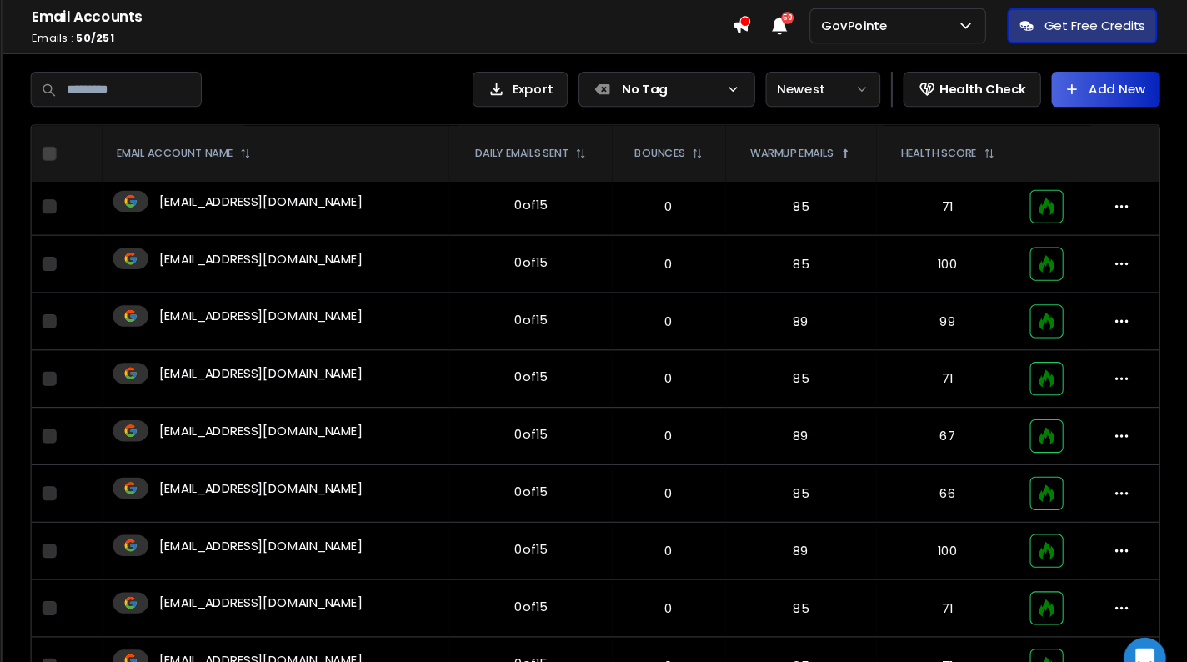
scroll to position [628, 0]
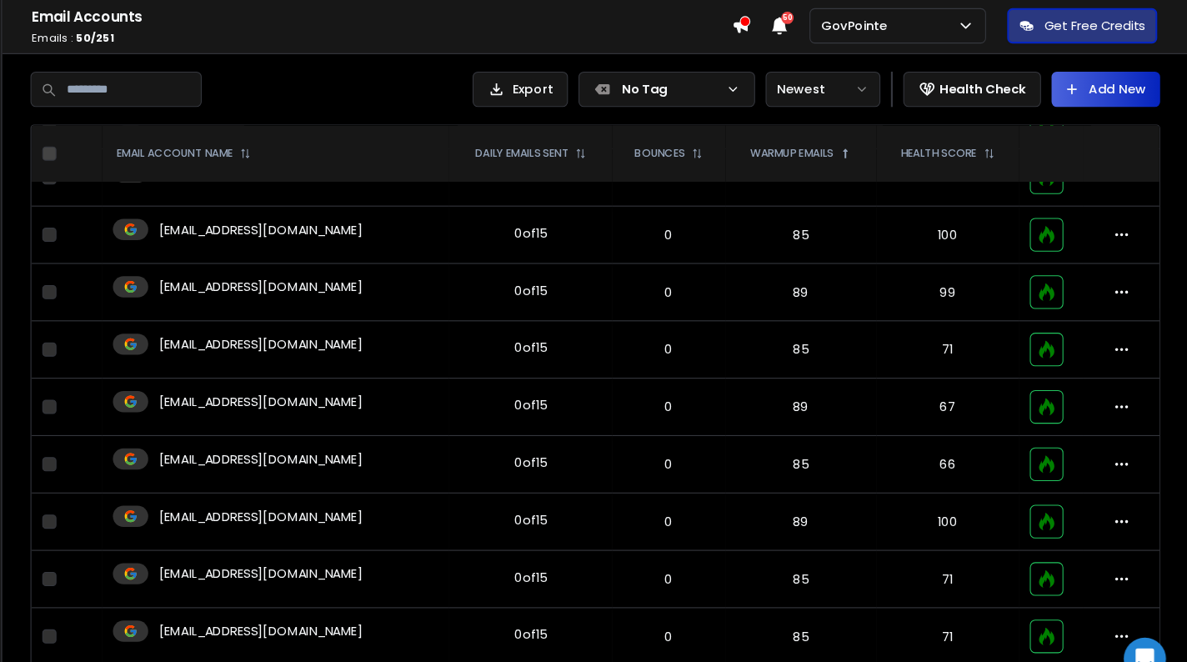
click at [813, 435] on td "85" at bounding box center [821, 441] width 143 height 54
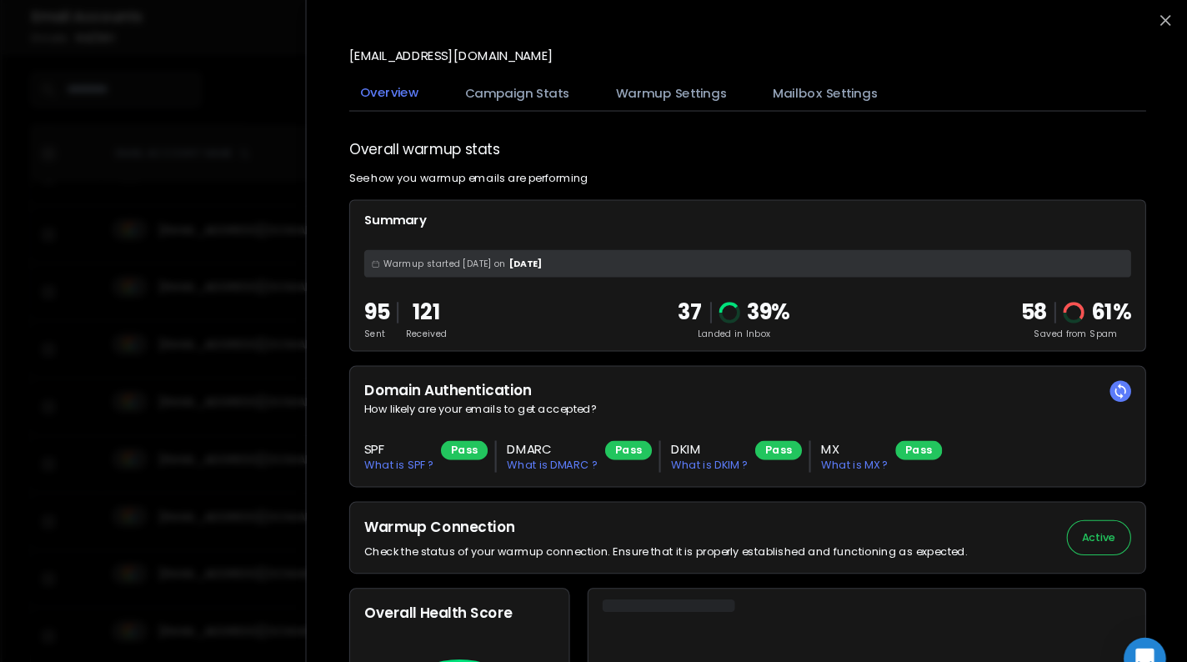
click at [684, 94] on button "Warmup Settings" at bounding box center [698, 90] width 125 height 37
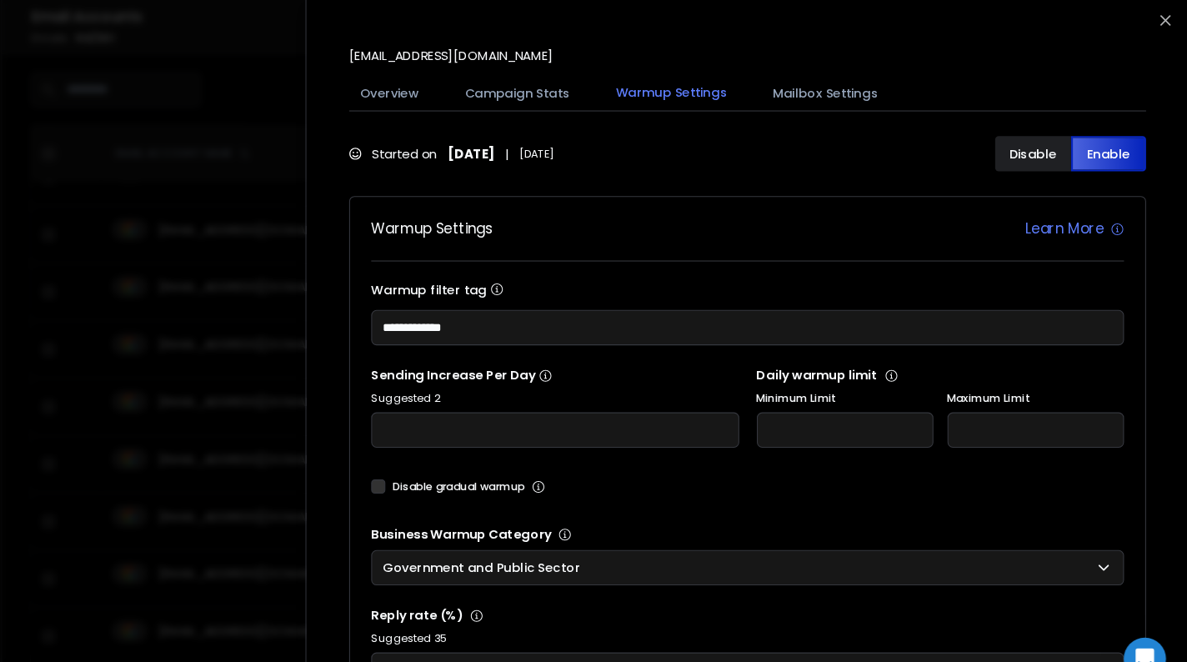
click at [321, 158] on div at bounding box center [593, 331] width 1187 height 662
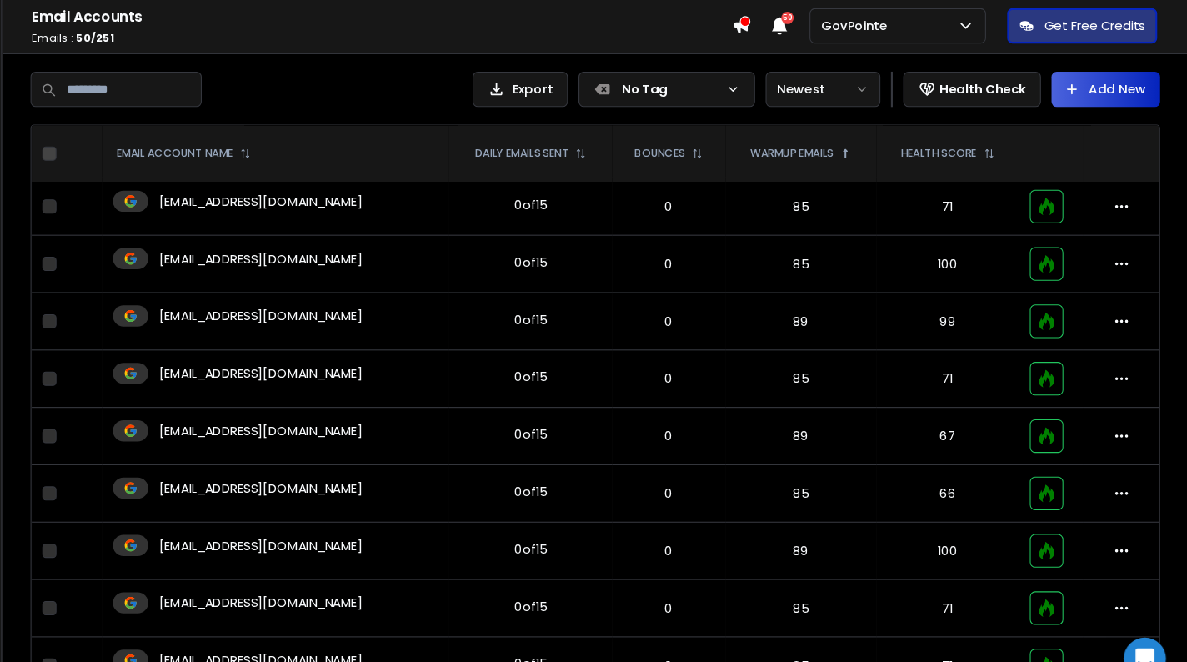
scroll to position [0, 0]
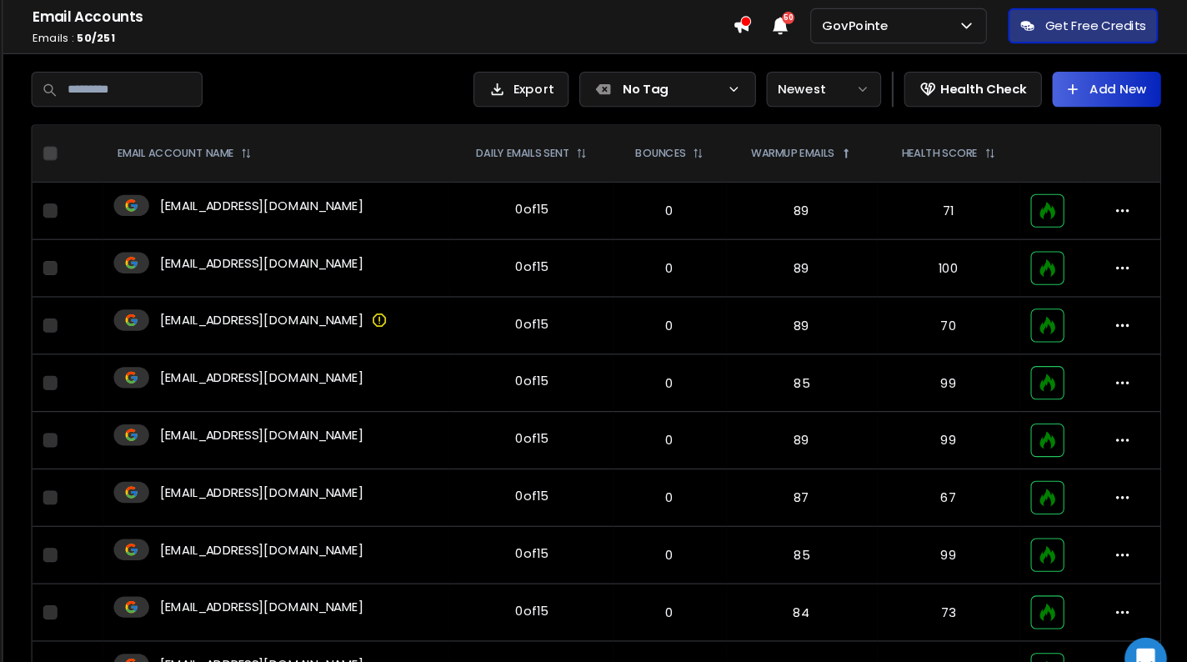
click at [861, 152] on icon at bounding box center [863, 148] width 10 height 10
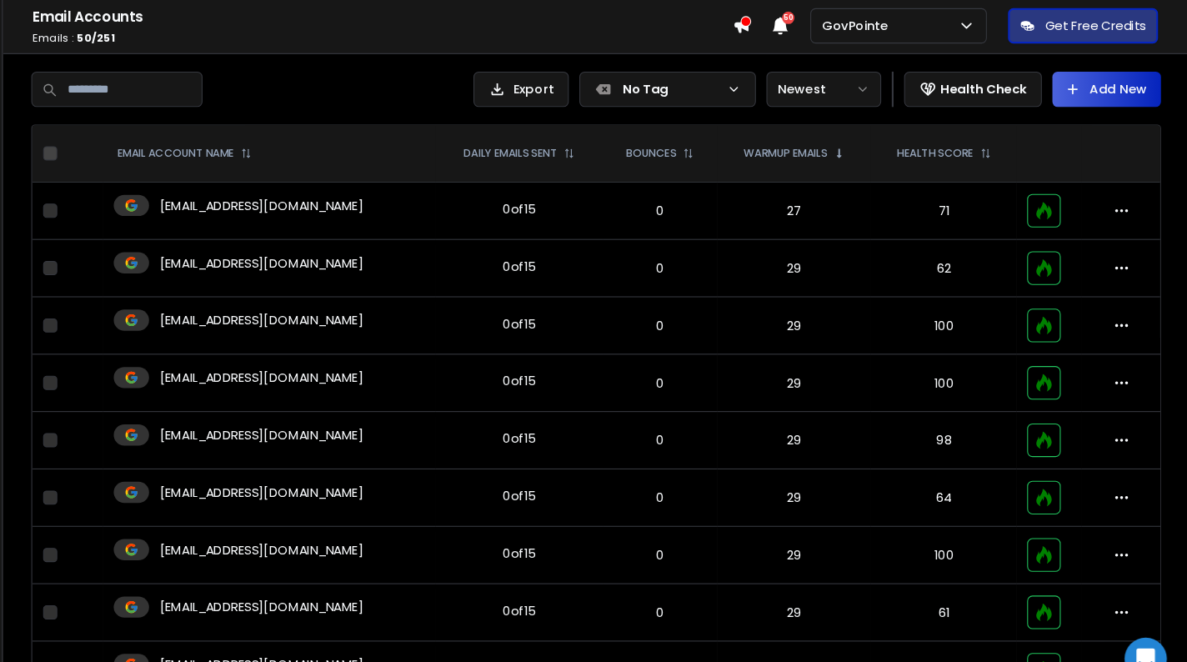
click at [858, 150] on icon at bounding box center [856, 147] width 4 height 9
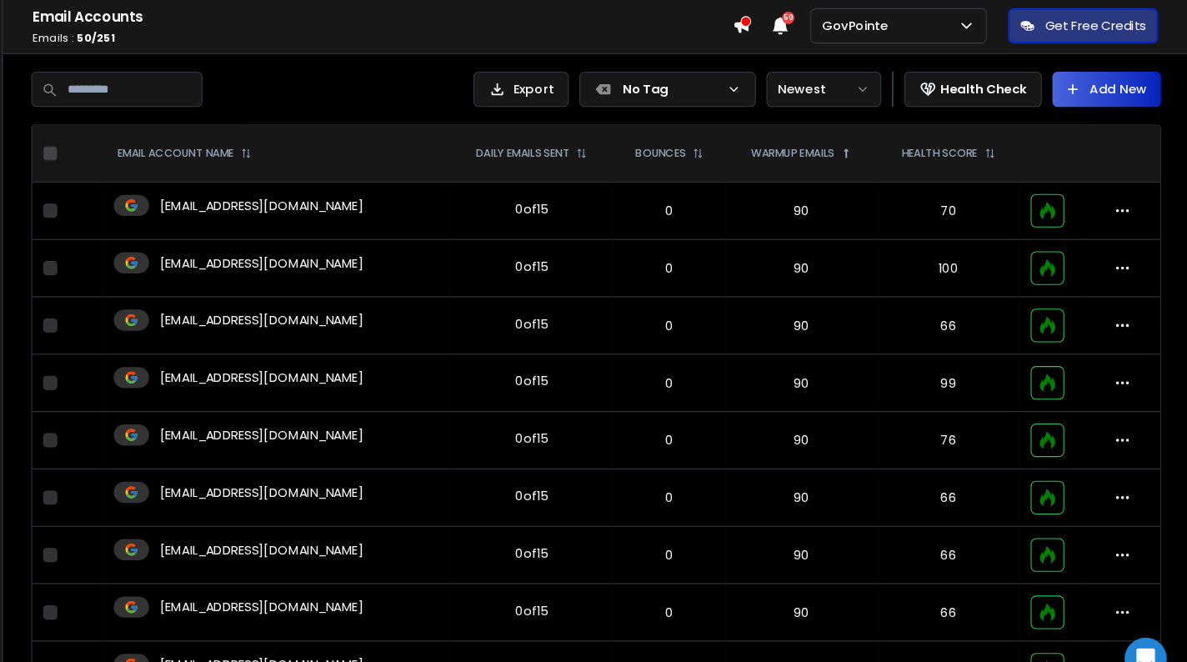
click at [822, 203] on td "90" at bounding box center [821, 202] width 143 height 54
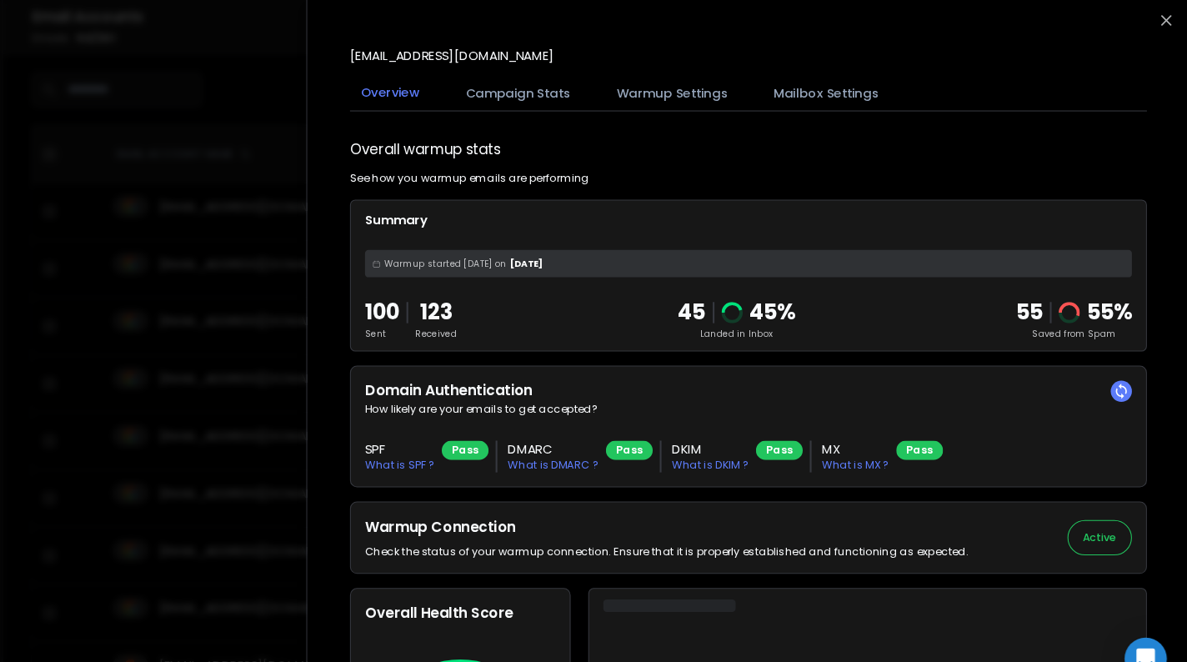
click at [701, 88] on button "Warmup Settings" at bounding box center [698, 90] width 125 height 37
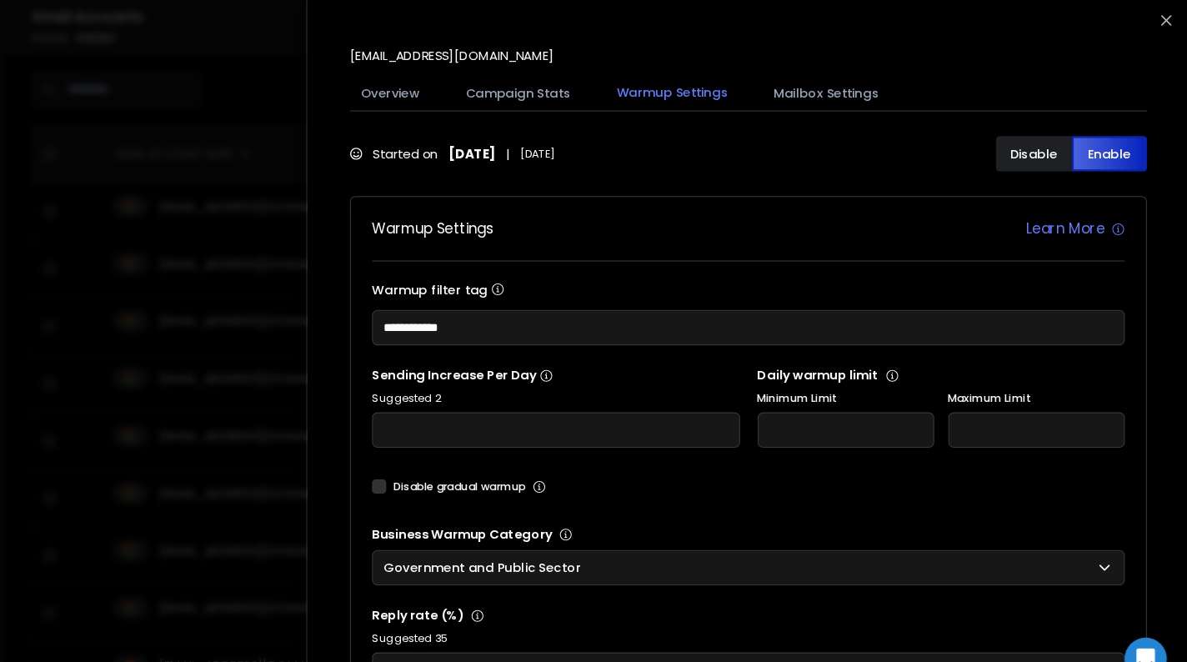
click at [322, 238] on div at bounding box center [593, 331] width 1187 height 662
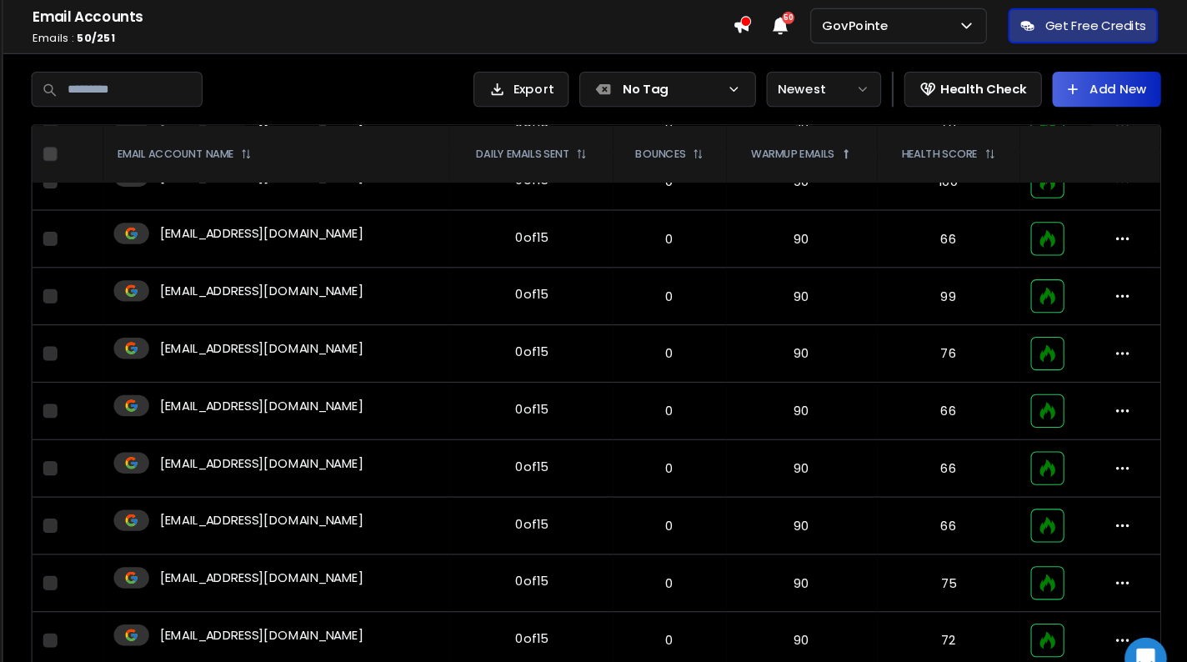
scroll to position [90, 0]
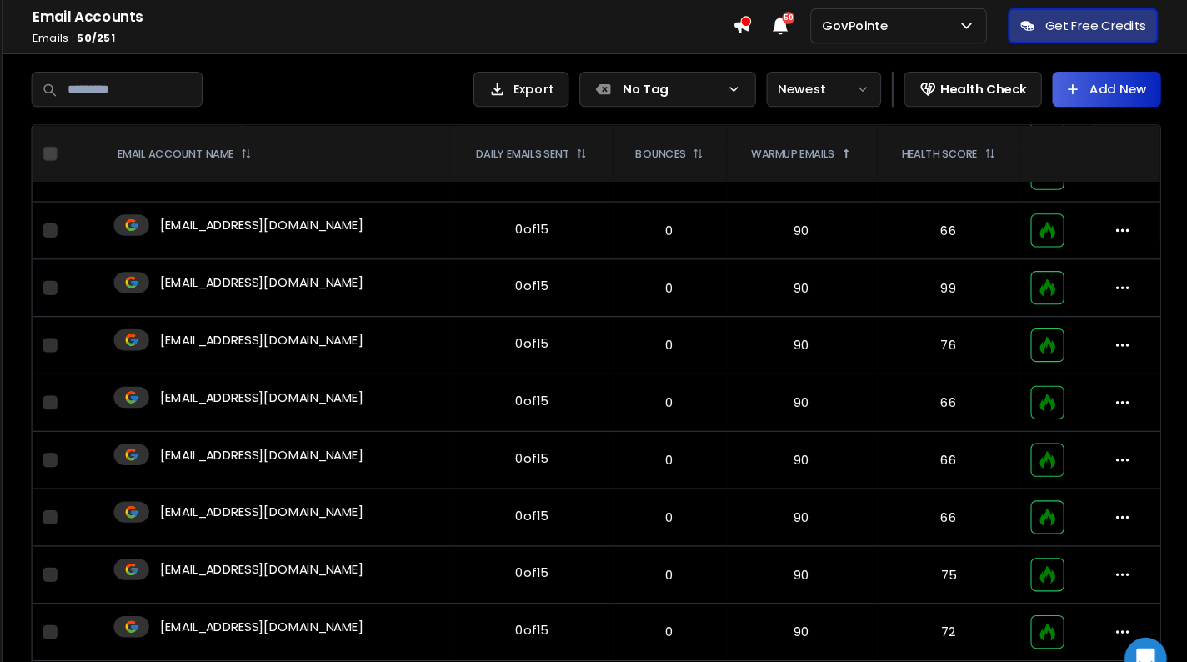
click at [817, 323] on td "90" at bounding box center [821, 329] width 143 height 54
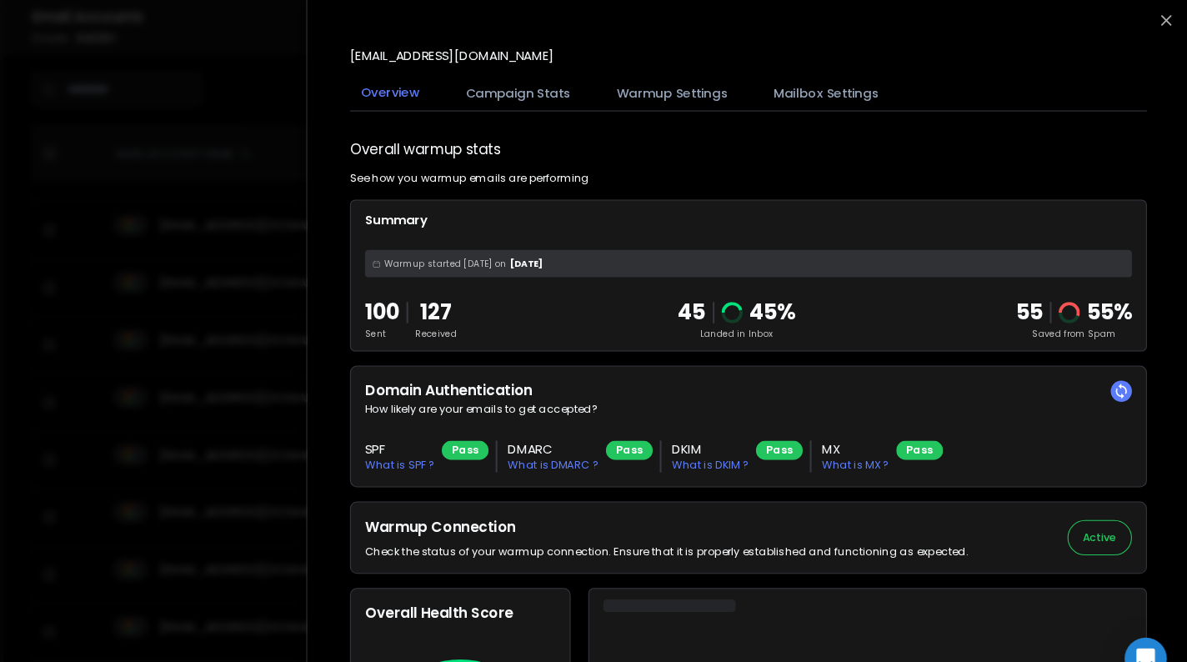
click at [691, 98] on button "Warmup Settings" at bounding box center [698, 90] width 125 height 37
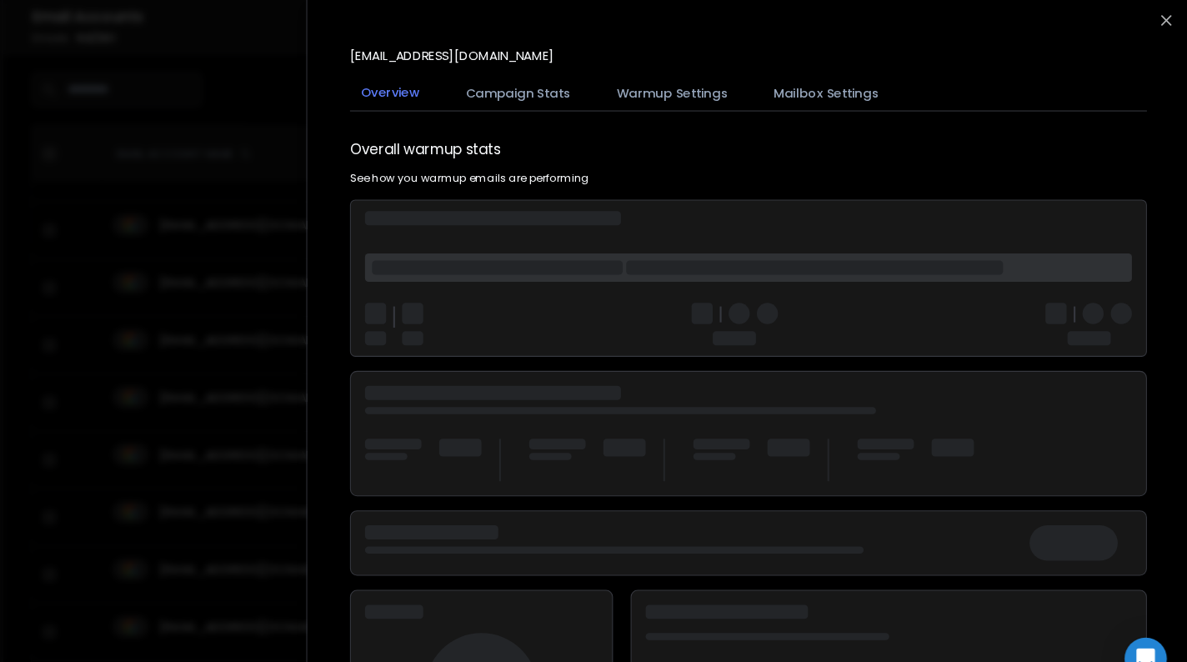
click at [329, 218] on div at bounding box center [593, 331] width 1187 height 662
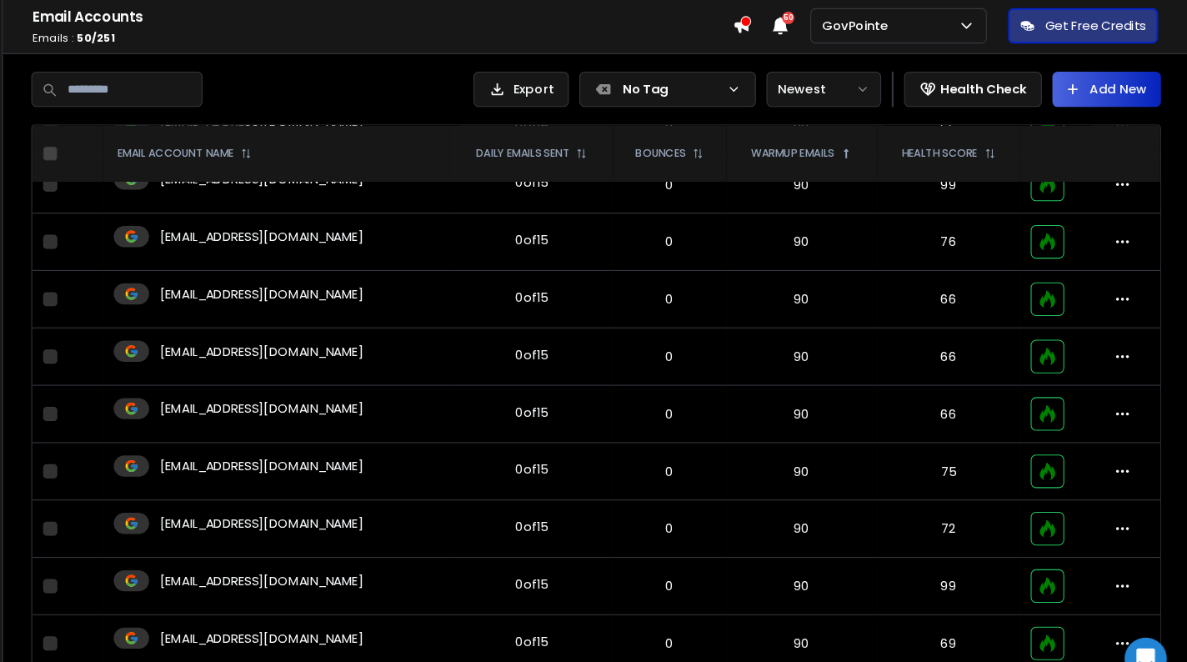
scroll to position [228, 0]
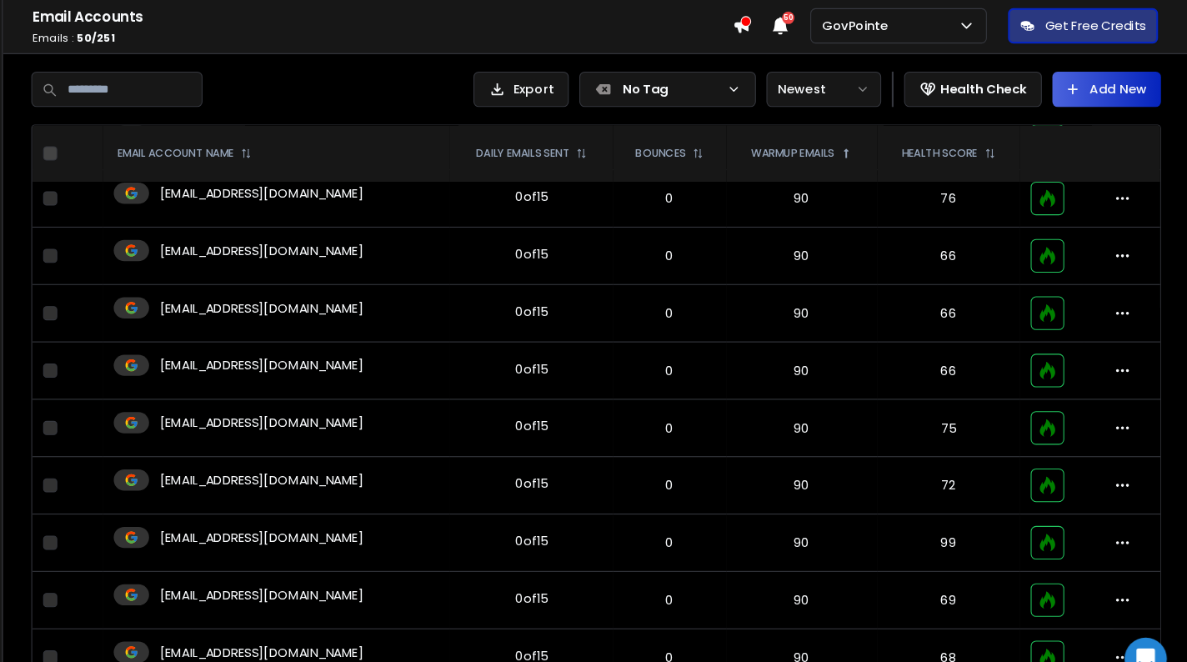
click at [825, 353] on td "90" at bounding box center [821, 353] width 143 height 54
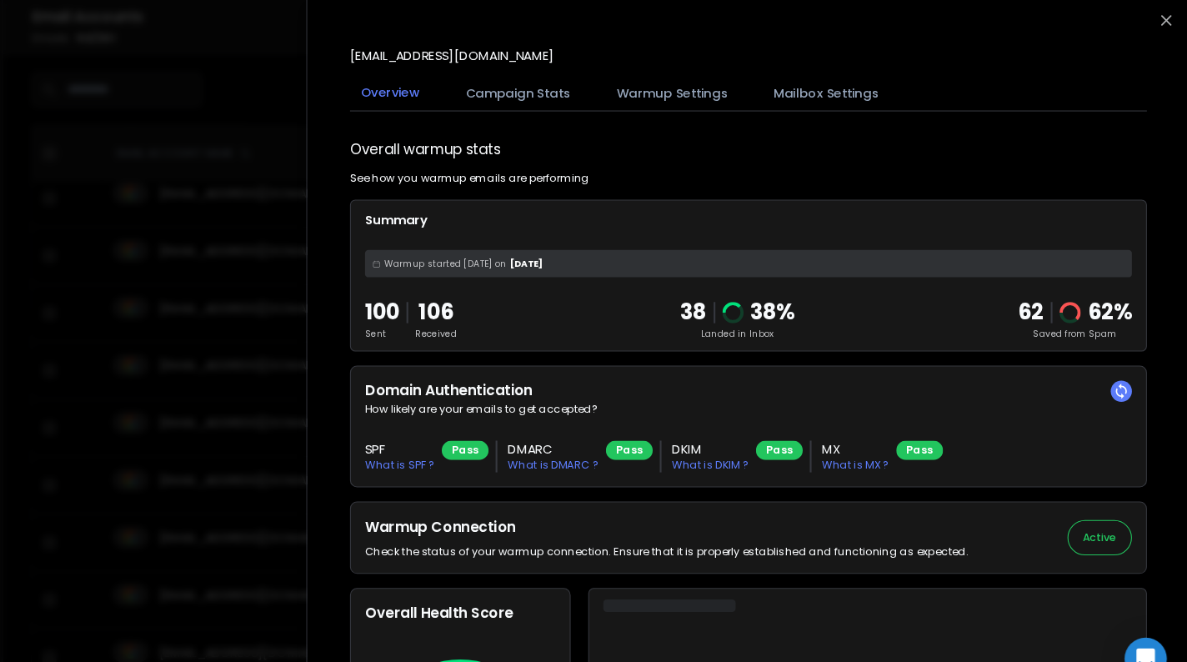
click at [675, 85] on button "Warmup Settings" at bounding box center [698, 90] width 125 height 37
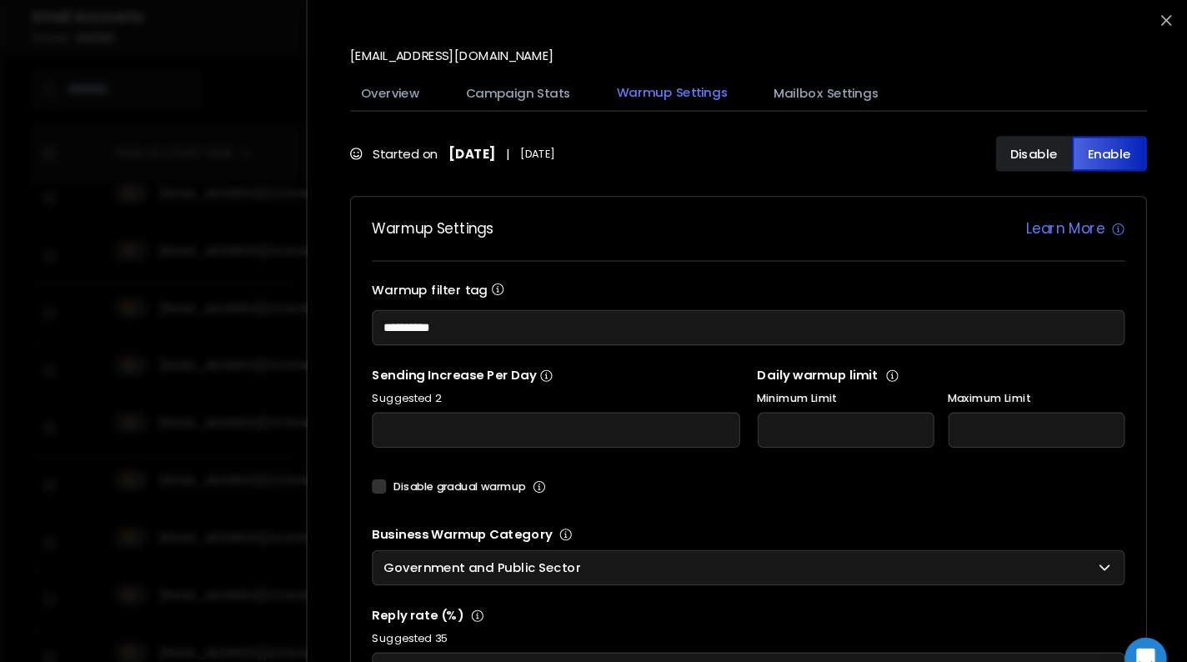
click at [360, 228] on div "**********" at bounding box center [771, 331] width 834 height 662
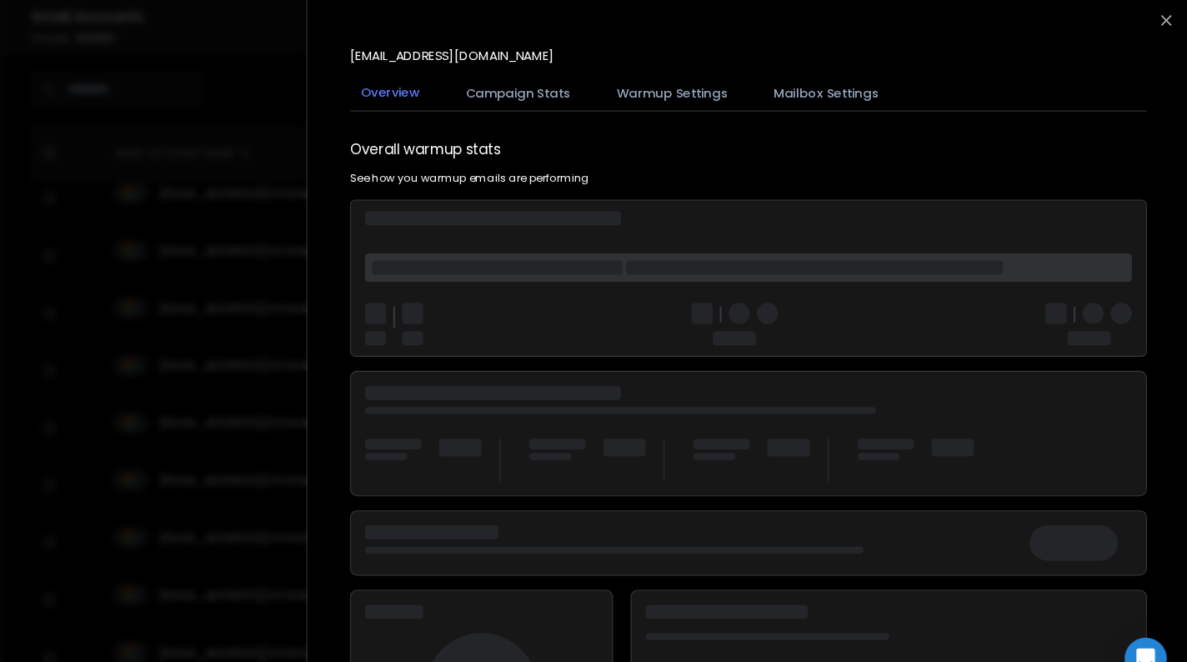
click at [314, 223] on div at bounding box center [593, 331] width 1187 height 662
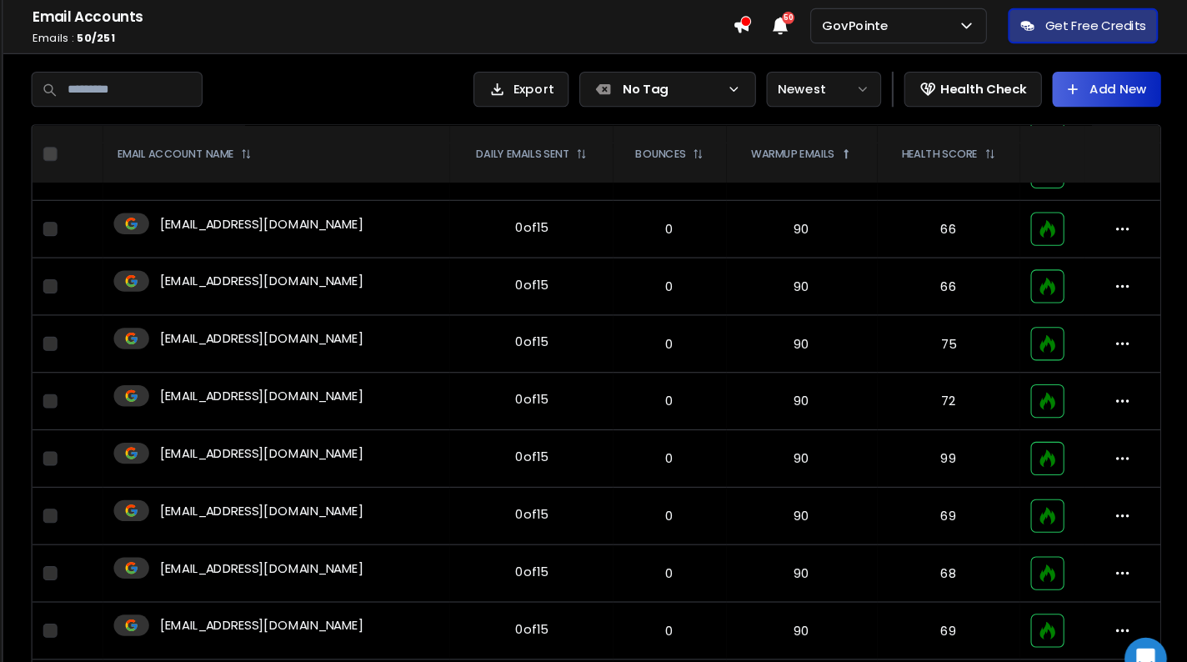
scroll to position [310, 0]
drag, startPoint x: 433, startPoint y: 91, endPoint x: 279, endPoint y: 150, distance: 164.5
click at [431, 92] on div at bounding box center [297, 86] width 408 height 33
click at [382, 110] on div "Export No Tag Newest Health Check Add New EMAIL ACCOUNT NAME DAILY EMAILS SENT …" at bounding box center [626, 359] width 1067 height 579
drag, startPoint x: 370, startPoint y: 82, endPoint x: 369, endPoint y: 127, distance: 45.1
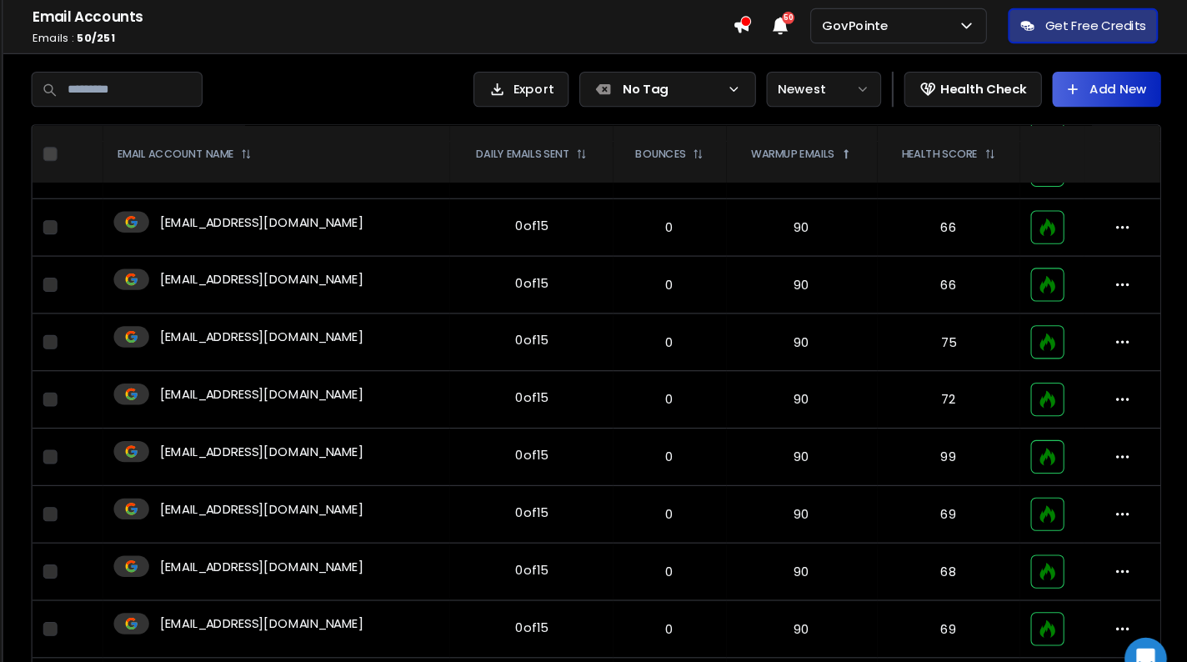
click at [371, 82] on div at bounding box center [297, 86] width 408 height 33
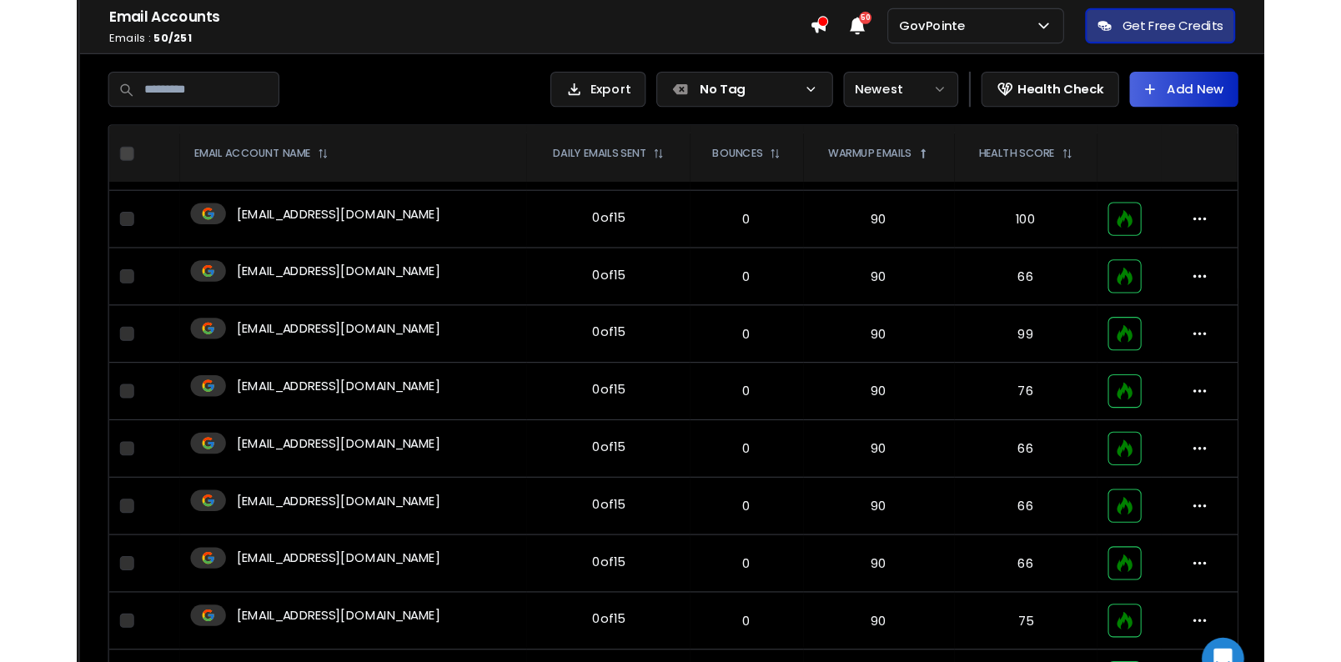
scroll to position [0, 0]
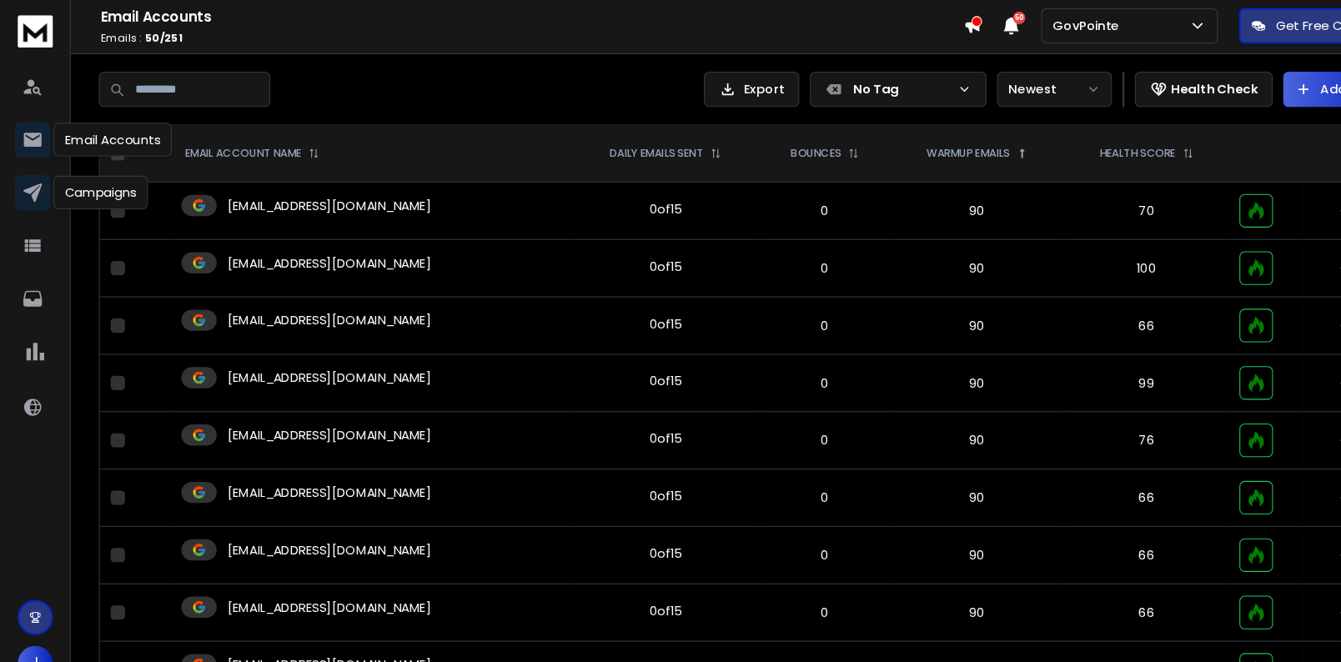
click at [36, 185] on icon at bounding box center [31, 184] width 20 height 20
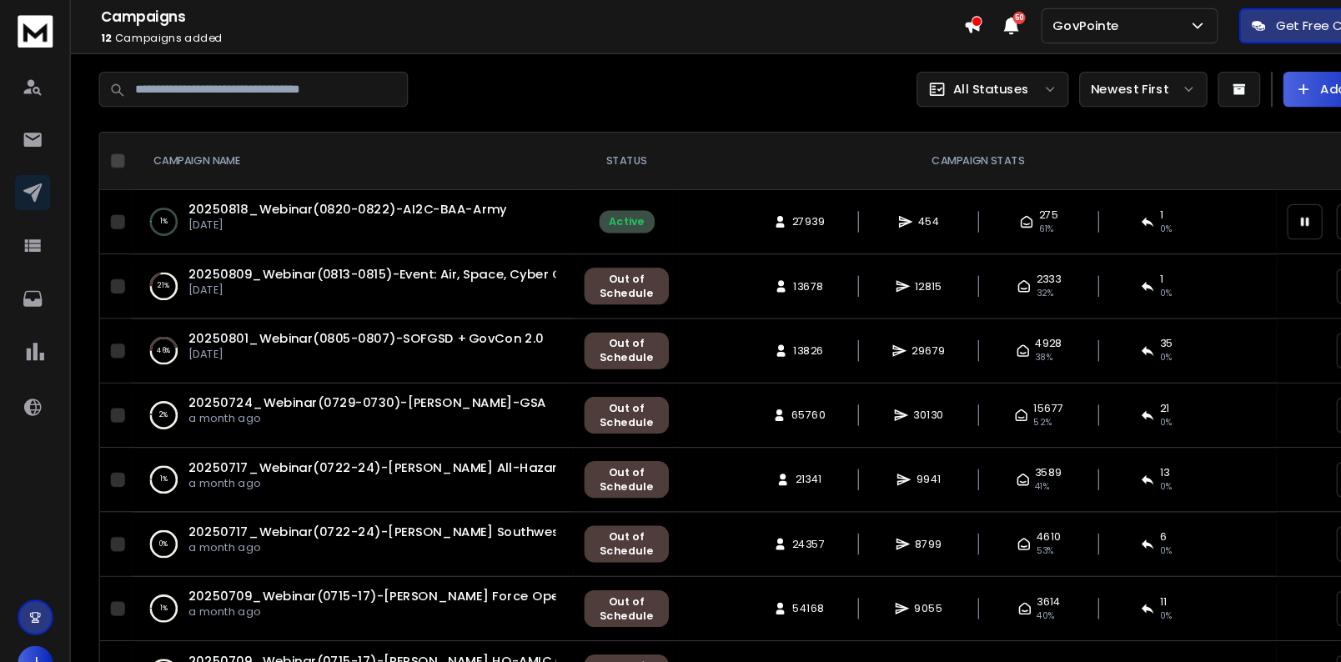
click at [422, 203] on span "20250818_Webinar(0820-0822)-AI2C-BAA-Army" at bounding box center [328, 200] width 300 height 17
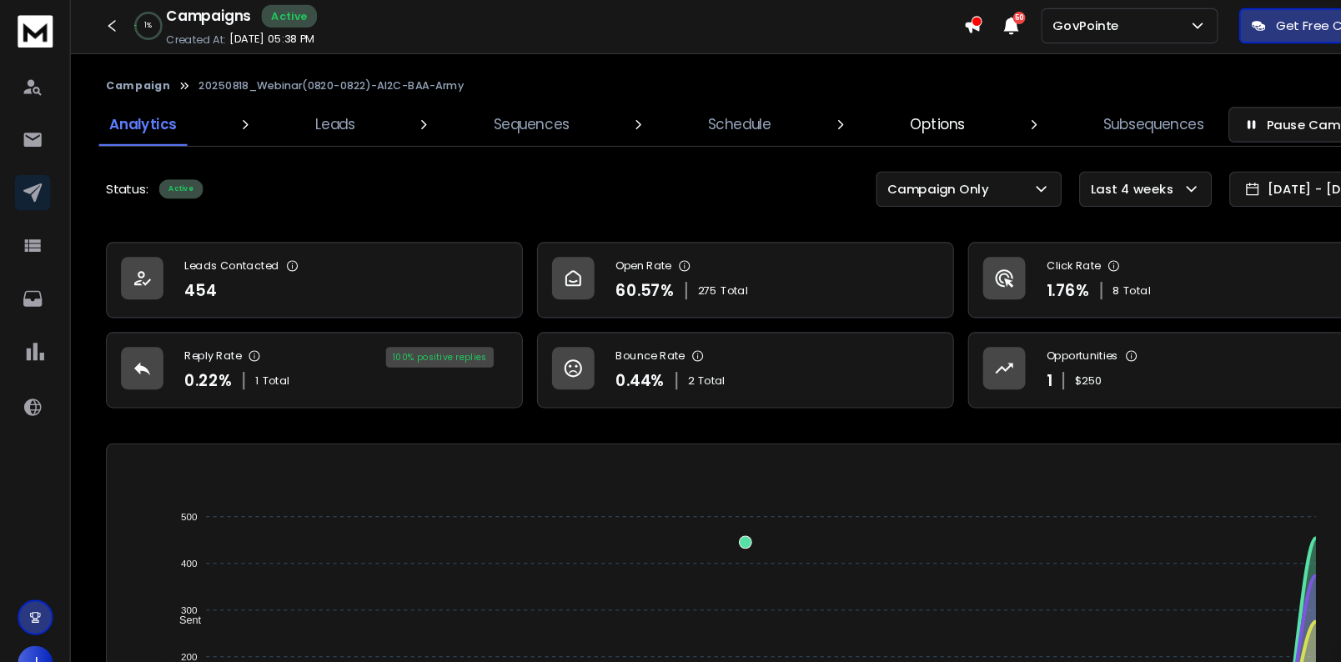
click at [891, 118] on p "Options" at bounding box center [885, 120] width 52 height 20
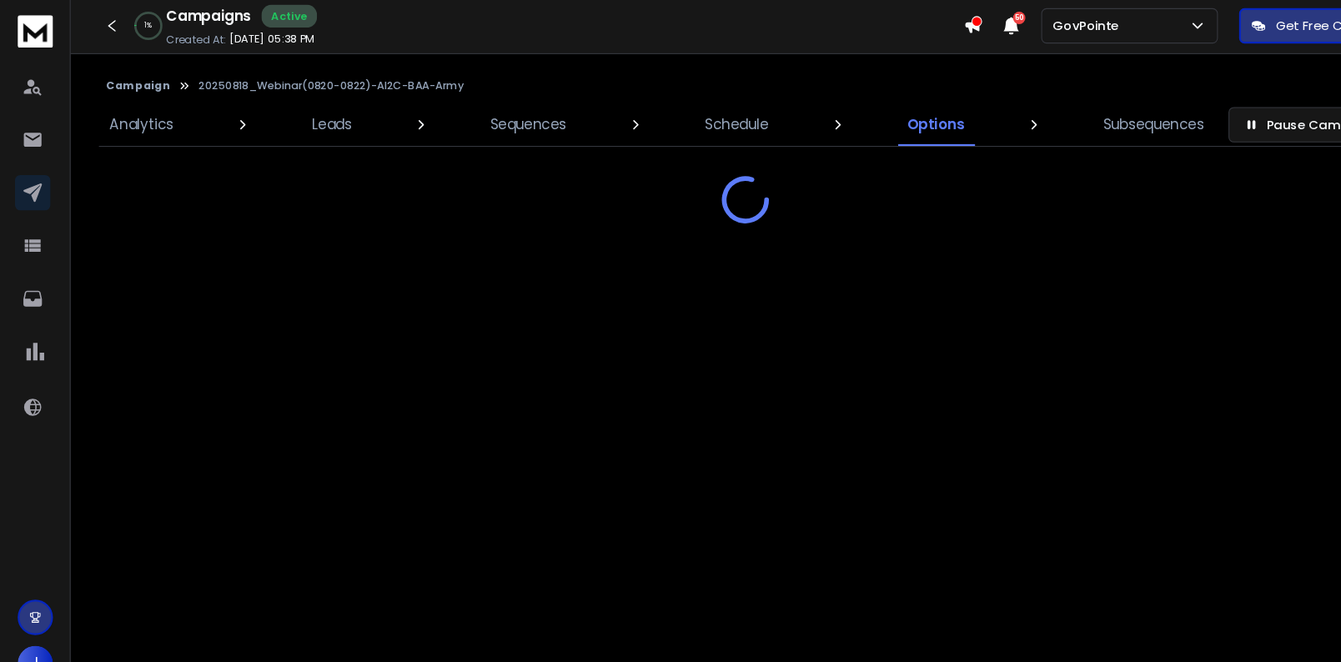
select select "**********"
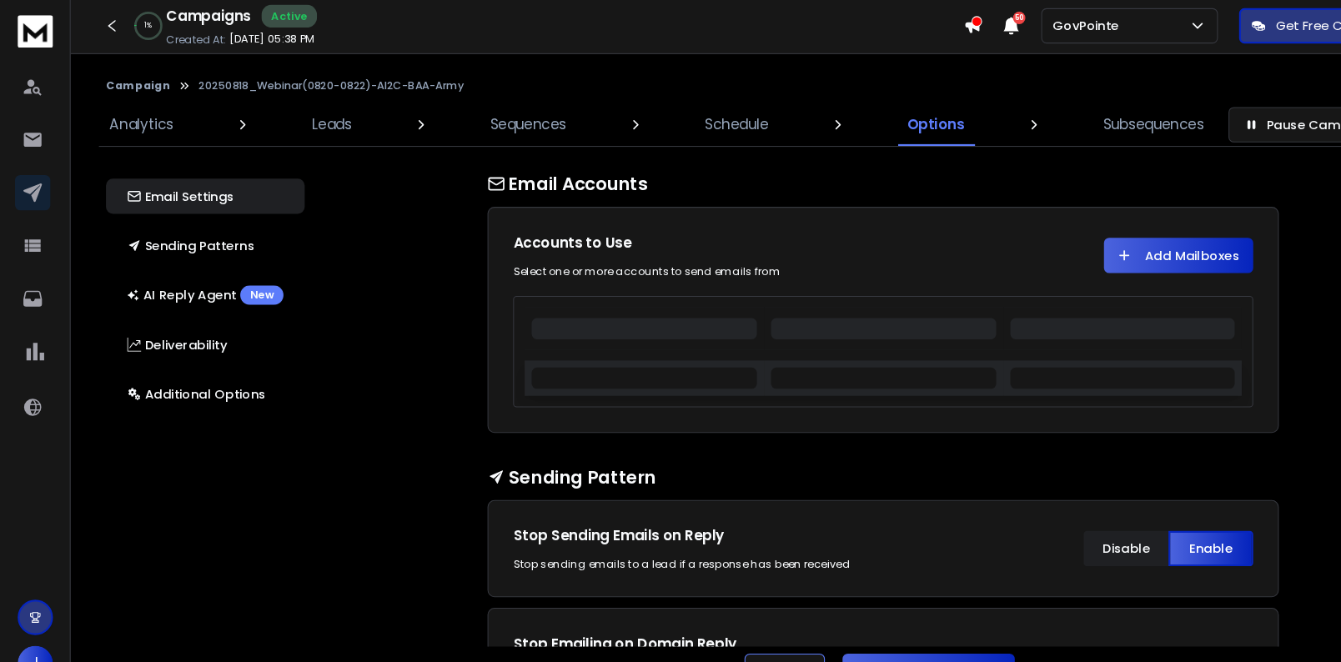
click at [1063, 241] on icon "button" at bounding box center [1061, 242] width 9 height 9
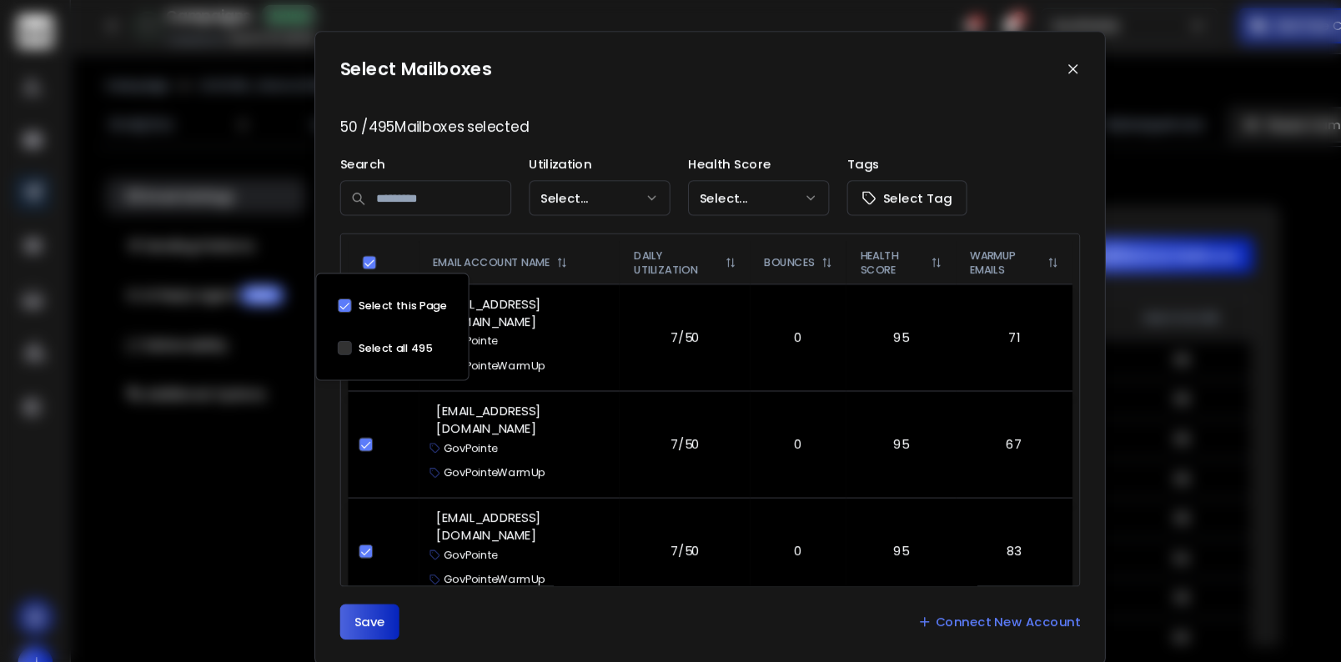
click at [329, 331] on button "Select this Page" at bounding box center [325, 330] width 13 height 13
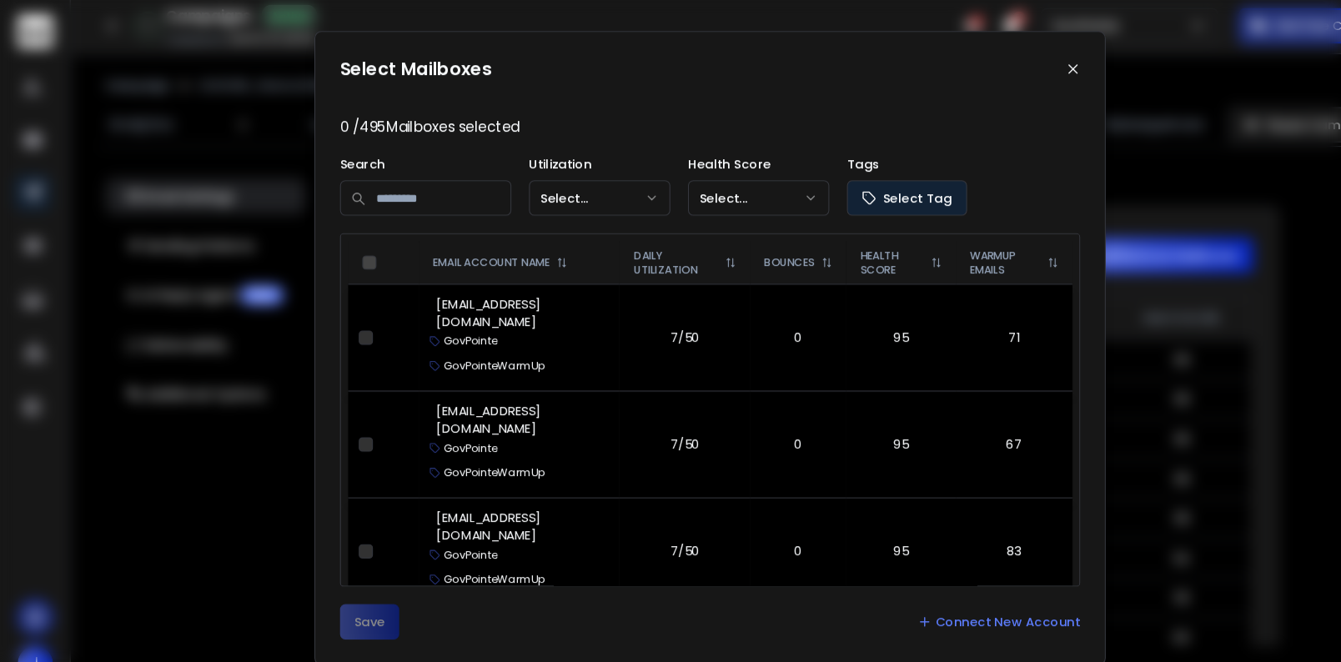
click at [886, 196] on button "Select Tag" at bounding box center [856, 189] width 113 height 33
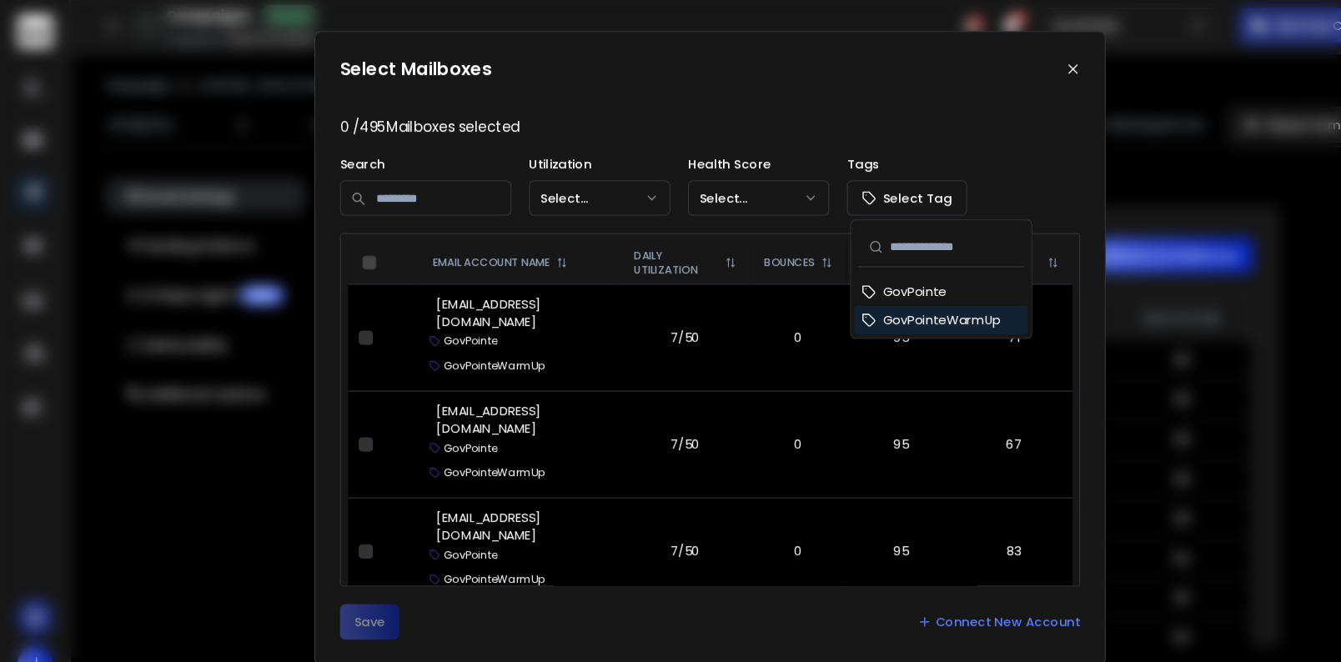
click at [896, 304] on span "GovPointeWarmUp" at bounding box center [889, 304] width 111 height 17
click at [943, 111] on div "Select Mailboxes" at bounding box center [670, 84] width 699 height 57
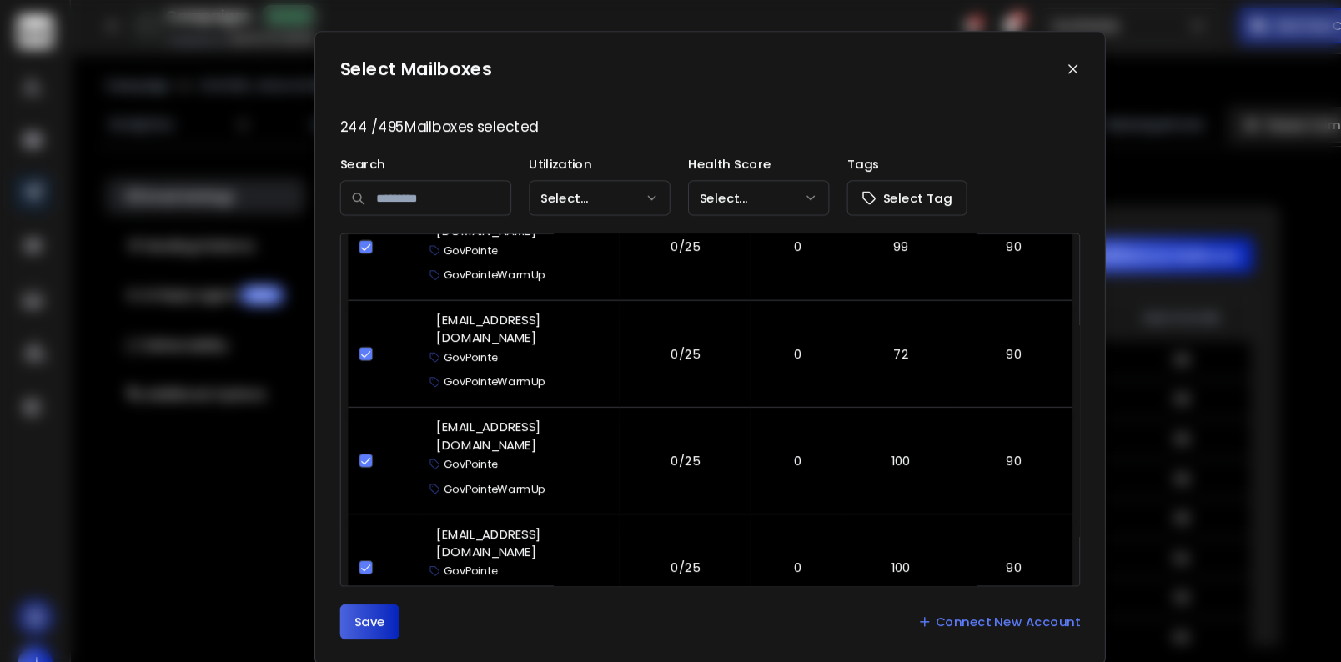
scroll to position [10550, 0]
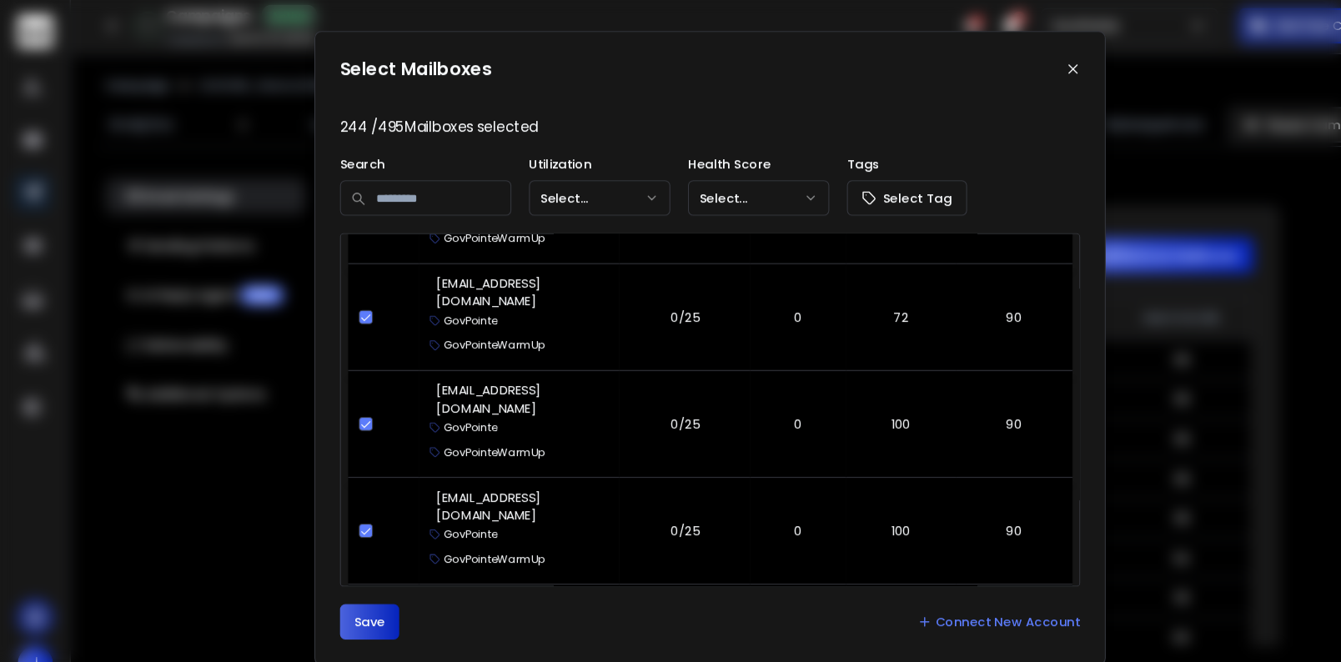
click at [367, 584] on button "Save" at bounding box center [349, 589] width 56 height 33
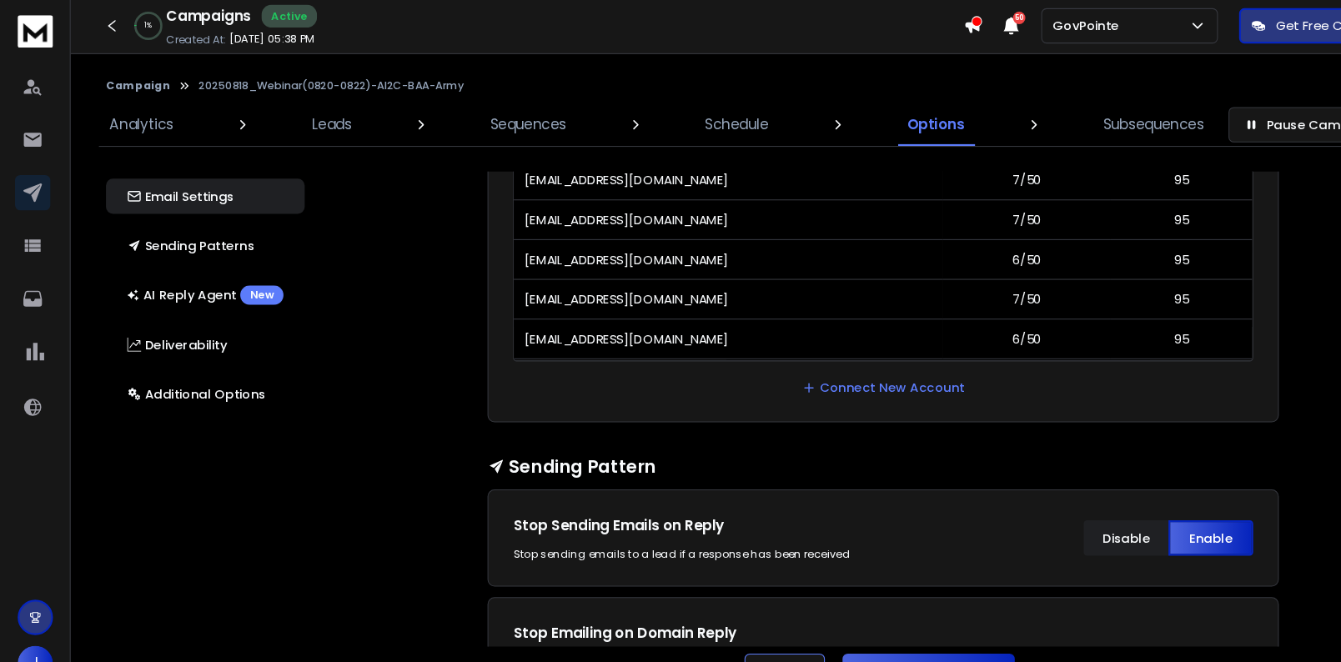
scroll to position [168, 0]
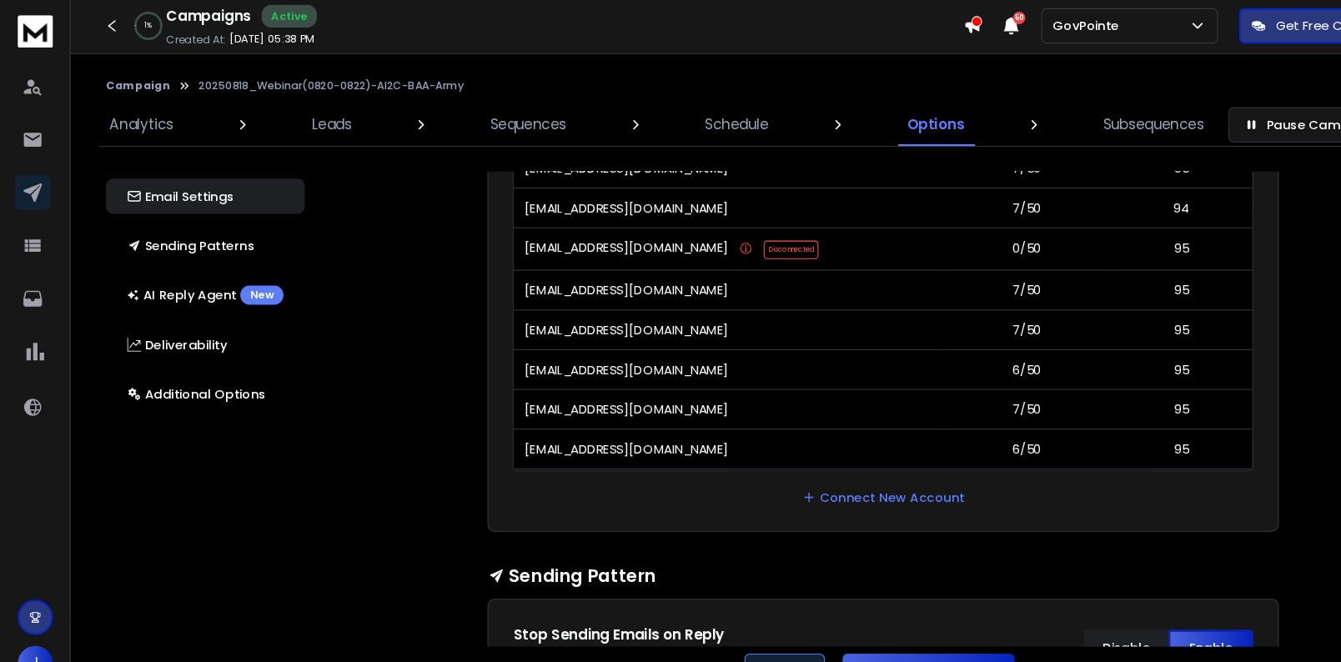
click at [722, 622] on button "Save" at bounding box center [741, 636] width 76 height 33
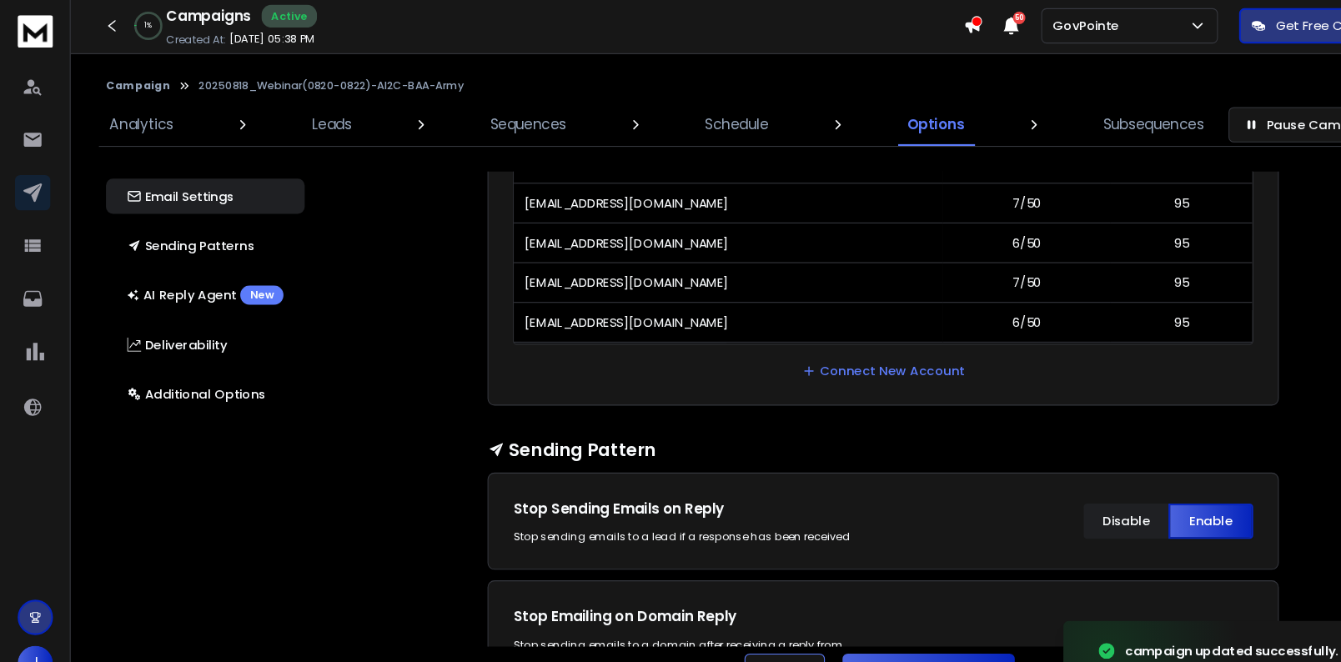
scroll to position [289, 0]
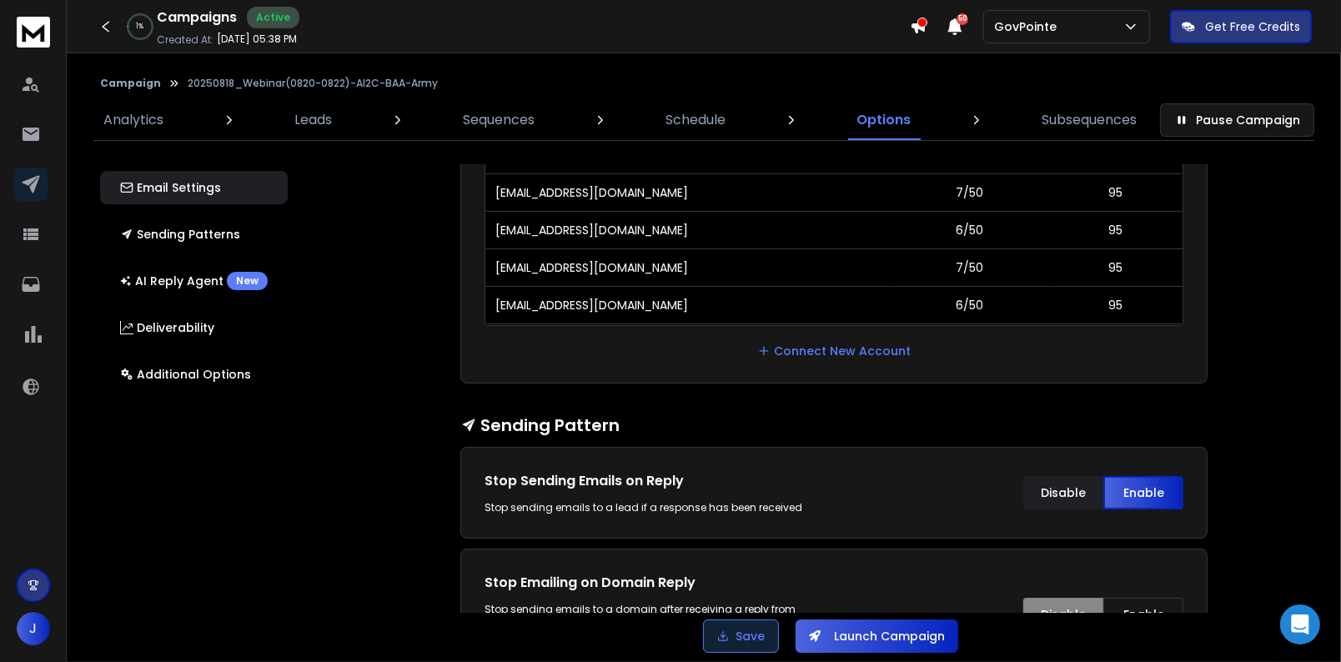
click at [728, 637] on icon "submit" at bounding box center [723, 636] width 12 height 12
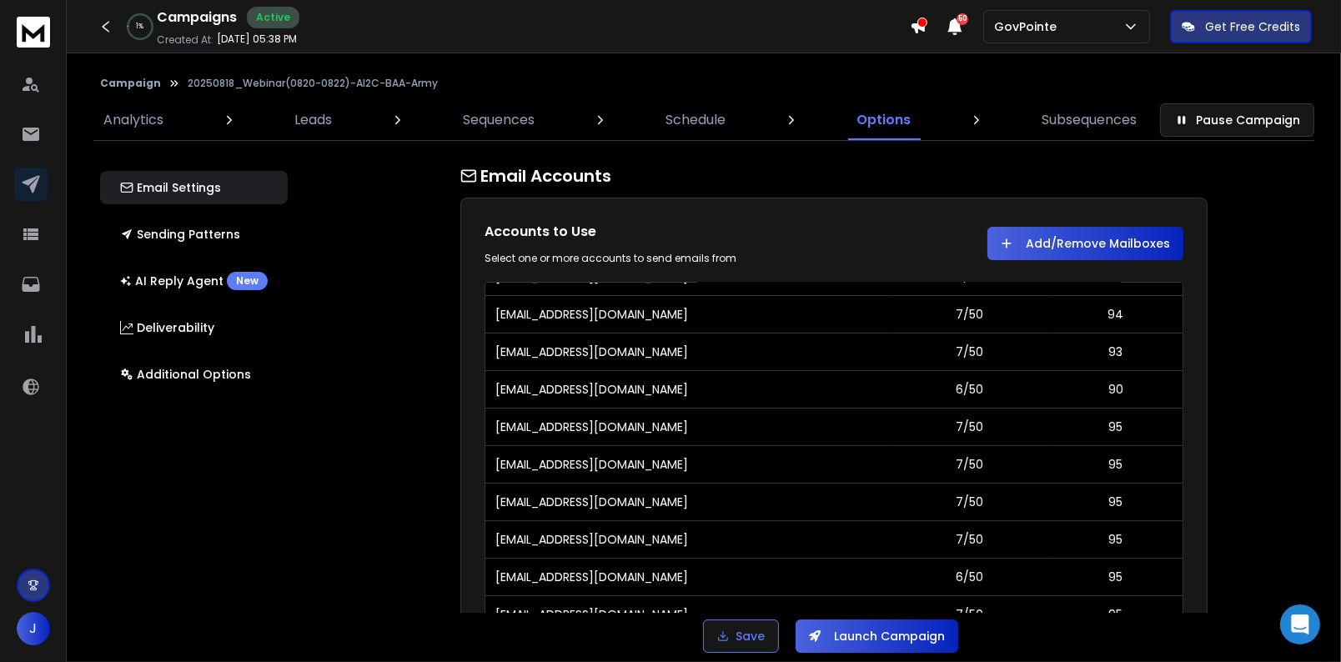
scroll to position [0, 0]
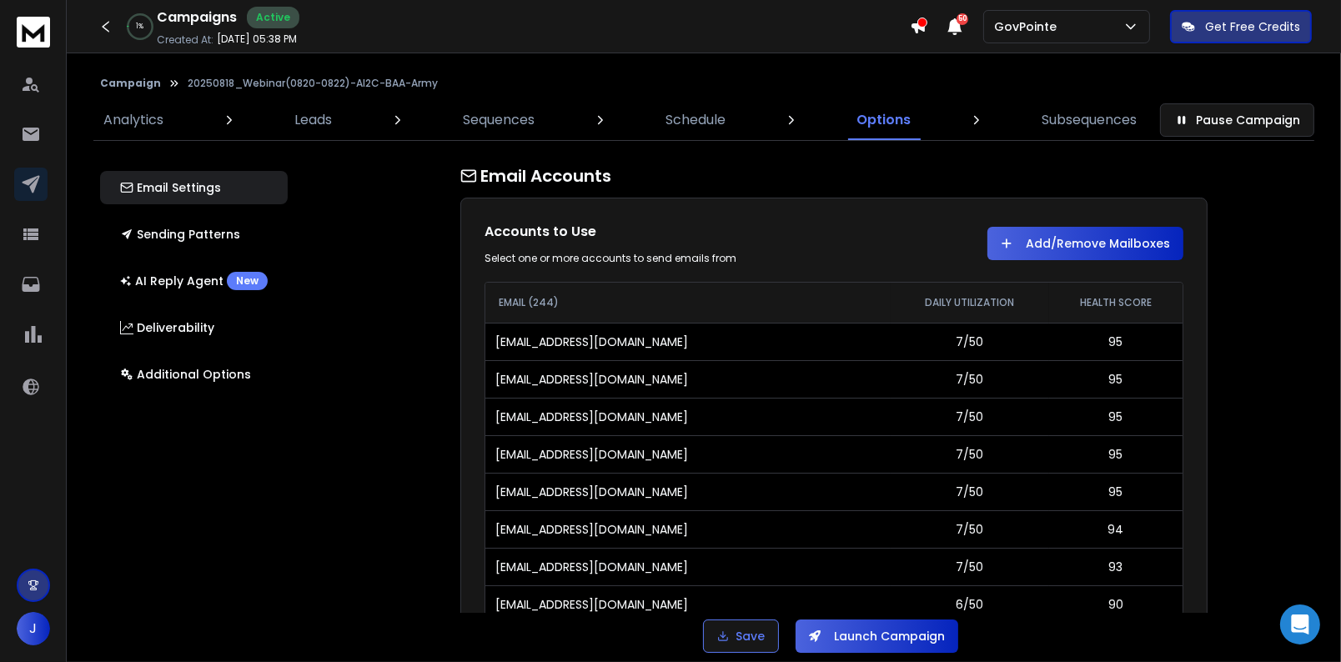
click at [740, 644] on button "Save" at bounding box center [741, 636] width 76 height 33
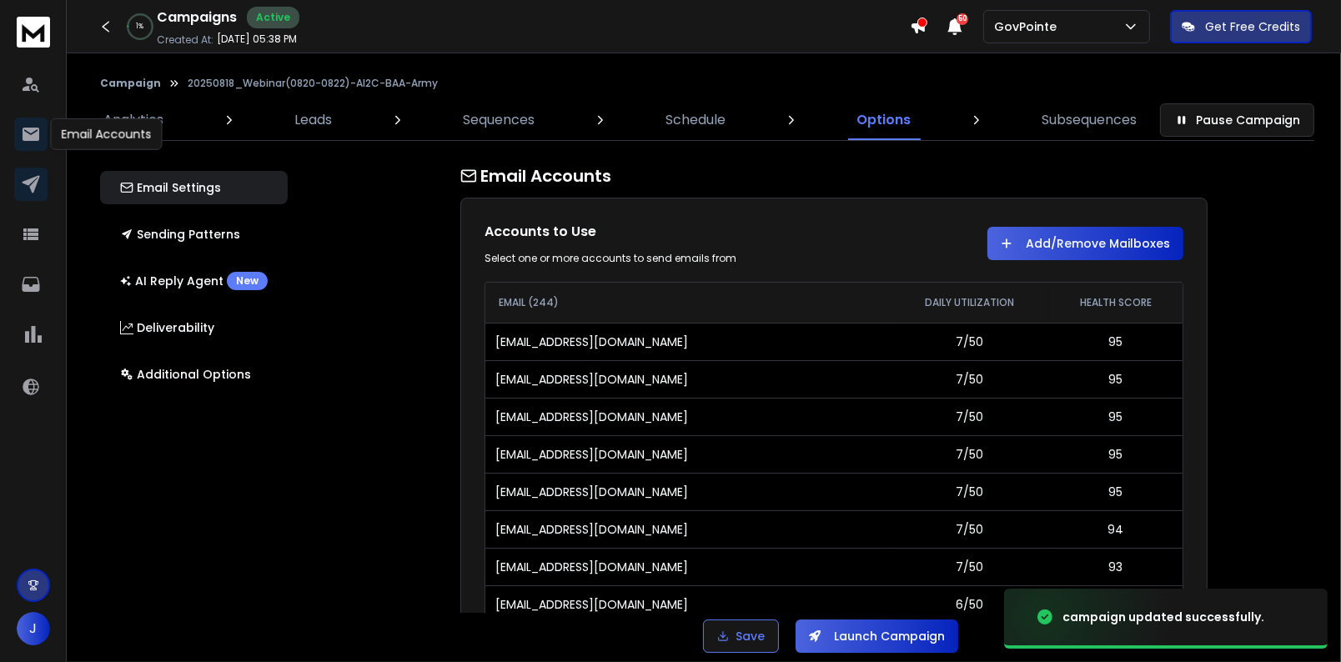
click at [30, 132] on icon at bounding box center [31, 134] width 17 height 13
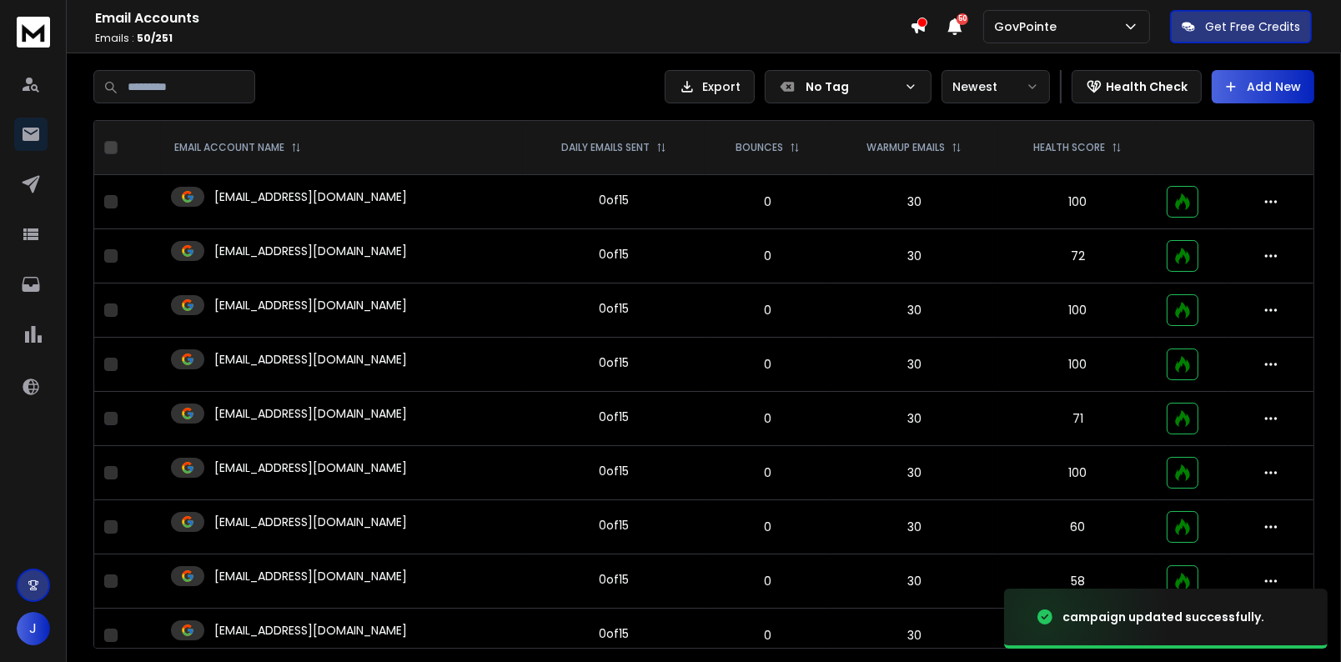
click at [862, 83] on p "No Tag" at bounding box center [852, 86] width 92 height 17
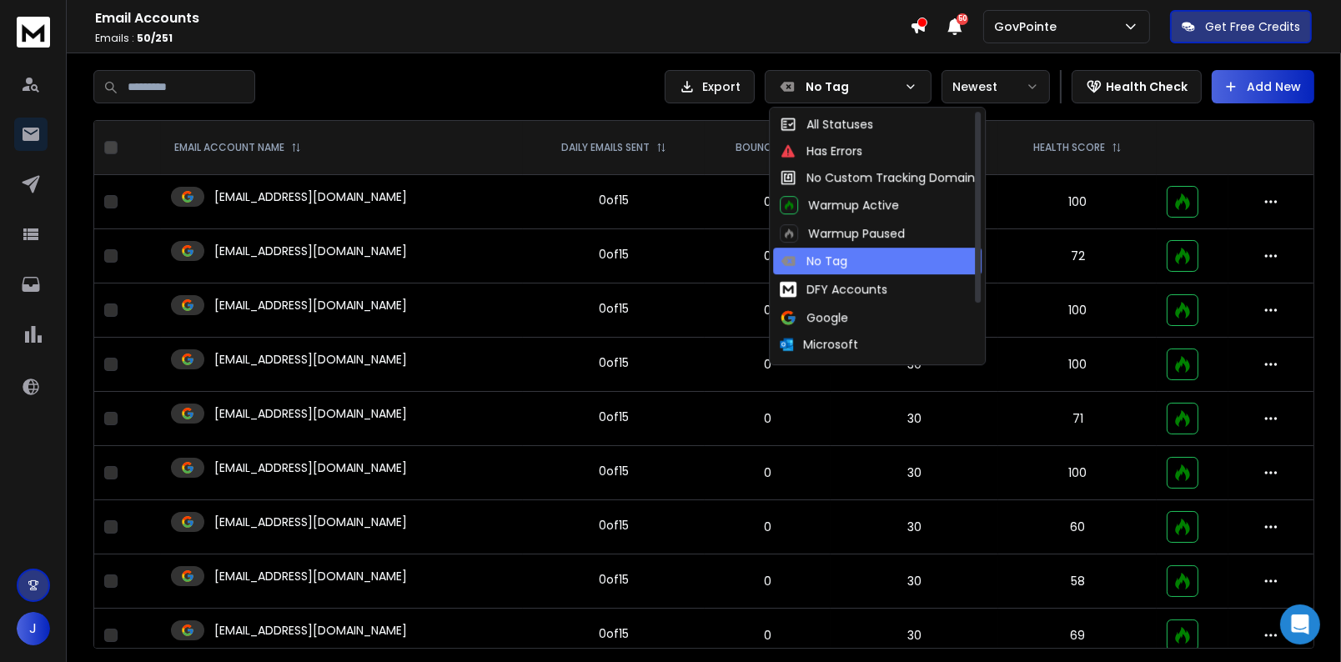
click at [821, 261] on div "No Tag" at bounding box center [814, 261] width 68 height 17
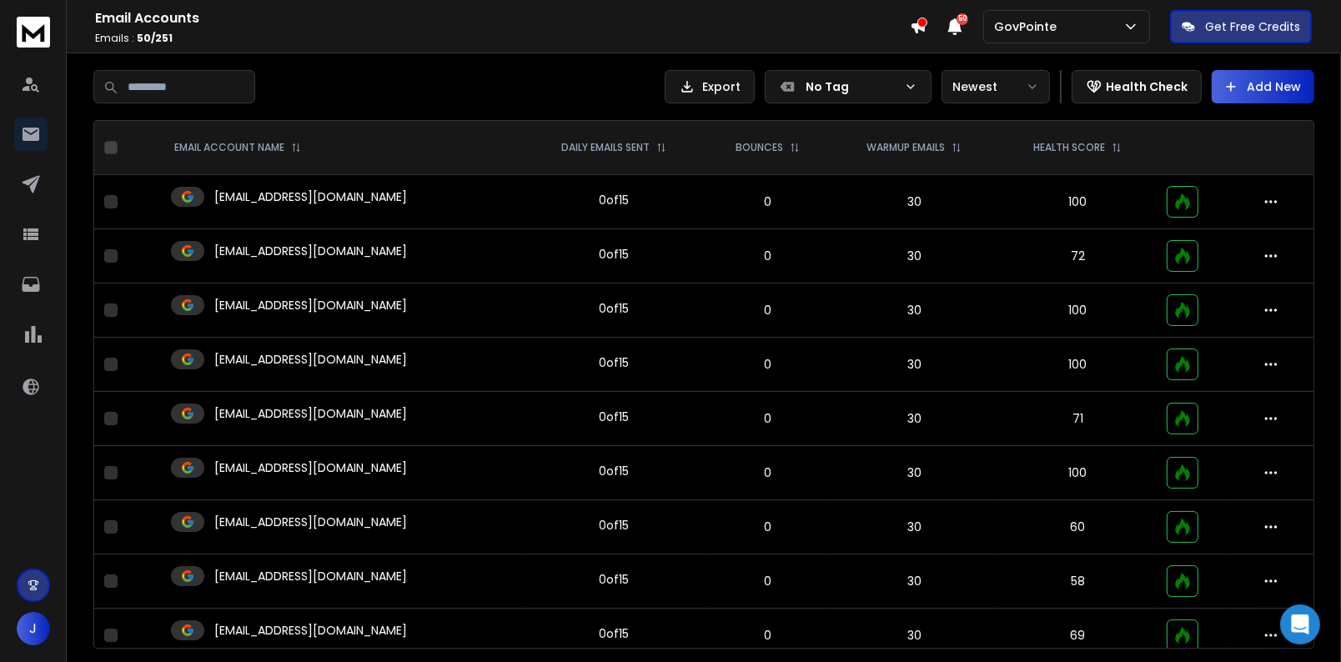
drag, startPoint x: 986, startPoint y: 137, endPoint x: 966, endPoint y: 148, distance: 22.8
click at [986, 137] on th "WARMUP EMAILS" at bounding box center [915, 148] width 168 height 54
click at [961, 148] on icon at bounding box center [956, 148] width 10 height 10
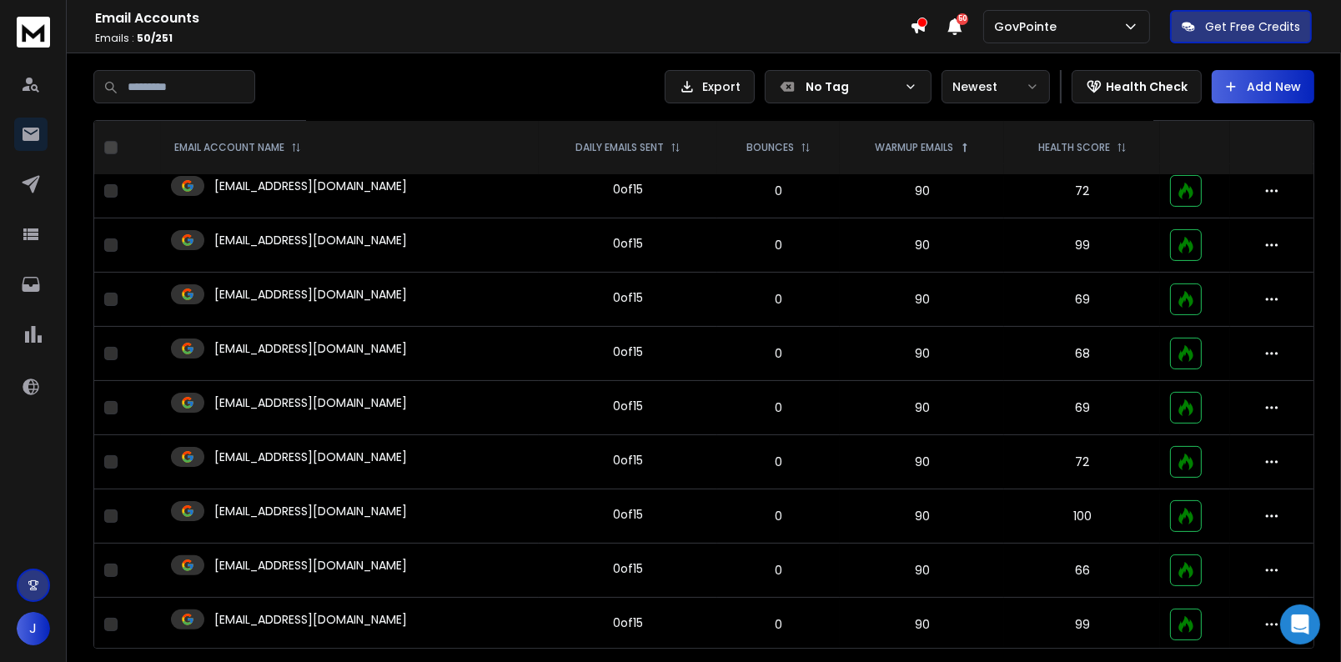
scroll to position [620, 0]
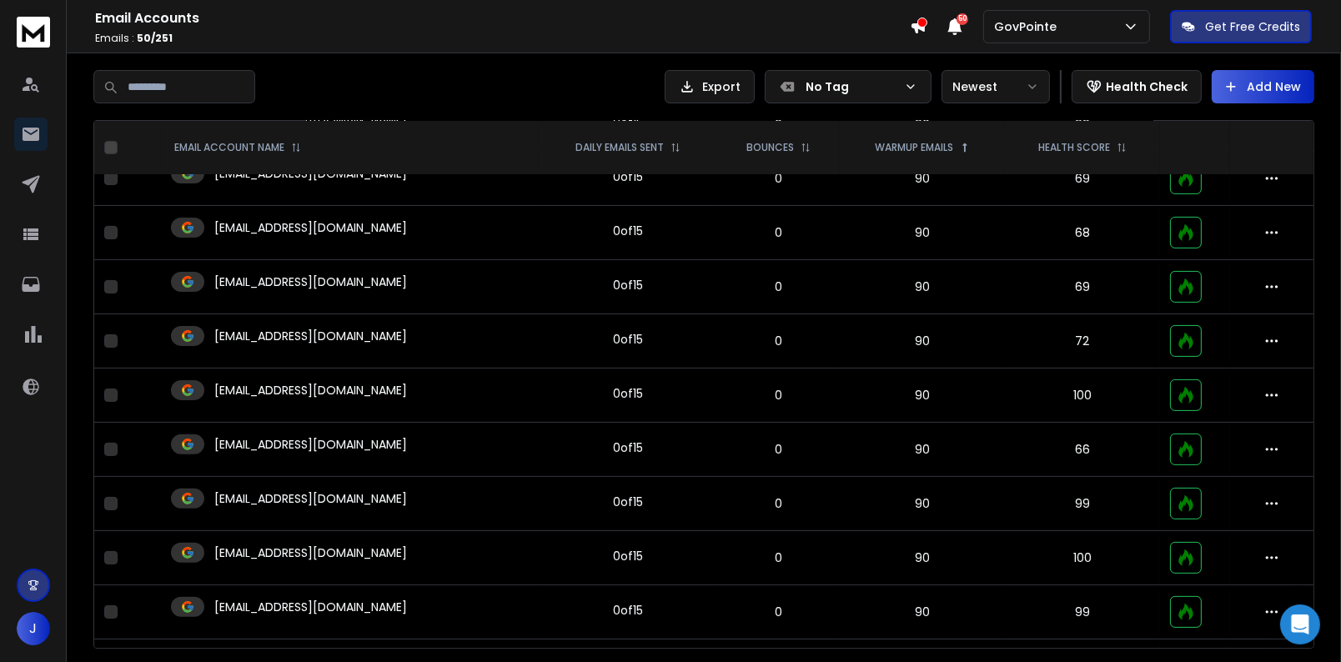
click at [921, 441] on td "90" at bounding box center [922, 450] width 164 height 54
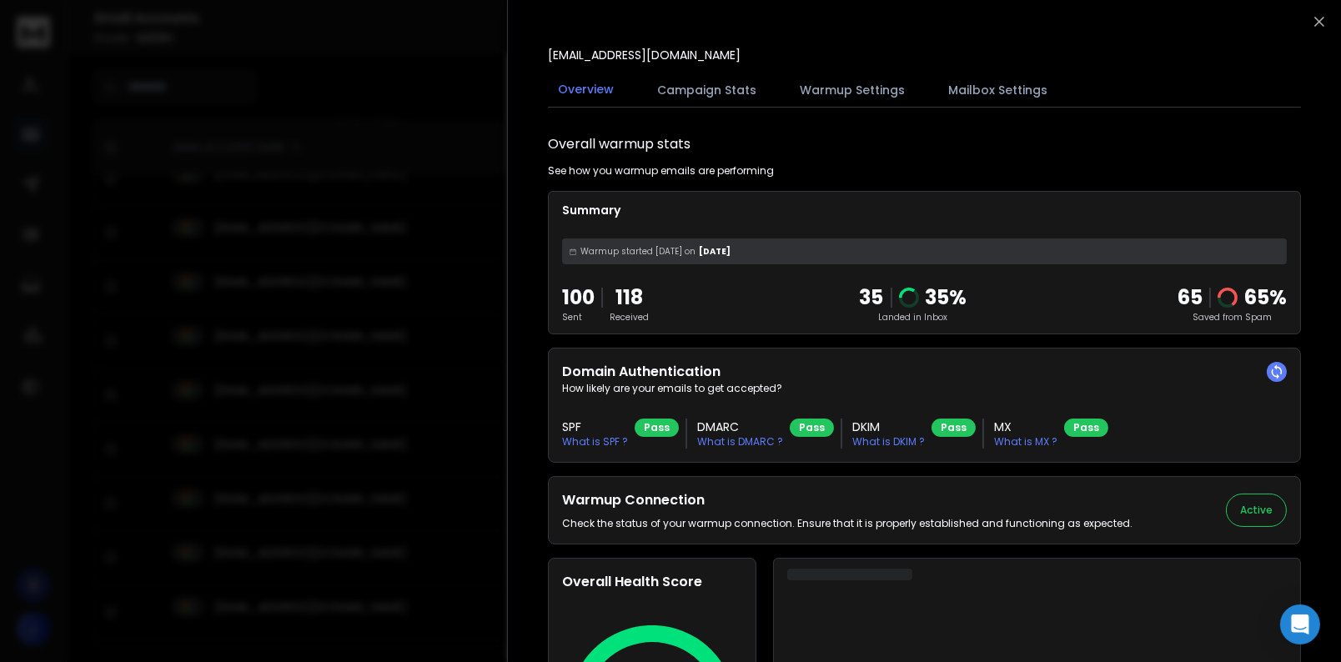
click at [864, 92] on button "Warmup Settings" at bounding box center [852, 90] width 125 height 37
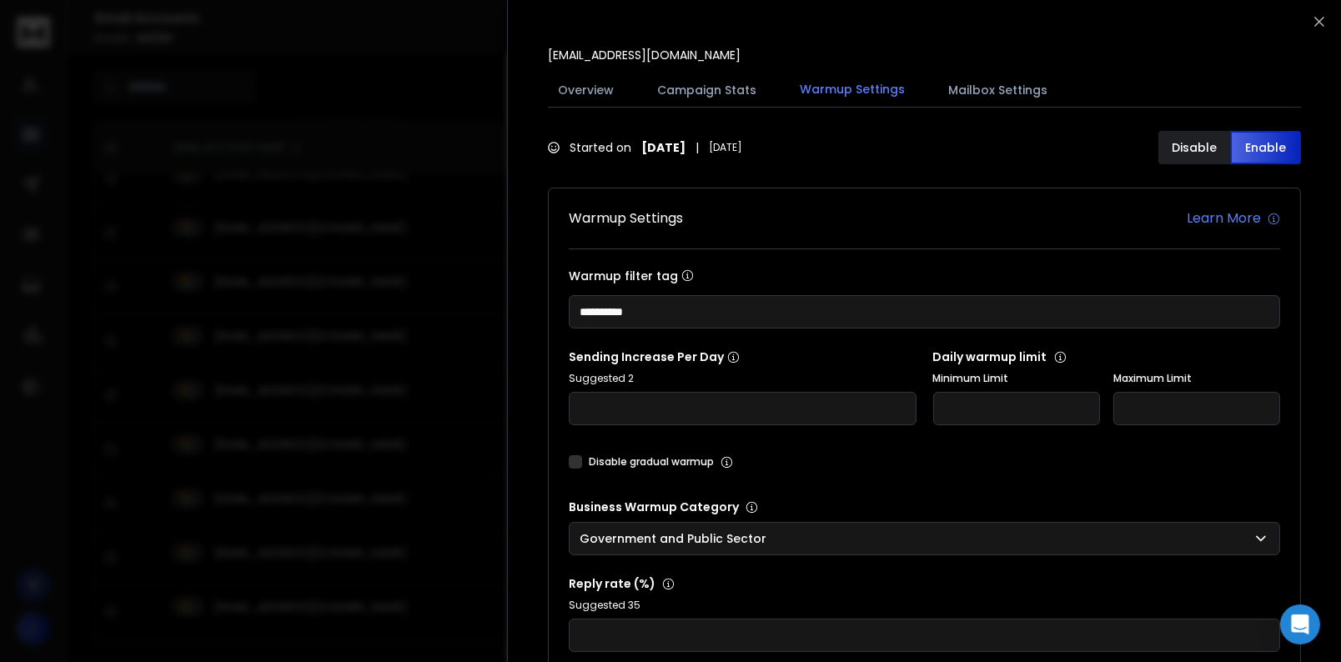
click at [409, 167] on div at bounding box center [670, 331] width 1341 height 662
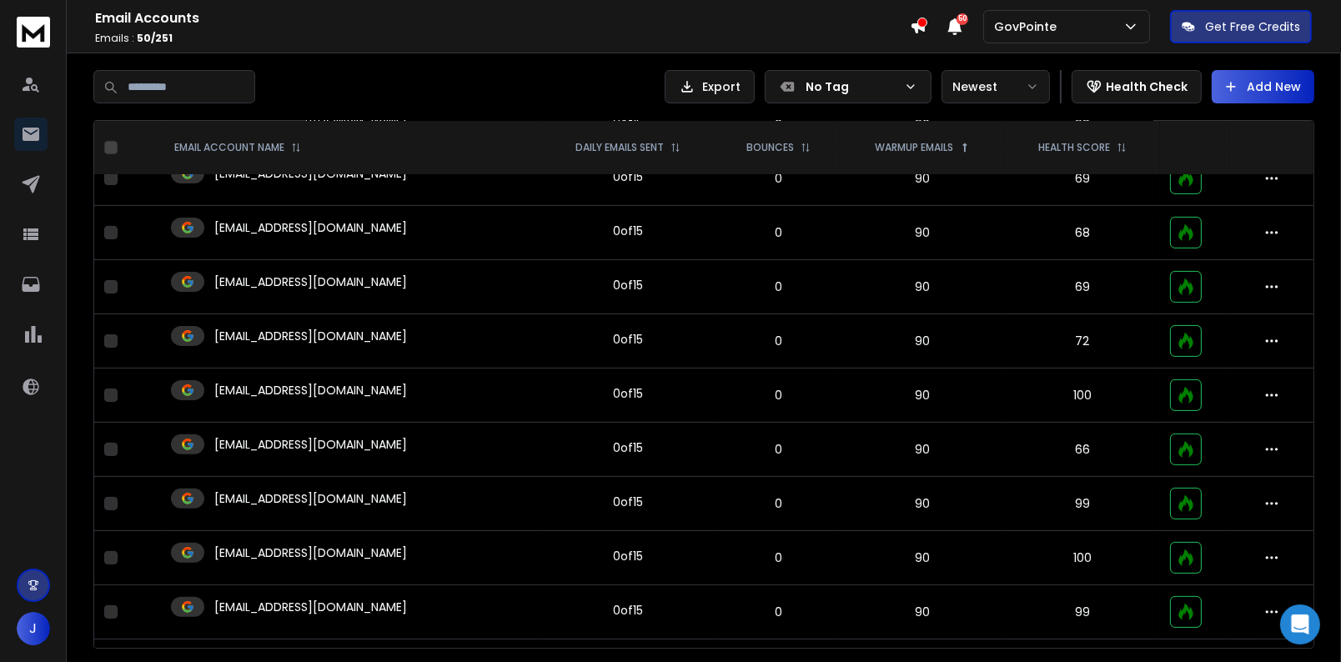
click at [927, 502] on td "90" at bounding box center [922, 504] width 164 height 54
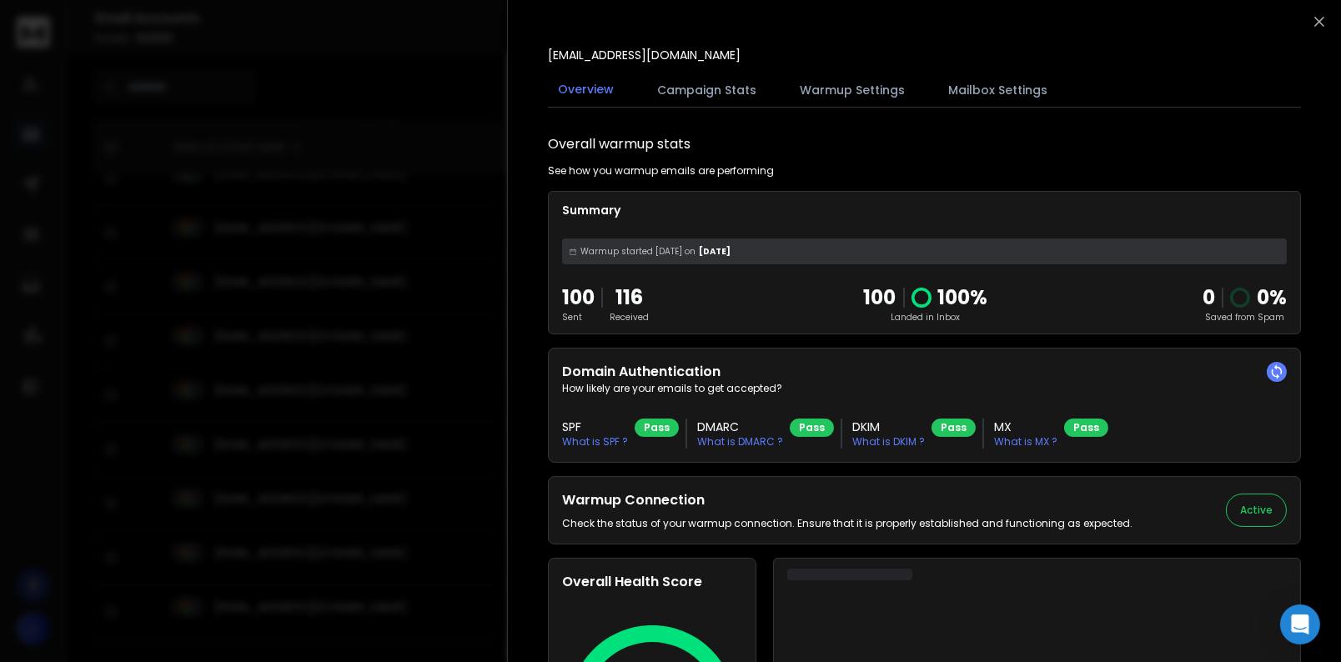
click at [846, 76] on button "Warmup Settings" at bounding box center [852, 90] width 125 height 37
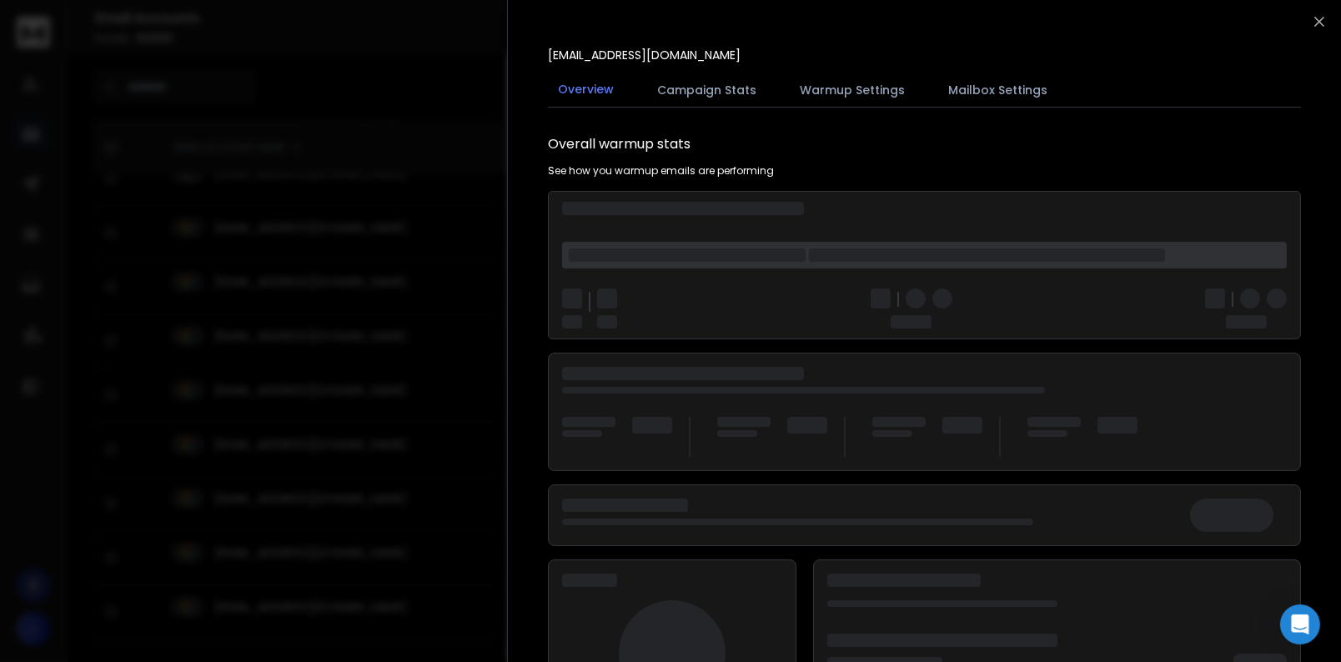
click at [433, 200] on div at bounding box center [670, 331] width 1341 height 662
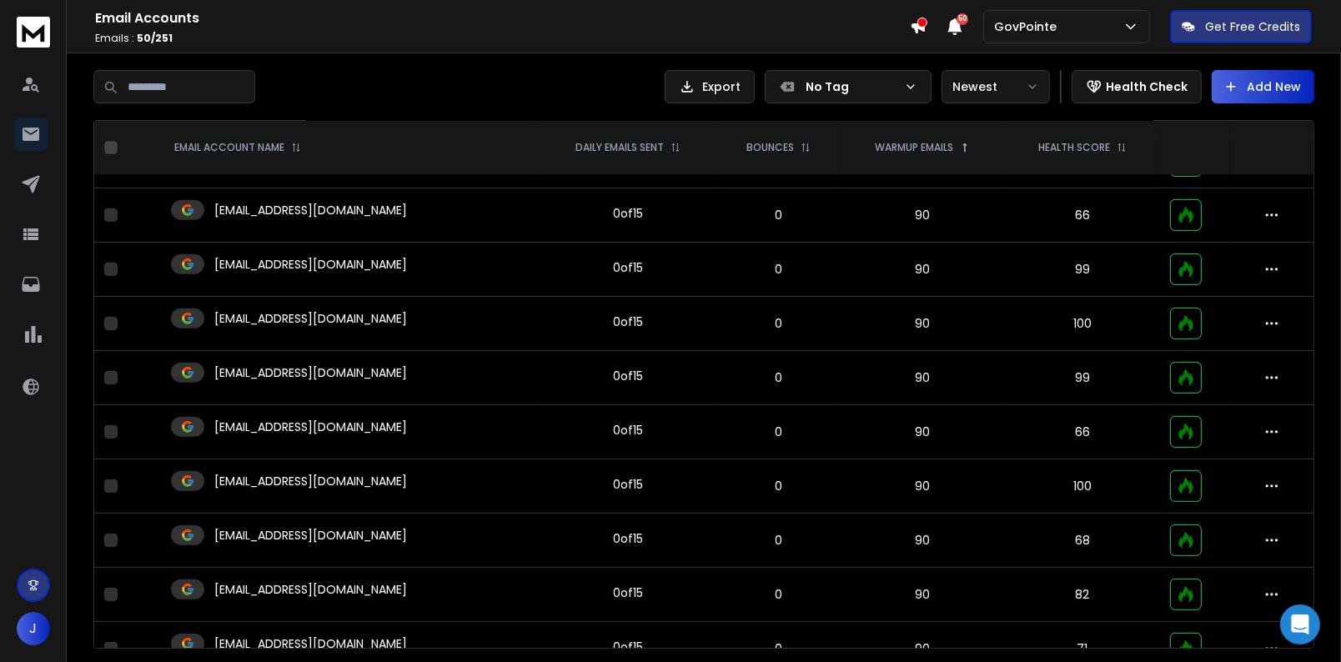
scroll to position [876, 0]
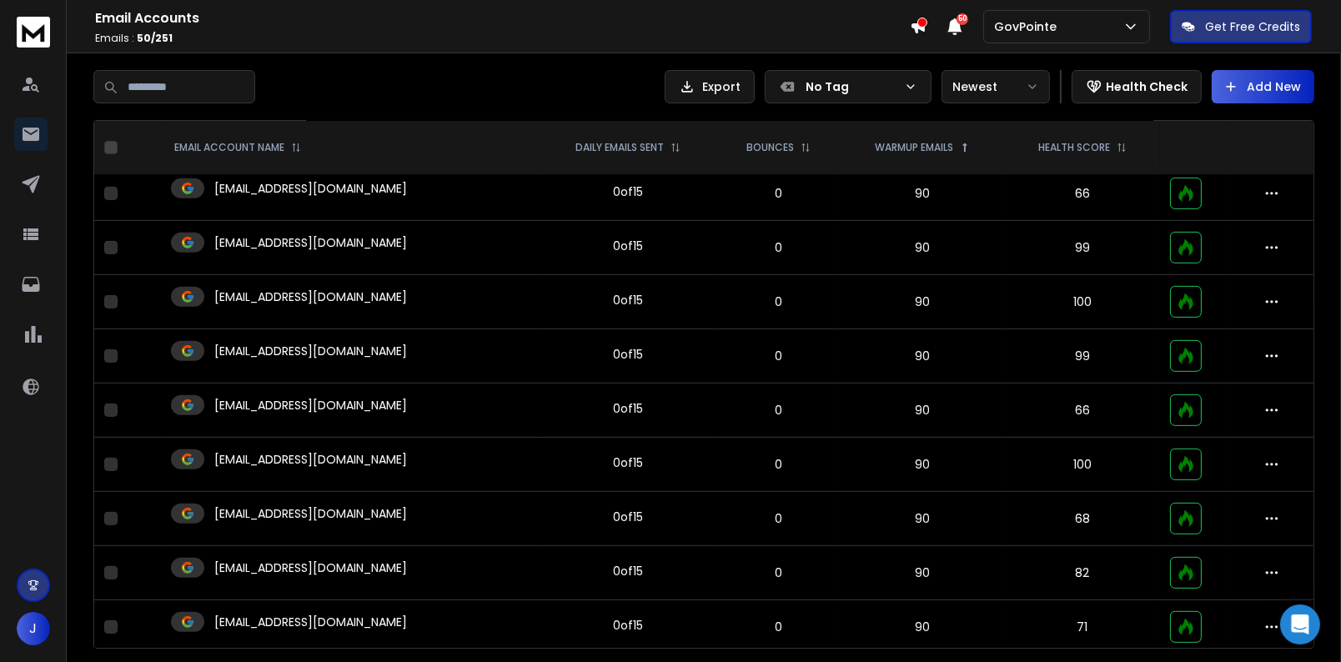
click at [926, 405] on td "90" at bounding box center [922, 411] width 164 height 54
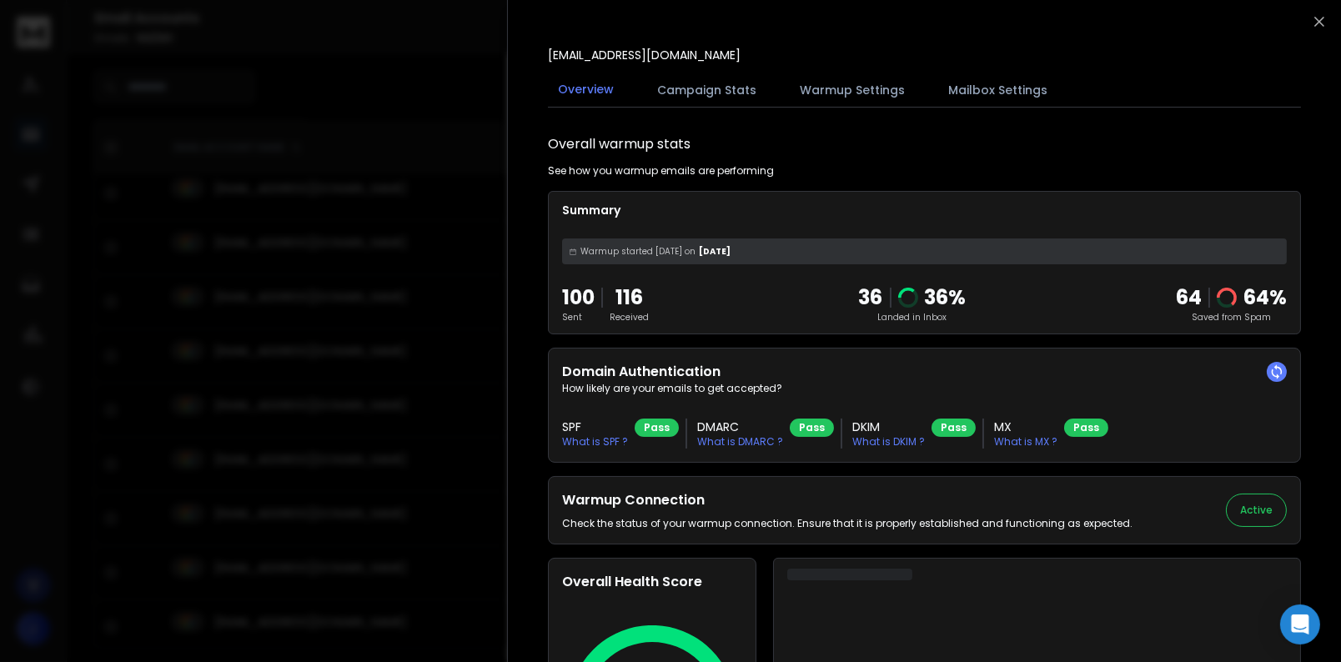
click at [821, 88] on button "Warmup Settings" at bounding box center [852, 90] width 125 height 37
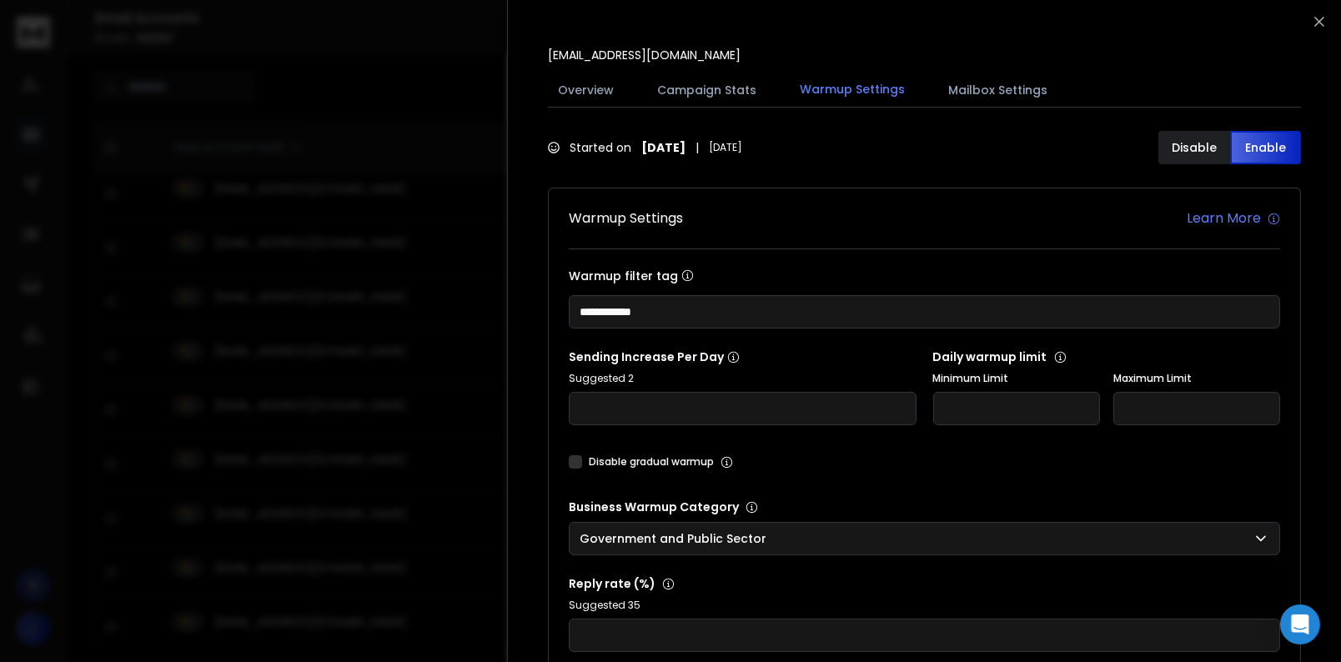
click at [422, 244] on div at bounding box center [670, 331] width 1341 height 662
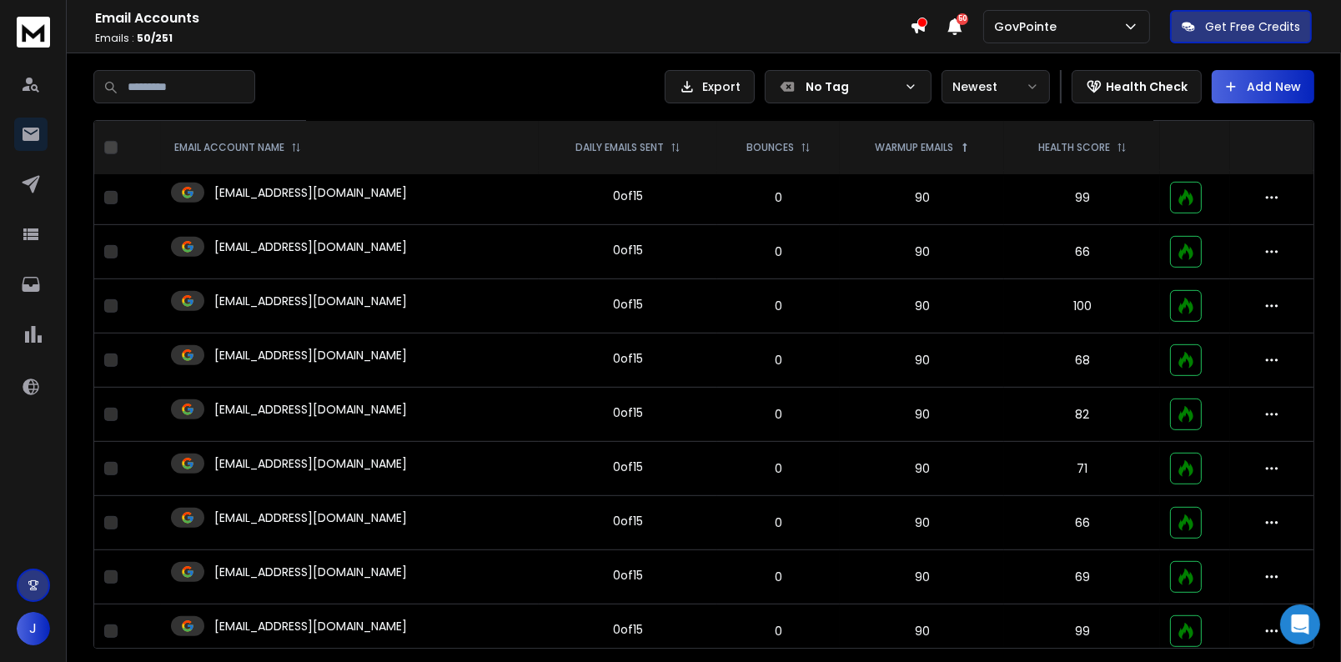
scroll to position [1039, 0]
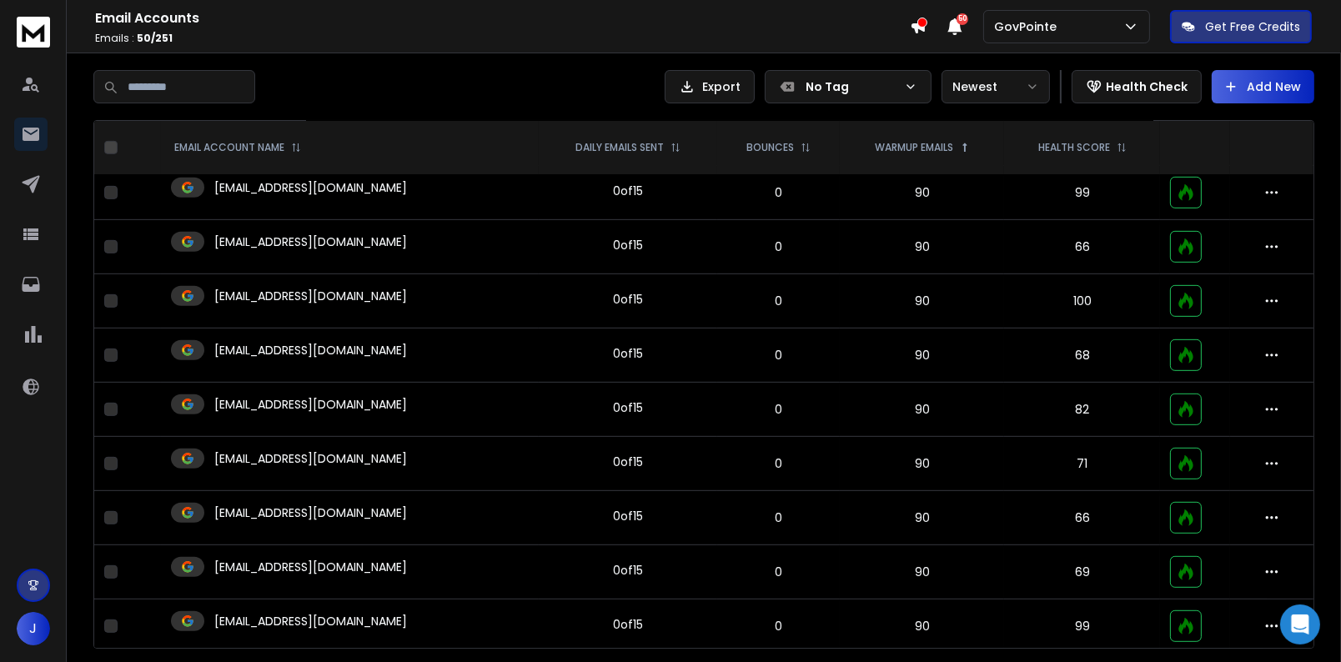
click at [927, 408] on td "90" at bounding box center [922, 410] width 164 height 54
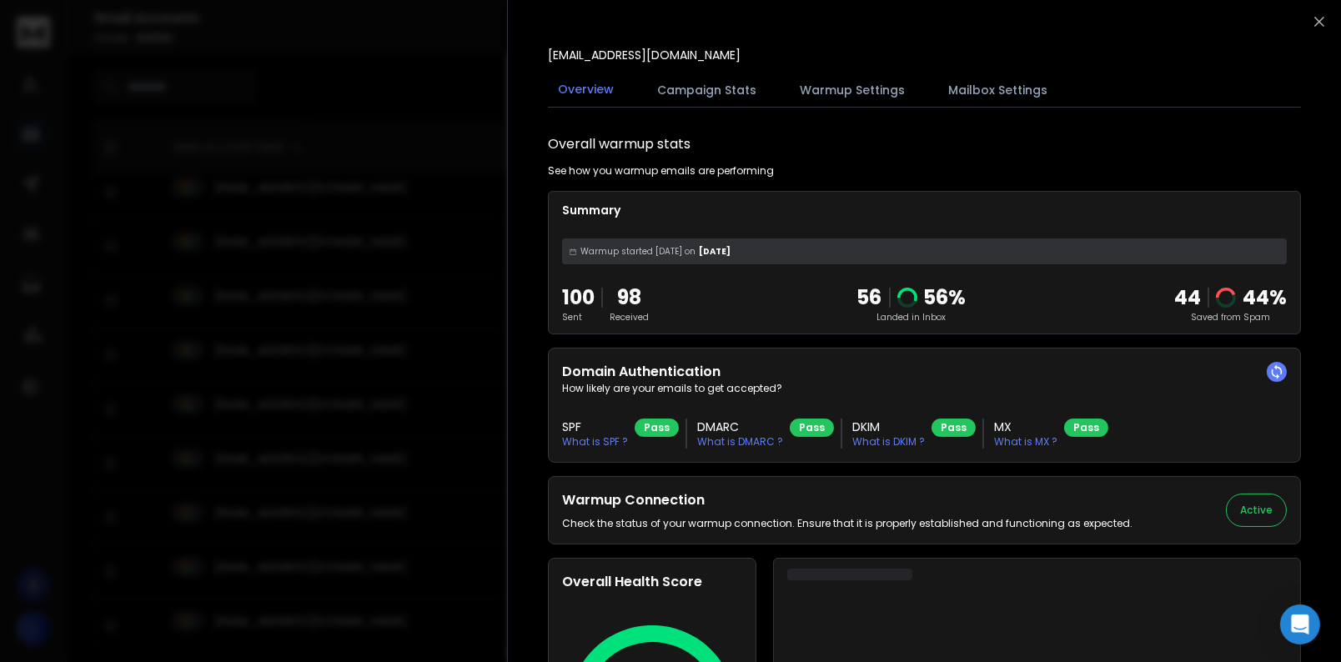
click at [841, 92] on button "Warmup Settings" at bounding box center [852, 90] width 125 height 37
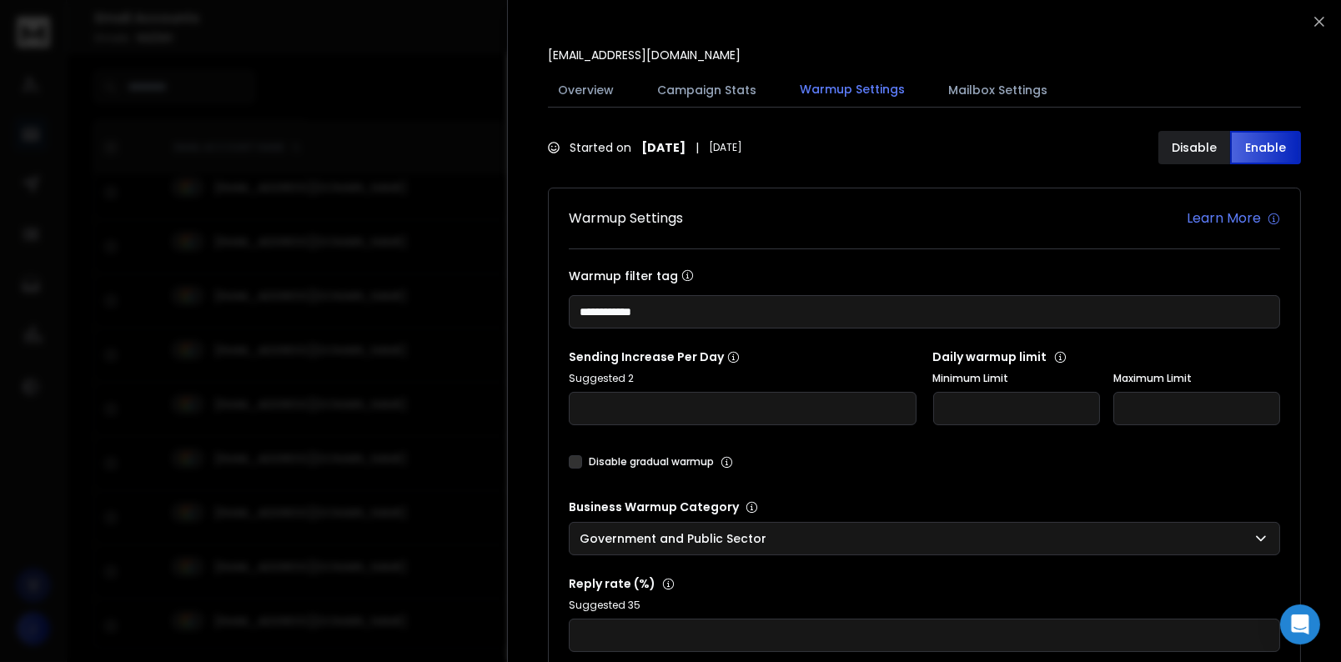
click at [428, 227] on div at bounding box center [670, 331] width 1341 height 662
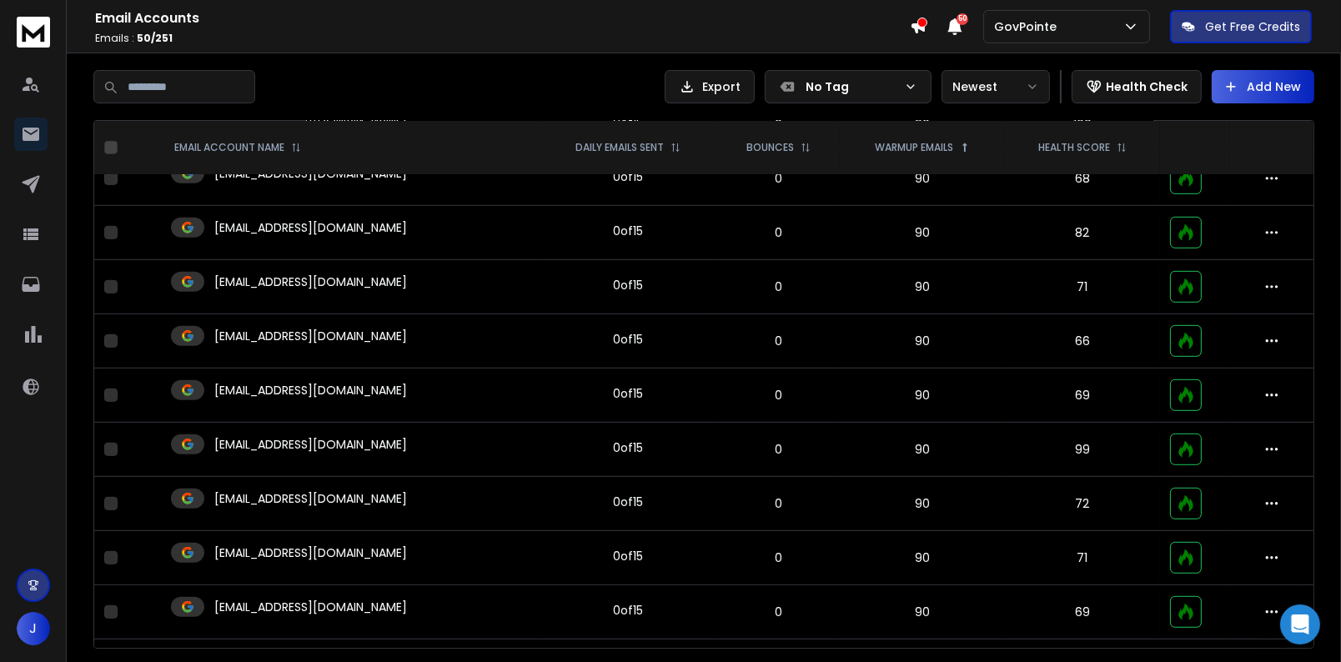
scroll to position [1217, 0]
click at [926, 340] on td "90" at bounding box center [922, 340] width 164 height 54
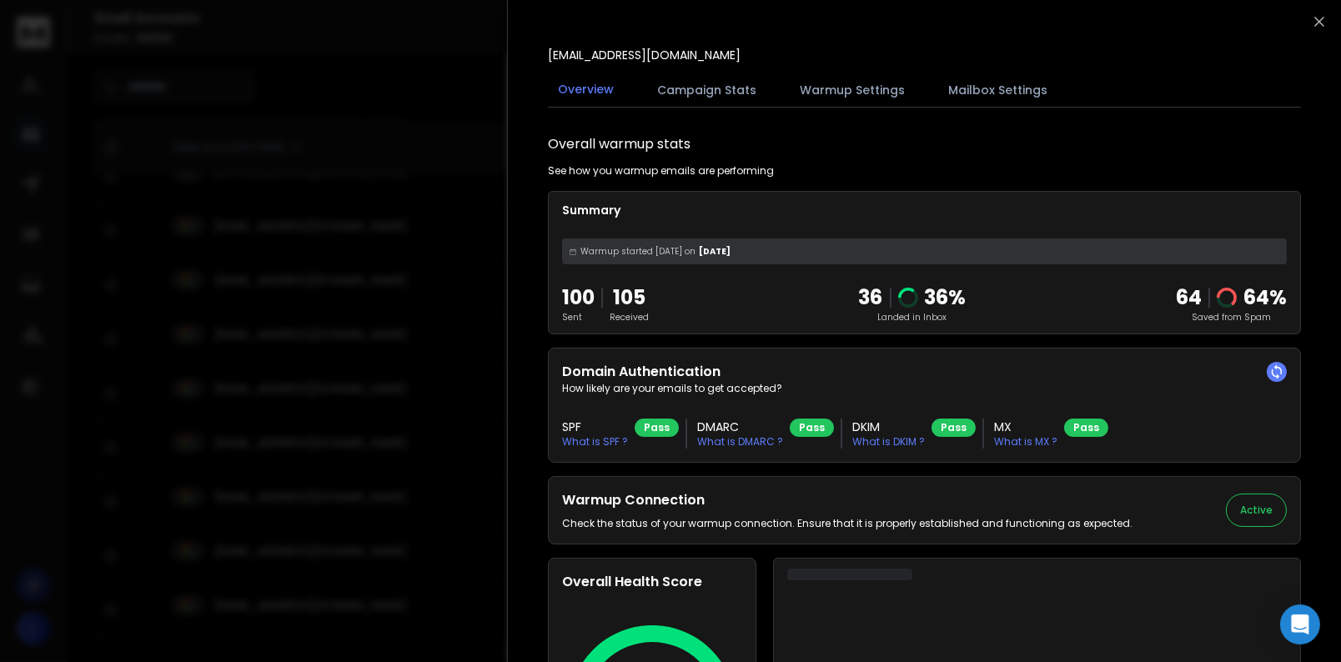
click at [855, 83] on button "Warmup Settings" at bounding box center [852, 90] width 125 height 37
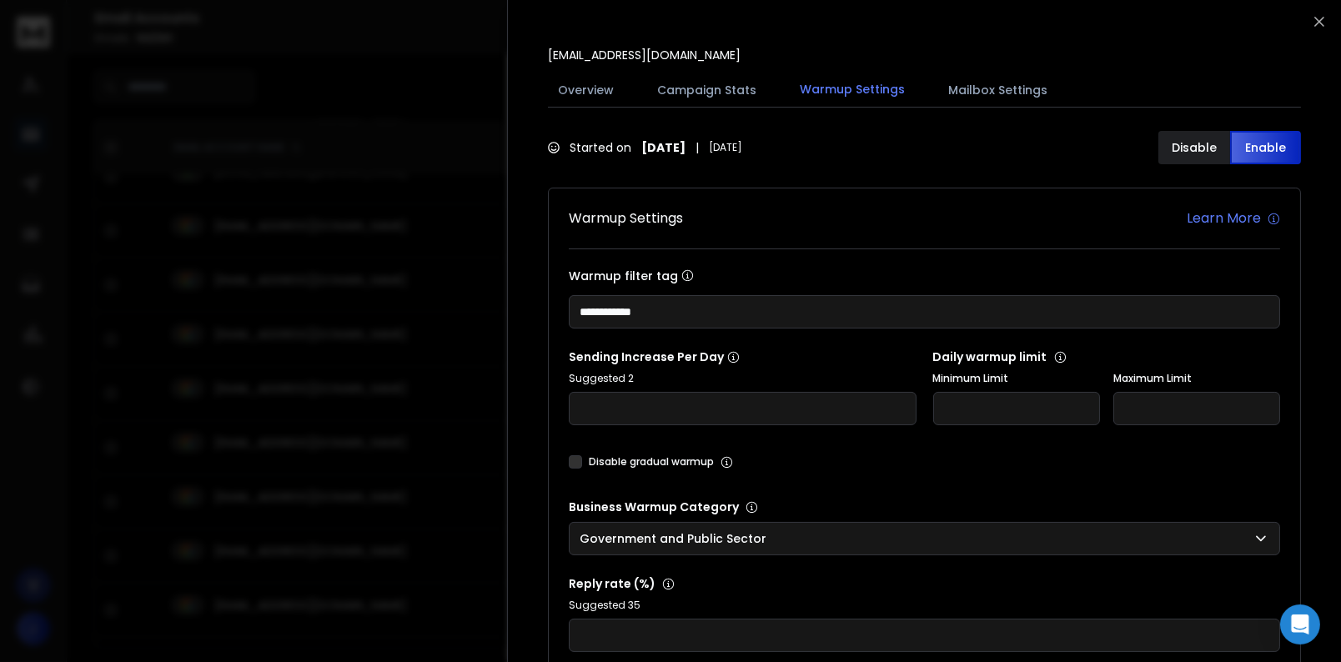
click at [444, 187] on div at bounding box center [670, 331] width 1341 height 662
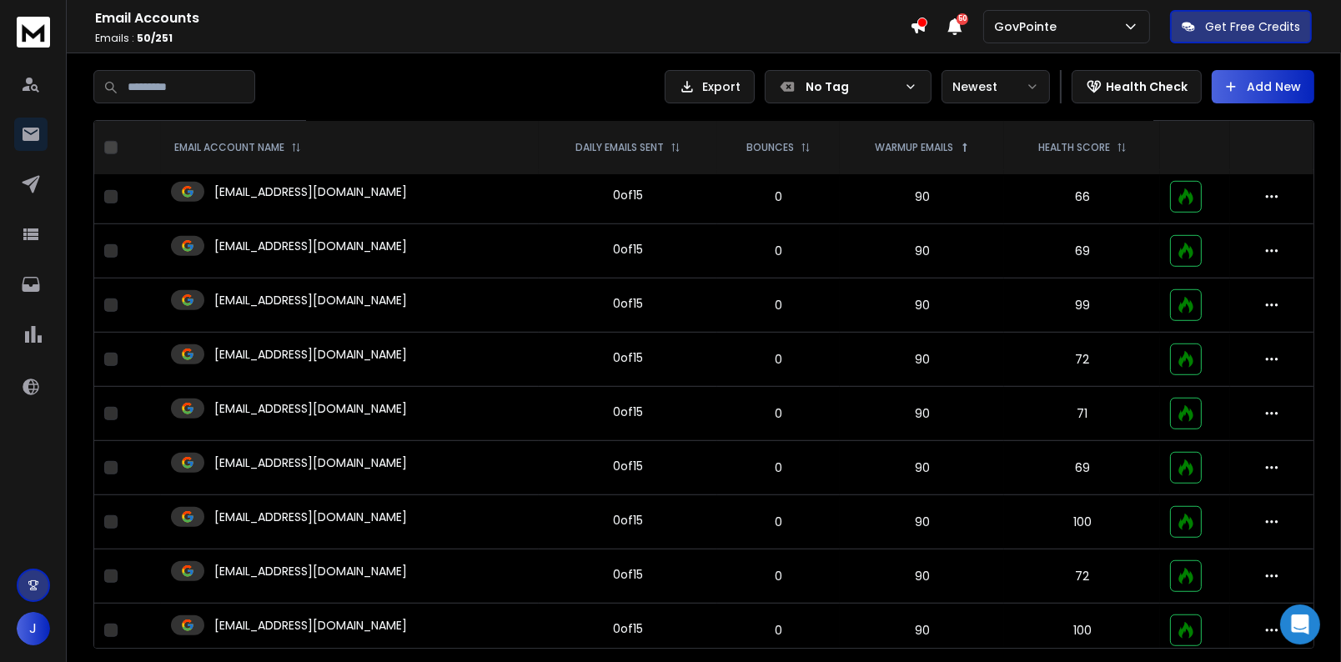
scroll to position [1362, 0]
click at [922, 464] on td "90" at bounding box center [922, 466] width 164 height 54
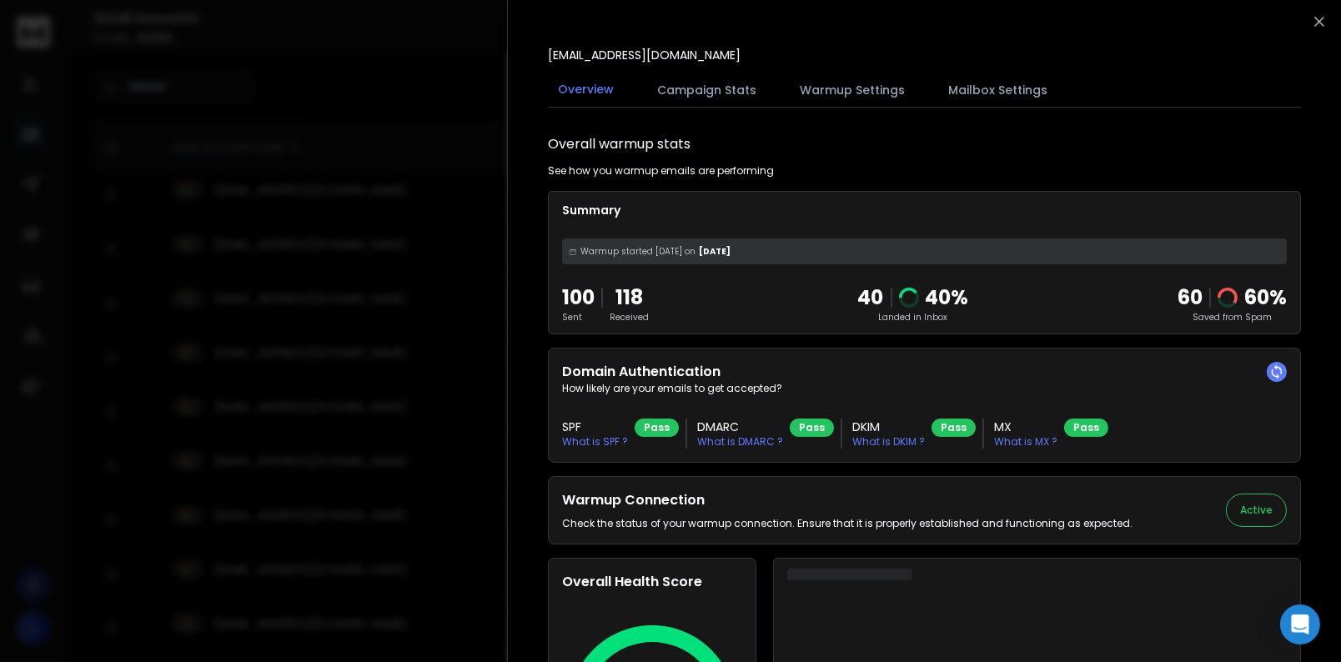
click at [831, 90] on button "Warmup Settings" at bounding box center [852, 90] width 125 height 37
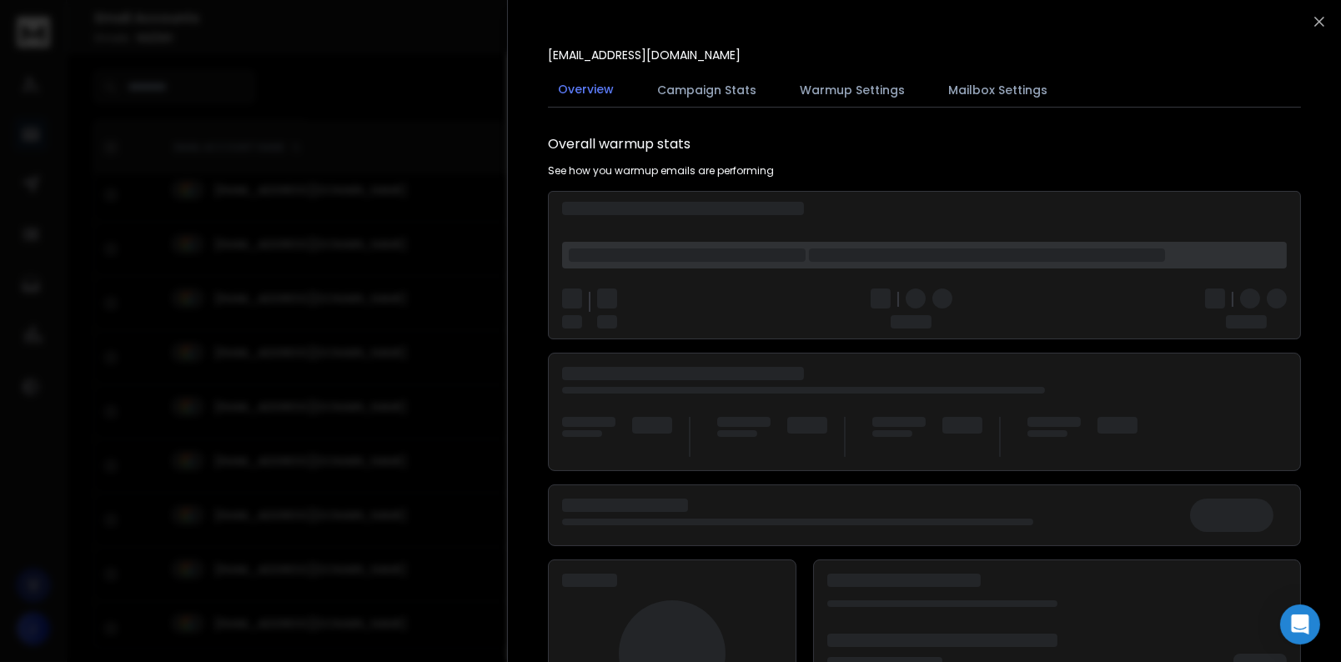
drag, startPoint x: 401, startPoint y: 230, endPoint x: 494, endPoint y: 347, distance: 149.5
click at [401, 233] on div at bounding box center [670, 331] width 1341 height 662
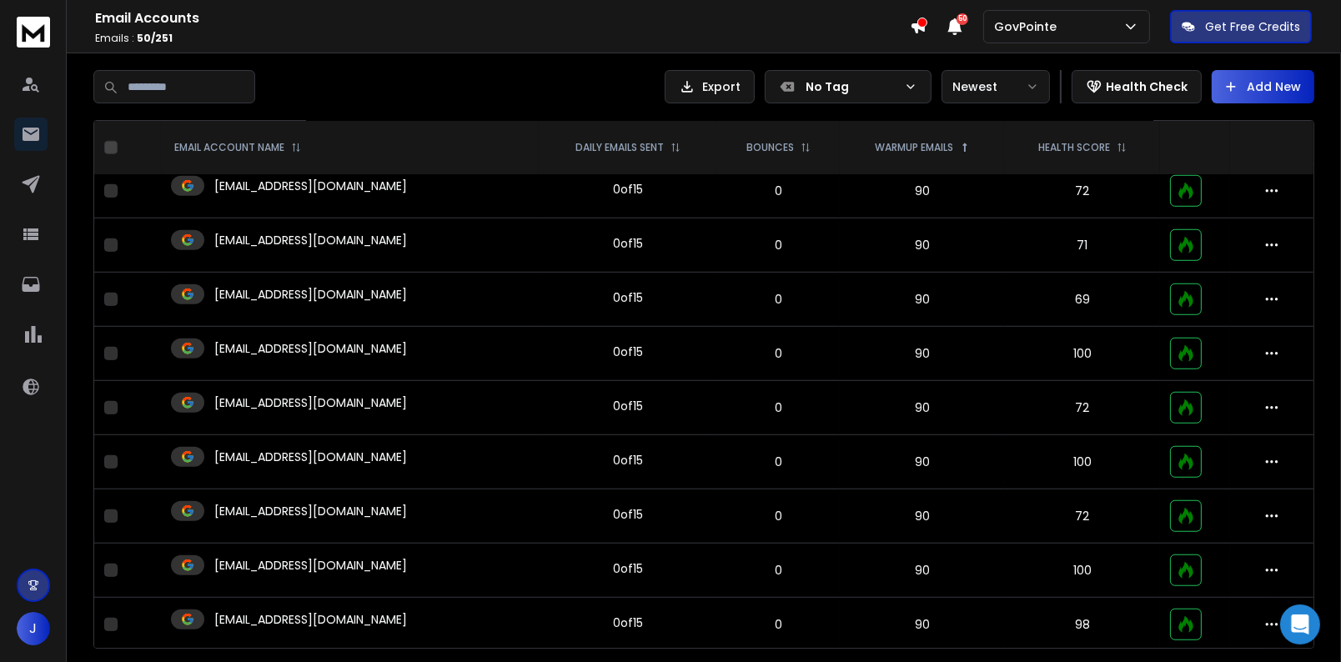
scroll to position [1531, 0]
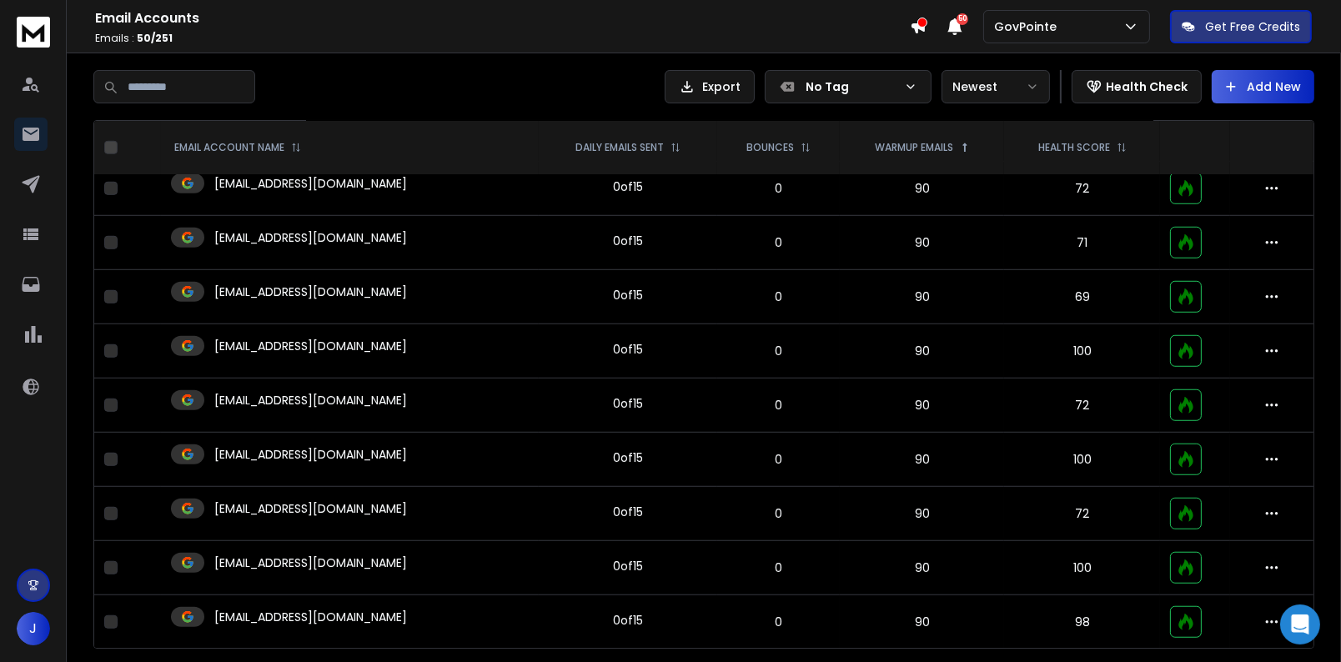
click at [927, 457] on td "90" at bounding box center [922, 460] width 164 height 54
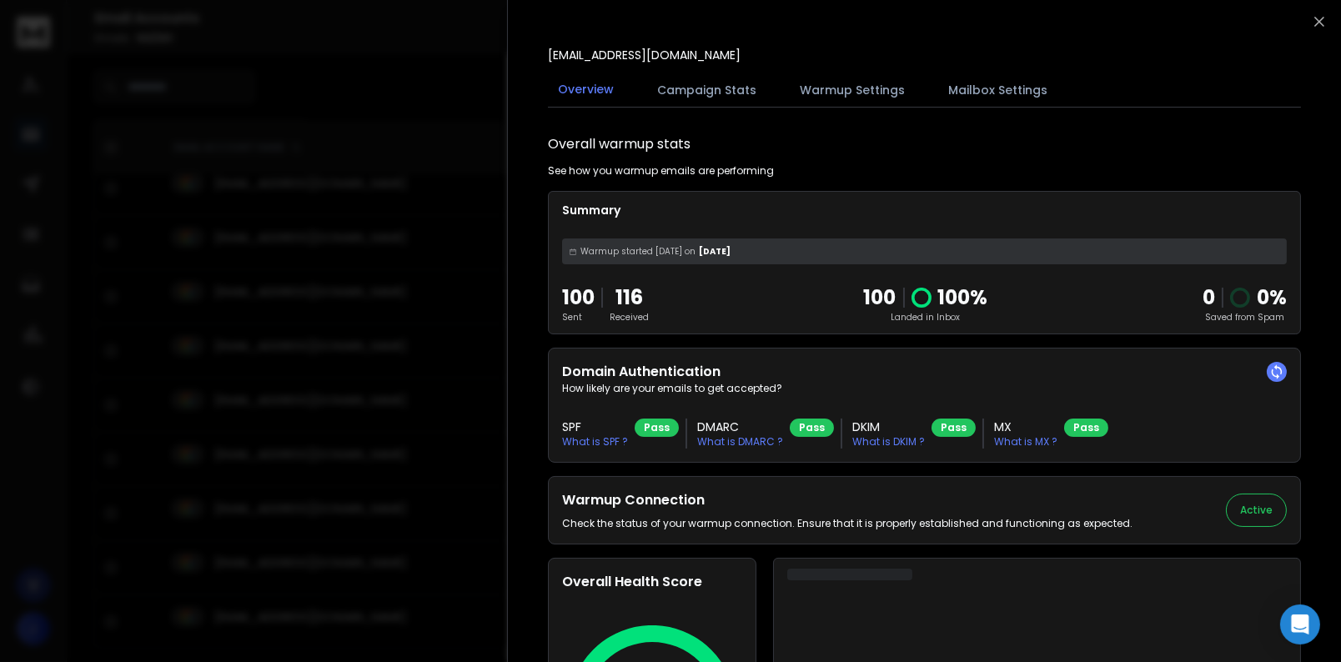
click at [818, 90] on button "Warmup Settings" at bounding box center [852, 90] width 125 height 37
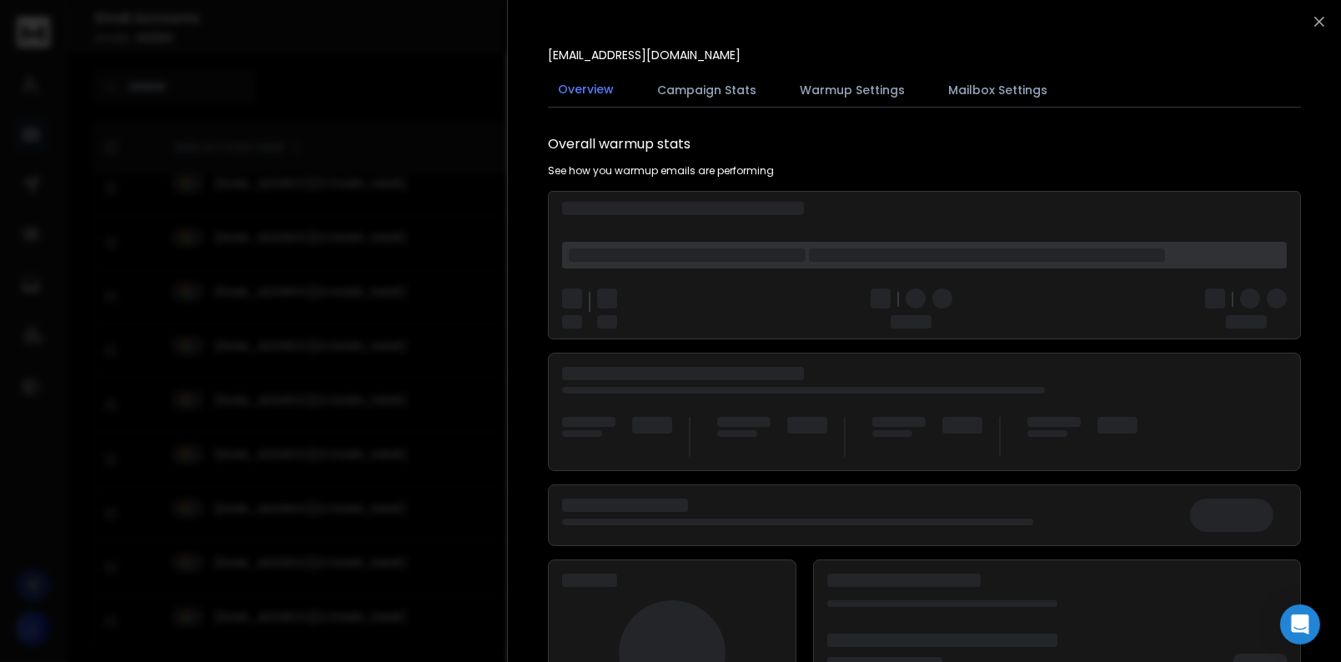
drag, startPoint x: 329, startPoint y: 153, endPoint x: 570, endPoint y: 370, distance: 324.2
click at [339, 161] on div at bounding box center [670, 331] width 1341 height 662
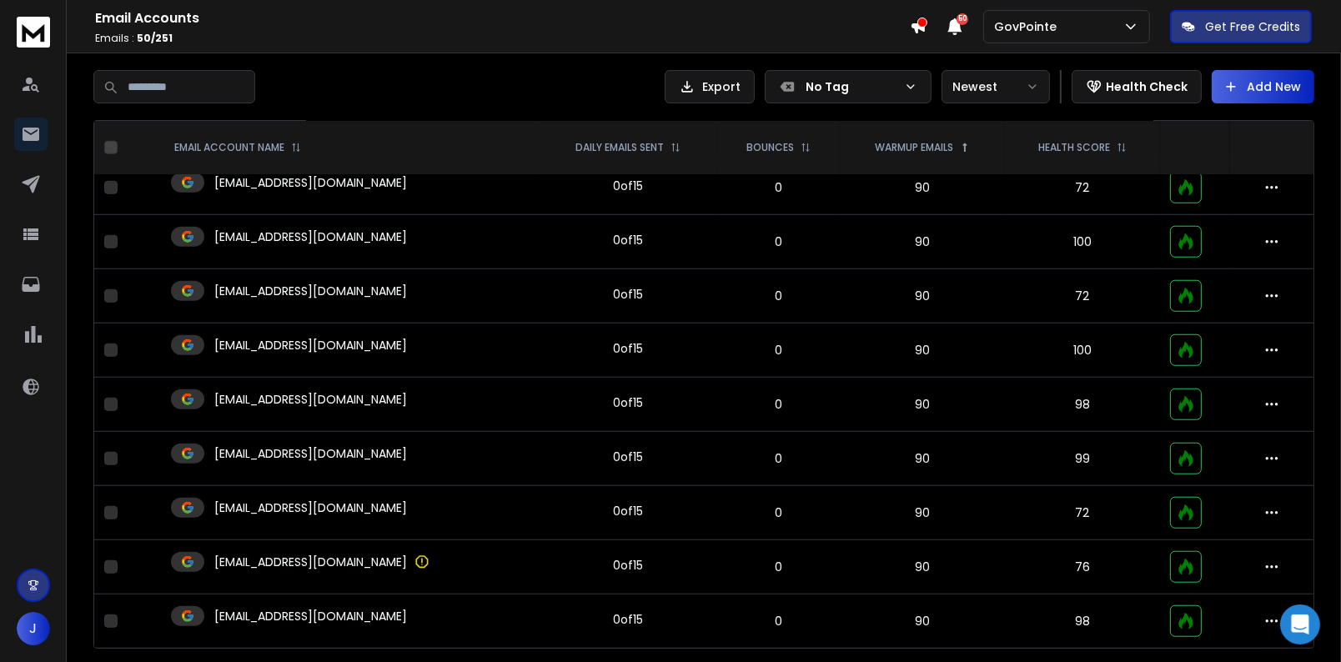
scroll to position [1827, 0]
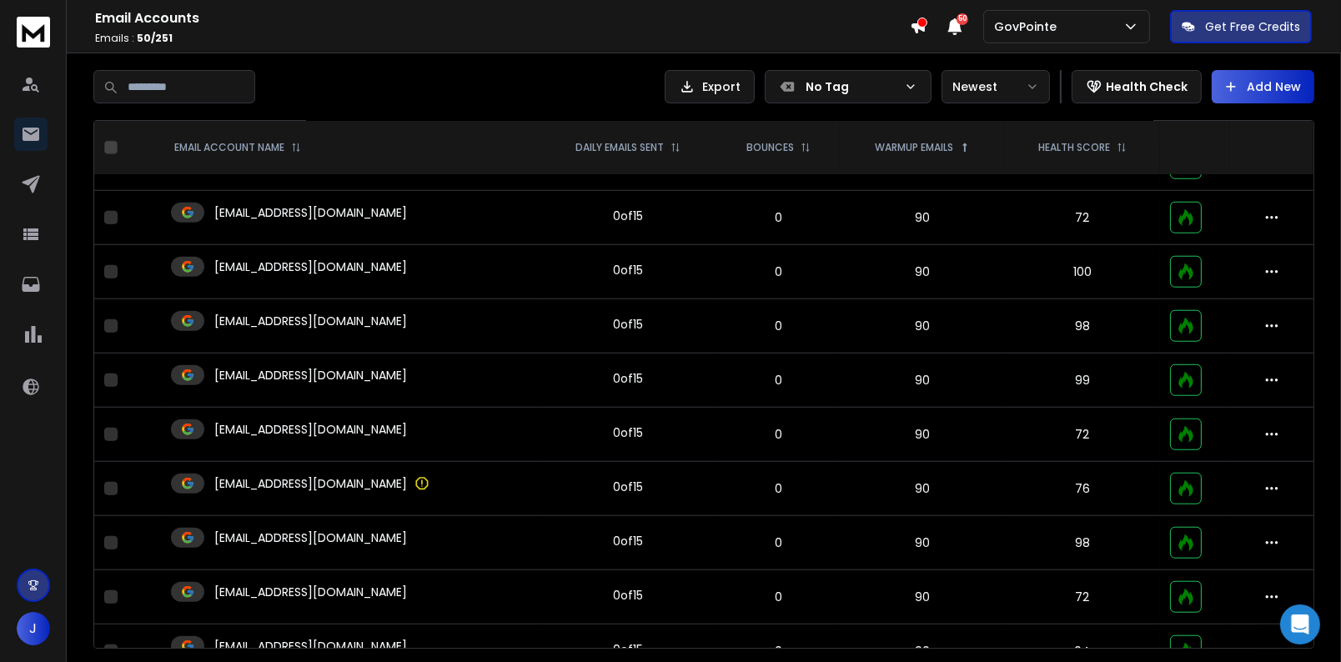
click at [916, 484] on td "90" at bounding box center [922, 489] width 164 height 54
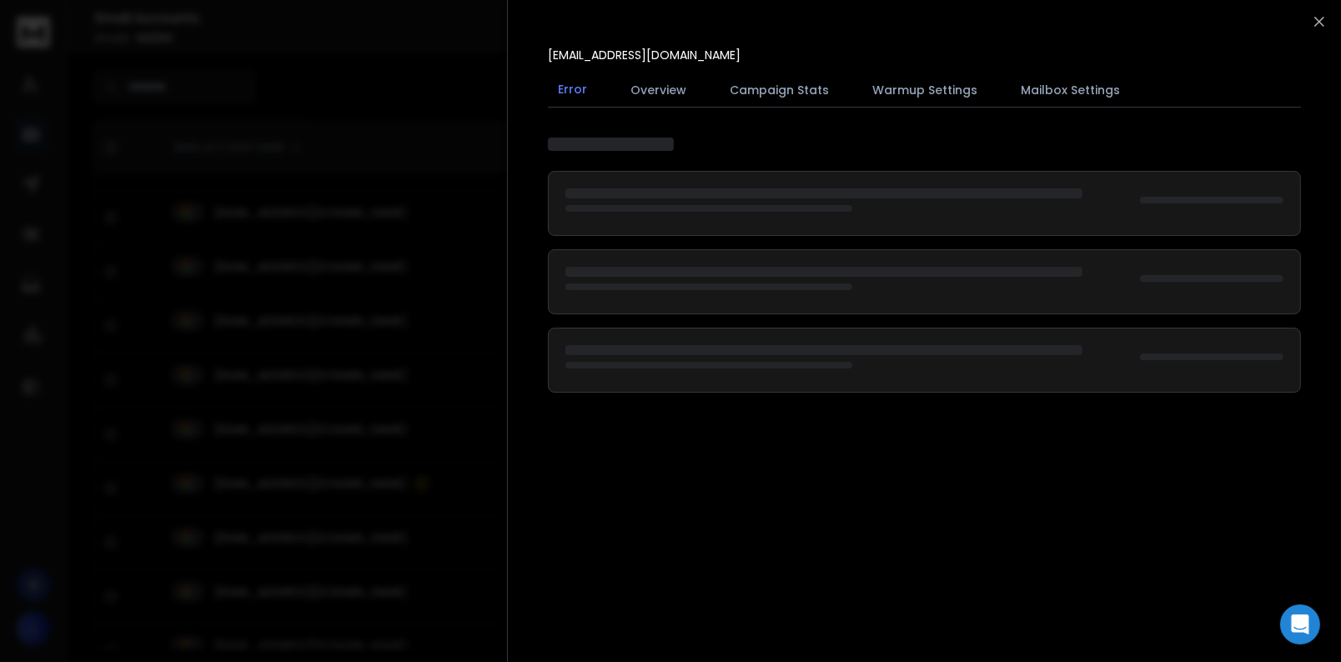
click at [771, 83] on button "Campaign Stats" at bounding box center [779, 90] width 119 height 37
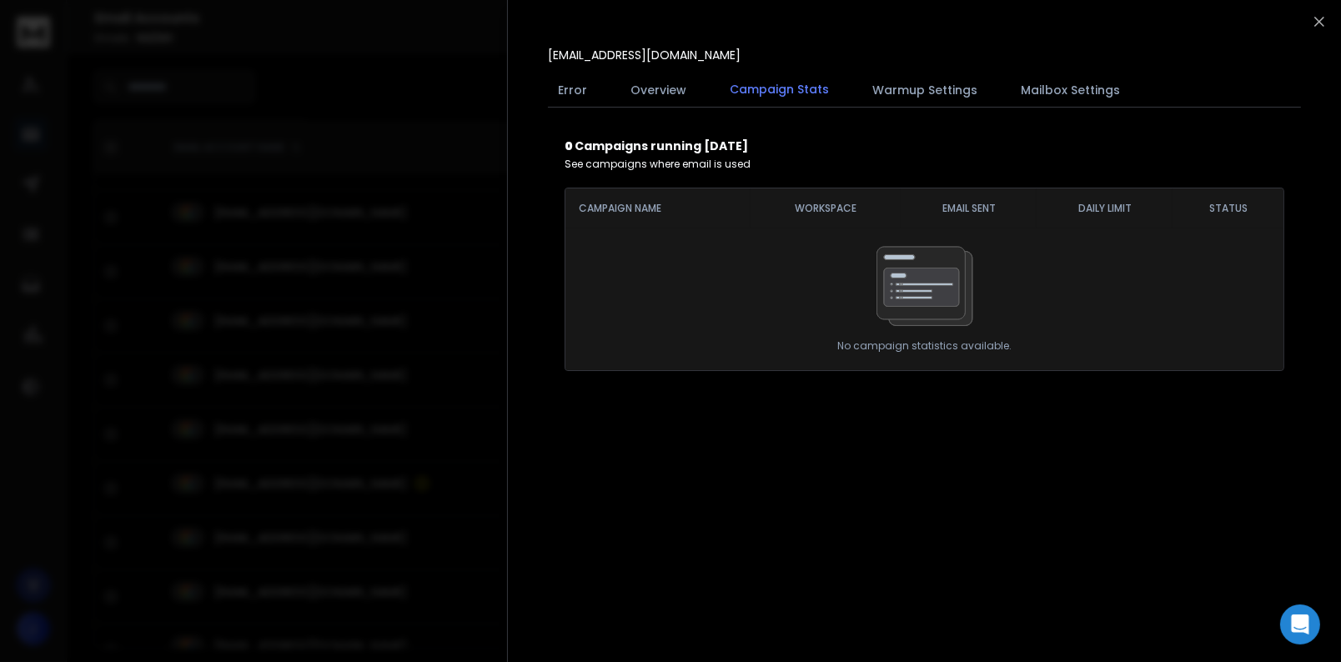
click at [893, 88] on button "Warmup Settings" at bounding box center [924, 90] width 125 height 37
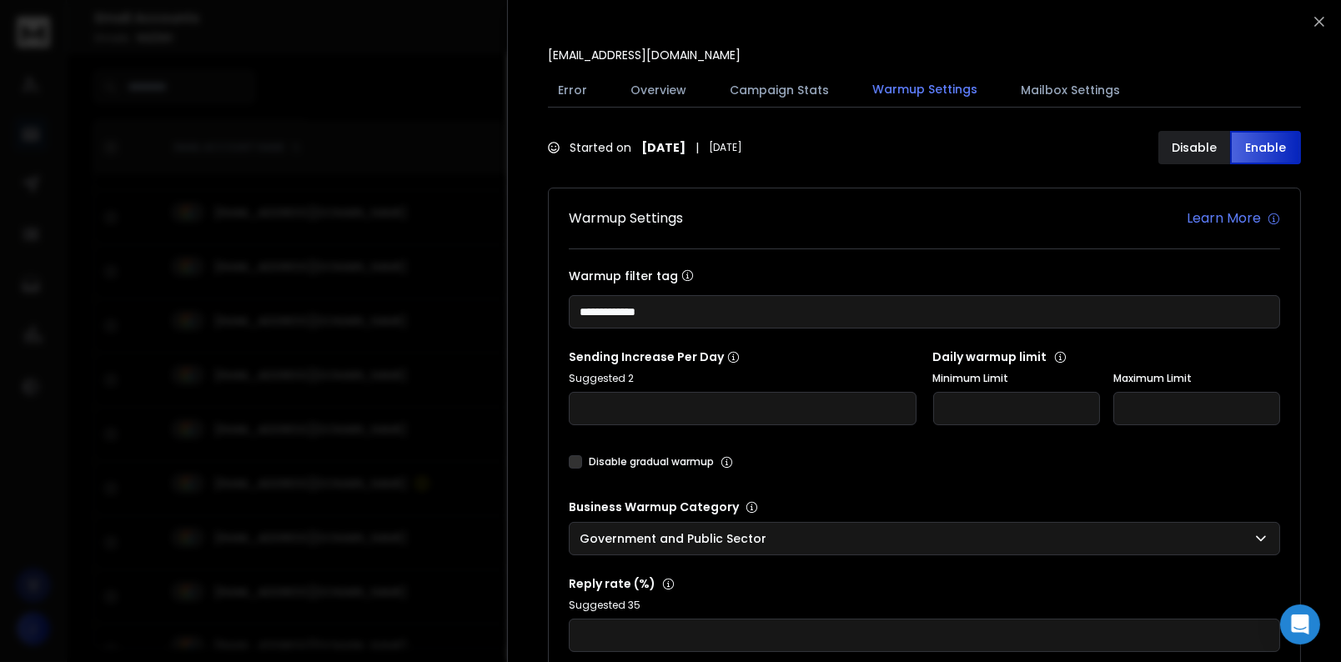
click at [413, 274] on div at bounding box center [670, 331] width 1341 height 662
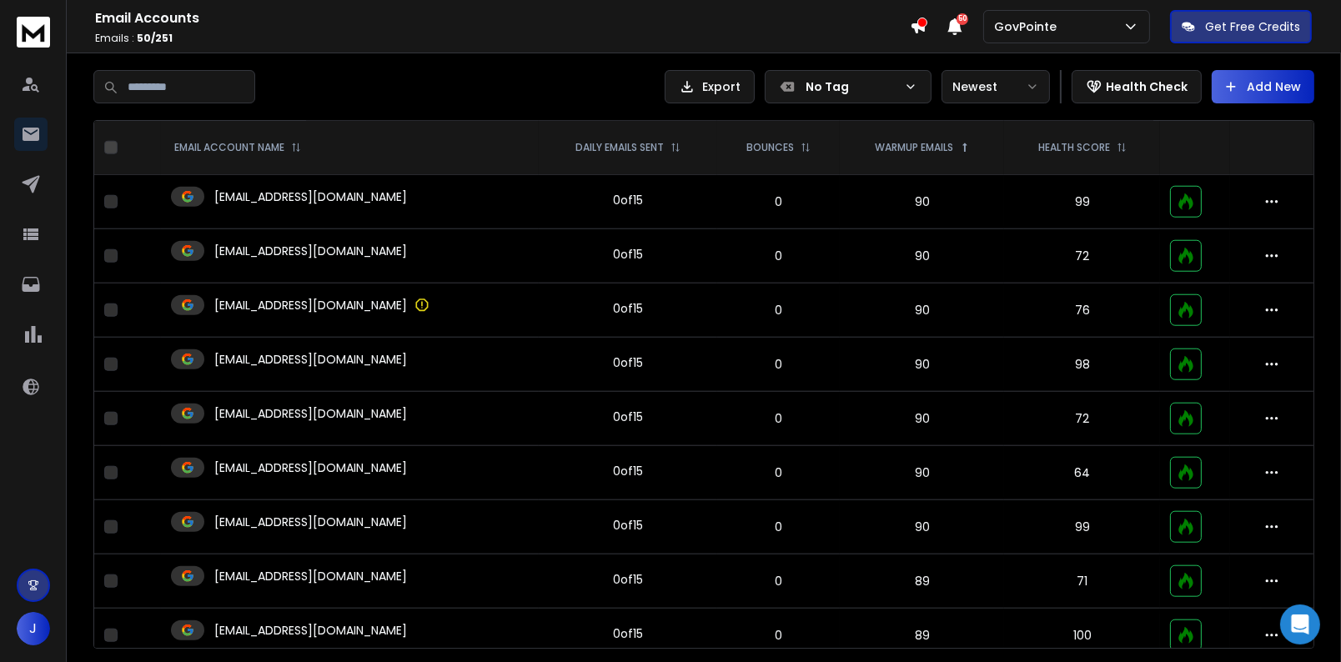
scroll to position [2006, 0]
click at [918, 466] on td "90" at bounding box center [922, 472] width 164 height 54
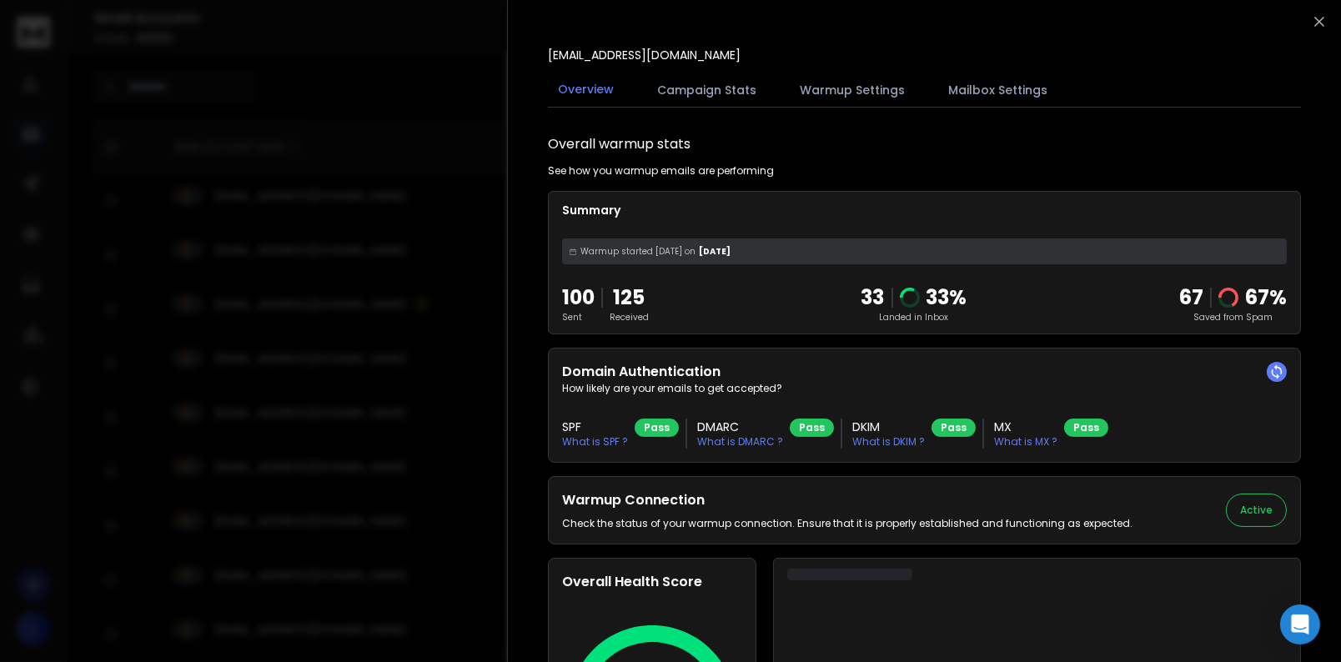
click at [836, 95] on button "Warmup Settings" at bounding box center [852, 90] width 125 height 37
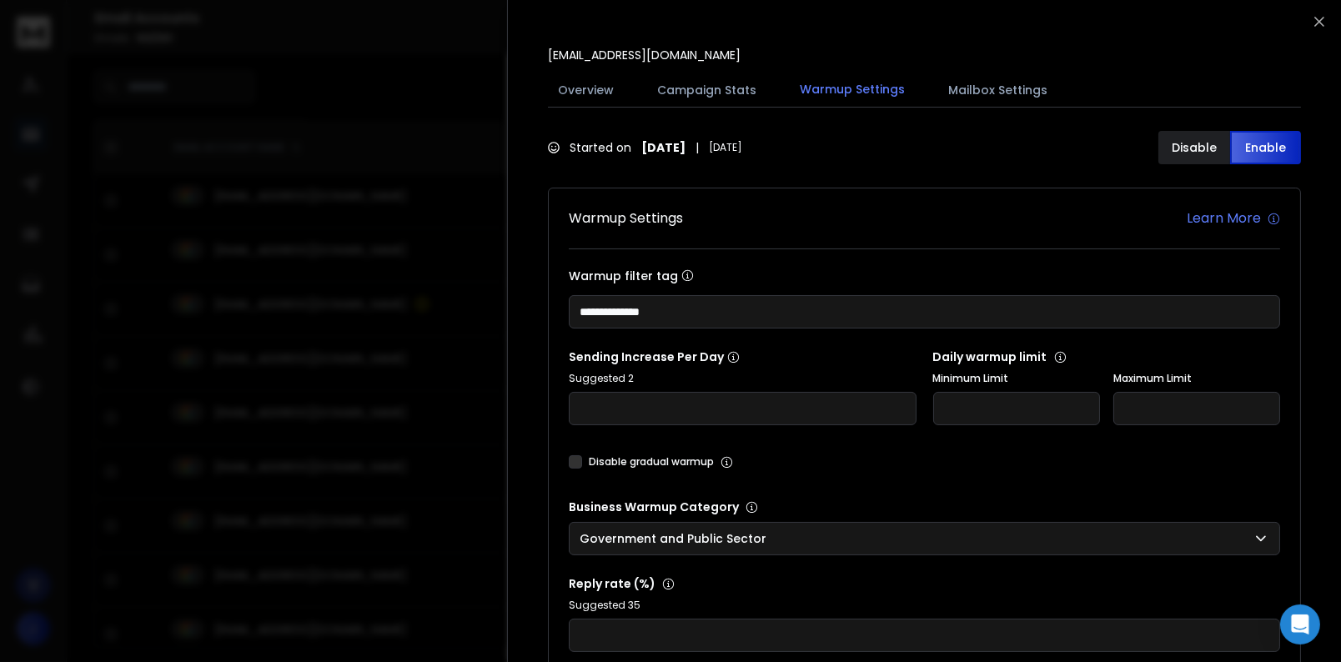
click at [498, 188] on div at bounding box center [670, 331] width 1341 height 662
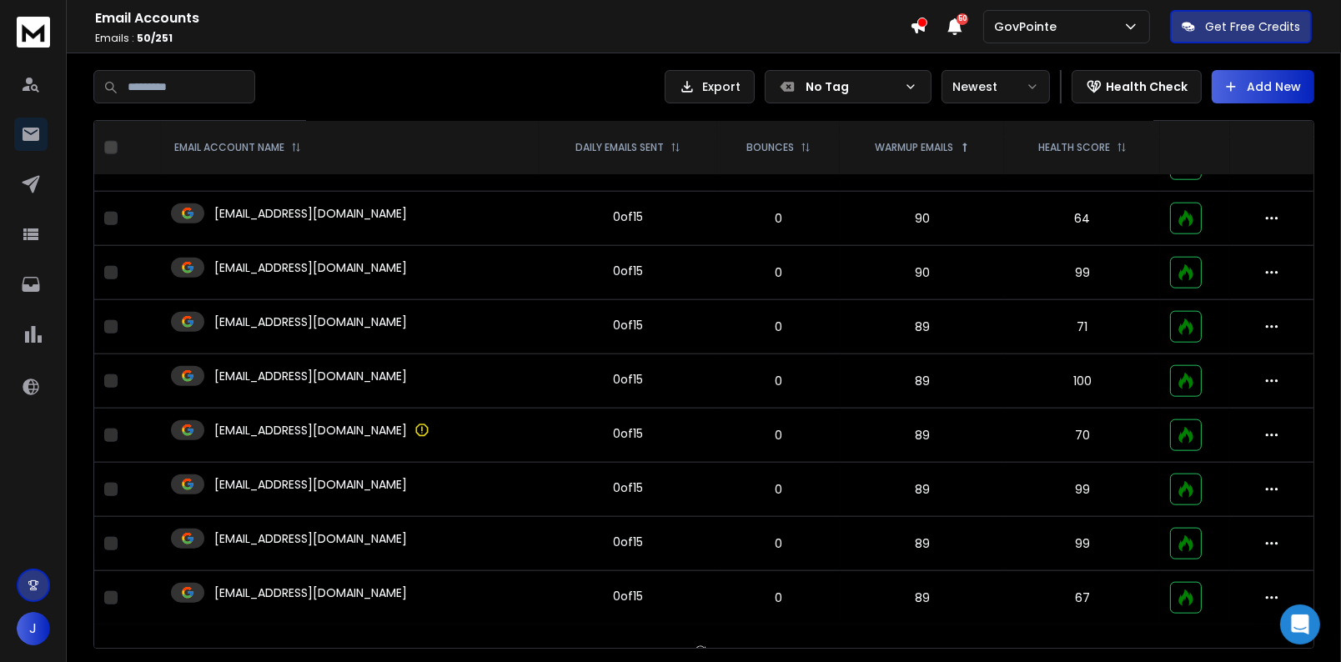
scroll to position [2268, 0]
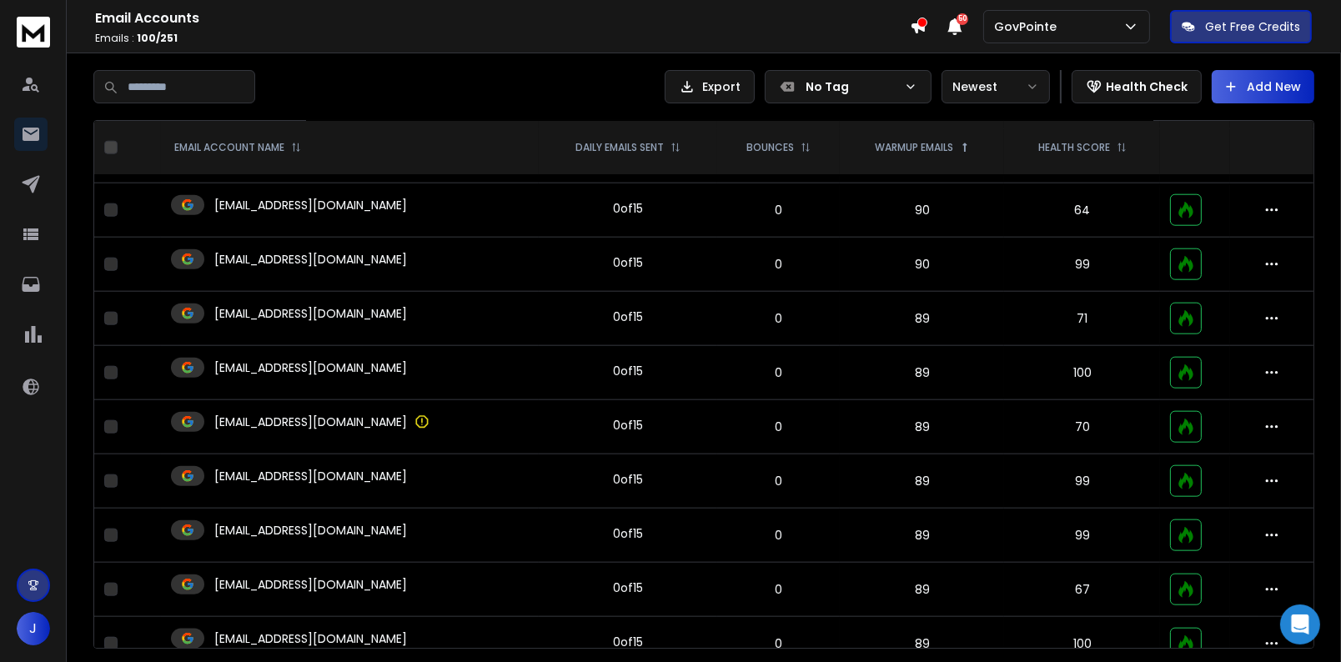
click at [931, 312] on td "89" at bounding box center [922, 319] width 164 height 54
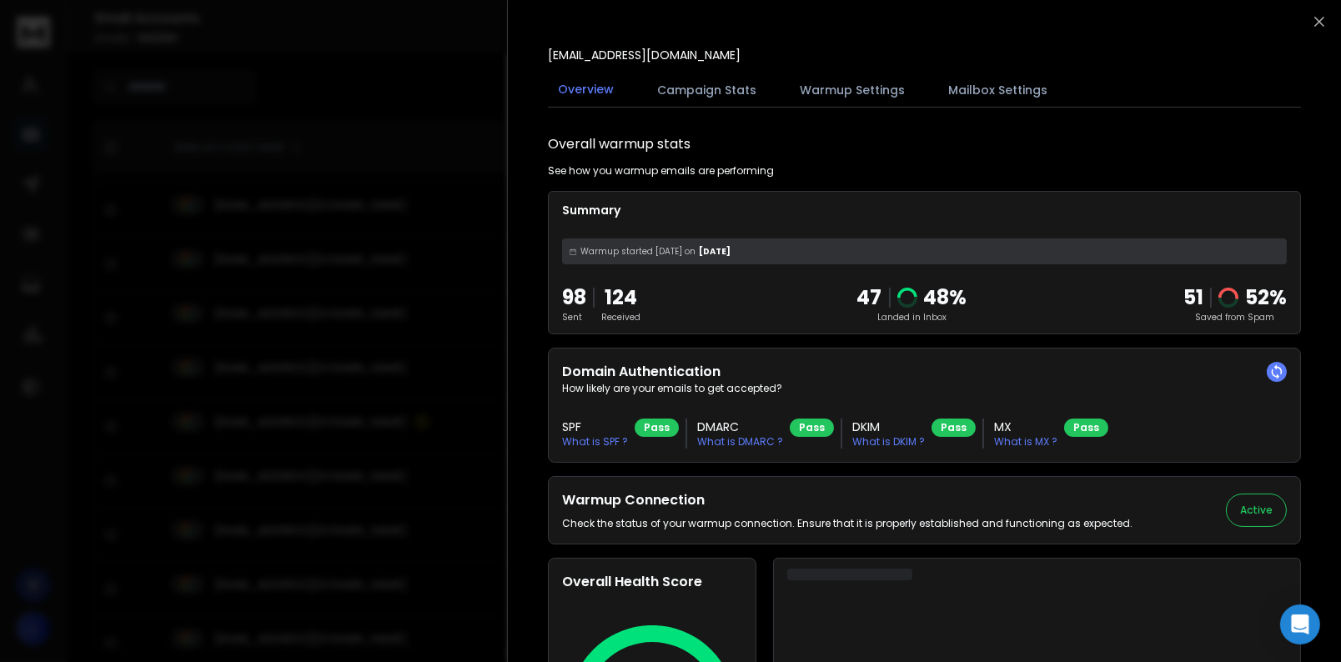
click at [856, 89] on button "Warmup Settings" at bounding box center [852, 90] width 125 height 37
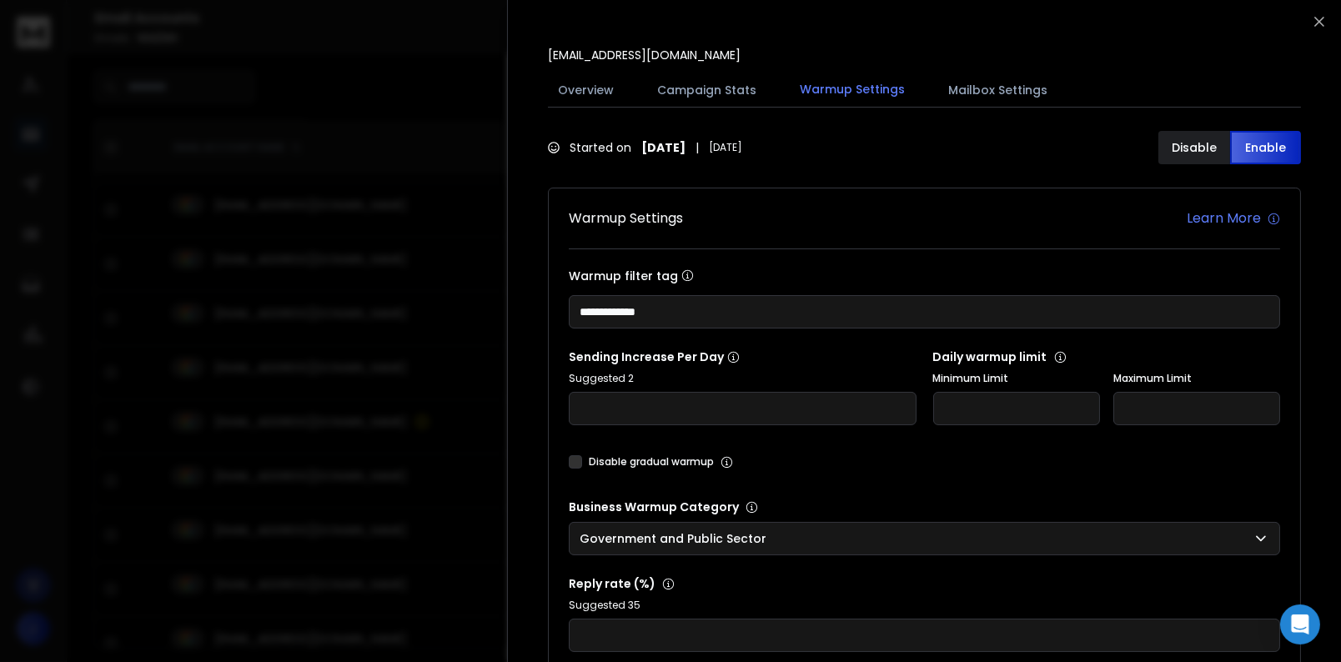
click at [390, 256] on div at bounding box center [670, 331] width 1341 height 662
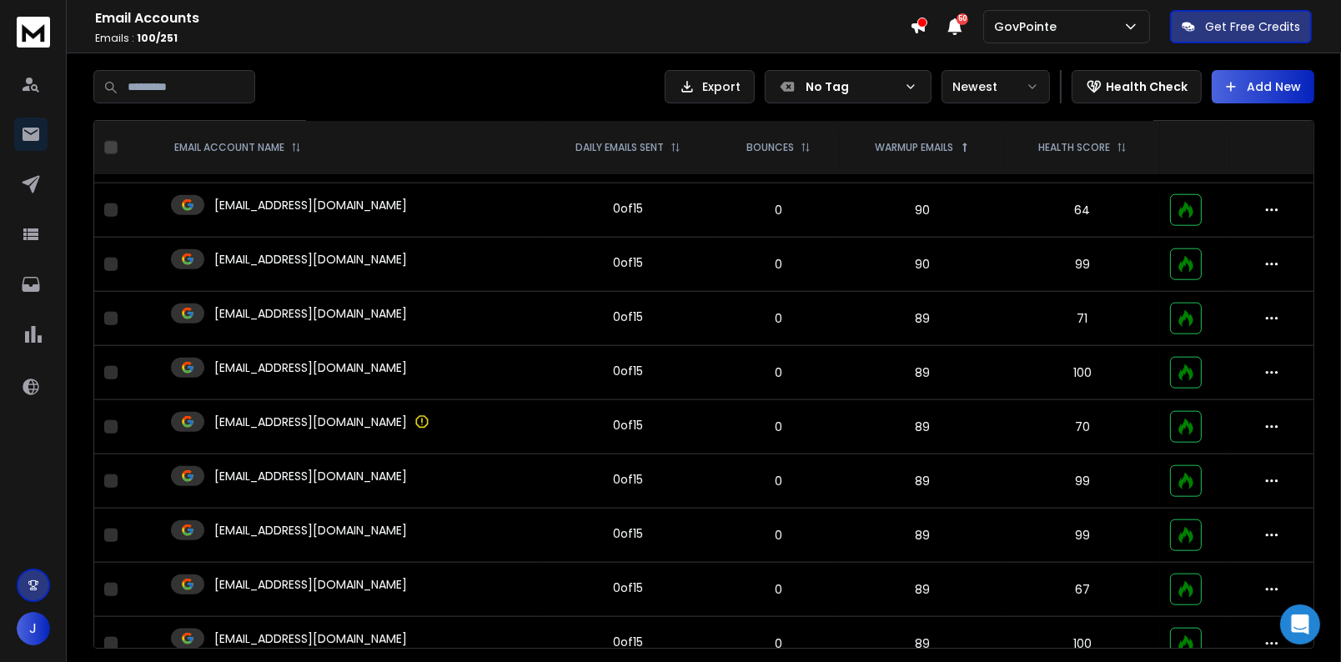
click at [108, 314] on button "button" at bounding box center [110, 318] width 13 height 13
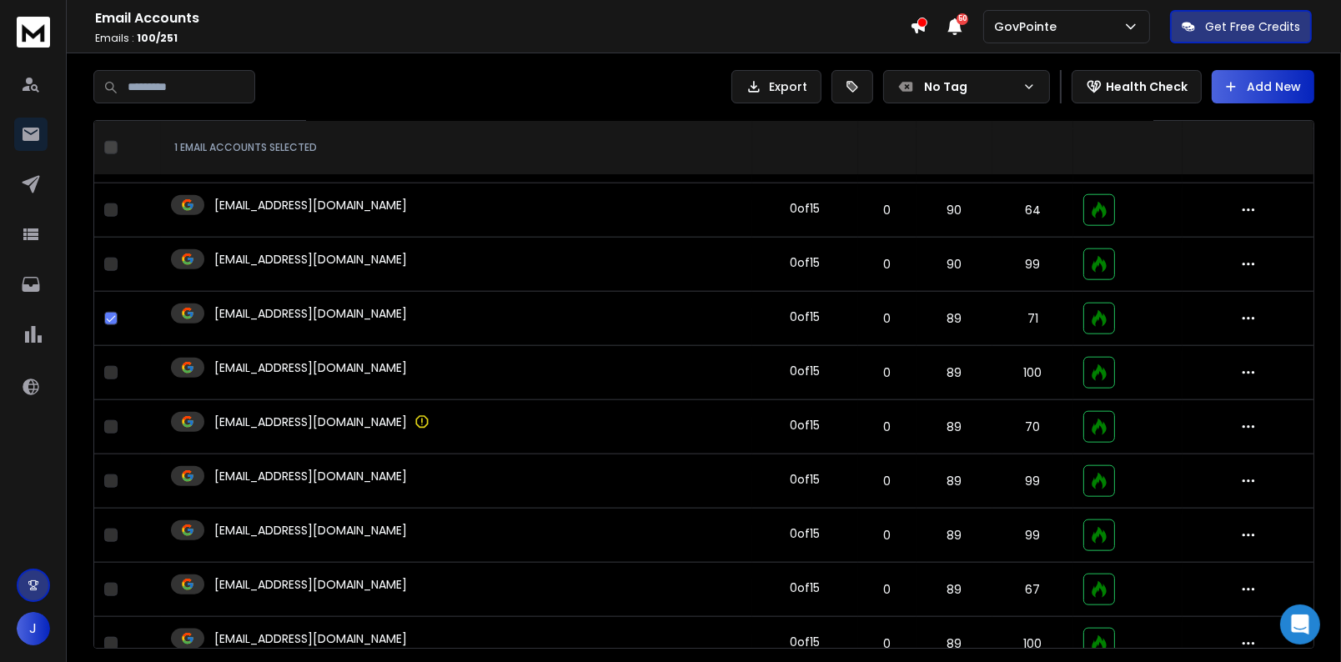
click at [108, 314] on button "button" at bounding box center [110, 318] width 13 height 13
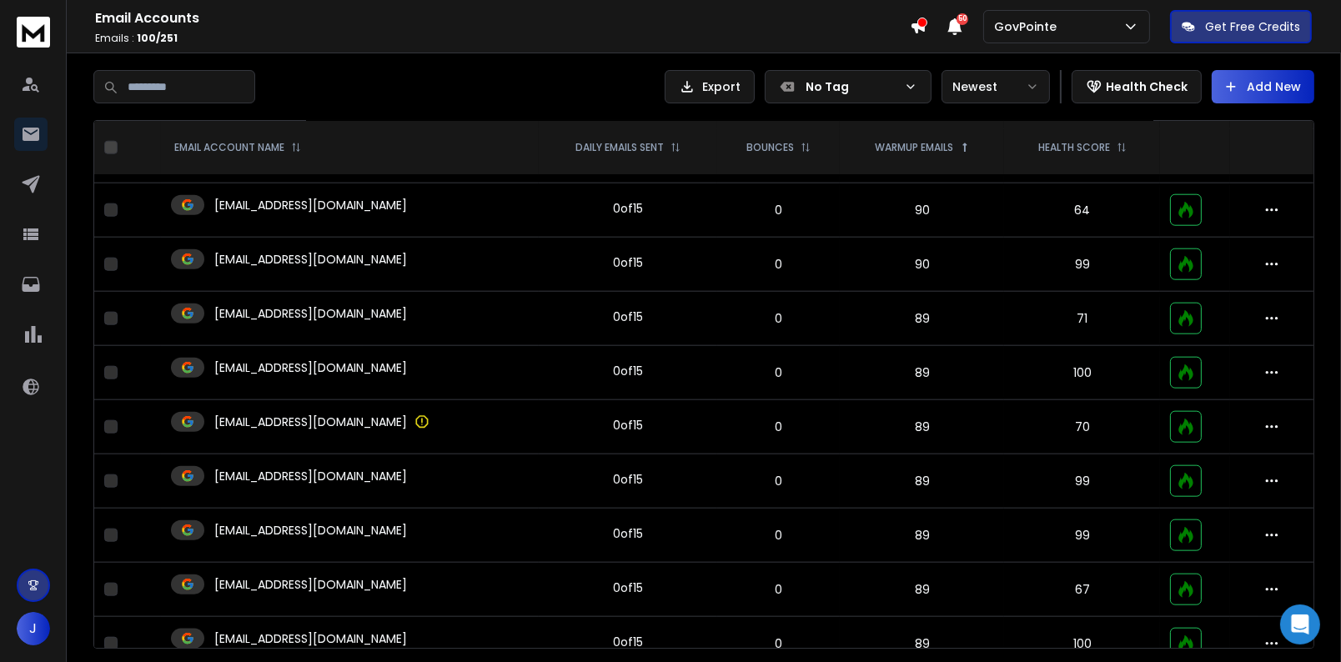
click at [108, 314] on button "button" at bounding box center [110, 318] width 13 height 13
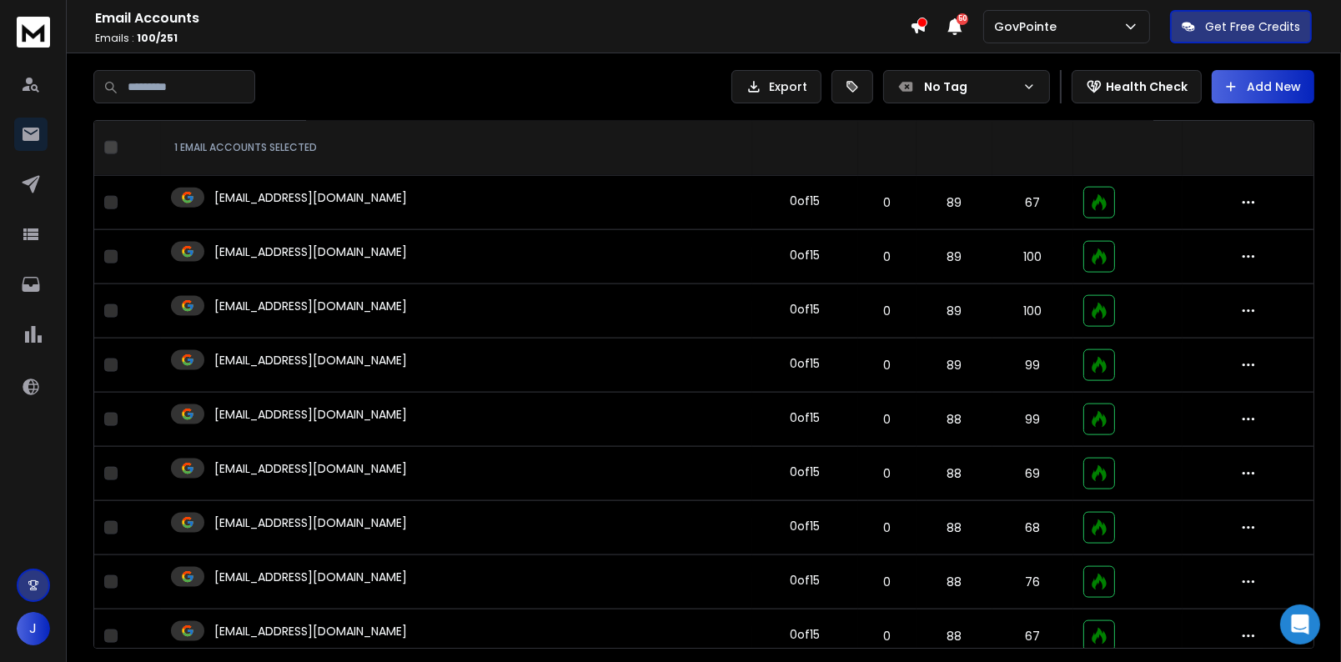
scroll to position [2372, 0]
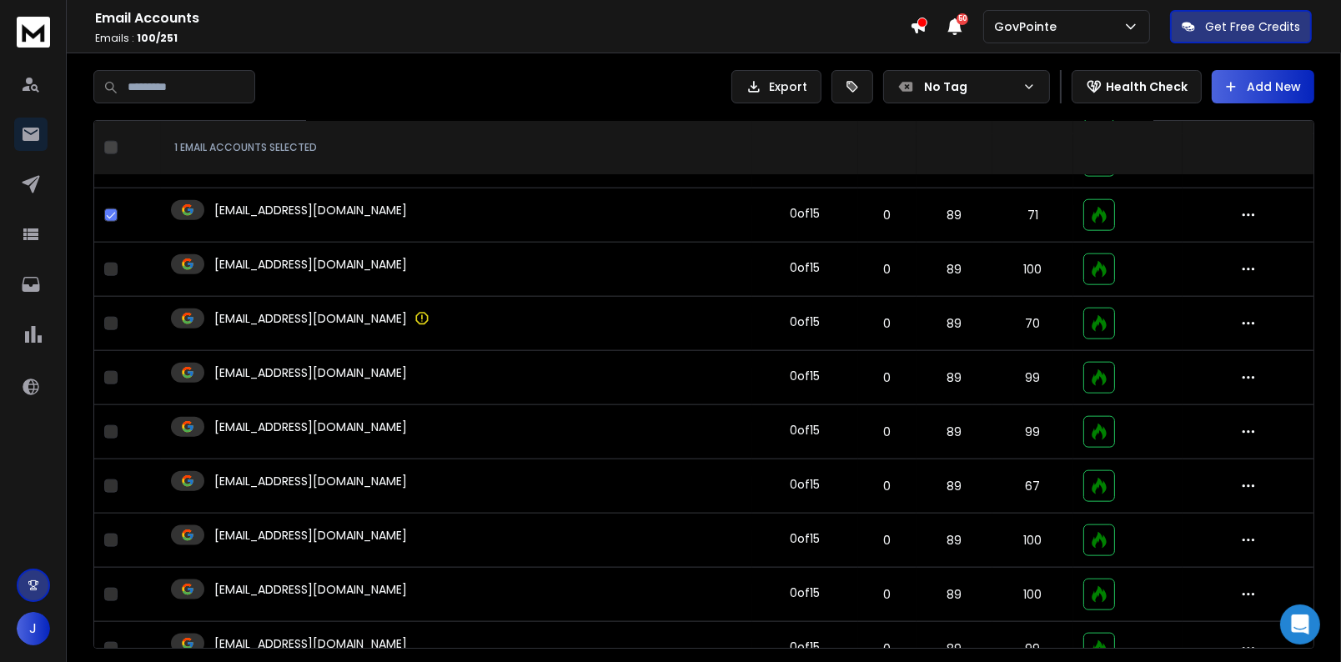
click at [969, 371] on td "89" at bounding box center [954, 378] width 76 height 54
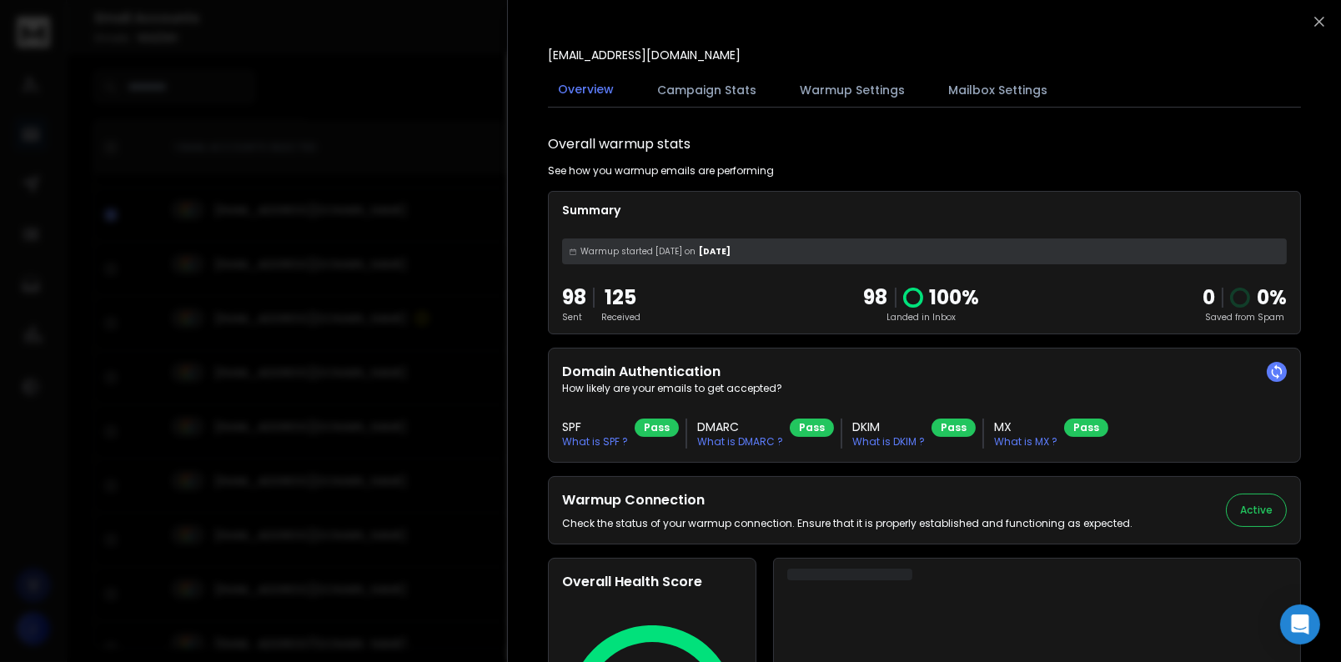
click at [833, 87] on button "Warmup Settings" at bounding box center [852, 90] width 125 height 37
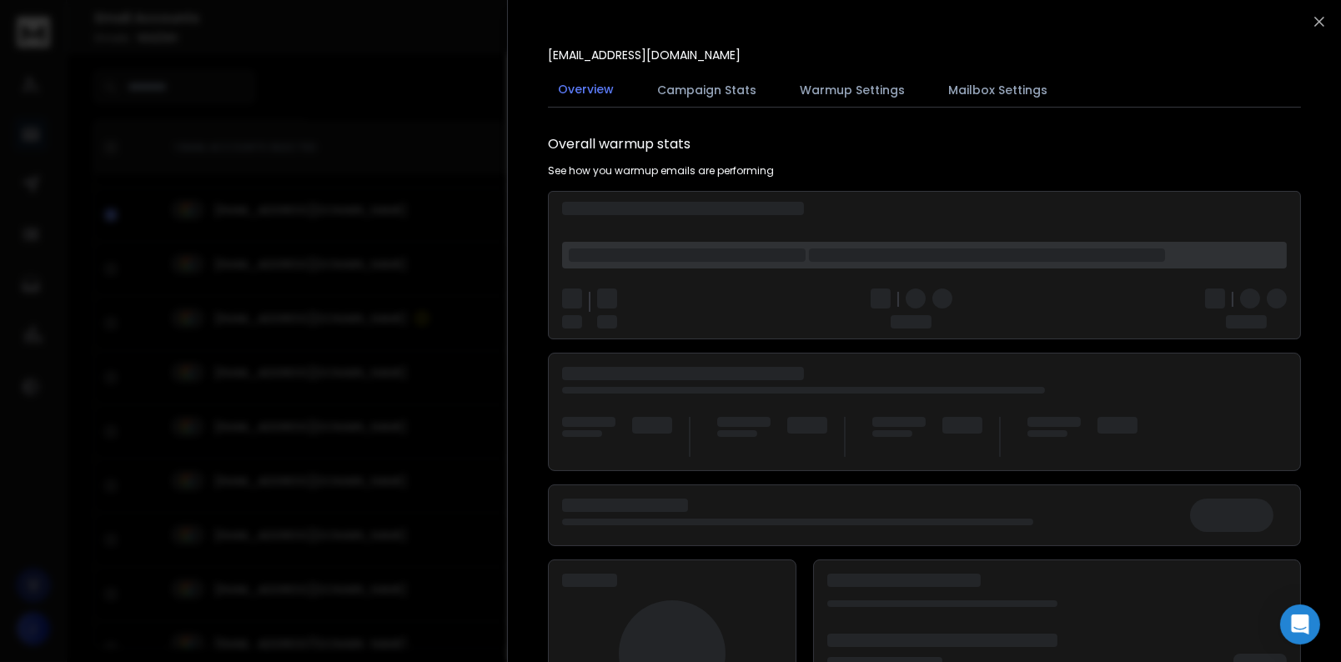
click at [399, 206] on div at bounding box center [670, 331] width 1341 height 662
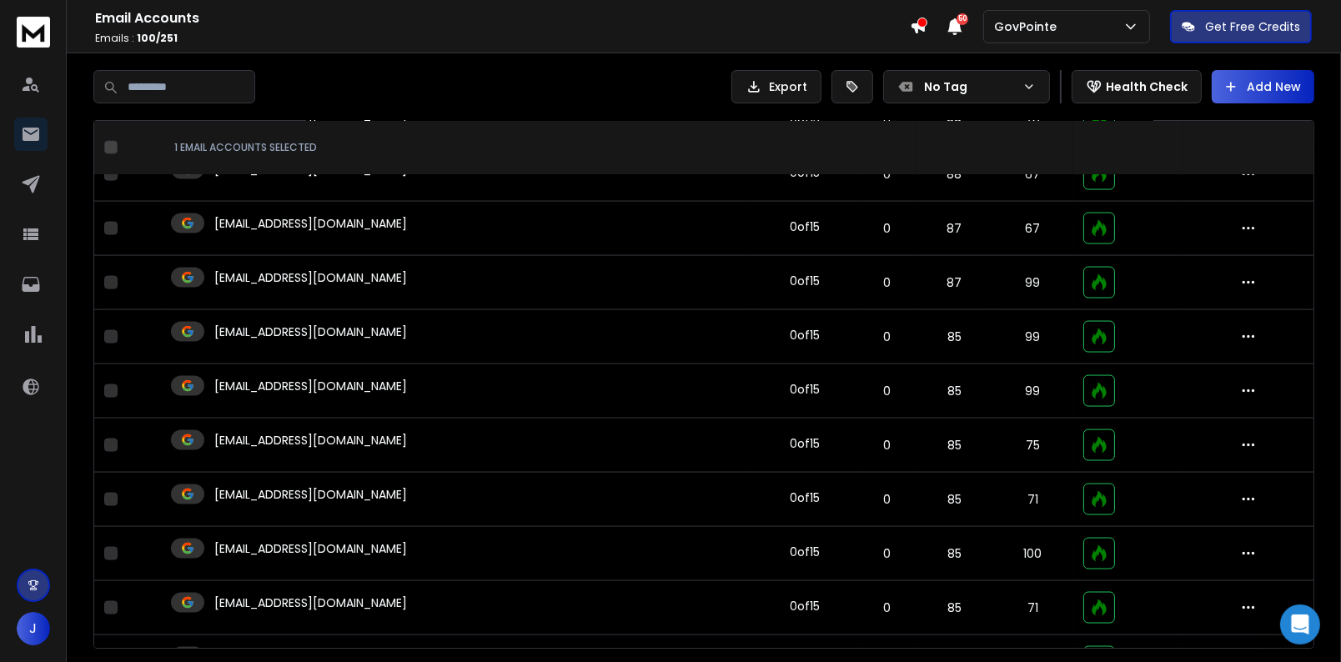
scroll to position [3116, 0]
click at [964, 491] on td "85" at bounding box center [954, 501] width 76 height 54
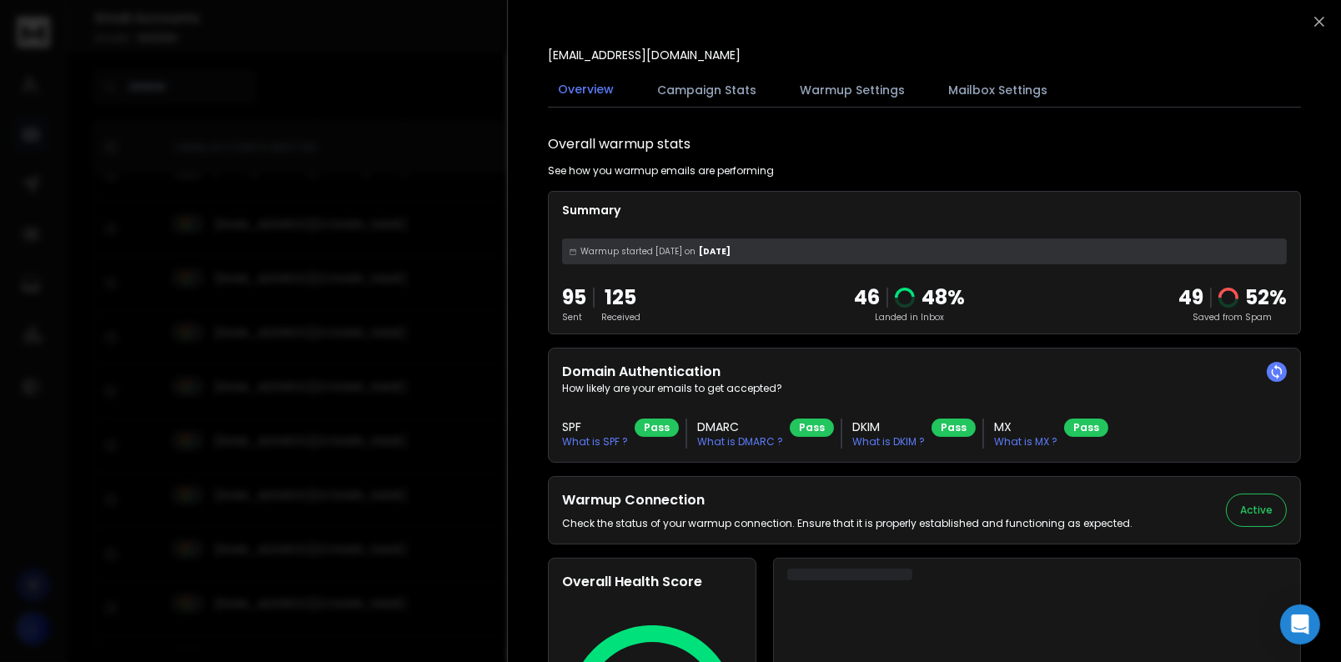
click at [878, 90] on button "Warmup Settings" at bounding box center [852, 90] width 125 height 37
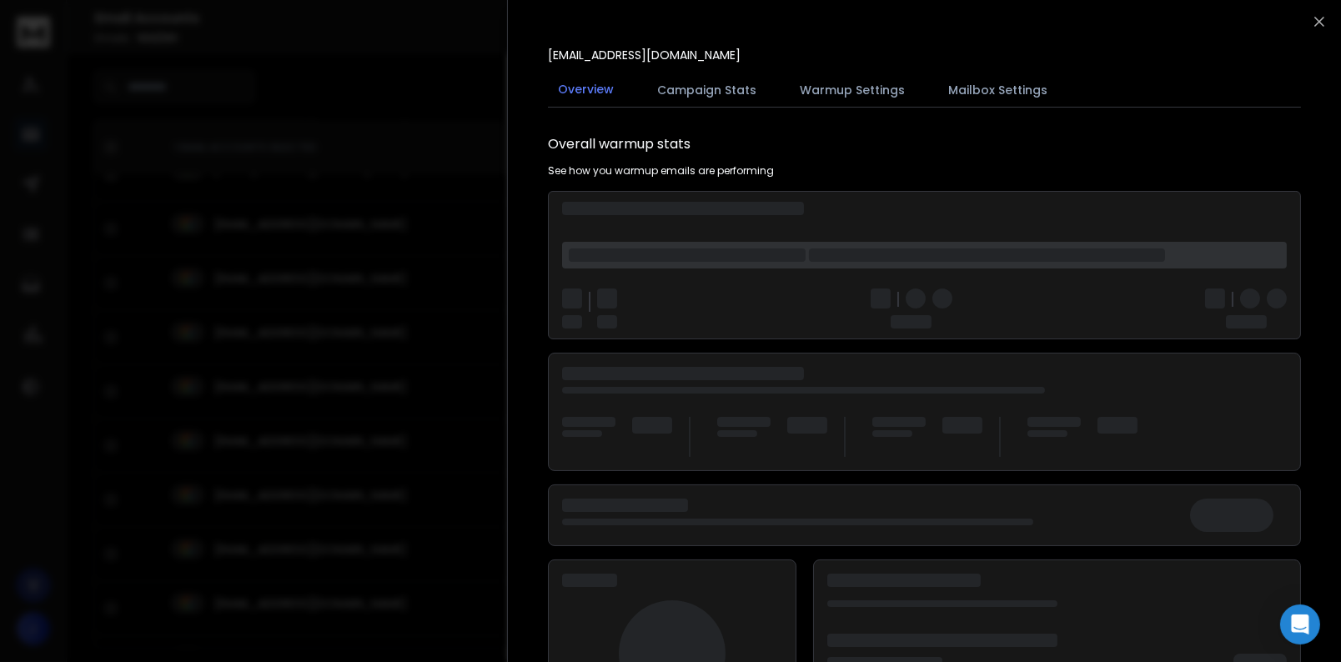
drag, startPoint x: 409, startPoint y: 264, endPoint x: 576, endPoint y: 389, distance: 209.0
click at [410, 264] on div at bounding box center [670, 331] width 1341 height 662
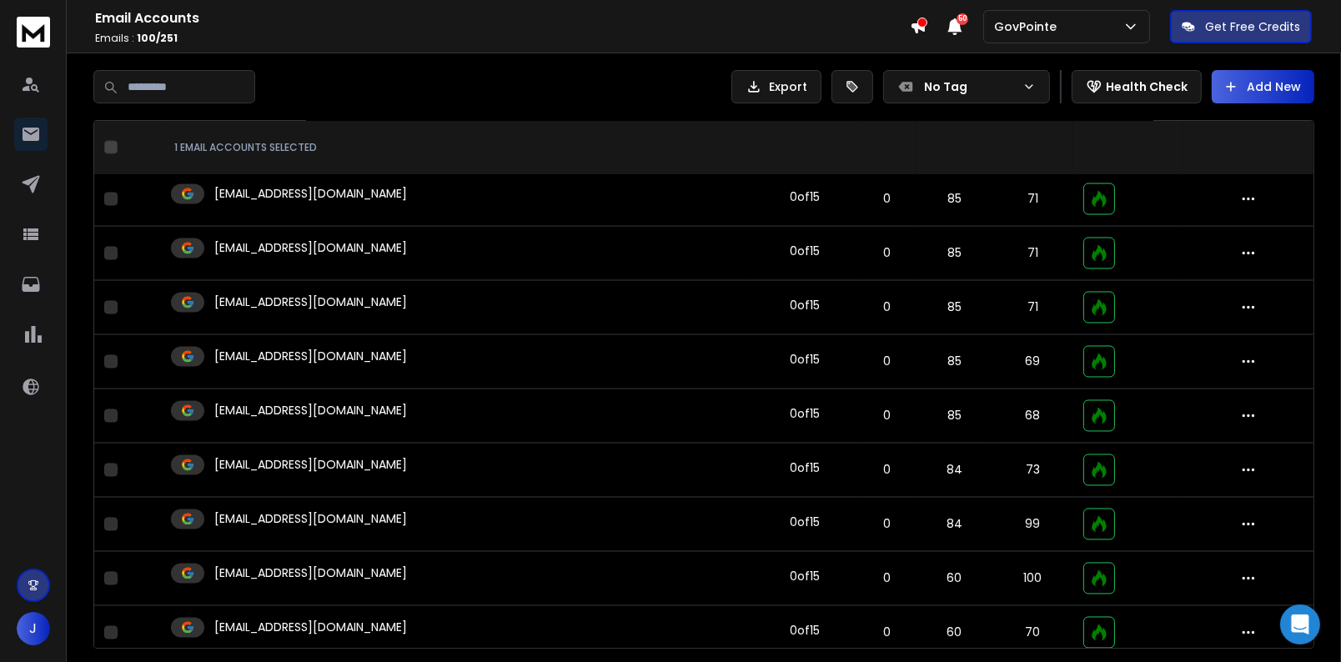
scroll to position [3635, 0]
click at [971, 521] on td "84" at bounding box center [954, 524] width 76 height 54
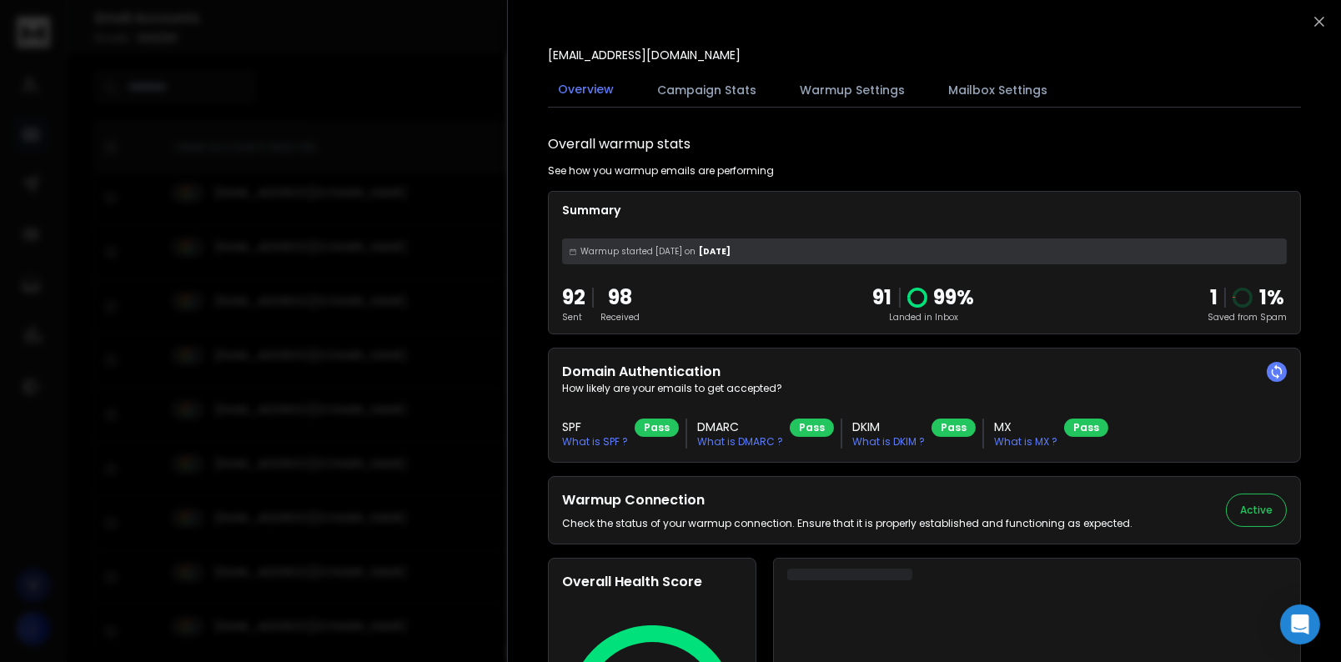
click at [861, 90] on button "Warmup Settings" at bounding box center [852, 90] width 125 height 37
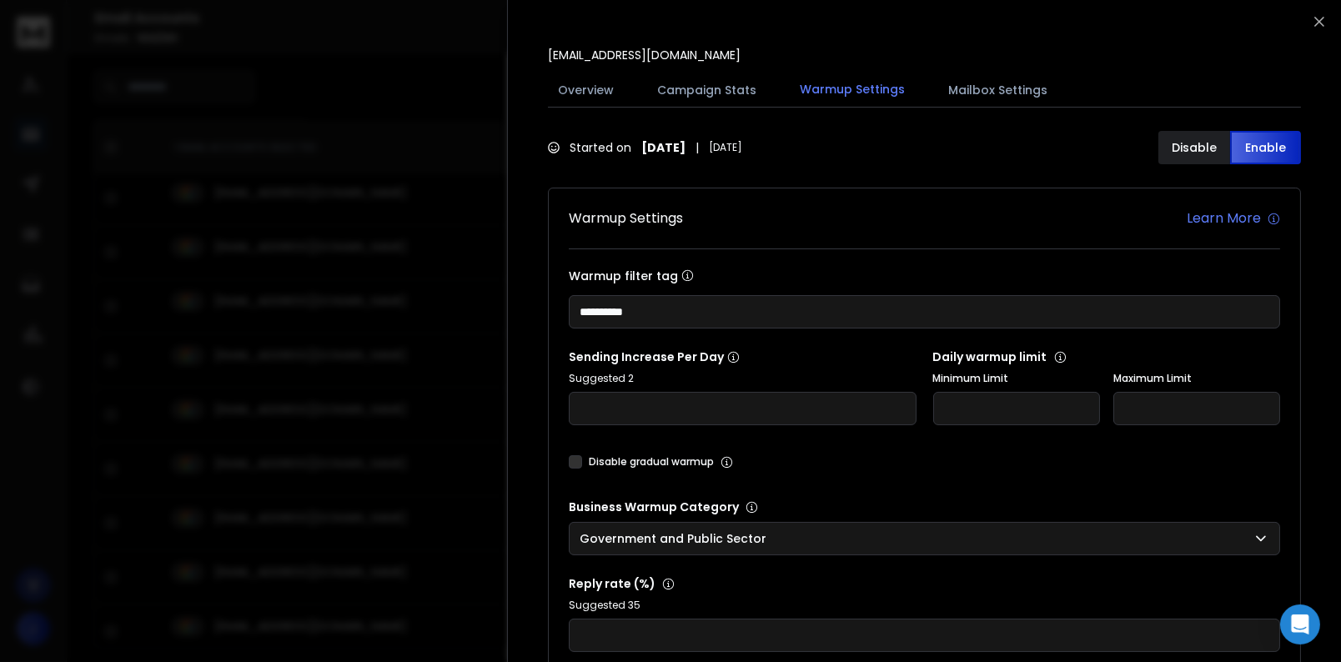
click at [385, 260] on div at bounding box center [670, 331] width 1341 height 662
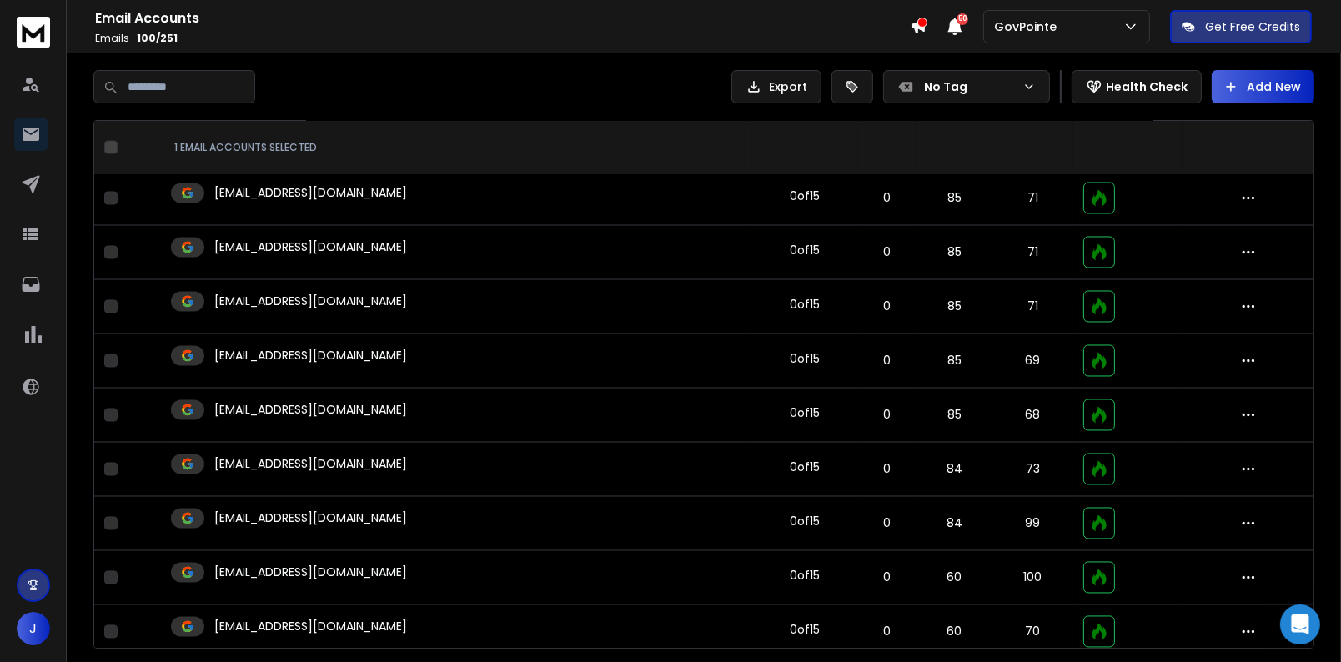
click at [962, 570] on td "60" at bounding box center [954, 578] width 76 height 54
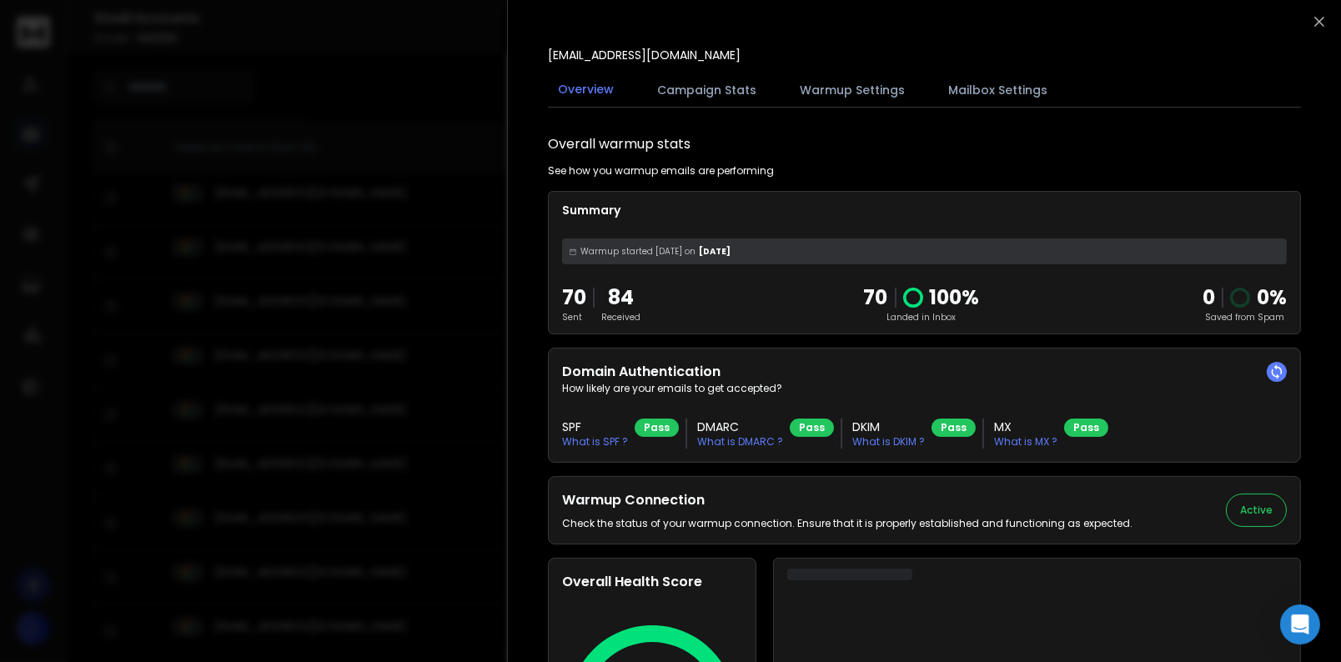
click at [846, 89] on button "Warmup Settings" at bounding box center [852, 90] width 125 height 37
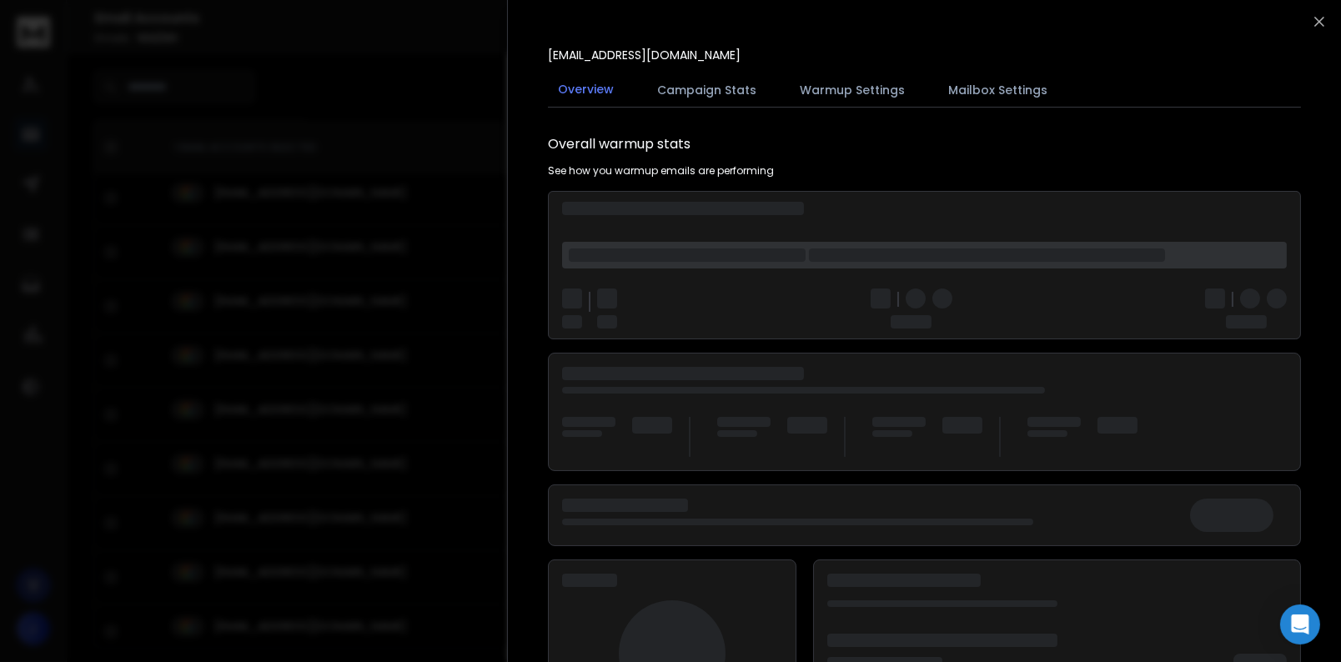
click at [364, 286] on div at bounding box center [670, 331] width 1341 height 662
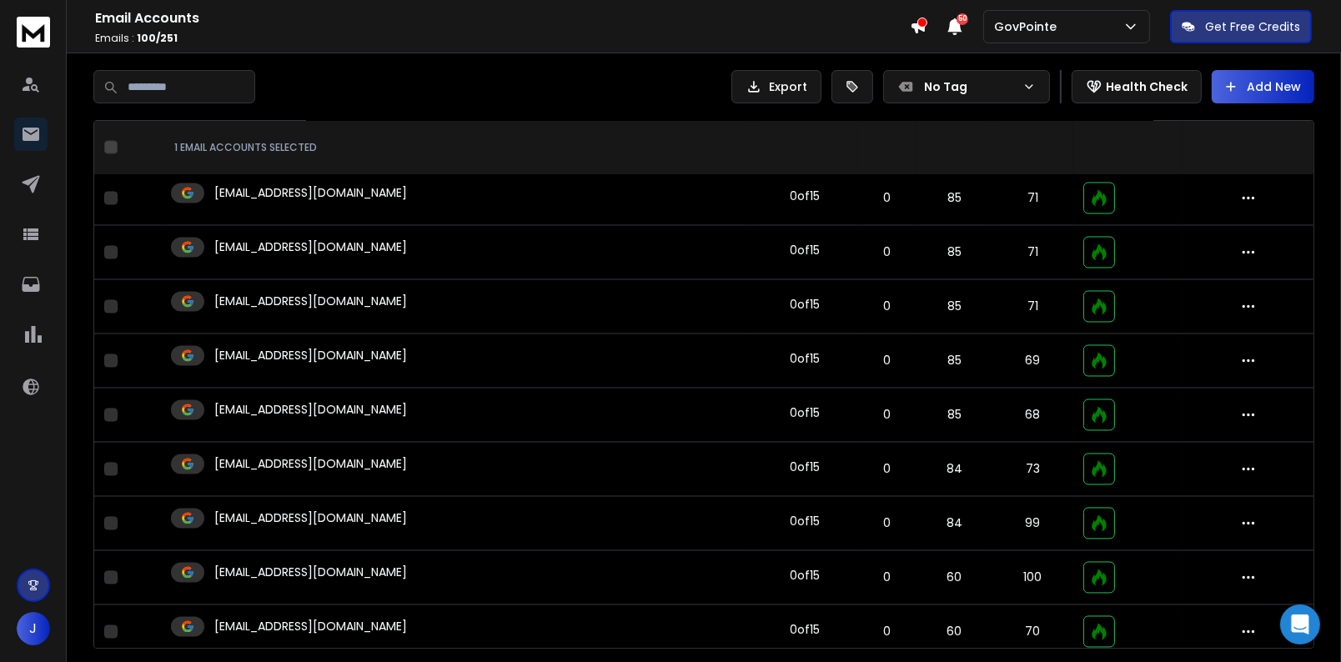
click at [107, 517] on button "button" at bounding box center [110, 523] width 13 height 13
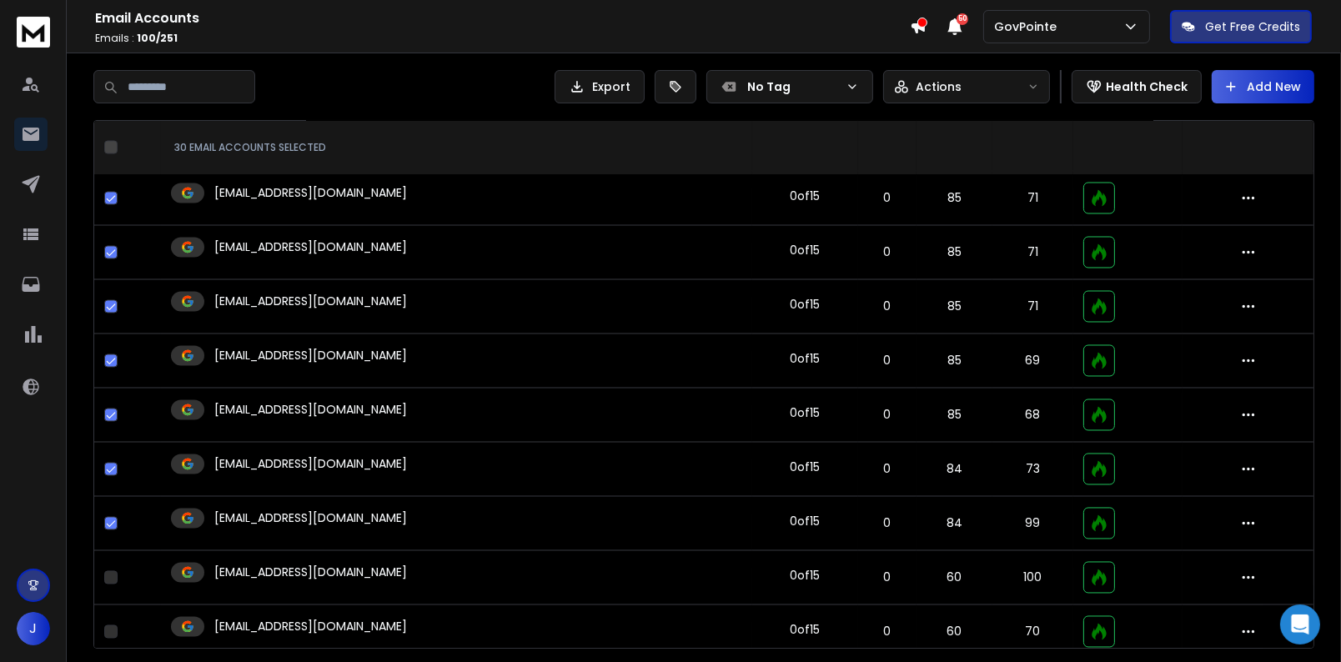
type button "on"
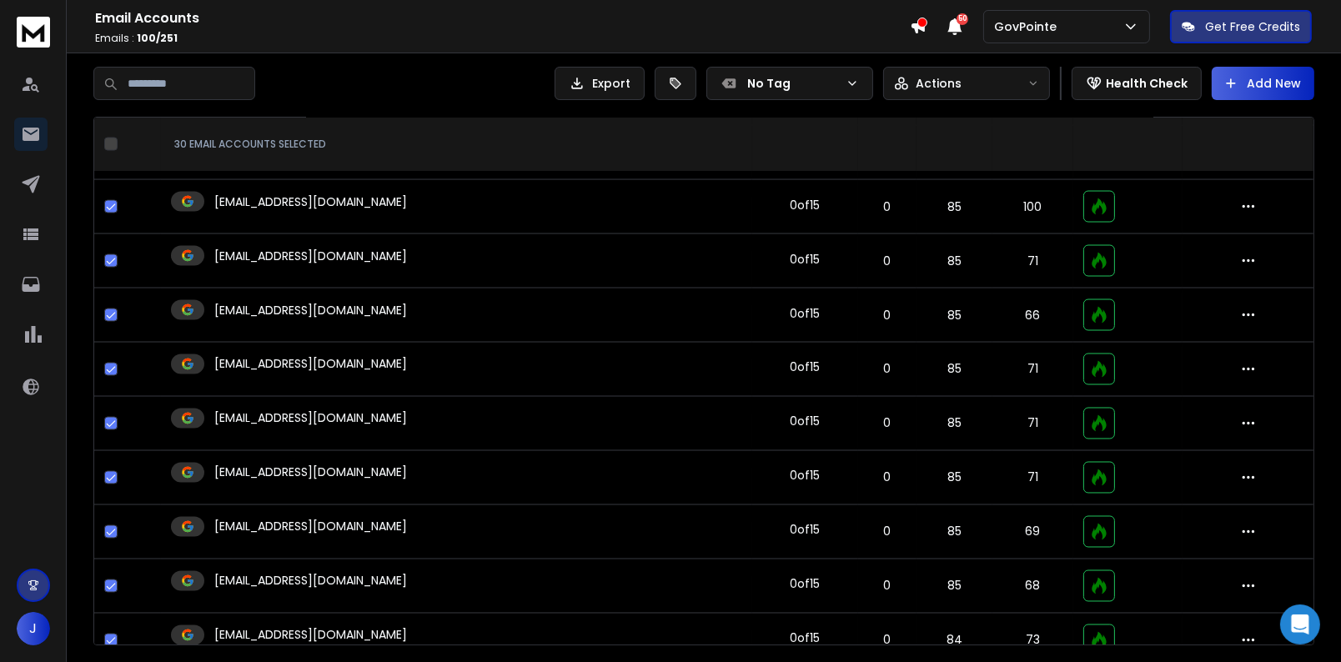
scroll to position [3250, 0]
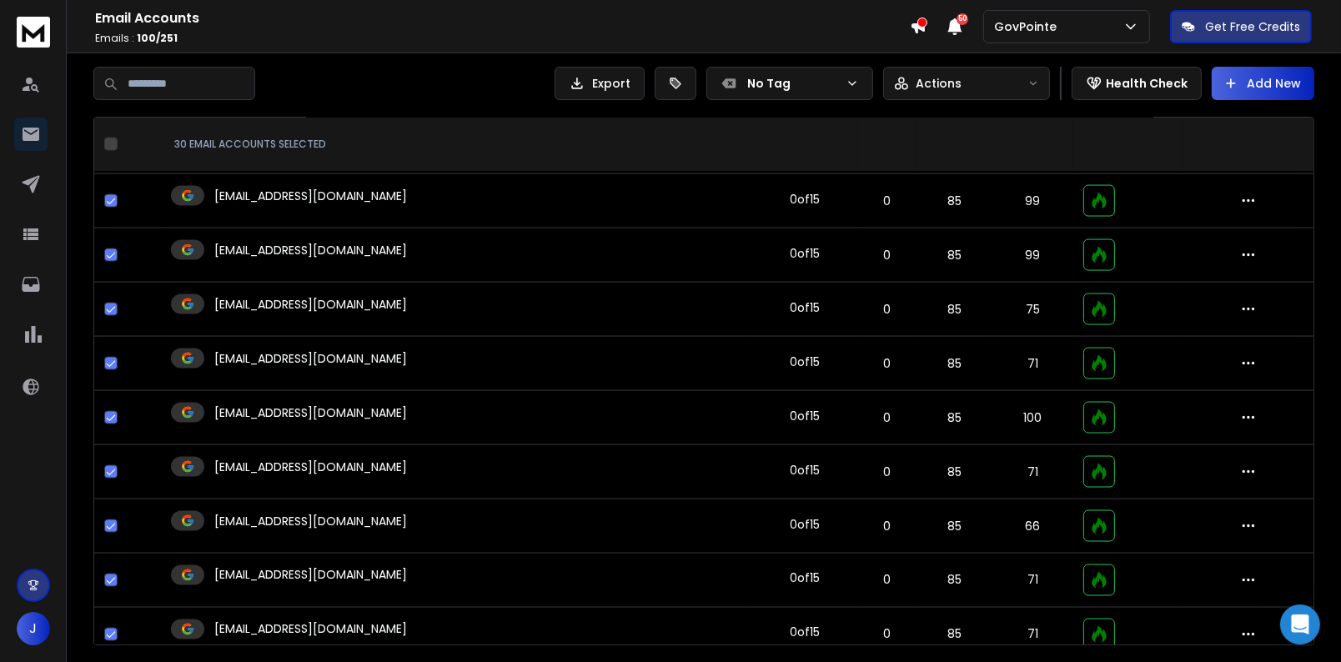
click at [965, 469] on td "85" at bounding box center [954, 472] width 76 height 54
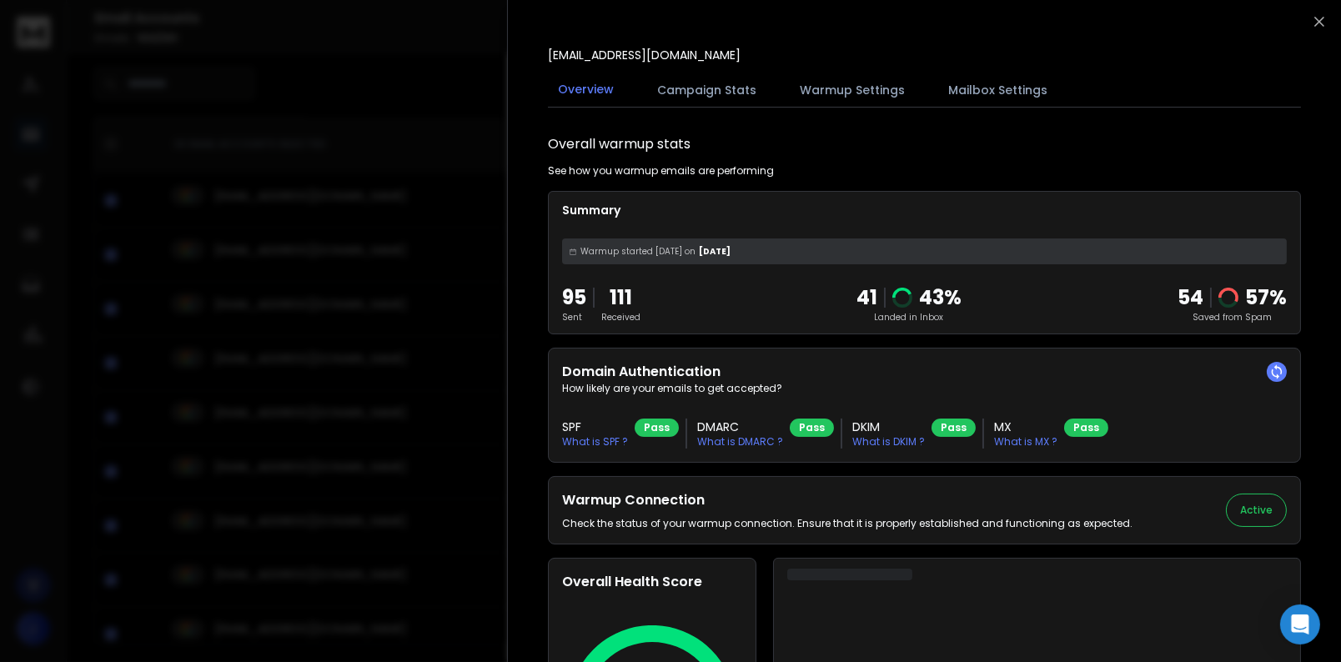
click at [871, 84] on button "Warmup Settings" at bounding box center [852, 90] width 125 height 37
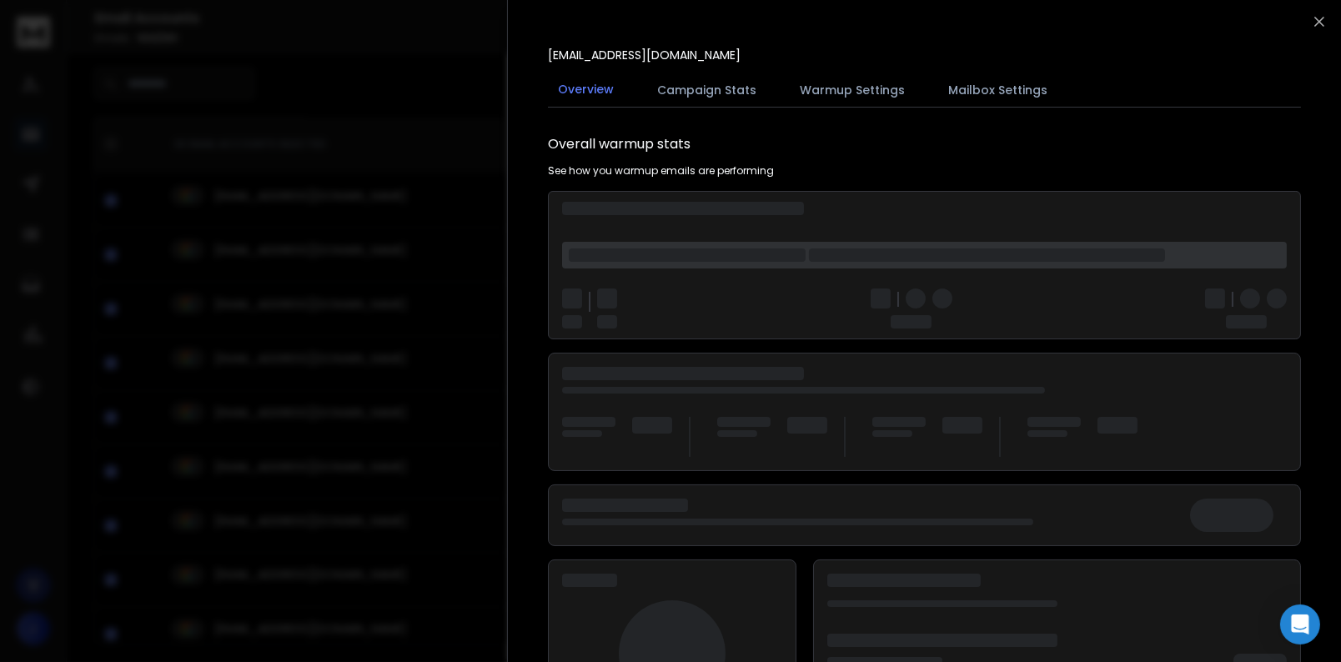
click at [412, 193] on div at bounding box center [670, 331] width 1341 height 662
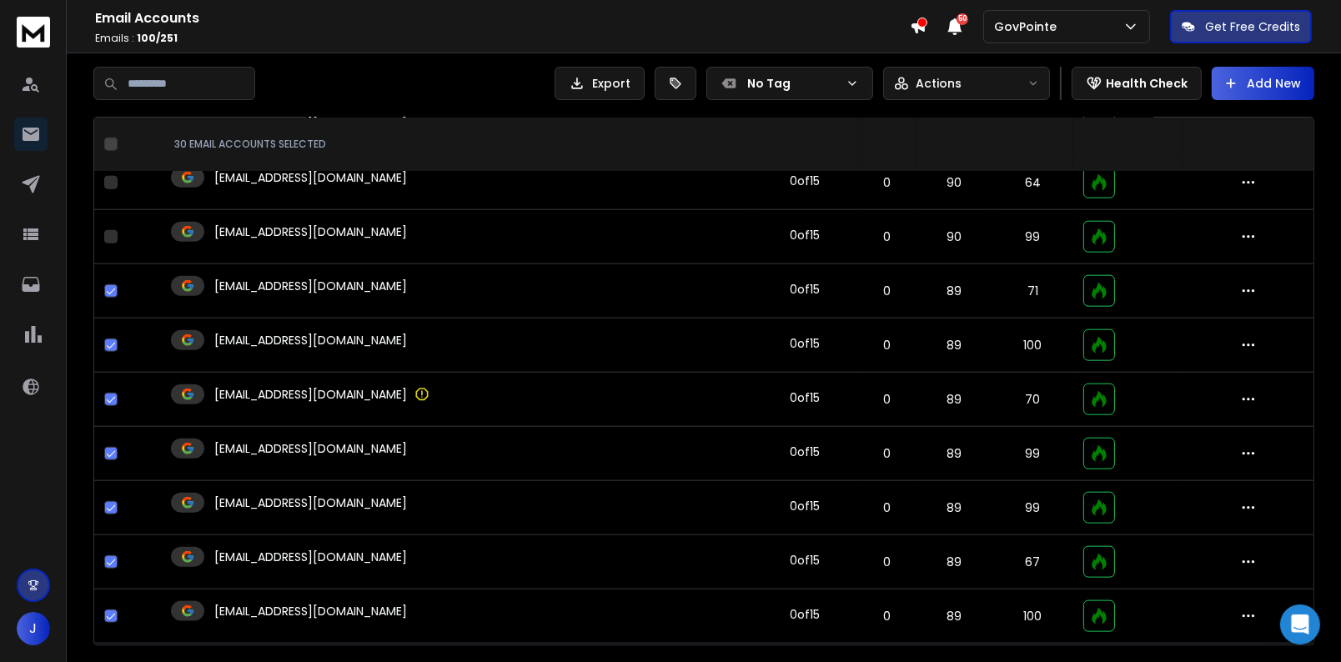
scroll to position [2289, 0]
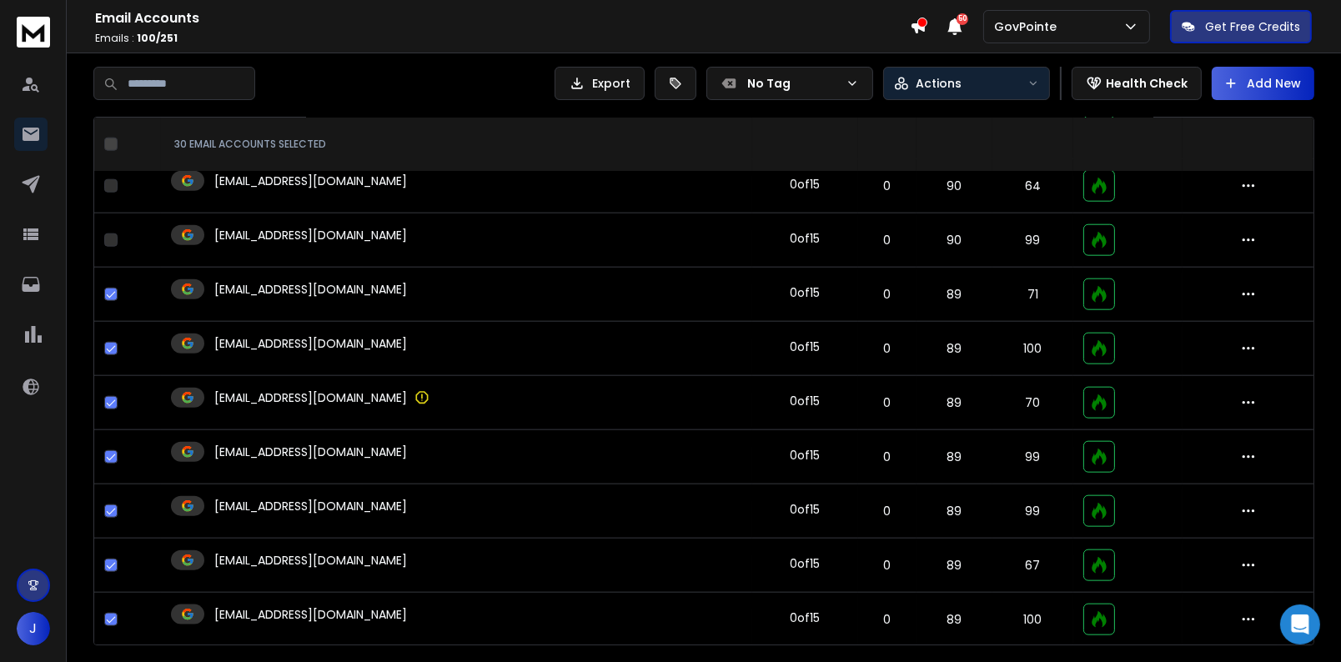
click at [947, 87] on p "Actions" at bounding box center [939, 83] width 46 height 17
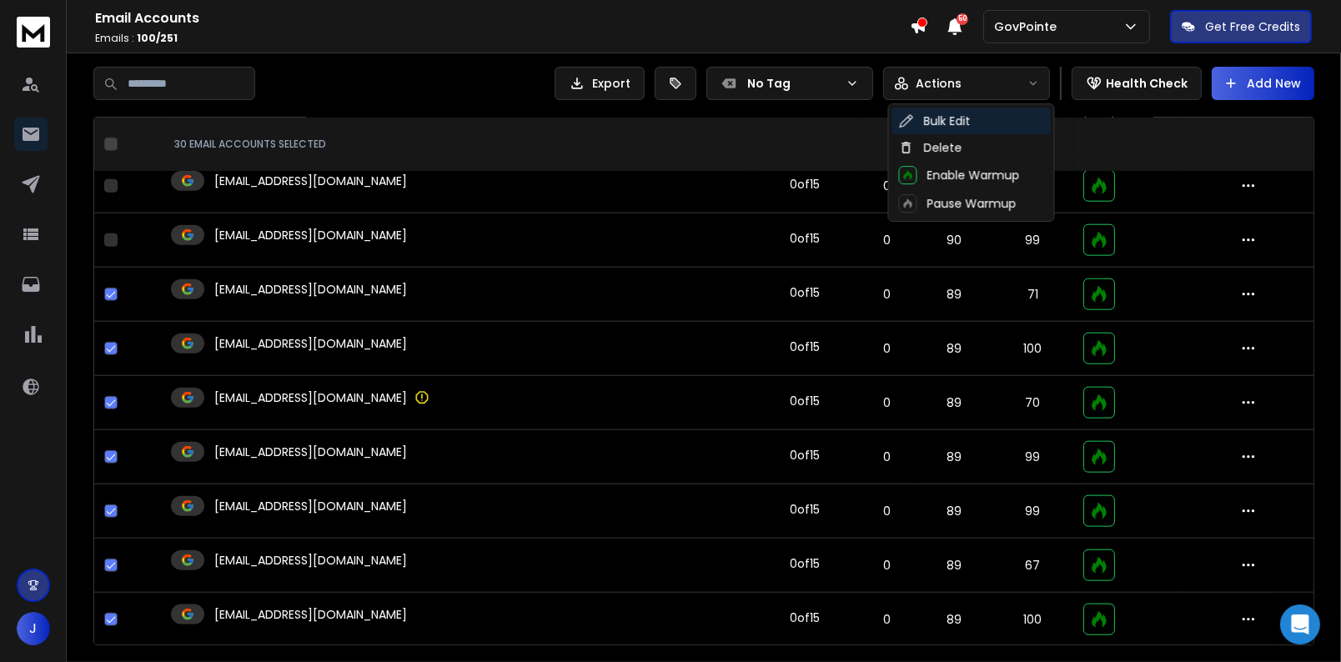
click at [969, 114] on div "Bulk Edit" at bounding box center [935, 121] width 72 height 17
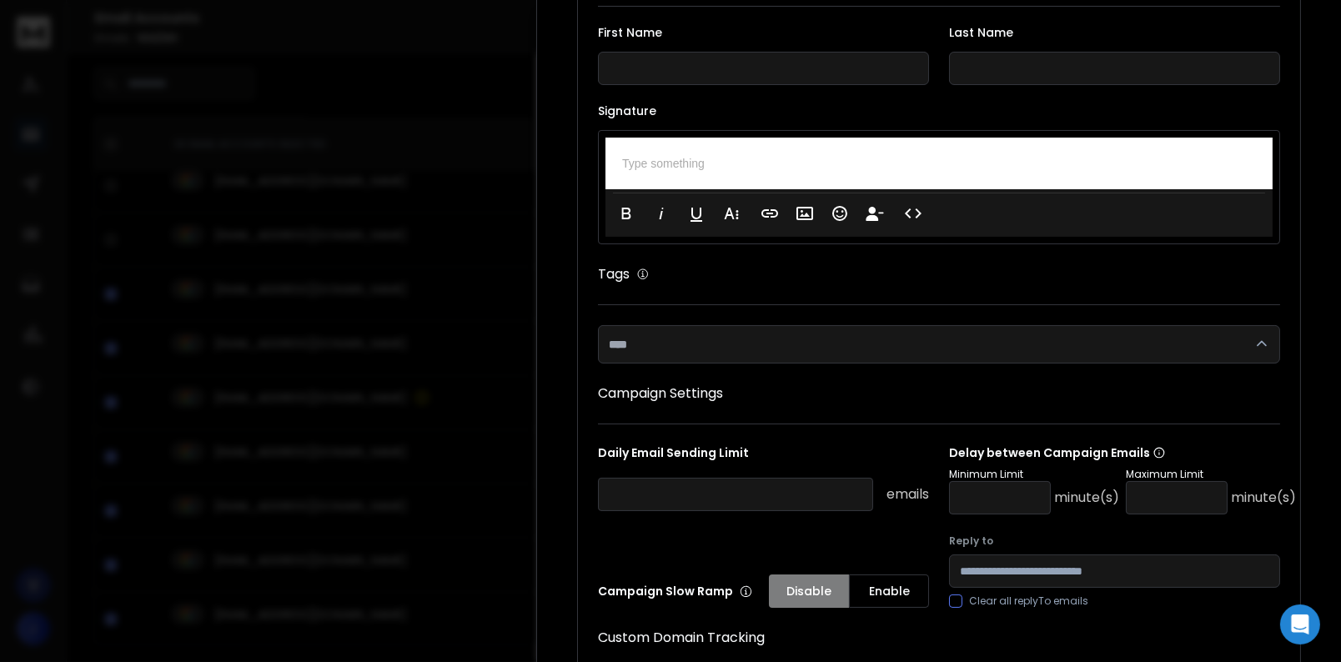
scroll to position [182, 0]
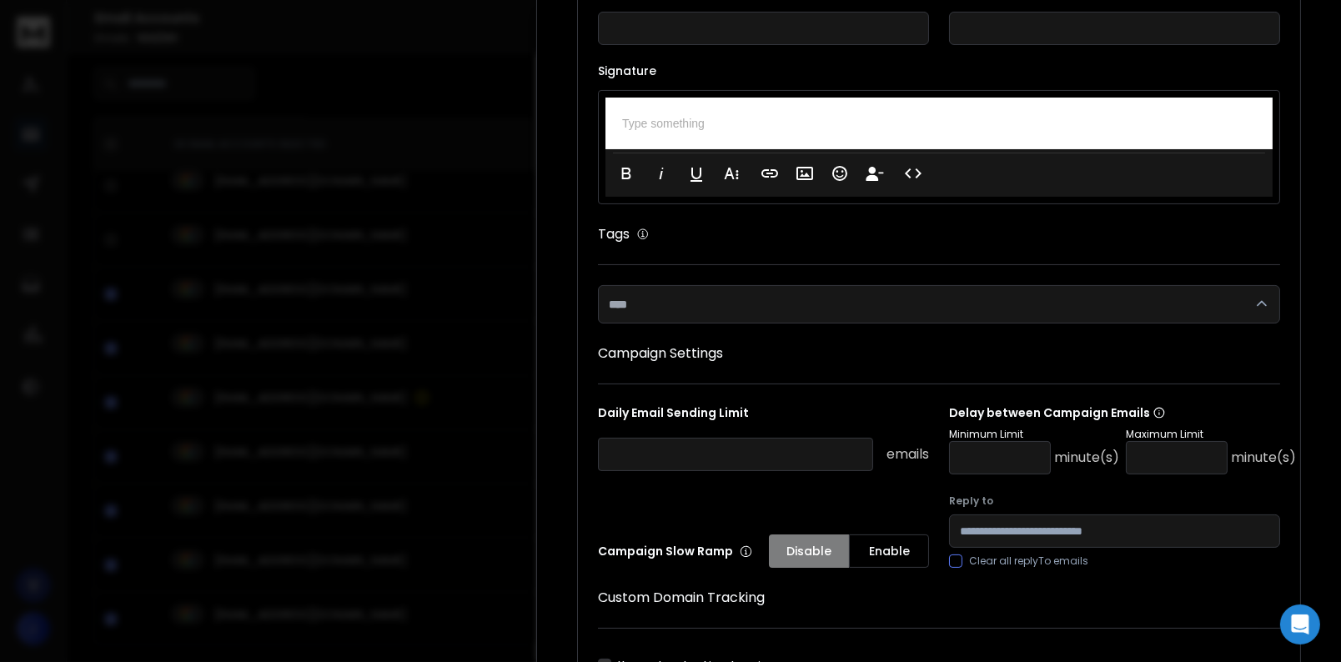
click at [772, 448] on input "number" at bounding box center [735, 454] width 275 height 33
type input "**"
click at [634, 300] on input at bounding box center [667, 304] width 130 height 30
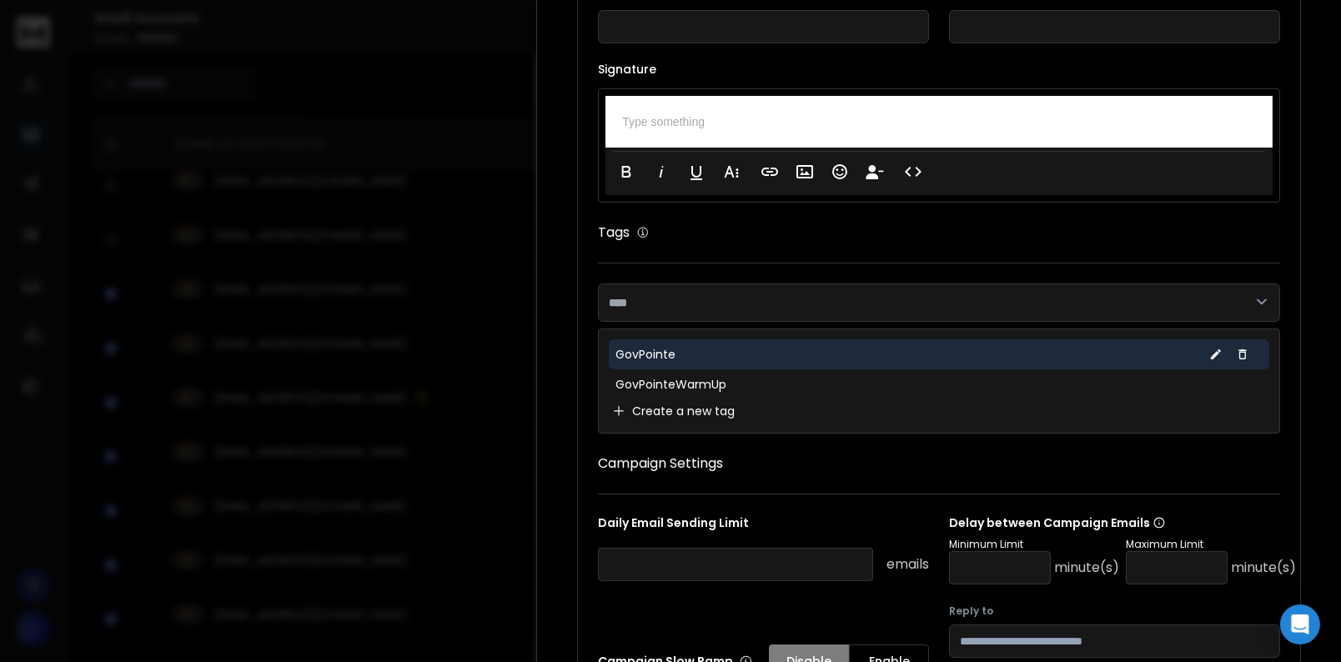
click at [643, 346] on p "GovPointe" at bounding box center [645, 354] width 60 height 17
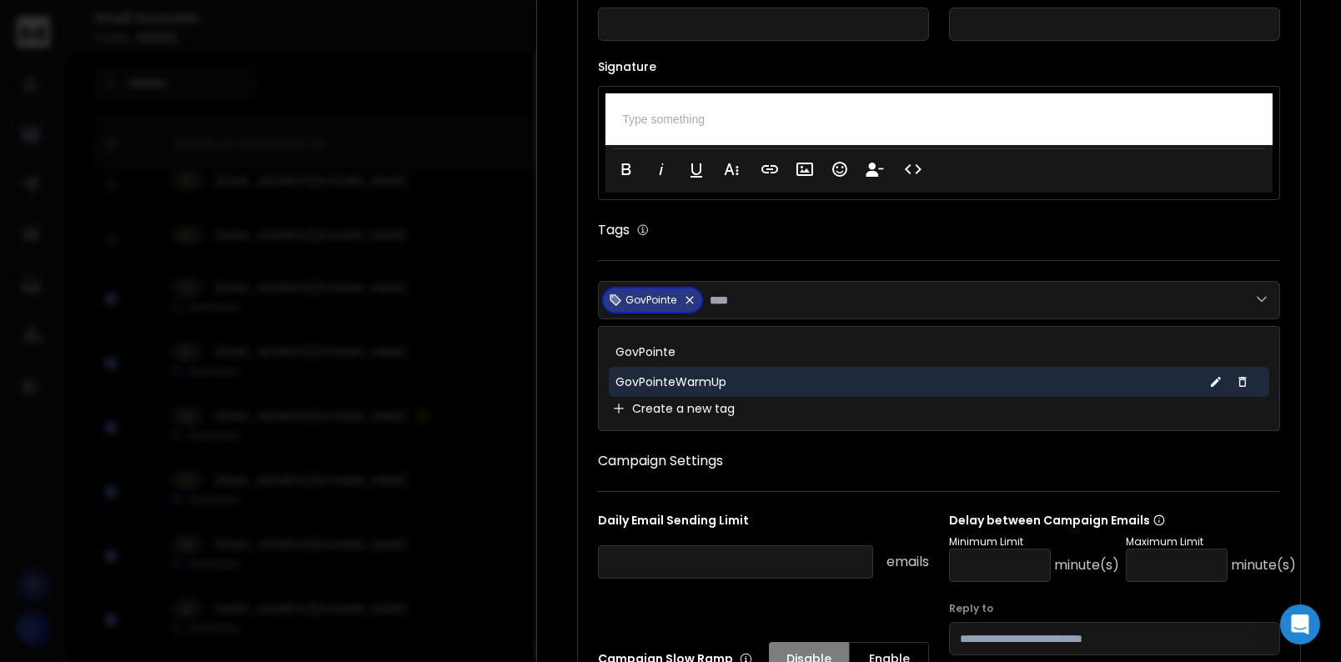
click at [655, 377] on p "GovPointeWarmUp" at bounding box center [670, 382] width 111 height 17
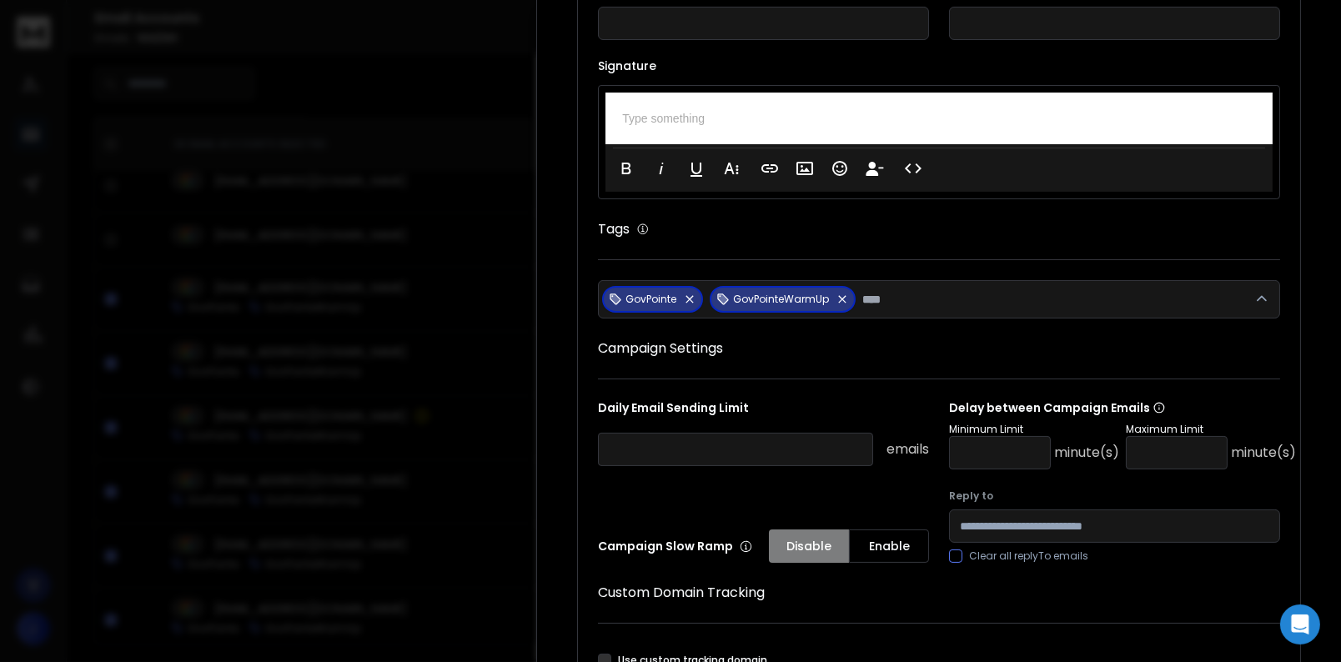
click at [721, 245] on form "First Name Last Name Signature Type something Clear Formatting Font Family Aria…" at bounding box center [939, 356] width 682 height 749
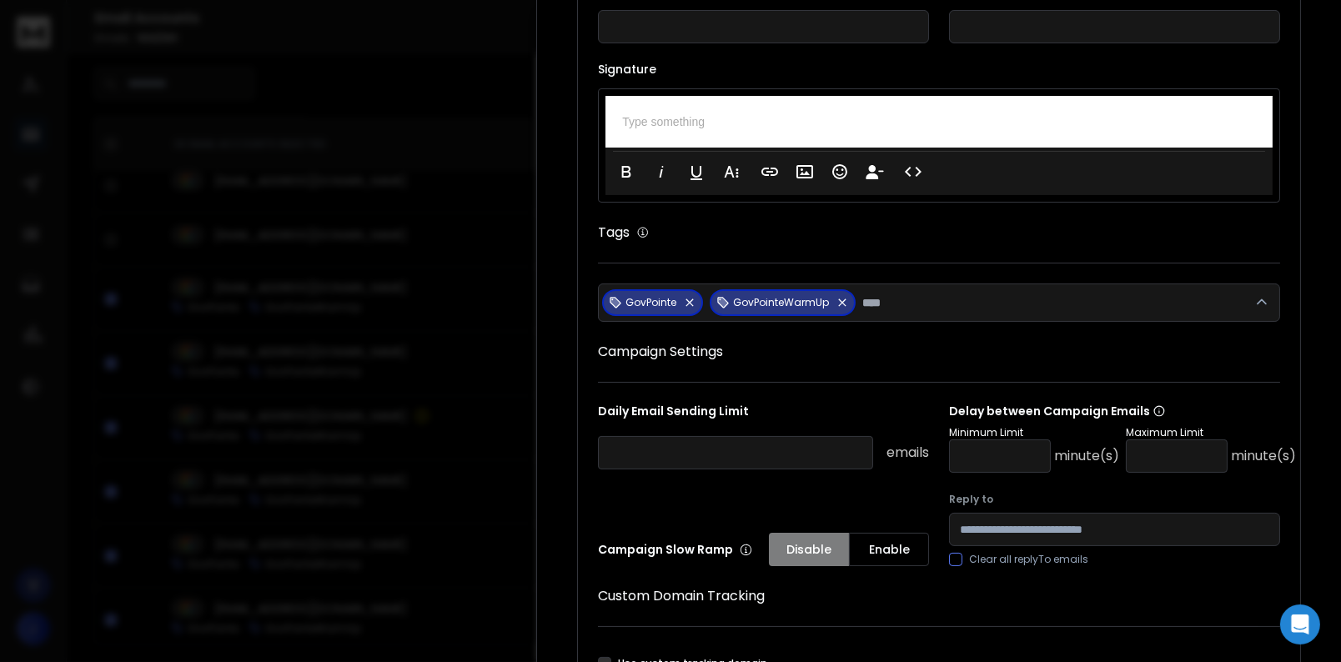
scroll to position [322, 0]
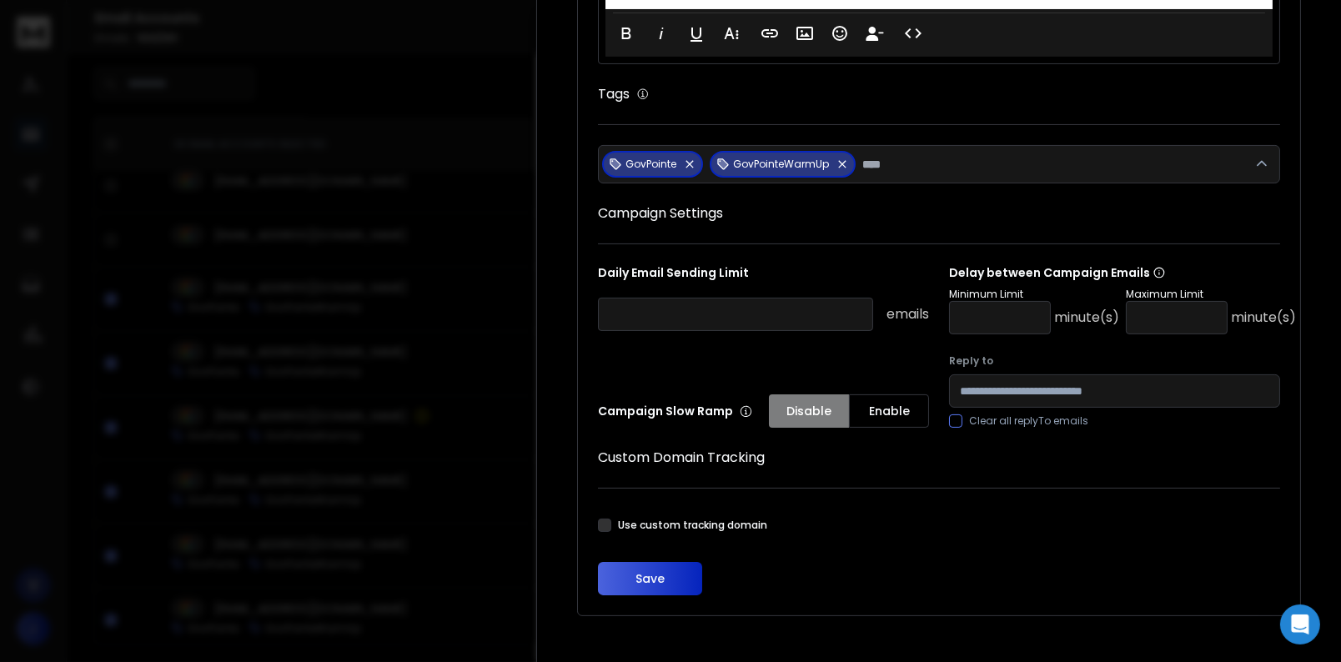
click at [660, 585] on button "Save" at bounding box center [650, 578] width 104 height 33
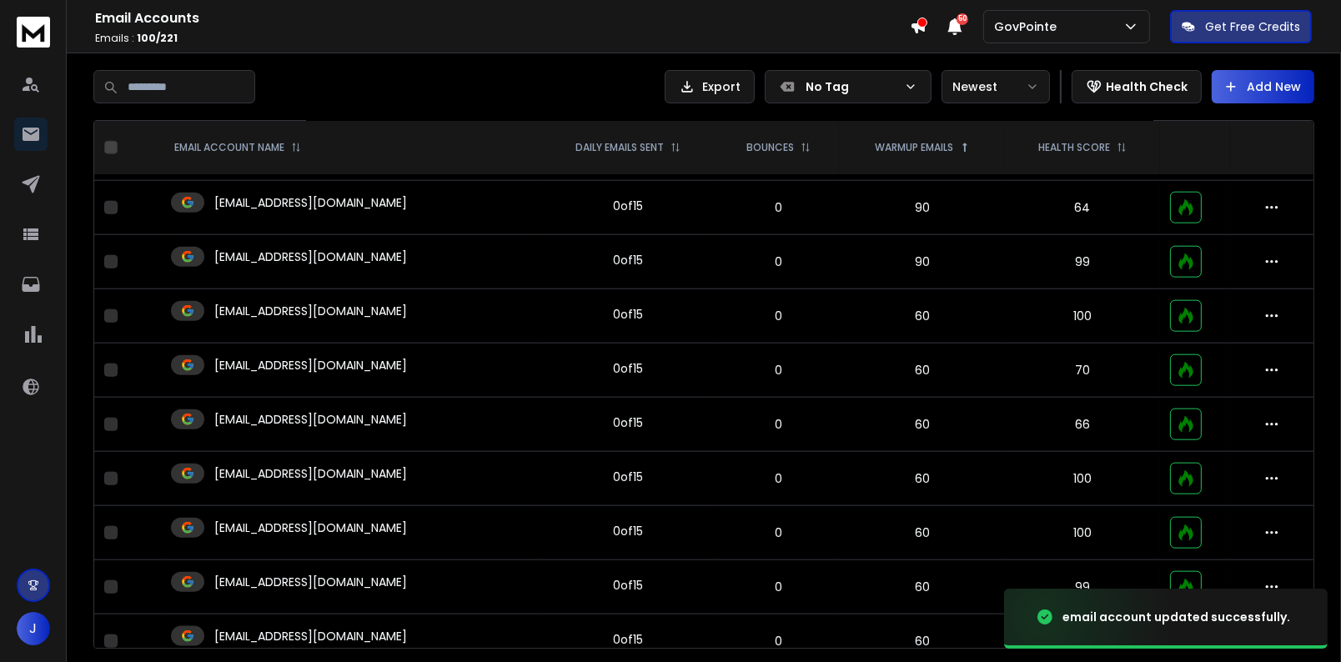
scroll to position [2289, 0]
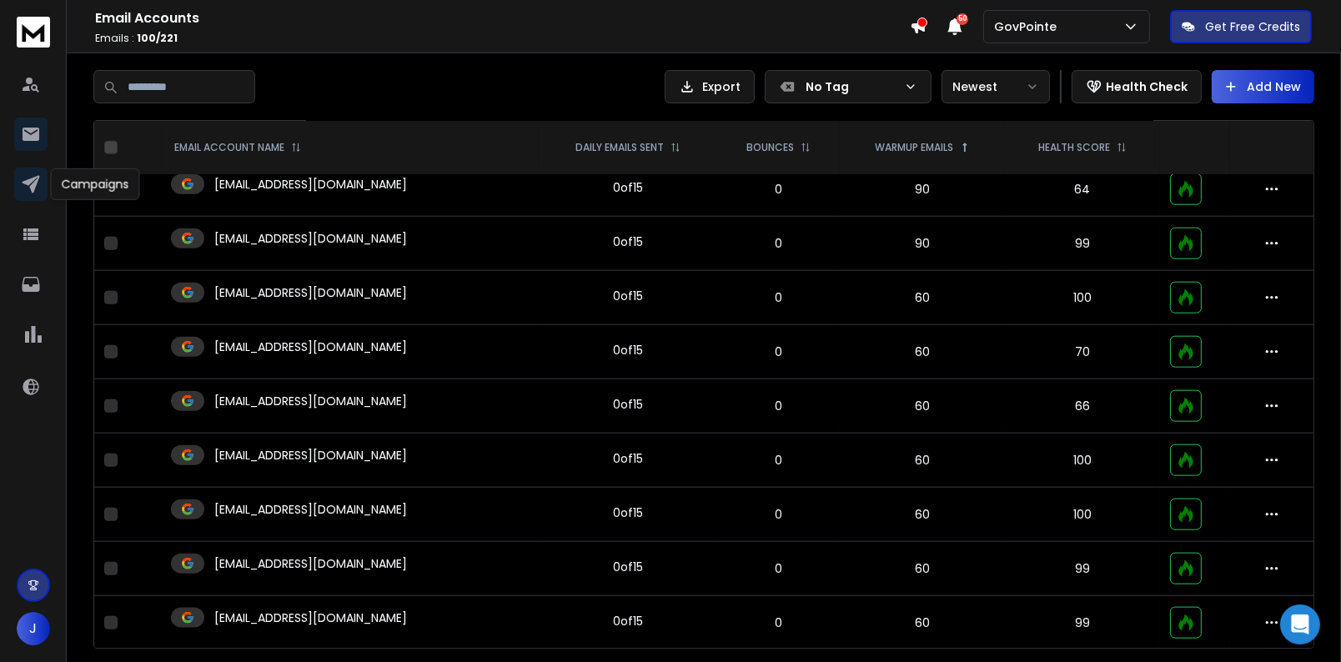
click at [30, 183] on icon at bounding box center [31, 184] width 18 height 18
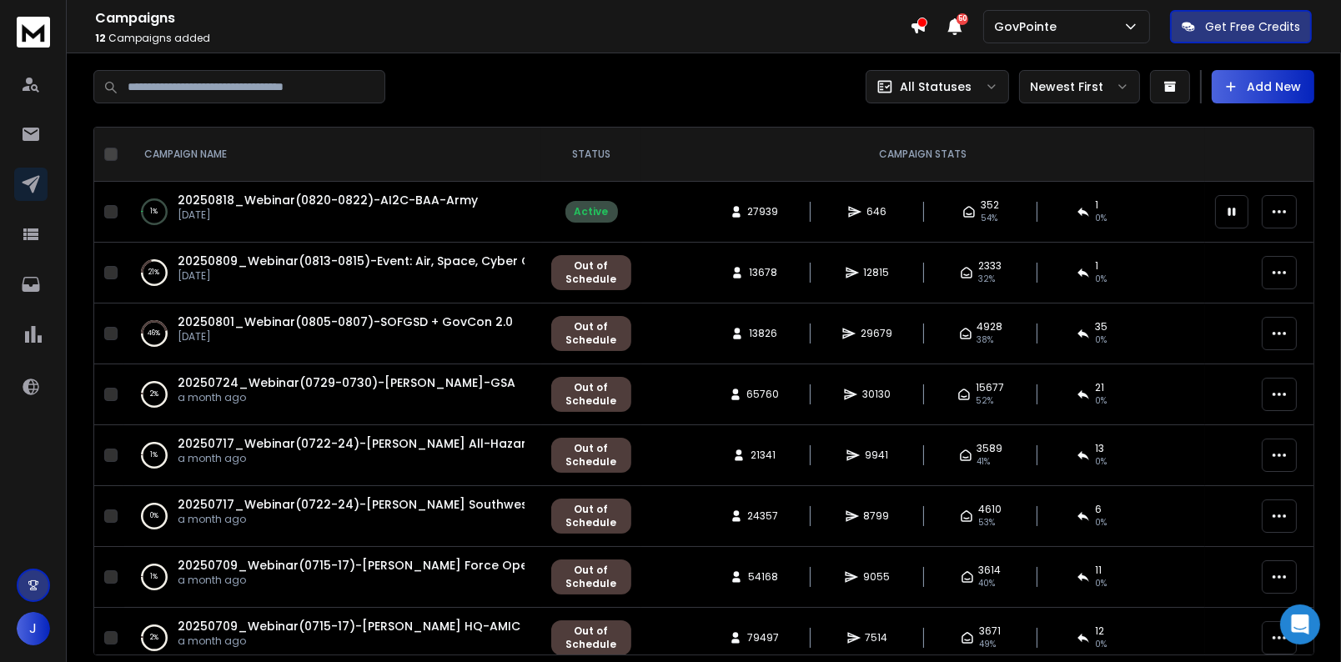
click at [424, 199] on span "20250818_Webinar(0820-0822)-AI2C-BAA-Army" at bounding box center [328, 200] width 300 height 17
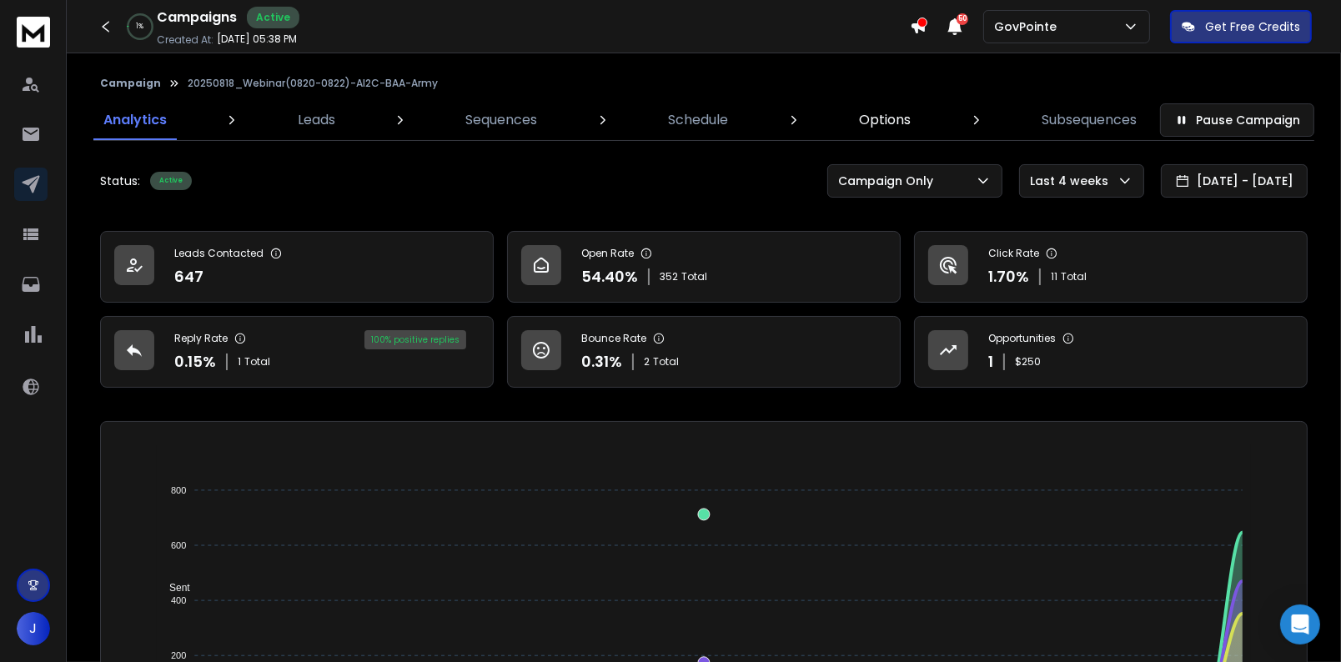
click at [876, 125] on p "Options" at bounding box center [885, 120] width 52 height 20
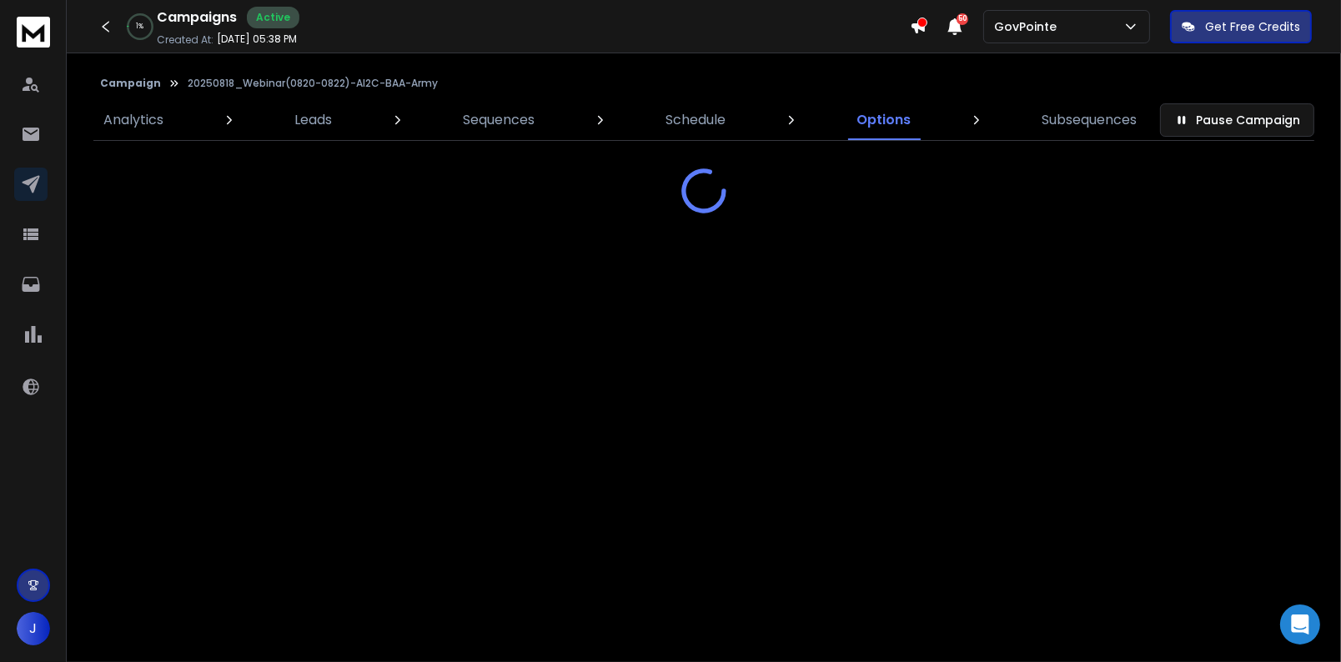
select select "**********"
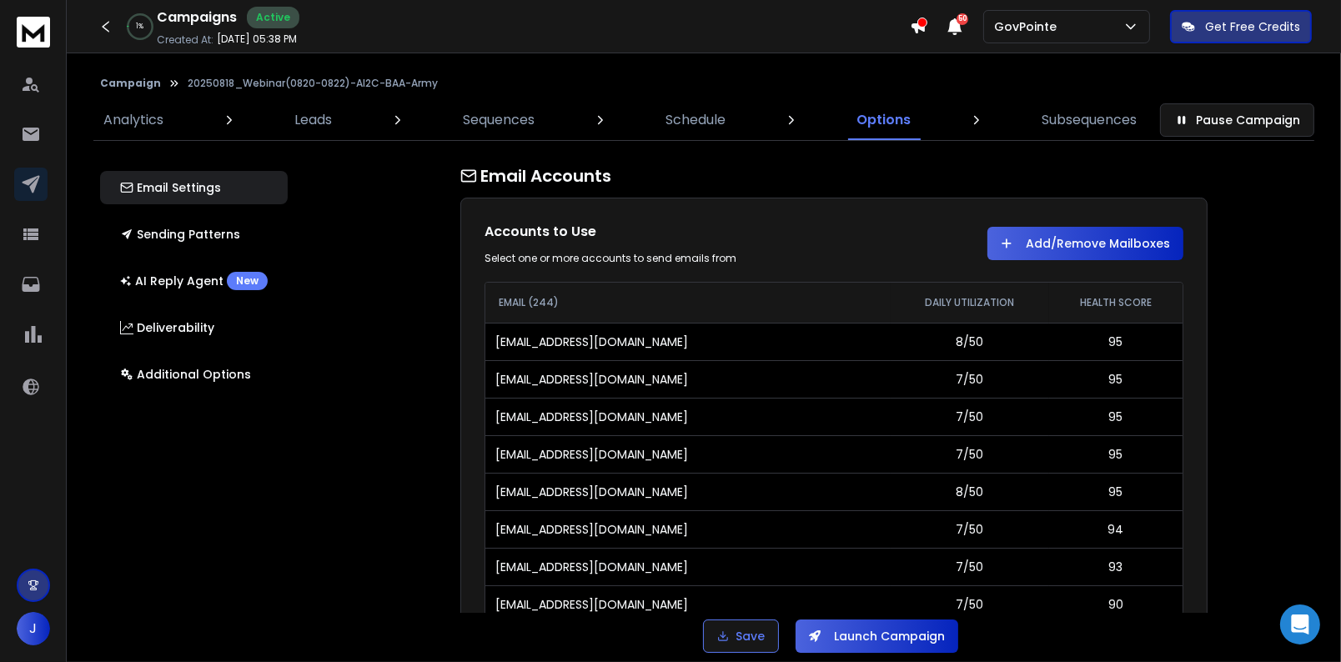
click at [1067, 240] on button "Add/Remove Mailboxes" at bounding box center [1085, 243] width 196 height 33
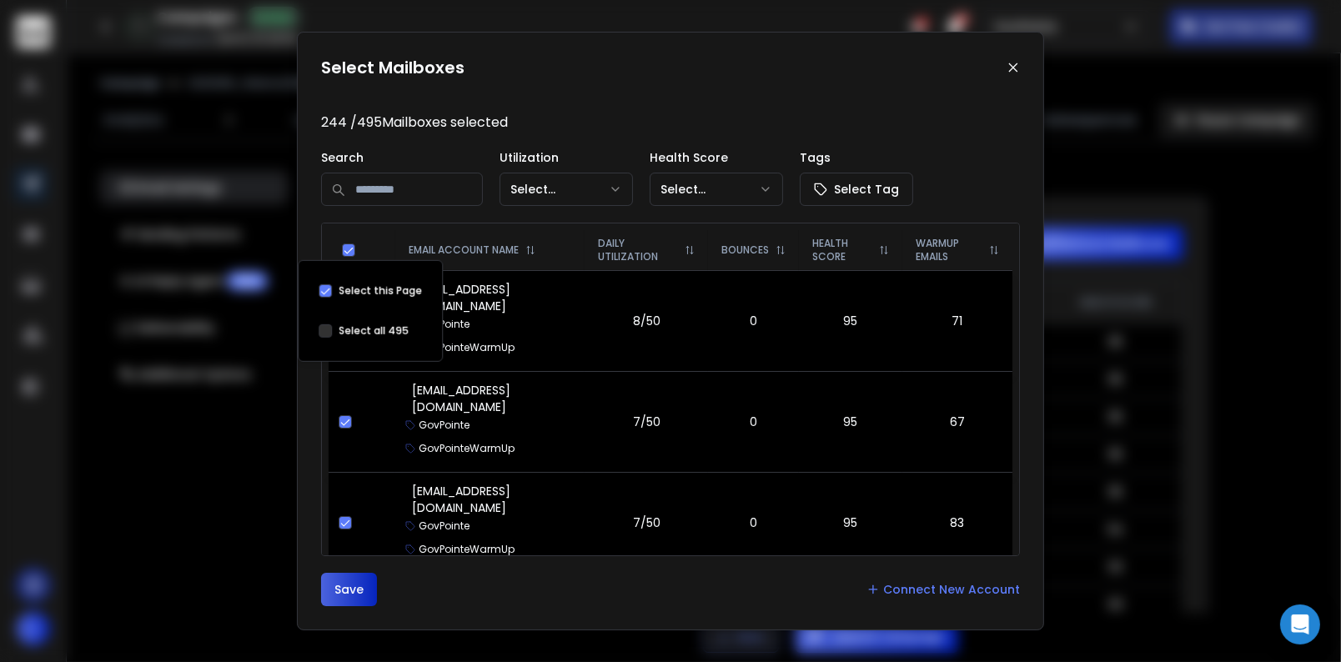
click at [326, 334] on button "Select this Page" at bounding box center [325, 330] width 13 height 13
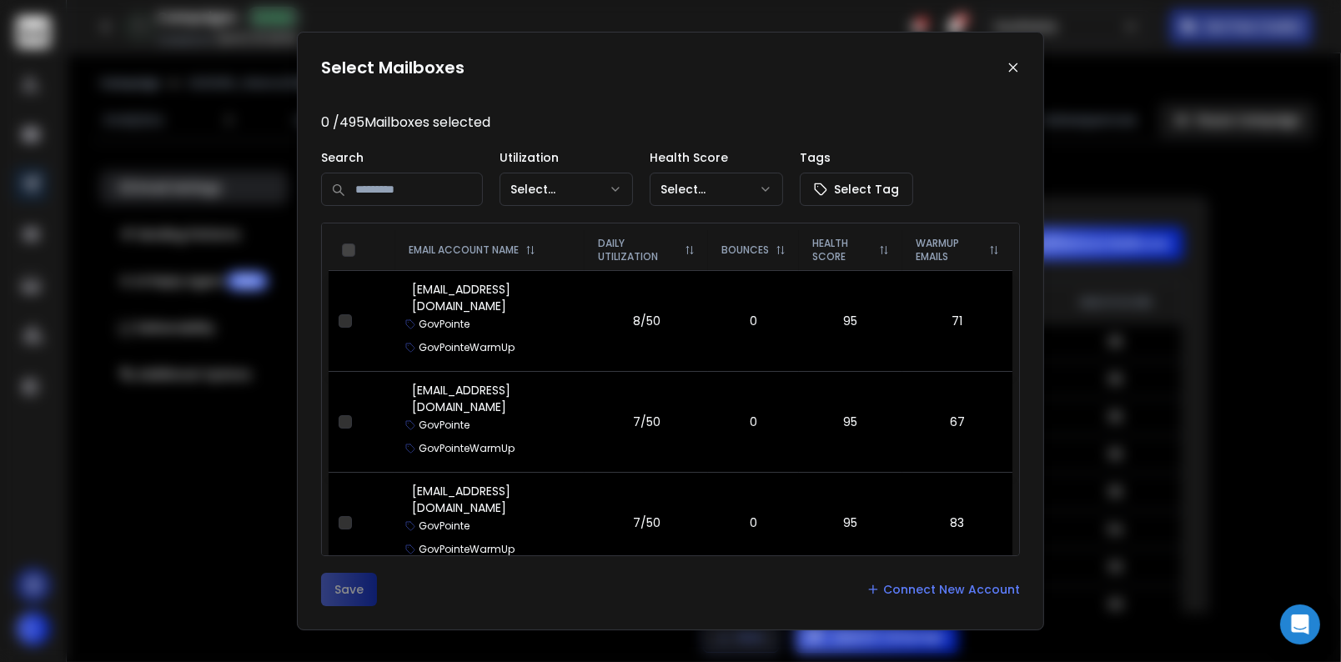
click at [429, 213] on div "0 / 495 Mailboxes selected Search Utilization Select... Health Score Select... …" at bounding box center [670, 360] width 699 height 494
click at [861, 191] on button "Select Tag" at bounding box center [856, 189] width 113 height 33
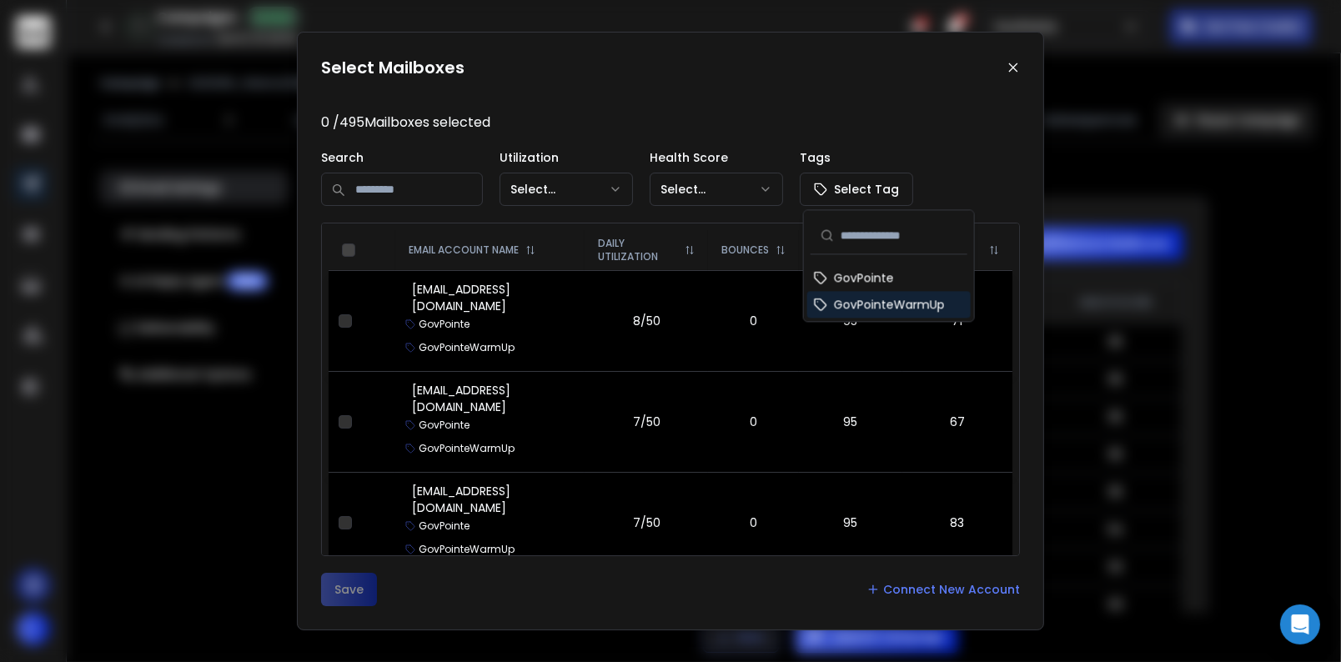
click at [878, 307] on span "GovPointeWarmUp" at bounding box center [889, 304] width 111 height 17
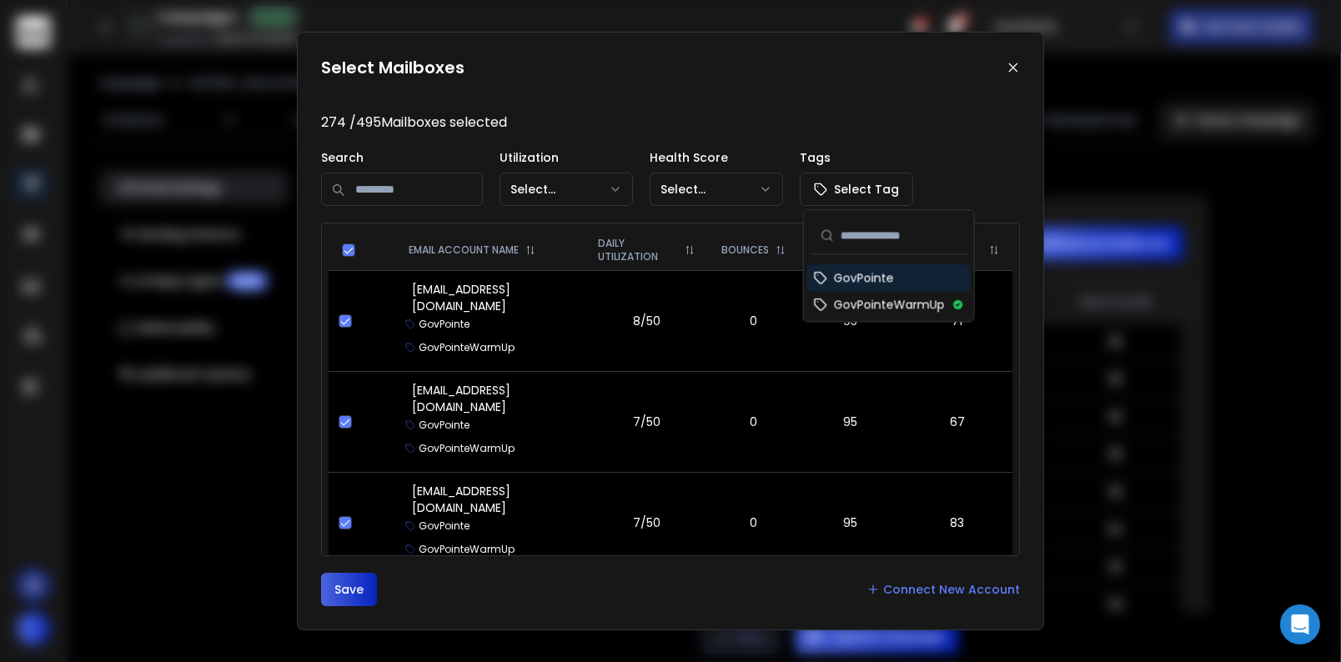
click at [878, 287] on div "GovPointe" at bounding box center [888, 277] width 163 height 27
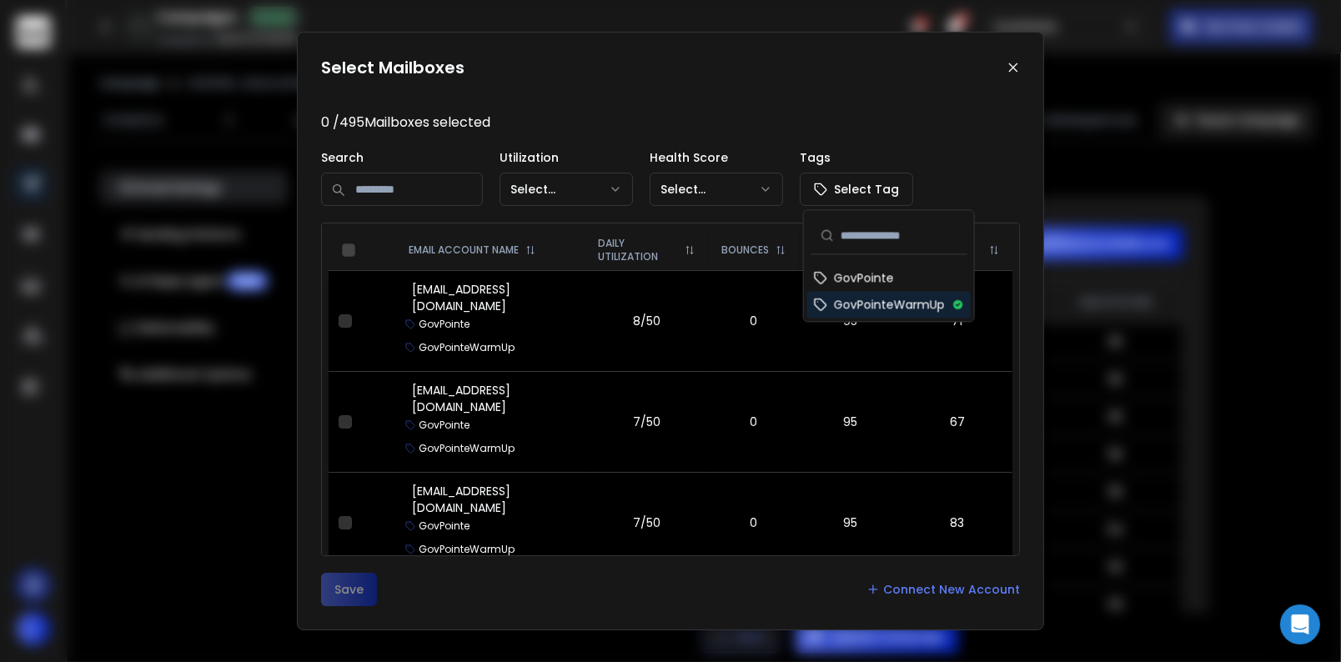
click at [872, 308] on span "GovPointeWarmUp" at bounding box center [889, 304] width 111 height 17
click at [882, 309] on span "GovPointeWarmUp" at bounding box center [889, 304] width 111 height 17
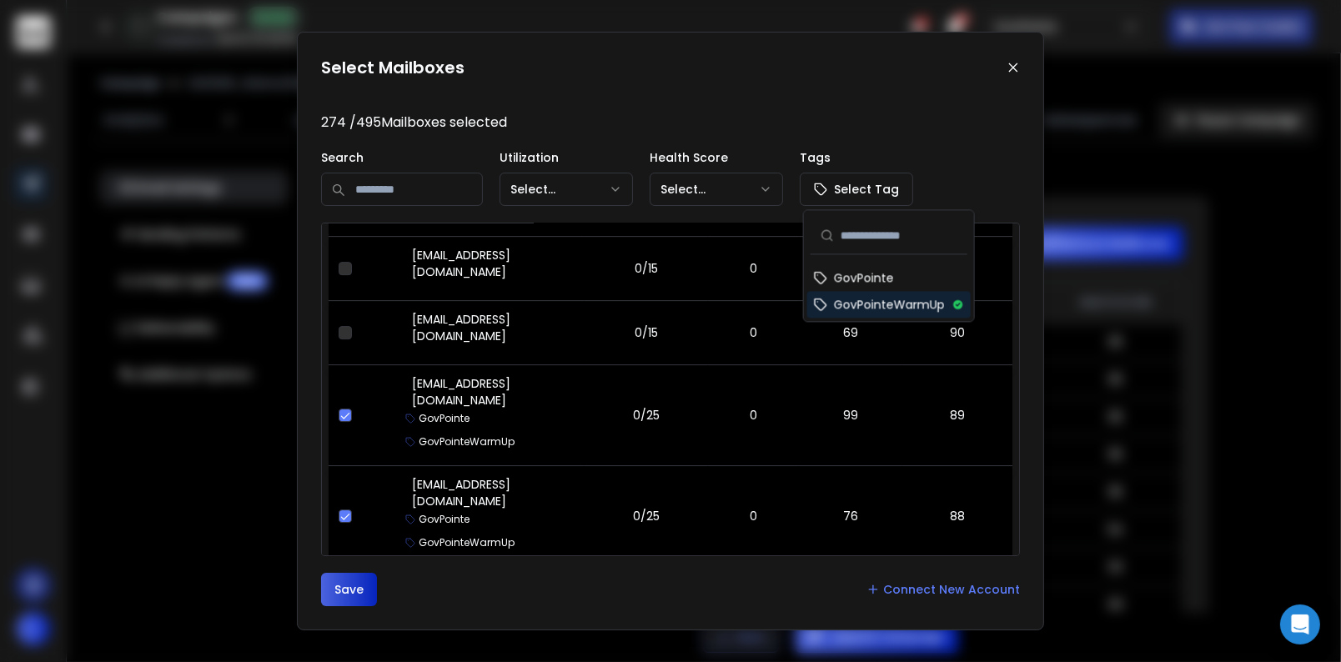
scroll to position [28889, 0]
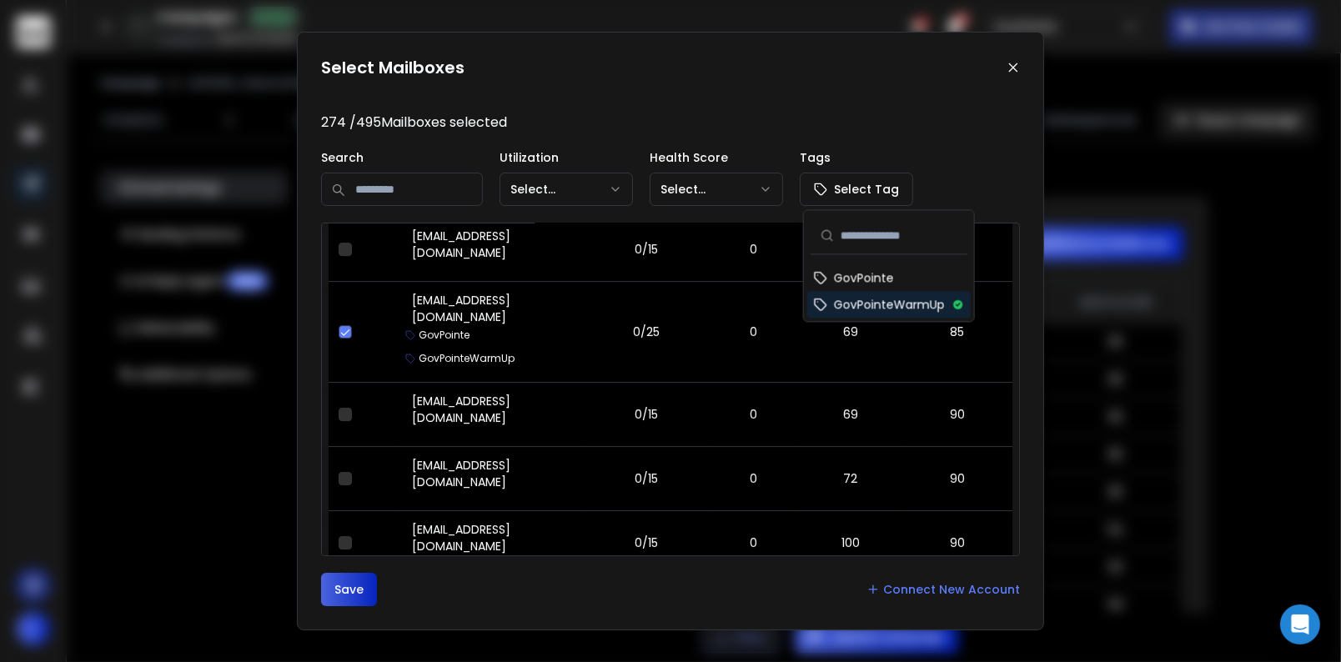
click at [909, 303] on span "GovPointeWarmUp" at bounding box center [889, 304] width 111 height 17
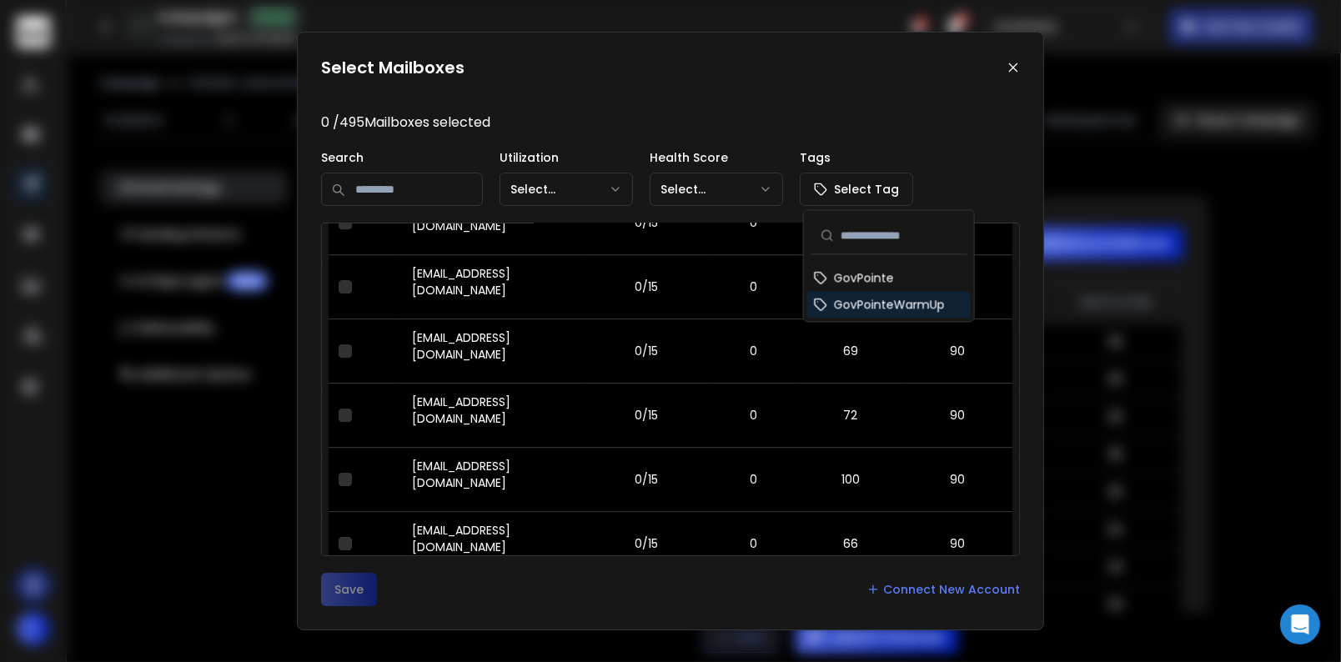
scroll to position [28849, 0]
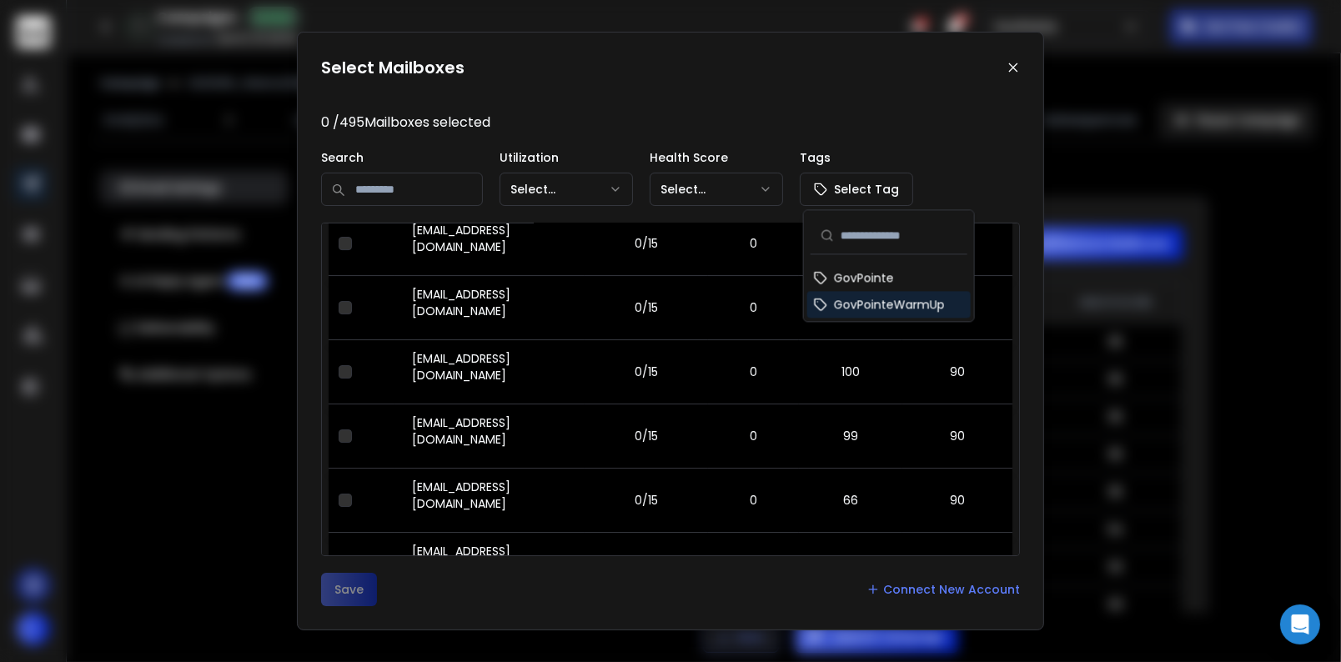
click at [909, 301] on span "GovPointeWarmUp" at bounding box center [889, 304] width 111 height 17
click at [357, 598] on button "Save" at bounding box center [349, 589] width 56 height 33
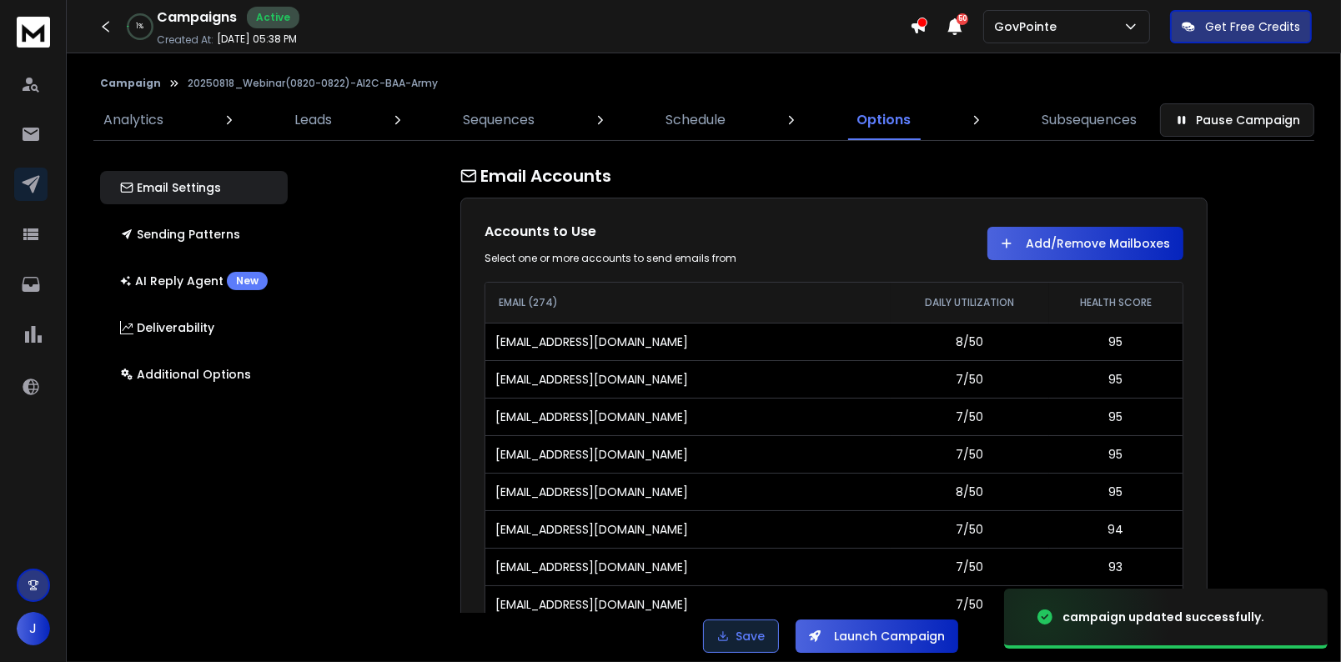
click at [753, 637] on button "Save" at bounding box center [741, 636] width 76 height 33
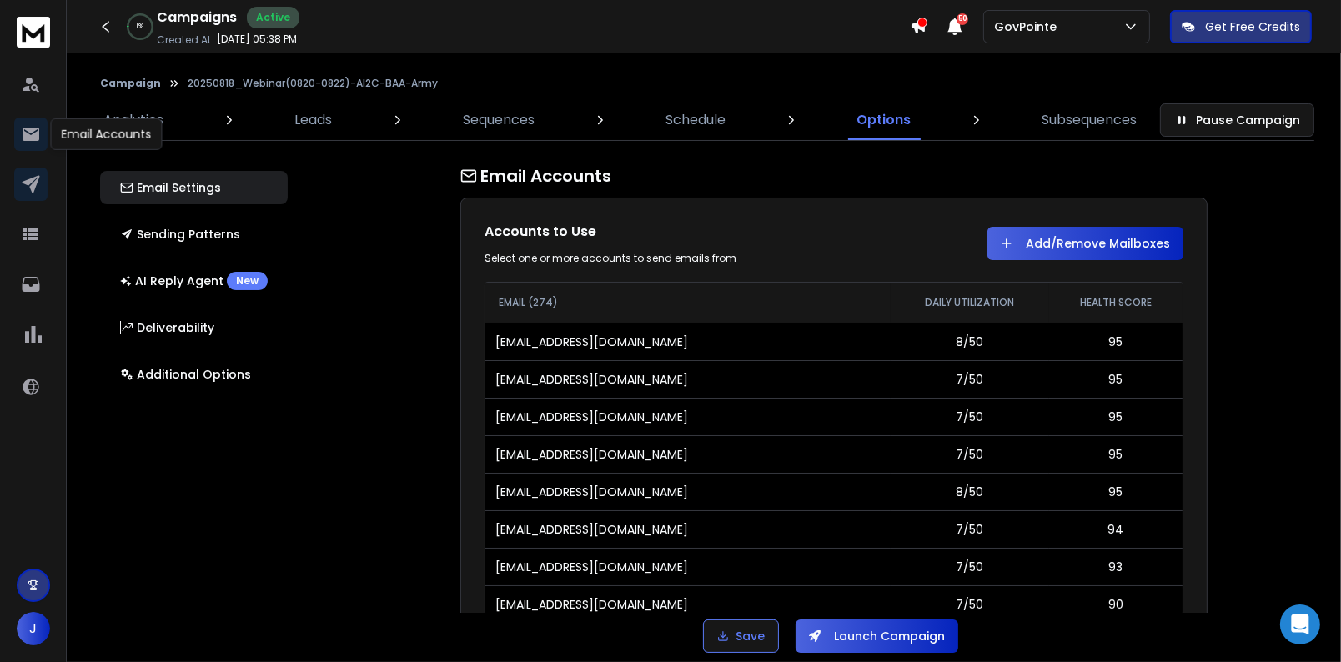
click at [28, 138] on icon at bounding box center [31, 134] width 17 height 13
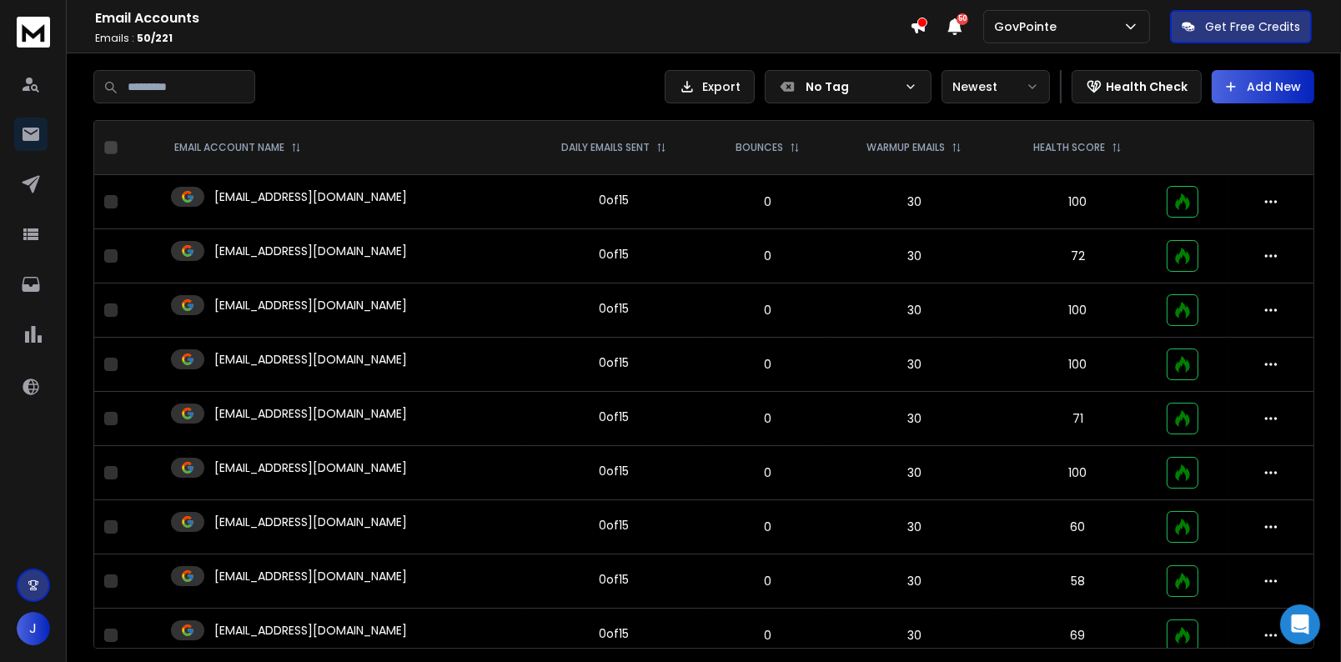
click at [821, 83] on p "No Tag" at bounding box center [852, 86] width 92 height 17
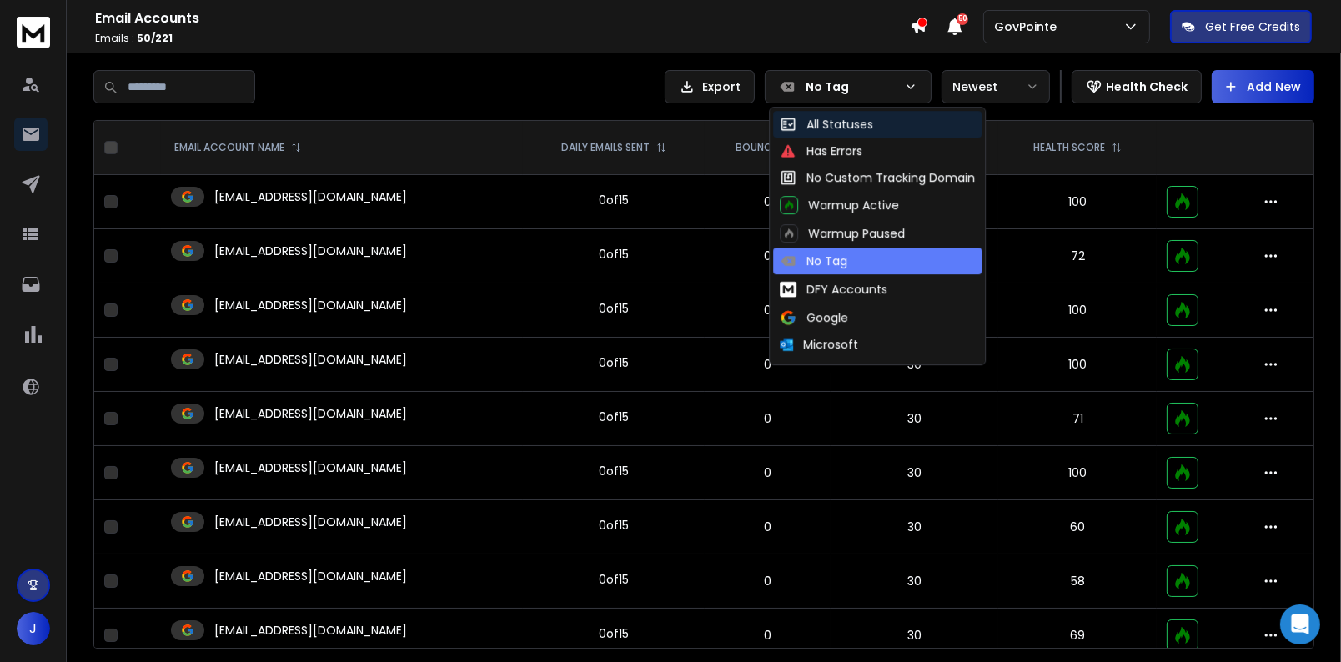
click at [831, 84] on p "No Tag" at bounding box center [852, 86] width 92 height 17
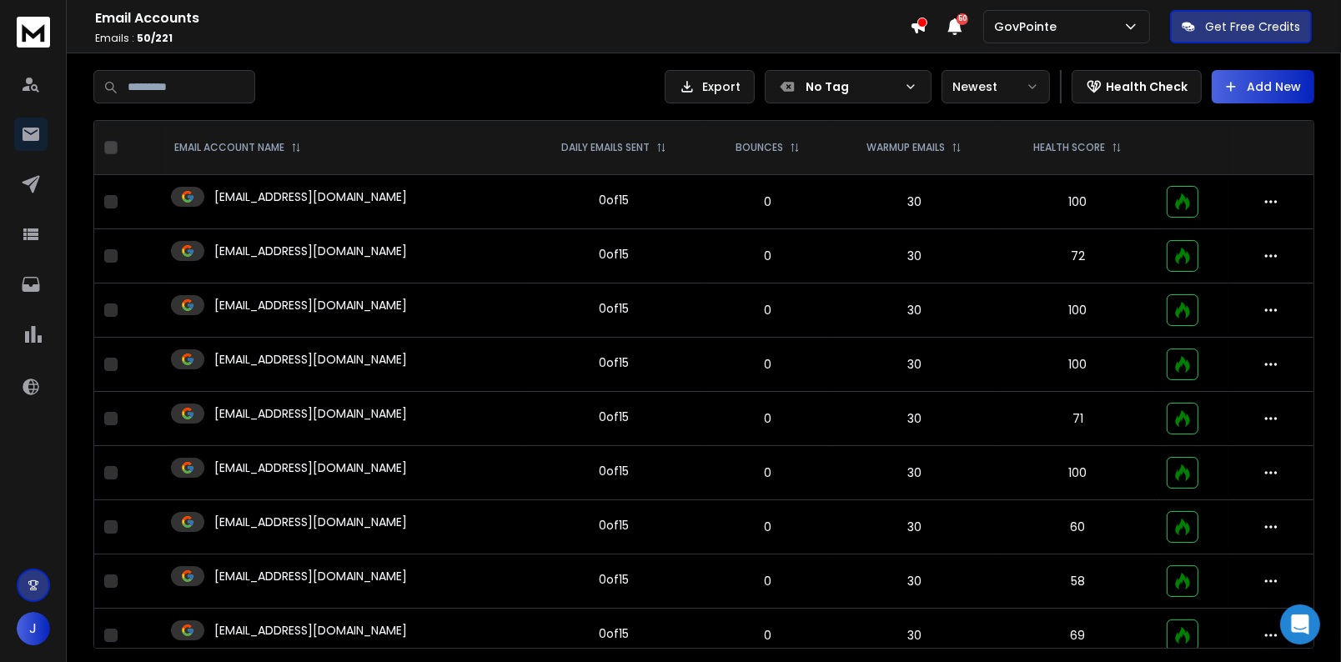
click at [816, 90] on p "No Tag" at bounding box center [852, 86] width 92 height 17
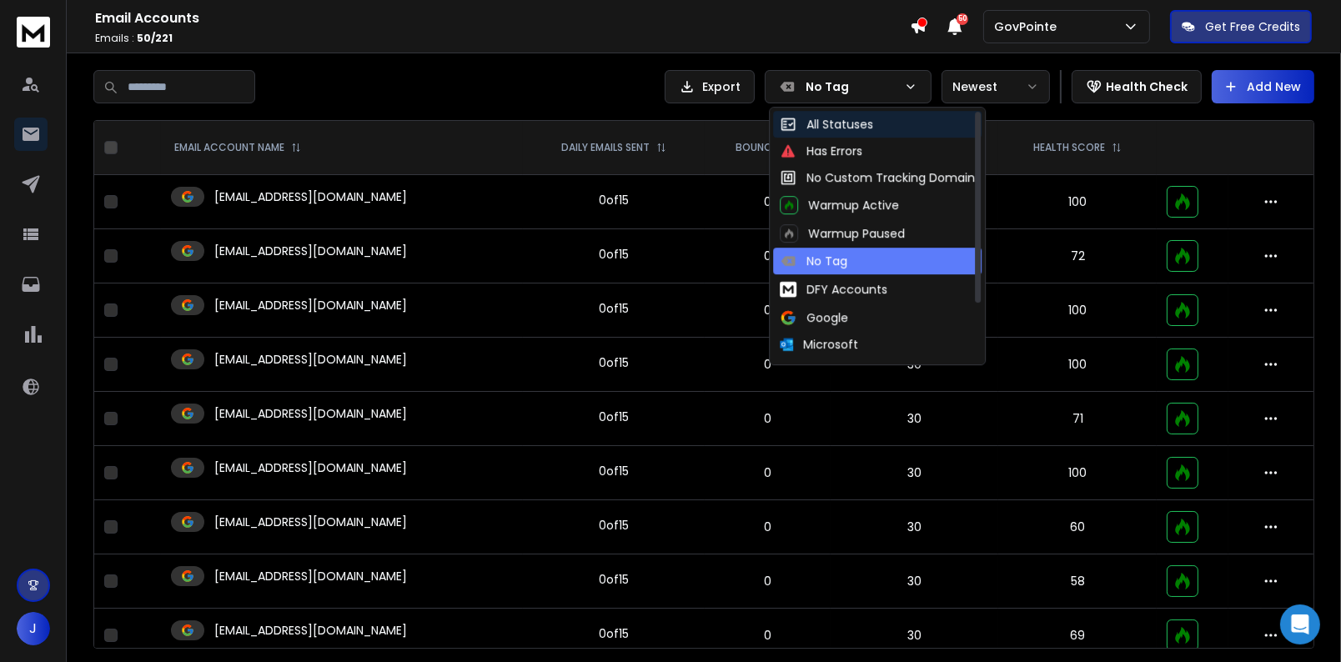
click at [825, 132] on div "All Statuses" at bounding box center [826, 124] width 93 height 17
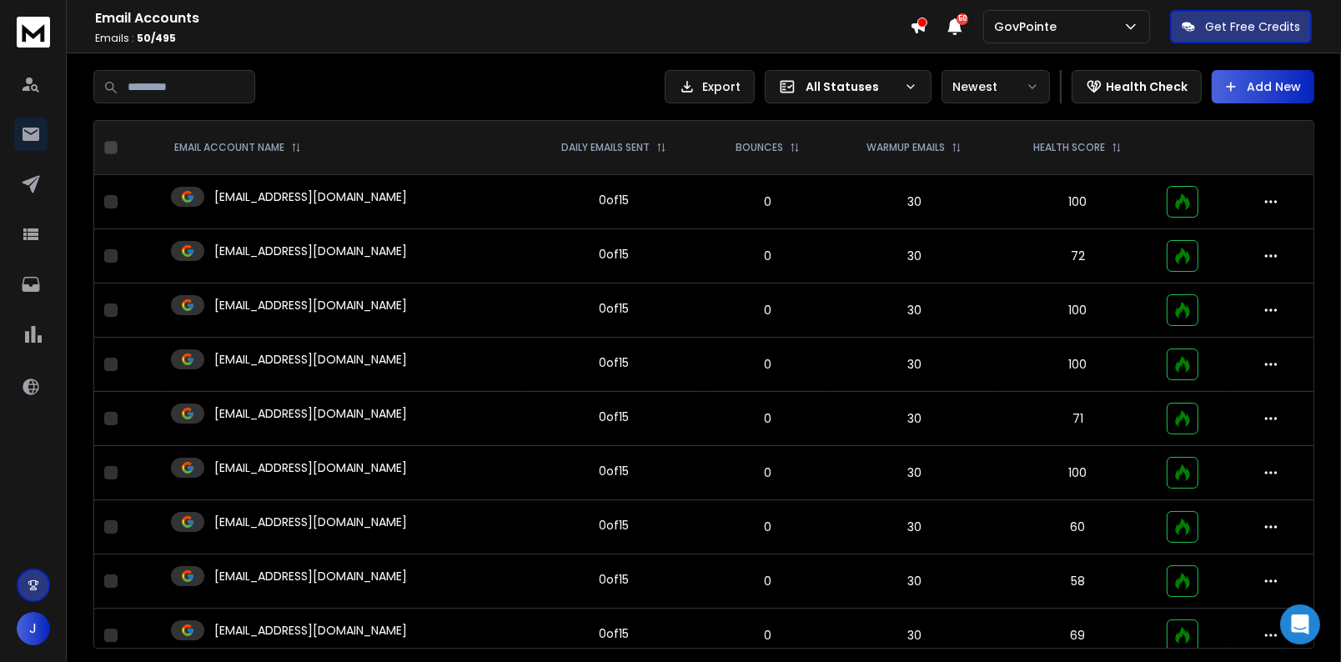
click at [830, 88] on p "All Statuses" at bounding box center [852, 86] width 92 height 17
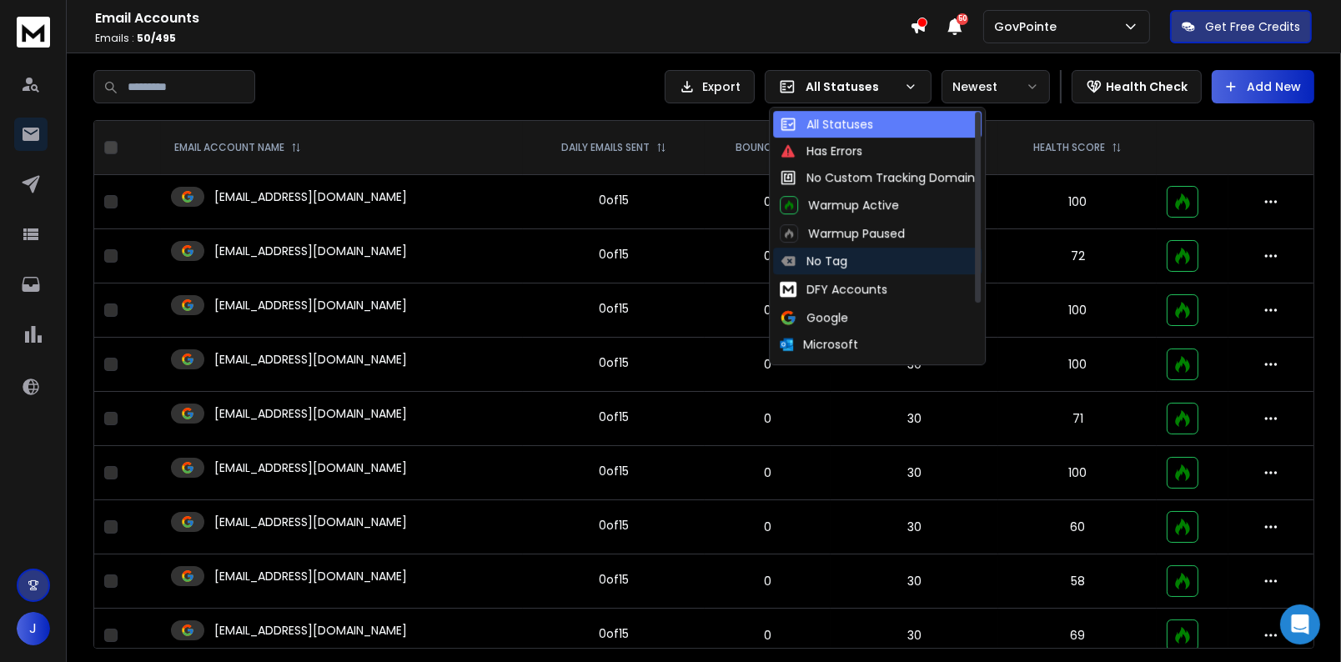
click at [840, 257] on div "No Tag" at bounding box center [814, 261] width 68 height 17
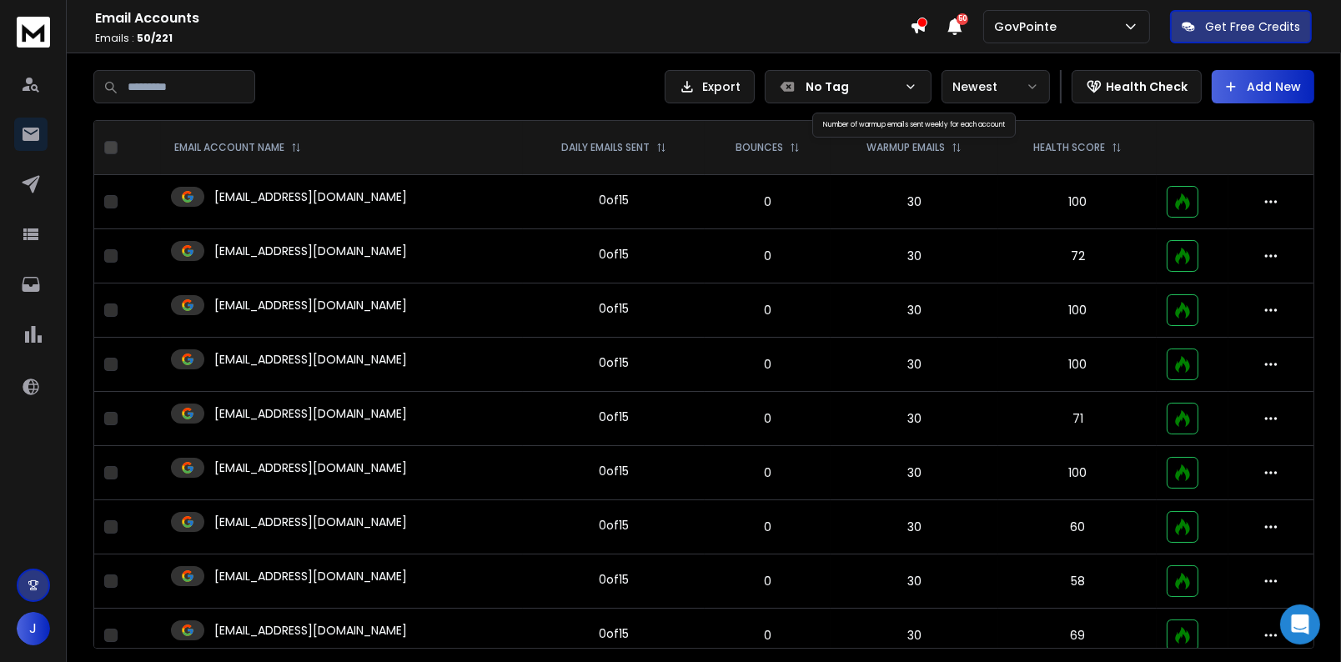
click at [942, 141] on p "WARMUP EMAILS" at bounding box center [905, 147] width 78 height 13
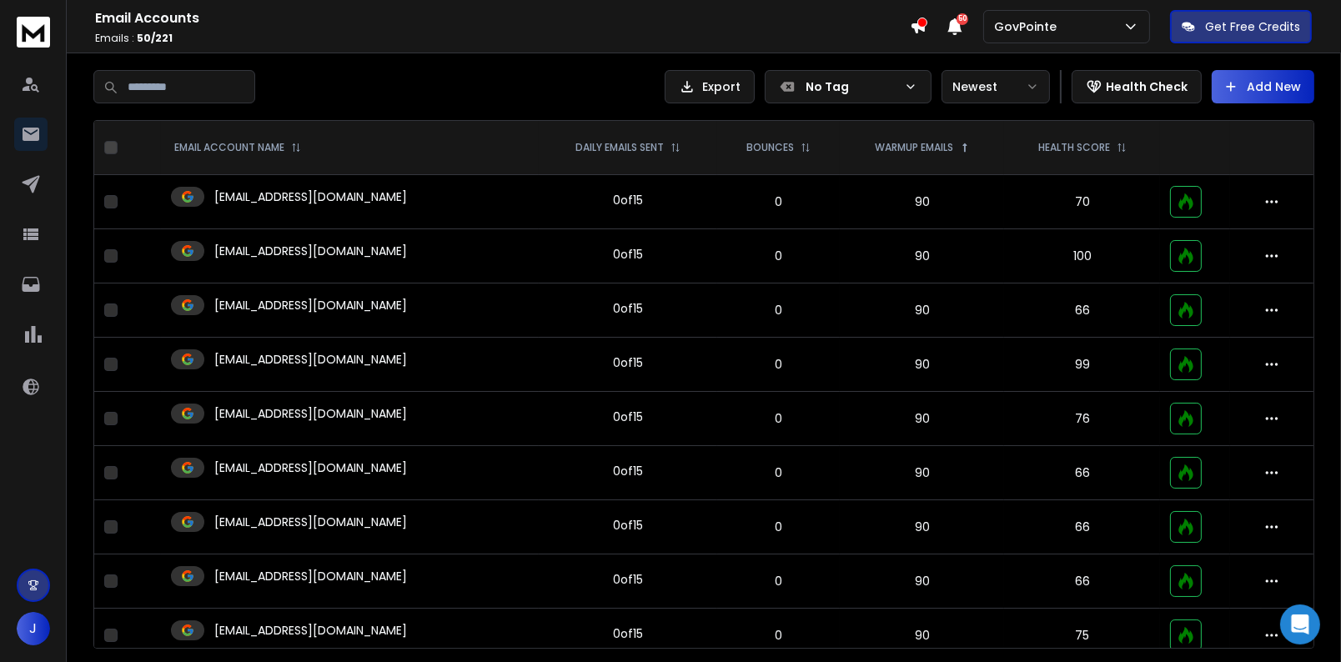
click at [926, 202] on td "90" at bounding box center [922, 202] width 164 height 54
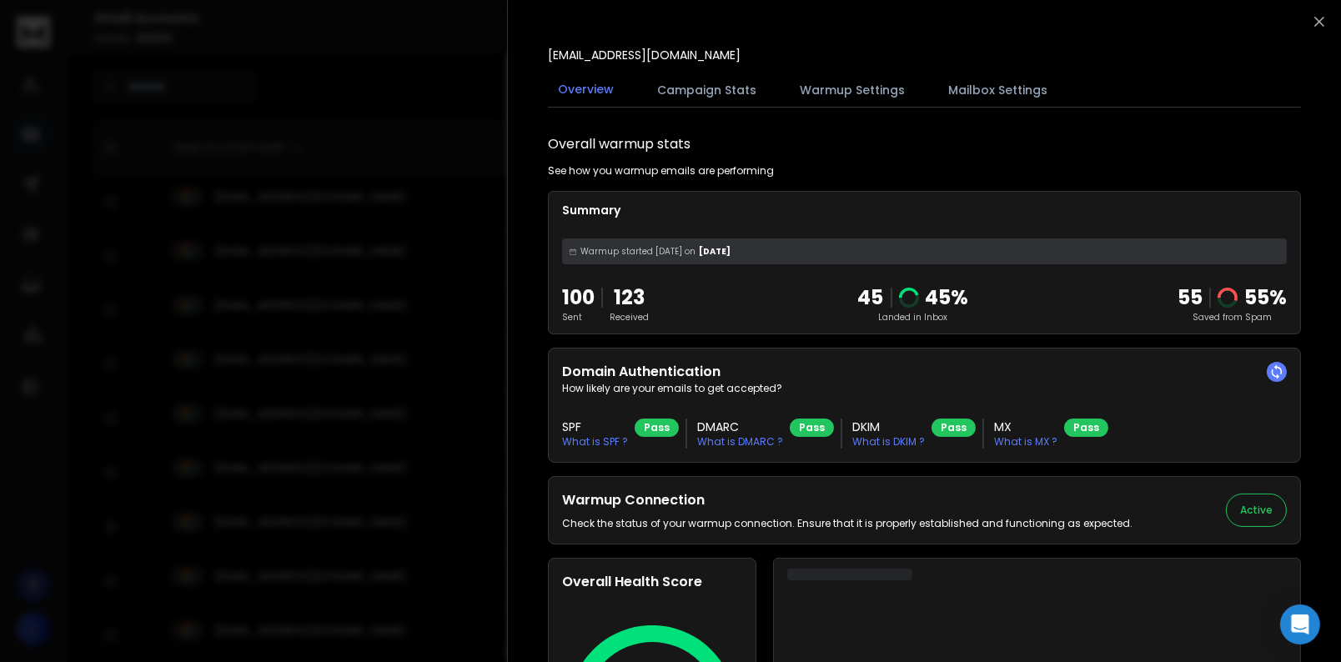
click at [830, 92] on button "Warmup Settings" at bounding box center [852, 90] width 125 height 37
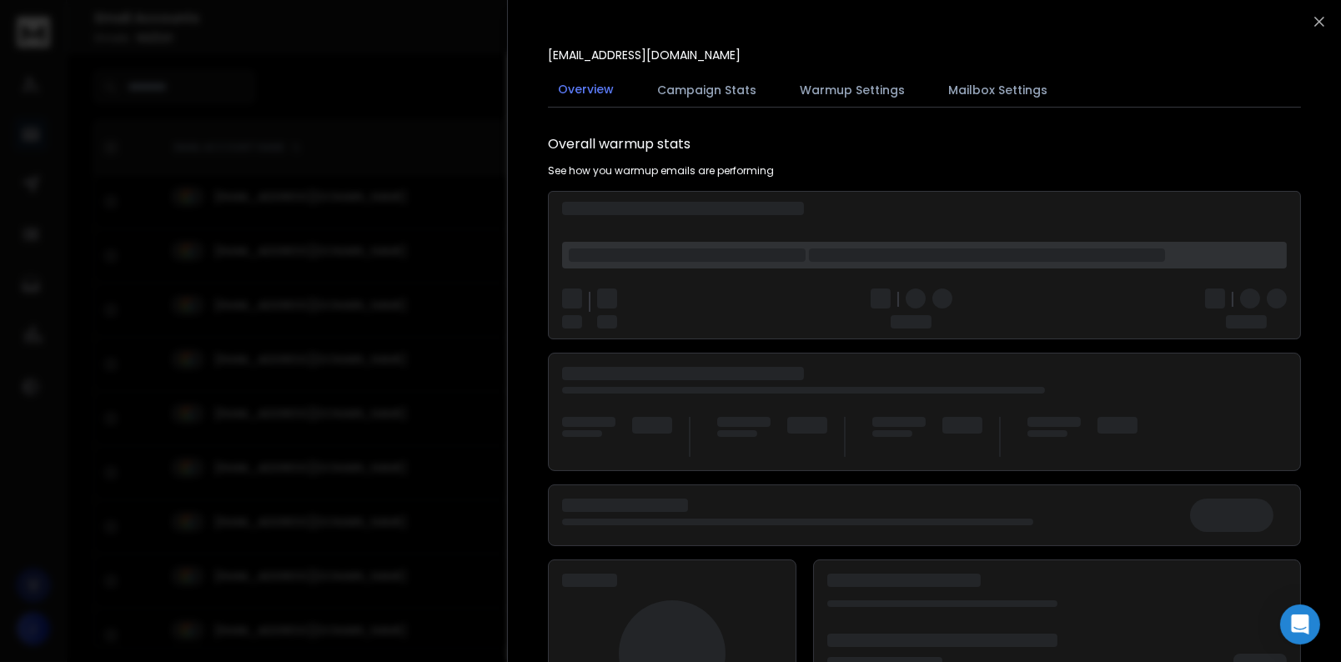
click at [408, 123] on div at bounding box center [670, 331] width 1341 height 662
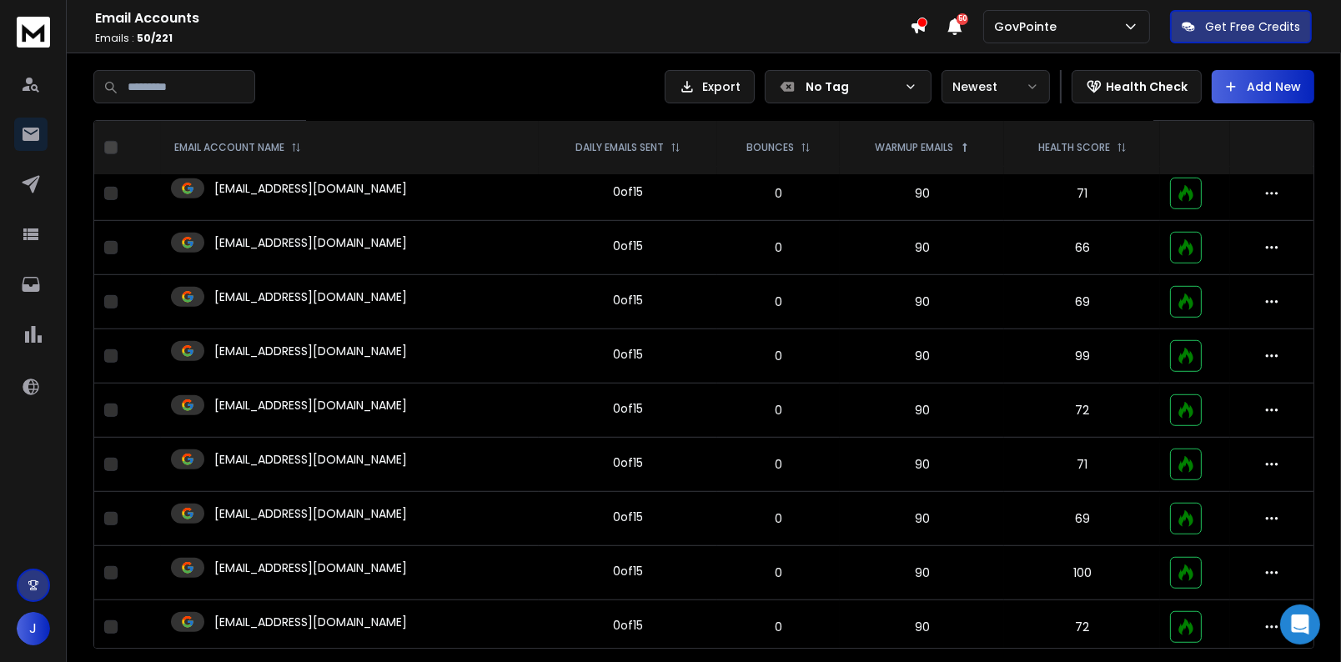
scroll to position [1316, 0]
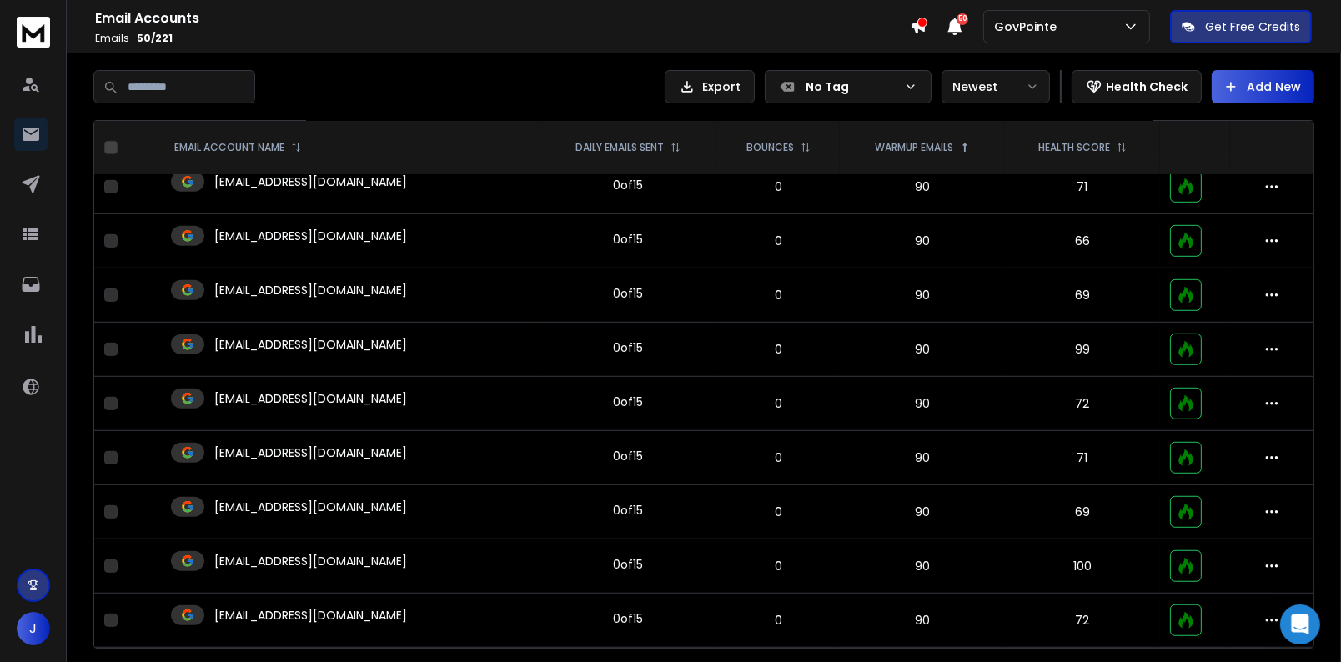
click at [926, 505] on td "90" at bounding box center [922, 512] width 164 height 54
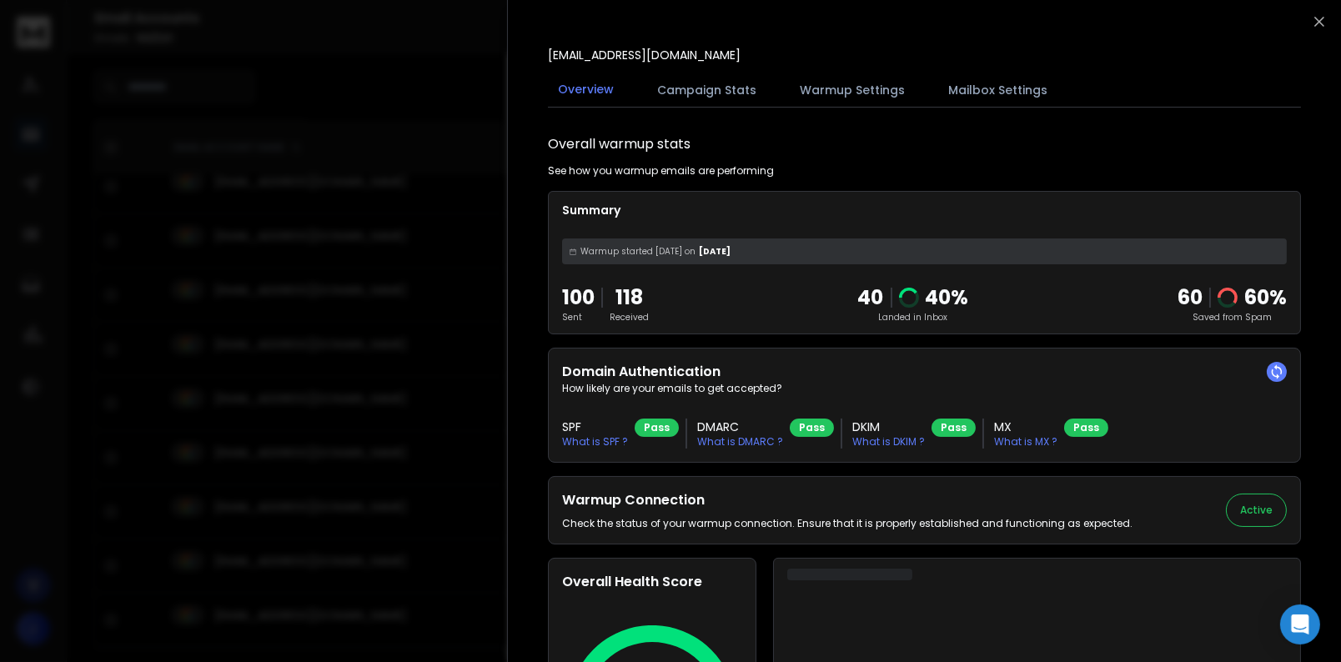
click at [851, 88] on button "Warmup Settings" at bounding box center [852, 90] width 125 height 37
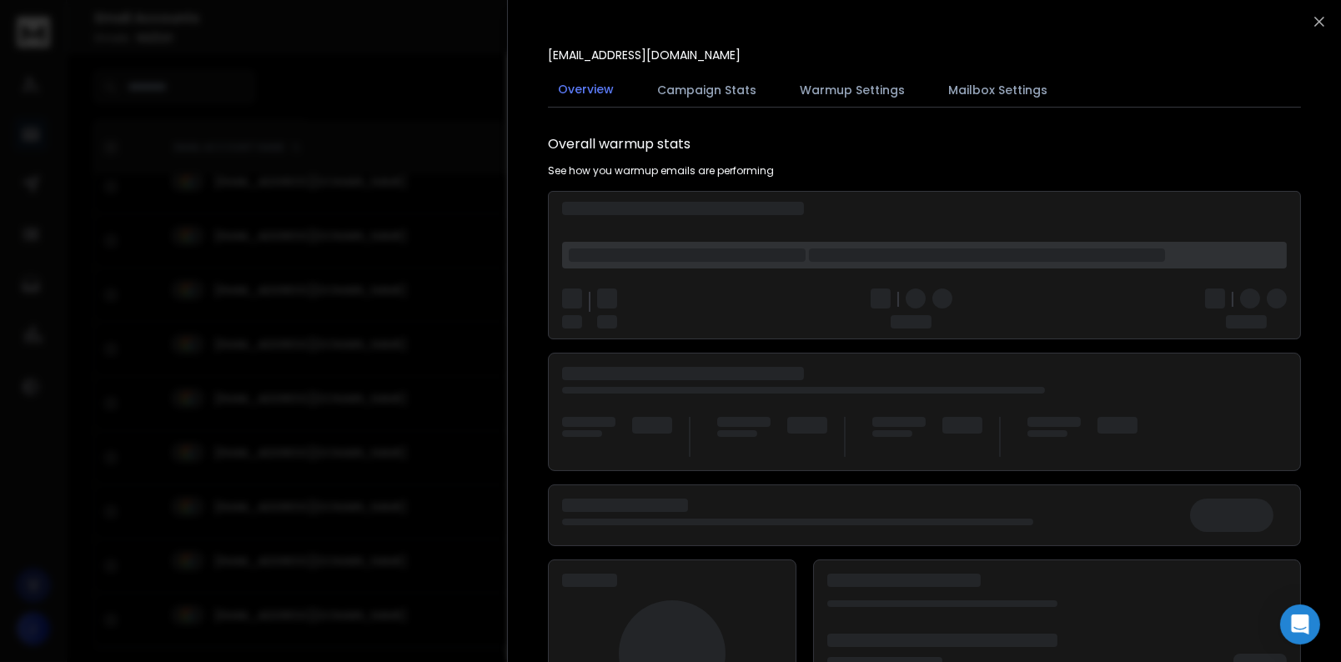
click at [409, 133] on div at bounding box center [670, 331] width 1341 height 662
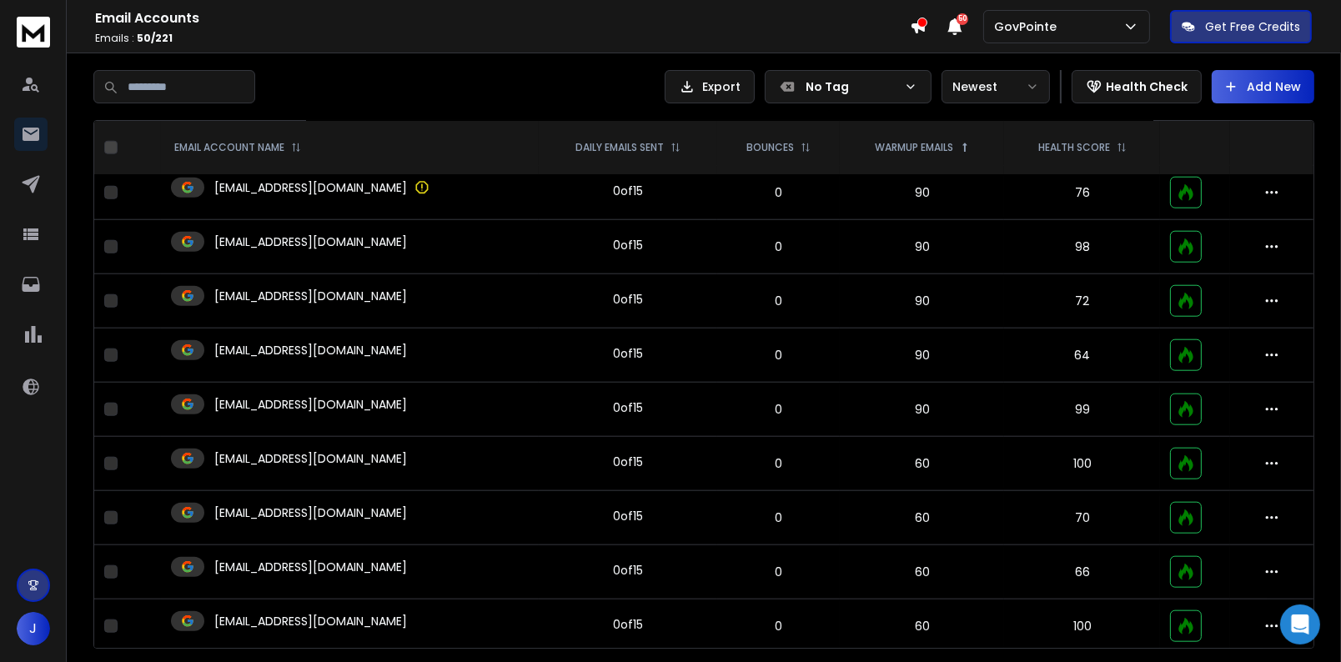
scroll to position [2145, 0]
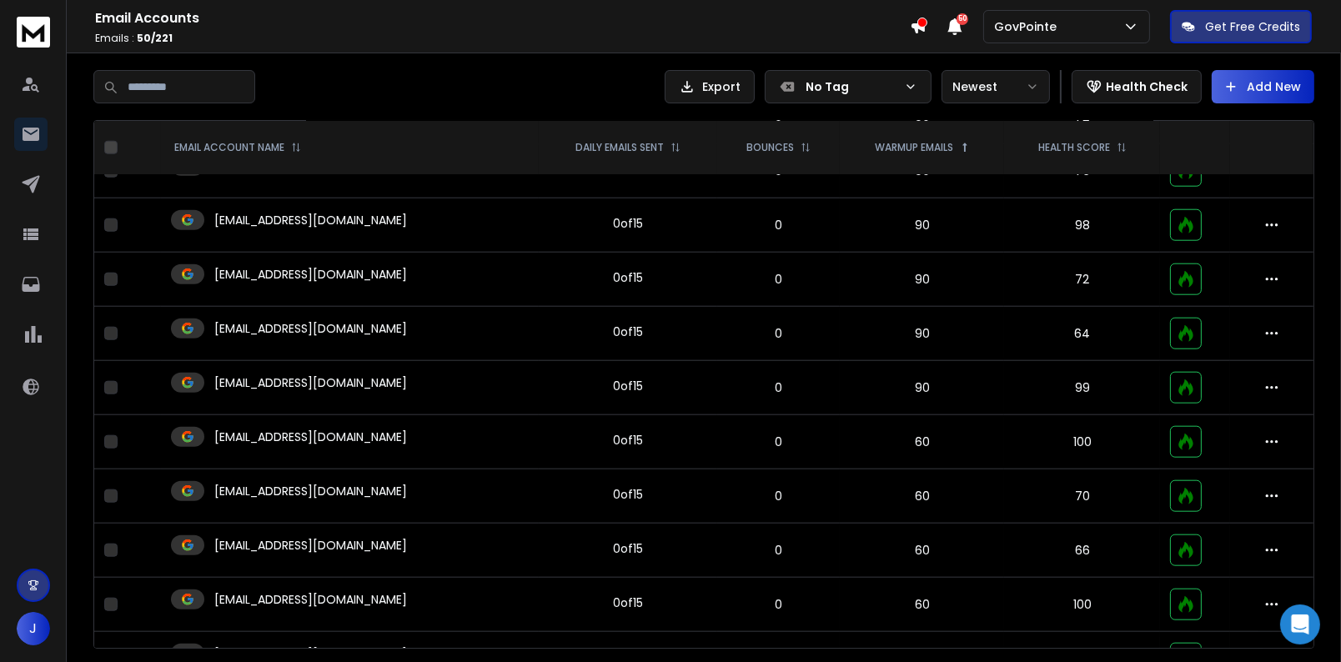
click at [926, 438] on td "60" at bounding box center [922, 442] width 164 height 54
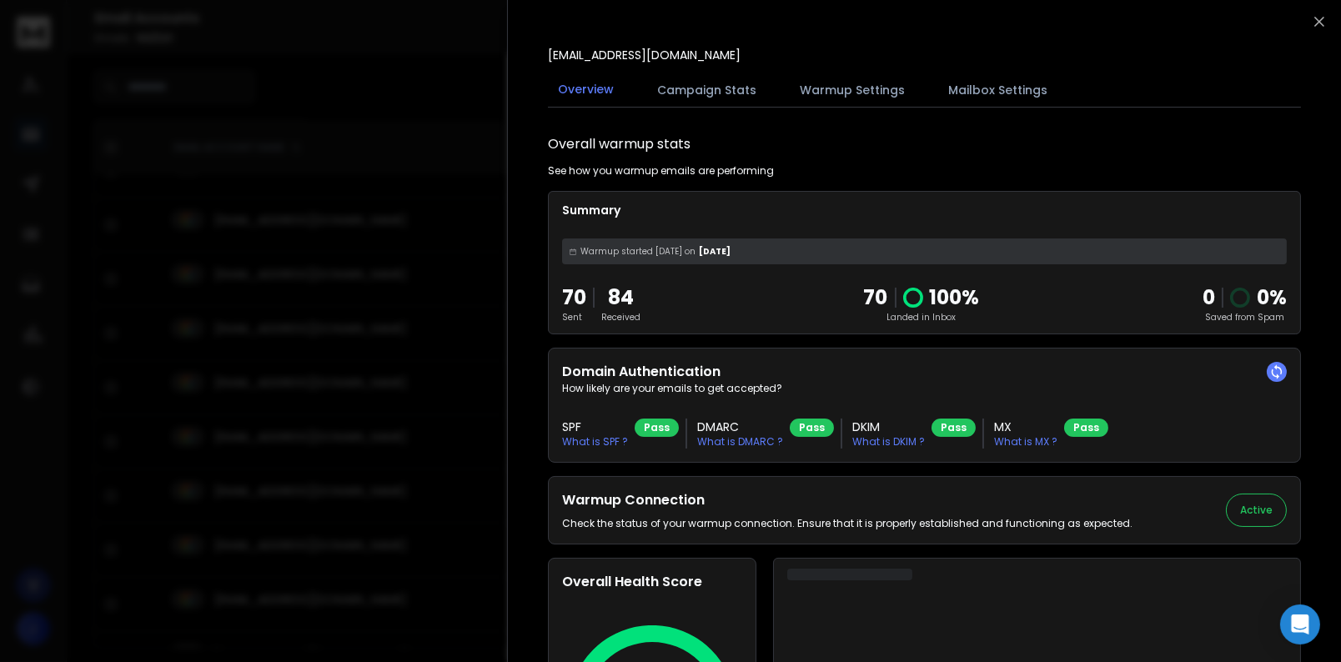
click at [868, 90] on button "Warmup Settings" at bounding box center [852, 90] width 125 height 37
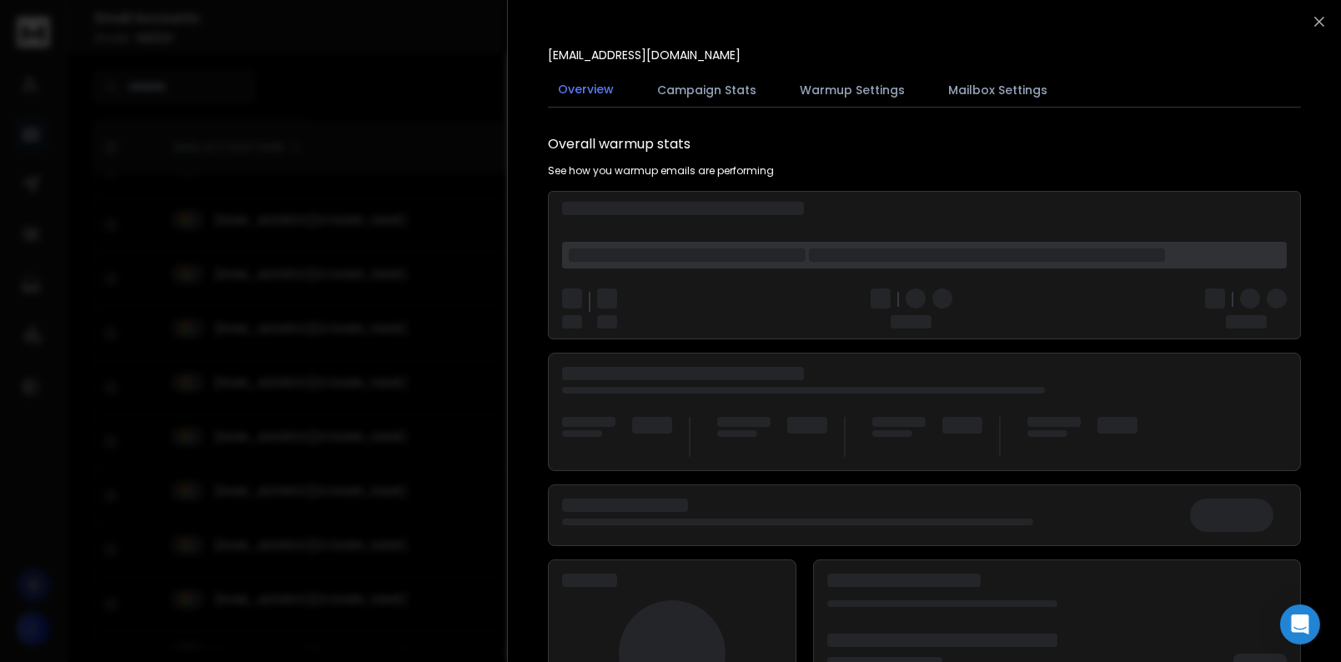
click at [411, 254] on div at bounding box center [670, 331] width 1341 height 662
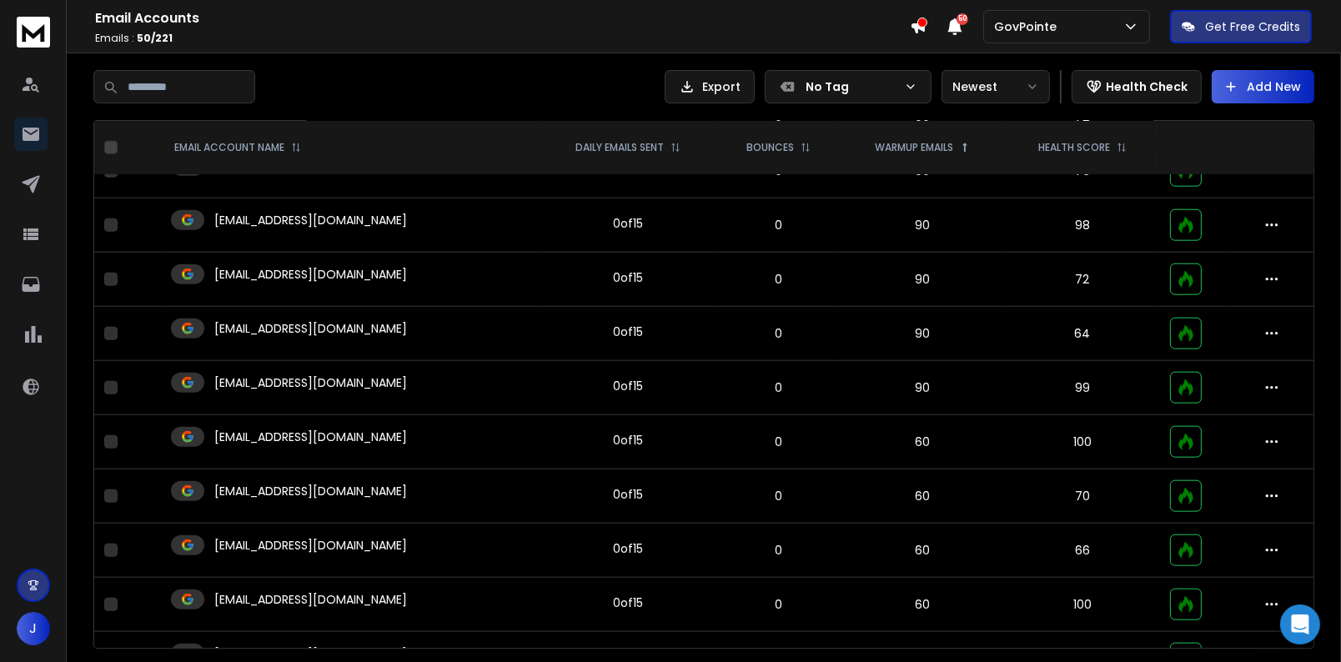
click at [926, 380] on td "90" at bounding box center [922, 388] width 164 height 54
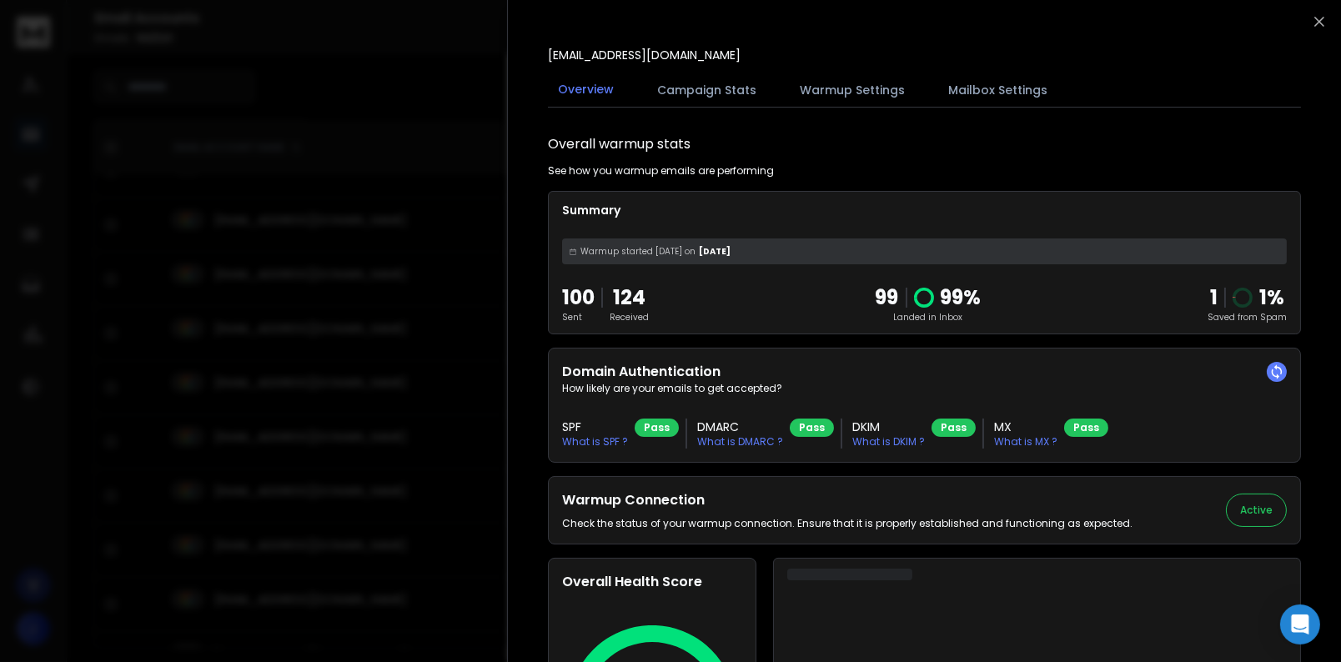
click at [852, 93] on button "Warmup Settings" at bounding box center [852, 90] width 125 height 37
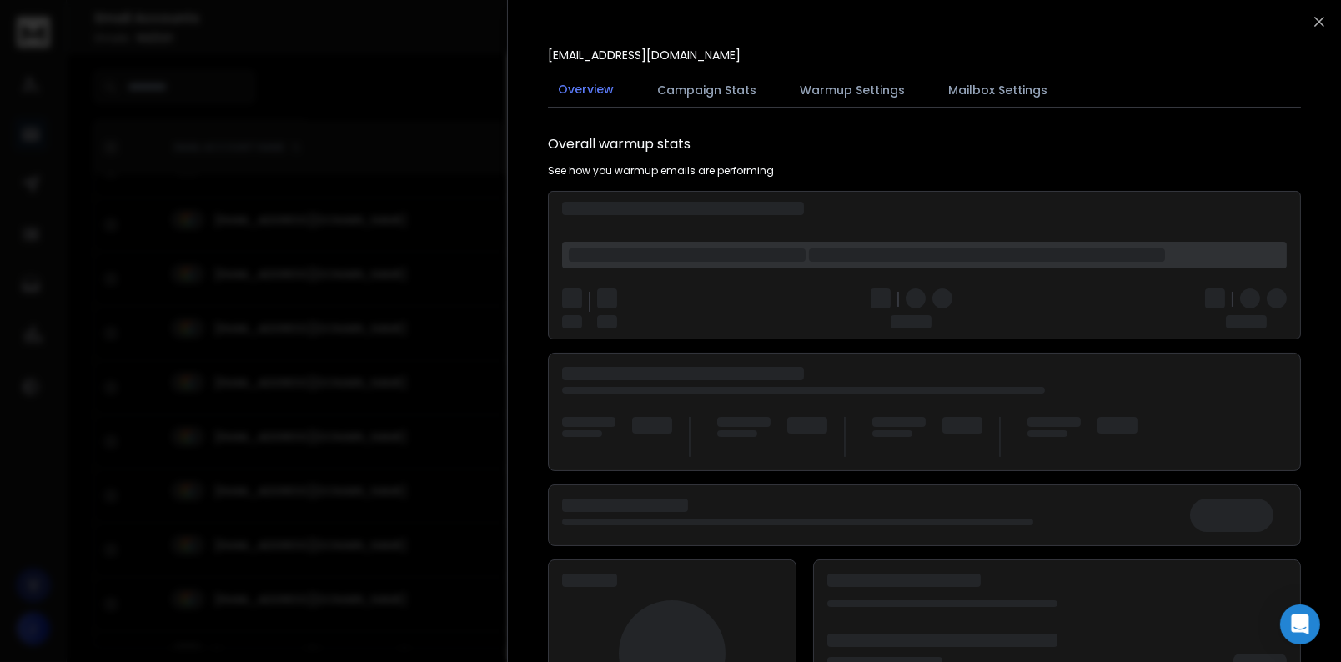
click at [374, 214] on div at bounding box center [670, 331] width 1341 height 662
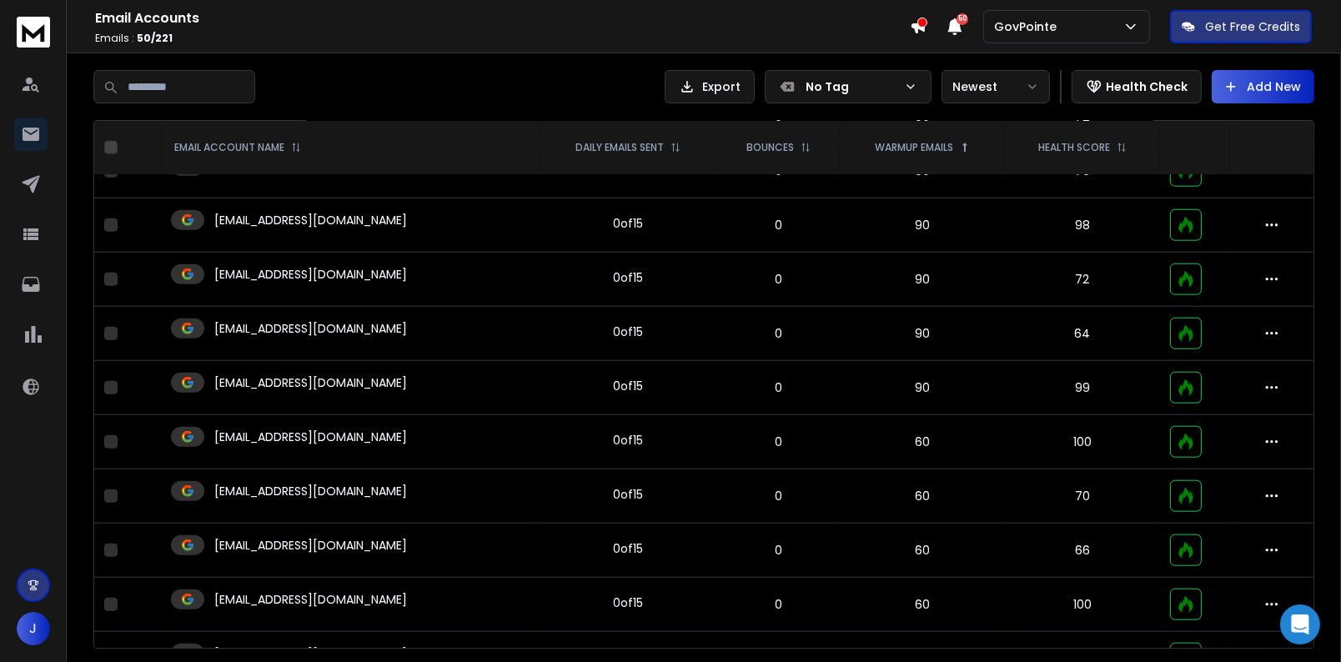
click at [921, 379] on td "90" at bounding box center [922, 388] width 164 height 54
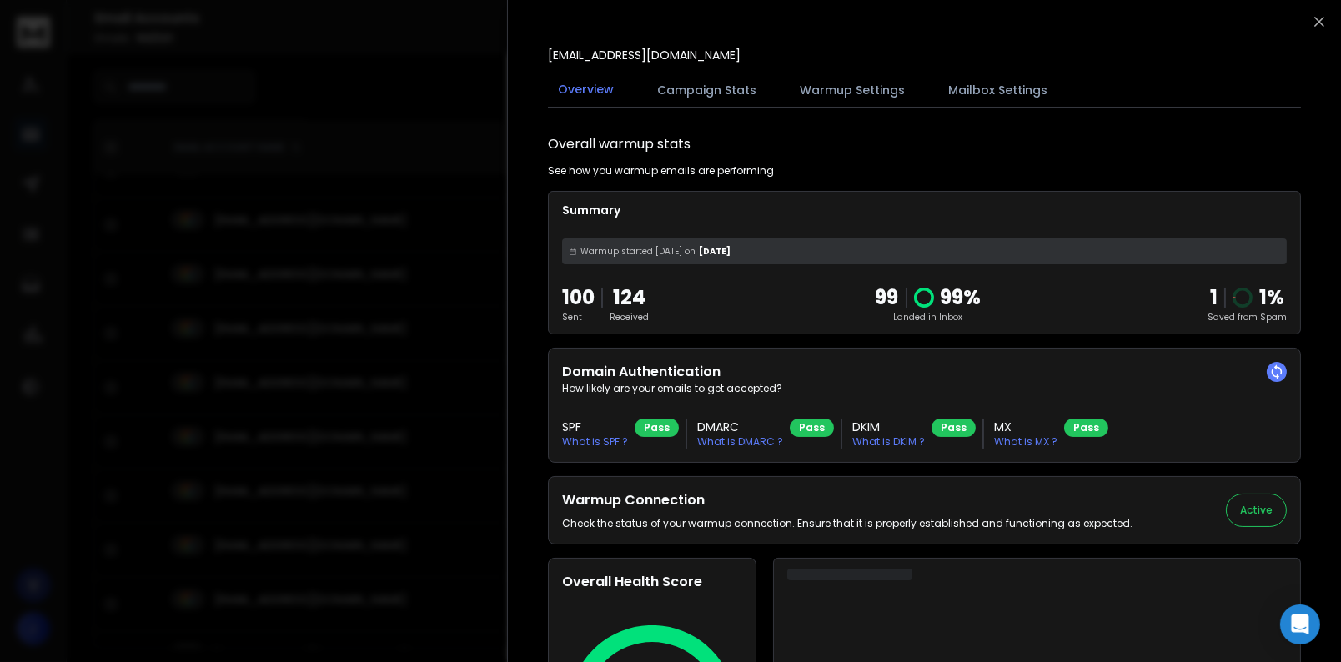
click at [809, 87] on button "Warmup Settings" at bounding box center [852, 90] width 125 height 37
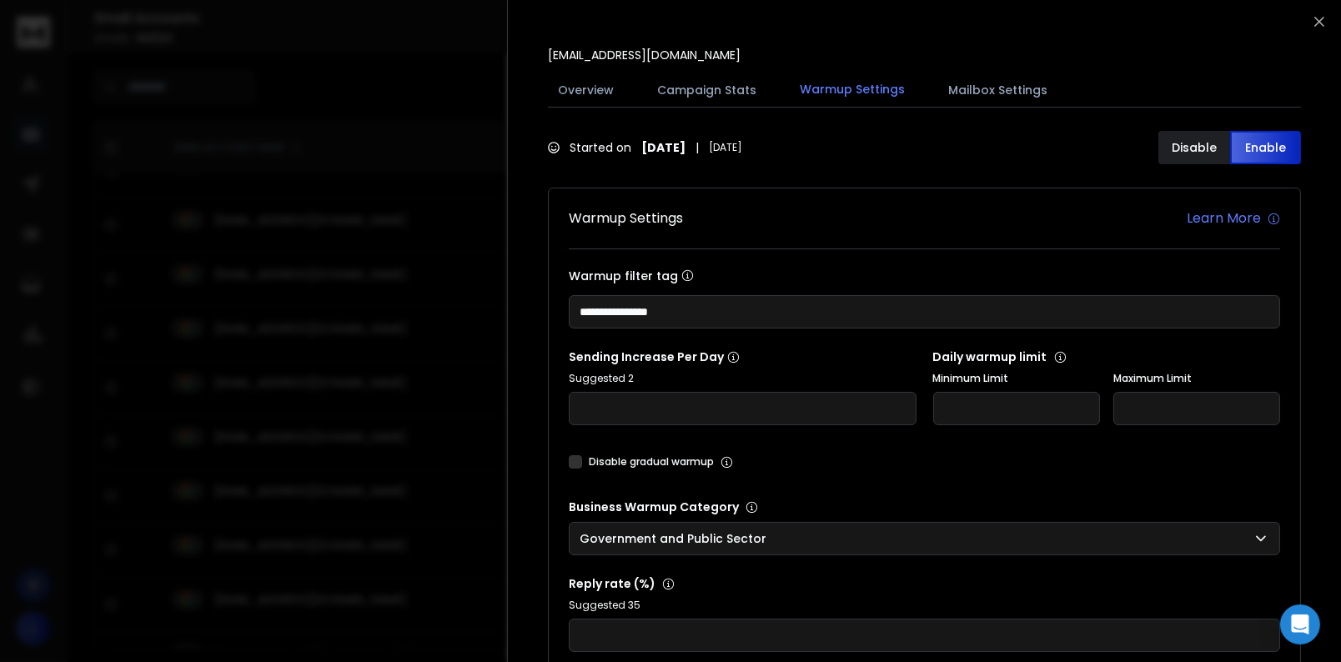
click at [736, 155] on div "Started on [DATE] | [DATE]" at bounding box center [645, 147] width 194 height 17
click at [833, 93] on button "Warmup Settings" at bounding box center [852, 90] width 125 height 38
click at [835, 90] on button "Warmup Settings" at bounding box center [852, 90] width 125 height 38
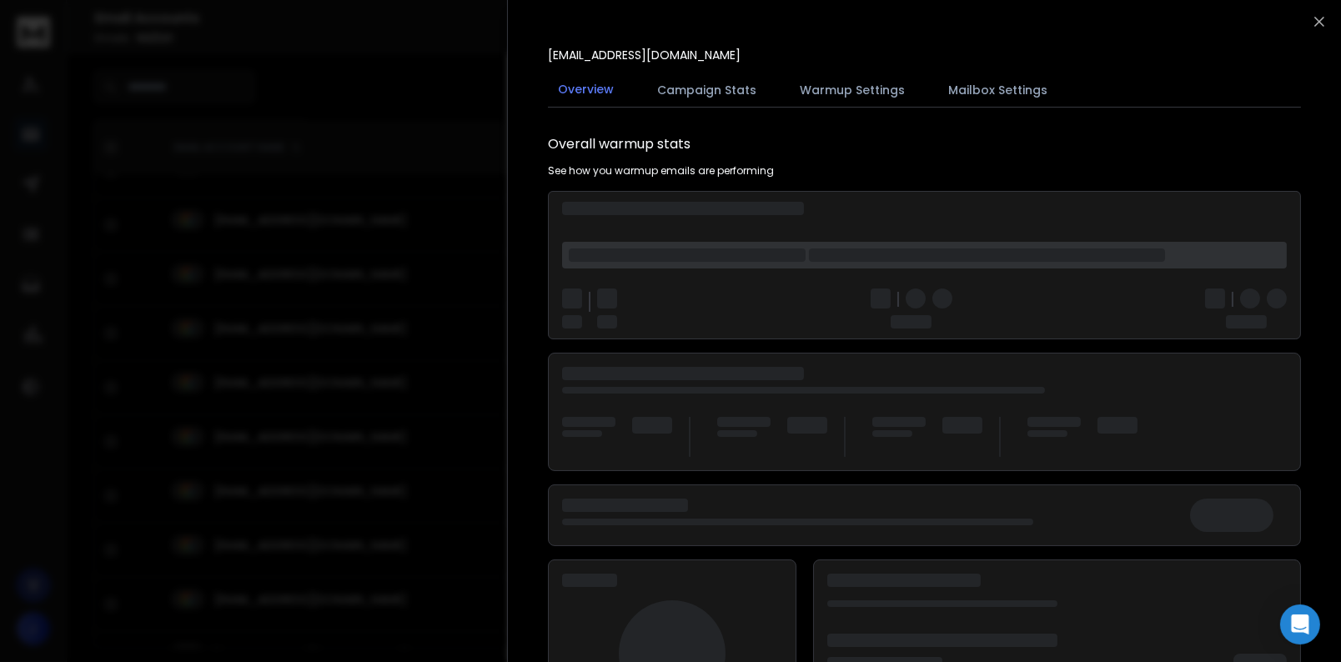
click at [401, 162] on div at bounding box center [670, 331] width 1341 height 662
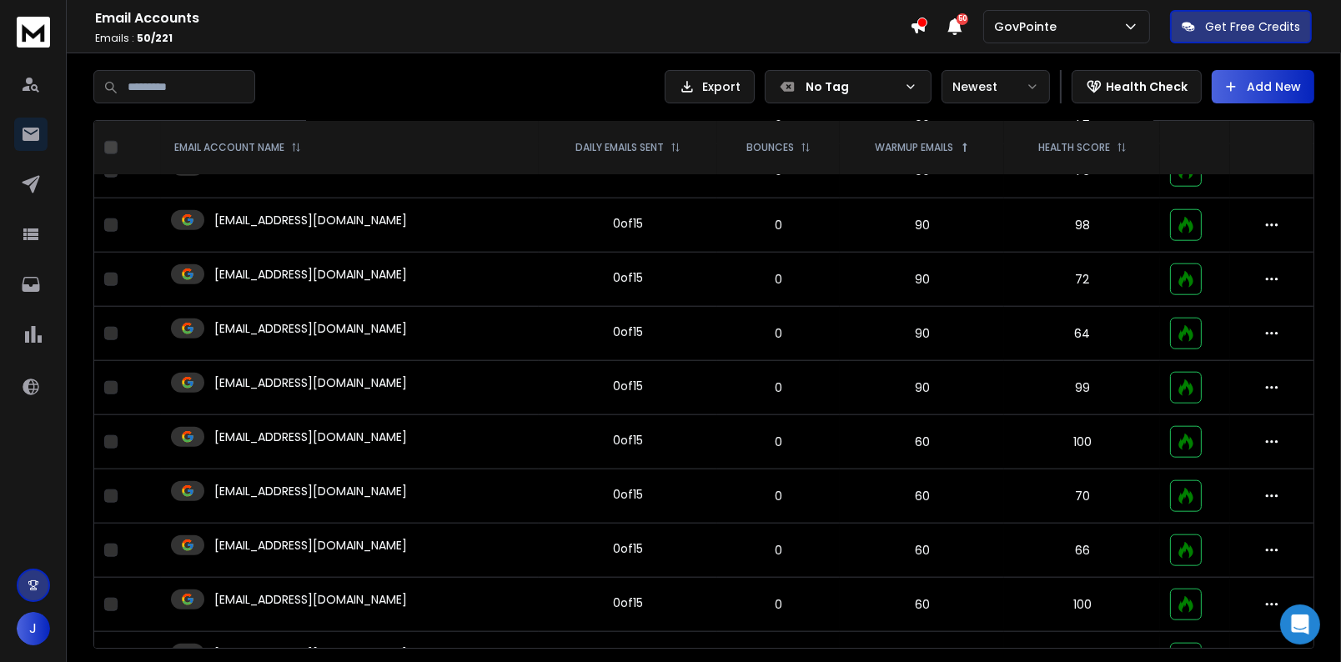
click at [112, 381] on button "button" at bounding box center [110, 387] width 13 height 13
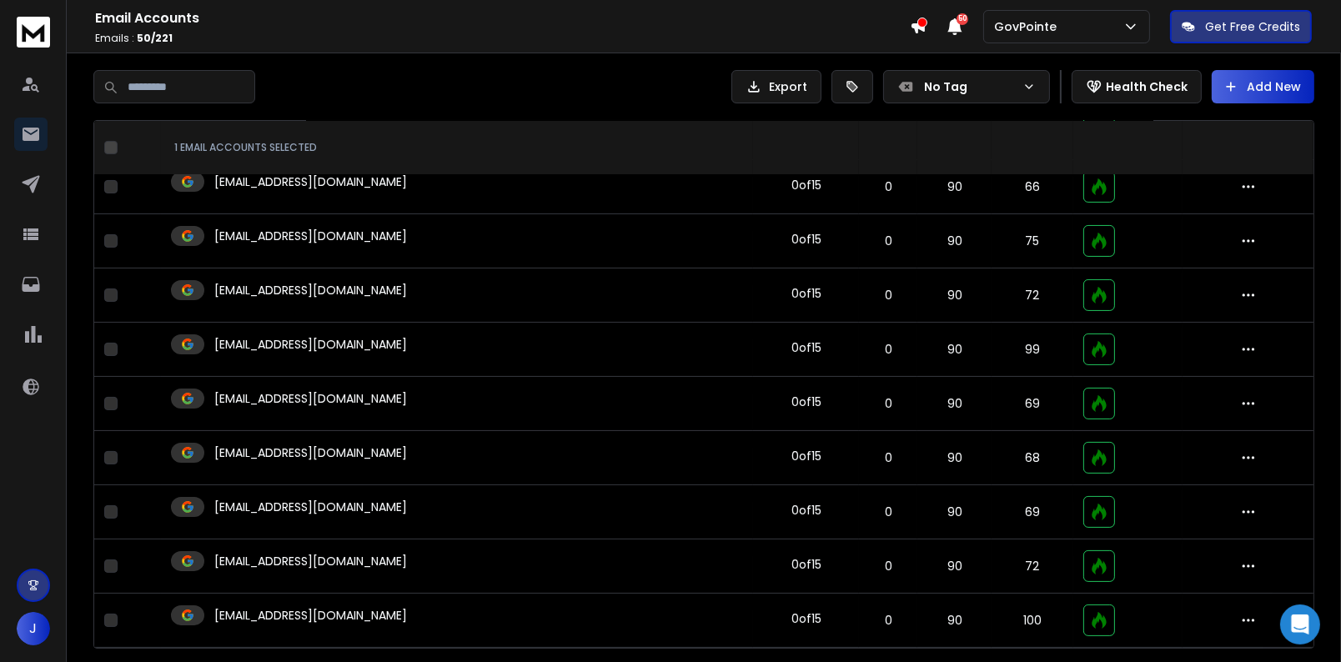
scroll to position [0, 0]
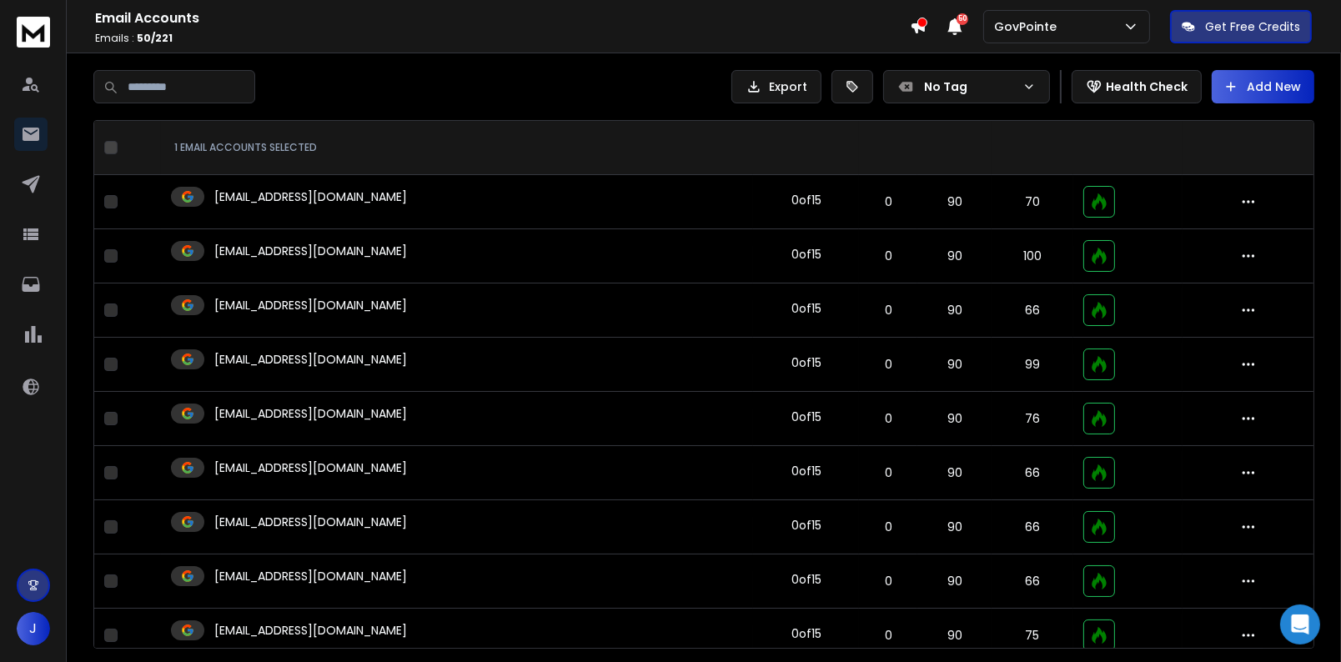
type button "on"
click at [113, 199] on button "button" at bounding box center [110, 201] width 13 height 13
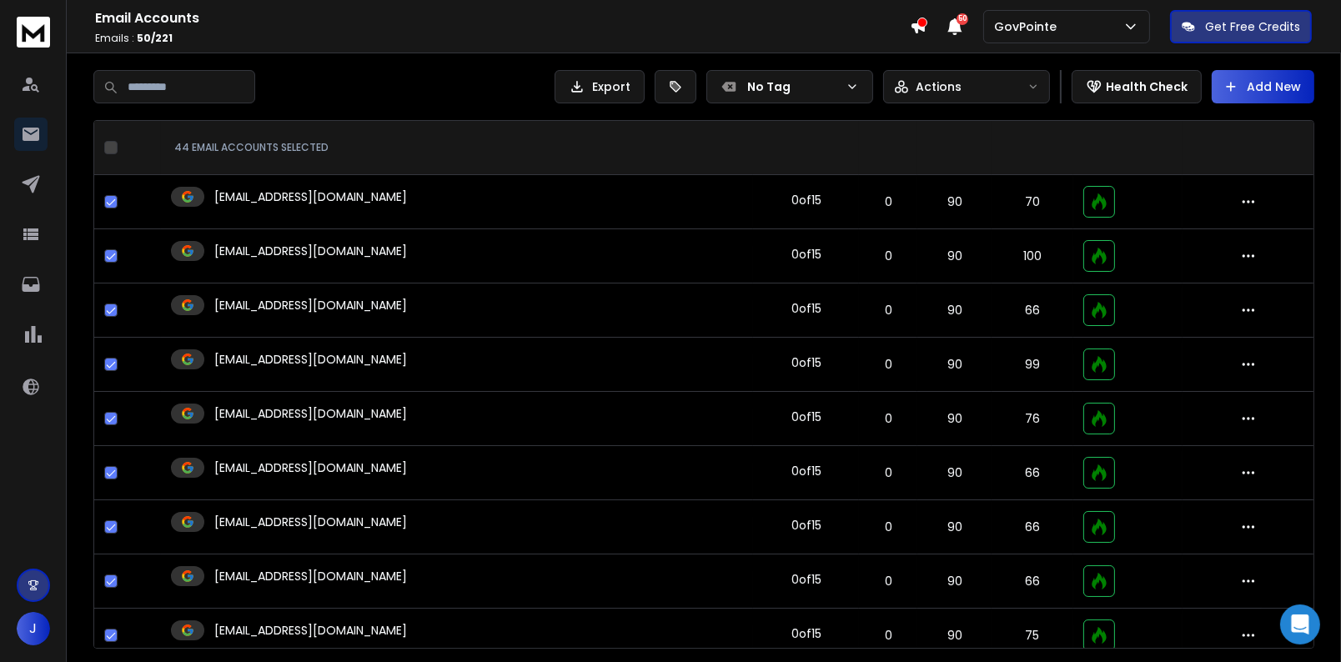
type button "on"
click at [109, 148] on button "Select this Page" at bounding box center [110, 147] width 13 height 13
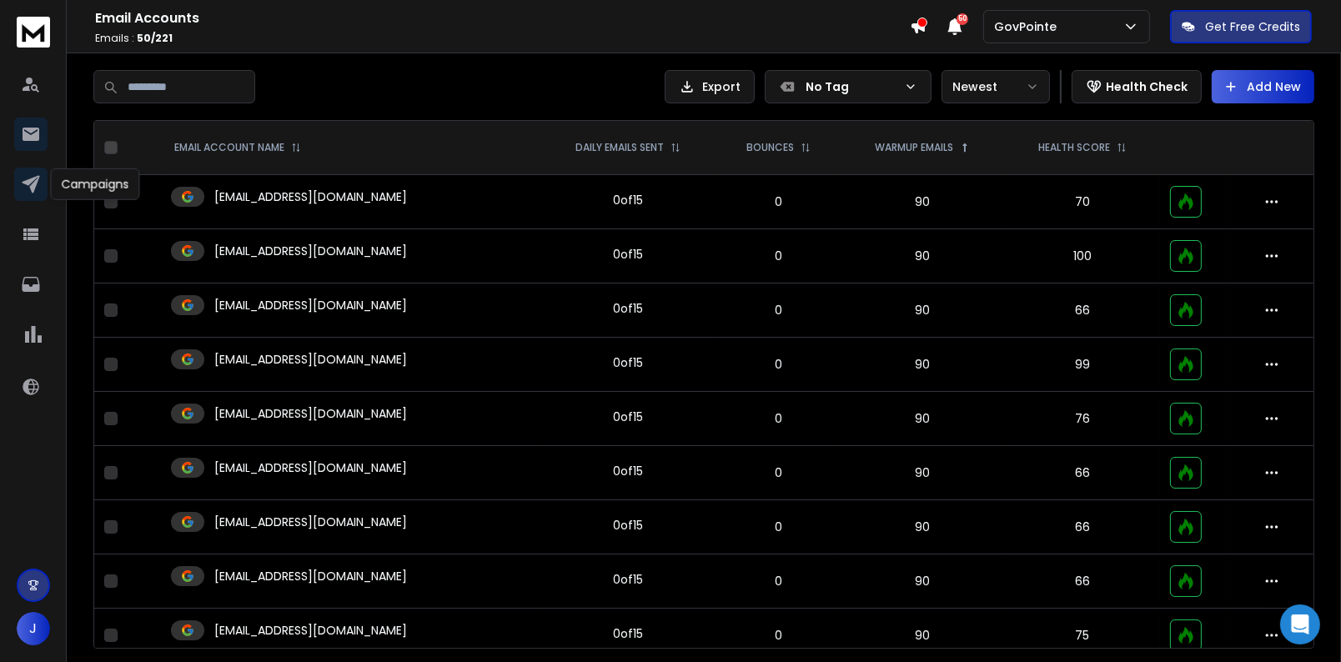
click at [28, 179] on icon at bounding box center [31, 184] width 18 height 18
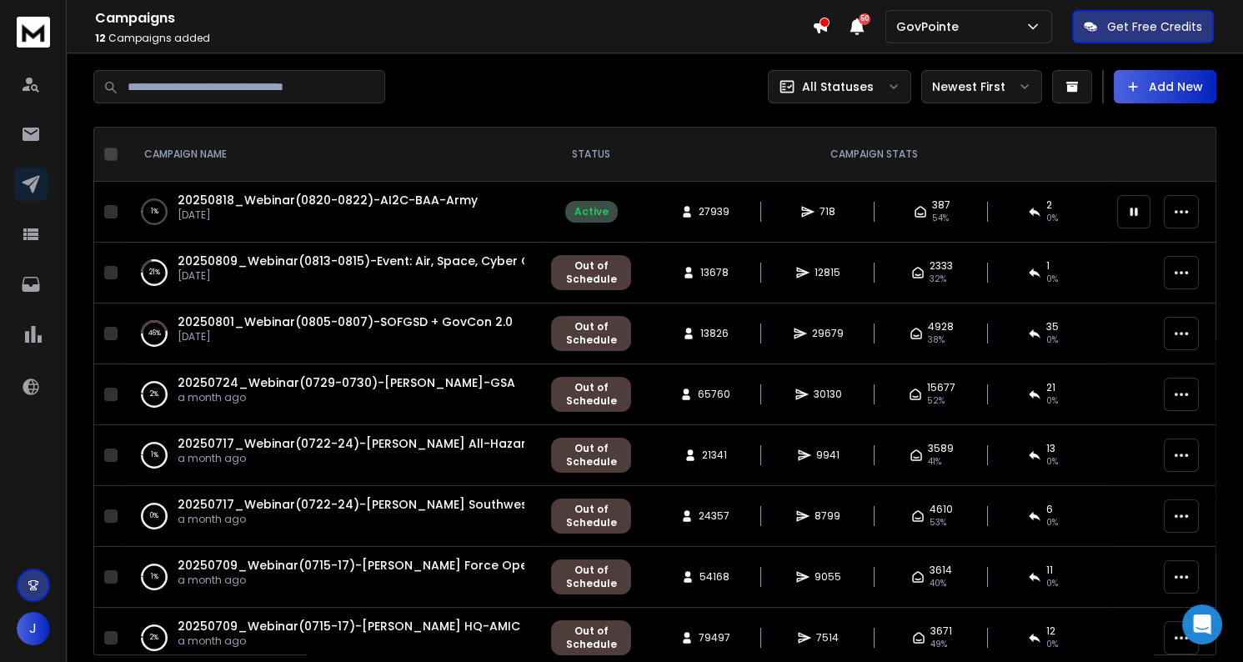
click at [314, 202] on span "20250818_Webinar(0820-0822)-AI2C-BAA-Army" at bounding box center [328, 200] width 300 height 17
